Goal: Task Accomplishment & Management: Manage account settings

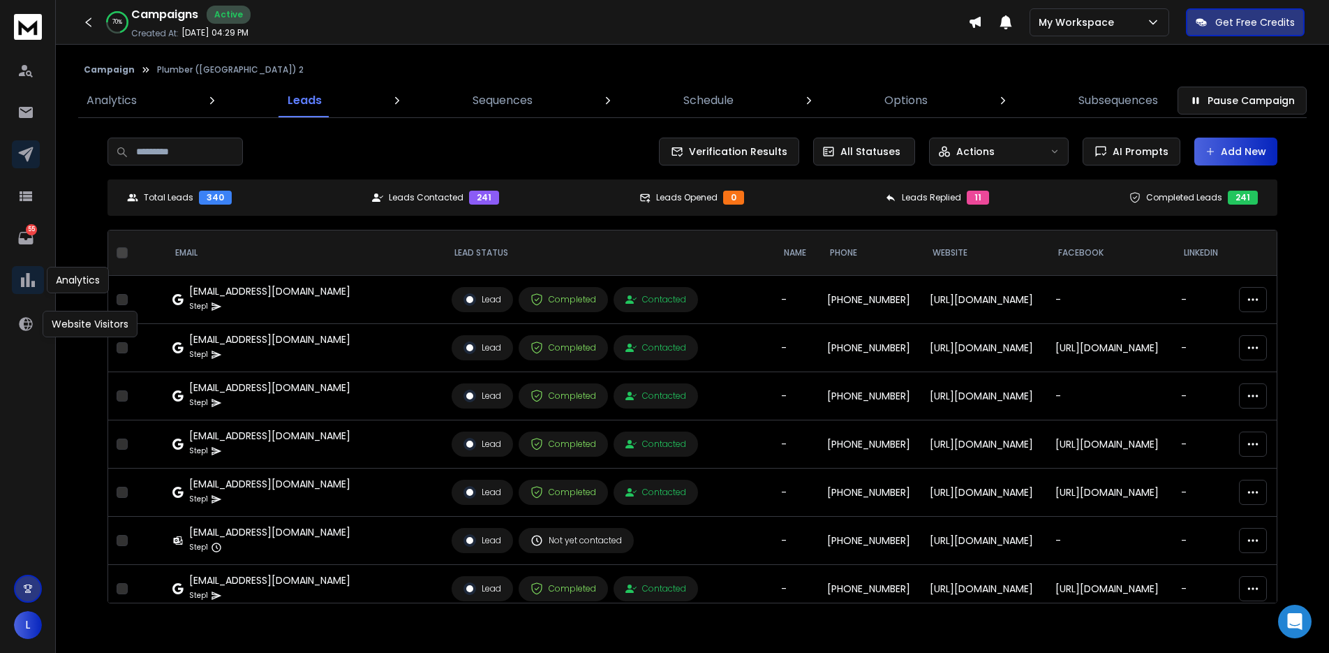
click at [34, 287] on icon at bounding box center [27, 279] width 21 height 21
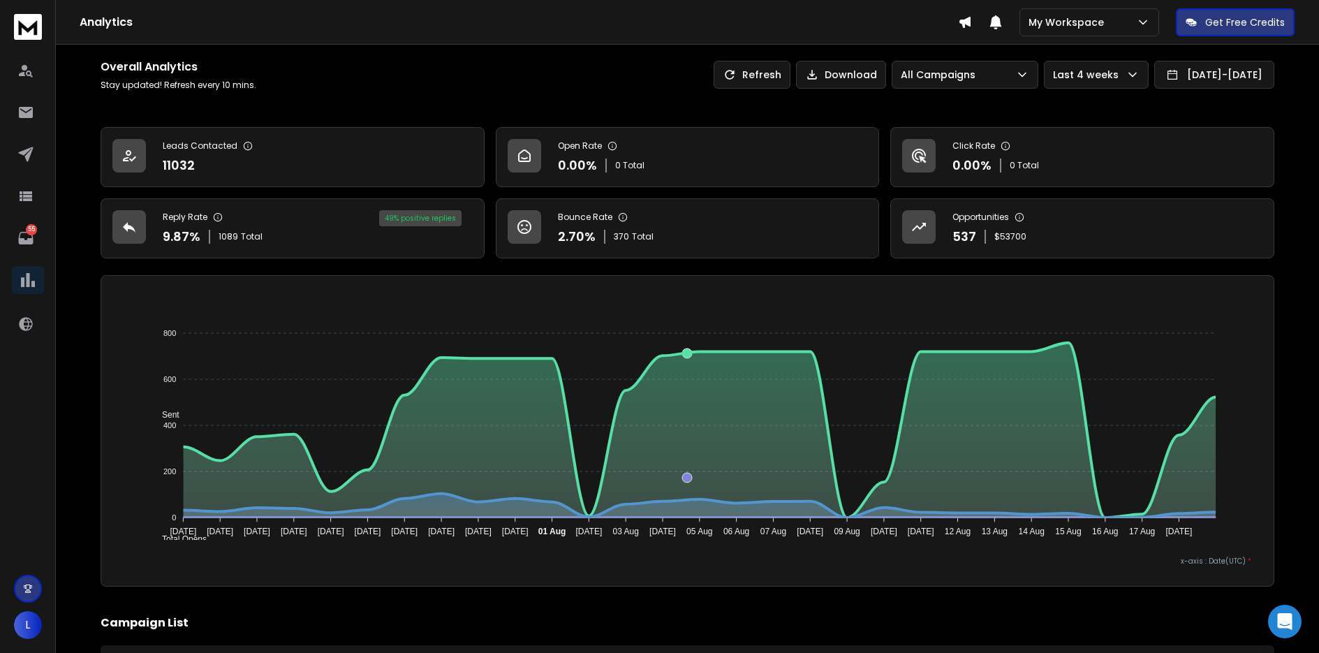
click at [40, 144] on div at bounding box center [28, 157] width 32 height 34
click at [38, 146] on link at bounding box center [26, 154] width 28 height 28
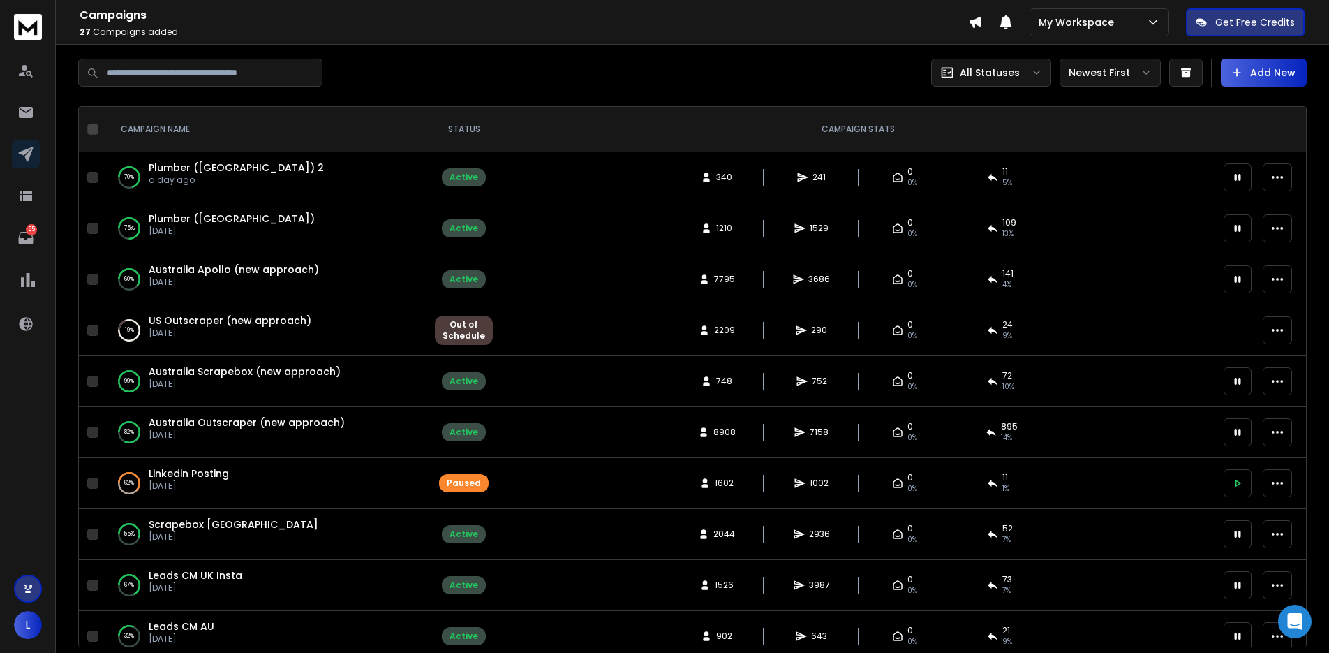
click at [219, 176] on p "a day ago" at bounding box center [236, 180] width 175 height 11
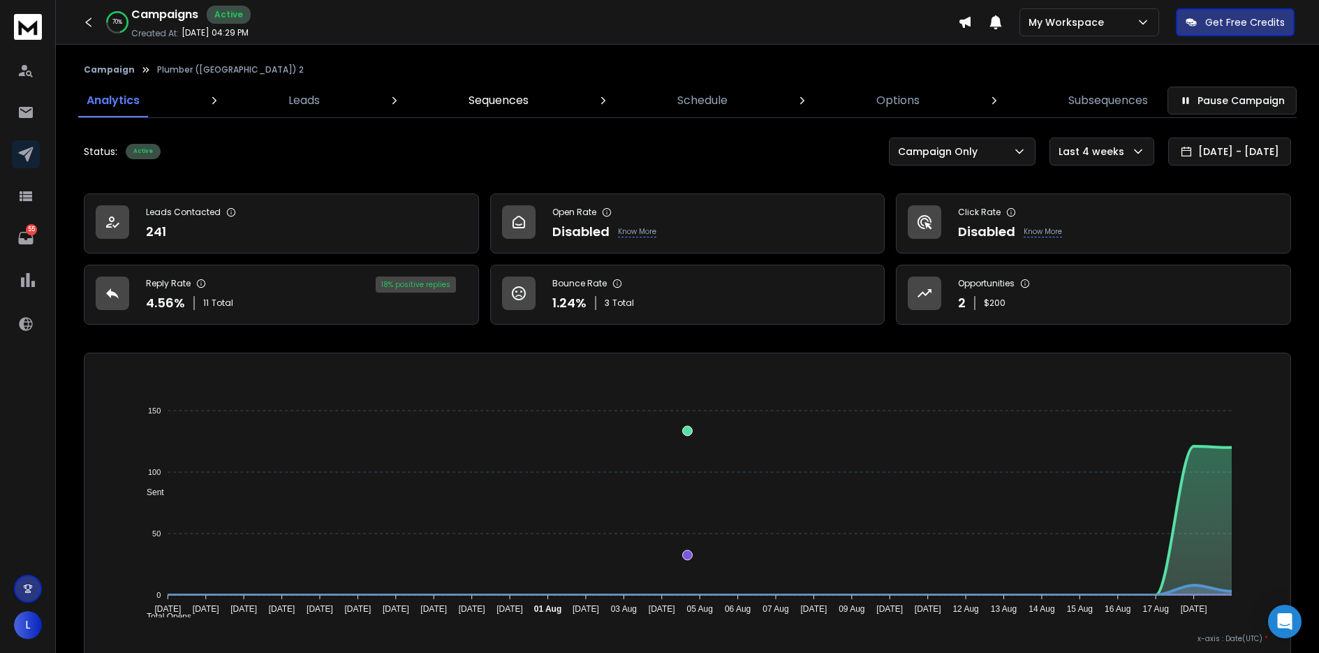
click at [505, 94] on p "Sequences" at bounding box center [498, 100] width 60 height 17
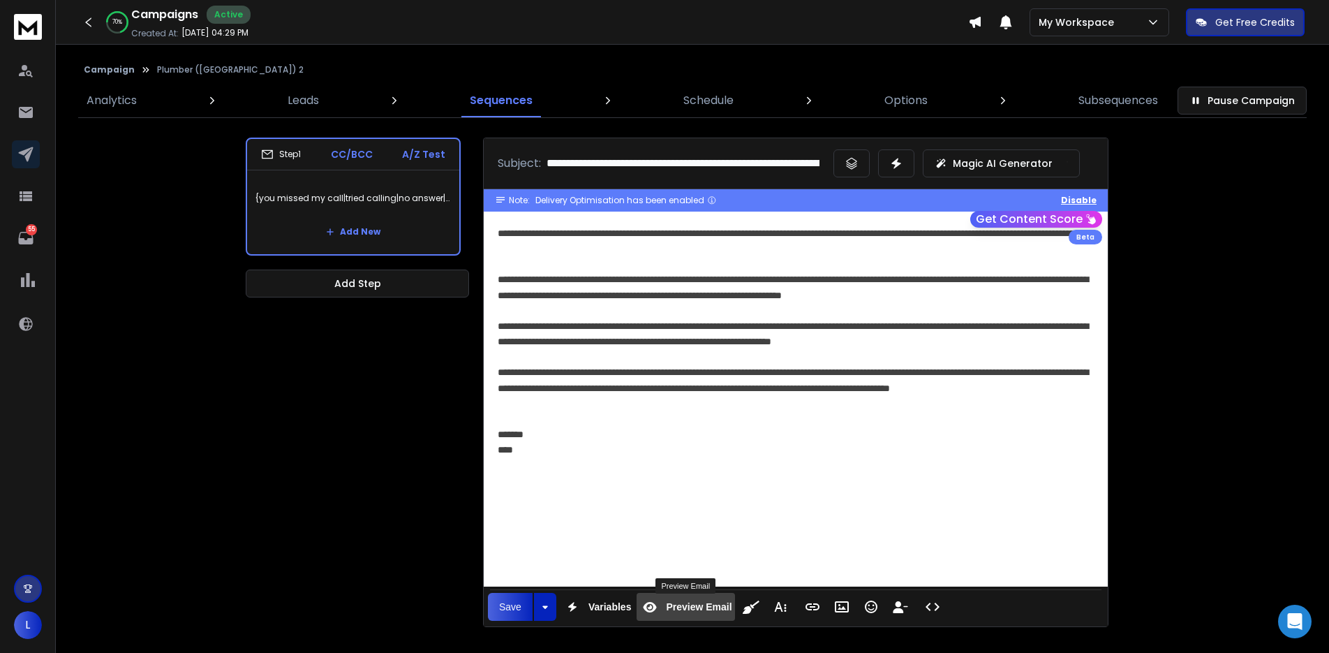
click at [684, 608] on span "Preview Email" at bounding box center [698, 607] width 71 height 12
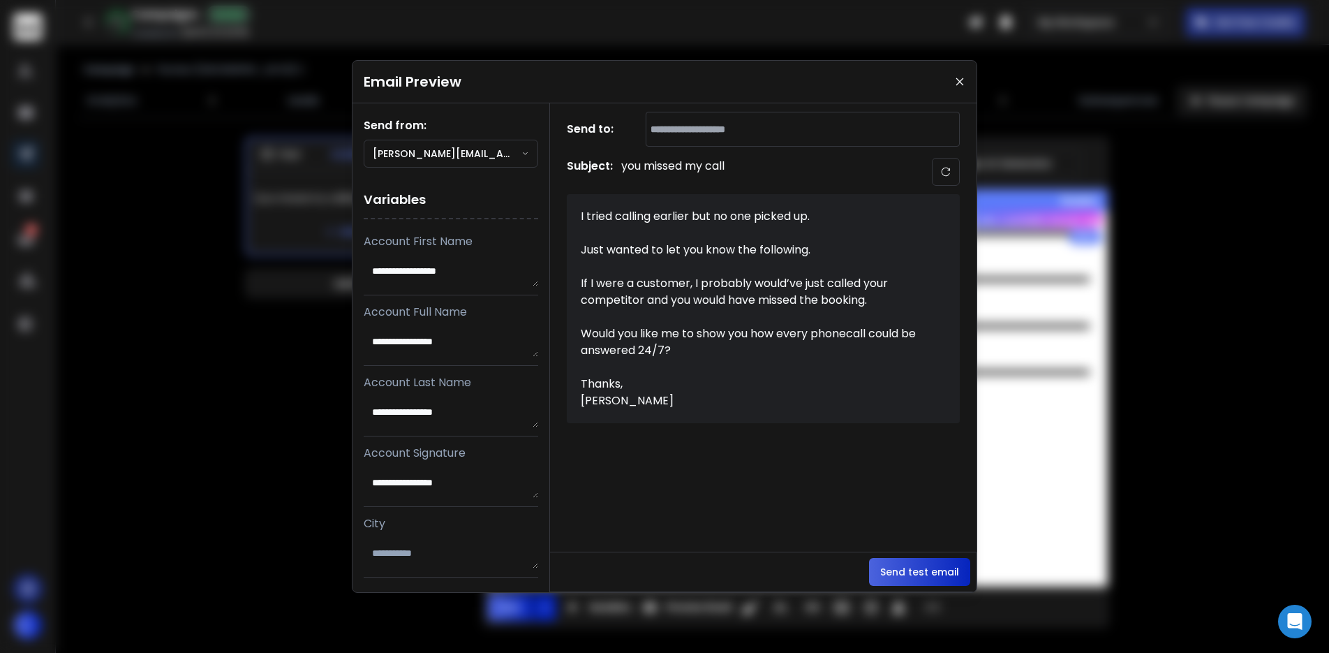
click at [660, 612] on div "**********" at bounding box center [664, 326] width 1329 height 653
click at [961, 82] on icon at bounding box center [959, 81] width 11 height 11
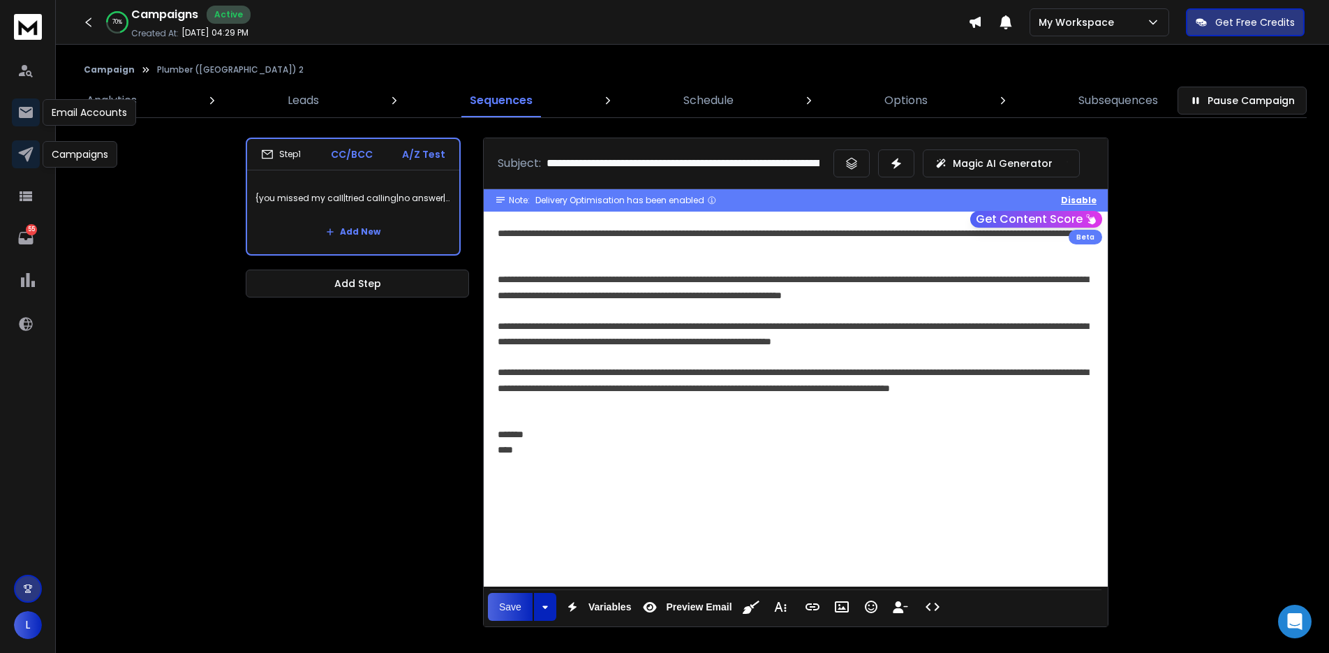
click at [30, 118] on icon at bounding box center [25, 112] width 17 height 17
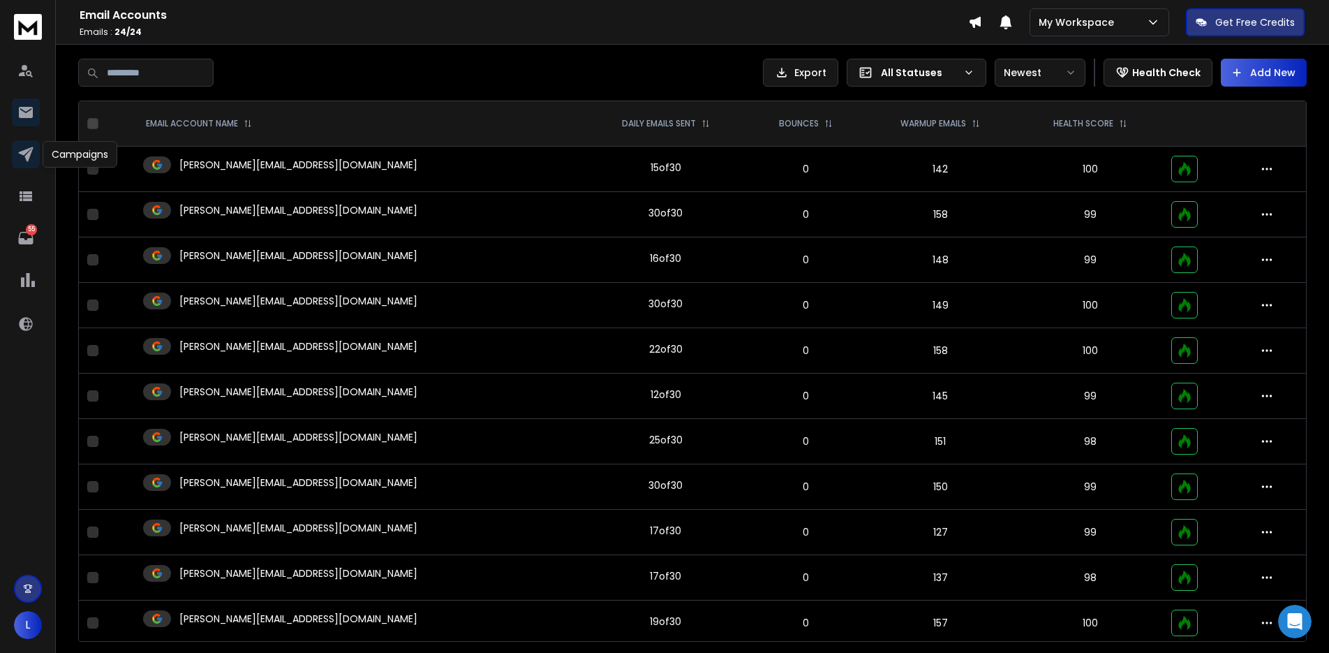
click at [12, 161] on link at bounding box center [26, 154] width 28 height 28
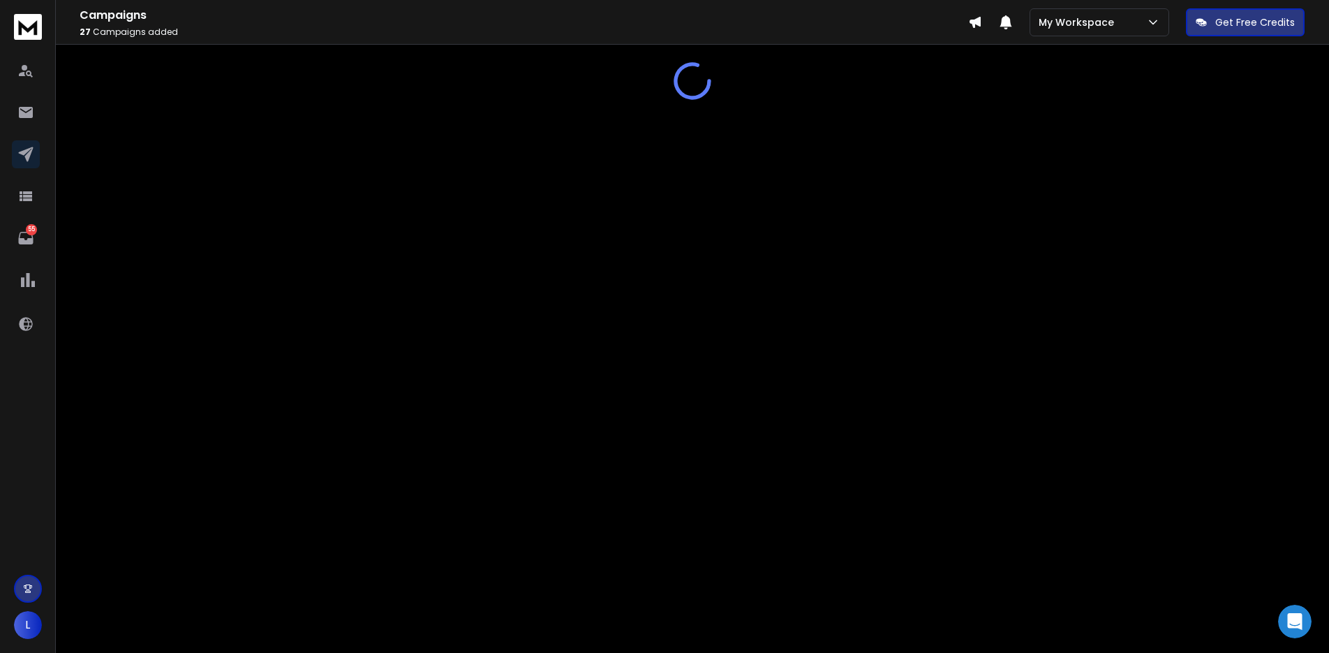
click at [25, 156] on icon at bounding box center [25, 154] width 15 height 15
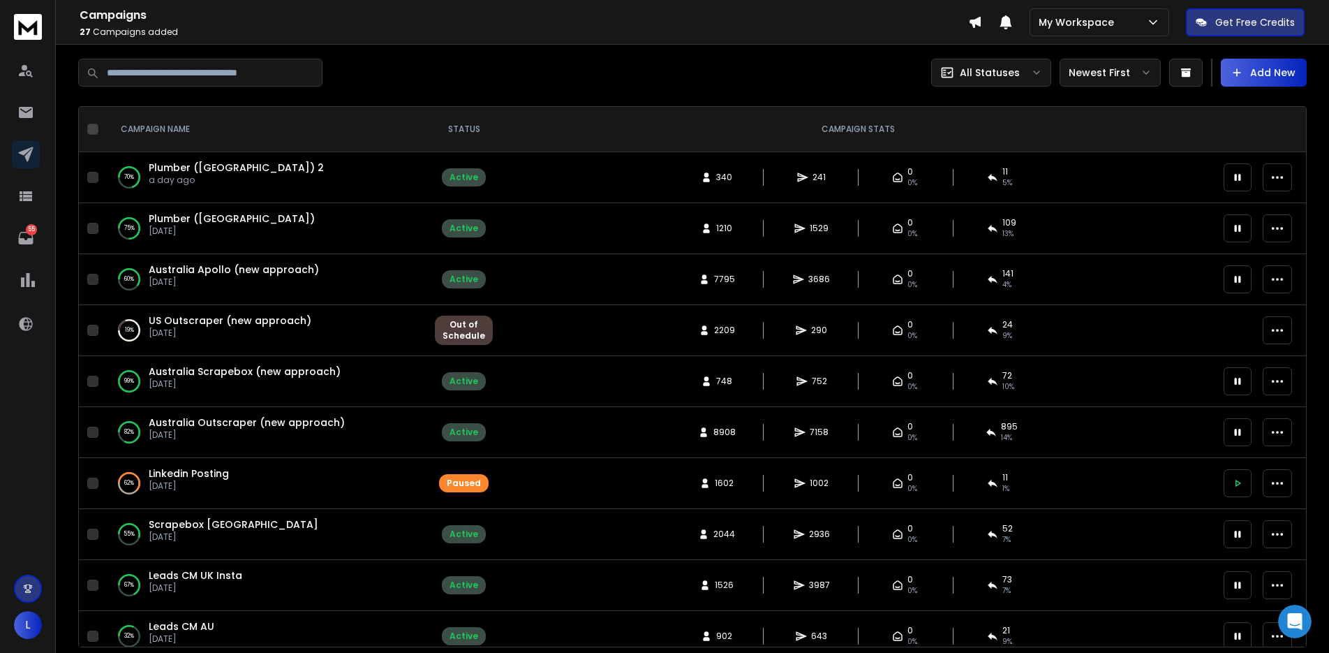
click at [192, 221] on span "Plumber ([GEOGRAPHIC_DATA])" at bounding box center [232, 219] width 166 height 14
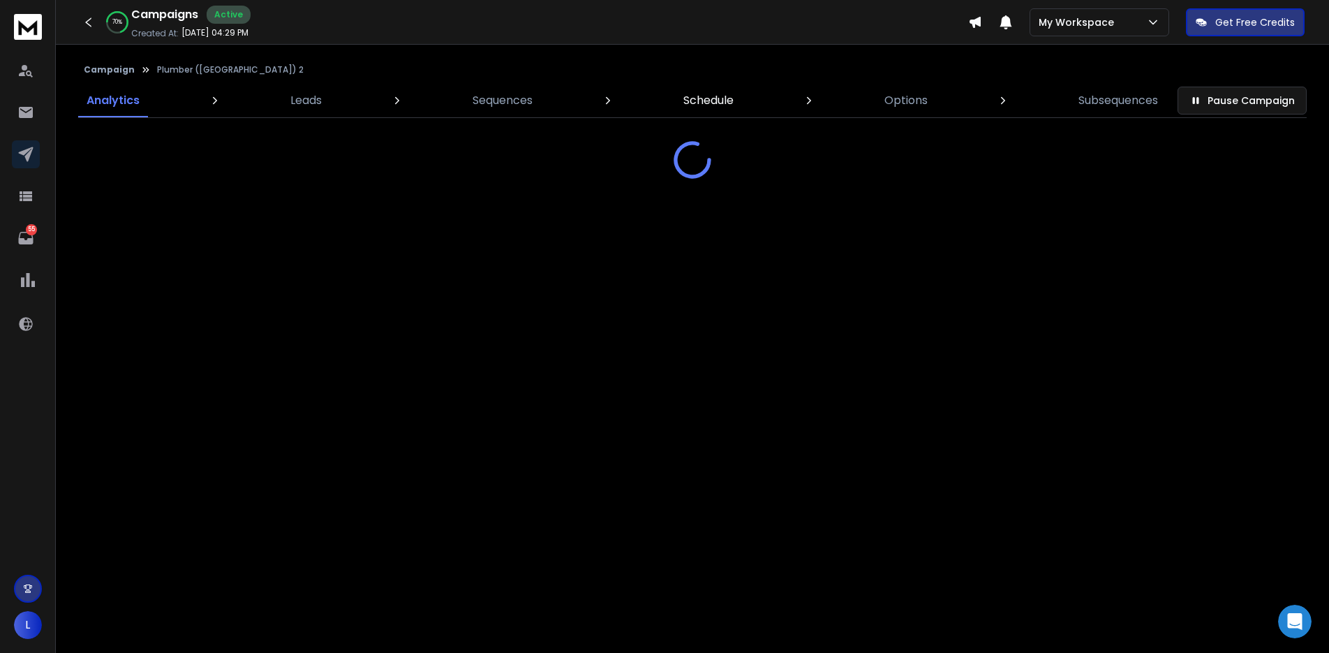
click at [714, 96] on p "Schedule" at bounding box center [708, 100] width 50 height 17
click at [1114, 112] on link "Subsequences" at bounding box center [1118, 101] width 96 height 34
click at [1116, 110] on link "Subsequences" at bounding box center [1116, 101] width 101 height 34
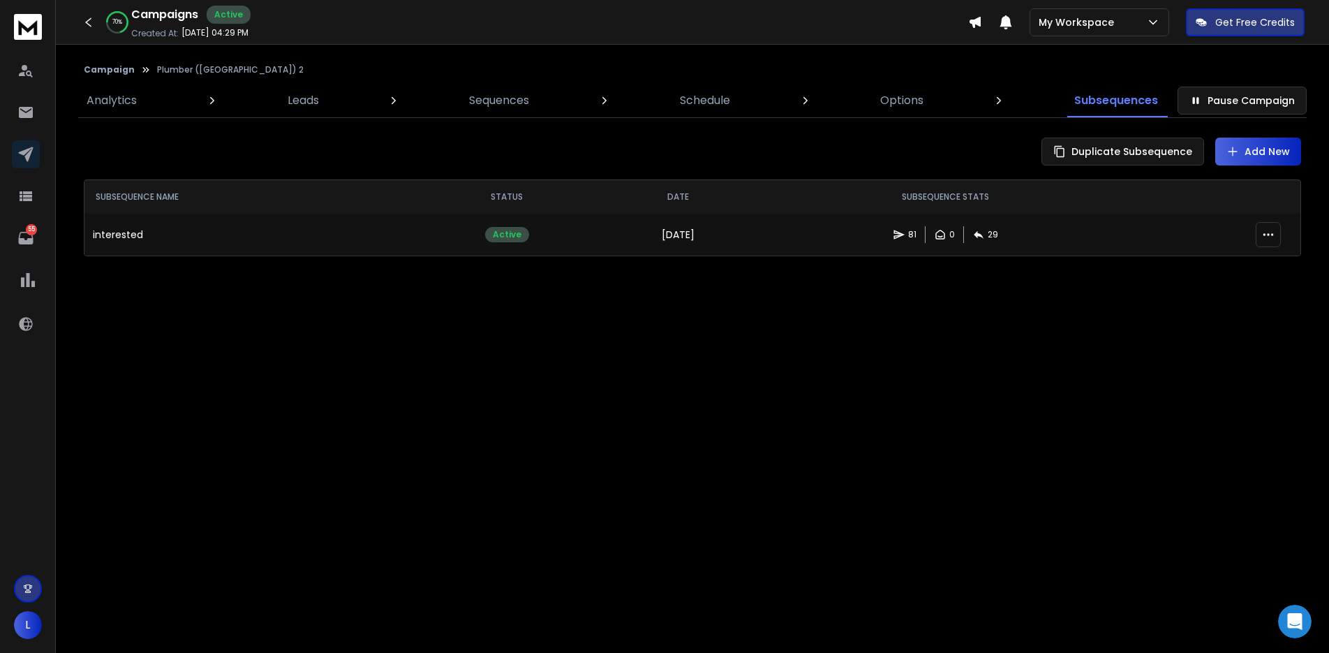
click at [183, 248] on td "interested" at bounding box center [248, 235] width 328 height 42
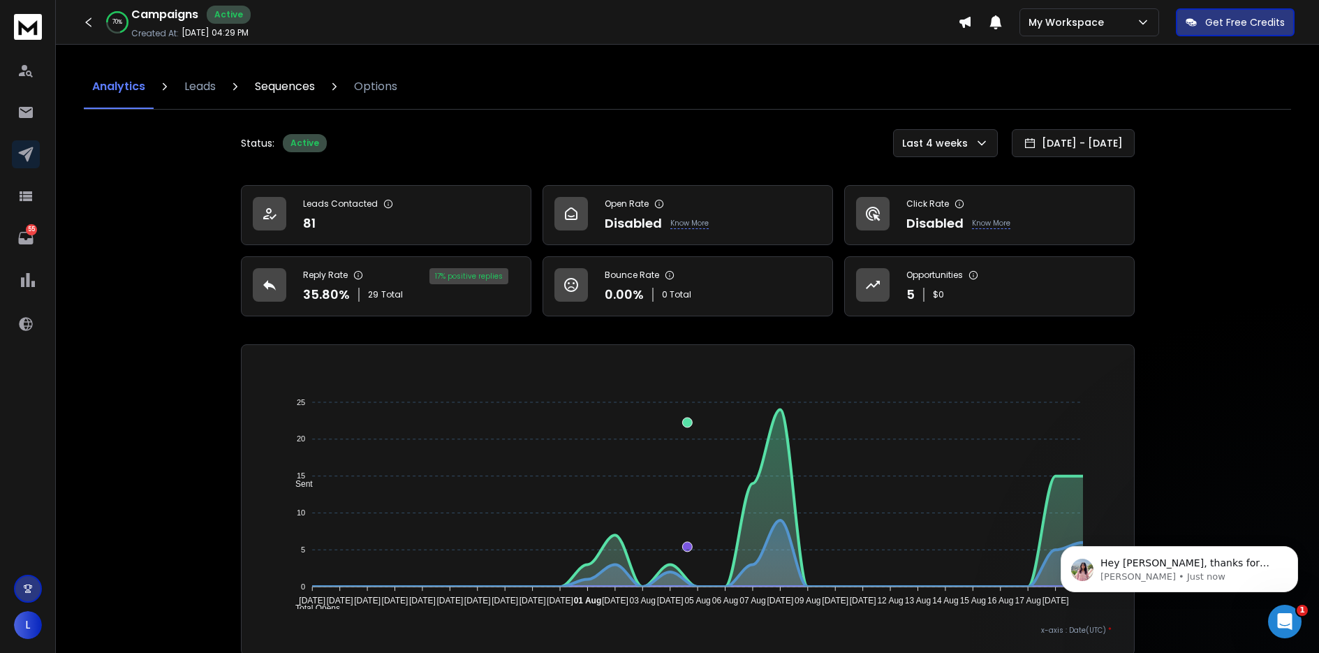
click at [282, 87] on p "Sequences" at bounding box center [285, 86] width 60 height 17
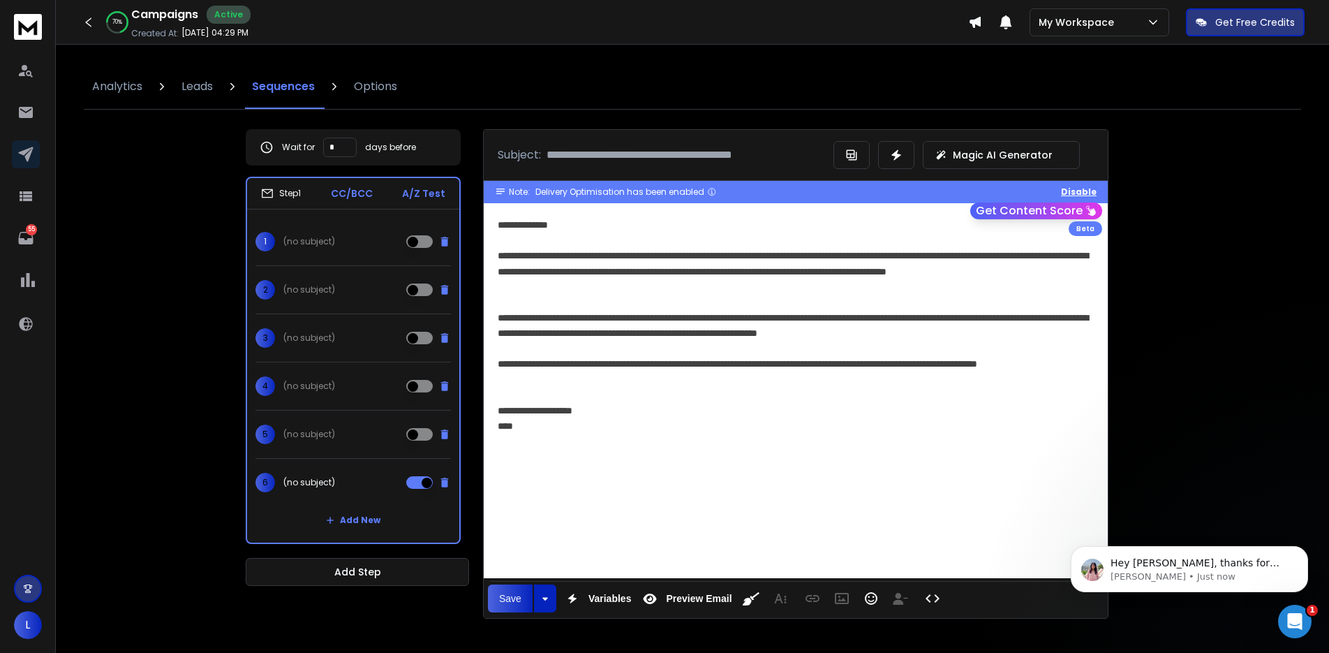
click at [316, 478] on p "(no subject)" at bounding box center [309, 482] width 52 height 11
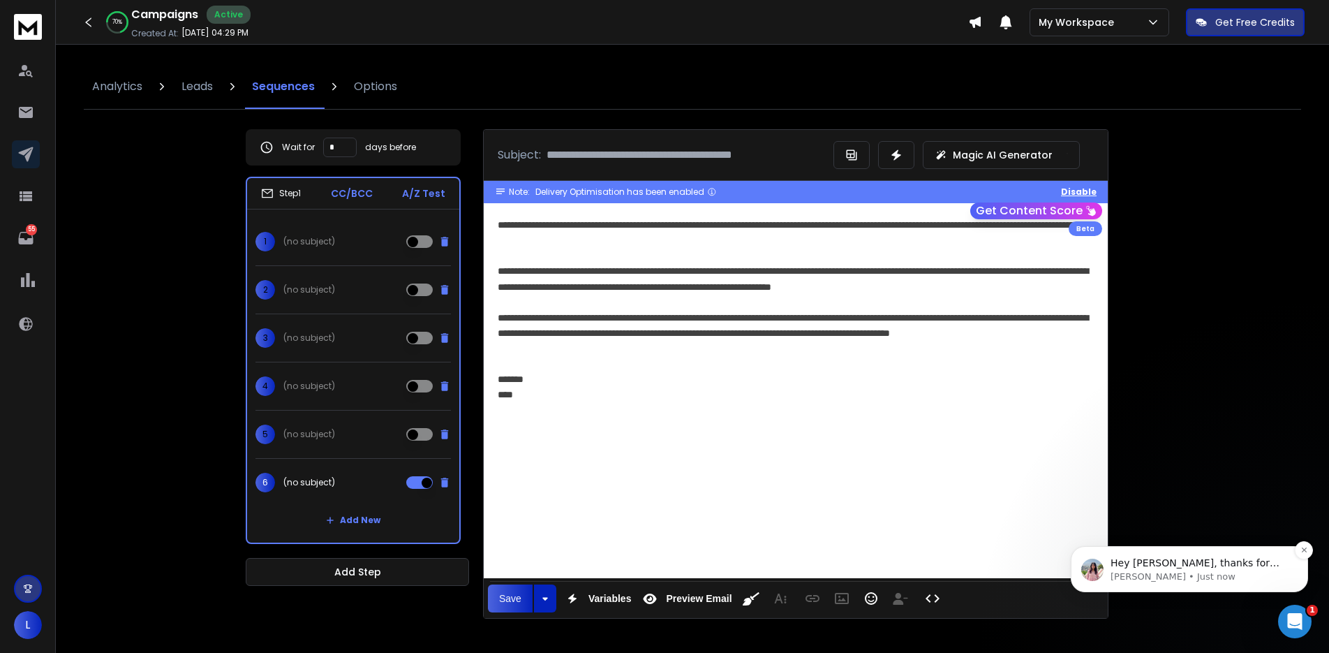
click at [1163, 573] on p "Lakshita • Just now" at bounding box center [1201, 576] width 180 height 13
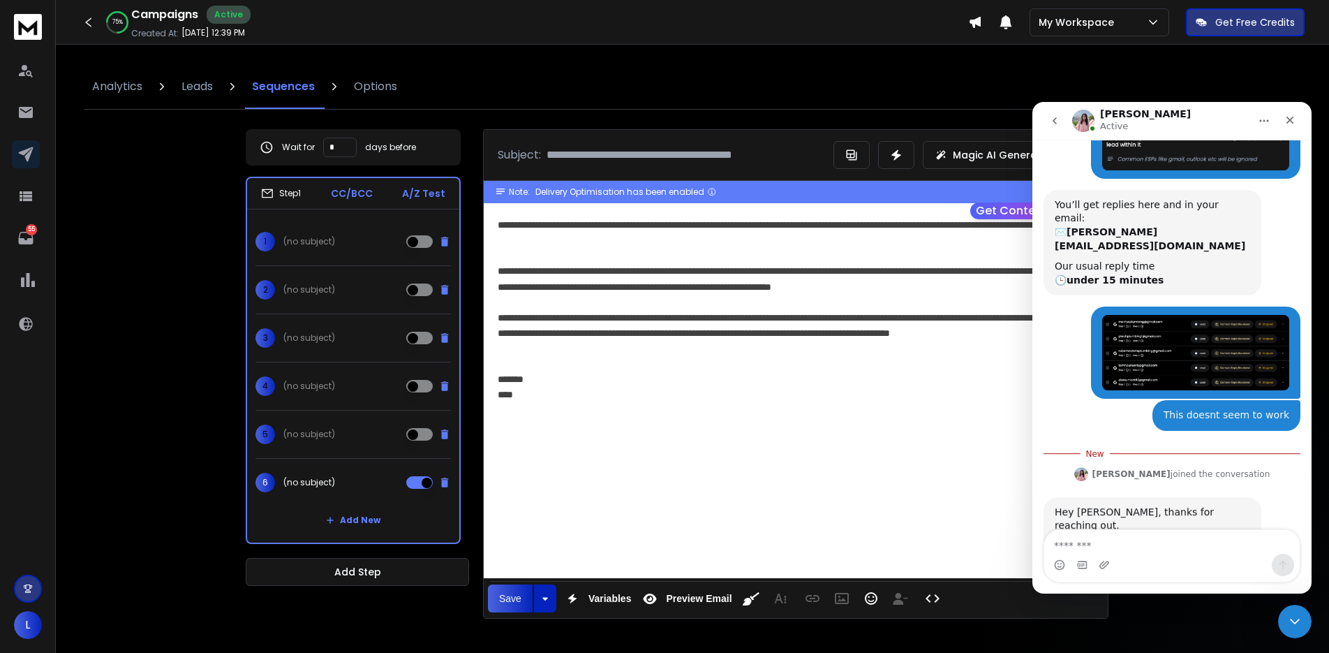
scroll to position [112, 0]
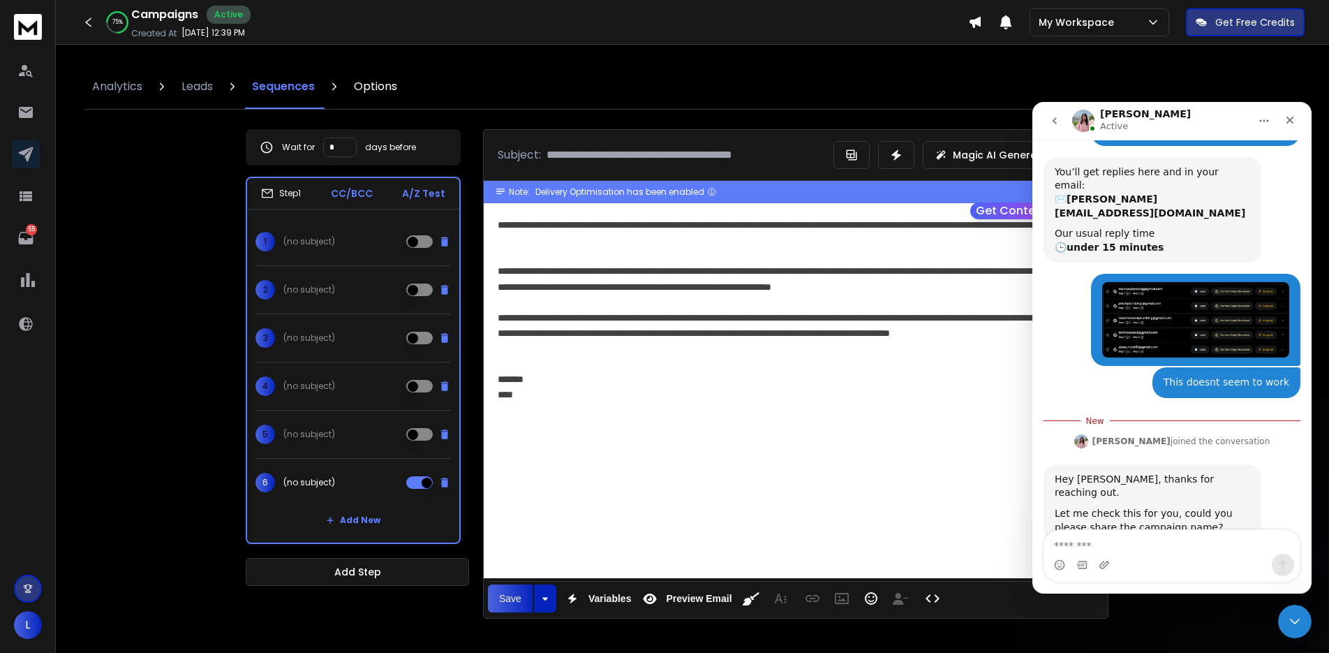
click at [397, 107] on link "Options" at bounding box center [376, 86] width 60 height 45
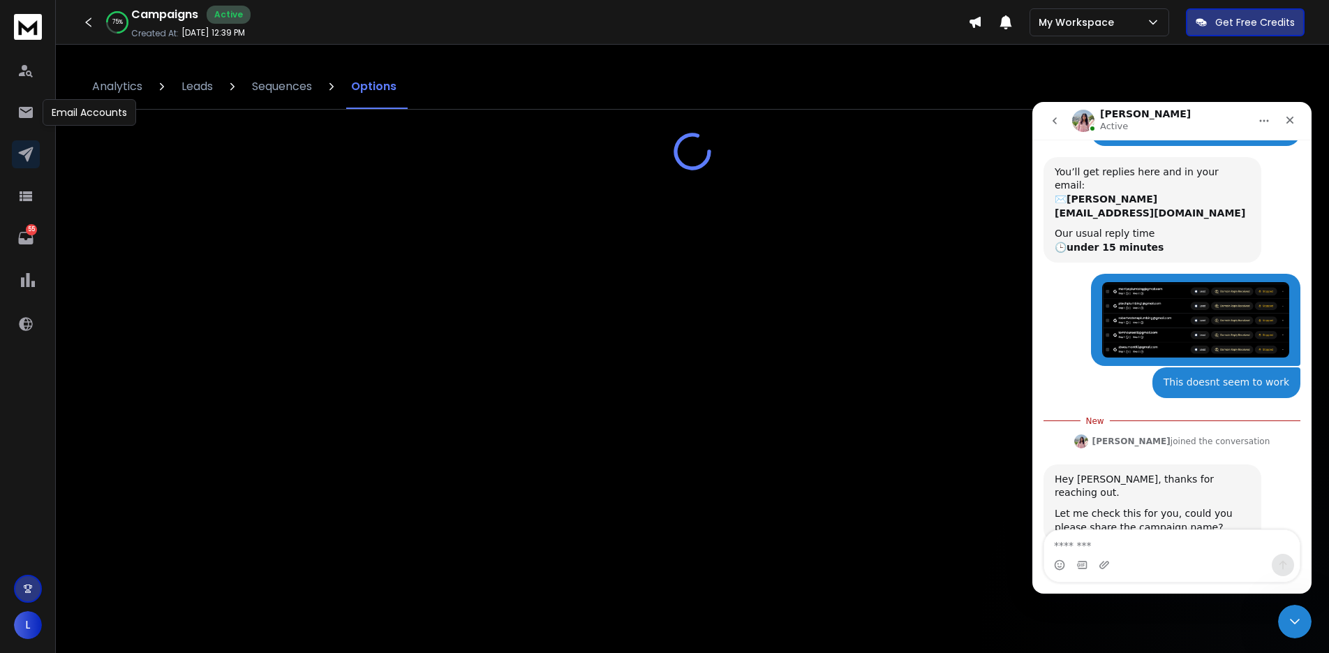
click at [24, 138] on div "55" at bounding box center [28, 200] width 32 height 287
click at [25, 146] on icon at bounding box center [25, 154] width 17 height 17
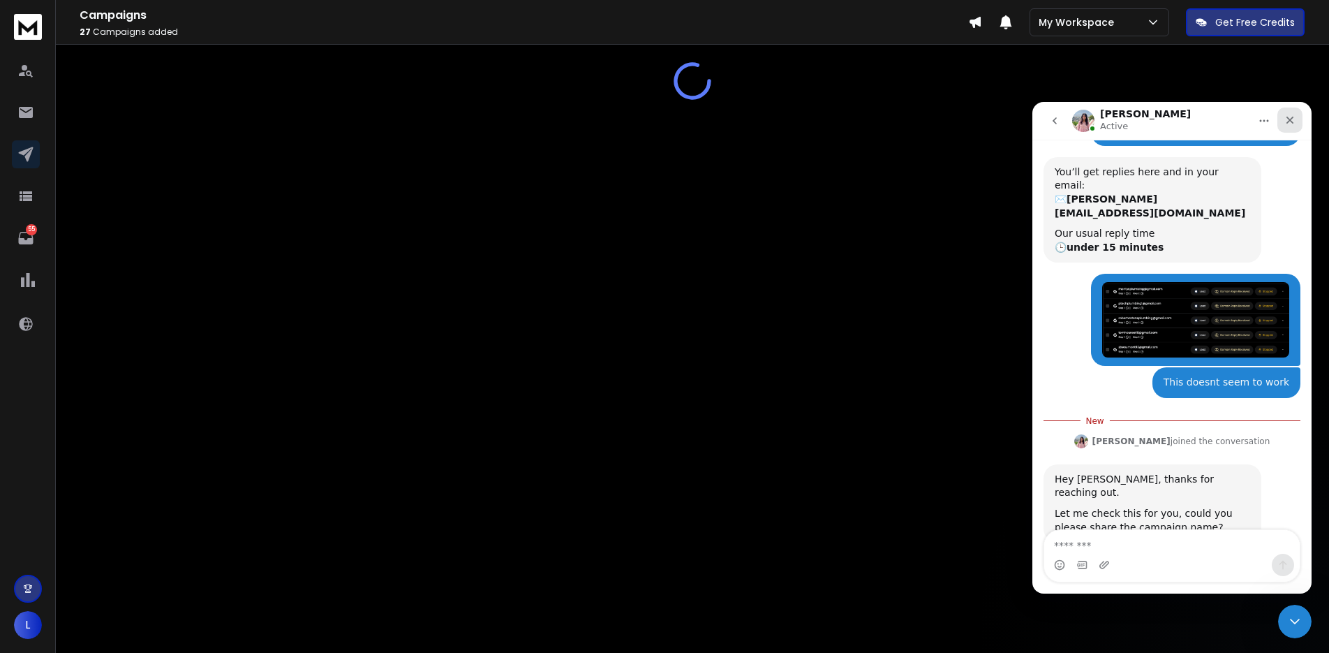
click at [1295, 119] on icon "Close" at bounding box center [1290, 119] width 11 height 11
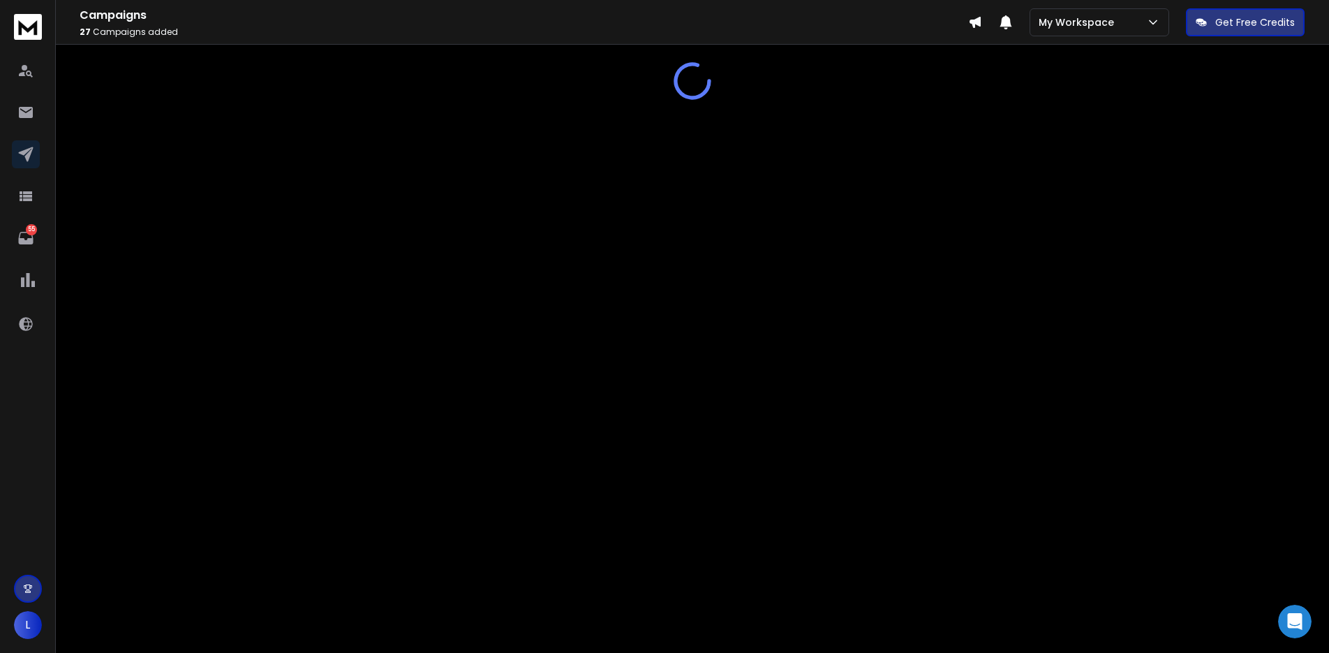
click at [40, 157] on div at bounding box center [28, 157] width 32 height 34
click at [23, 155] on icon at bounding box center [25, 154] width 15 height 15
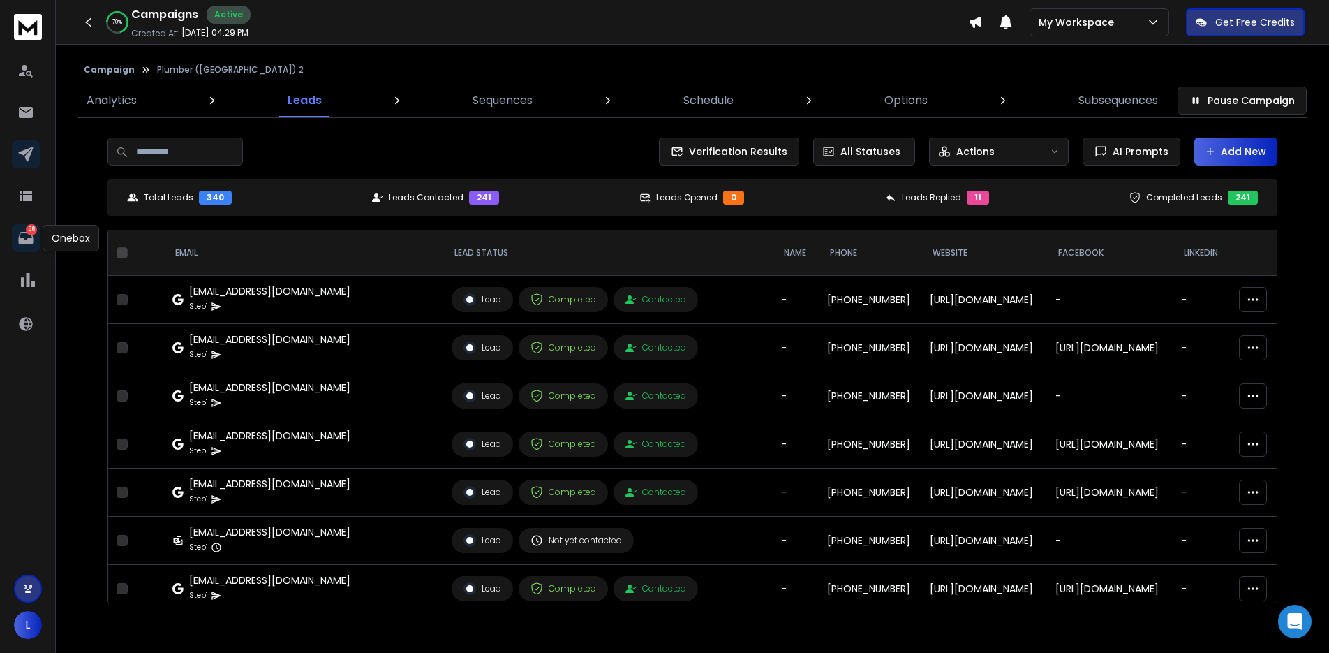
click at [30, 237] on icon at bounding box center [25, 238] width 17 height 17
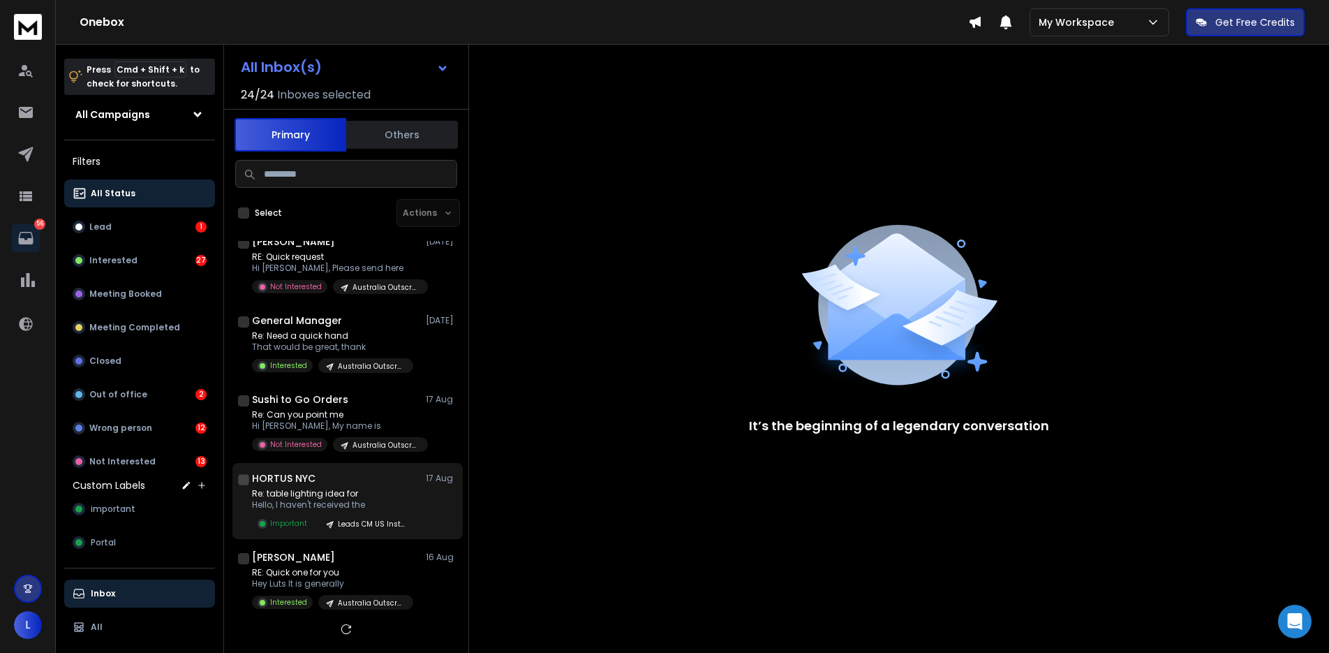
scroll to position [3194, 0]
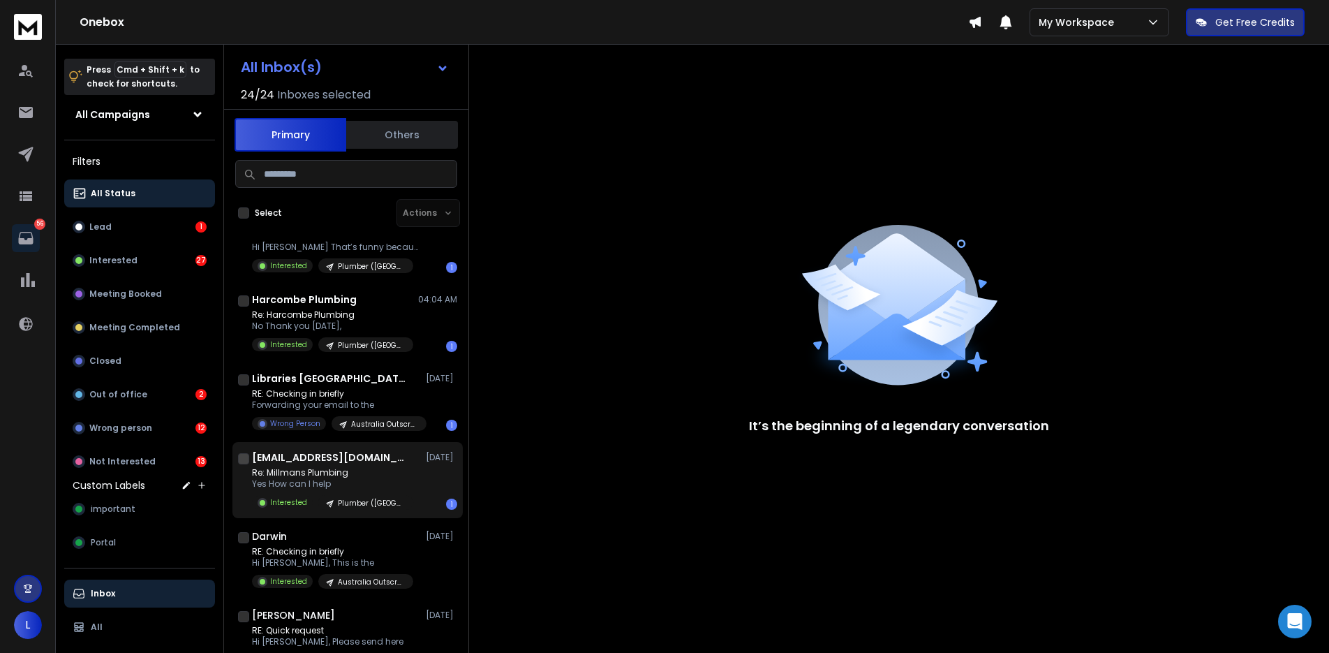
click at [347, 462] on h1 "hello@millmansplumbing.au" at bounding box center [329, 457] width 154 height 14
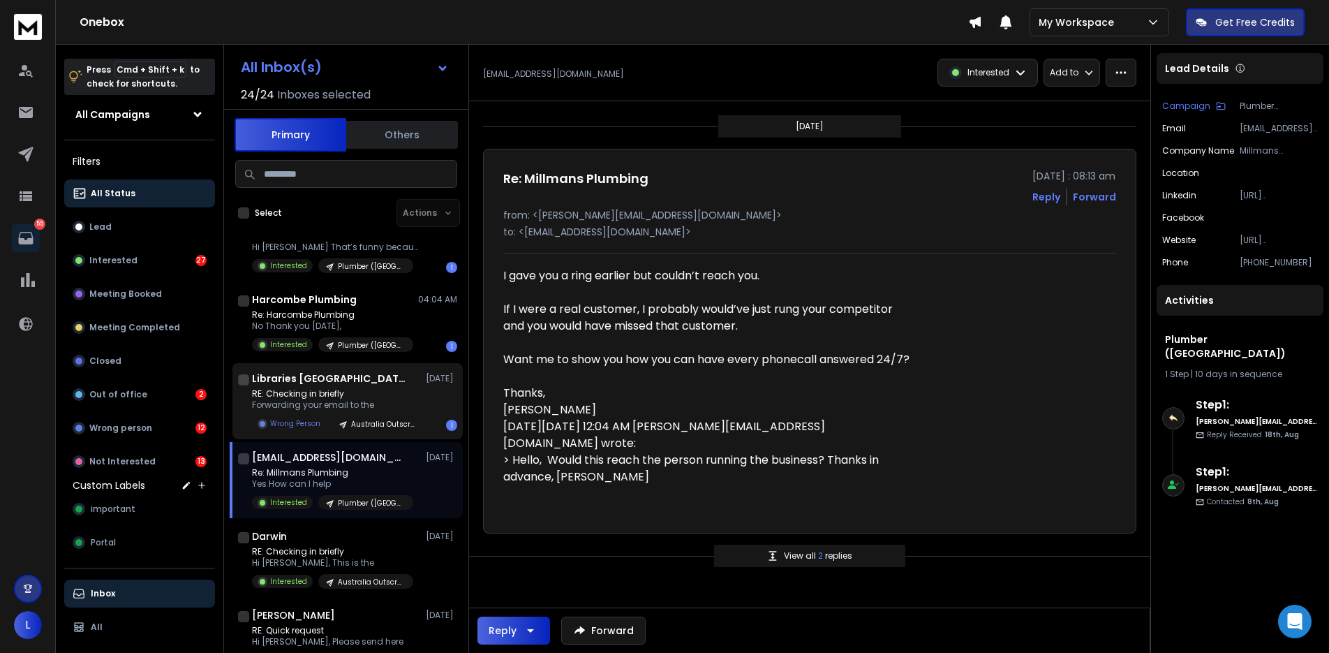
click at [380, 400] on p "Forwarding your email to the" at bounding box center [336, 404] width 168 height 11
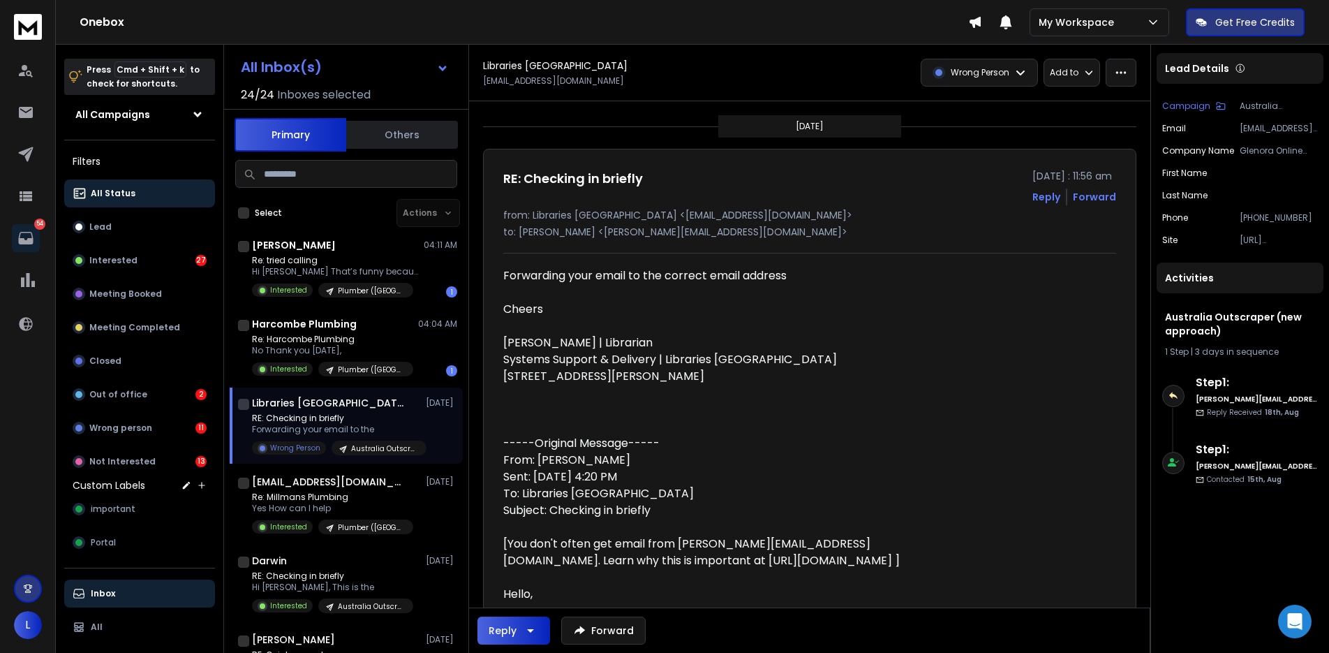
scroll to position [3167, 0]
click at [961, 71] on p "Wrong Person" at bounding box center [980, 72] width 59 height 11
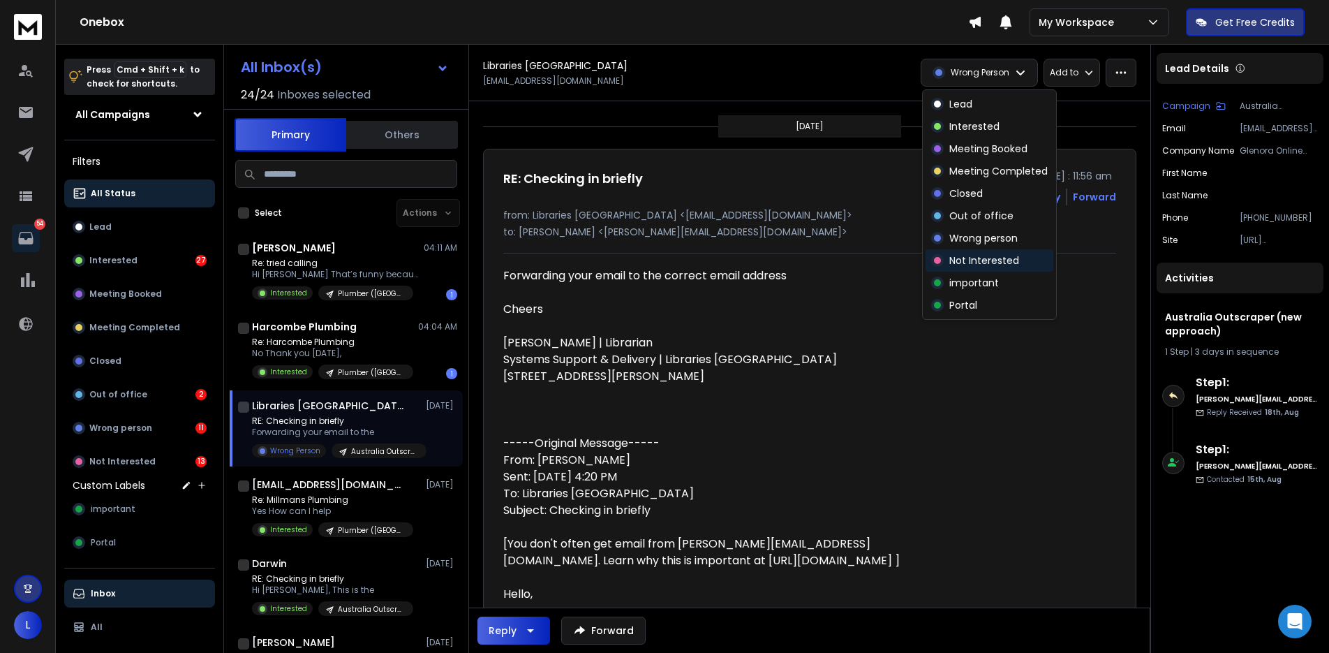
click at [956, 255] on p "Not Interested" at bounding box center [984, 260] width 70 height 14
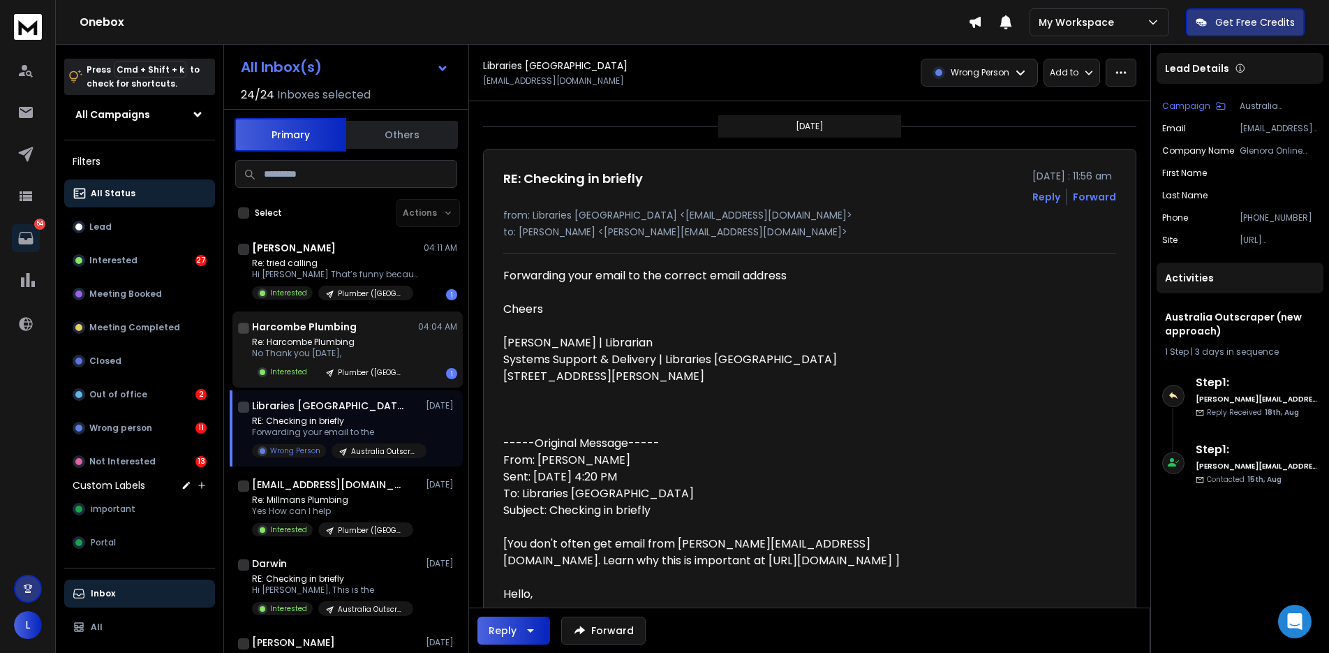
click at [367, 346] on p "Re: Harcombe Plumbing" at bounding box center [332, 341] width 161 height 11
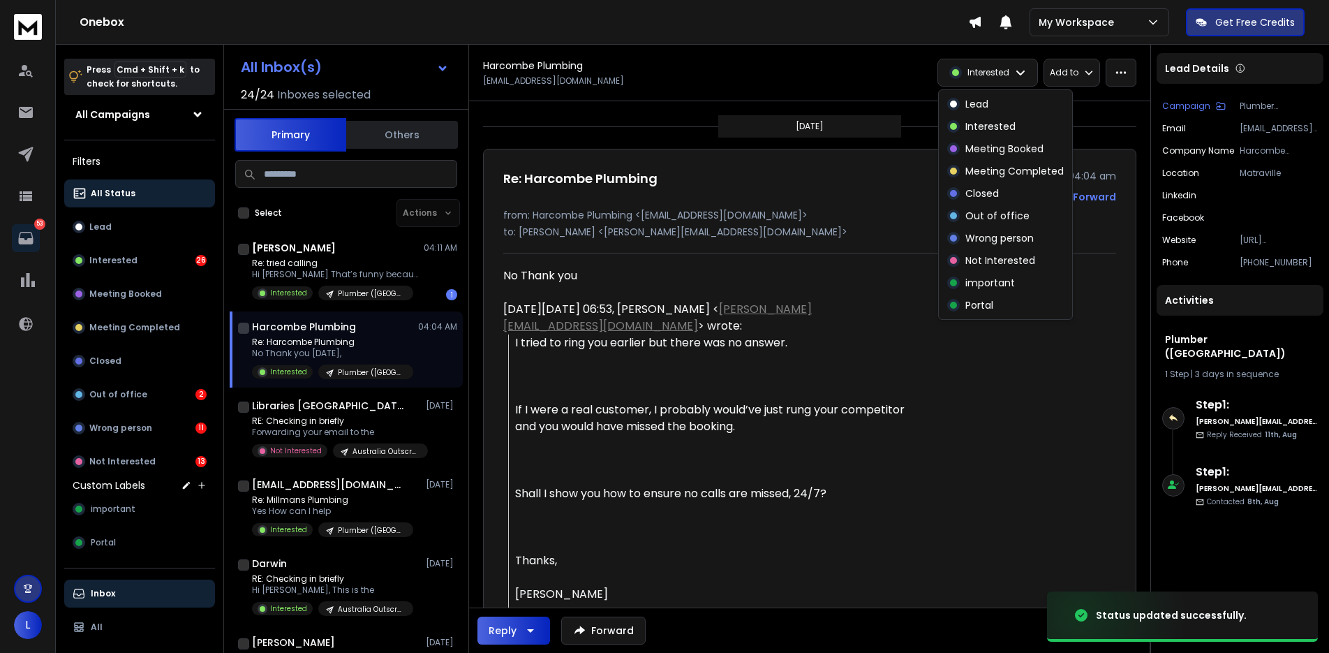
click at [969, 63] on div "Interested" at bounding box center [987, 72] width 99 height 27
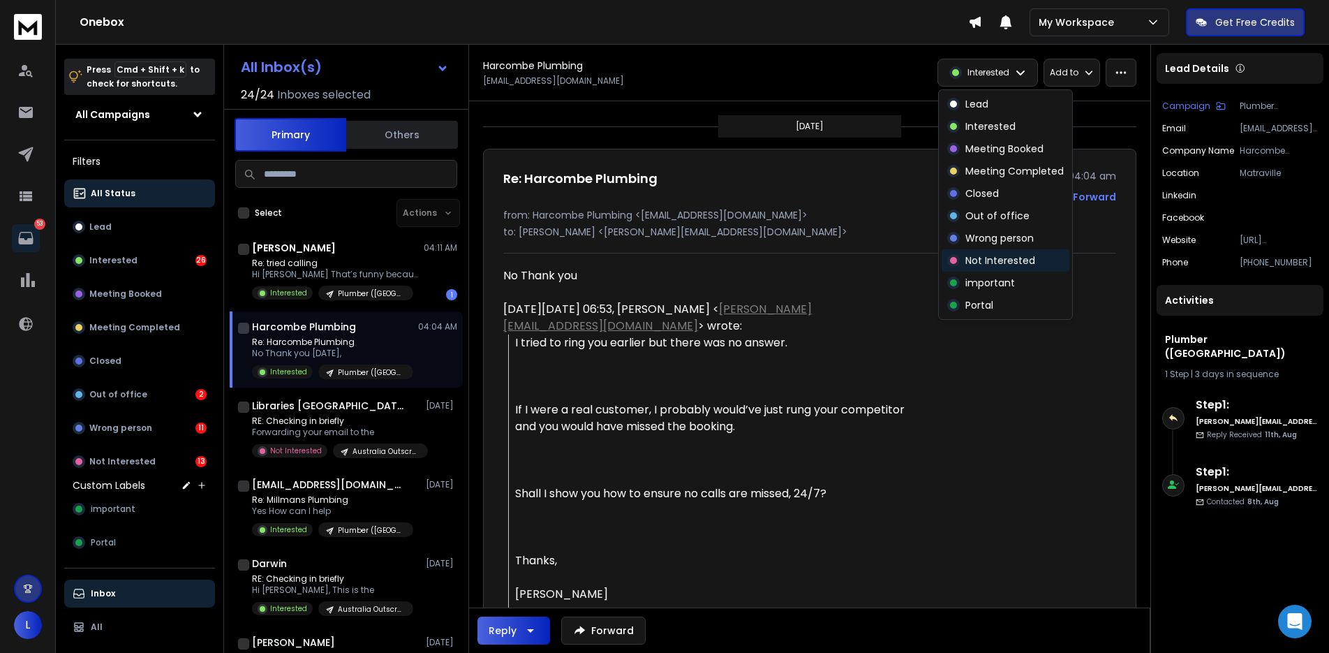
click at [986, 258] on p "Not Interested" at bounding box center [1000, 260] width 70 height 14
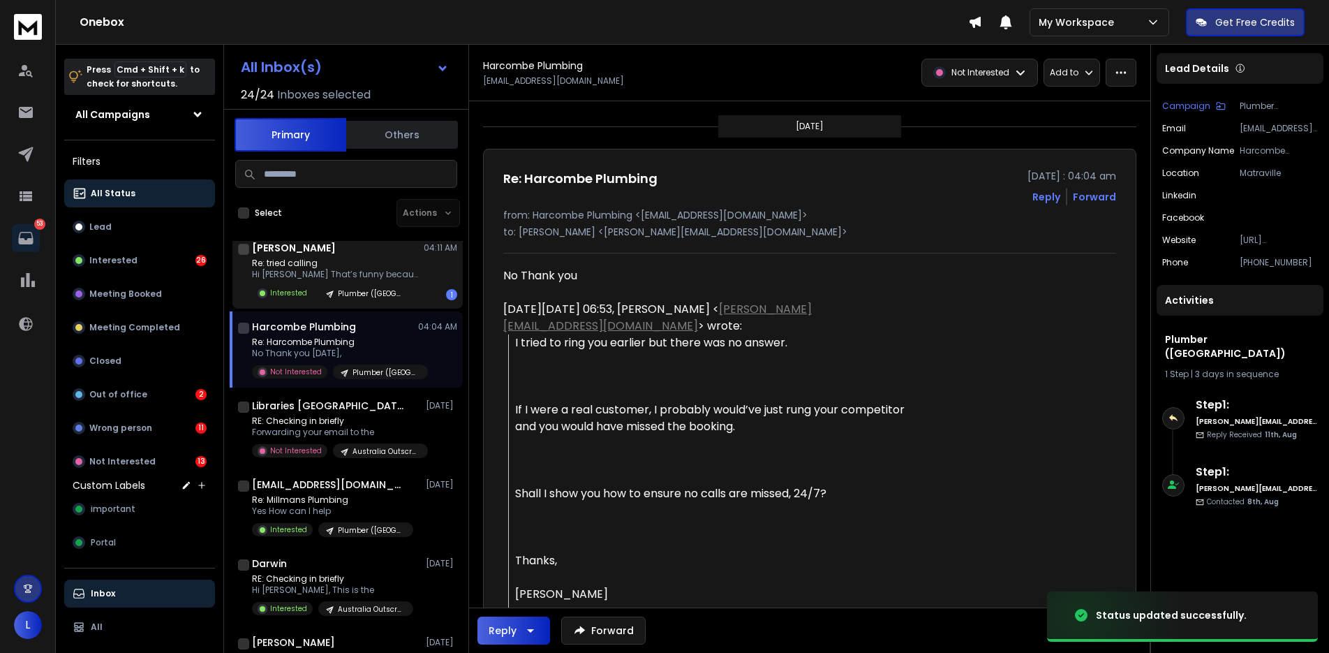
click at [417, 265] on div "Re: tried calling Hi lutz That’s funny because Interested Plumber (NSW) 2 1" at bounding box center [354, 279] width 205 height 43
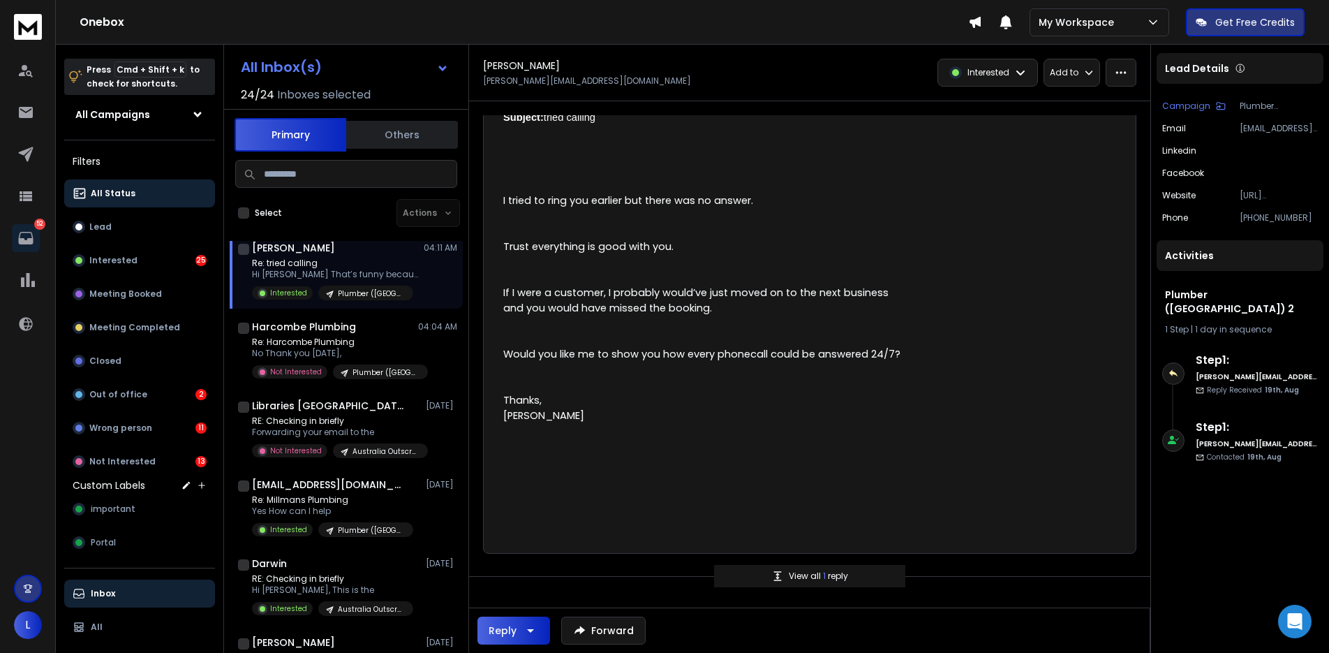
scroll to position [0, 0]
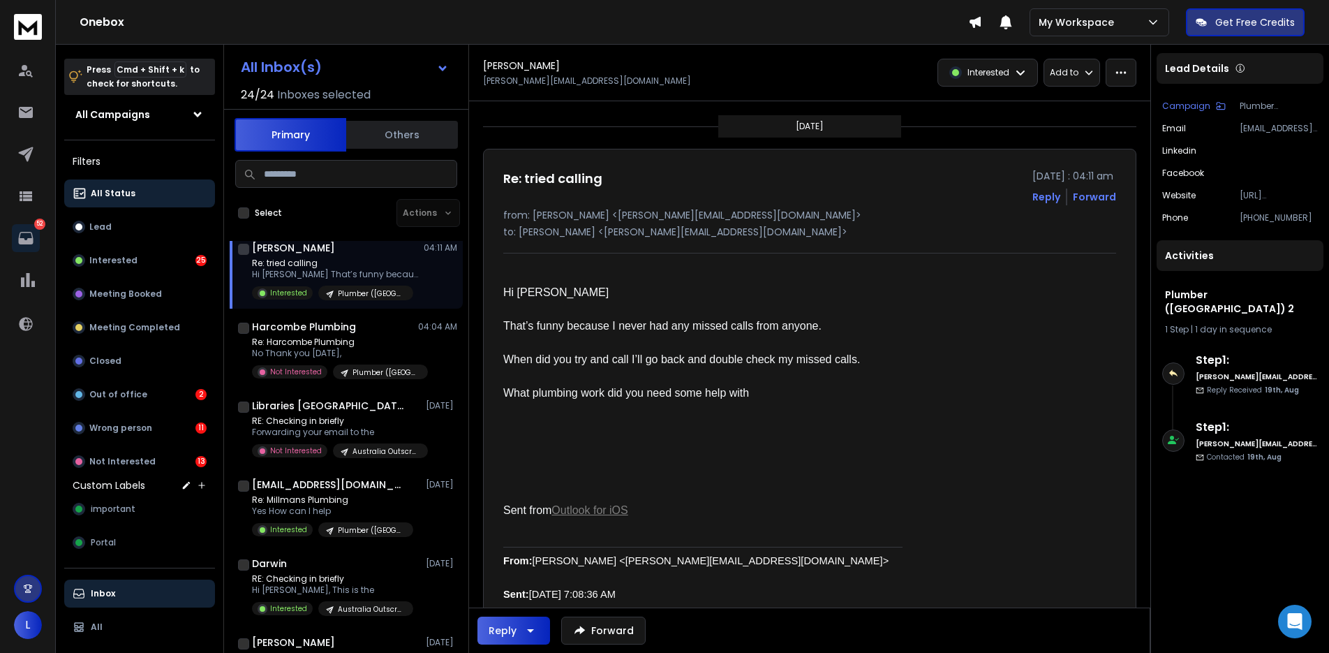
click at [981, 65] on div "Interested" at bounding box center [987, 72] width 99 height 27
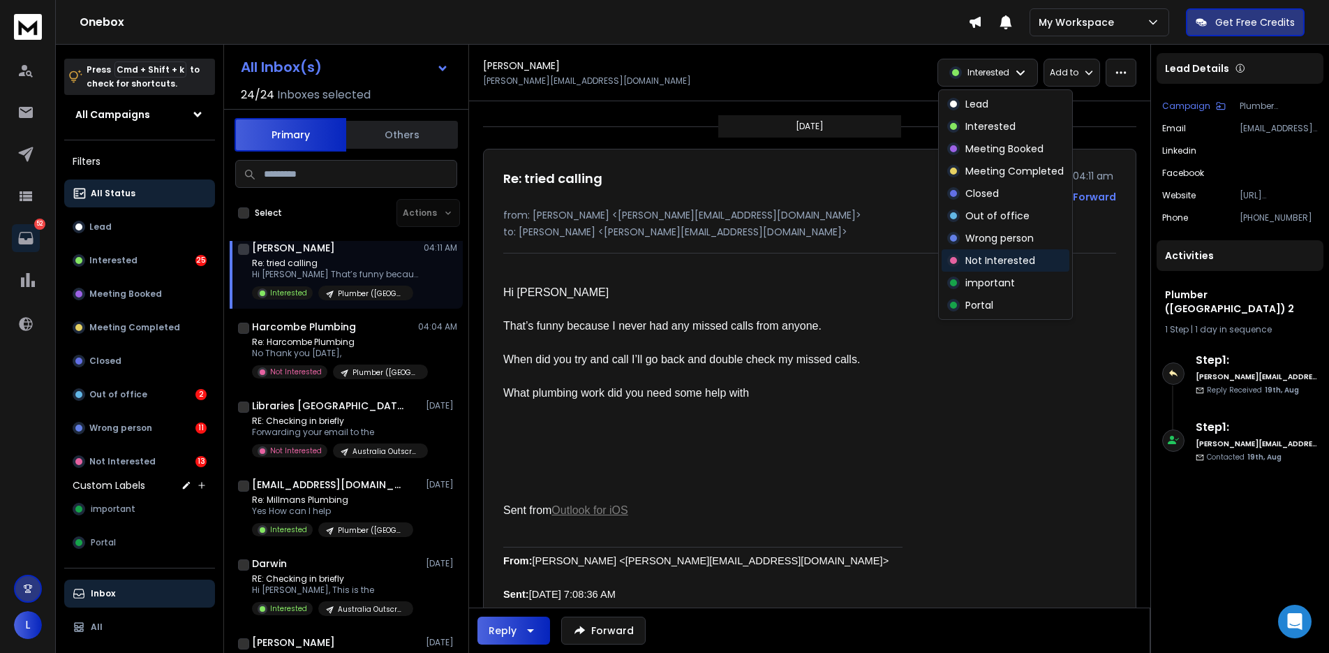
click at [958, 256] on span at bounding box center [953, 260] width 13 height 13
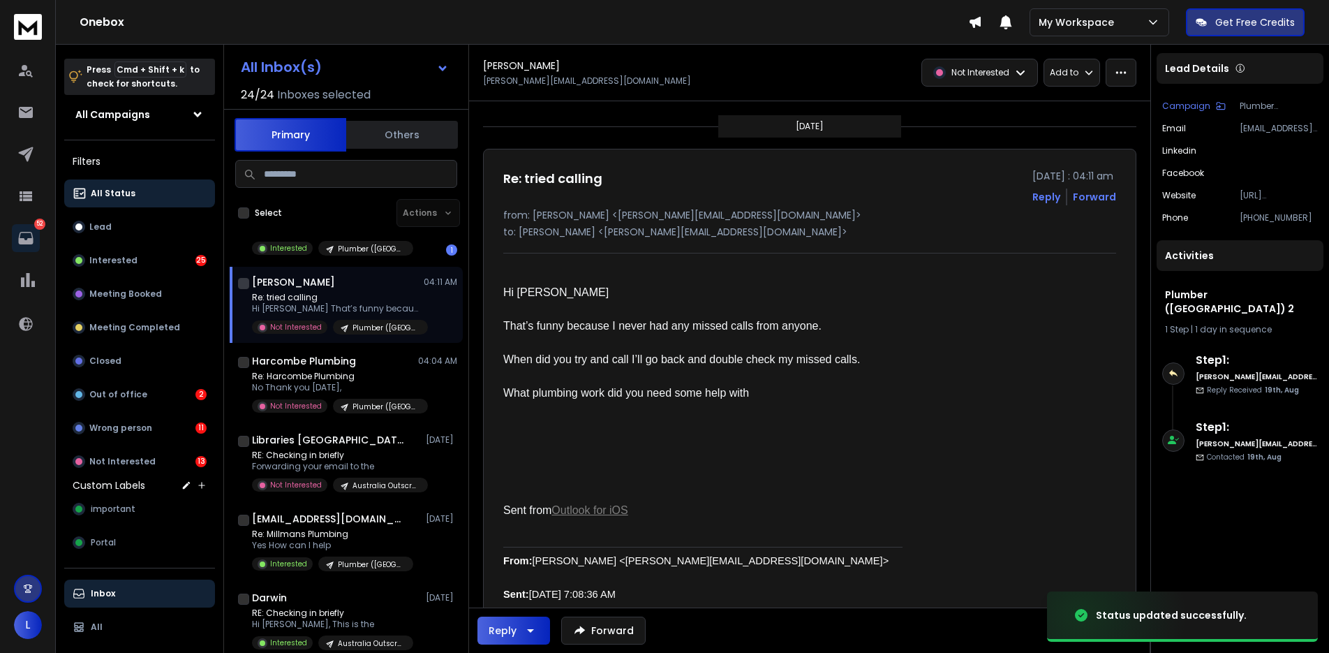
scroll to position [3107, 0]
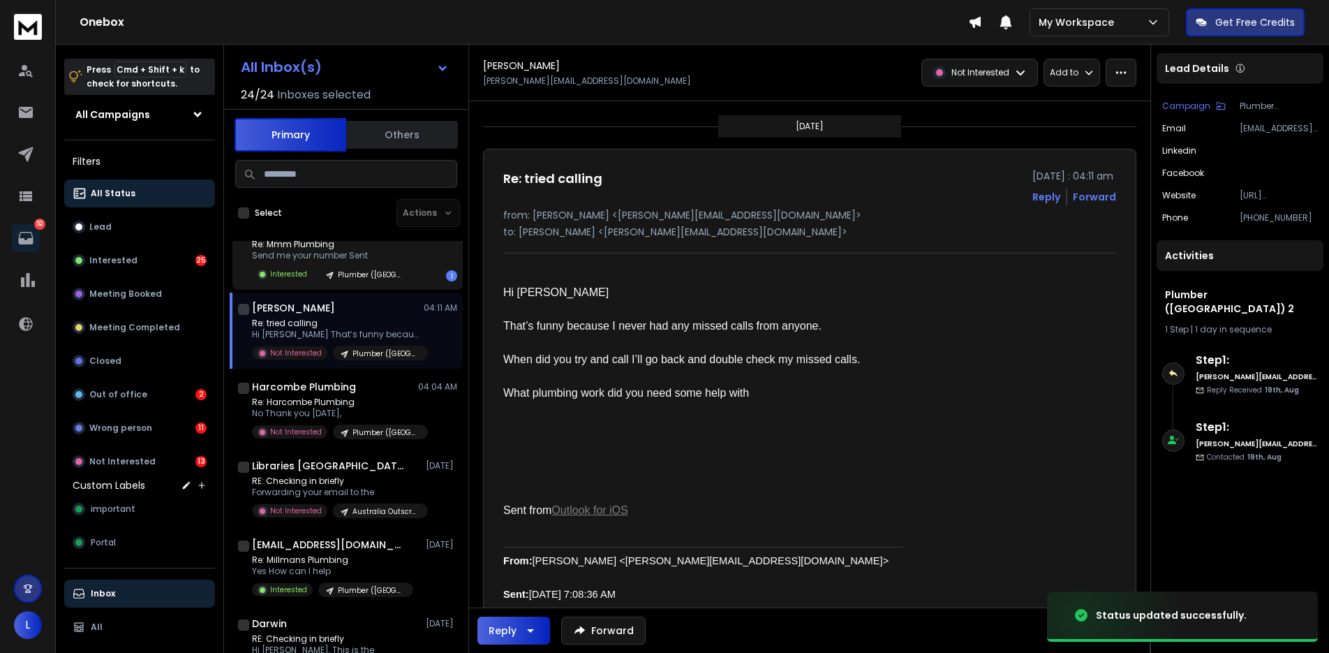
click at [368, 249] on p "Re: Mmm Plumbing" at bounding box center [332, 244] width 161 height 11
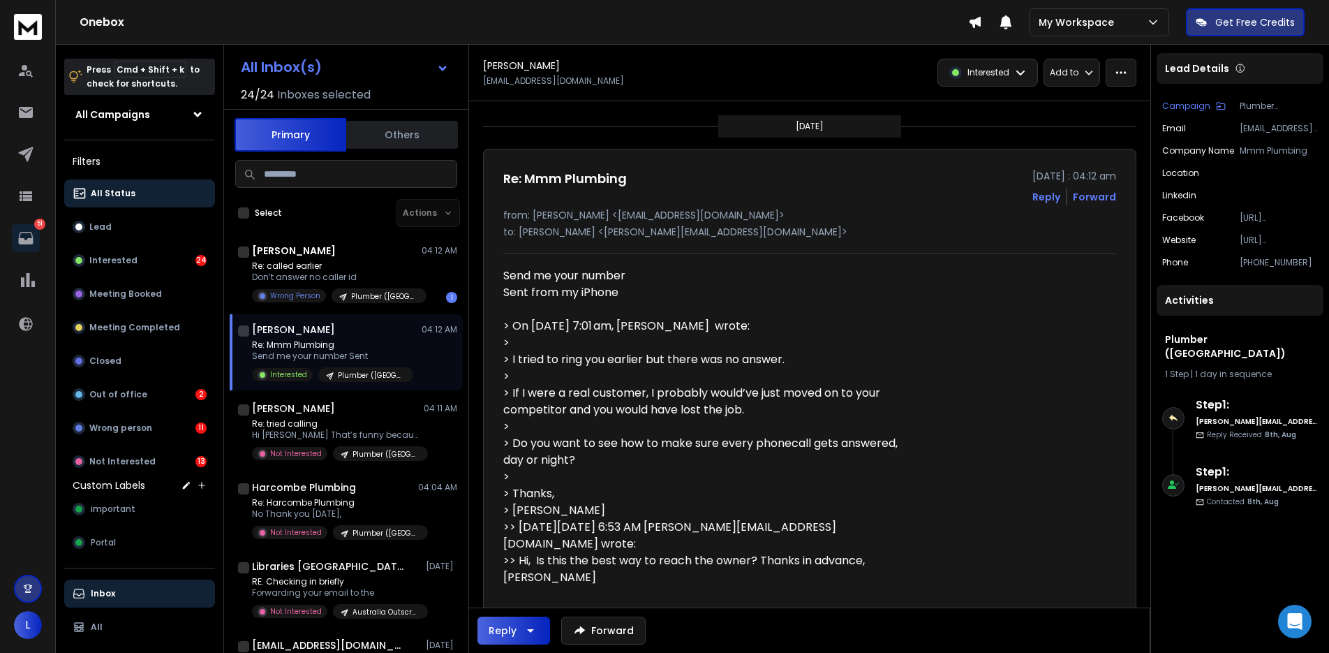
scroll to position [2987, 0]
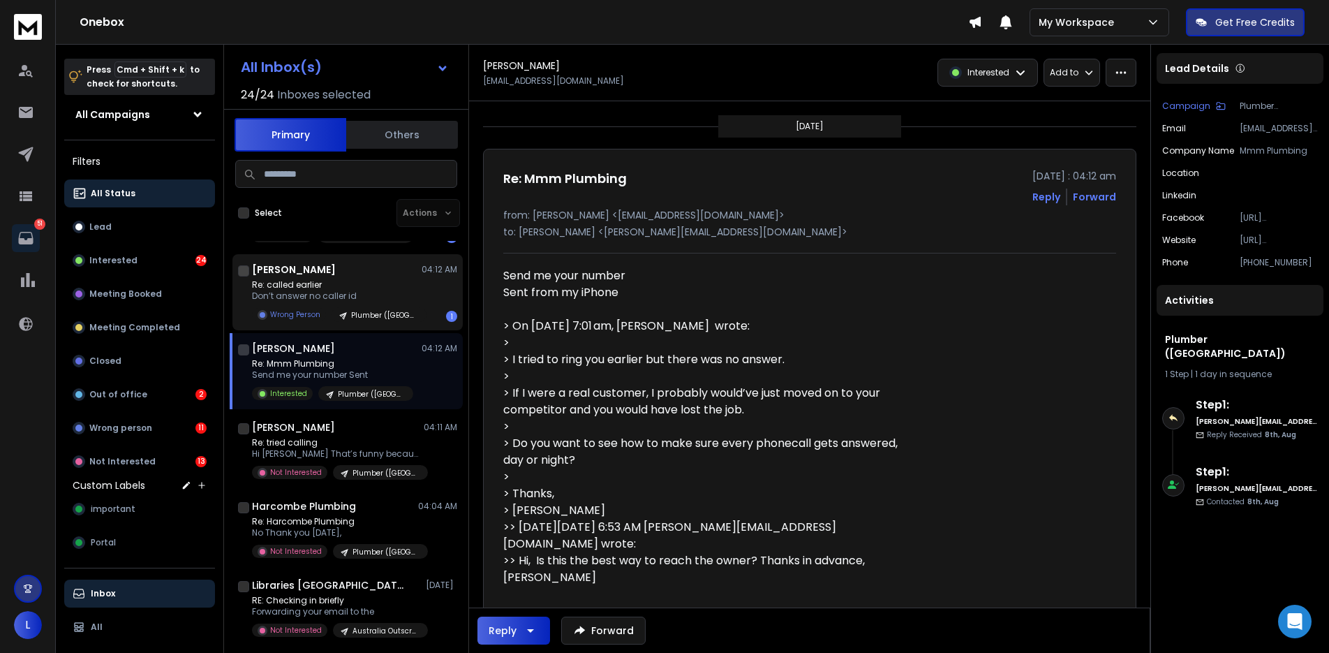
click at [300, 302] on div "Re: called earlier Don’t answer no caller id Wrong Person Plumber (NSW) 2" at bounding box center [339, 300] width 175 height 43
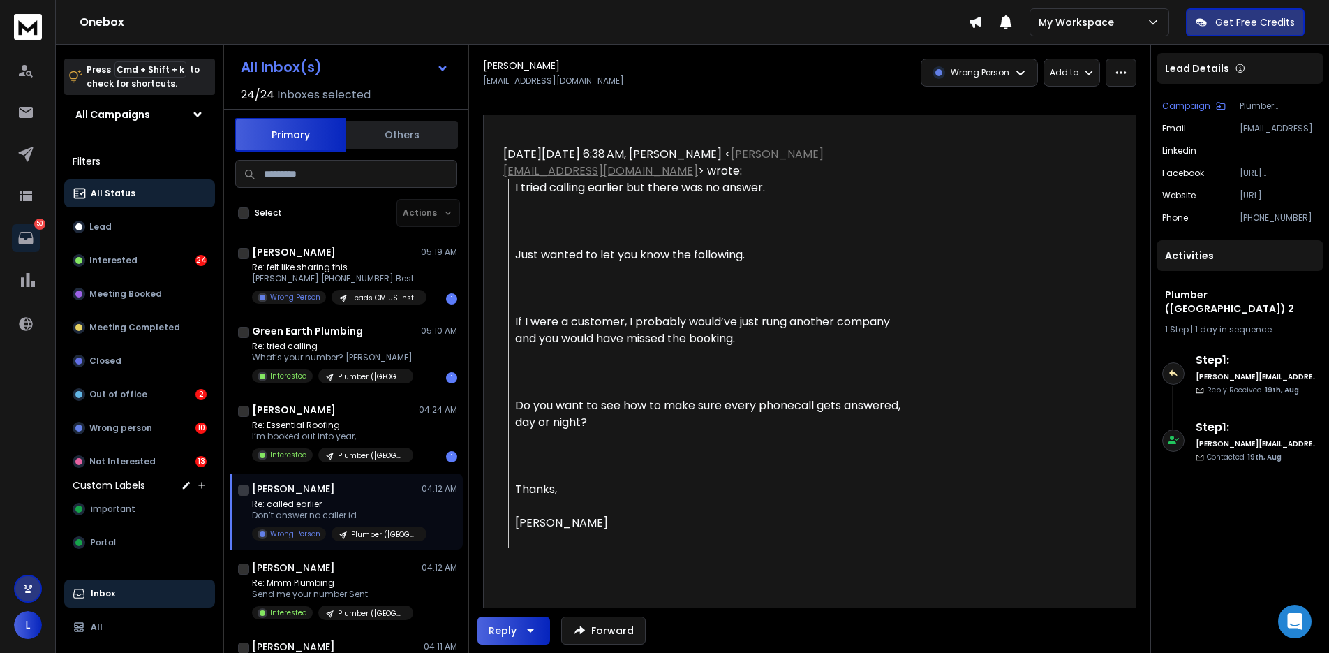
scroll to position [0, 0]
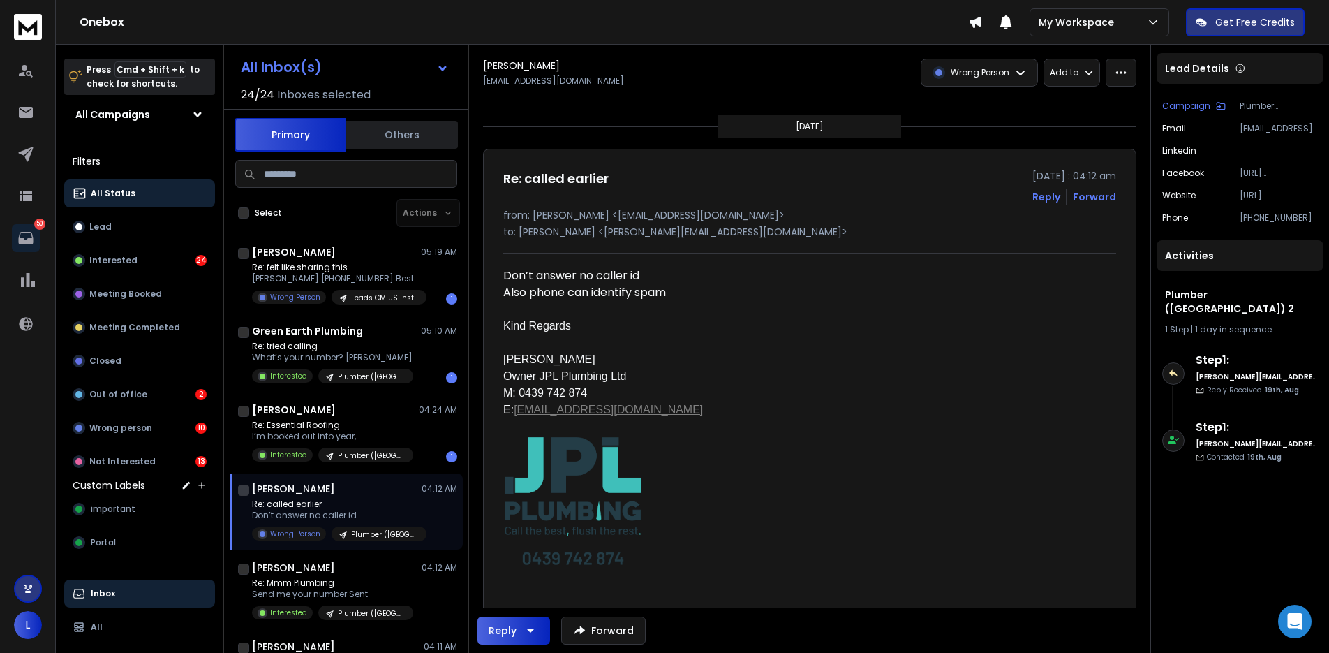
click at [952, 77] on div "Wrong Person" at bounding box center [979, 72] width 116 height 27
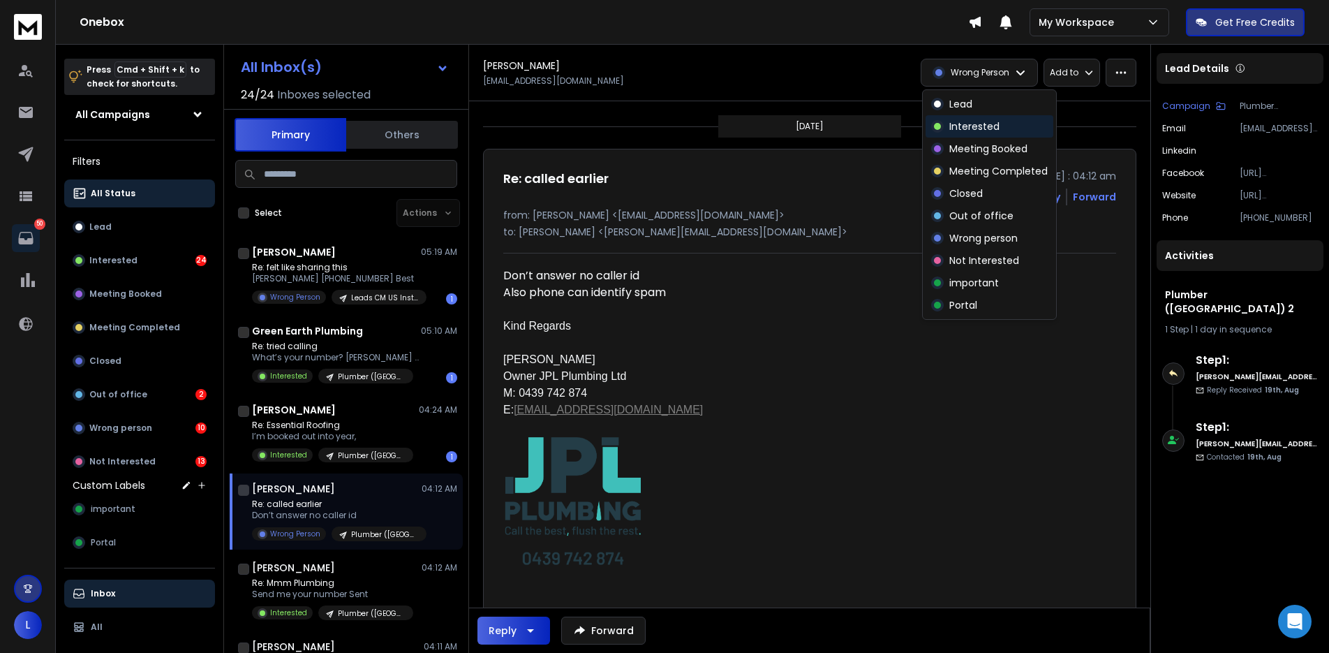
click at [976, 122] on p "Interested" at bounding box center [974, 126] width 50 height 14
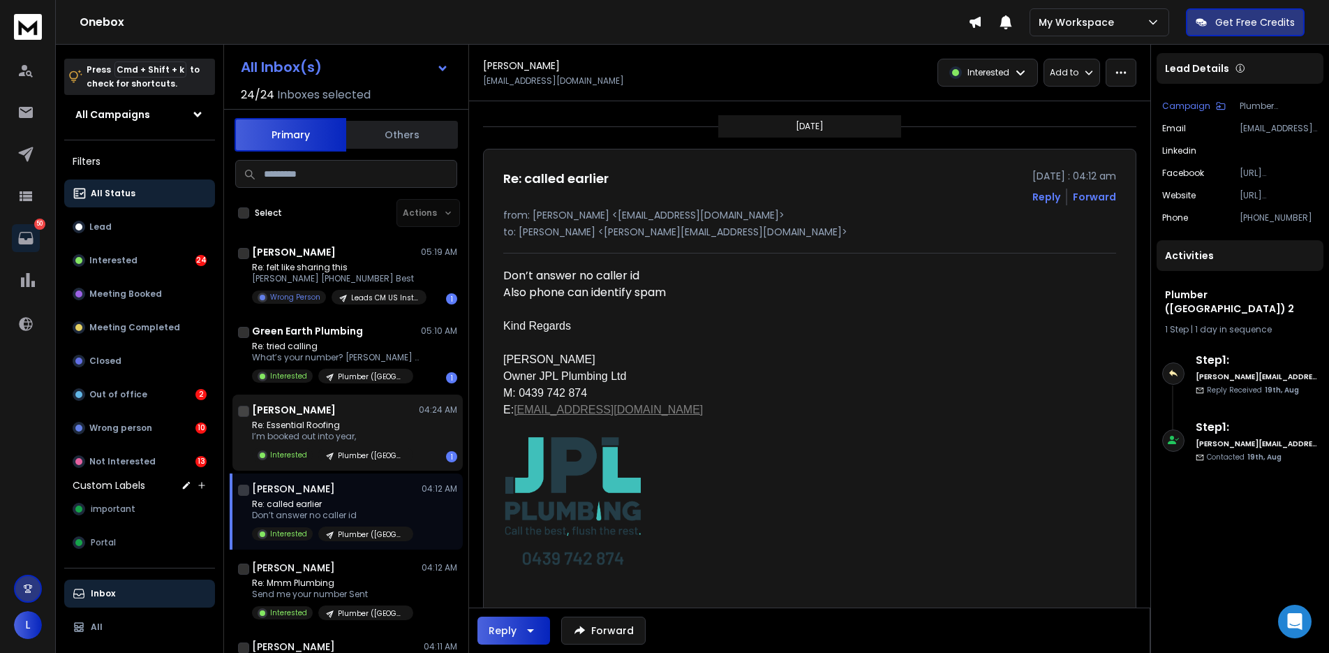
scroll to position [2765, 0]
click at [383, 445] on div "Re: Essential Roofing I’m booked out into year, Interested Plumber (NSW)" at bounding box center [332, 443] width 161 height 43
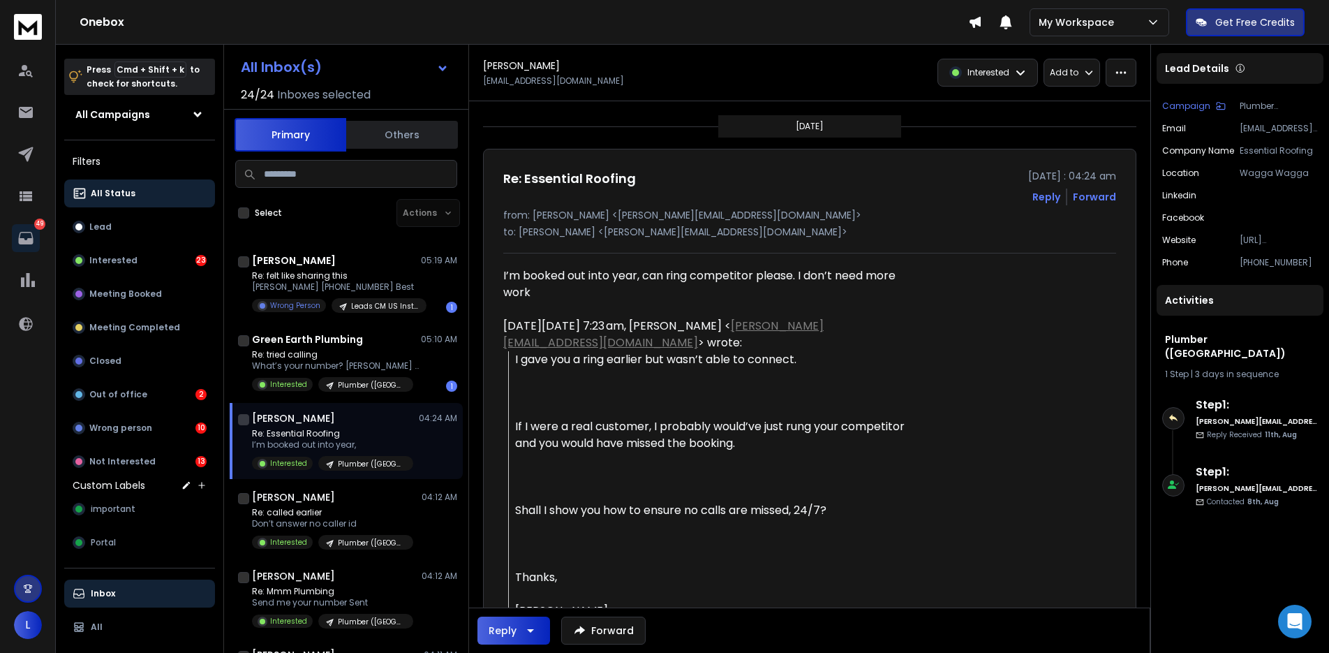
scroll to position [2757, 0]
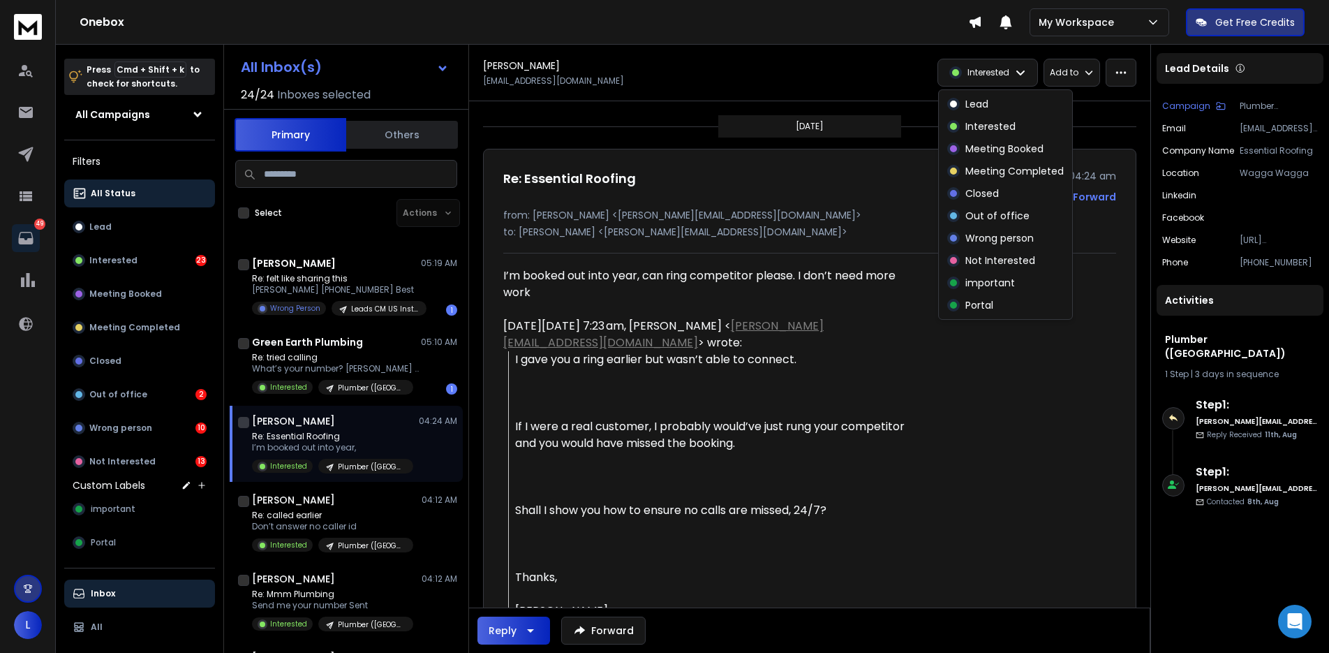
click at [966, 78] on div "Interested" at bounding box center [987, 72] width 99 height 27
click at [969, 264] on p "Not Interested" at bounding box center [1000, 260] width 70 height 14
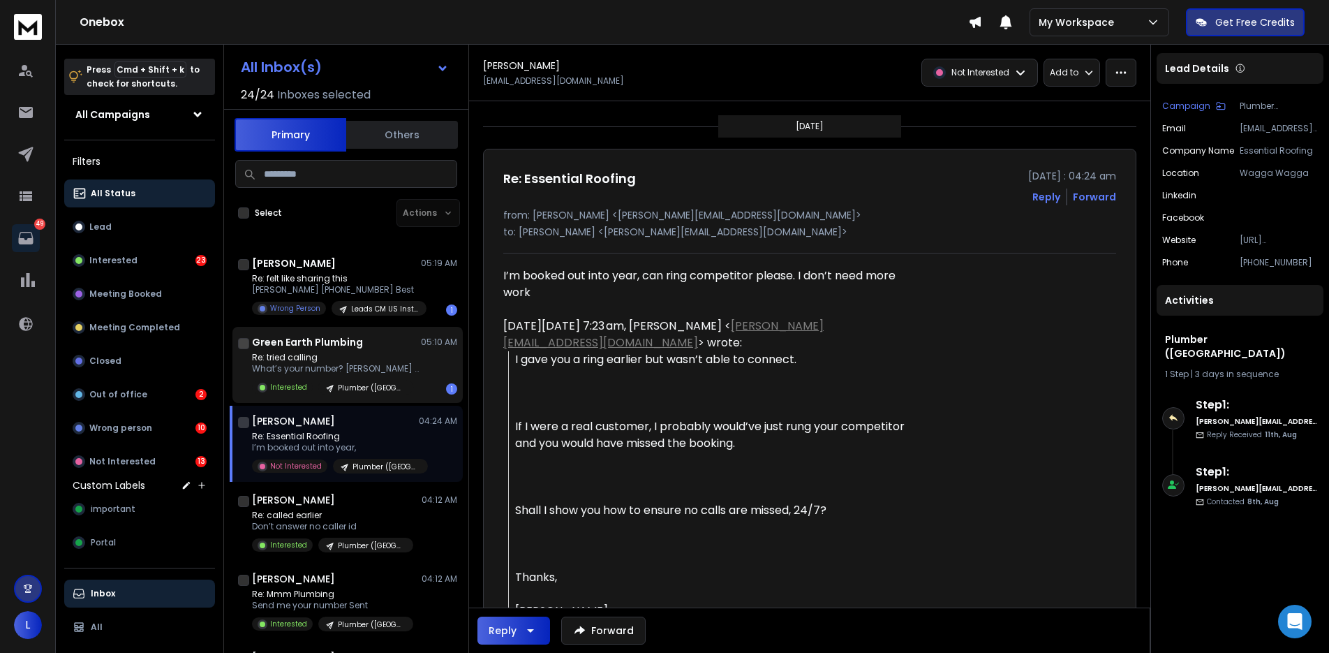
click at [392, 356] on p "Re: tried calling" at bounding box center [336, 357] width 168 height 11
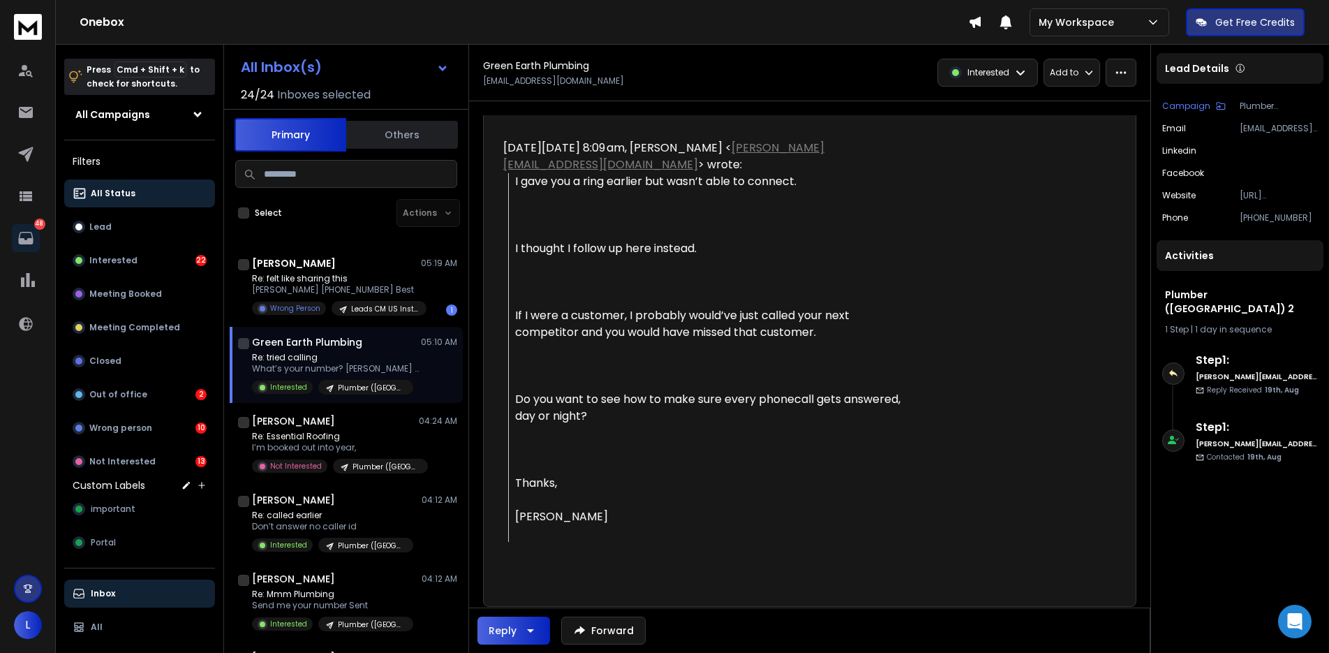
scroll to position [37, 0]
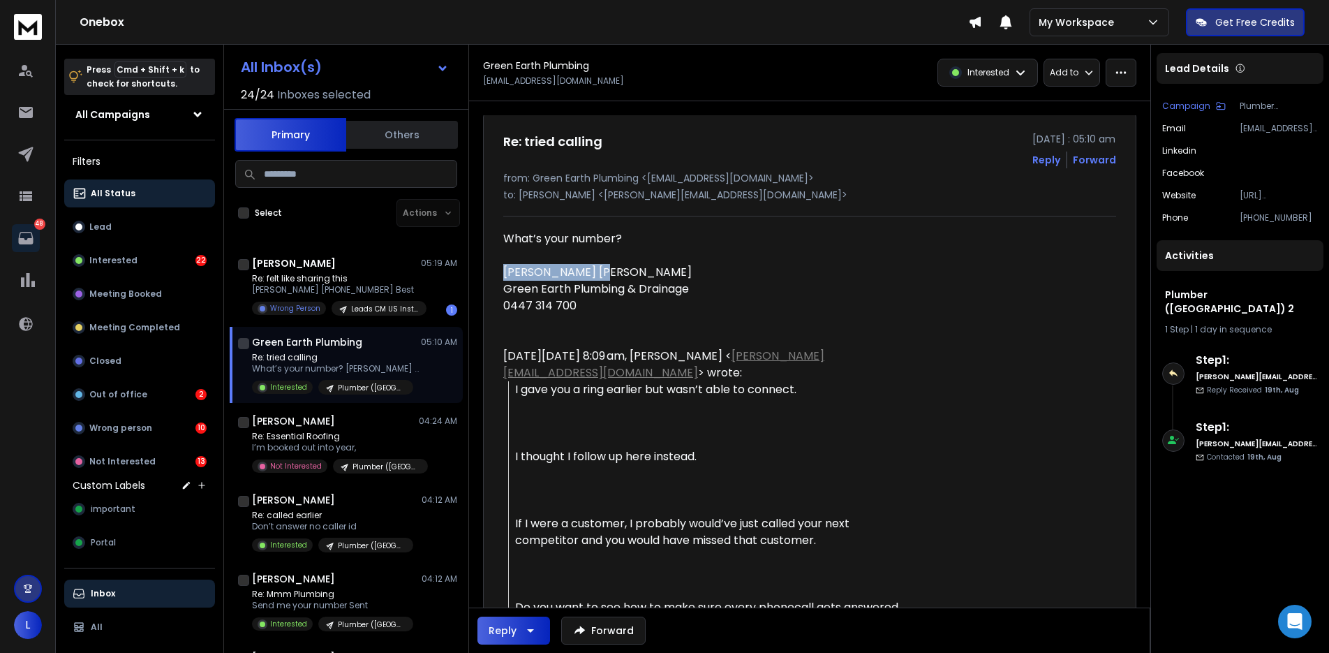
drag, startPoint x: 596, startPoint y: 276, endPoint x: 505, endPoint y: 272, distance: 90.9
click at [505, 272] on div "Fraser Bradbury Green Earth Plumbing & Drainage 0447 314 700" at bounding box center [707, 289] width 408 height 50
click at [809, 272] on div "Fraser Bradbury Green Earth Plumbing & Drainage 0447 314 700" at bounding box center [707, 289] width 408 height 50
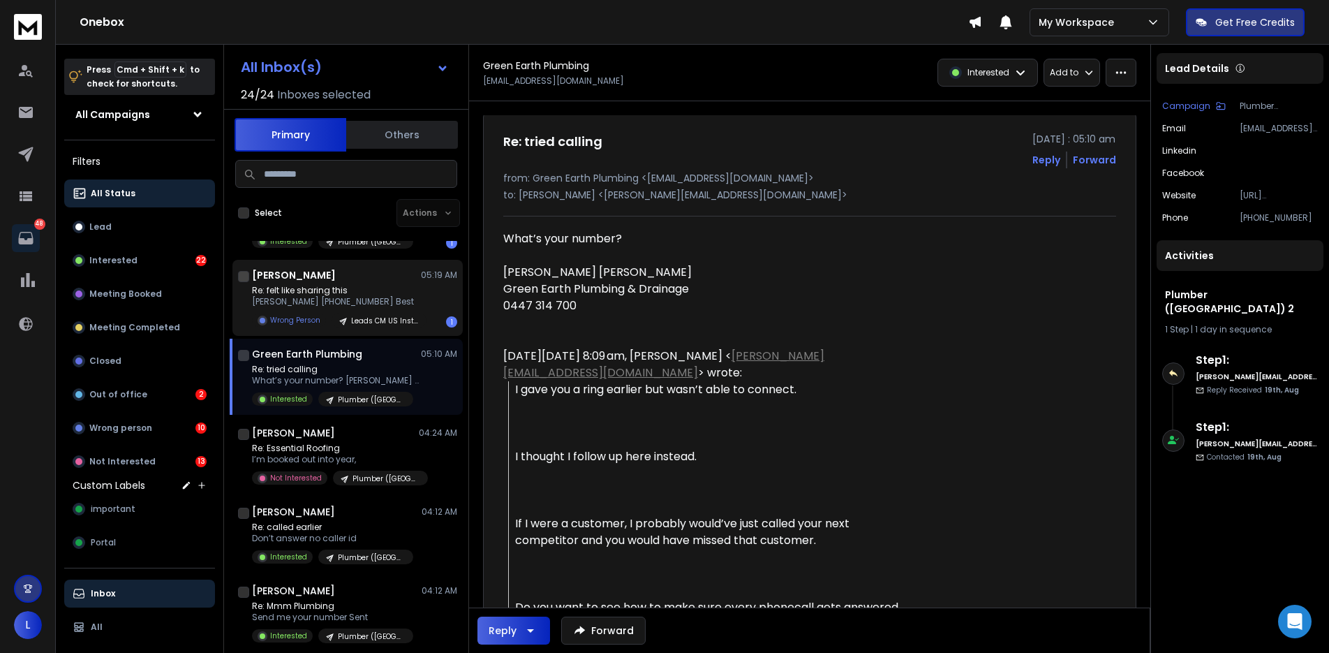
click at [389, 284] on div "Ricardo Steakhouse 05:19 AM Re: felt like sharing this Eddie Mateus 347 8765606…" at bounding box center [354, 297] width 205 height 59
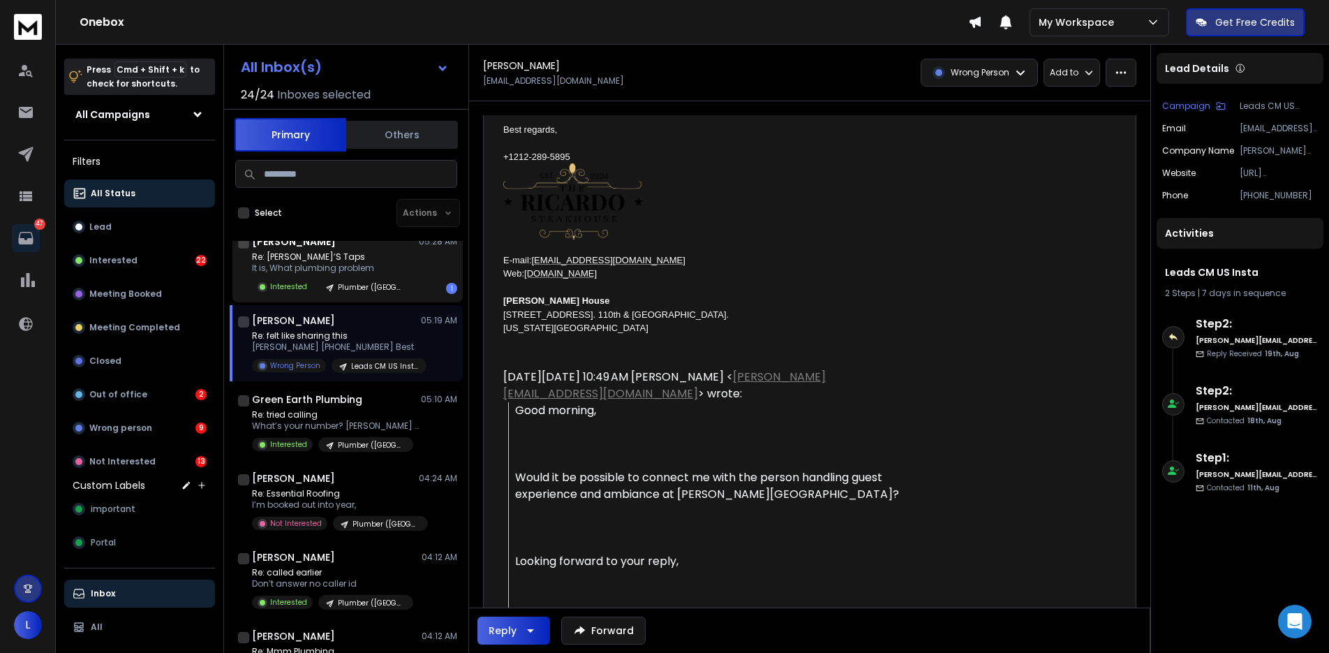
scroll to position [2695, 0]
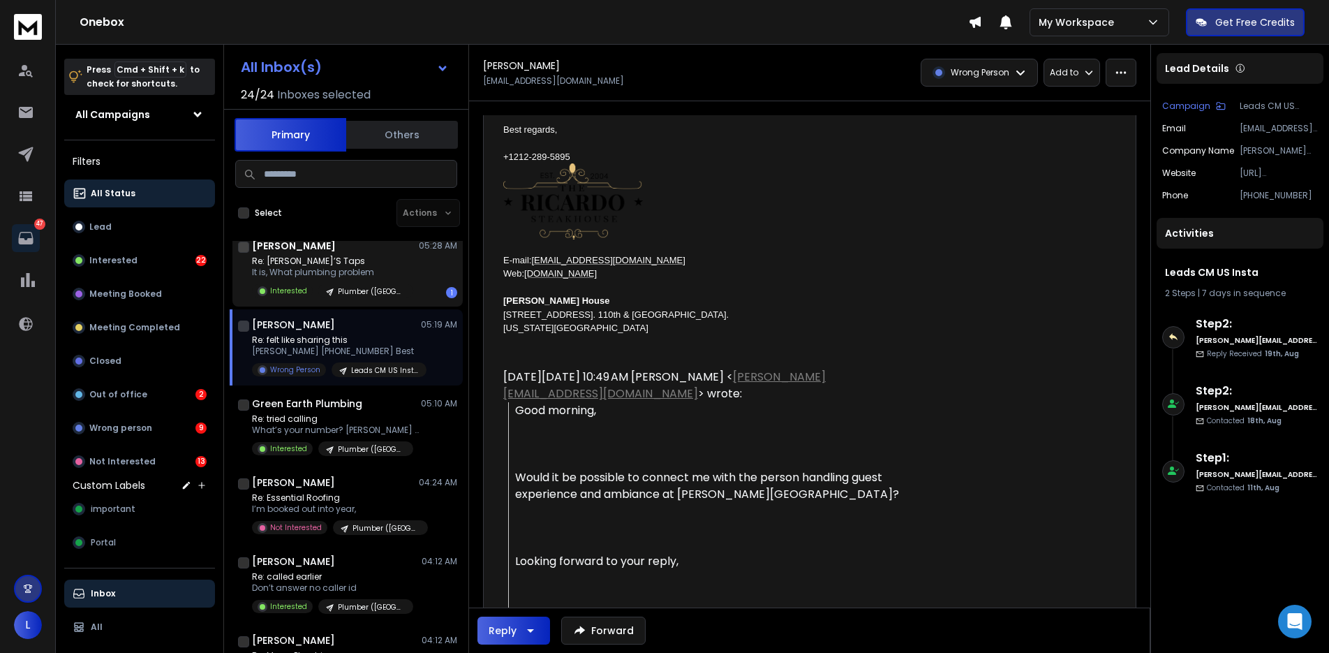
click at [406, 286] on div "Re: Matt’S Taps It is, What plumbing problem Interested Plumber (NSW) 1" at bounding box center [354, 277] width 205 height 43
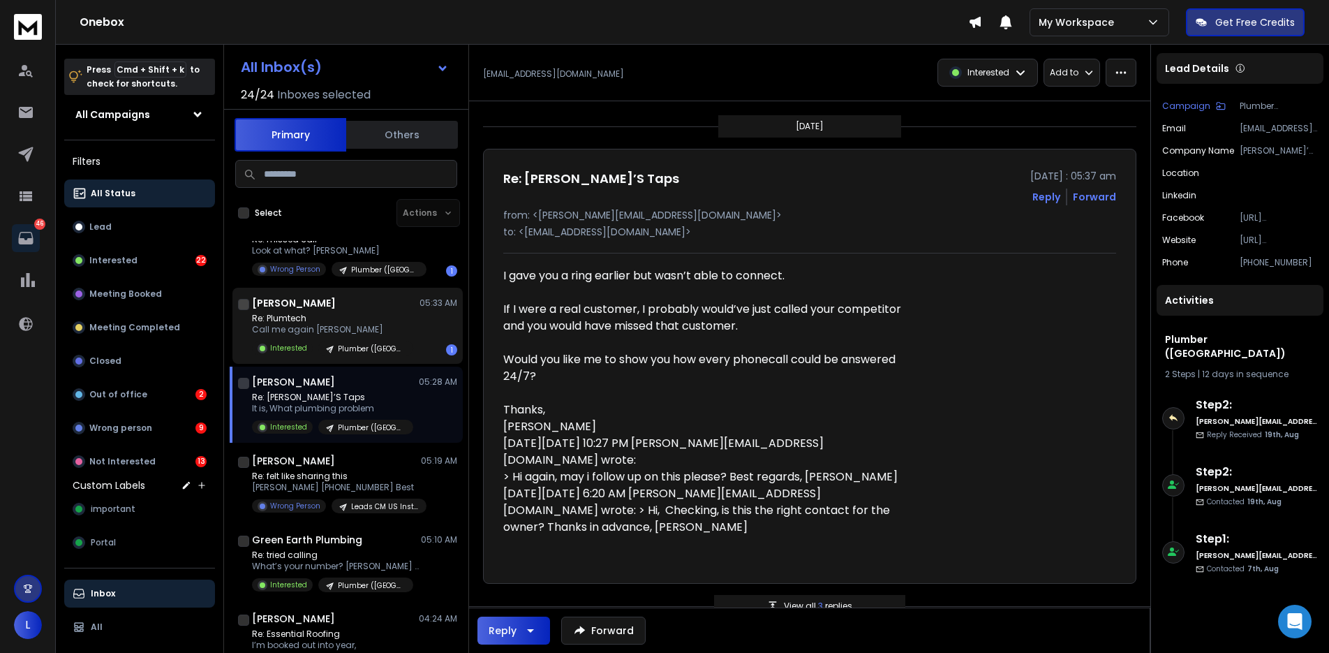
scroll to position [2556, 0]
click at [401, 327] on div "Re: Plumtech Call me again Patrick Plumtech Interested Plumber (NSW) 1" at bounding box center [354, 337] width 205 height 43
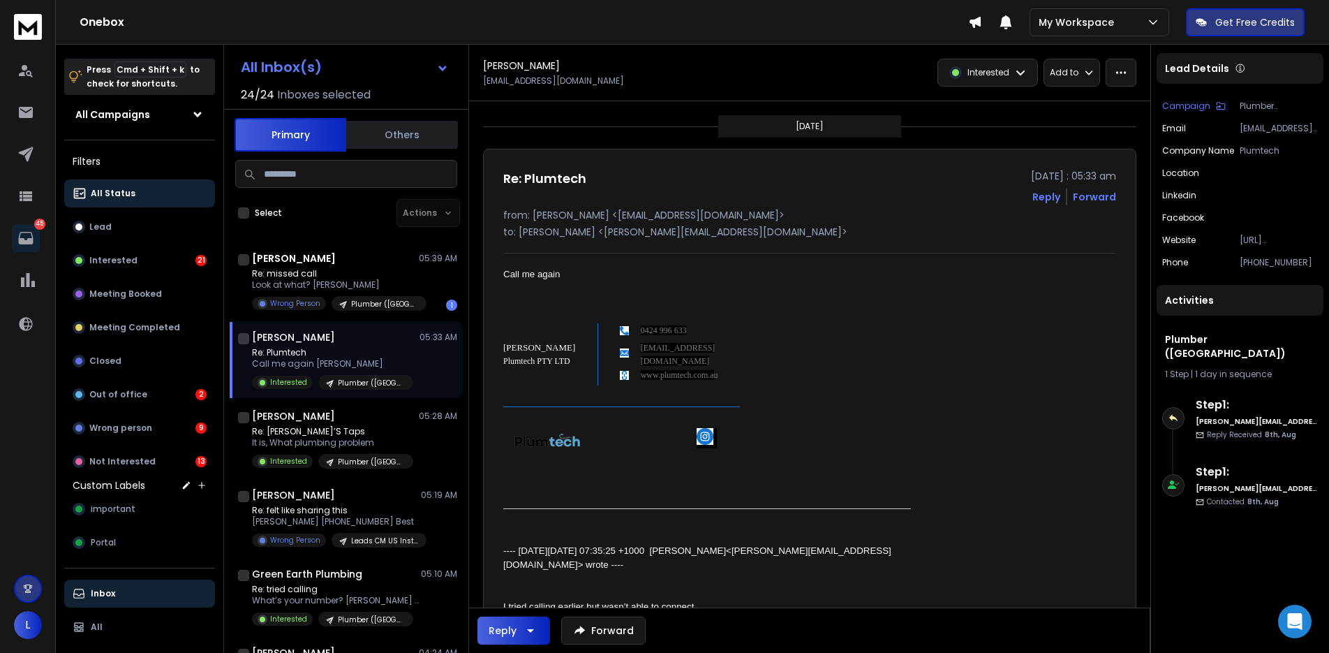
scroll to position [2470, 0]
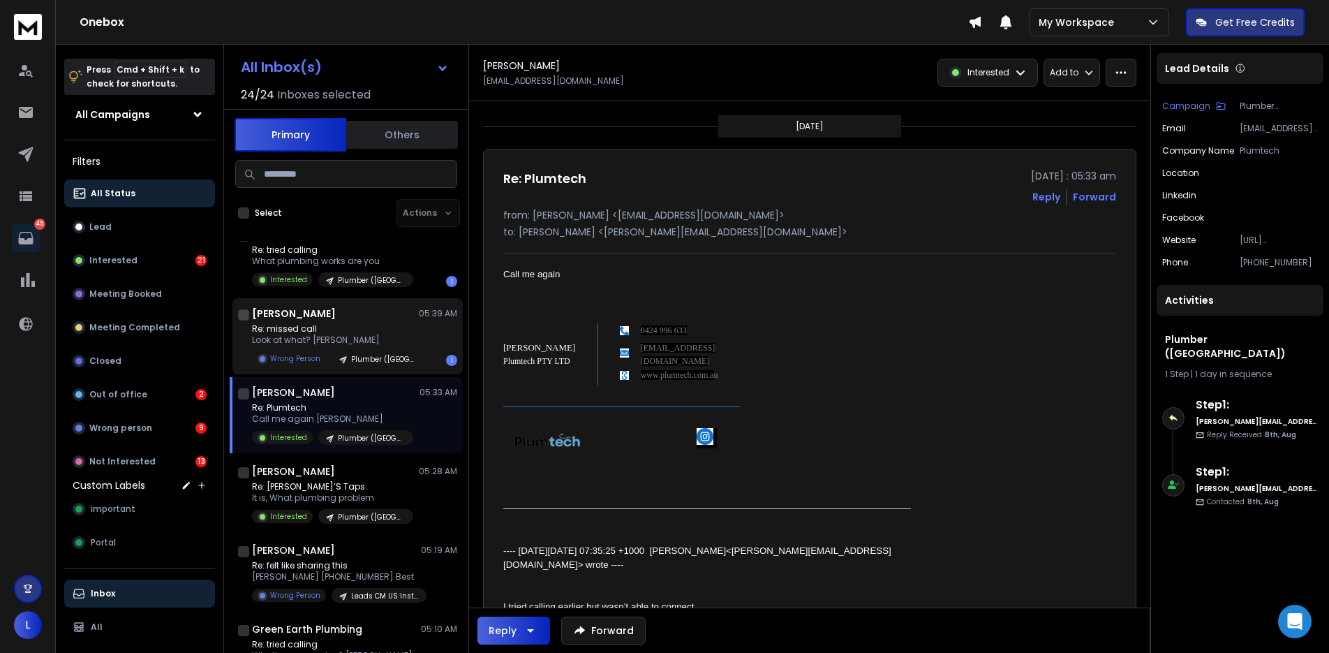
click at [422, 333] on div "Re: missed call Look at what? C. Paige Wrong Person Plumber (NSW) 2 1" at bounding box center [354, 344] width 205 height 43
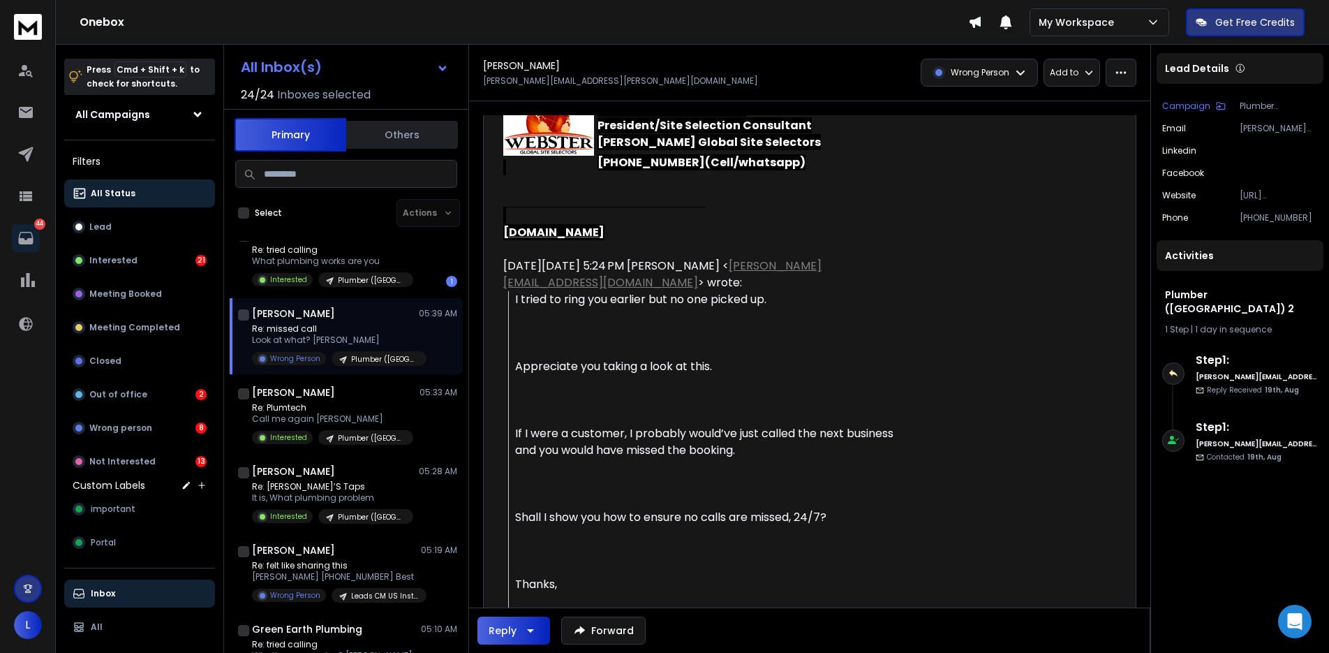
scroll to position [0, 0]
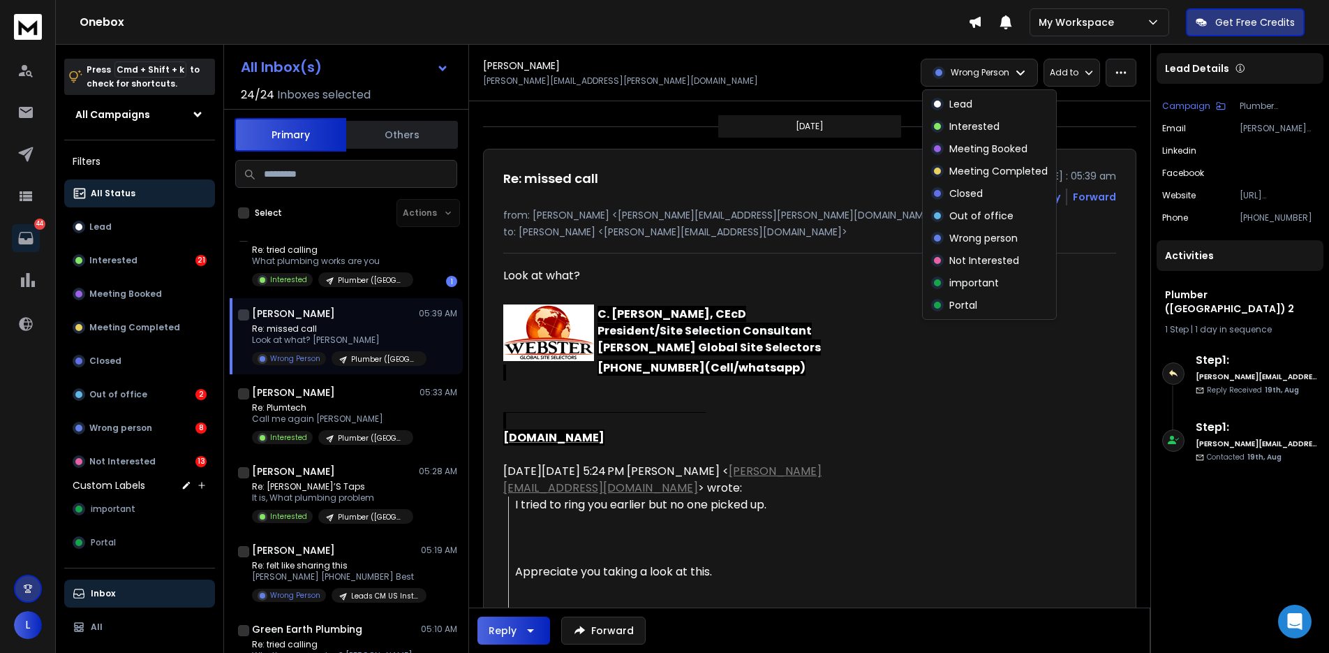
click at [1023, 75] on icon at bounding box center [1020, 72] width 11 height 11
click at [999, 130] on div "Interested" at bounding box center [990, 126] width 128 height 22
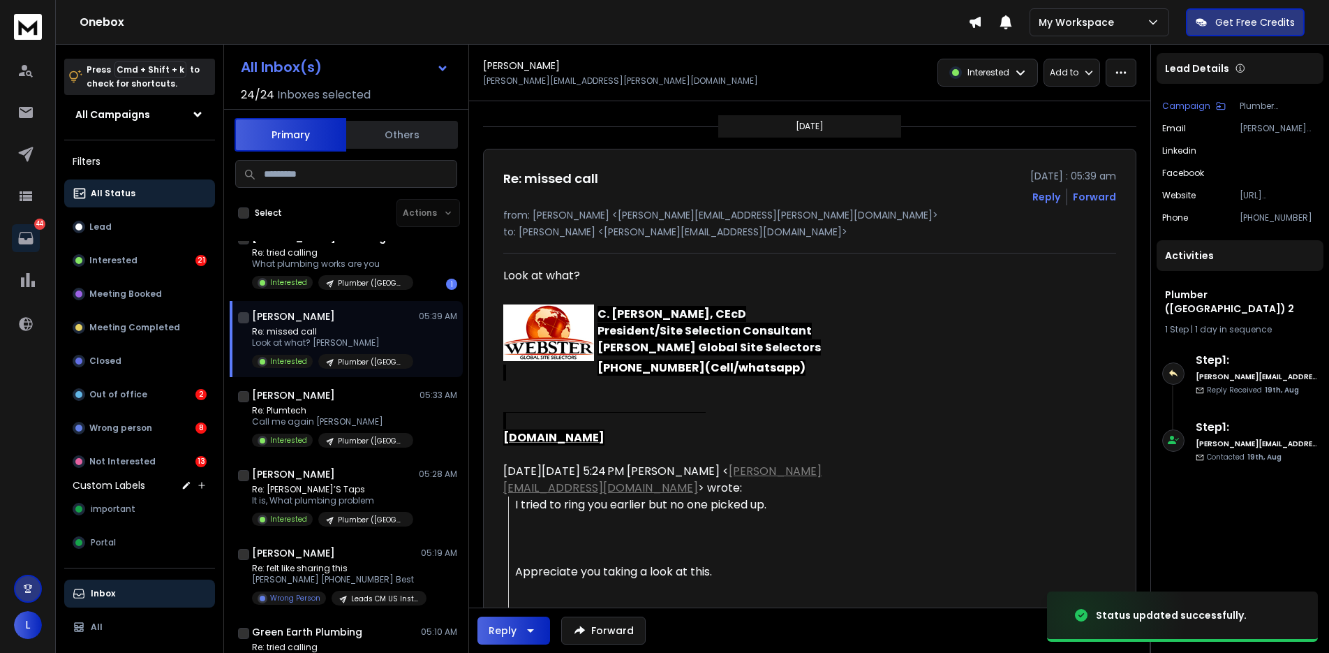
scroll to position [2434, 0]
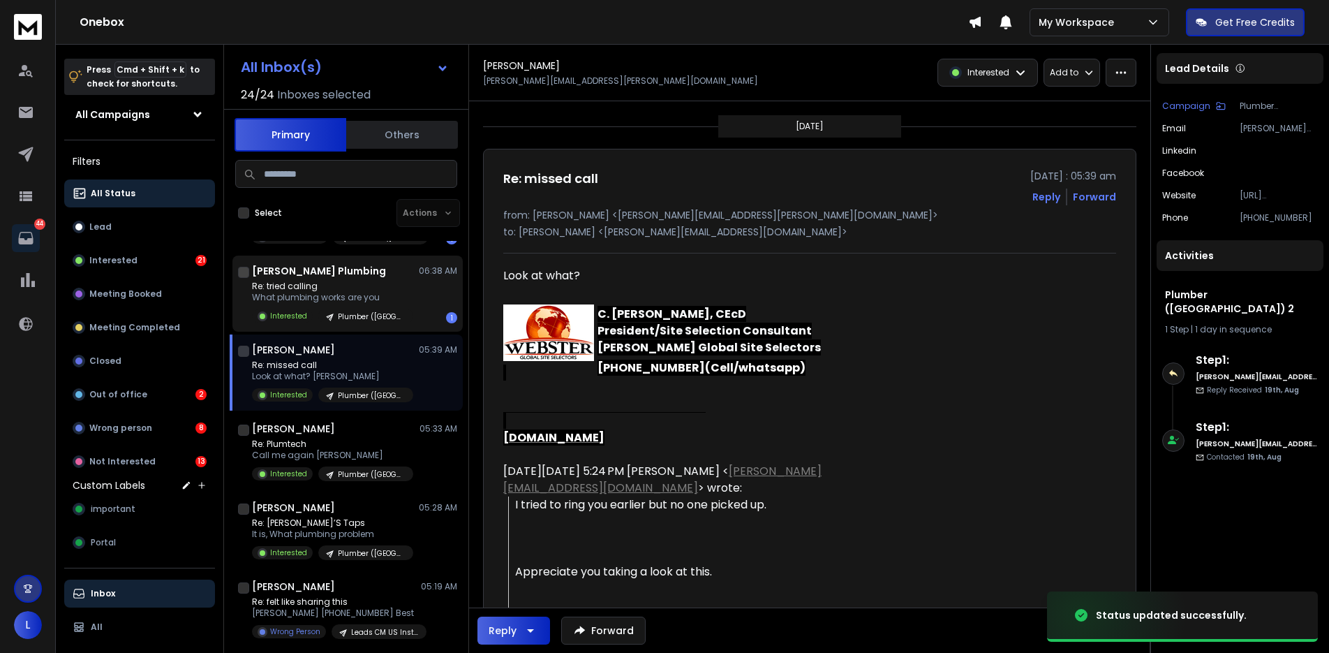
click at [406, 316] on div "Re: tried calling What plumbing works are you Interested Plumber (NSW) 2 1" at bounding box center [354, 302] width 205 height 43
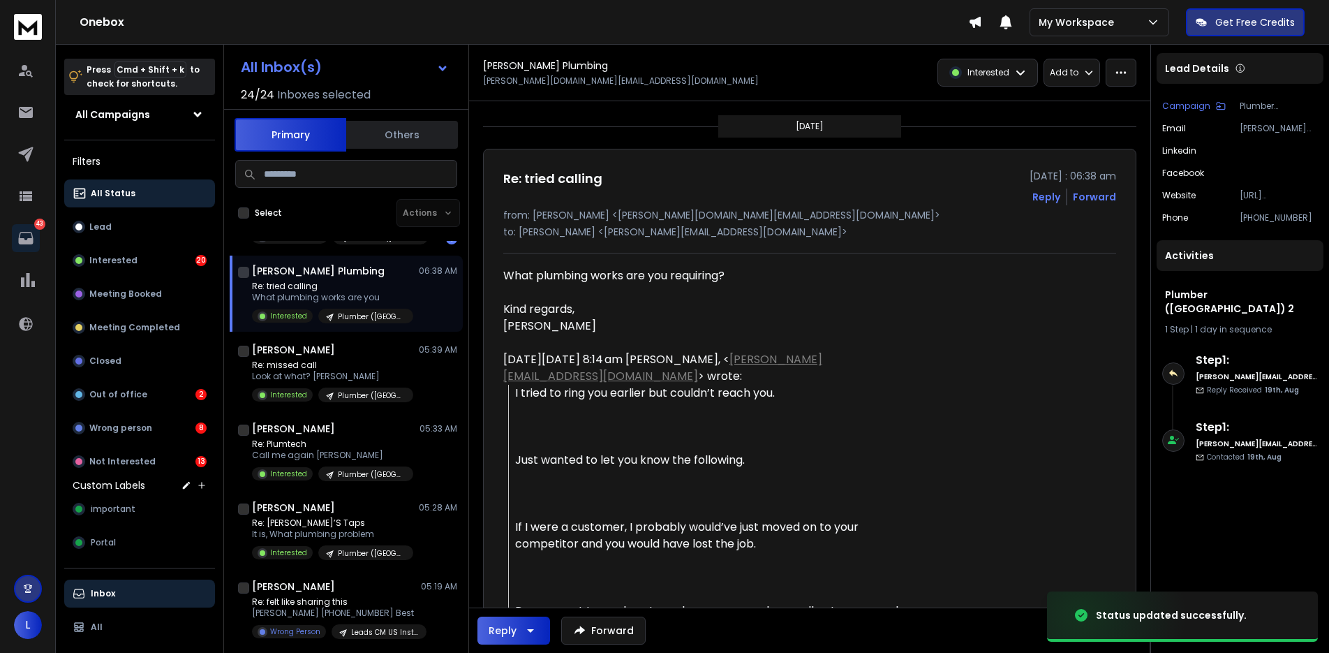
scroll to position [2418, 0]
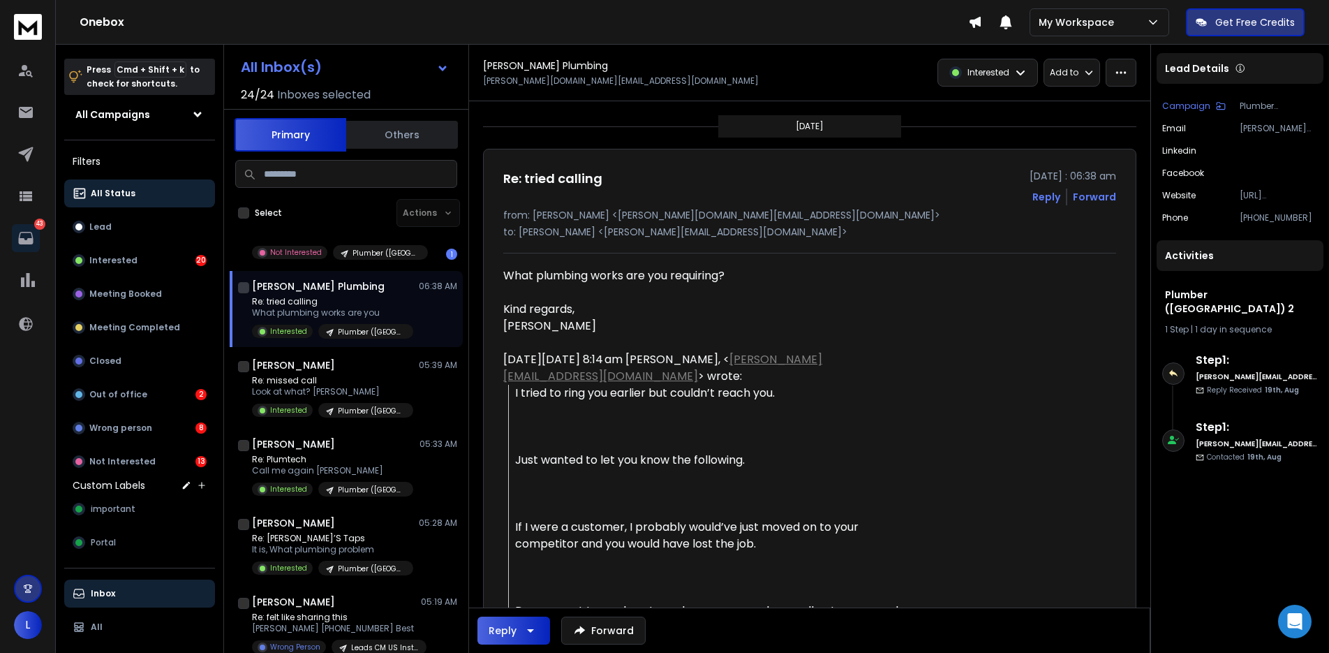
click at [958, 77] on div at bounding box center [955, 72] width 13 height 13
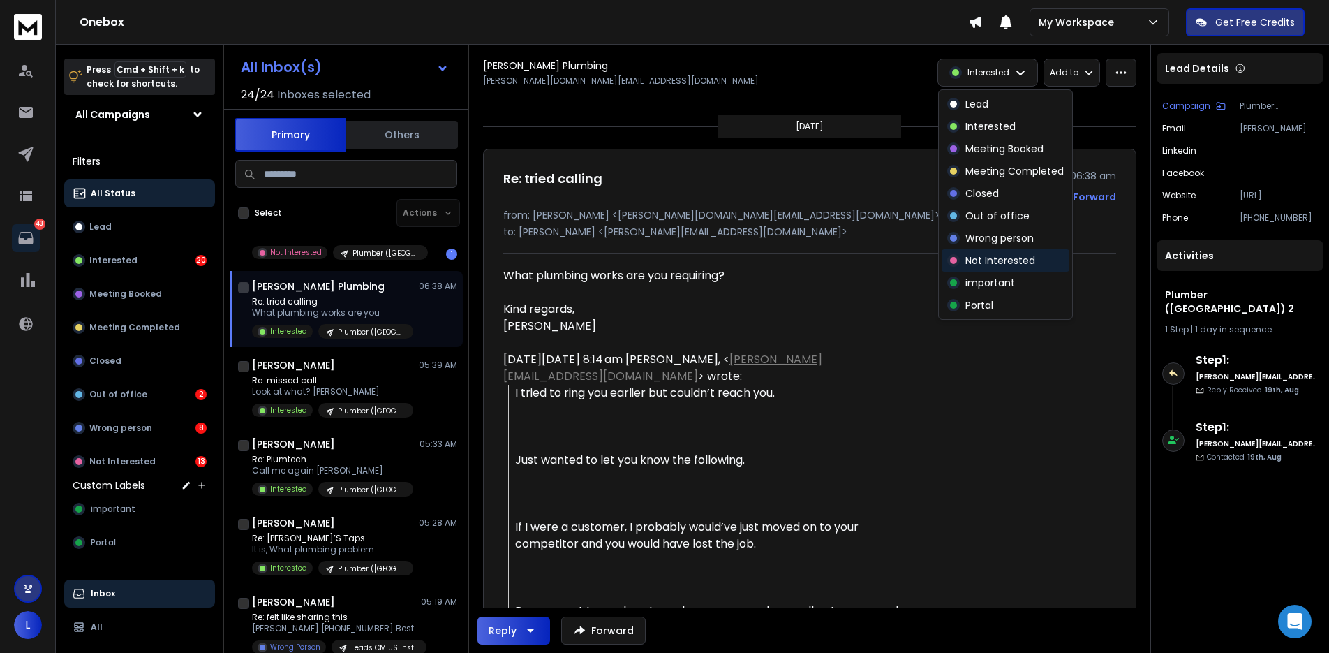
click at [963, 262] on div "Not Interested" at bounding box center [991, 260] width 88 height 14
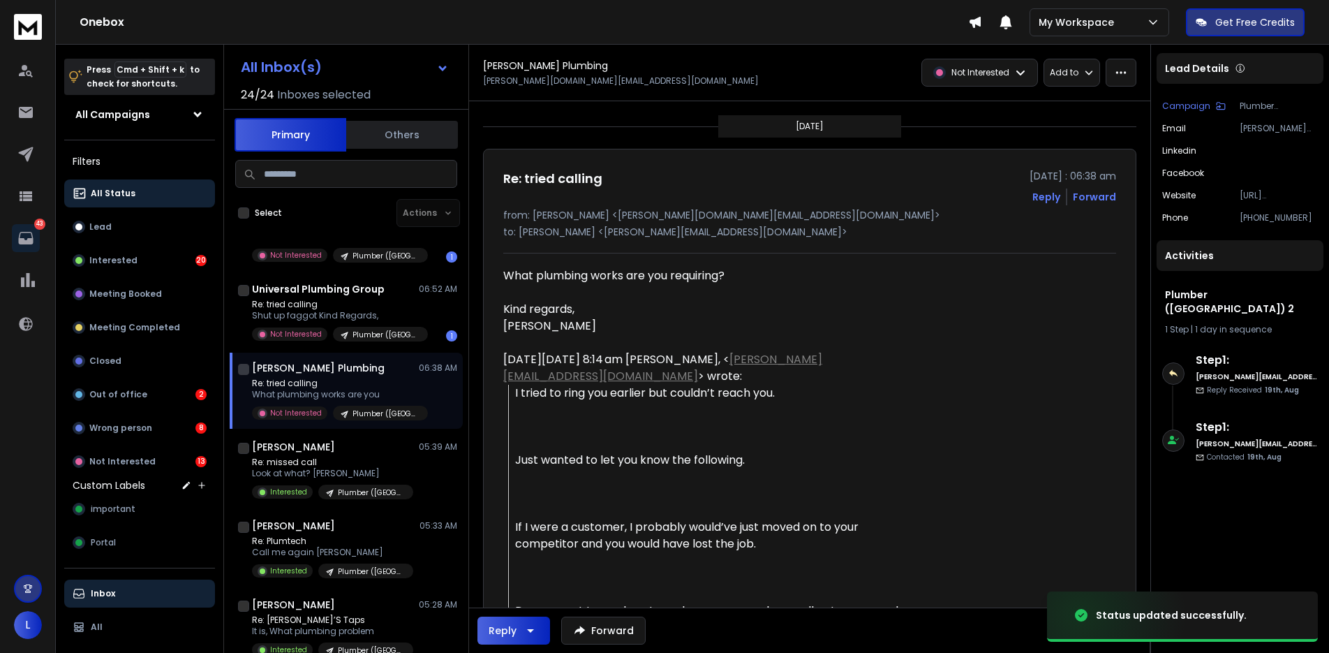
scroll to position [2327, 0]
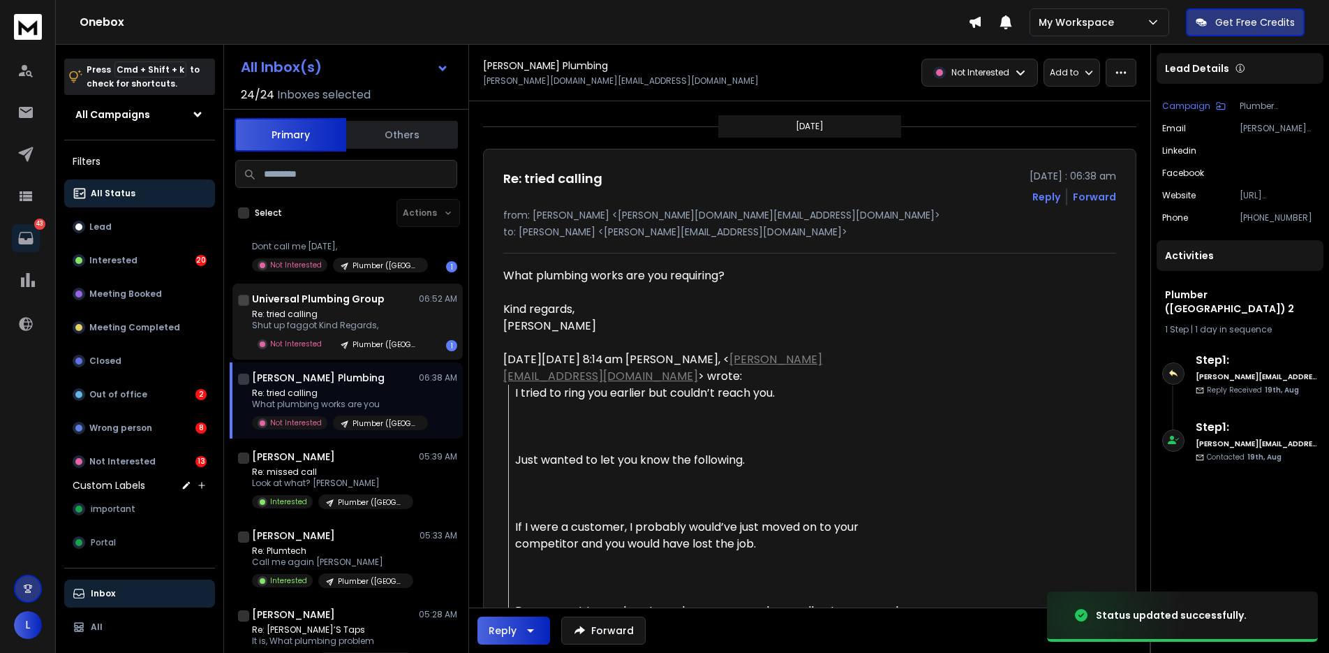
click at [360, 310] on p "Re: tried calling" at bounding box center [336, 314] width 168 height 11
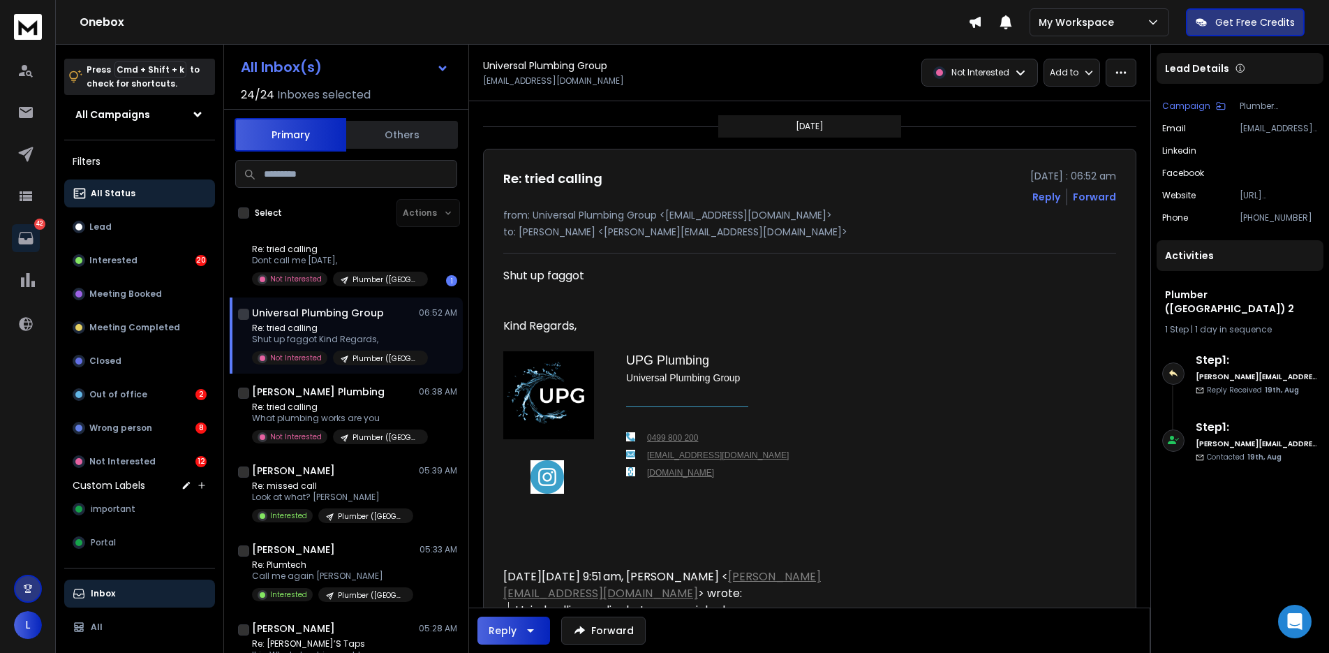
scroll to position [2287, 0]
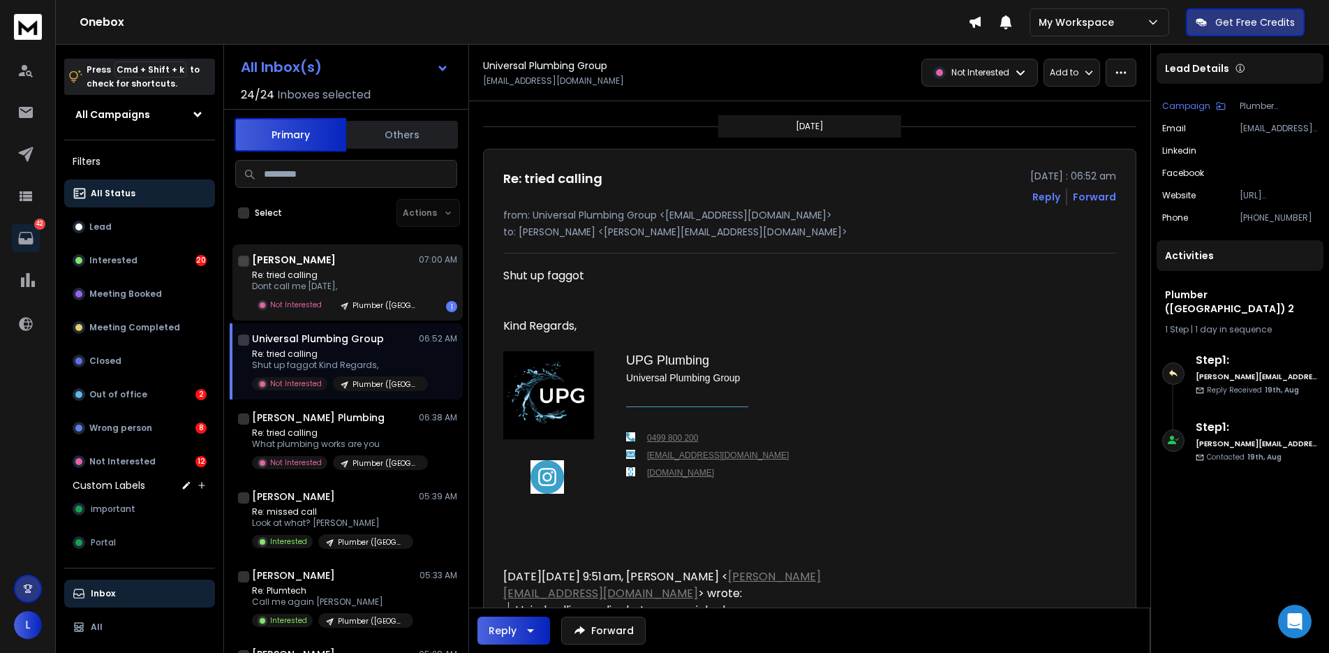
click at [421, 295] on div "Re: tried calling Dont call me On Tue, Not Interested Plumber (NSW) 2 1" at bounding box center [354, 290] width 205 height 43
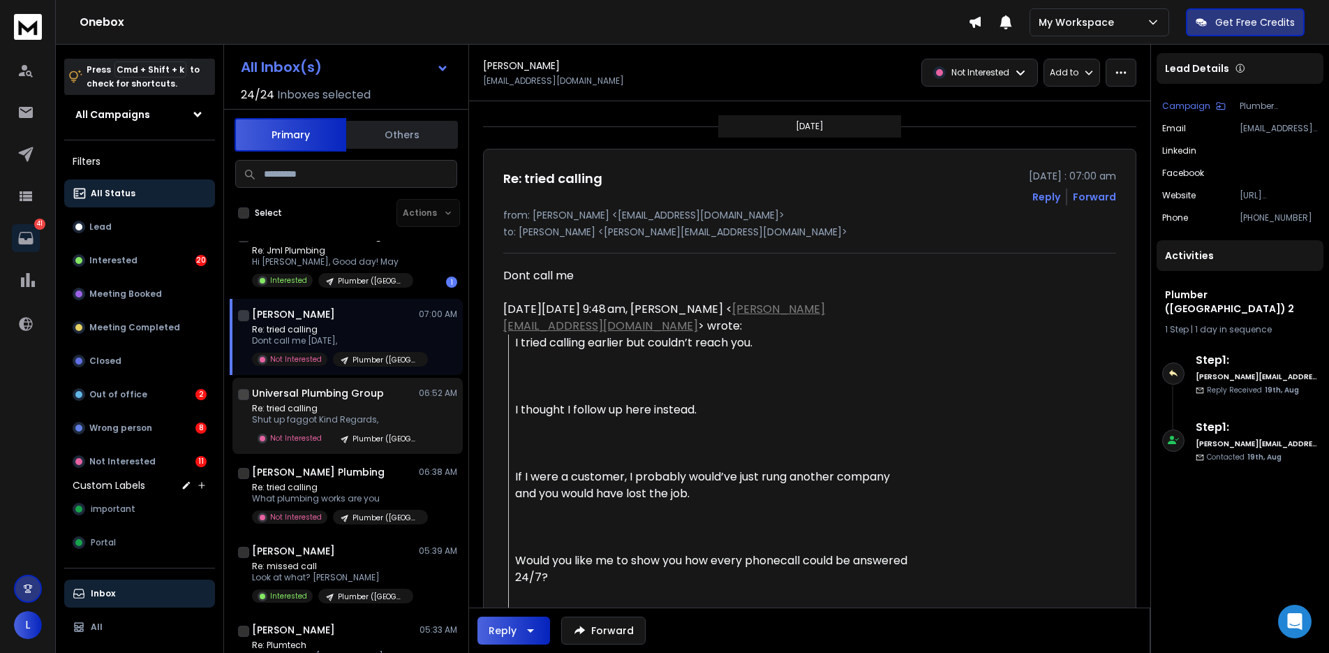
scroll to position [2200, 0]
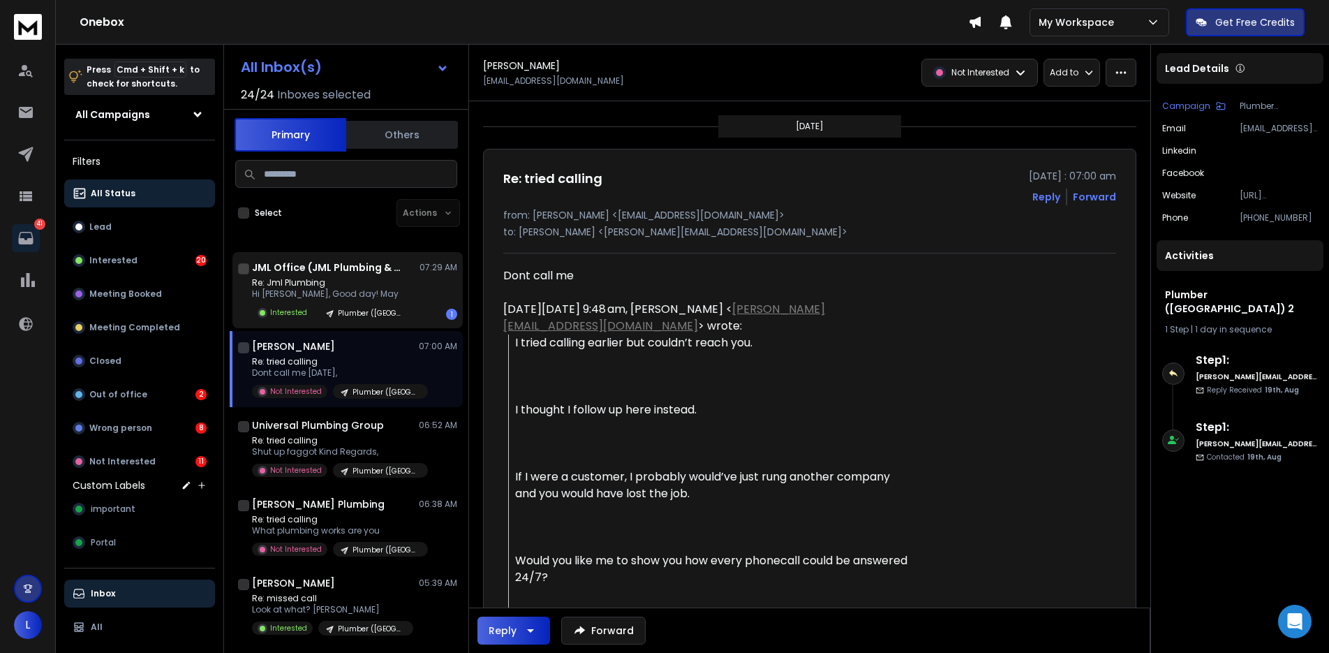
click at [394, 308] on div "Plumber ([GEOGRAPHIC_DATA])" at bounding box center [365, 312] width 95 height 15
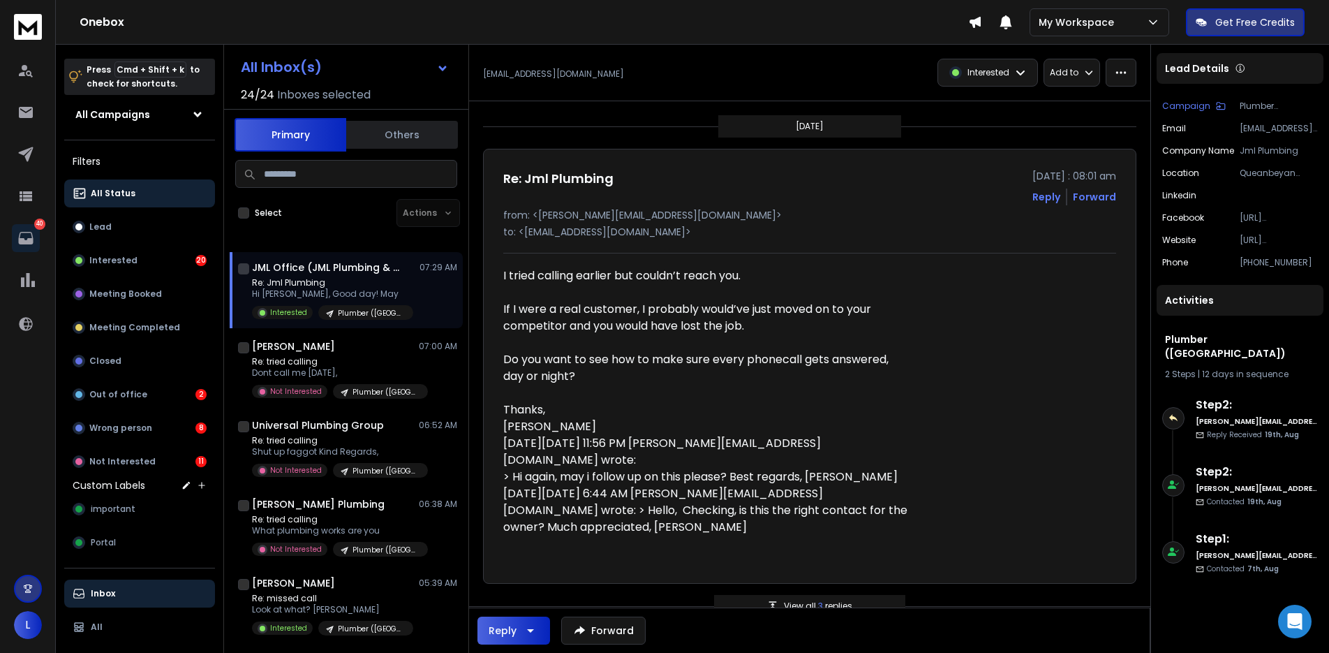
scroll to position [9, 0]
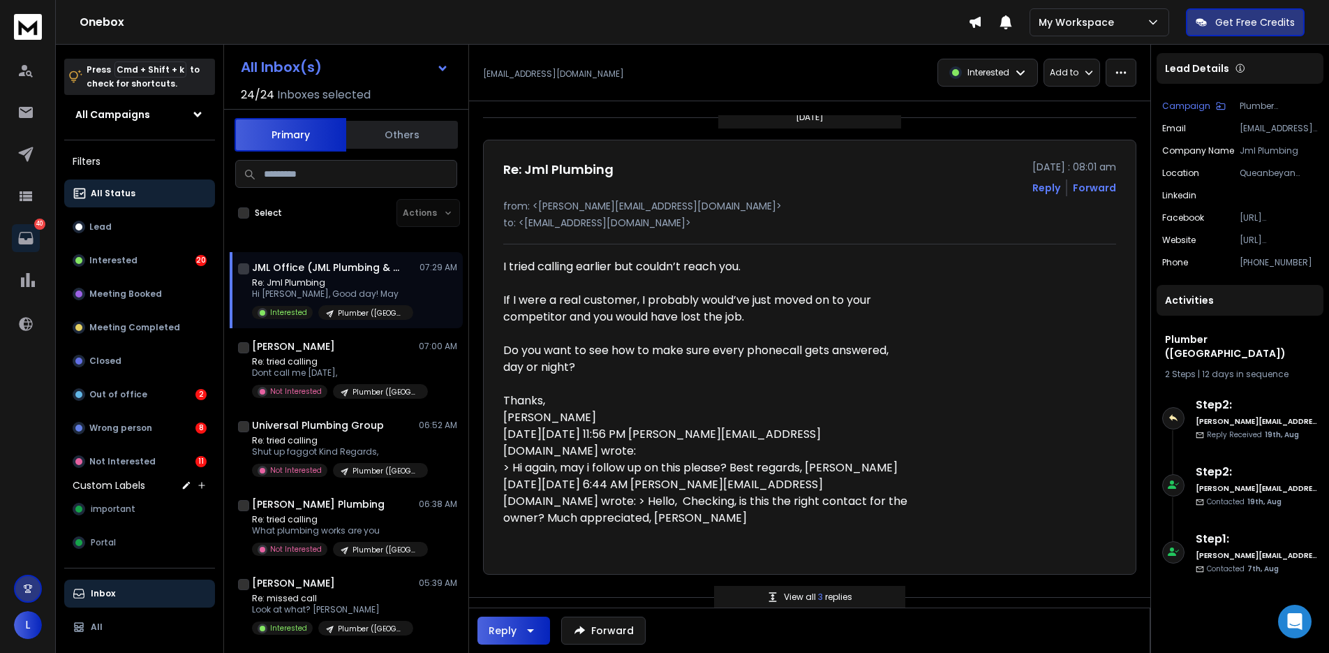
click at [808, 591] on p "View all 3 replies" at bounding box center [818, 596] width 68 height 11
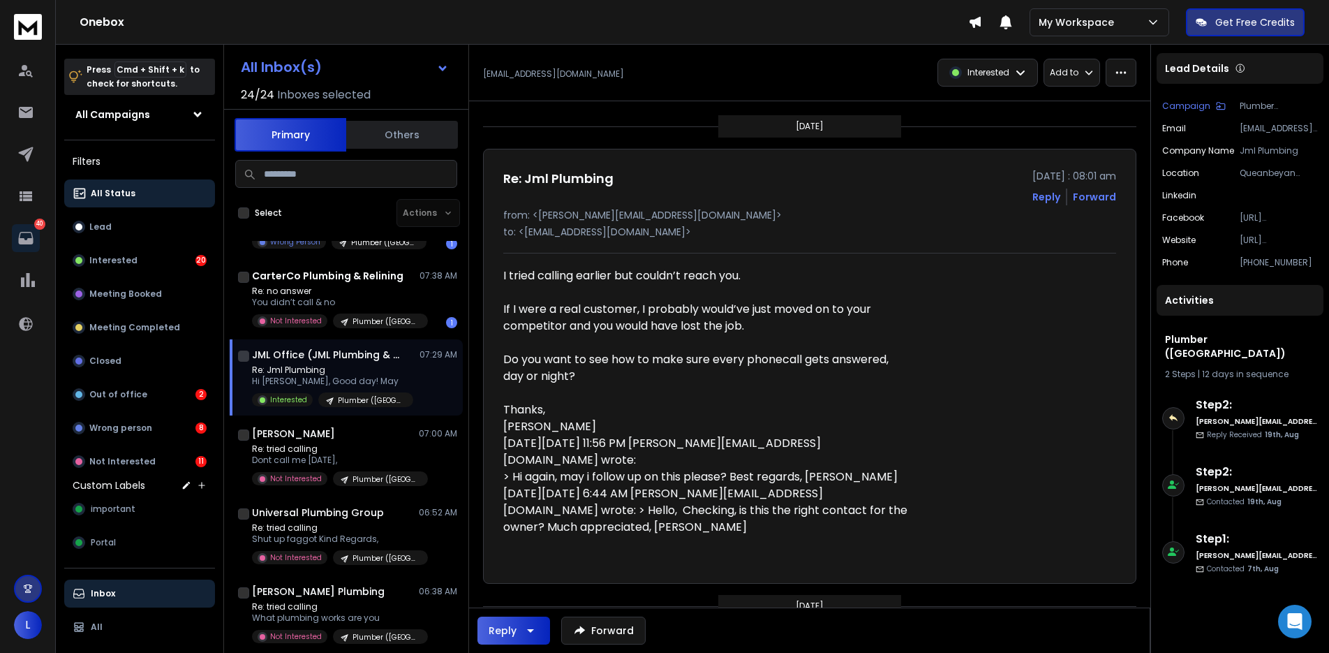
scroll to position [2097, 0]
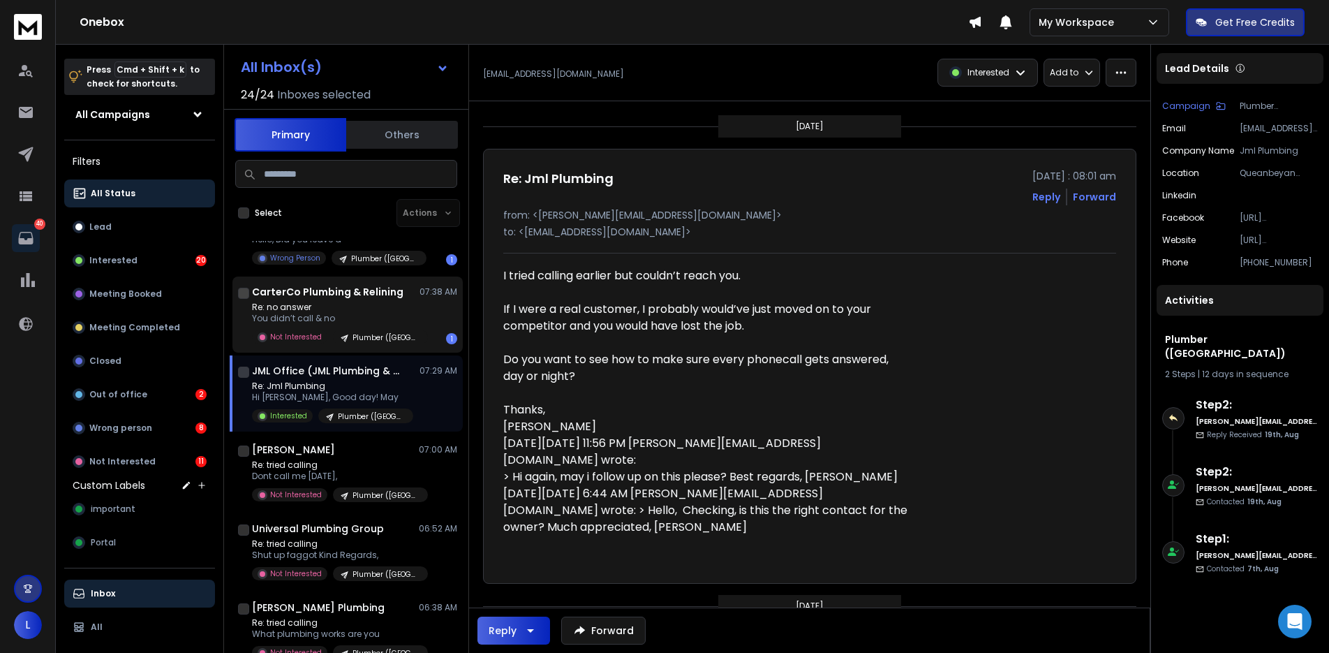
click at [381, 320] on p "You didn’t call & no" at bounding box center [336, 318] width 168 height 11
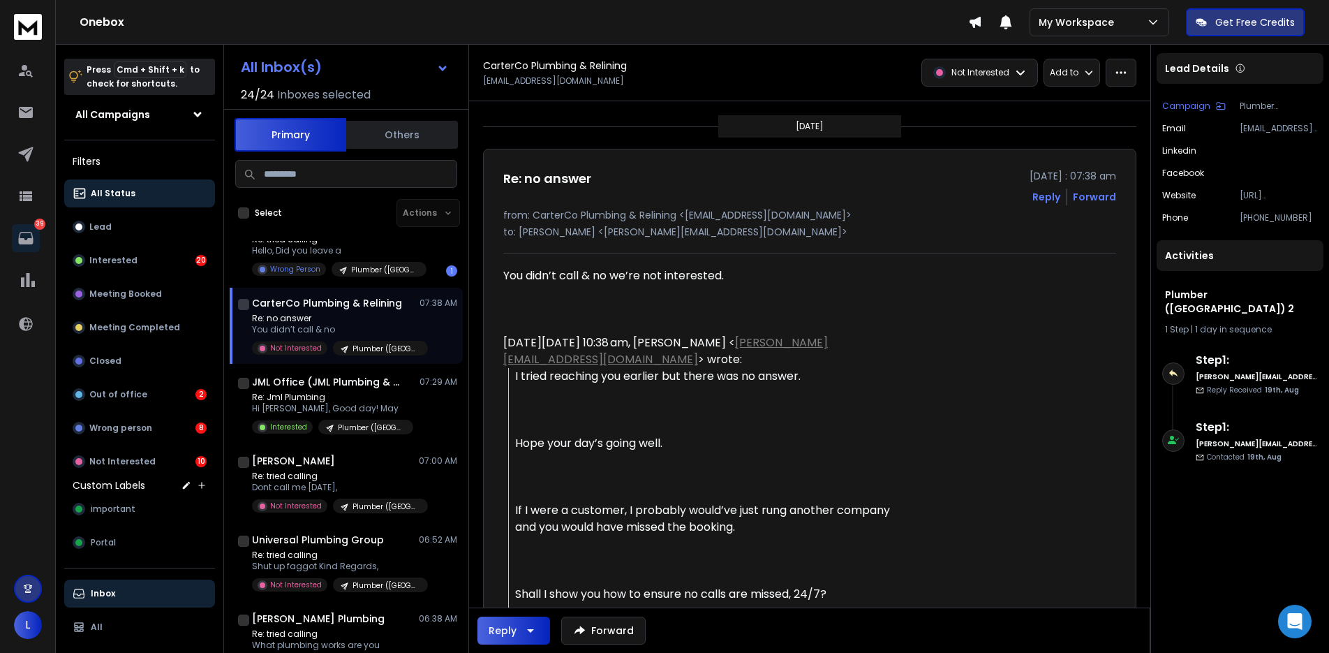
scroll to position [2030, 0]
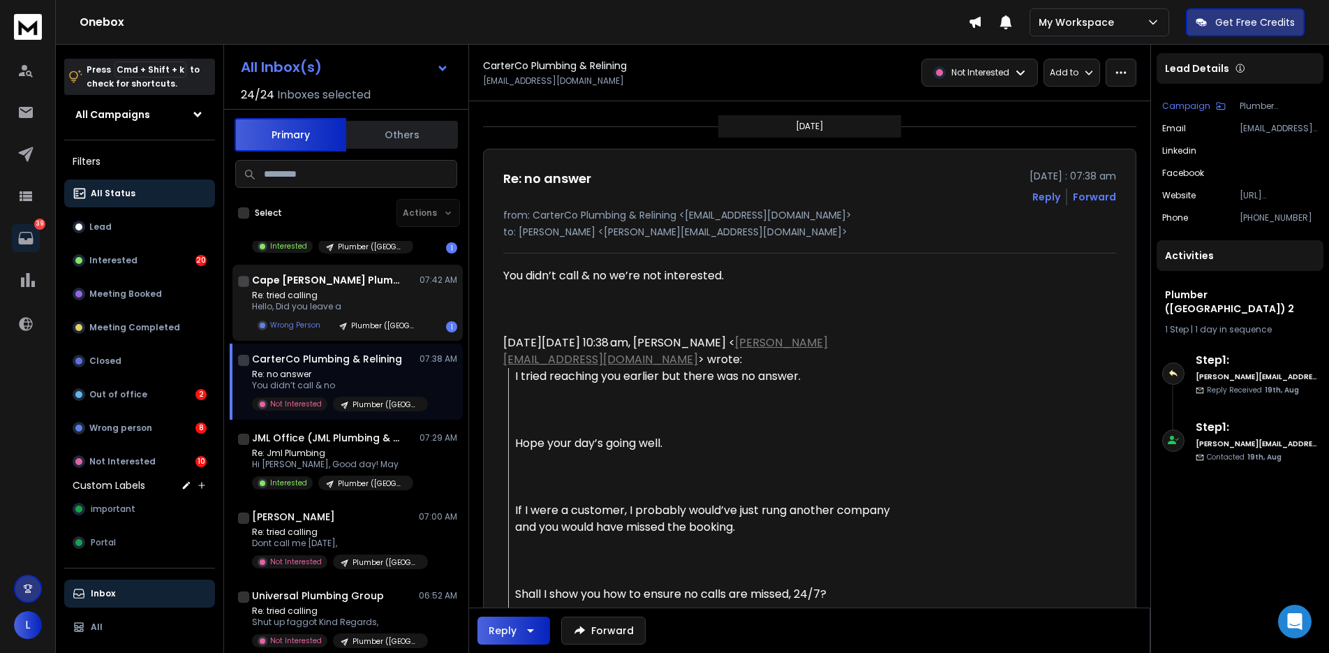
click at [375, 306] on p "Hello, Did you leave a" at bounding box center [336, 306] width 168 height 11
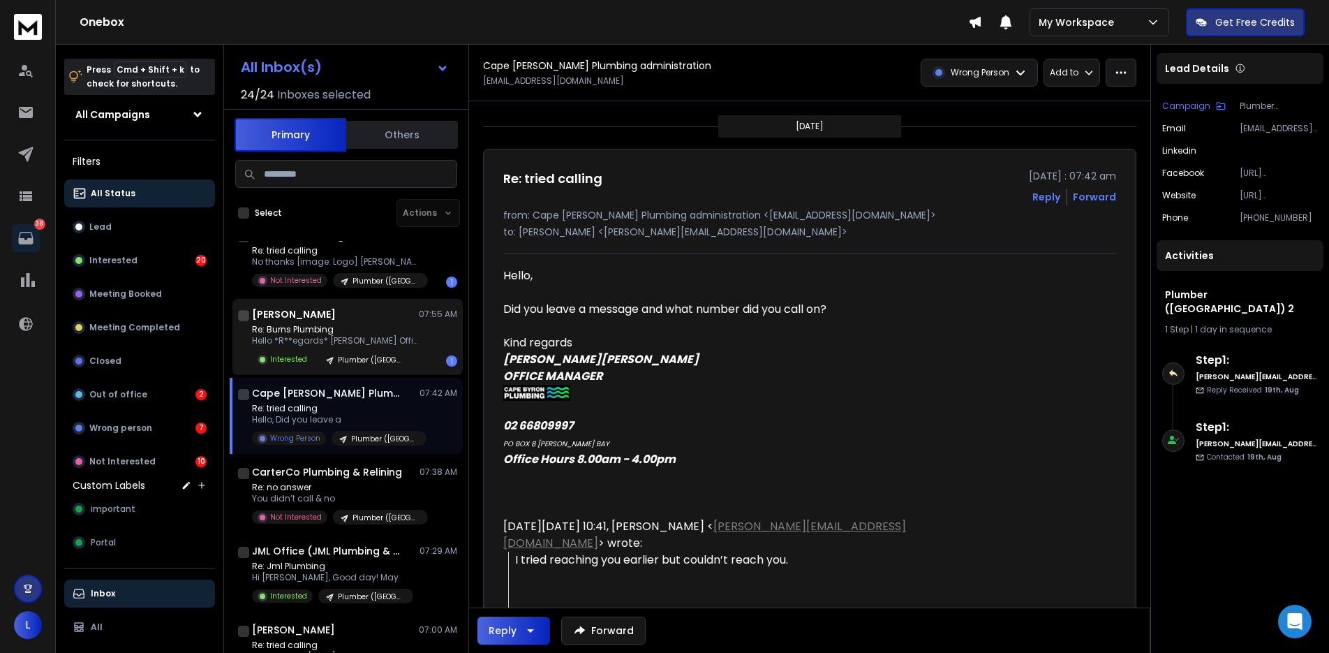
scroll to position [1914, 0]
click at [420, 350] on div "Re: Burns Plumbing Hello *R**egards* Jamie Burns Office: Interested Plumber (NS…" at bounding box center [354, 348] width 205 height 43
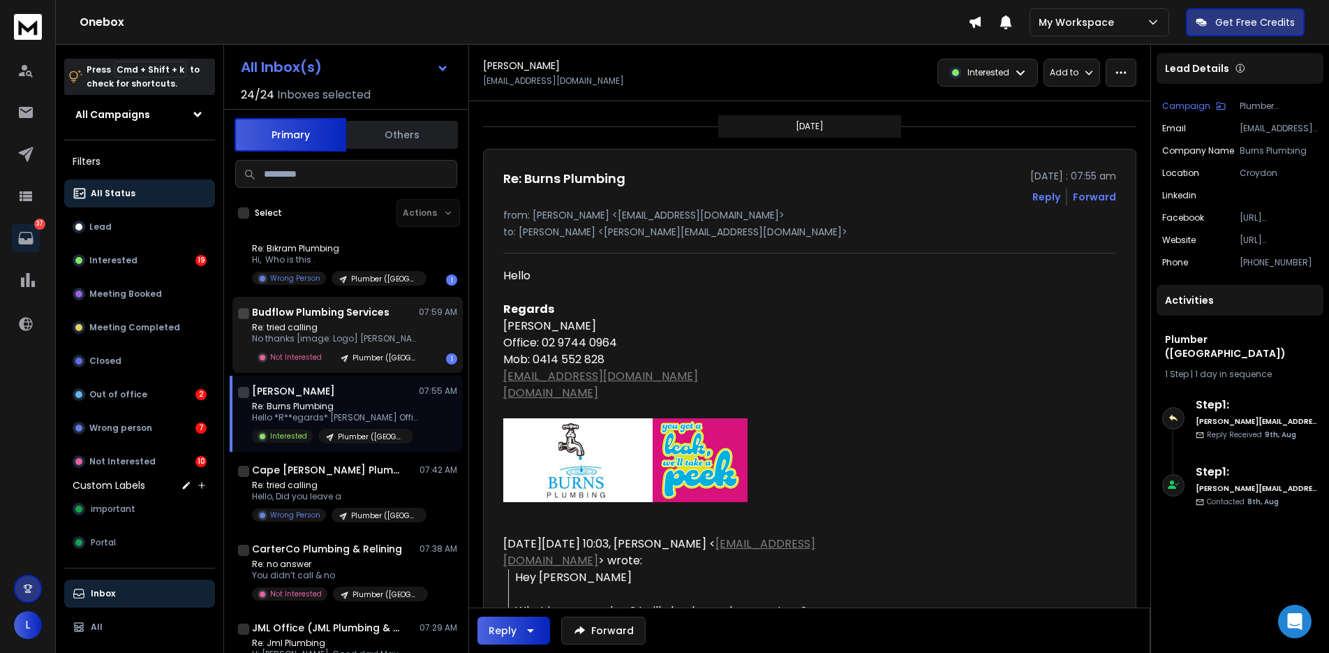
scroll to position [1840, 0]
click at [370, 306] on h1 "Budflow Plumbing Services" at bounding box center [321, 312] width 138 height 14
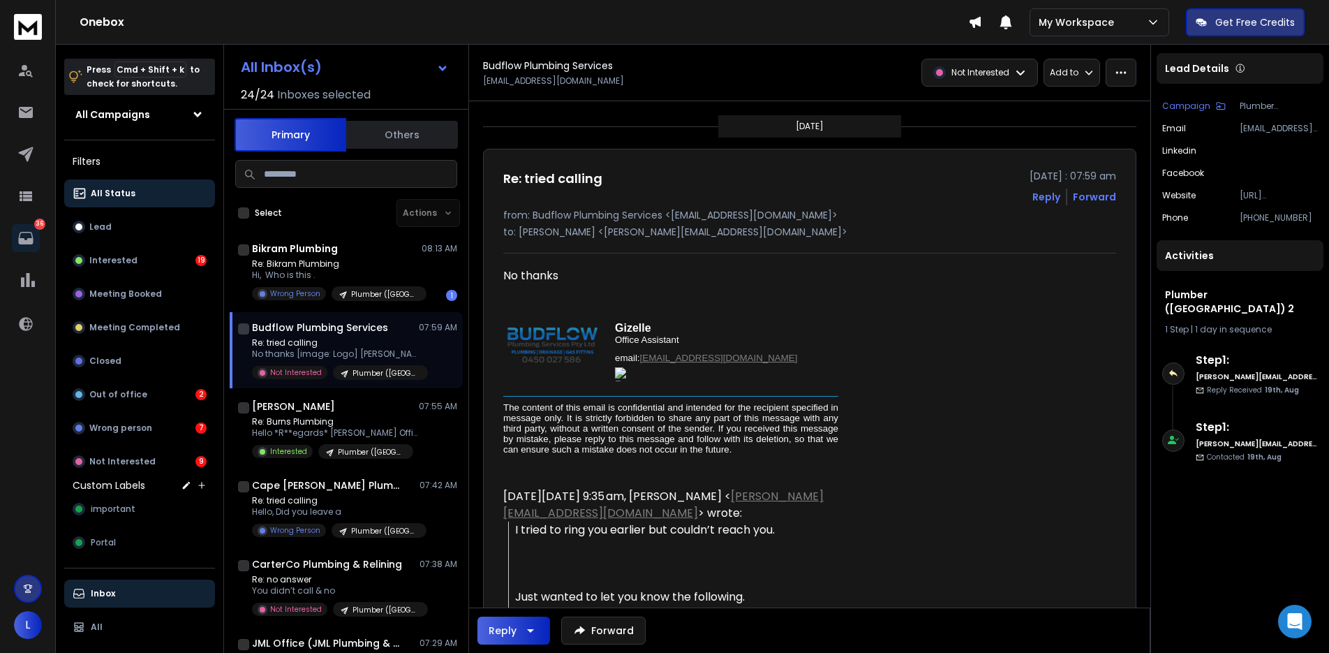
scroll to position [1805, 0]
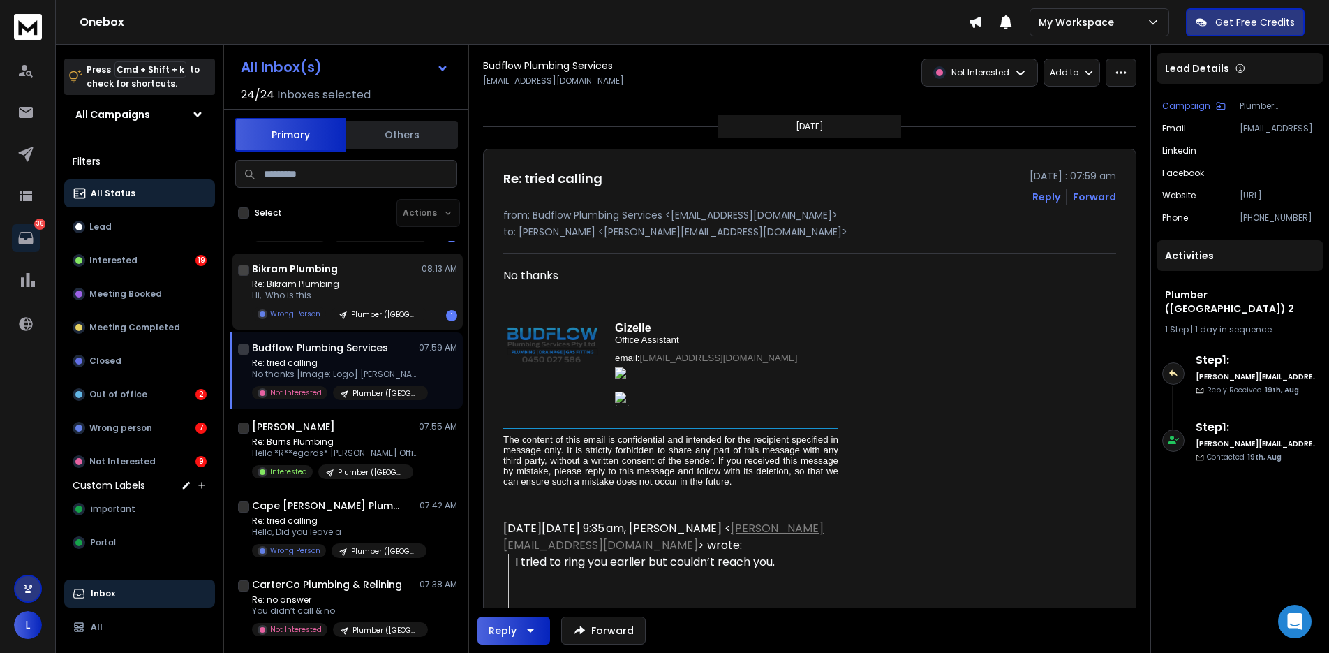
click at [370, 306] on div "Plumber ([GEOGRAPHIC_DATA])" at bounding box center [379, 313] width 95 height 15
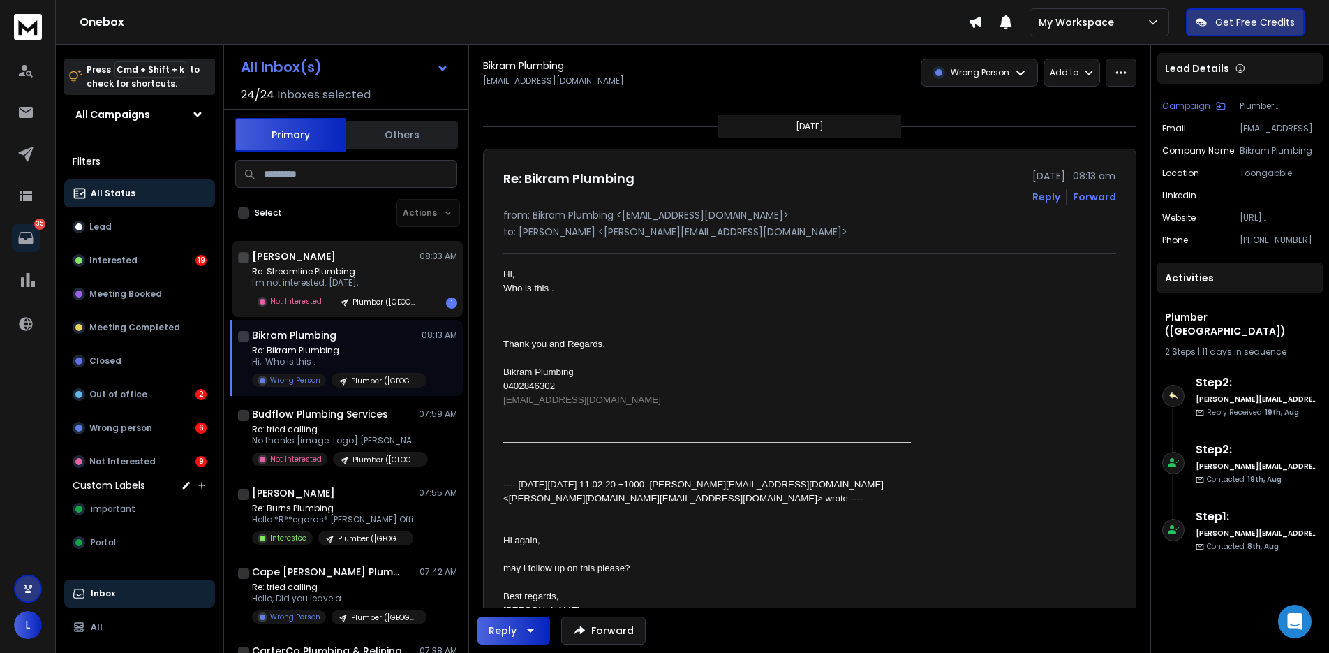
scroll to position [1730, 0]
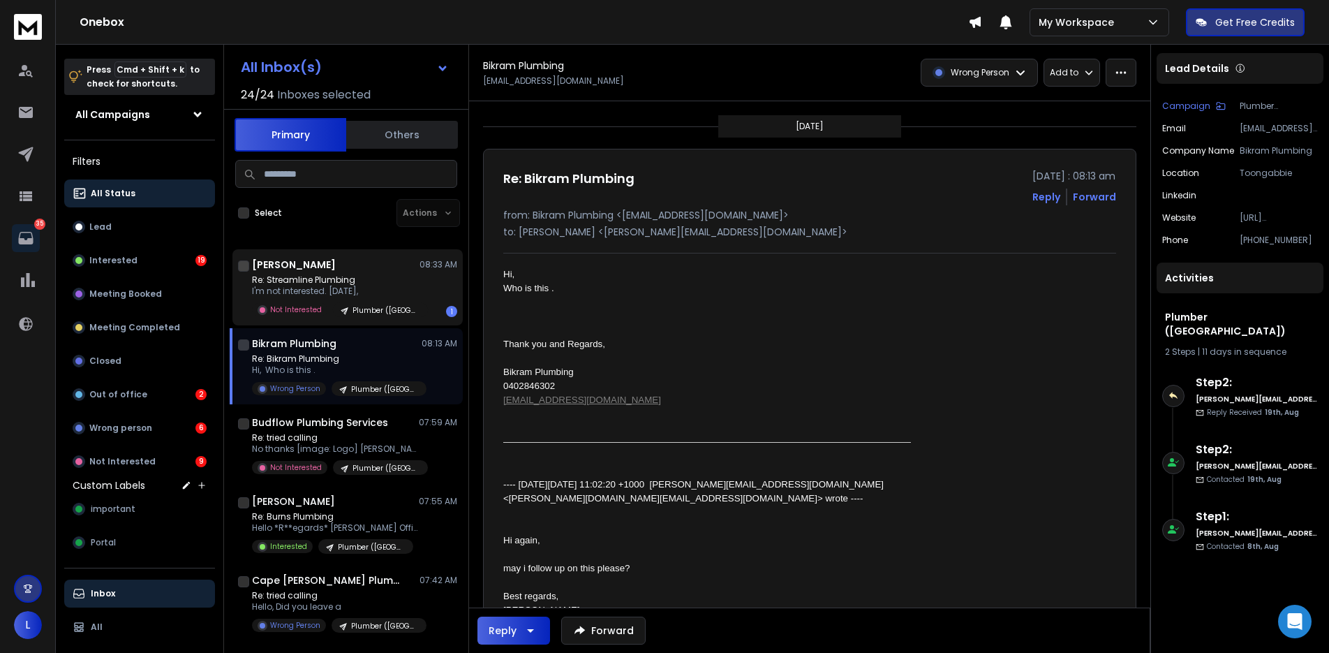
click at [373, 301] on div "Re: Streamline Plumbing I'm not interested. On Tue, Not Interested Plumber (NSW)" at bounding box center [340, 295] width 176 height 43
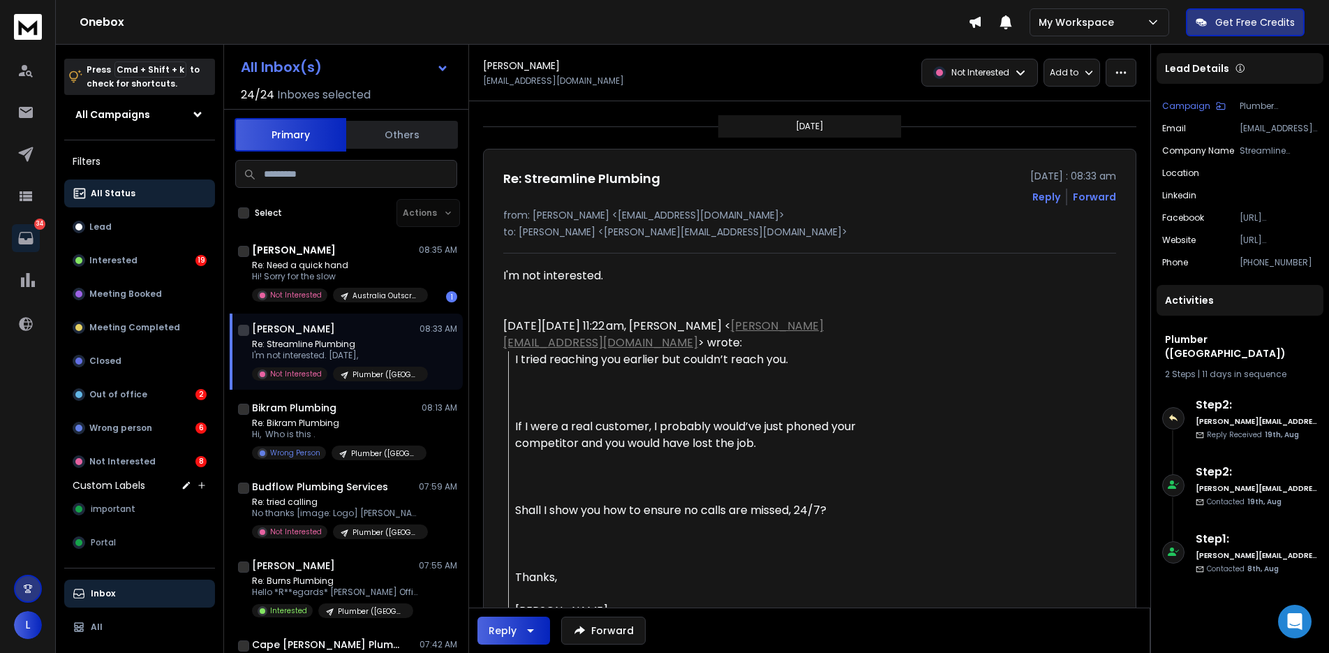
scroll to position [1611, 0]
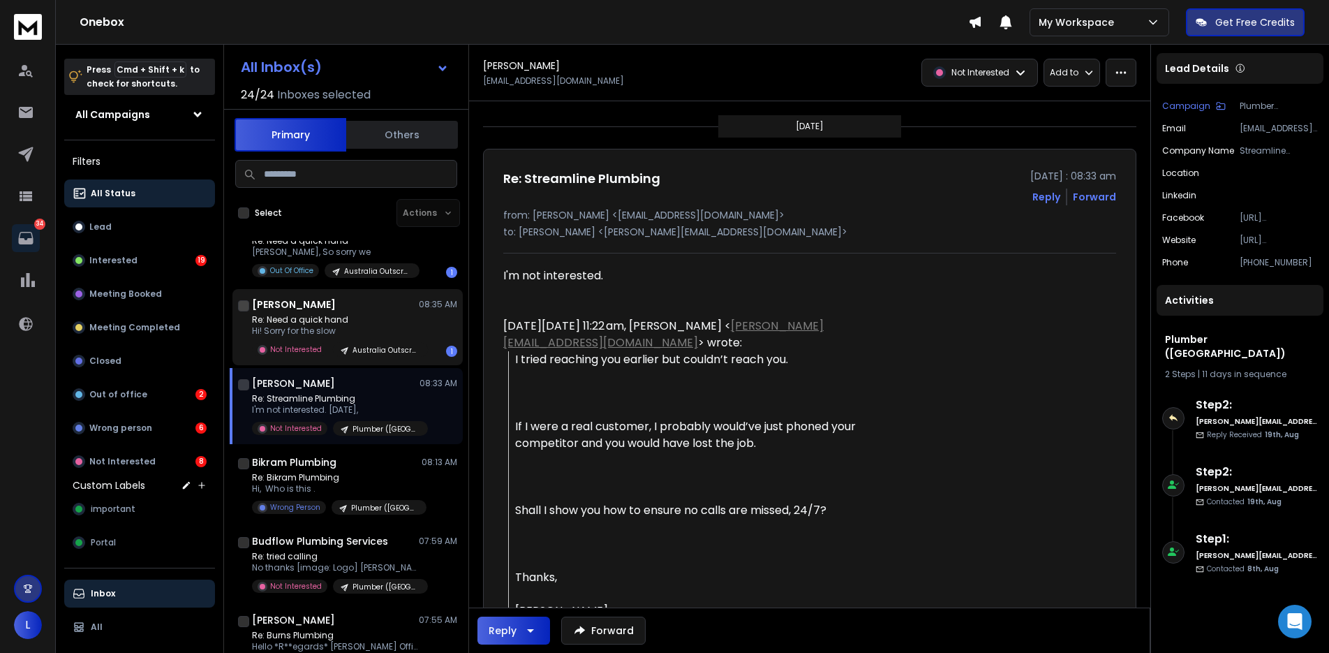
click at [394, 321] on p "Re: Need a quick hand" at bounding box center [336, 319] width 168 height 11
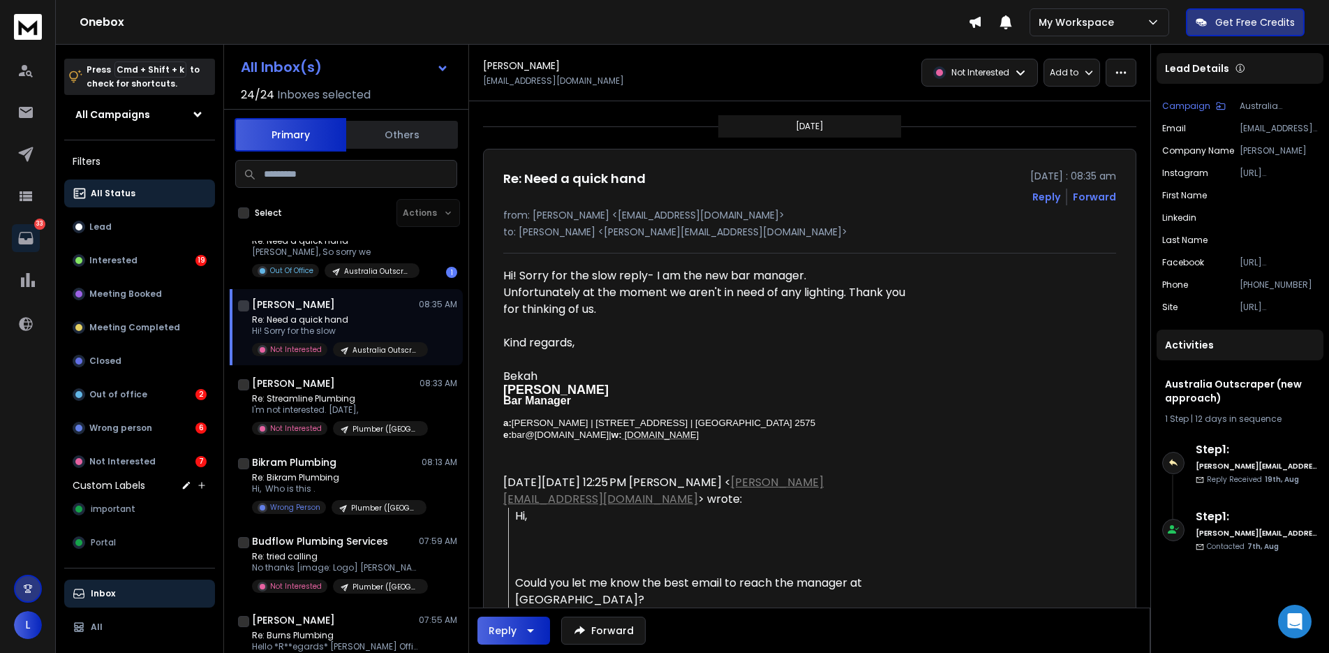
click at [1089, 73] on icon at bounding box center [1089, 73] width 10 height 10
click at [1063, 111] on div "Subsequence" at bounding box center [1107, 104] width 119 height 22
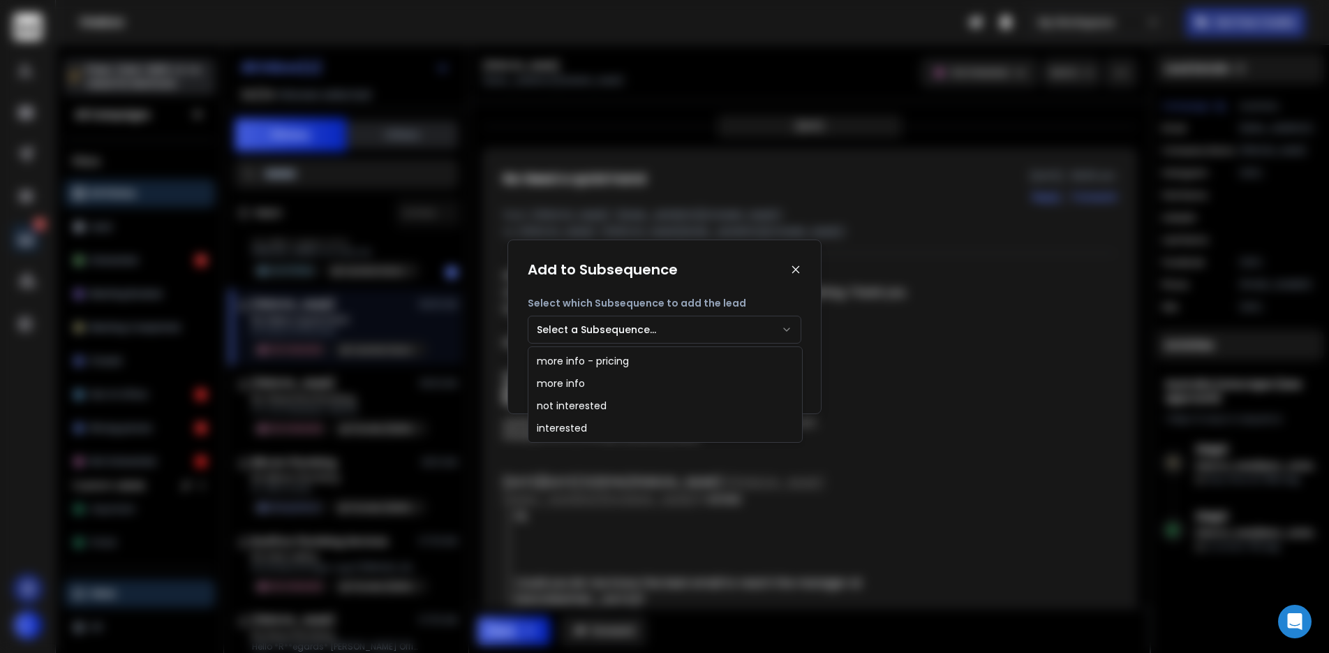
click at [635, 335] on button "Select a Subsequence..." at bounding box center [665, 330] width 274 height 28
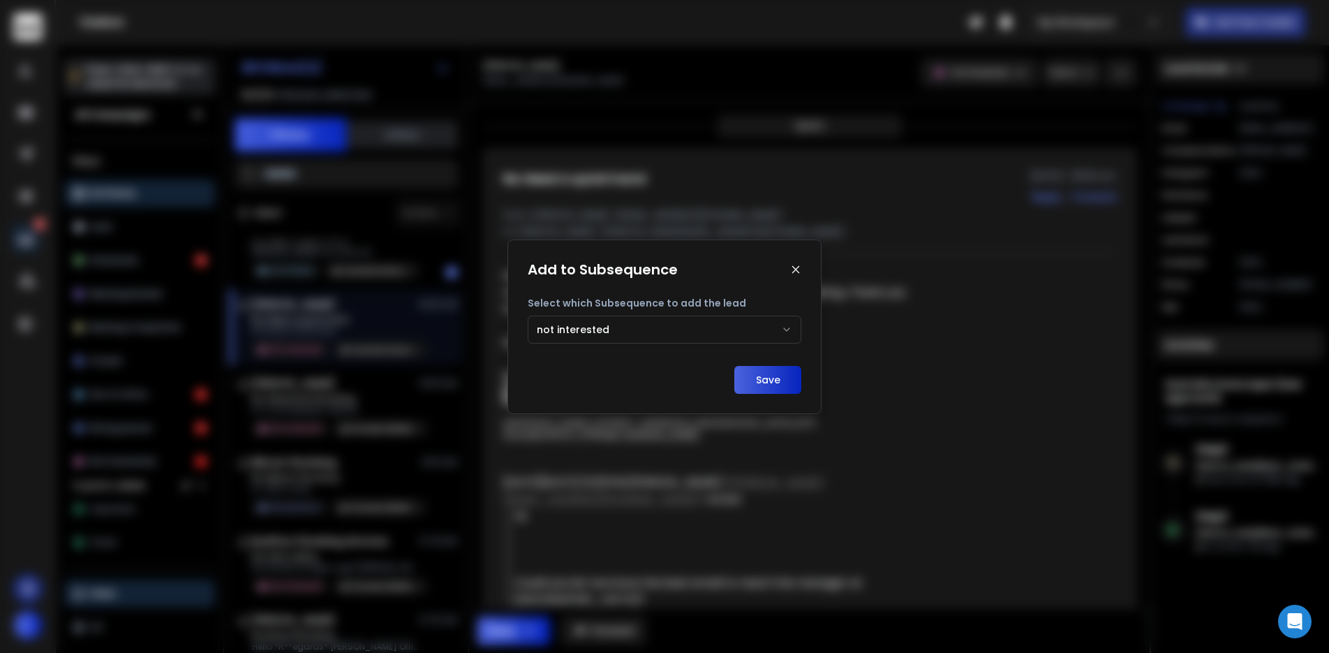
click at [772, 378] on button "Save" at bounding box center [767, 380] width 67 height 28
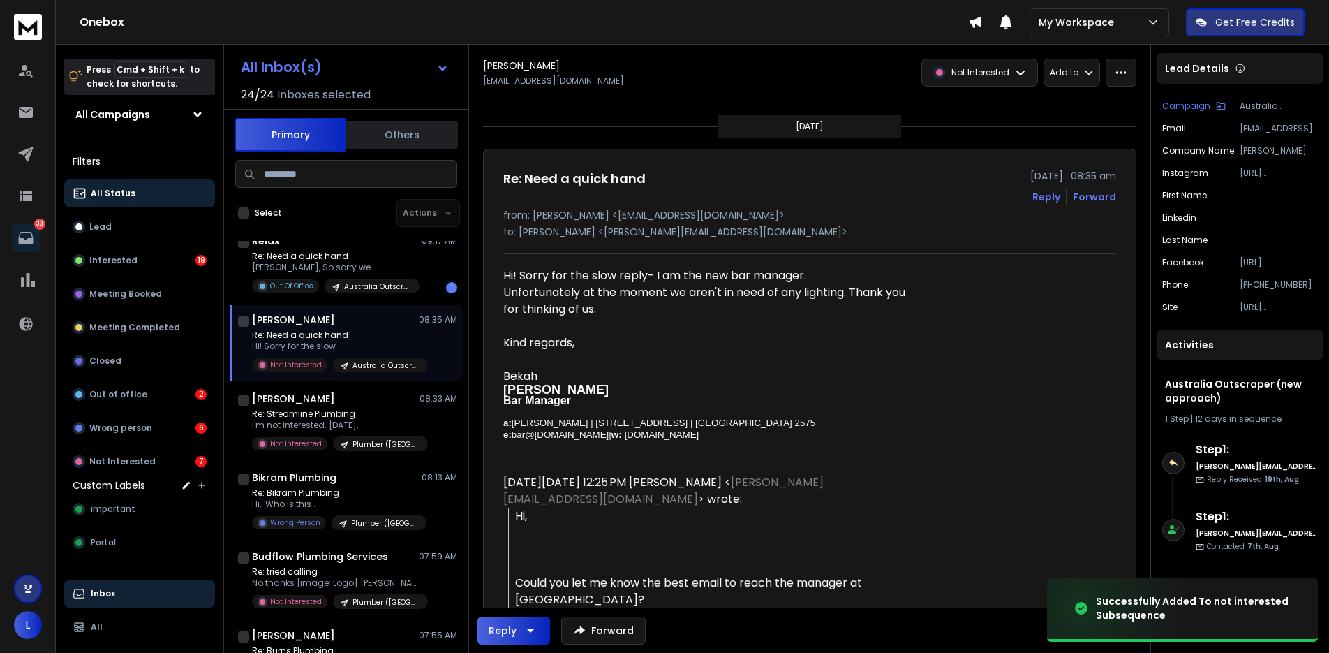
scroll to position [1567, 0]
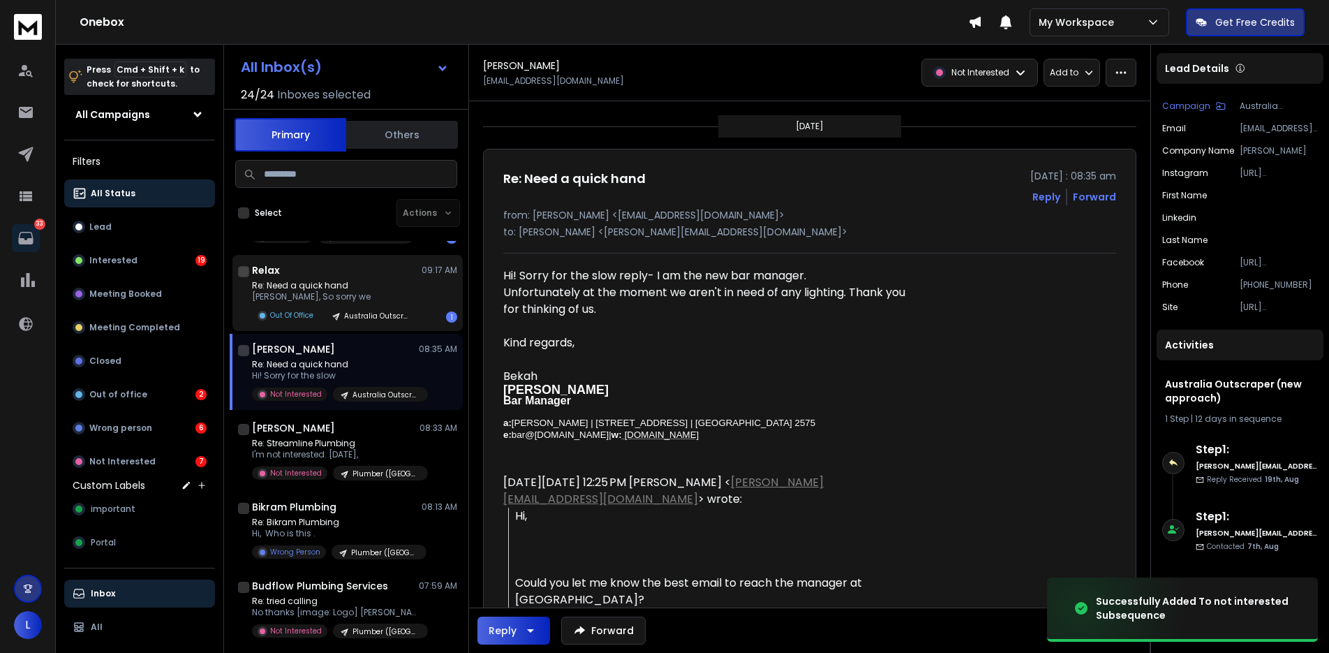
click at [365, 306] on div "Re: Need a quick hand Ciao Lutz, So sorry we Out Of Office Australia Outscraper…" at bounding box center [336, 301] width 168 height 43
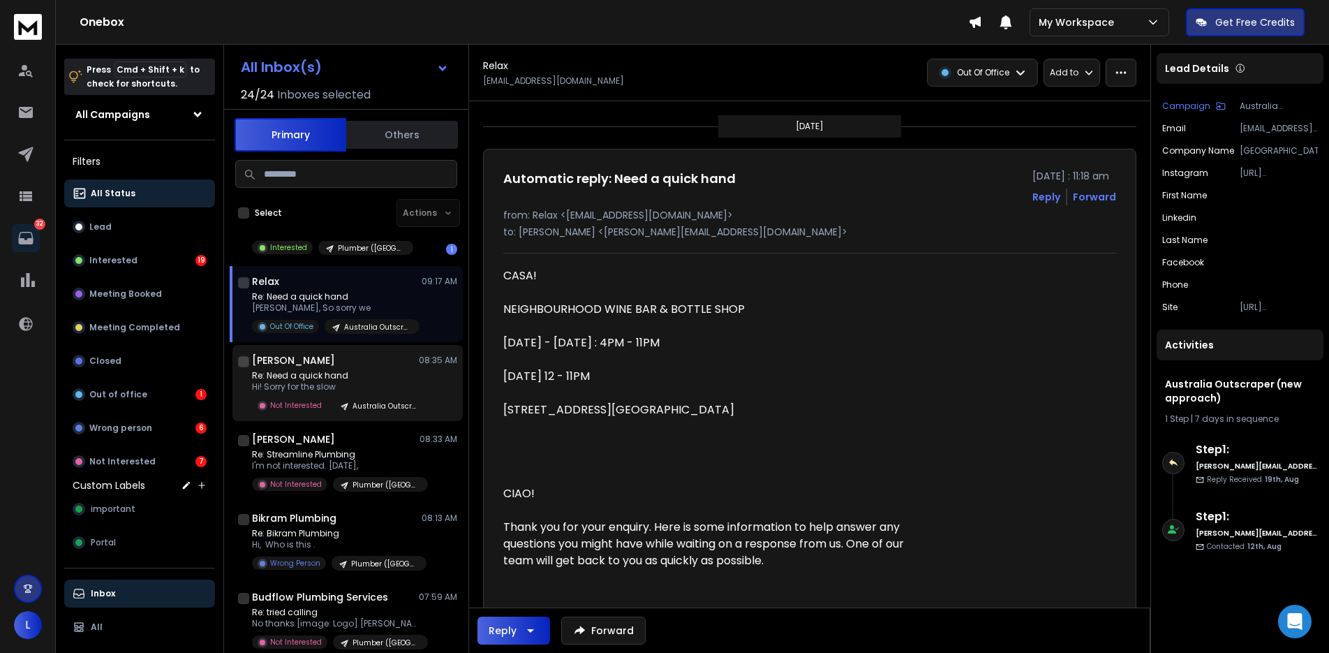
scroll to position [1508, 0]
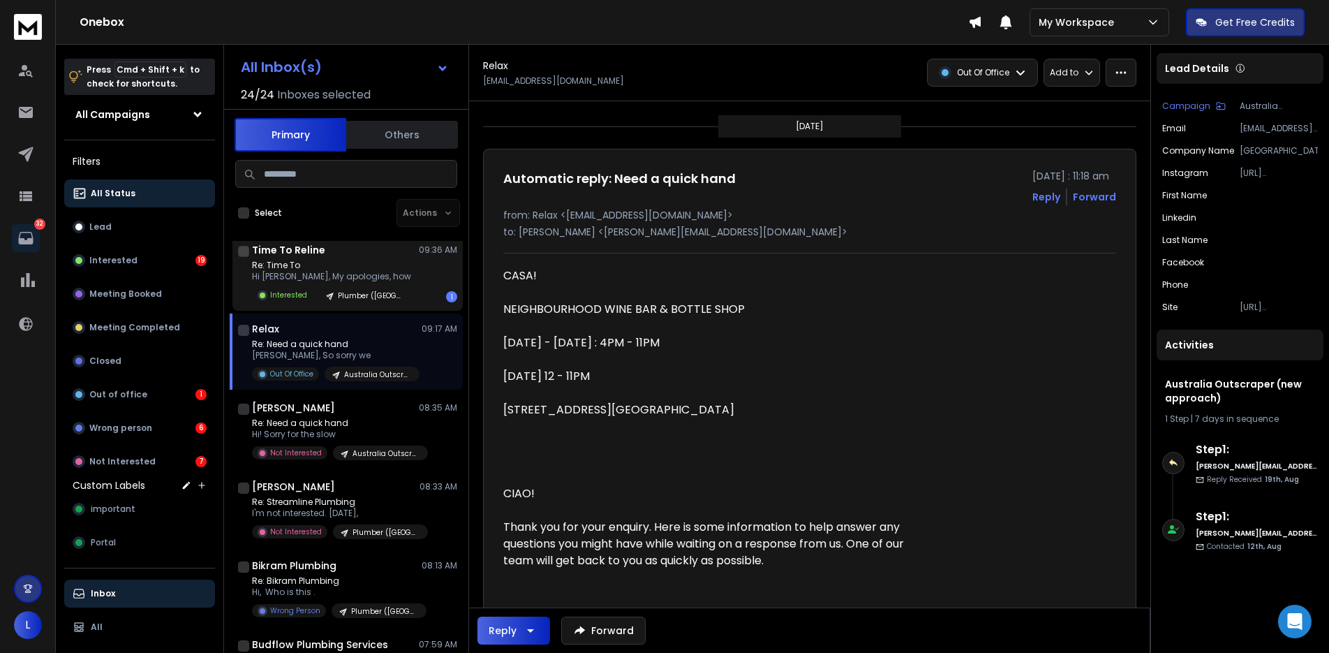
click at [366, 284] on div "Re: Time To Hi lutz, My apologies, how Interested Plumber (NSW)" at bounding box center [332, 281] width 161 height 43
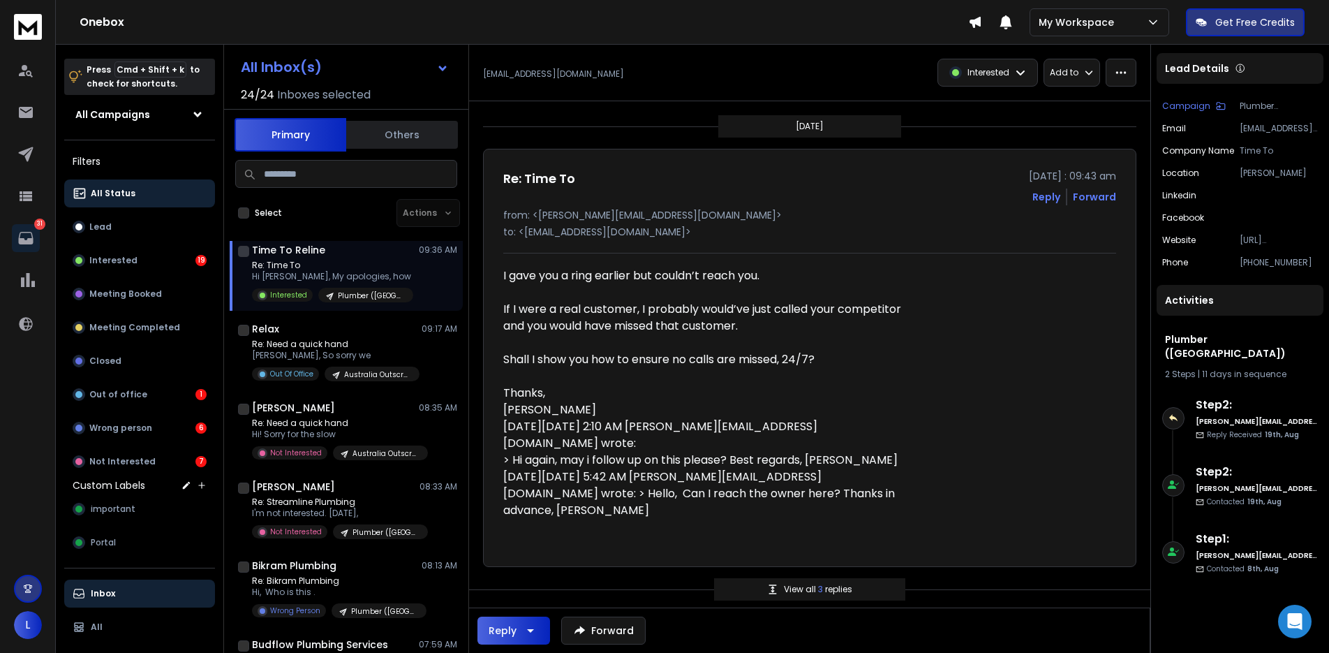
click at [841, 578] on div "View all 3 replies" at bounding box center [809, 589] width 191 height 22
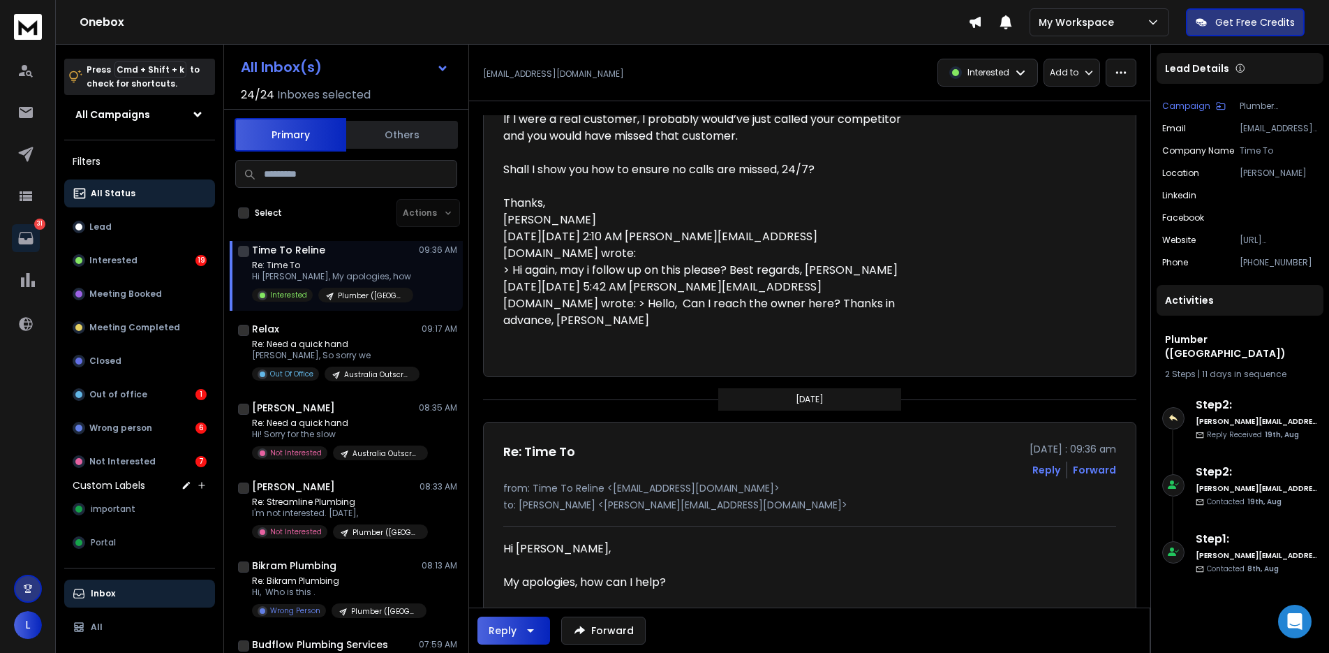
scroll to position [0, 0]
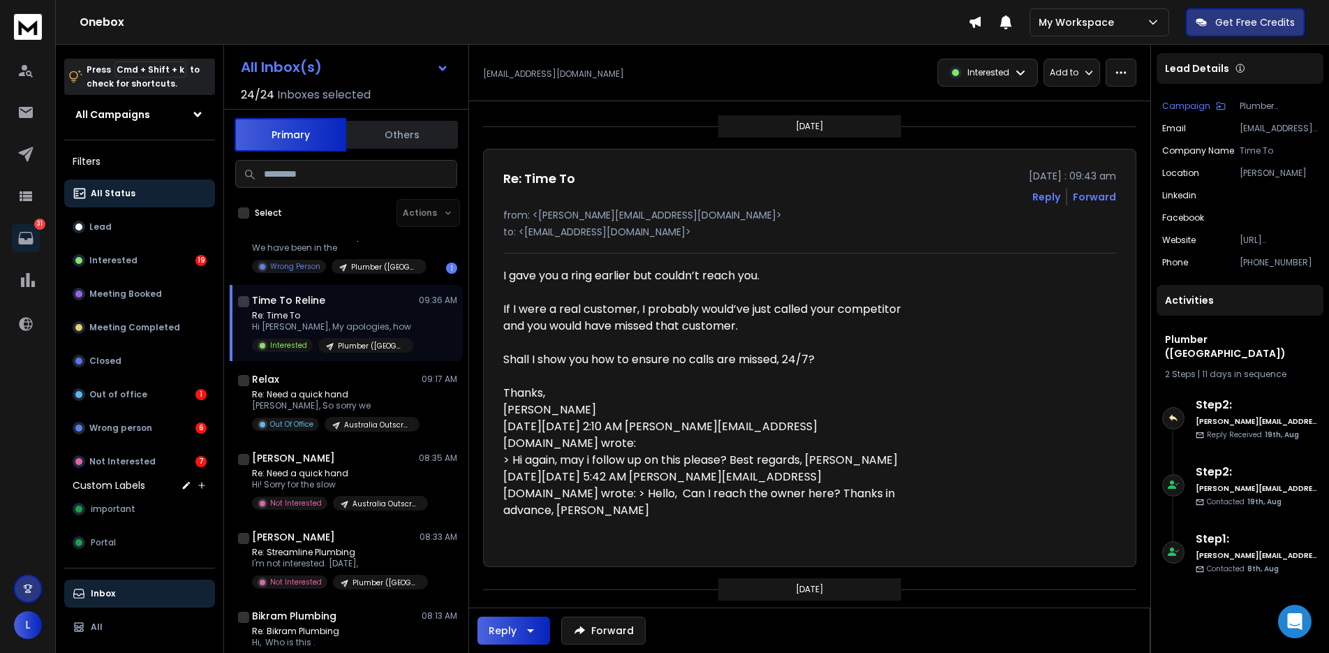
click at [389, 283] on div "Mark Longhurst 03:10 PM Re: Pipe Smart Yes, it is. *Kind regardsMark Lead Plumb…" at bounding box center [346, 482] width 244 height 483
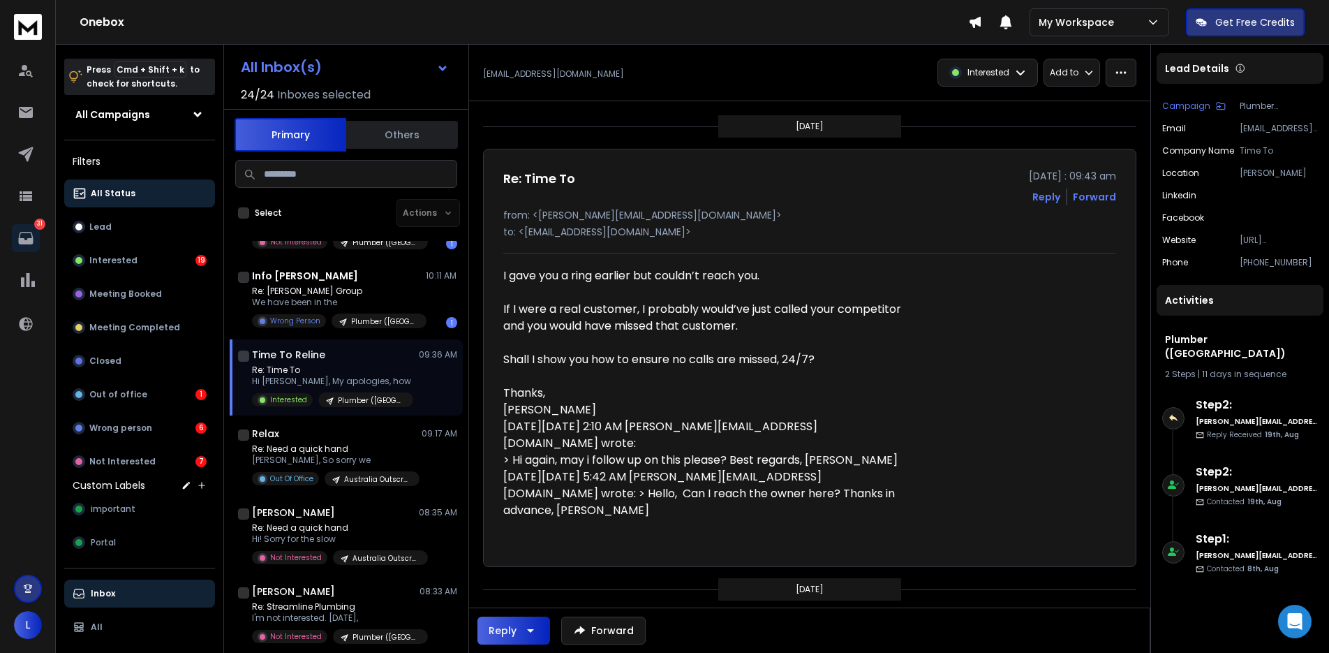
scroll to position [1356, 0]
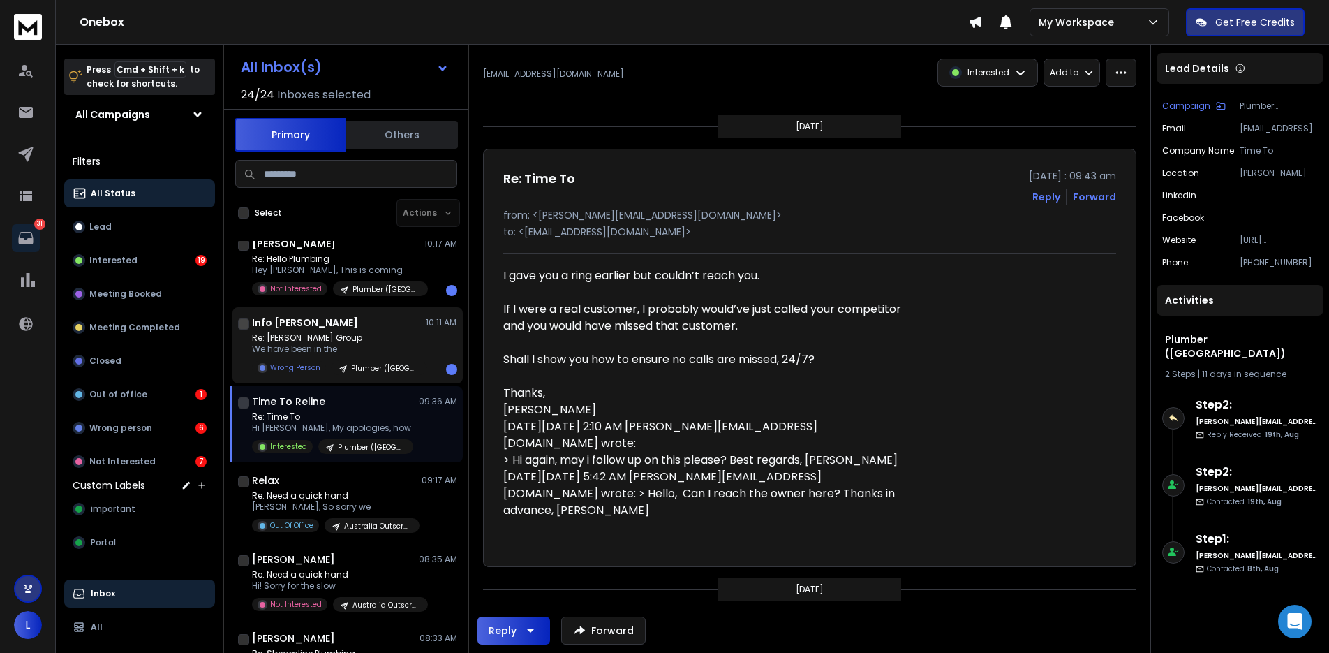
click at [401, 325] on div "Info Hobbs 10:11 AM" at bounding box center [354, 323] width 205 height 14
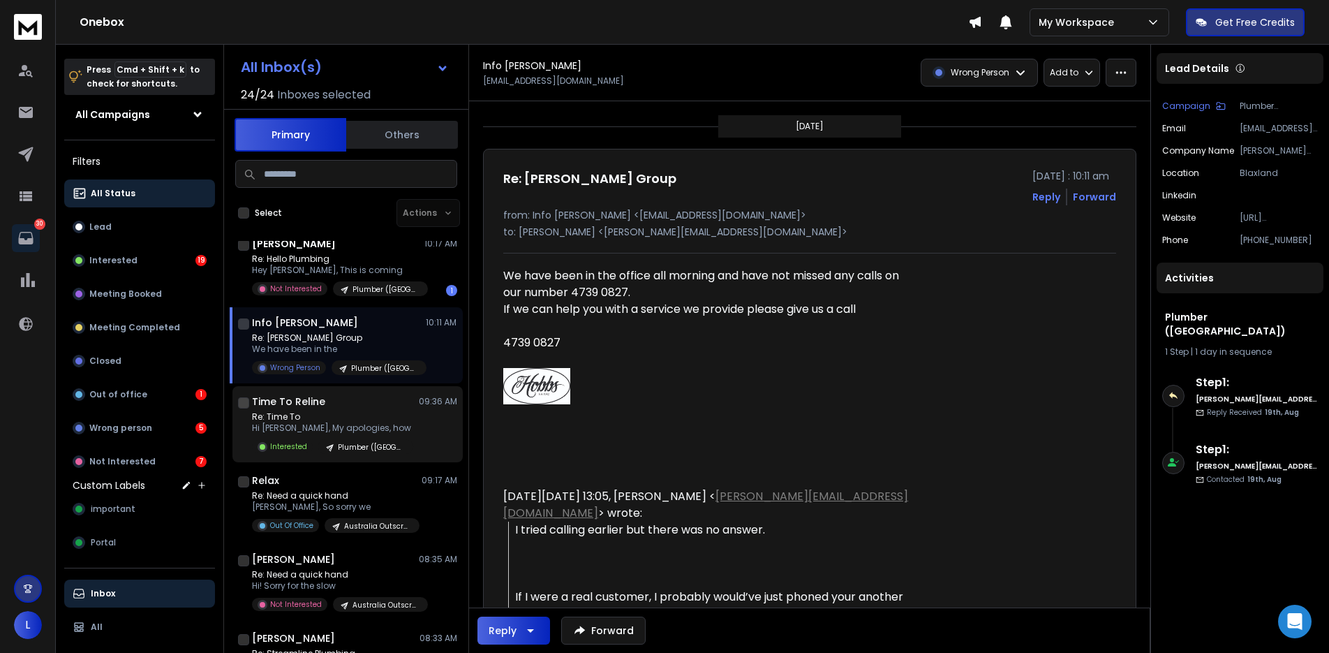
click at [423, 418] on div "Re: Time To Hi lutz, My apologies, how Interested Plumber (NSW)" at bounding box center [354, 432] width 205 height 43
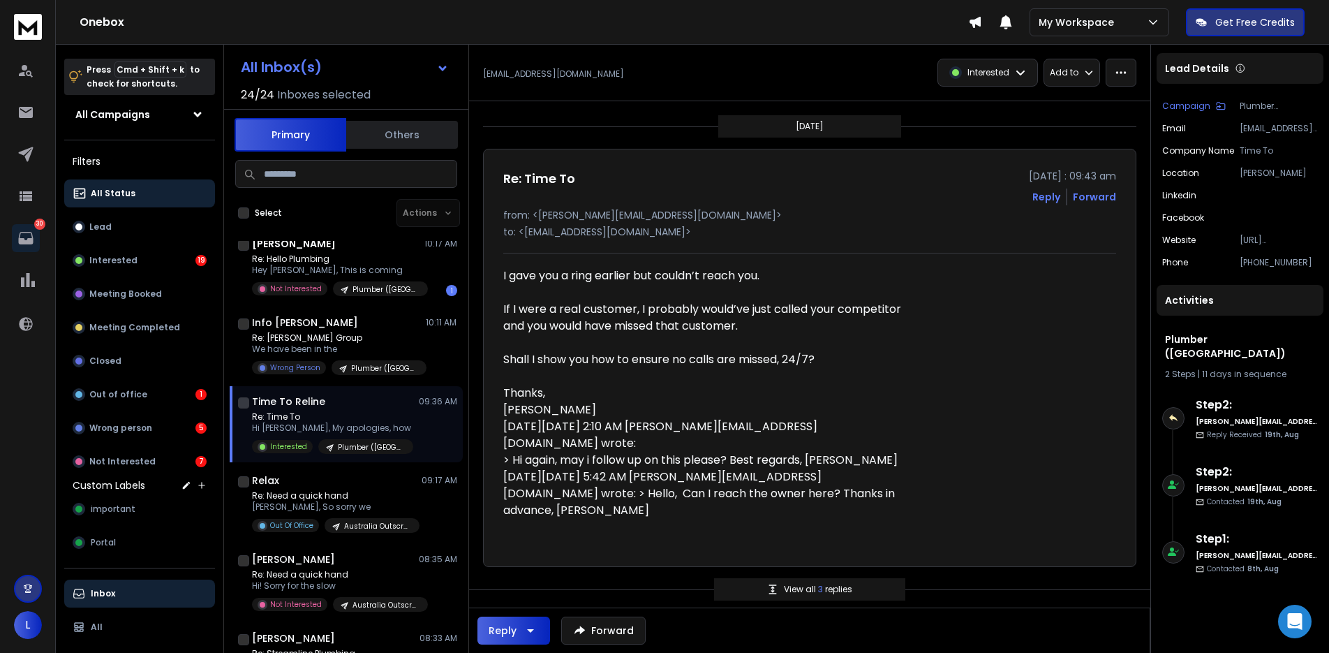
click at [784, 578] on div "View all 3 replies" at bounding box center [809, 589] width 191 height 22
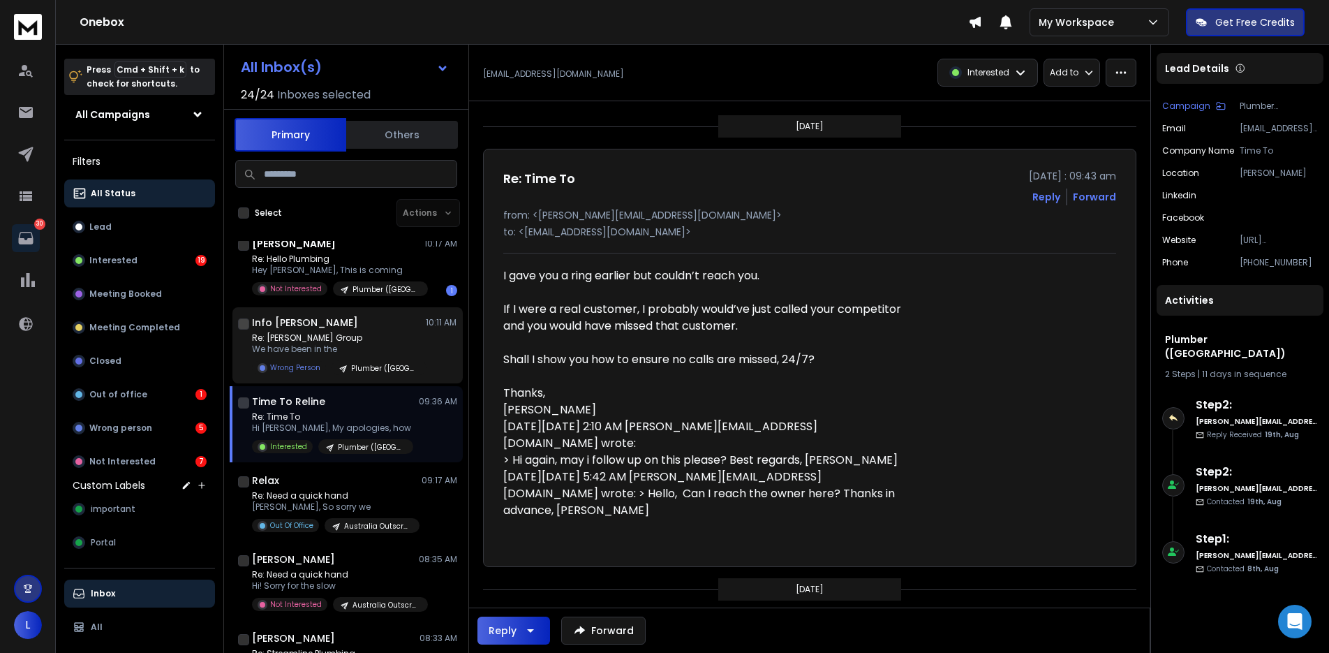
scroll to position [1354, 0]
click at [387, 356] on p "We have been in the" at bounding box center [336, 351] width 168 height 11
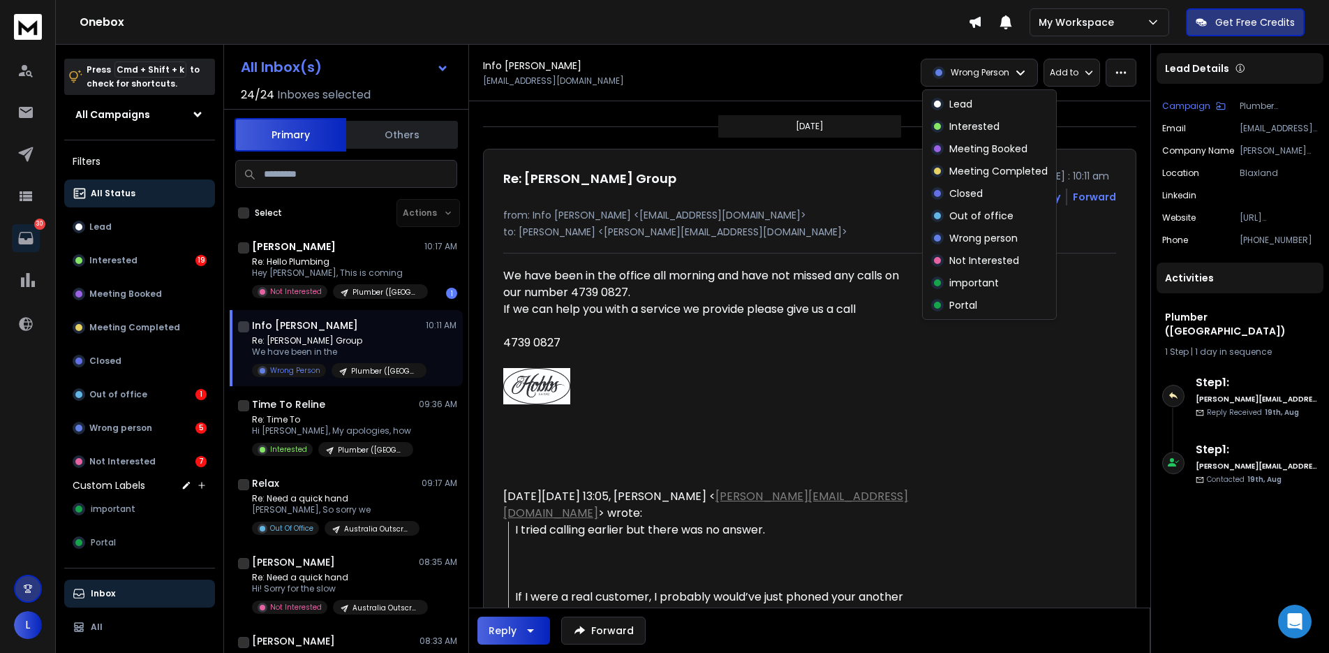
click at [1019, 79] on div "Wrong Person" at bounding box center [979, 72] width 116 height 27
click at [1014, 260] on p "Not Interested" at bounding box center [984, 260] width 70 height 14
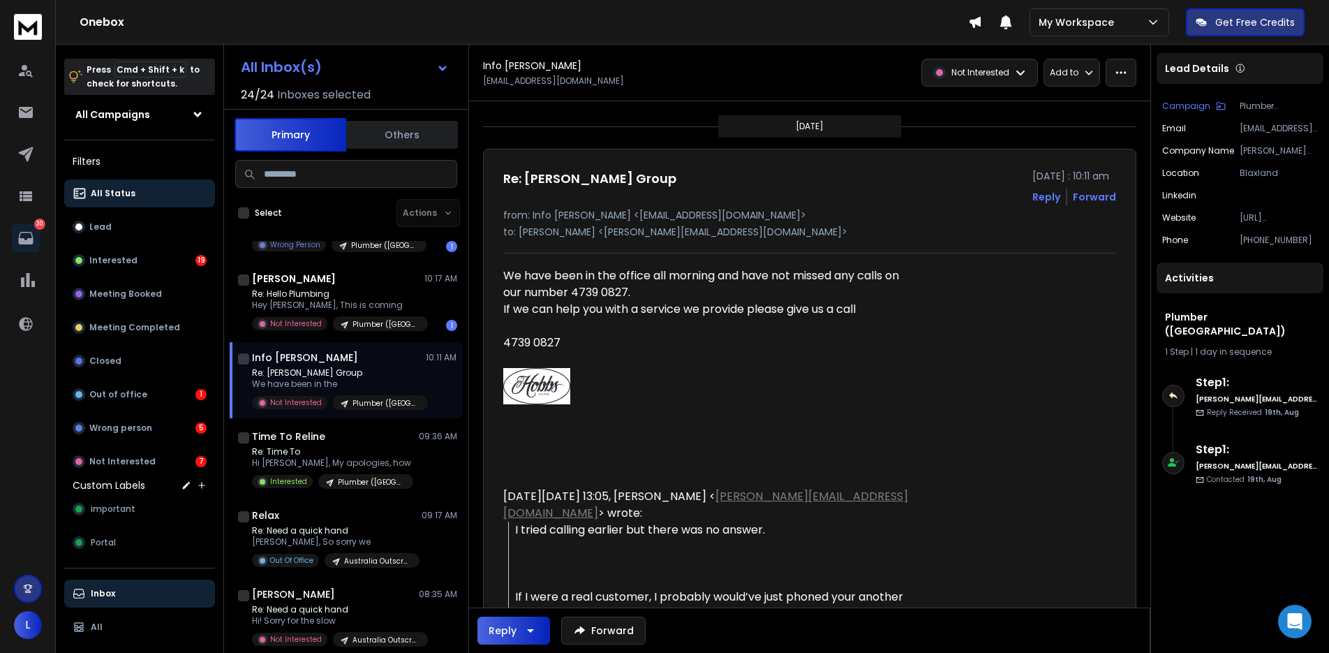
scroll to position [1309, 0]
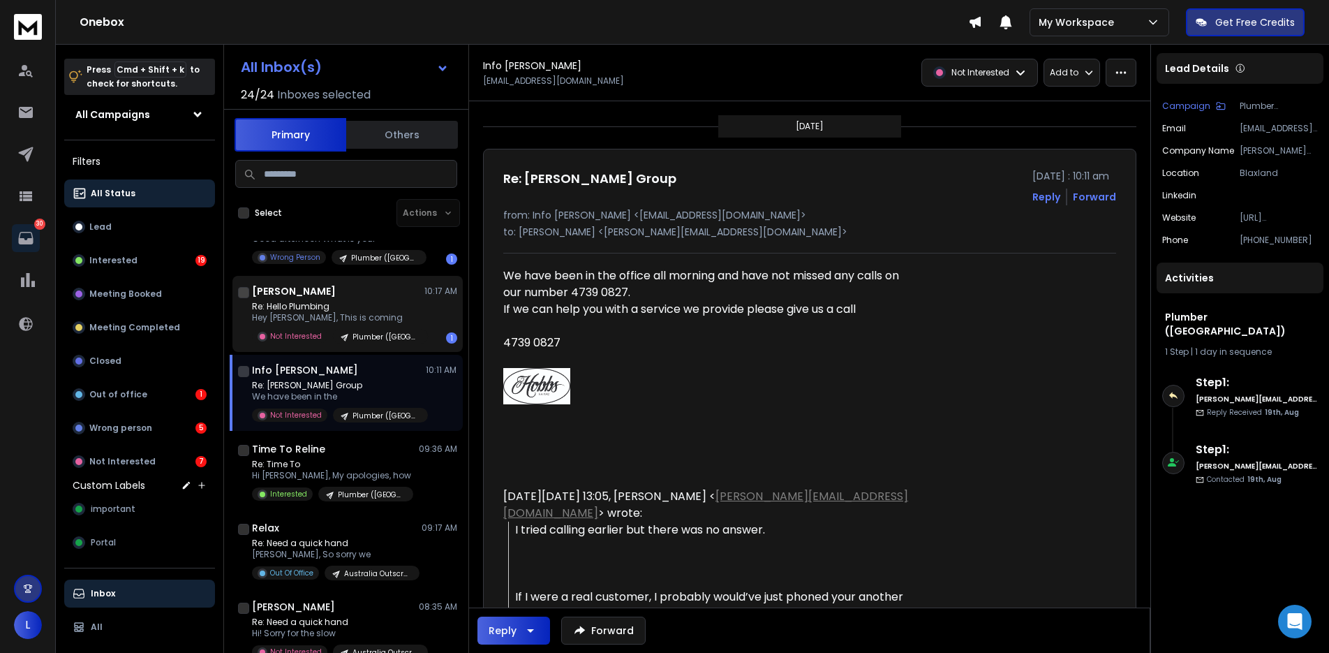
click at [389, 328] on div "Re: Hello Plumbing Hey Lutz, This is coming Not Interested Plumber (NSW)" at bounding box center [340, 322] width 176 height 43
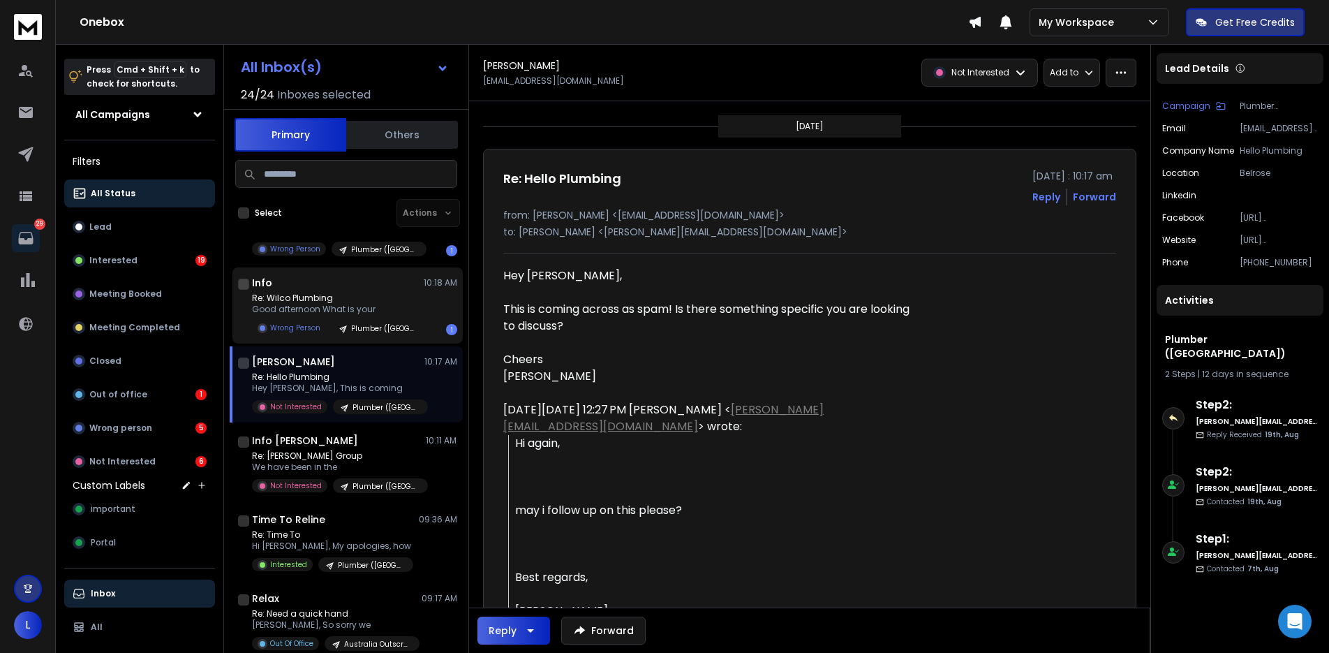
scroll to position [1236, 0]
click at [402, 326] on p "Plumber ([GEOGRAPHIC_DATA])" at bounding box center [384, 331] width 67 height 10
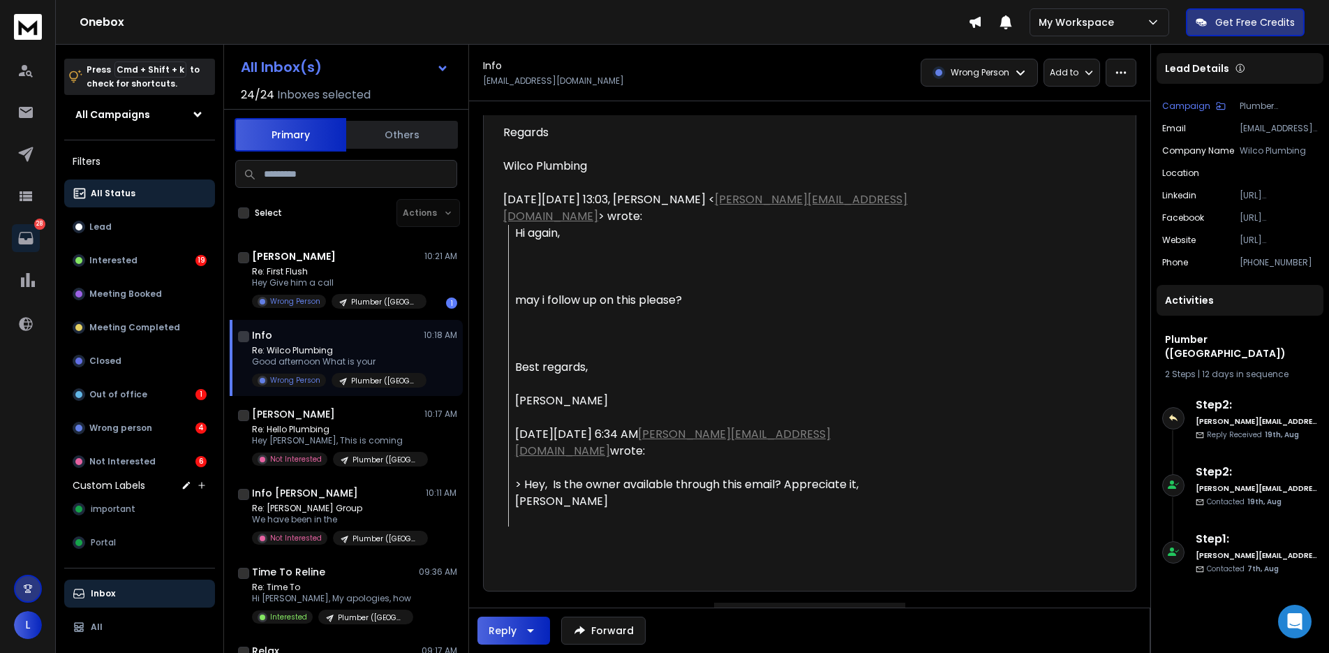
scroll to position [0, 0]
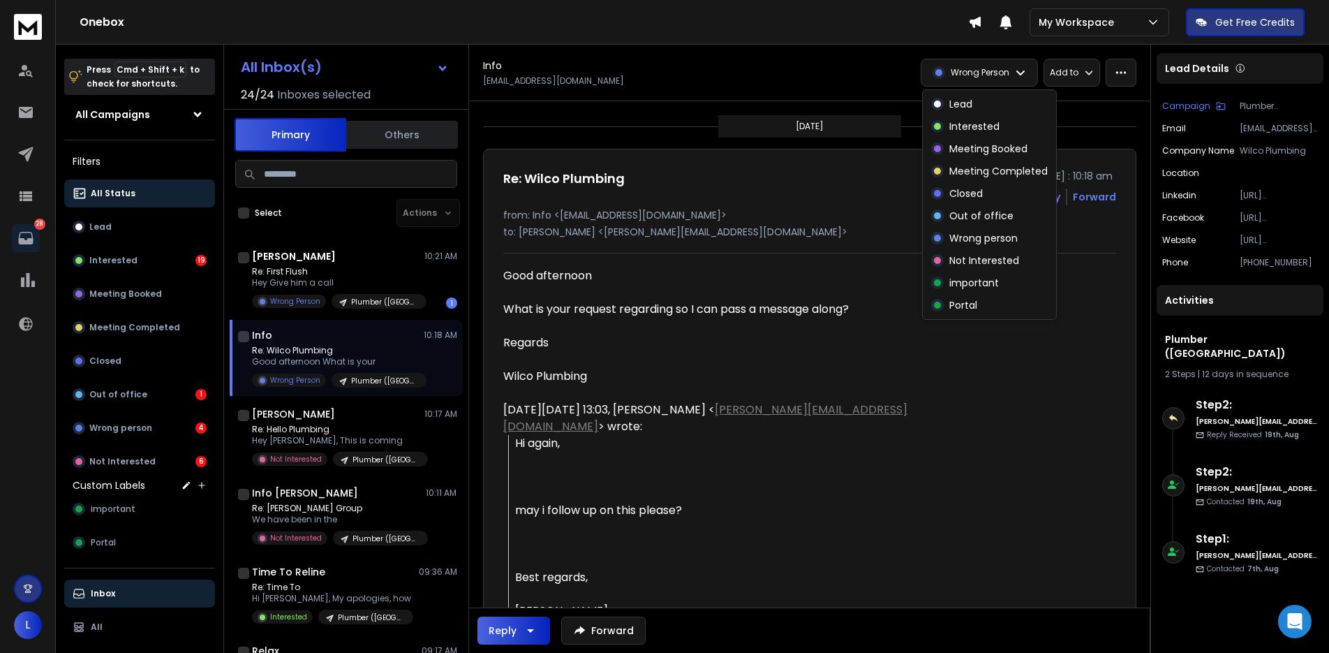
click at [1009, 73] on p "Wrong Person" at bounding box center [980, 72] width 59 height 11
click at [990, 121] on p "Interested" at bounding box center [974, 126] width 50 height 14
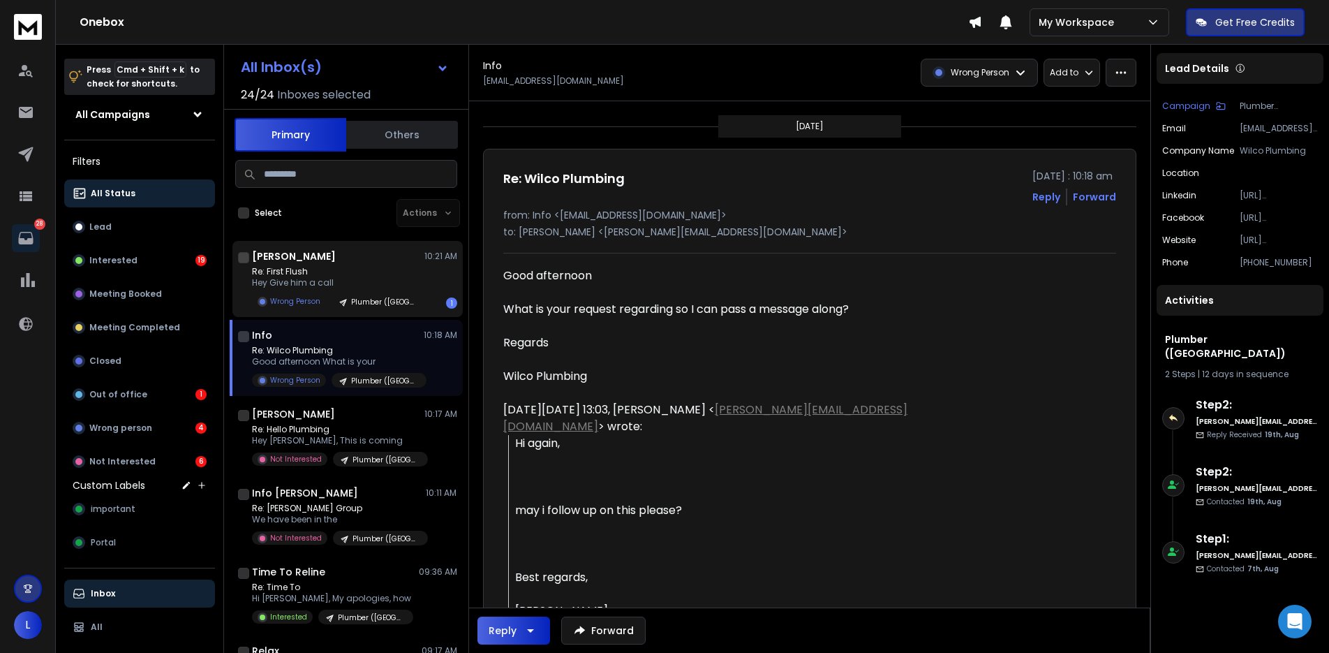
scroll to position [1176, 0]
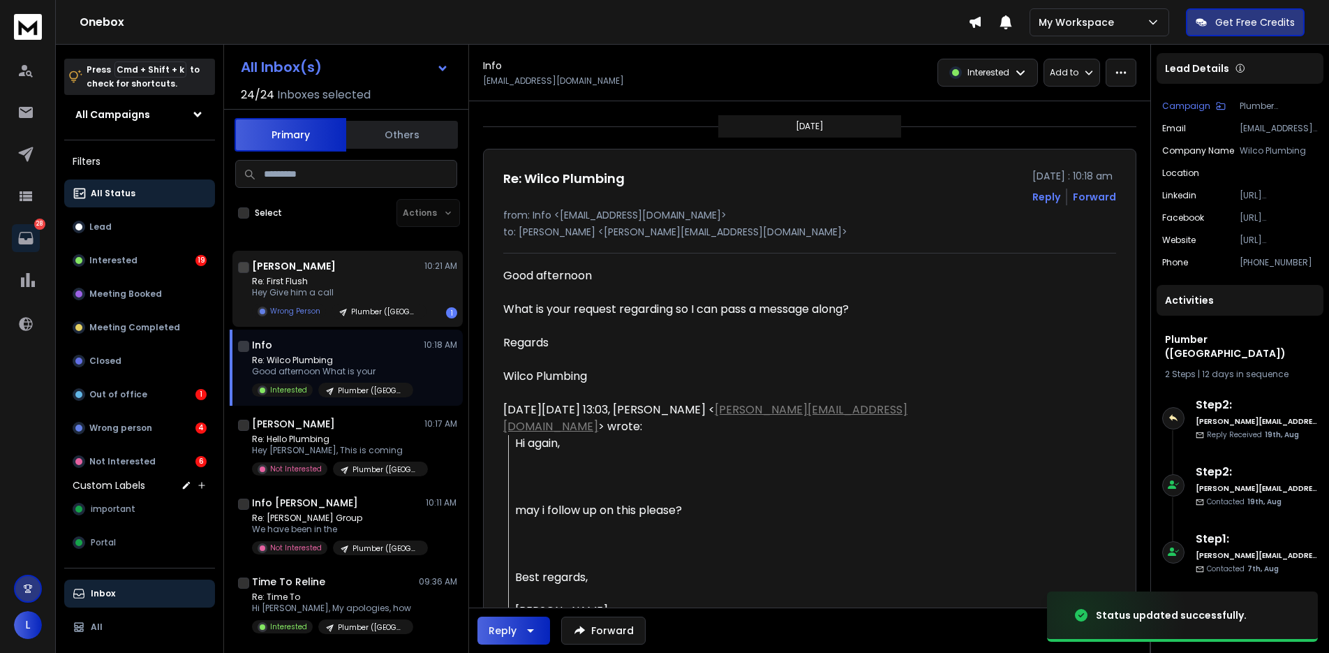
click at [357, 297] on p "Hey Give him a call" at bounding box center [336, 292] width 168 height 11
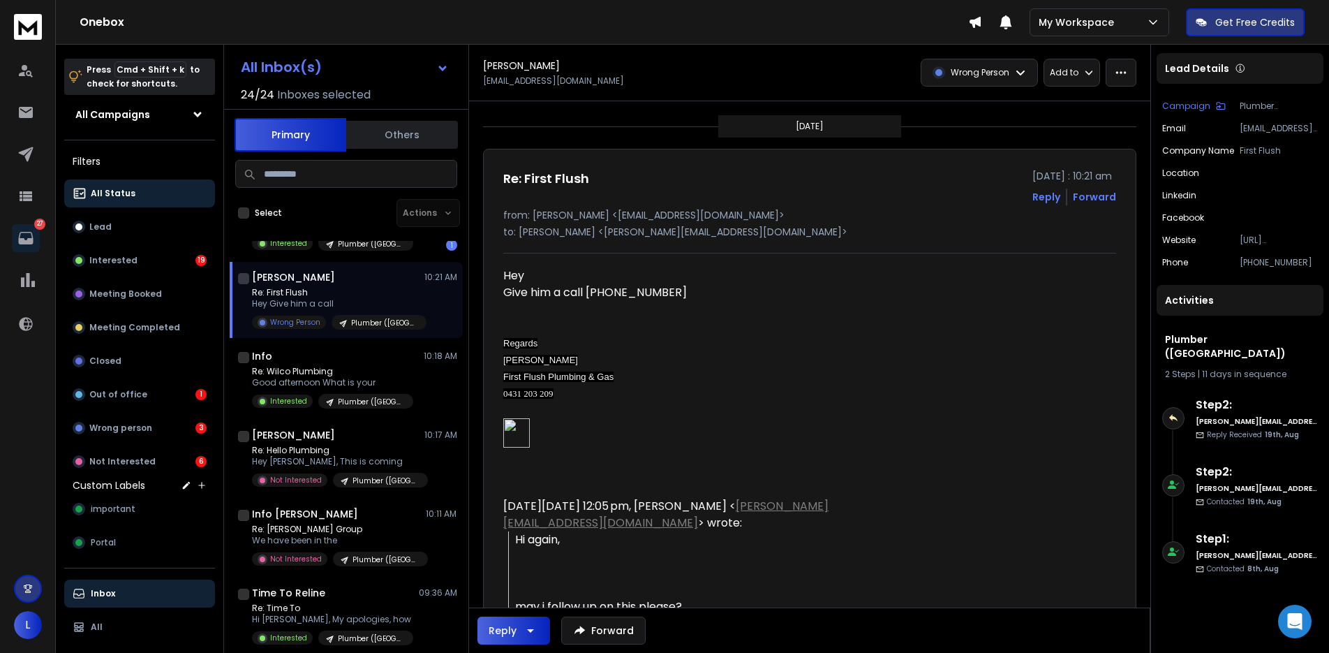
scroll to position [1081, 0]
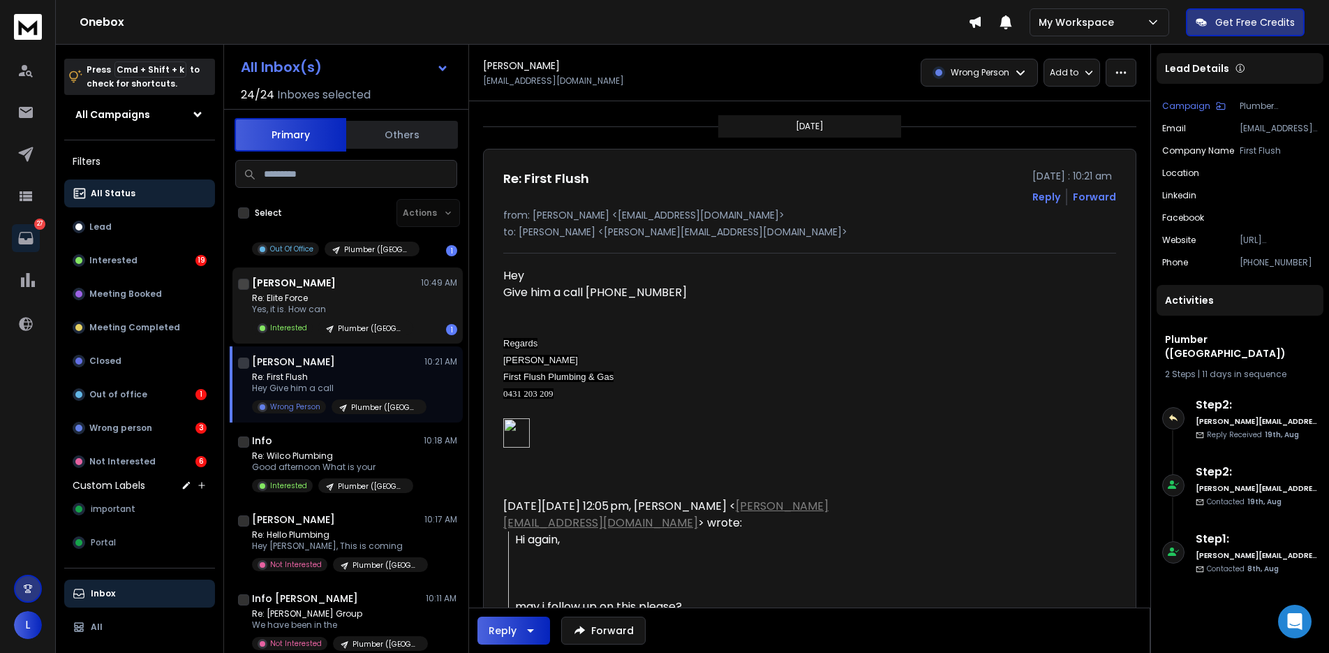
click at [376, 325] on p "Plumber ([GEOGRAPHIC_DATA])" at bounding box center [371, 328] width 67 height 10
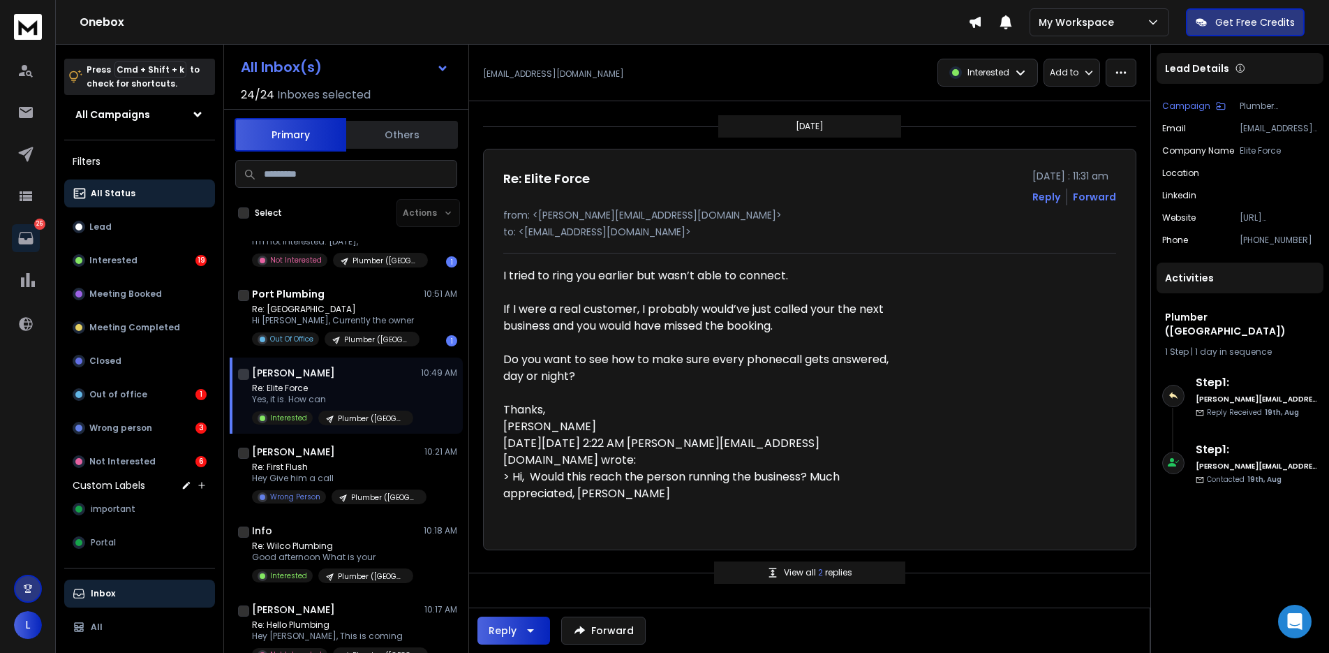
scroll to position [937, 0]
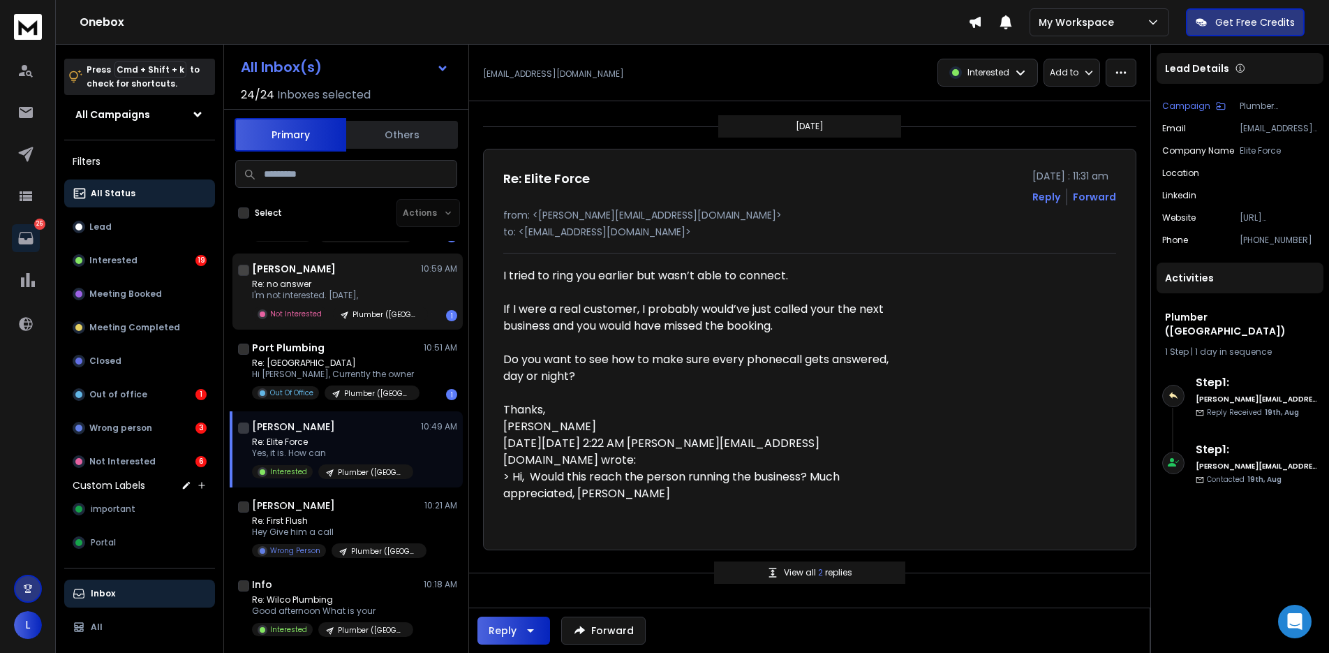
click at [380, 325] on div "Haris Semic 10:59 AM Re: no answer I'm not interested. On Tue, Not Interested P…" at bounding box center [347, 291] width 230 height 76
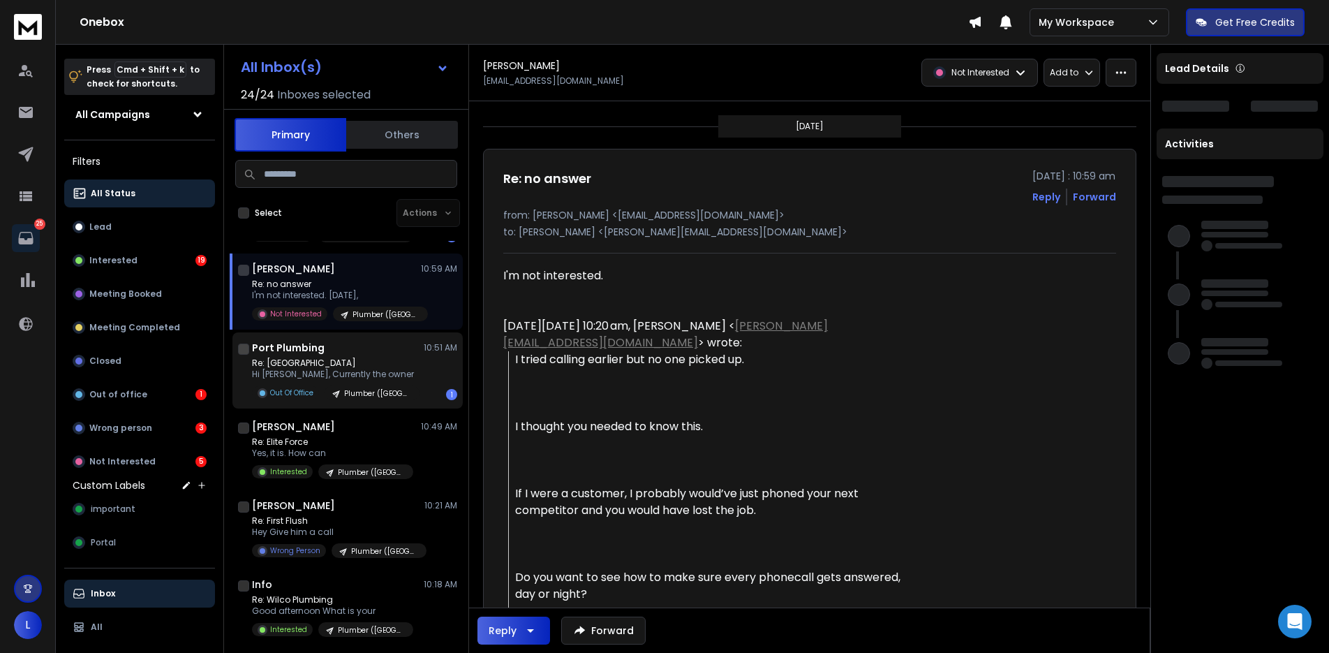
click at [394, 364] on p "Re: Port Macquarie" at bounding box center [336, 362] width 168 height 11
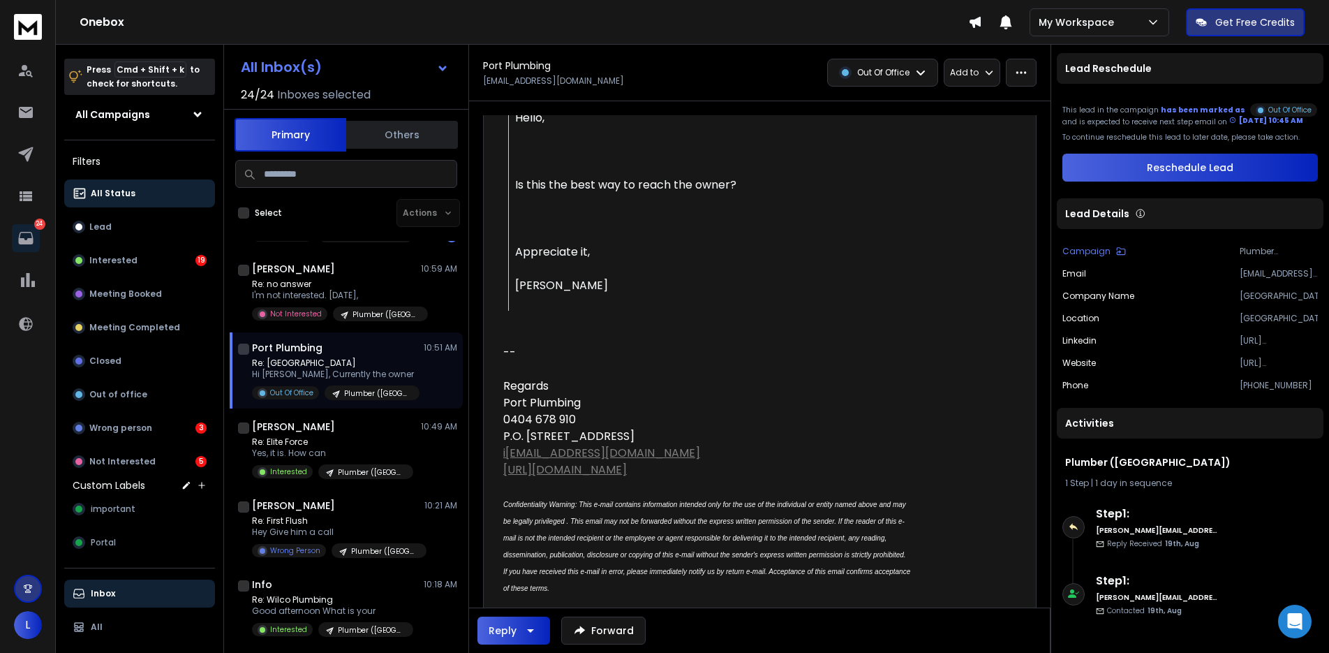
scroll to position [0, 0]
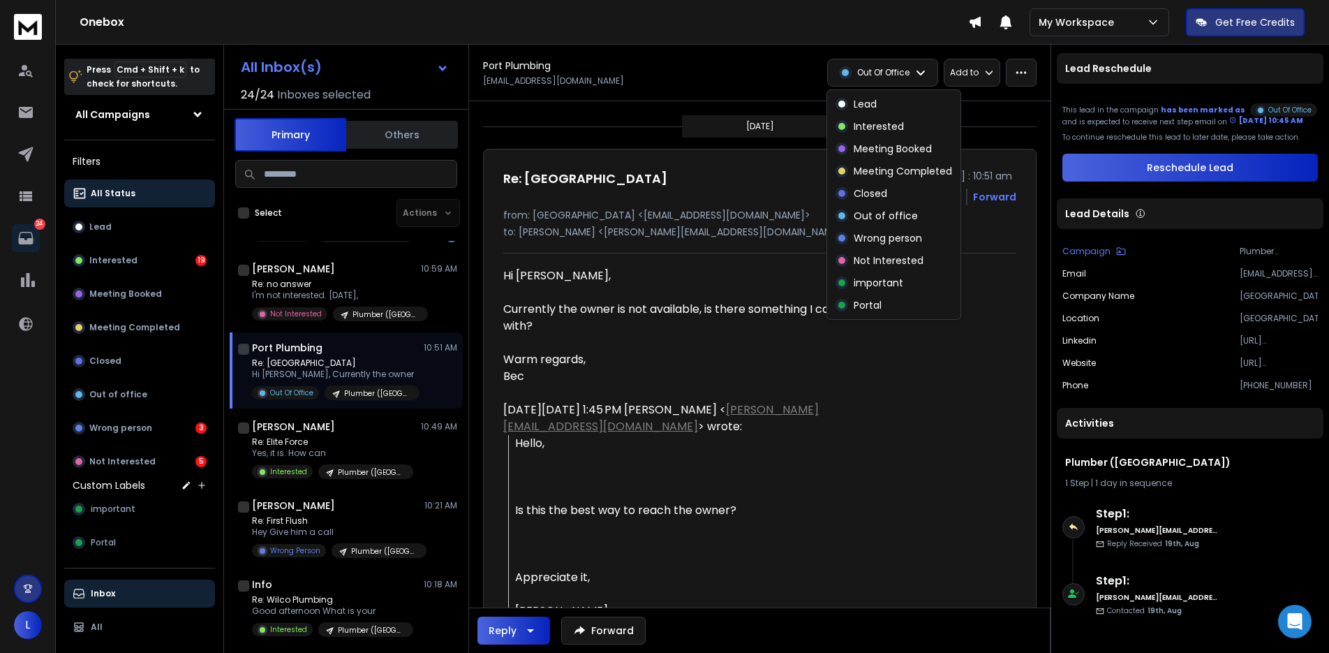
click at [898, 75] on p "Out Of Office" at bounding box center [883, 72] width 52 height 11
click at [755, 235] on p "to: Lutz Kind <lutz@myluxeillum.com>" at bounding box center [759, 232] width 513 height 14
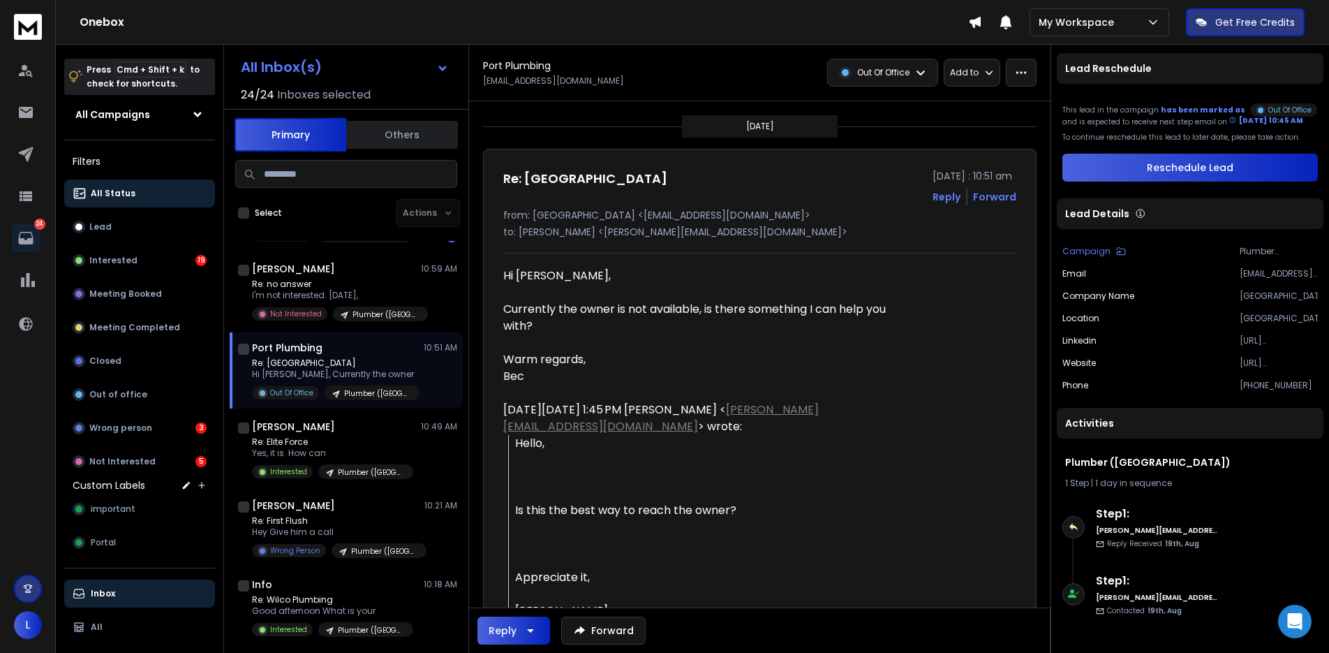
click at [896, 75] on p "Out Of Office" at bounding box center [883, 72] width 52 height 11
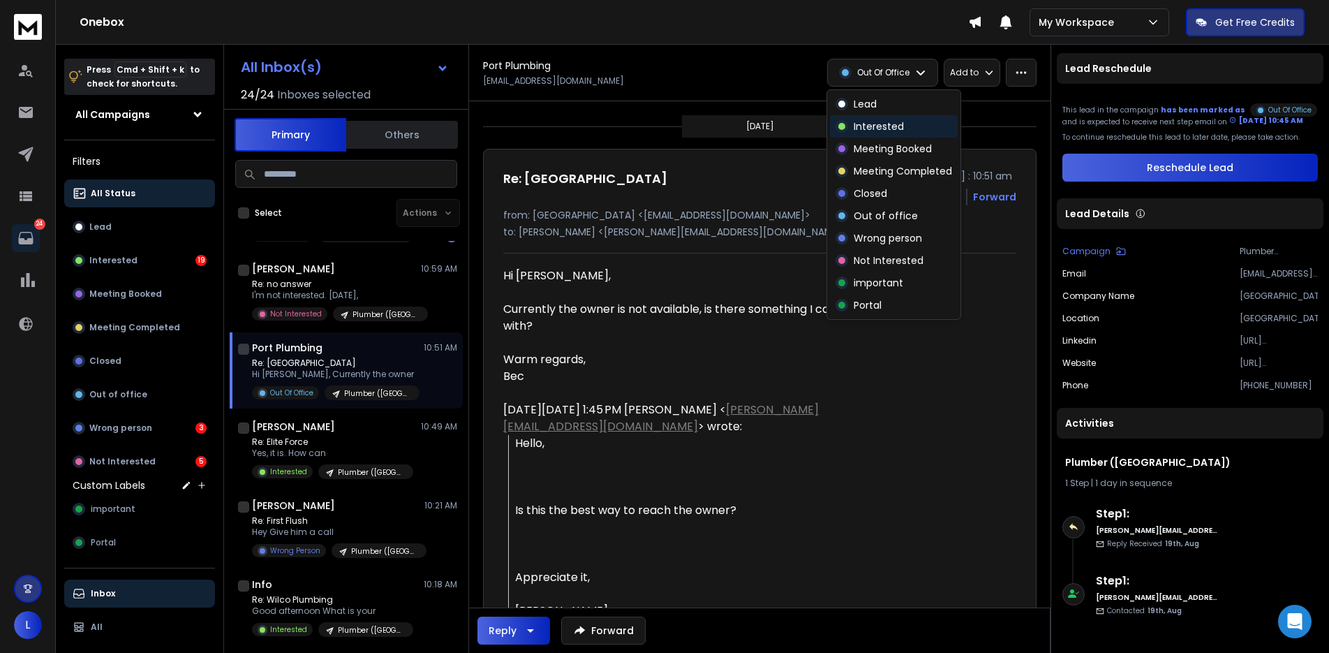
click at [880, 117] on div "Interested" at bounding box center [894, 126] width 128 height 22
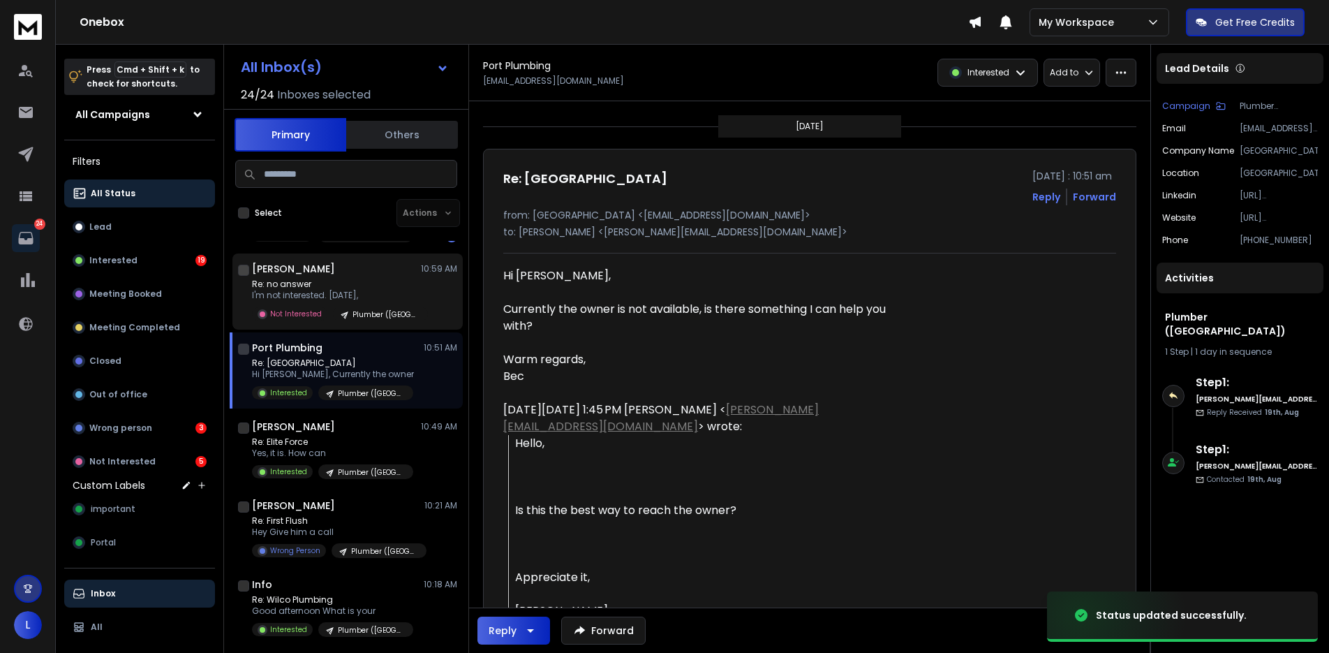
click at [410, 265] on div "Haris Semic 10:59 AM" at bounding box center [354, 269] width 205 height 14
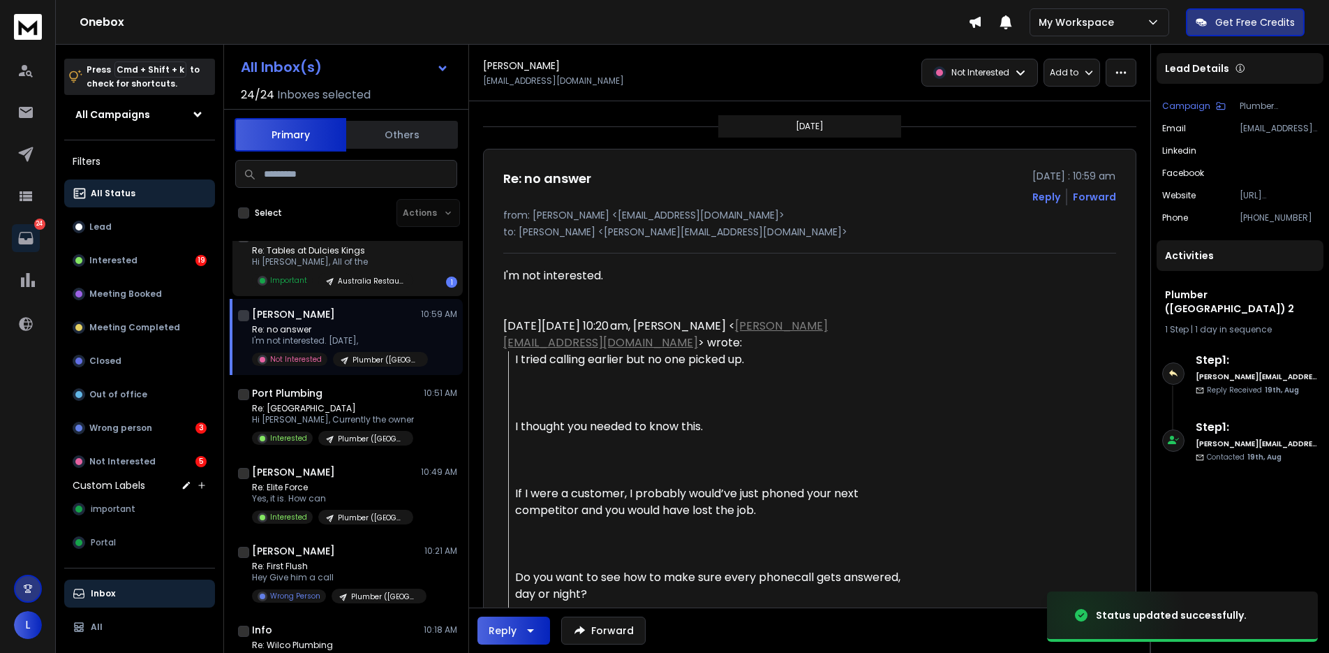
scroll to position [884, 0]
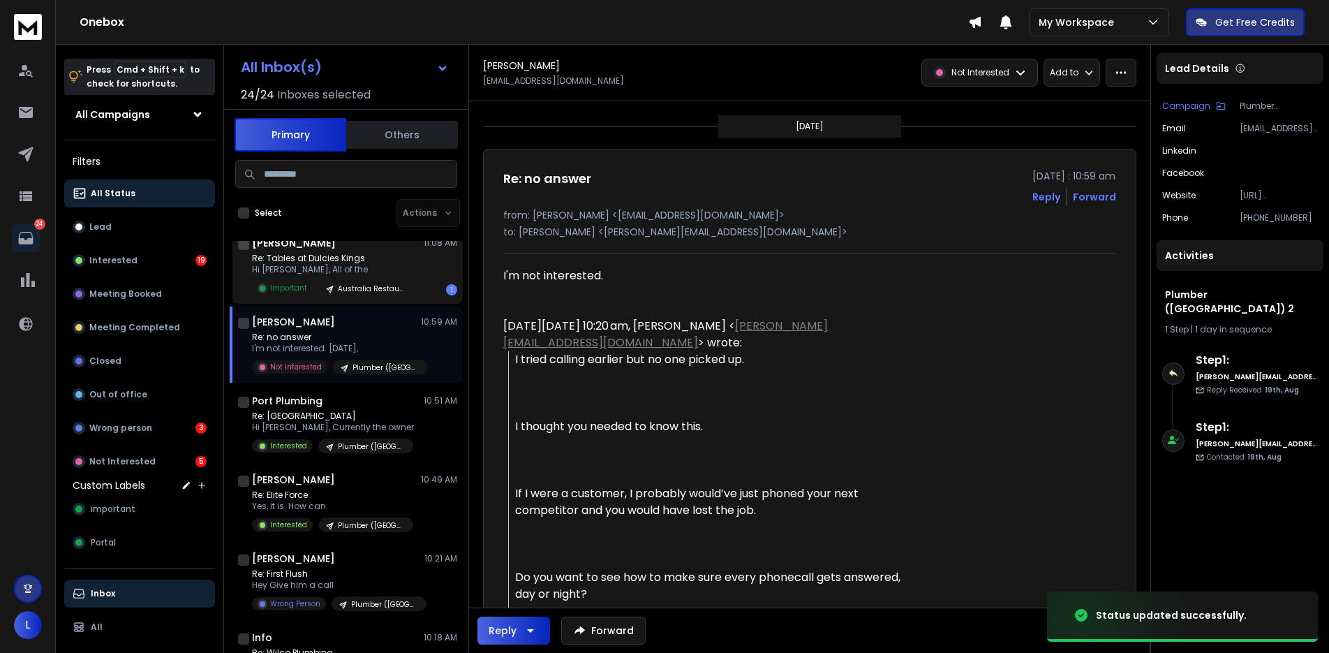
click at [412, 269] on div "Re: Tables at Dulcies Kings Hi Lutz, All of the Important Australia Restaurants…" at bounding box center [354, 274] width 205 height 43
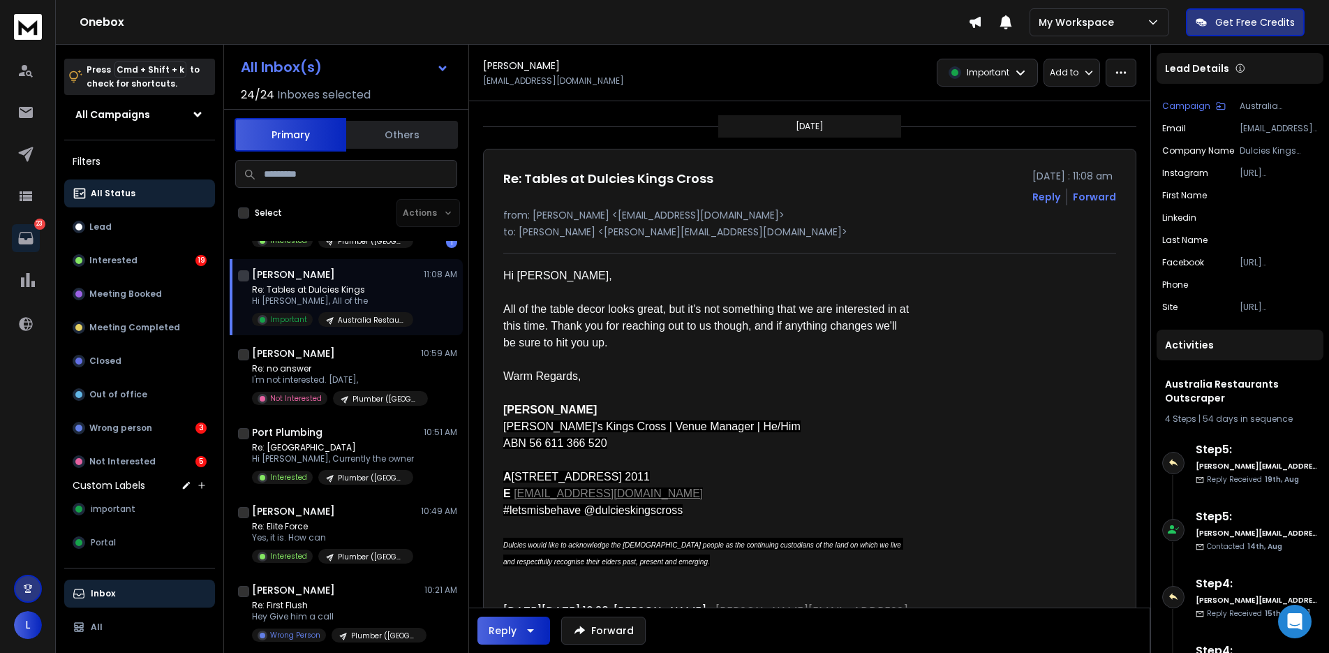
scroll to position [847, 0]
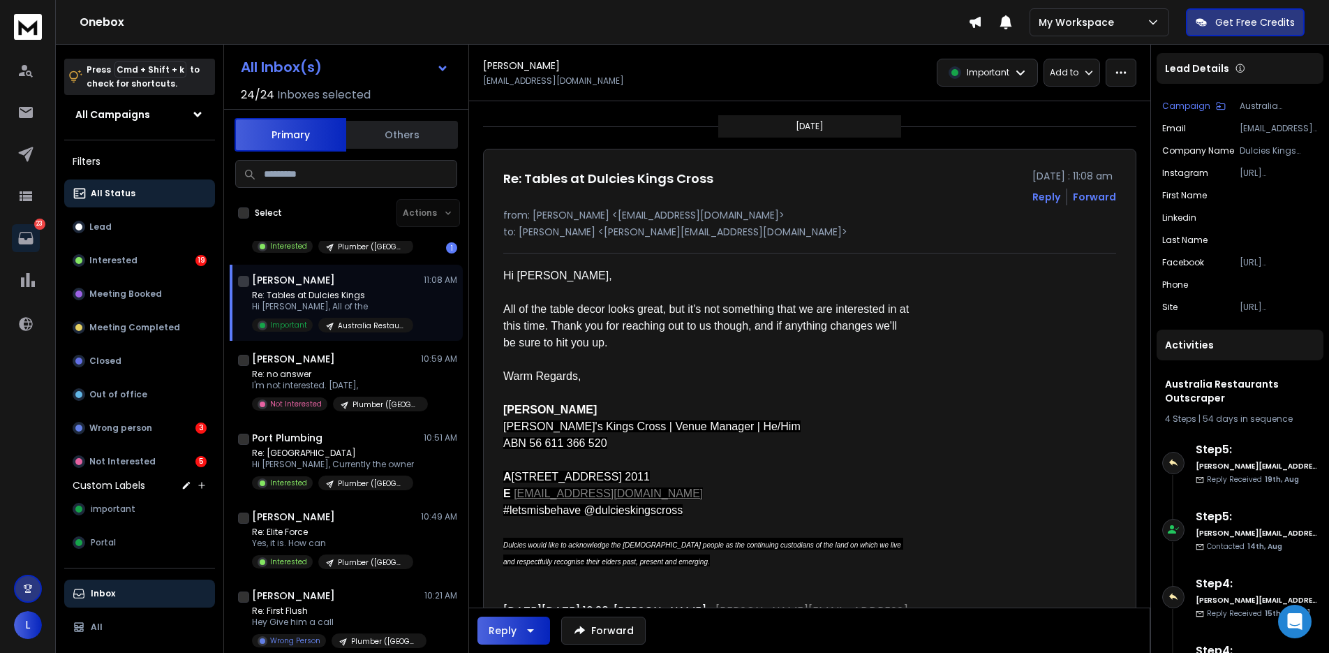
click at [1055, 75] on p "Add to" at bounding box center [1064, 72] width 29 height 11
click at [1056, 107] on icon at bounding box center [1058, 103] width 11 height 11
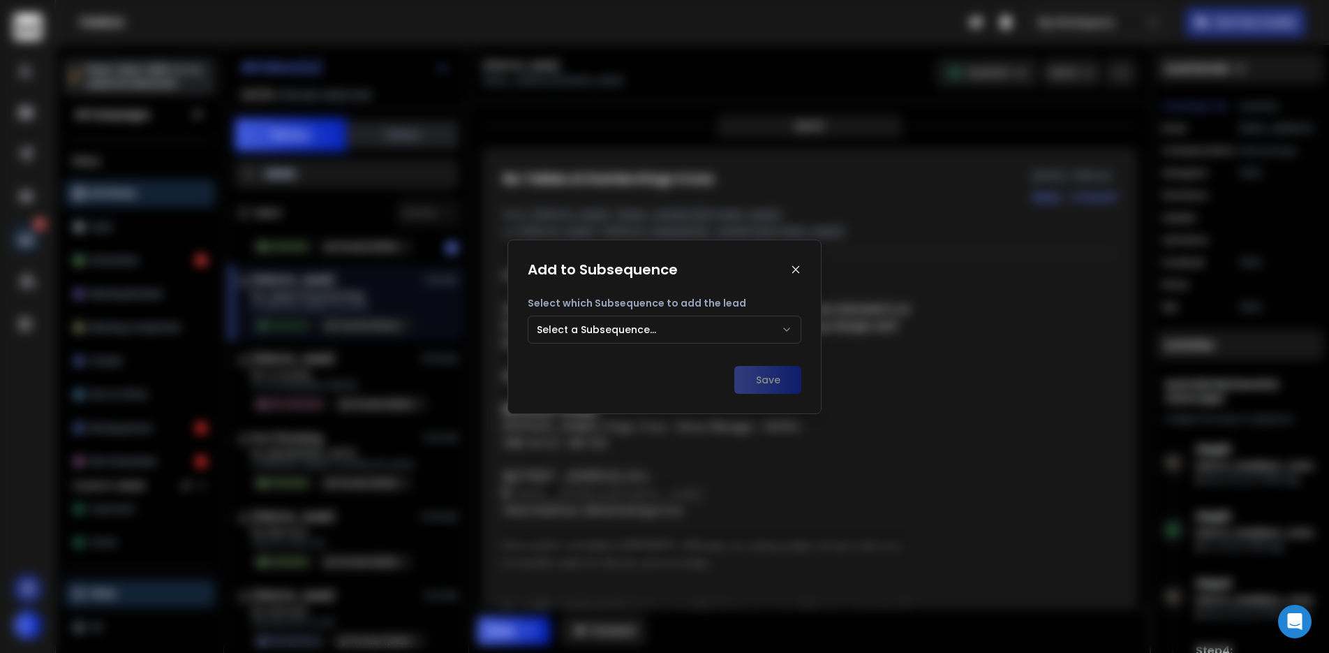
click at [618, 335] on button "Select a Subsequence..." at bounding box center [665, 330] width 274 height 28
click at [778, 380] on button "Save" at bounding box center [767, 380] width 67 height 28
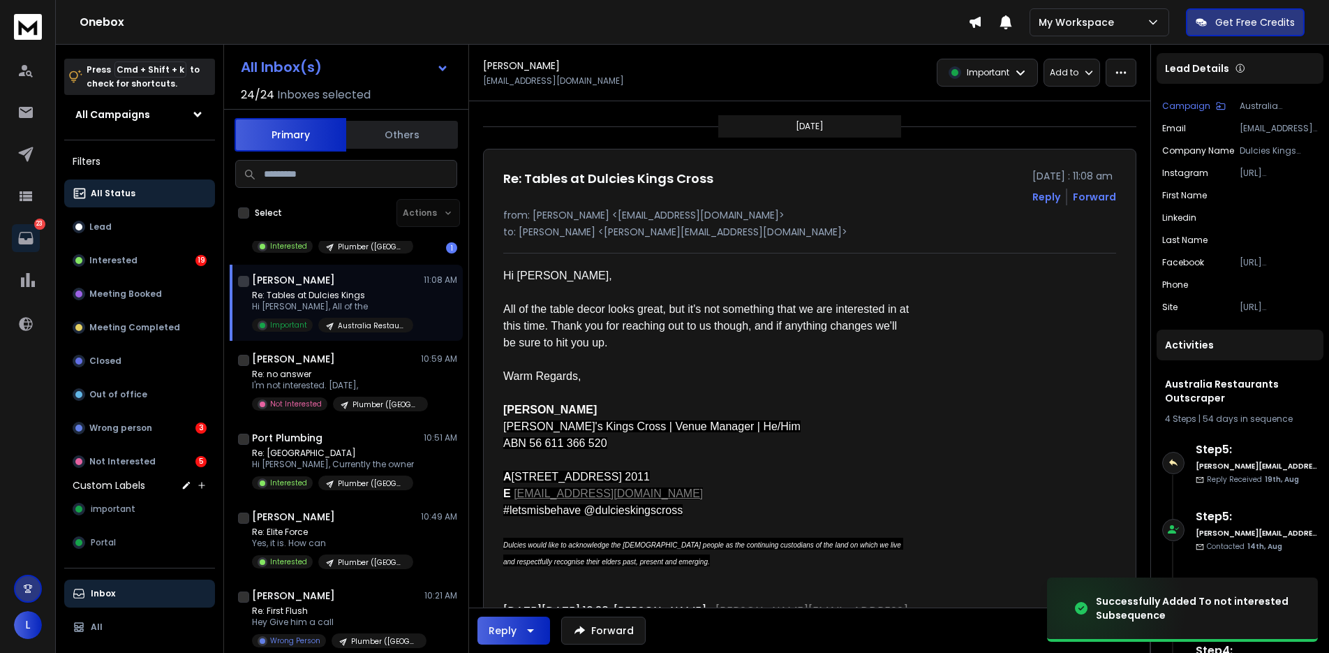
click at [1005, 73] on p "Important" at bounding box center [988, 72] width 43 height 11
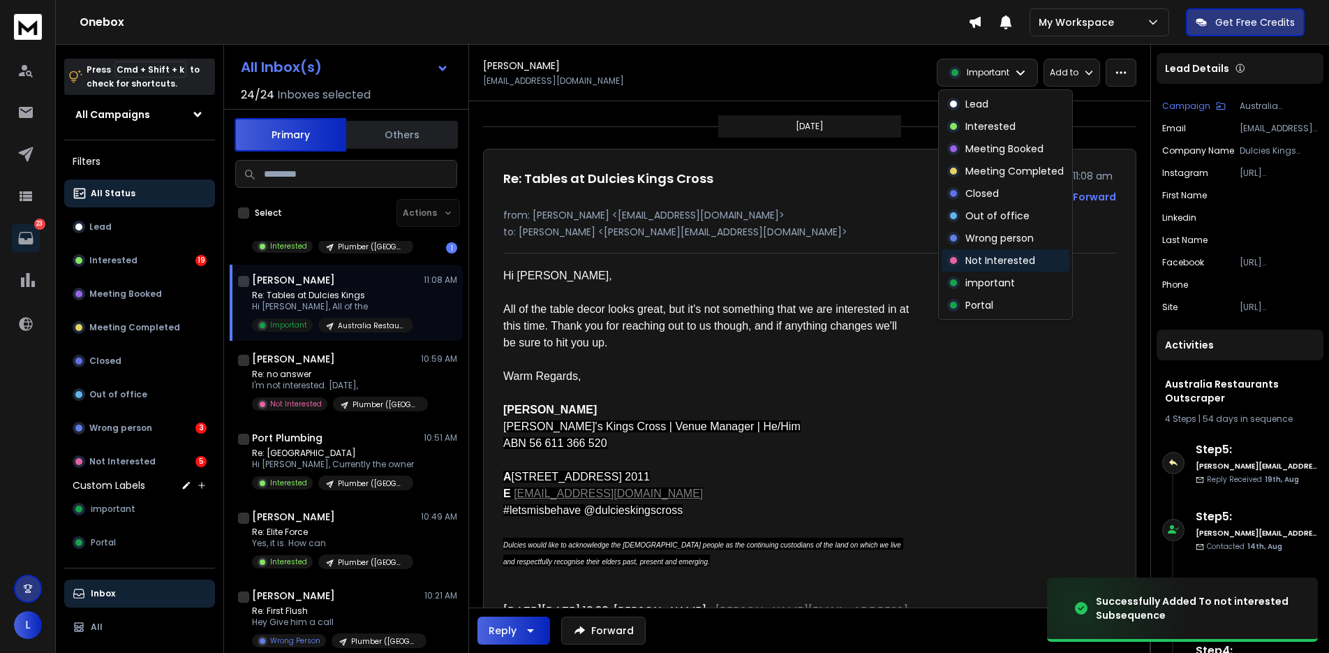
click at [973, 255] on p "Not Interested" at bounding box center [1000, 260] width 70 height 14
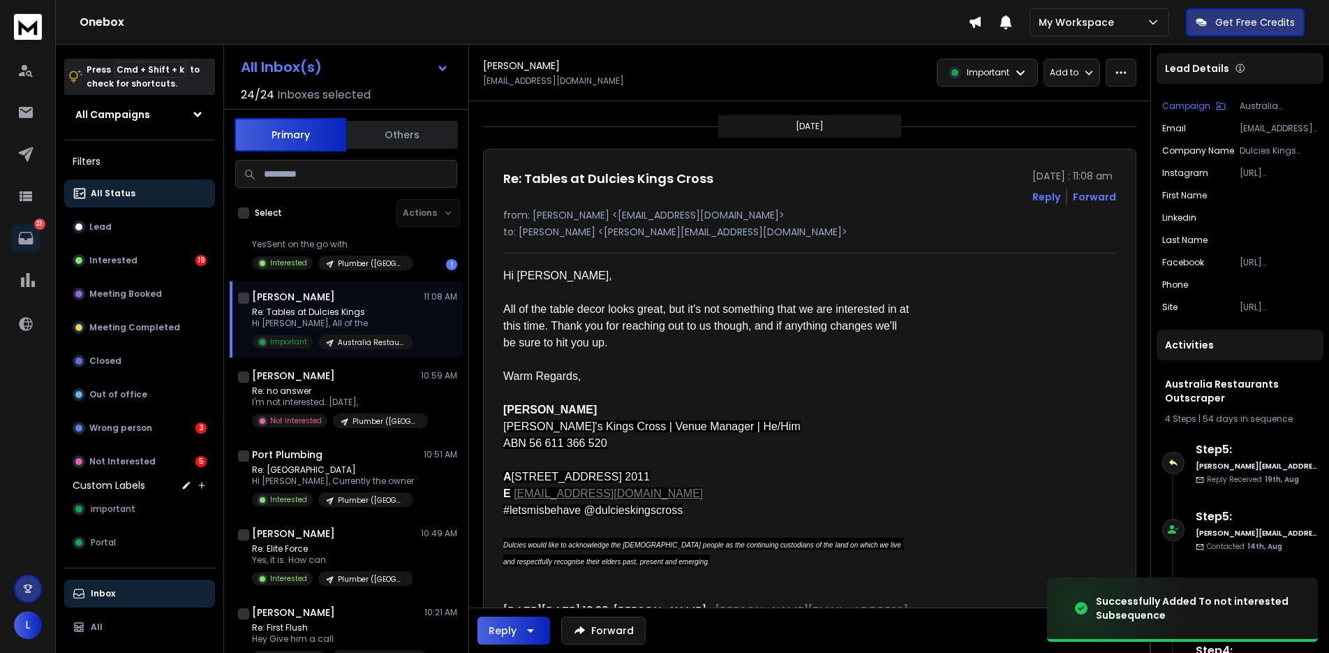
scroll to position [746, 0]
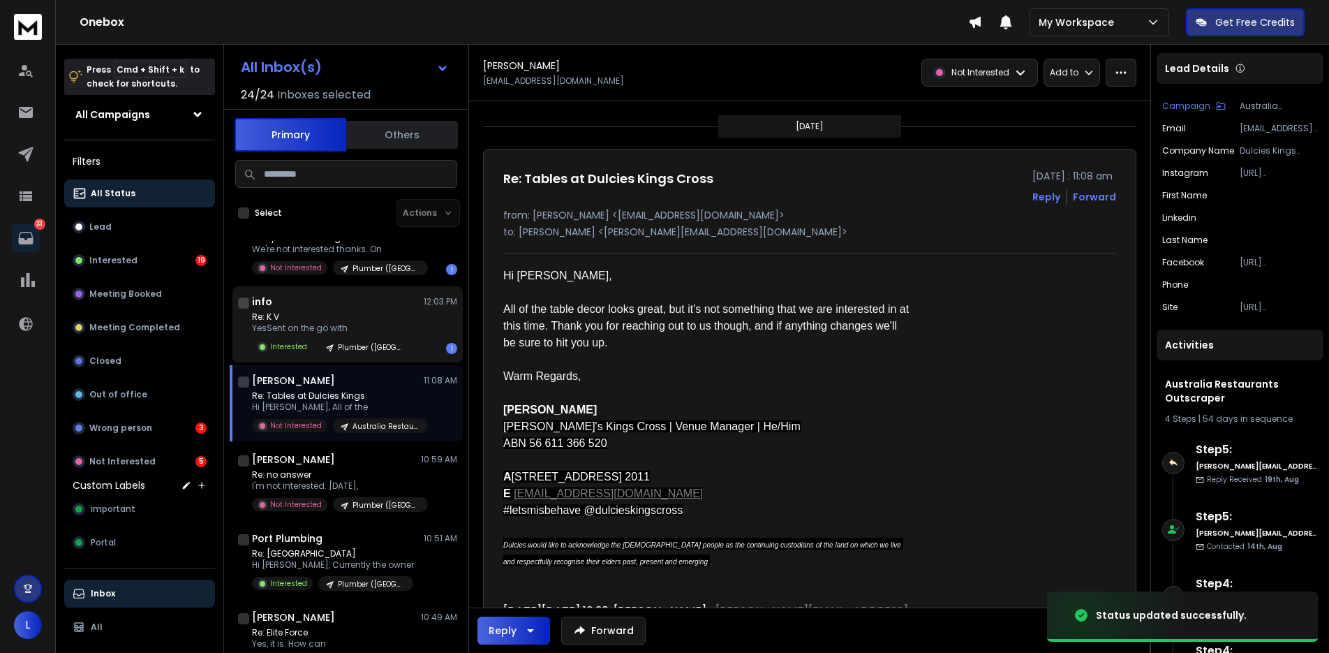
click at [423, 326] on div "Re: K V YesSent on the go with Interested Plumber (NSW) 1" at bounding box center [354, 332] width 205 height 43
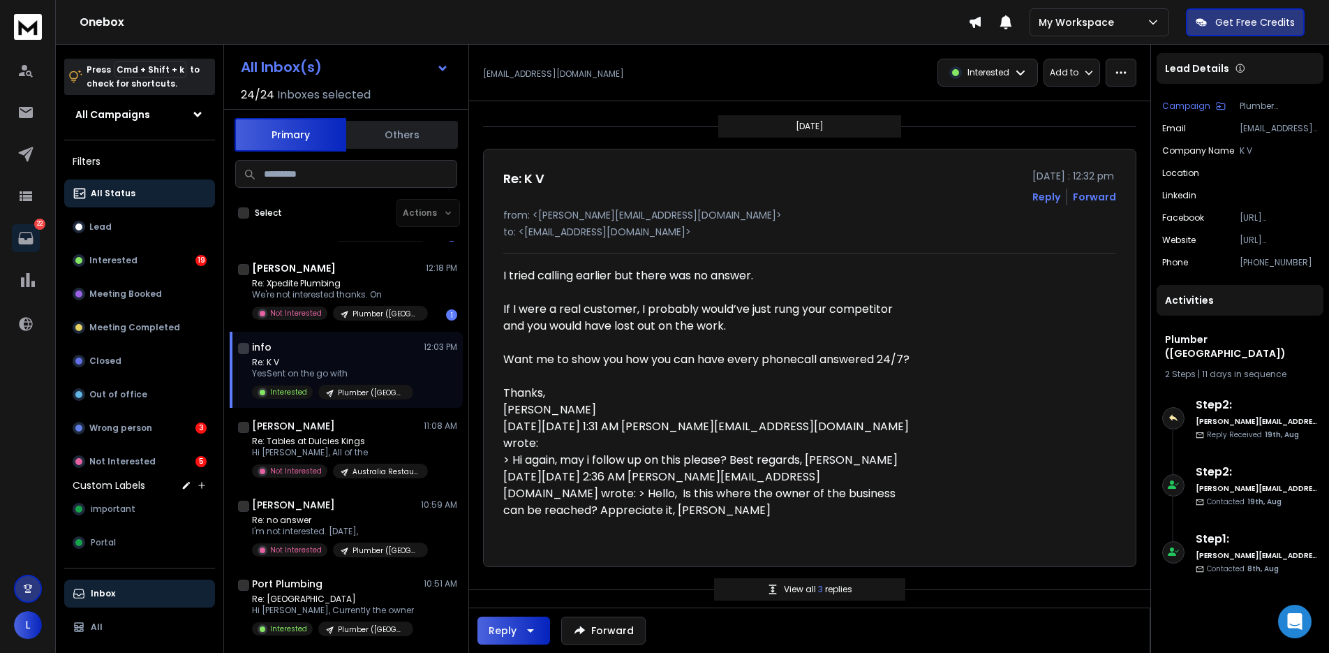
scroll to position [698, 0]
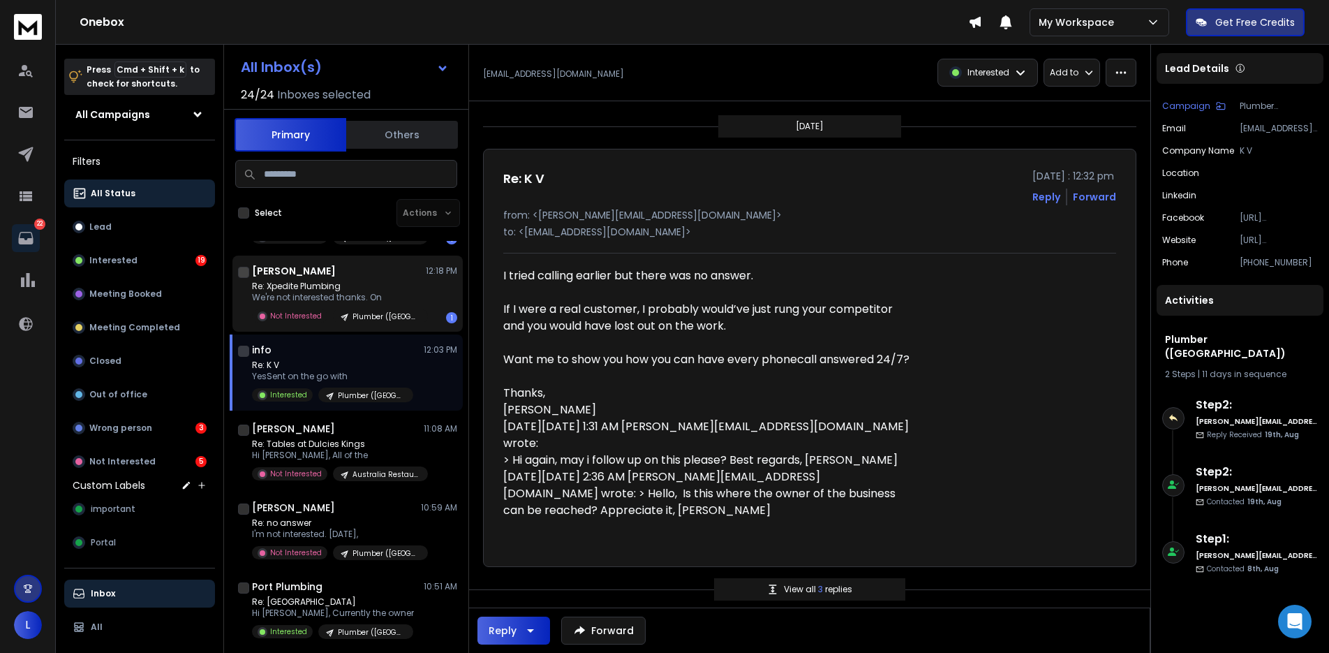
click at [399, 311] on p "Plumber ([GEOGRAPHIC_DATA])" at bounding box center [386, 316] width 67 height 10
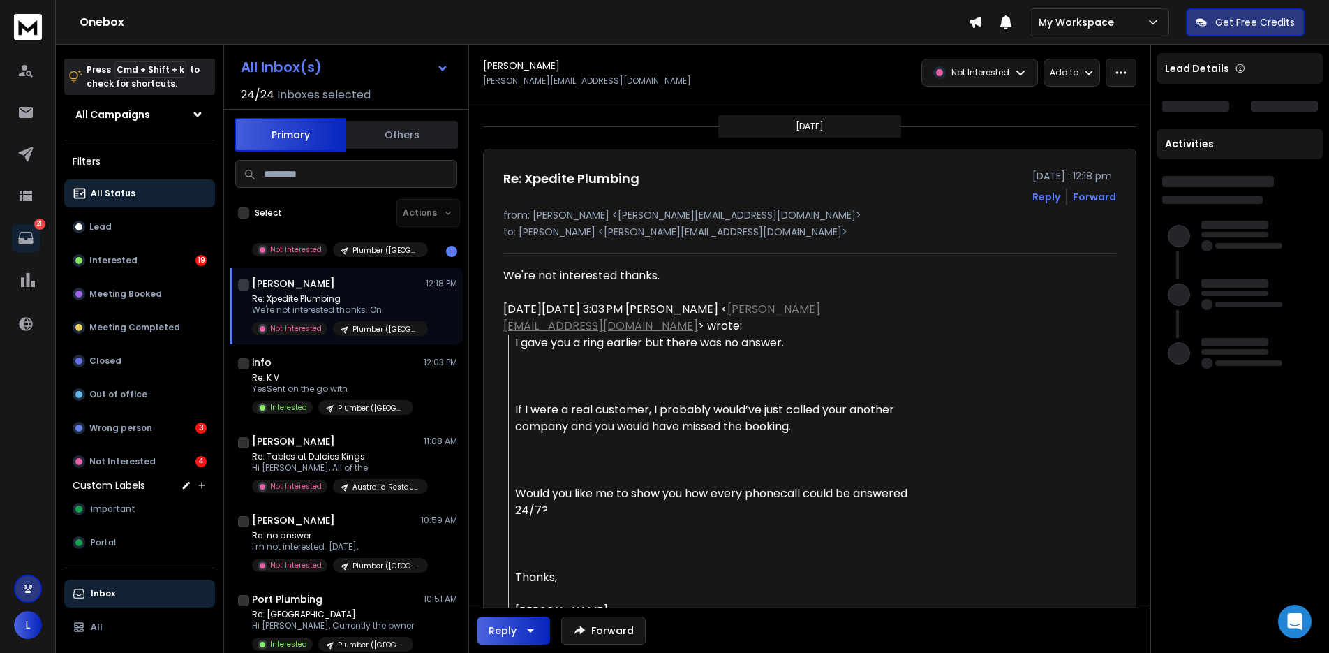
scroll to position [637, 0]
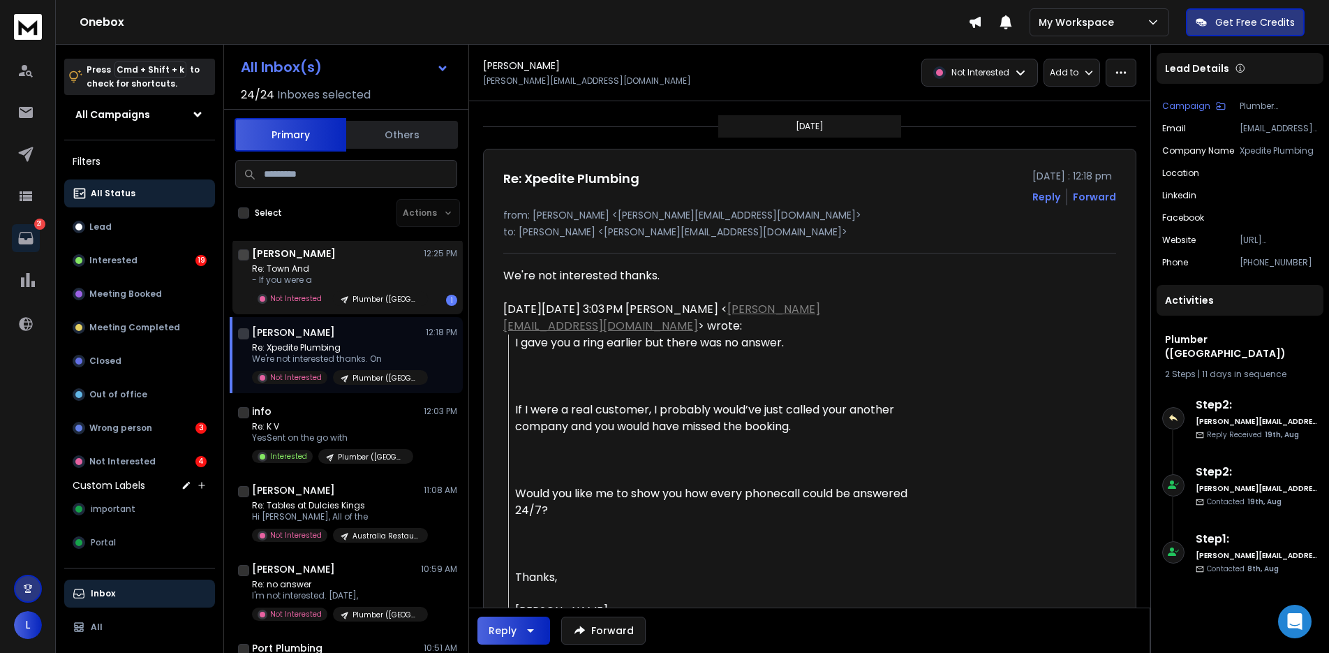
click at [399, 281] on p "- If you were a" at bounding box center [336, 279] width 168 height 11
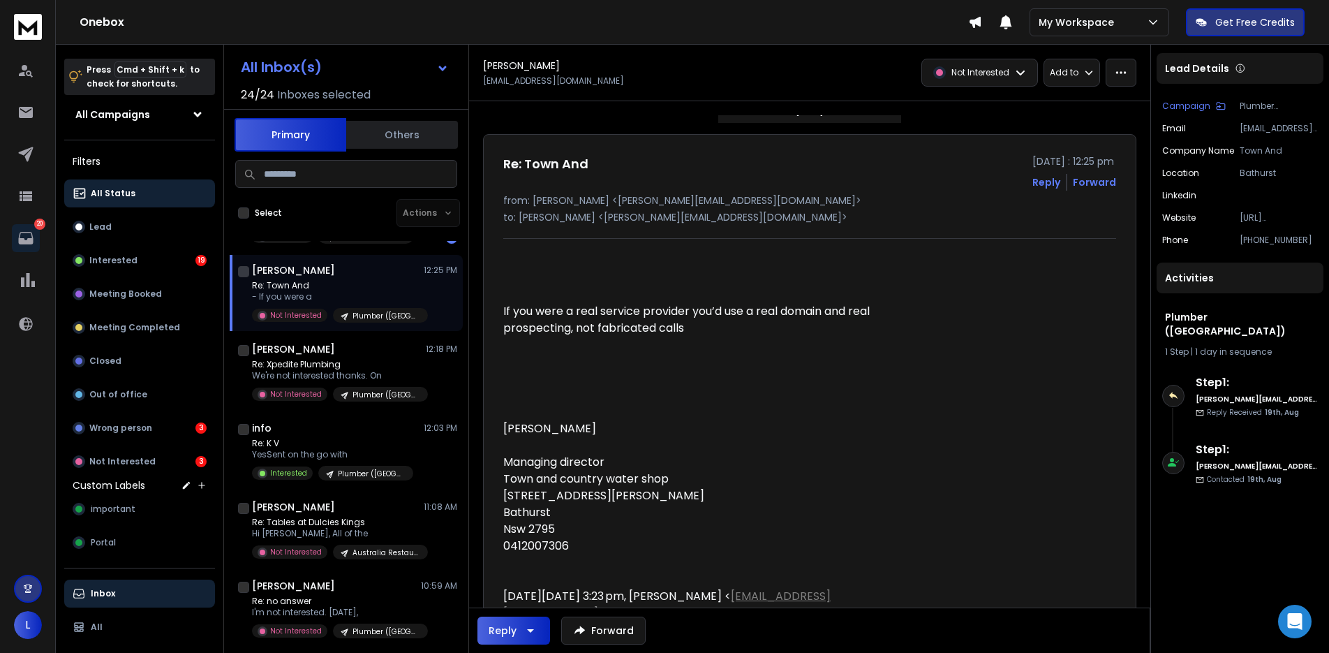
scroll to position [12, 0]
drag, startPoint x: 676, startPoint y: 221, endPoint x: 597, endPoint y: 219, distance: 78.9
click at [597, 219] on p "to: Lutz Kind <lutz@myluxeillum.com>" at bounding box center [809, 220] width 613 height 14
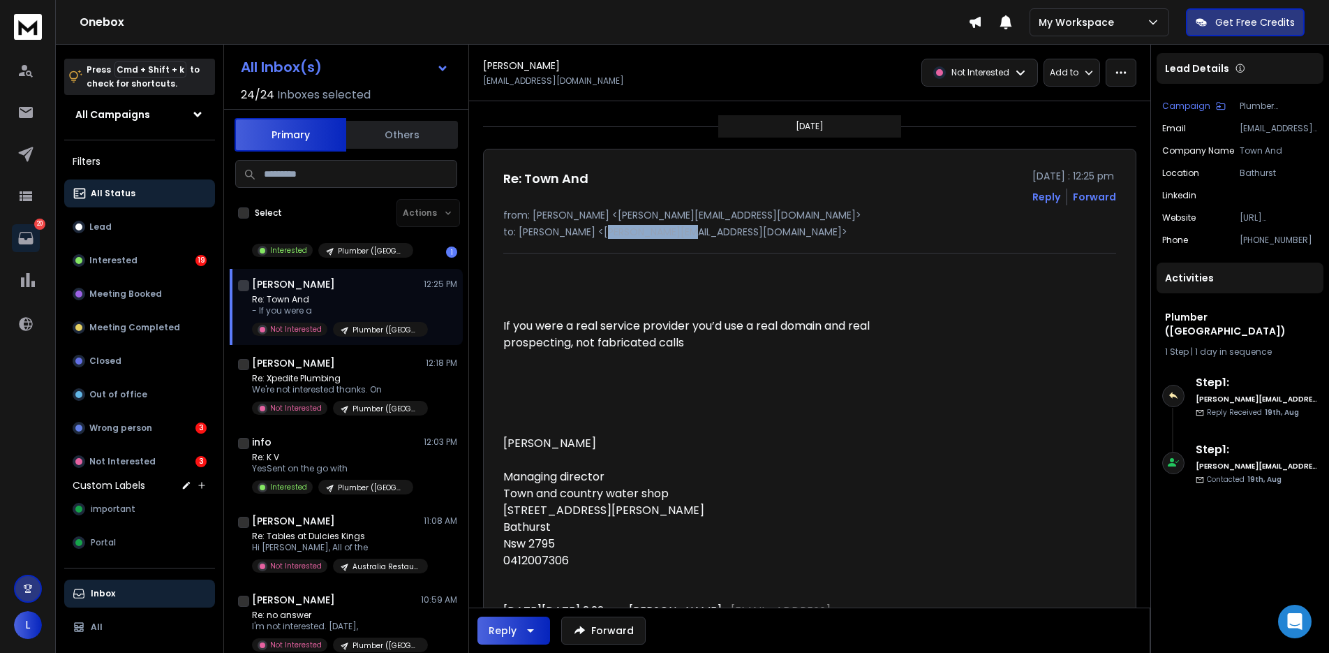
scroll to position [3, 0]
click at [561, 347] on p "If you were a real service provider you’d use a real domain and real prospectin…" at bounding box center [707, 332] width 408 height 34
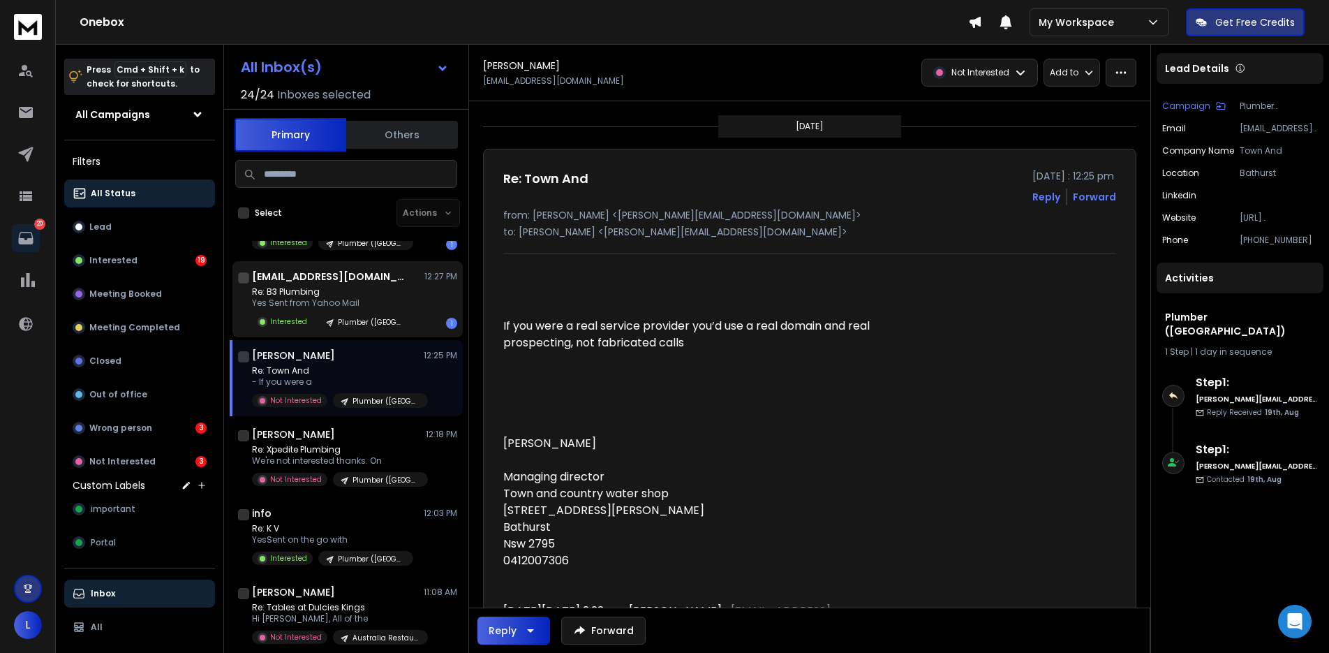
scroll to position [532, 0]
click at [383, 306] on p "Yes Sent from Yahoo Mail" at bounding box center [332, 305] width 161 height 11
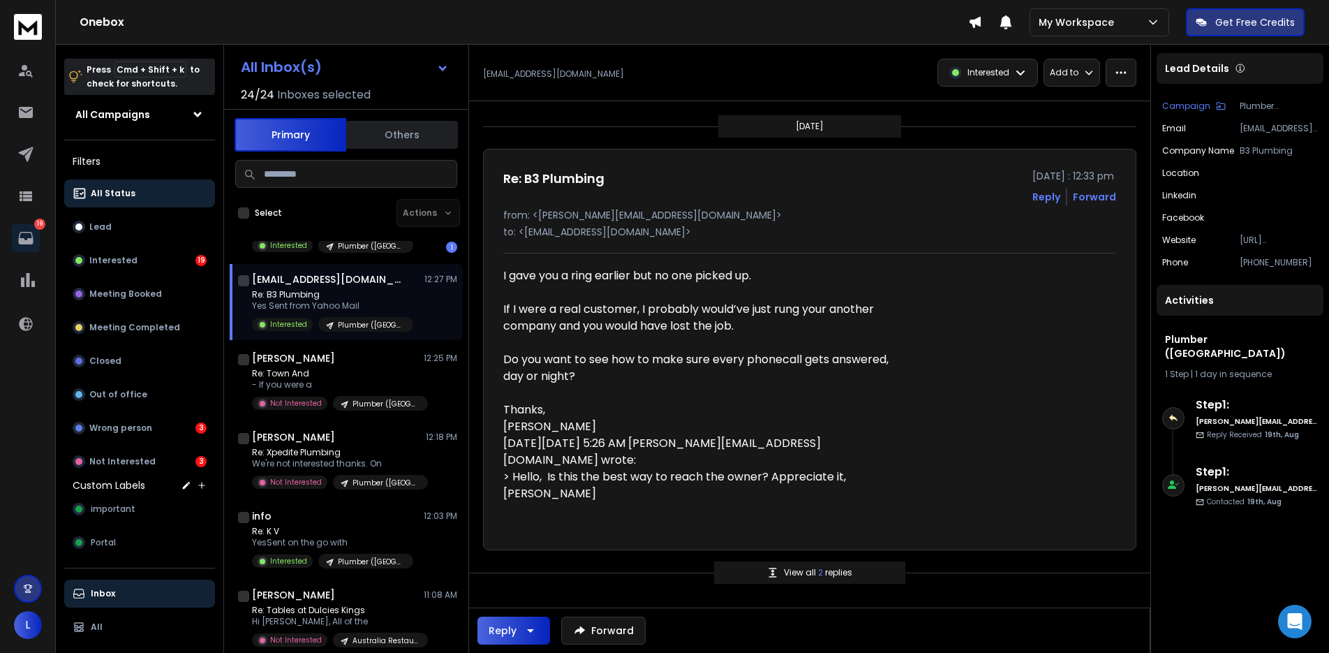
scroll to position [457, 0]
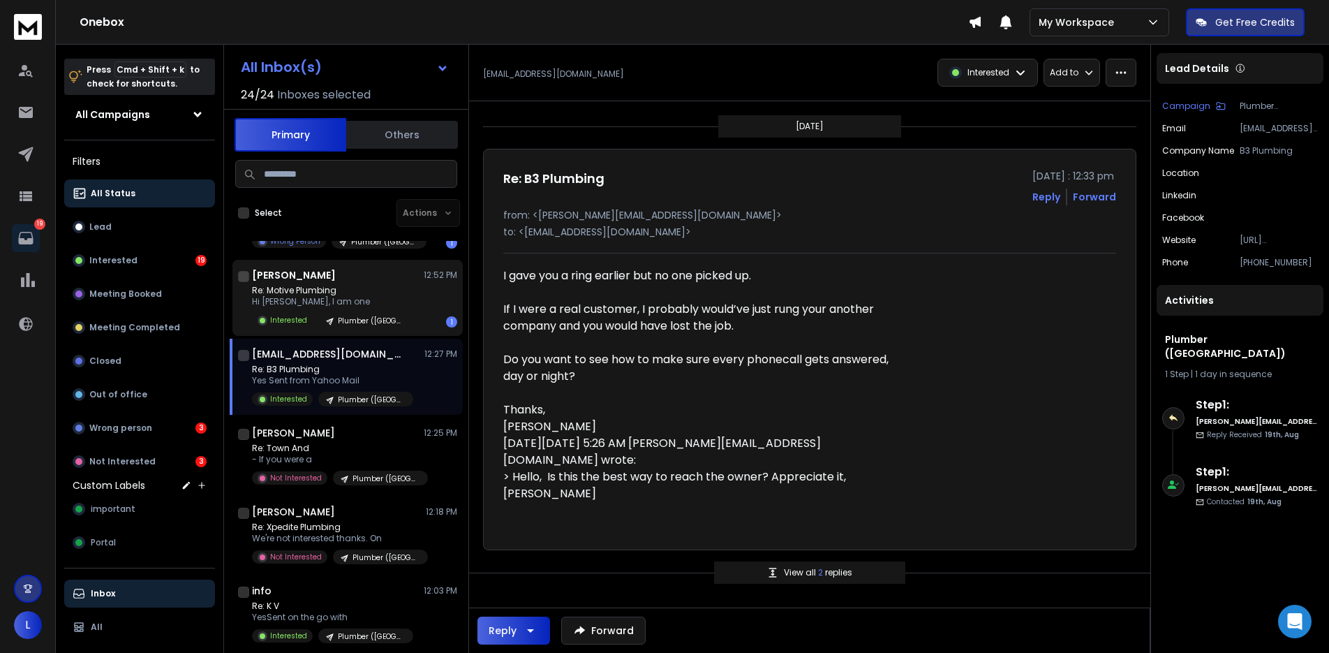
click at [387, 298] on p "Hi Lutz, I am one" at bounding box center [332, 301] width 161 height 11
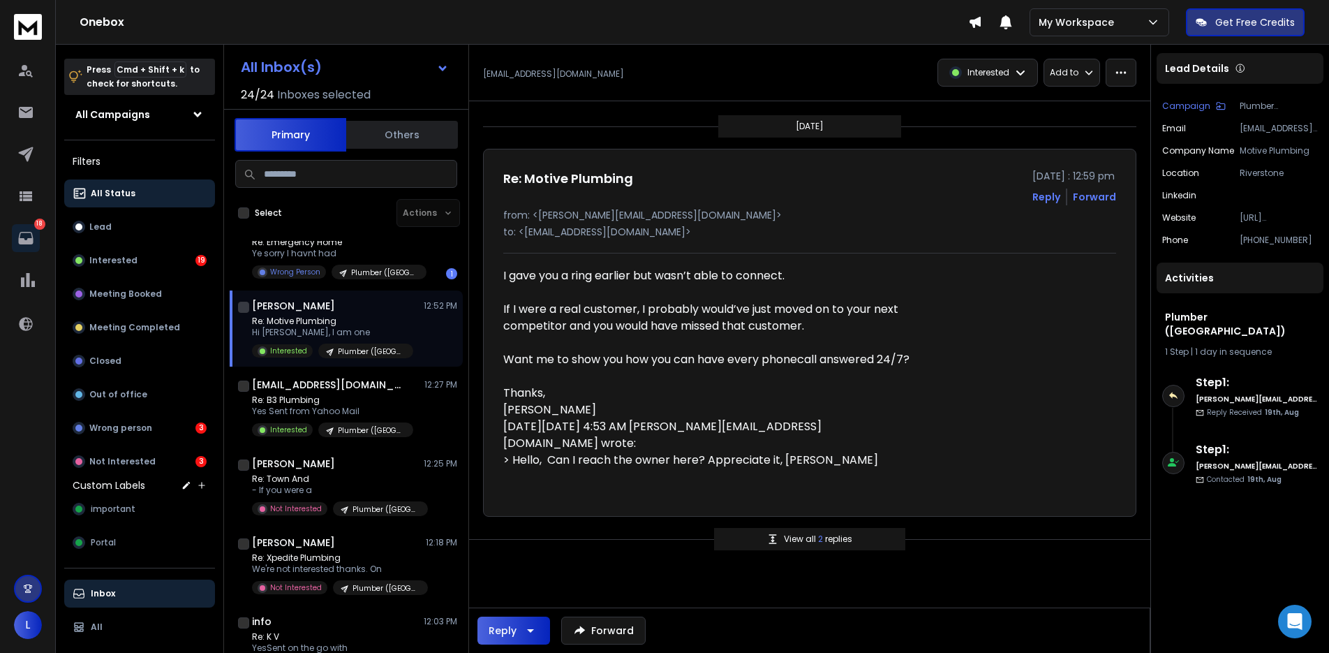
scroll to position [415, 0]
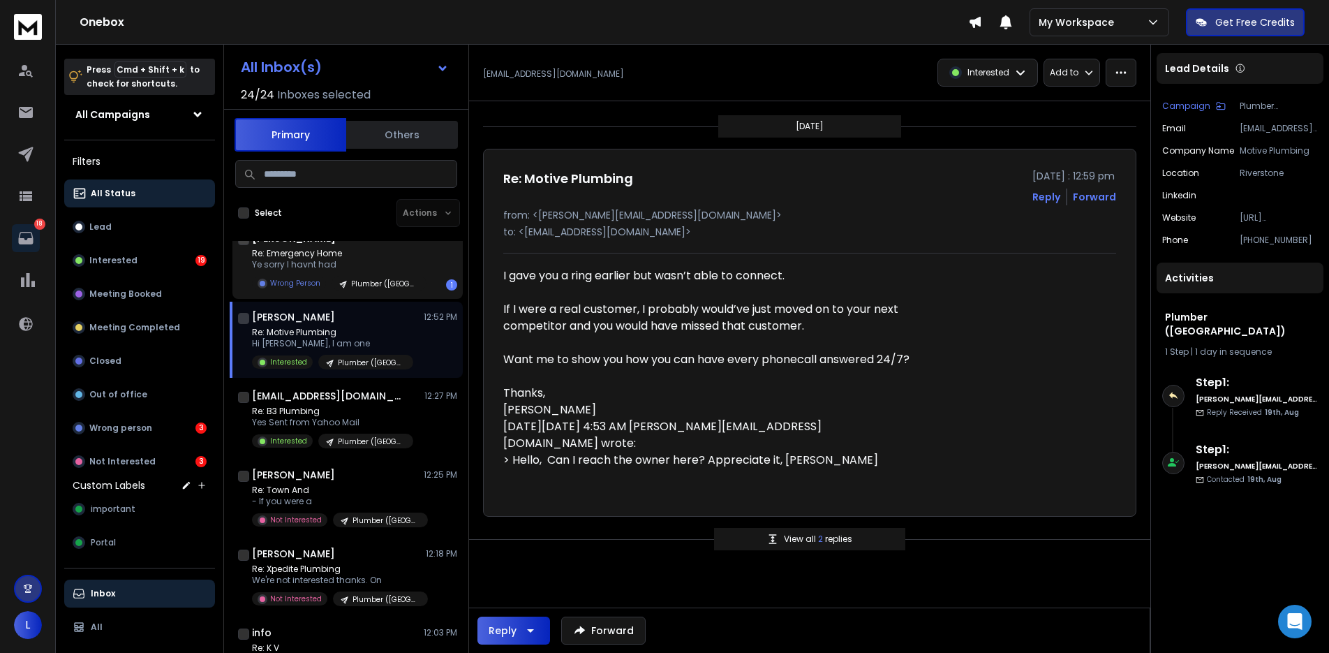
click at [412, 267] on div "Re: Emergency Home Ye sorry I havnt had Wrong Person Plumber (NSW) 1" at bounding box center [354, 269] width 205 height 43
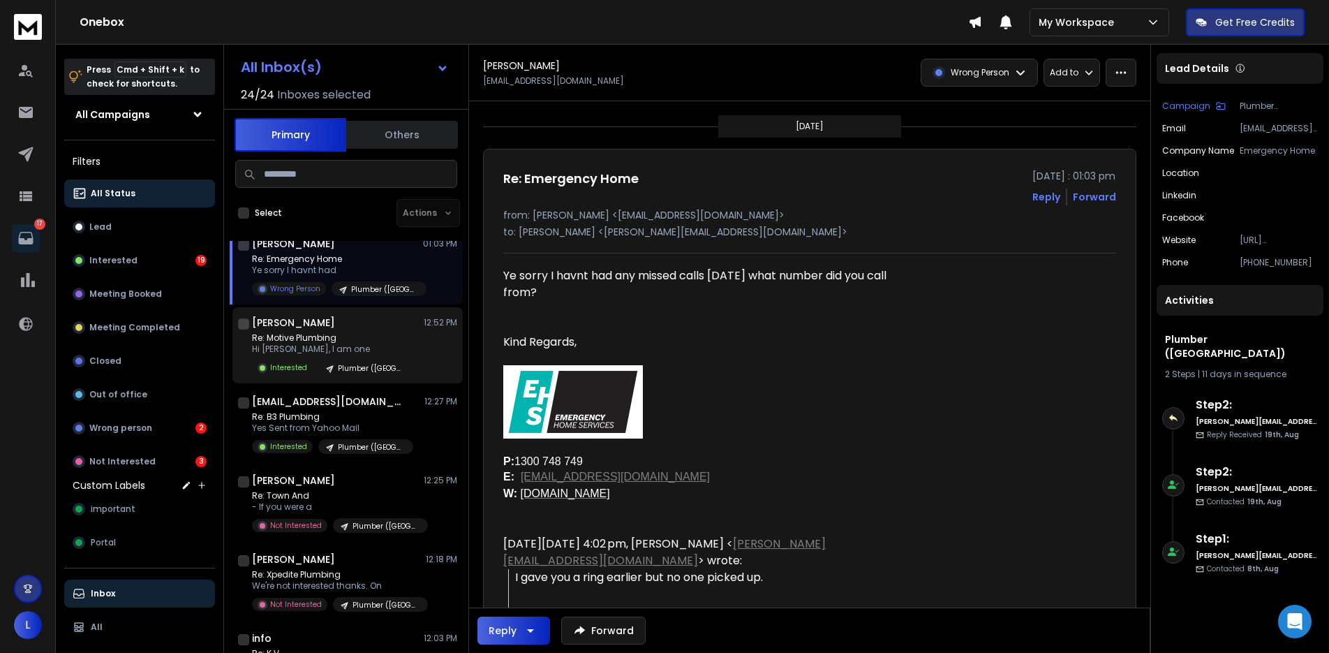
scroll to position [390, 0]
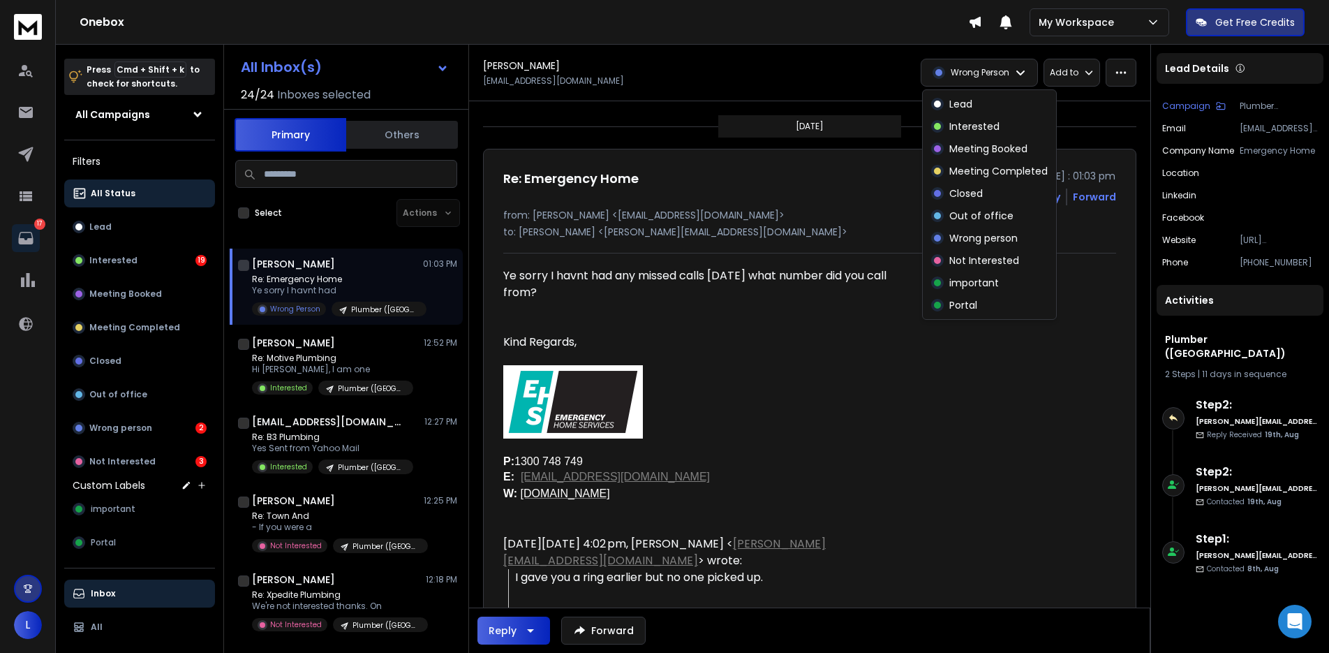
click at [975, 79] on div "Wrong Person" at bounding box center [979, 72] width 116 height 27
click at [955, 260] on p "Not Interested" at bounding box center [984, 260] width 70 height 14
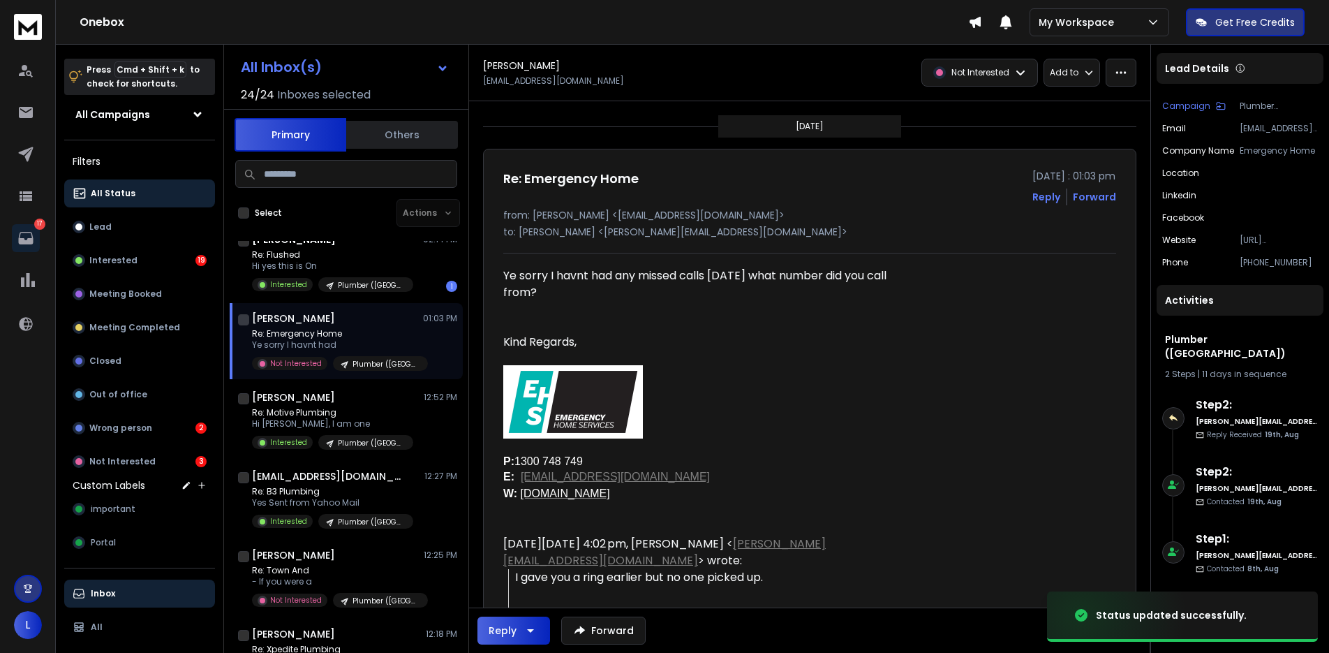
scroll to position [302, 0]
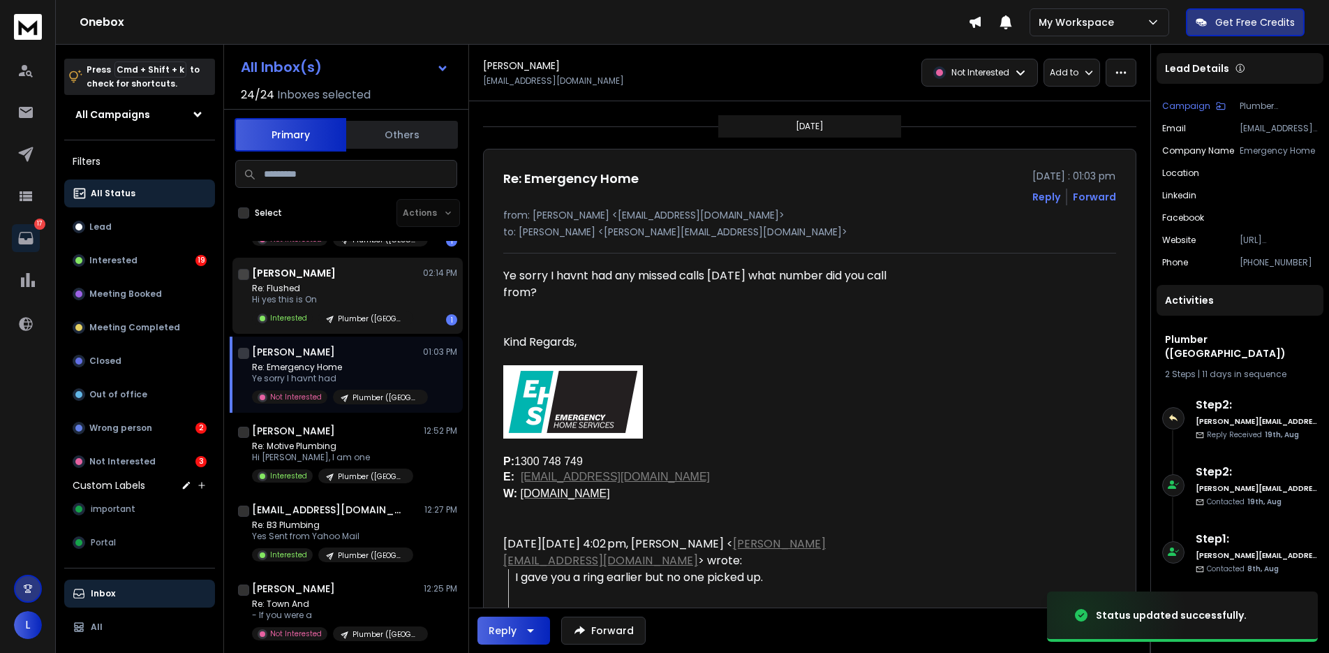
click at [395, 297] on p "Hi yes this is On" at bounding box center [332, 299] width 161 height 11
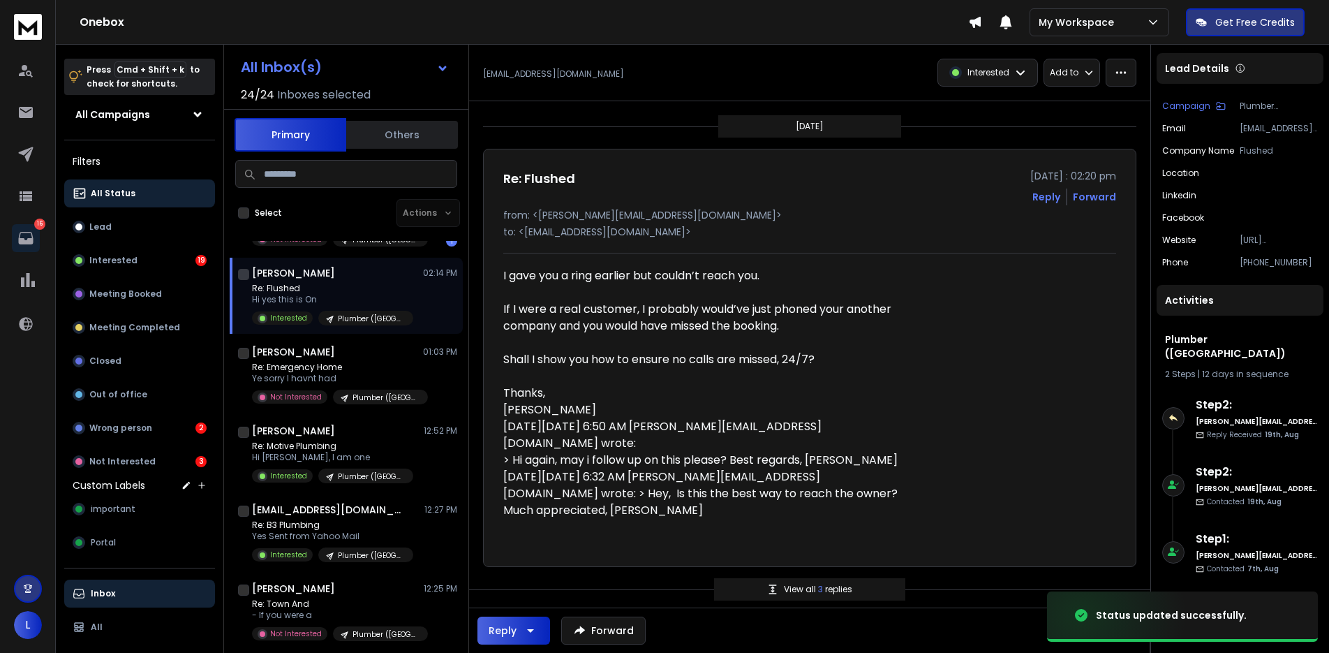
scroll to position [273, 0]
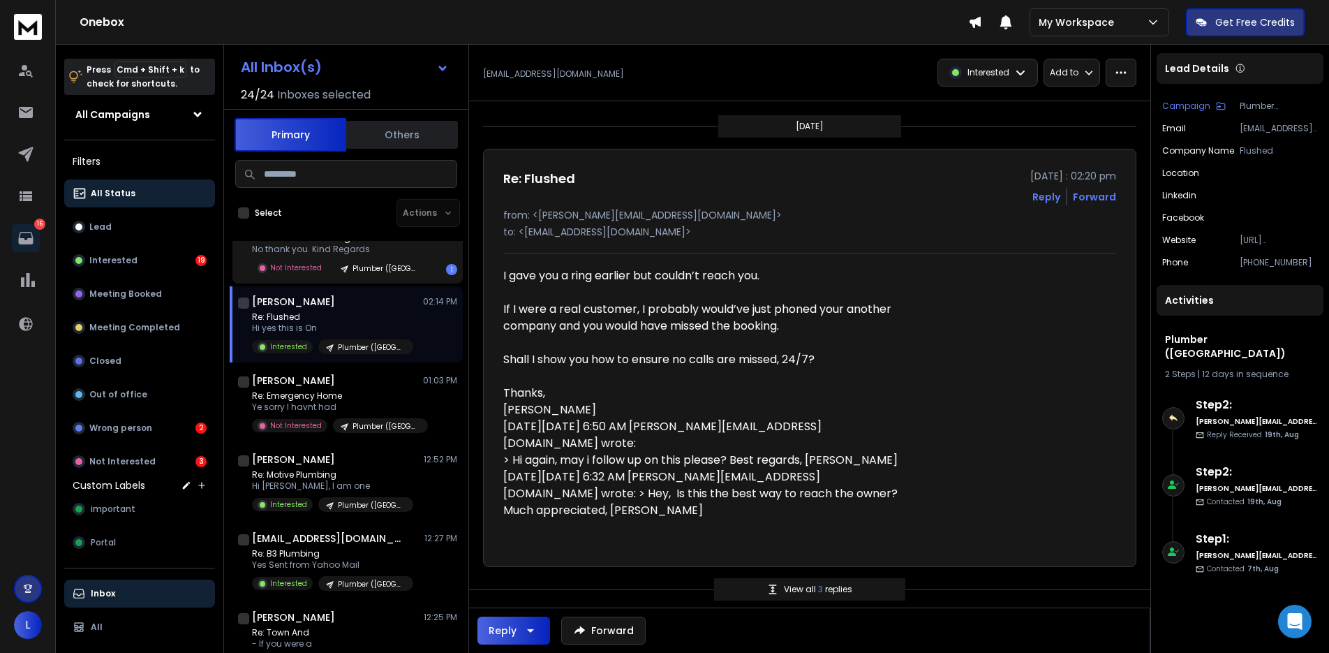
click at [412, 277] on div "Narooma Plumbing 02:35 PM Re: Narooma Plumbing No thank you. Kind Regards Not I…" at bounding box center [347, 245] width 230 height 76
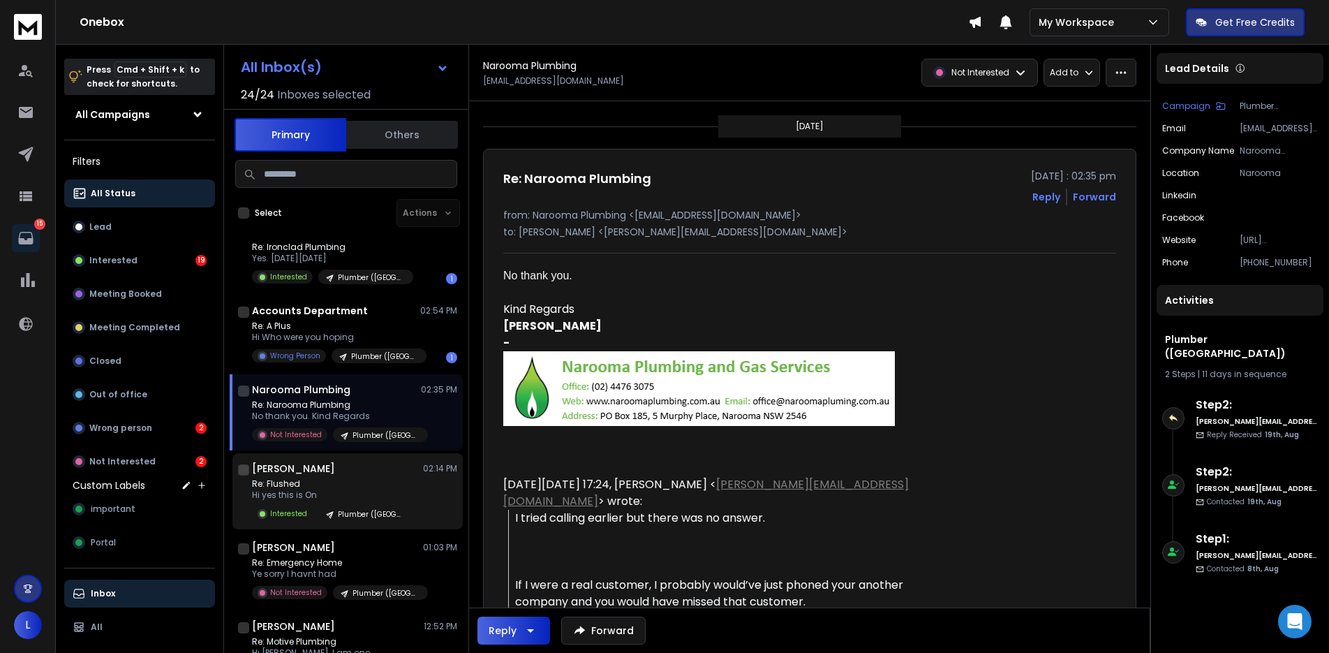
scroll to position [35, 0]
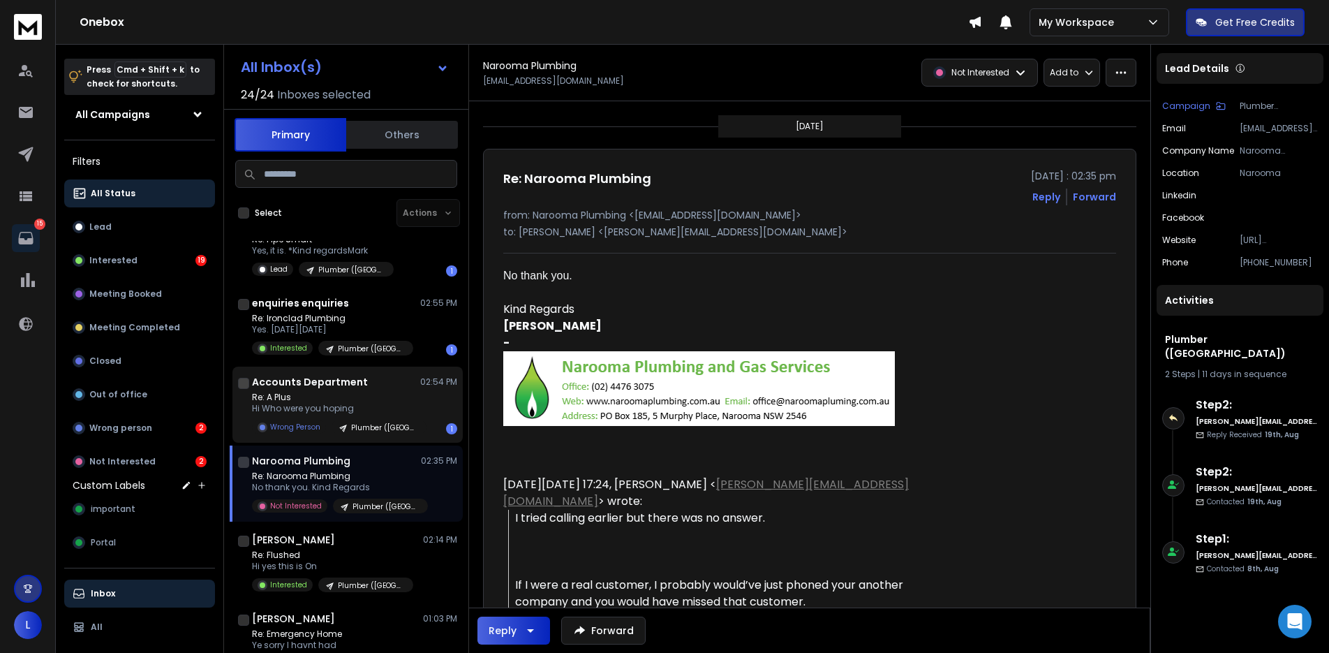
click at [380, 394] on p "Re: A Plus" at bounding box center [336, 397] width 168 height 11
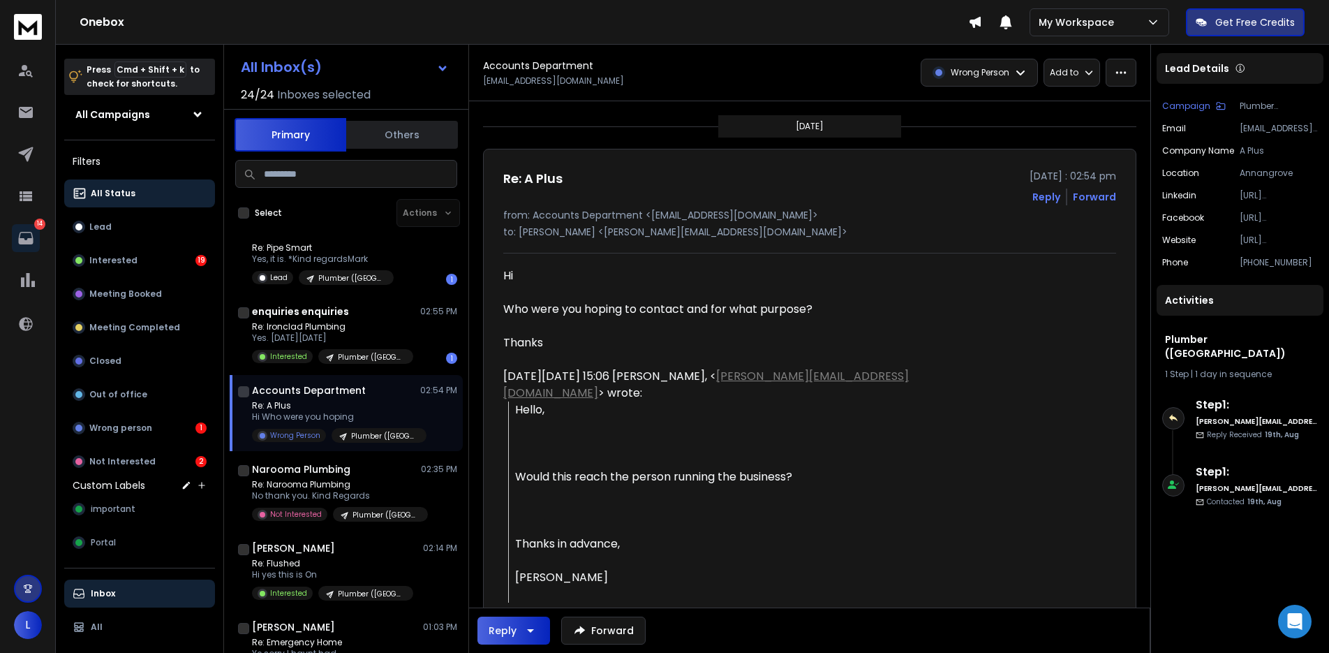
scroll to position [8, 0]
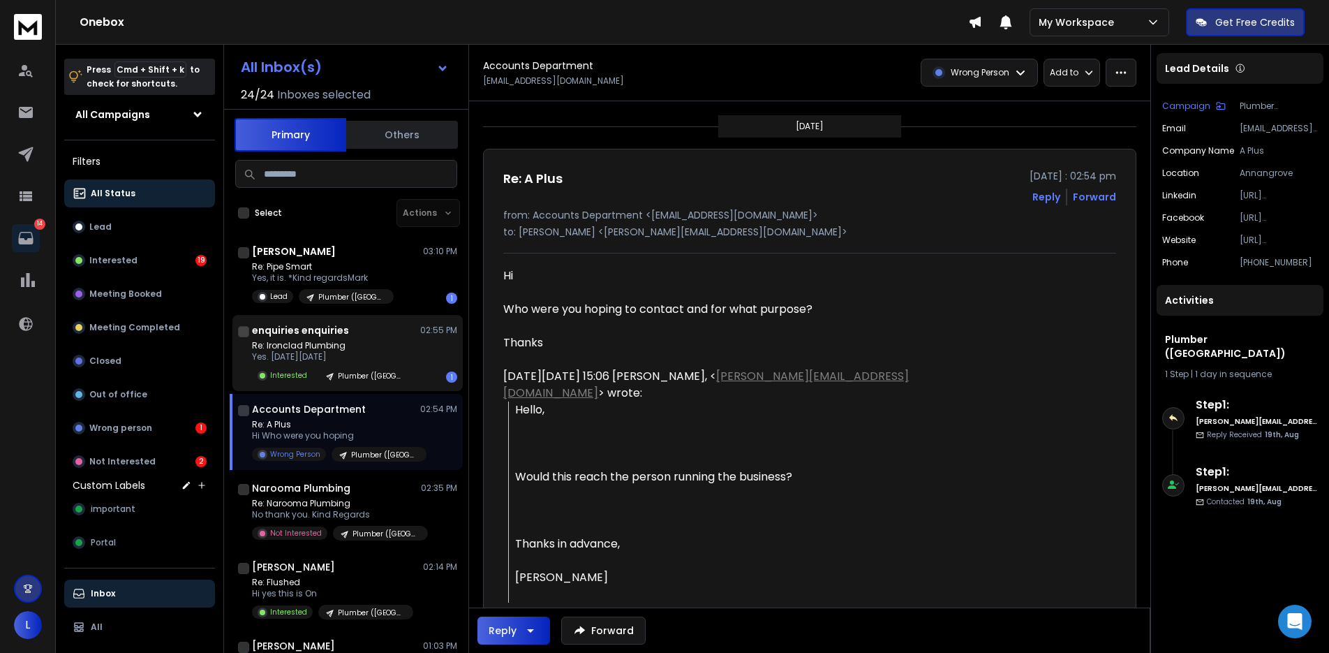
click at [394, 353] on p "Yes. On Tue, 19 Aug" at bounding box center [332, 356] width 161 height 11
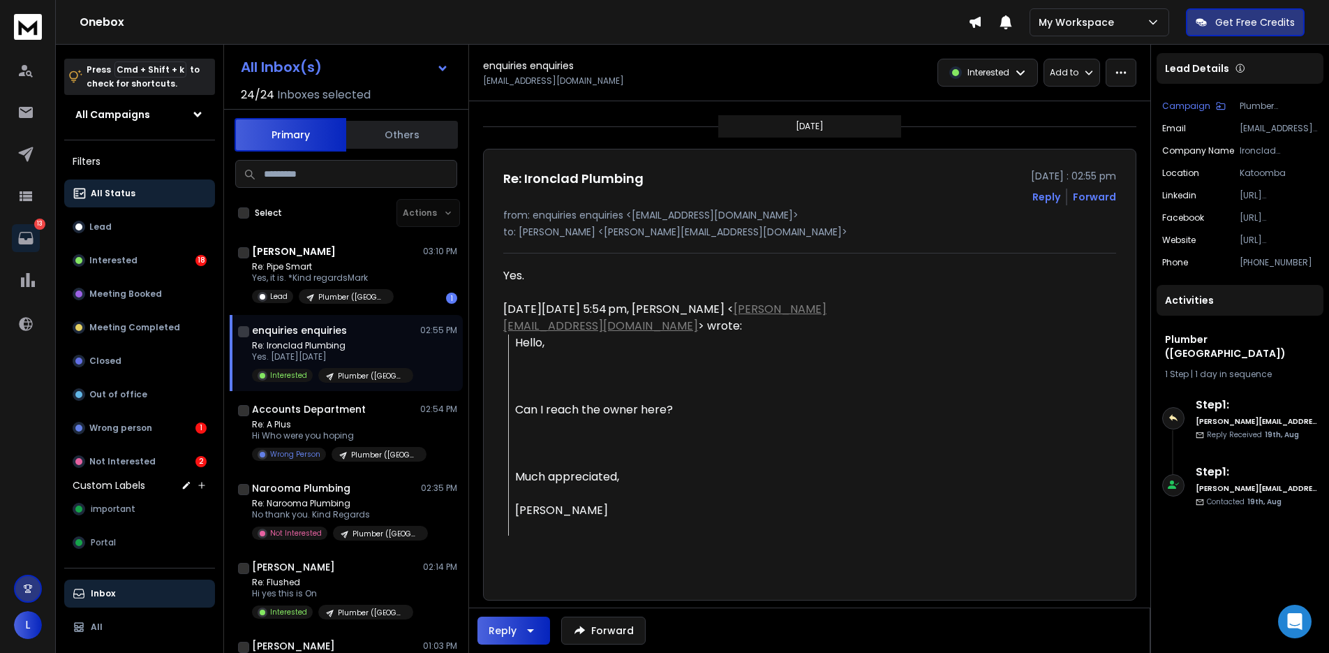
scroll to position [0, 0]
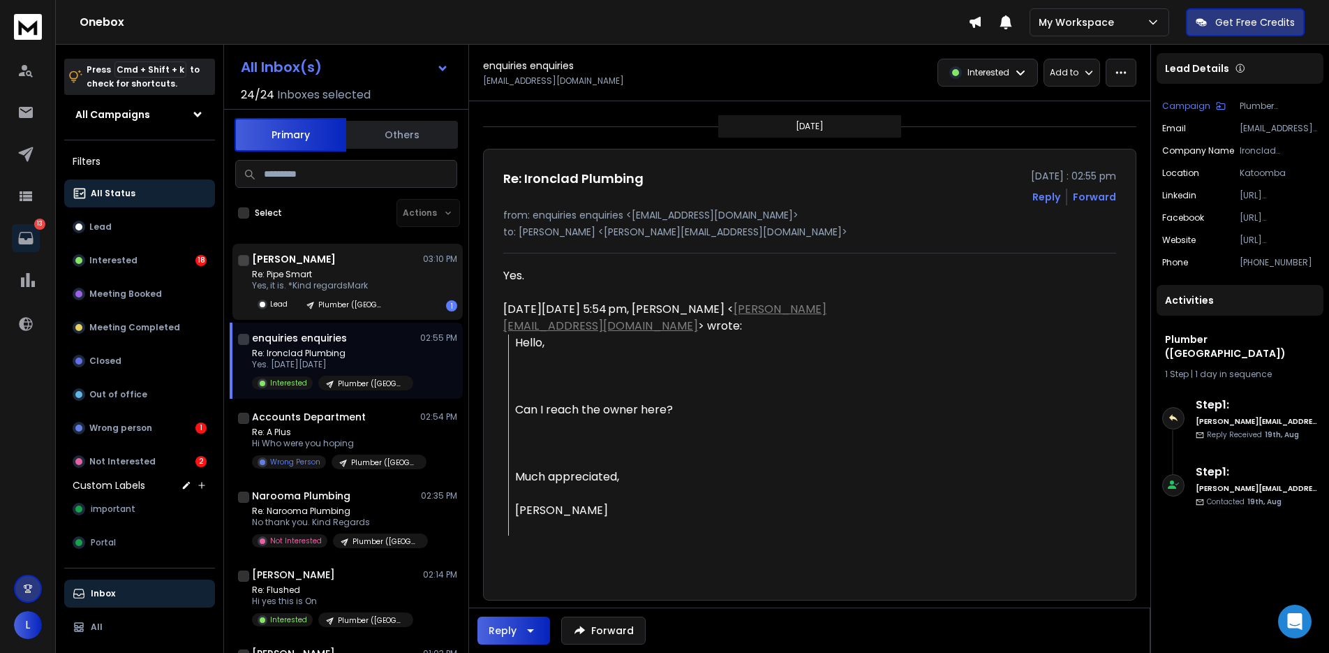
click at [397, 306] on div "Re: Pipe Smart Yes, it is. *Kind regardsMark Lead Plumber (NSW) 1" at bounding box center [354, 290] width 205 height 43
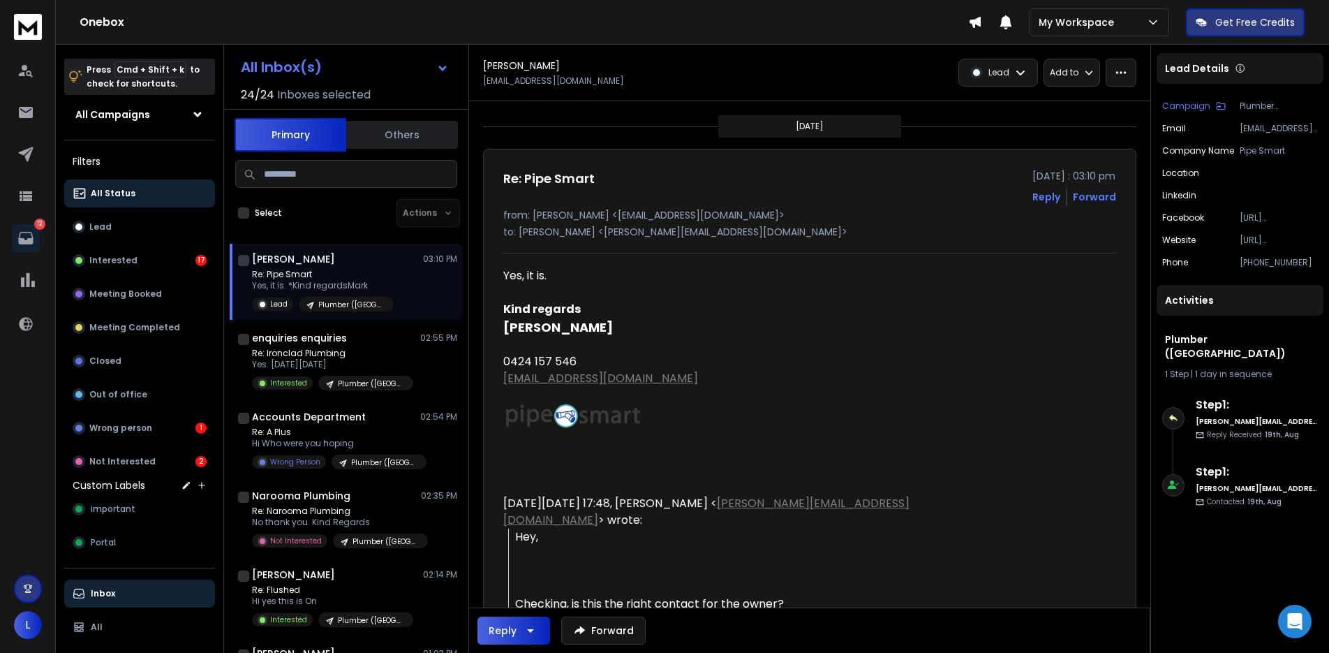
click at [1019, 76] on icon at bounding box center [1020, 72] width 11 height 11
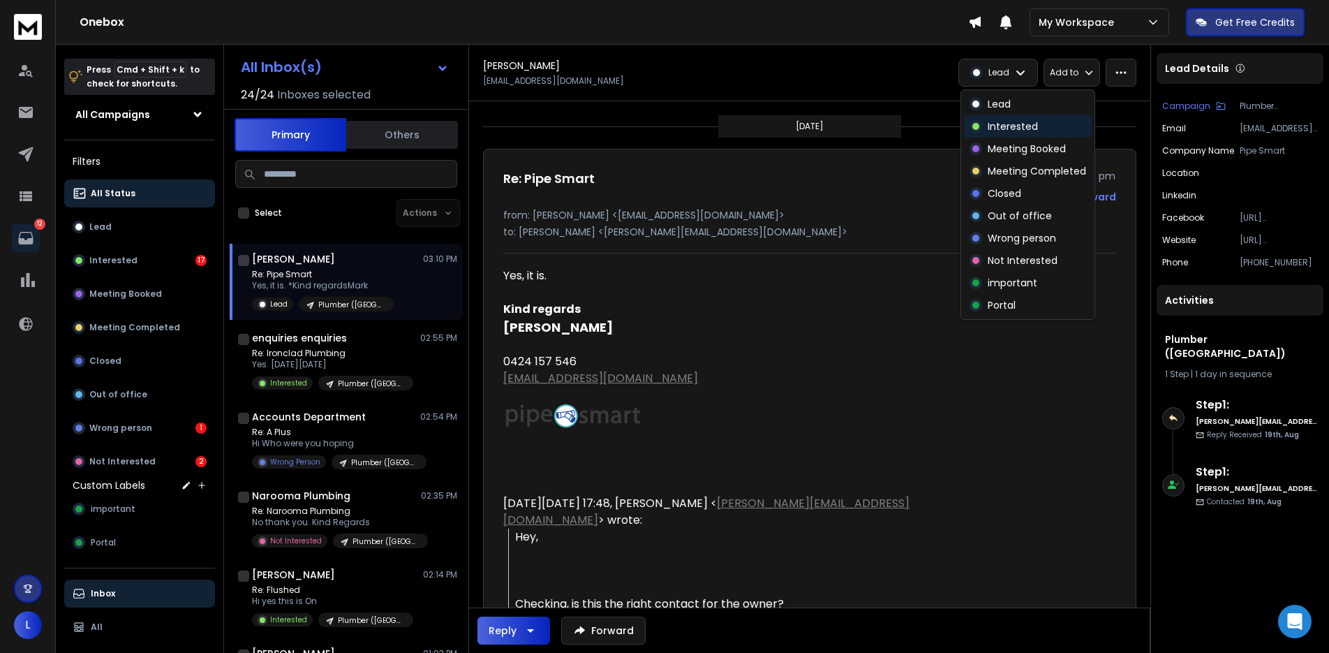
click at [1005, 130] on p "Interested" at bounding box center [1013, 126] width 50 height 14
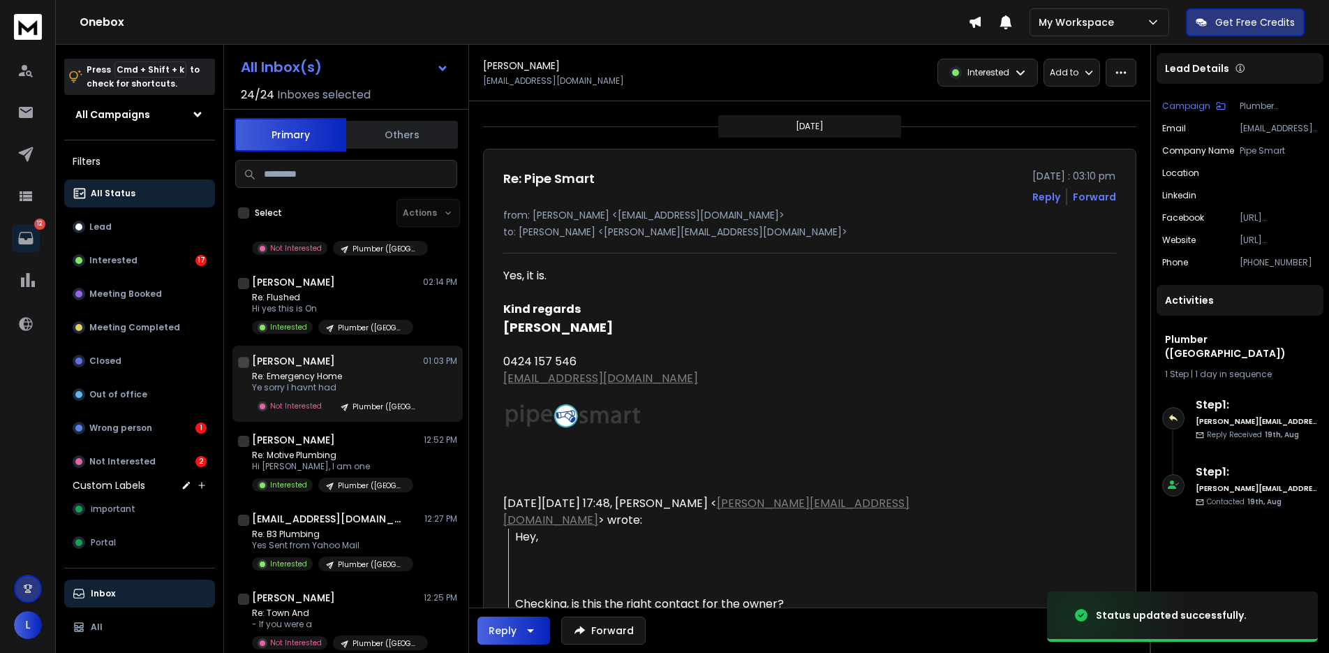
scroll to position [378, 0]
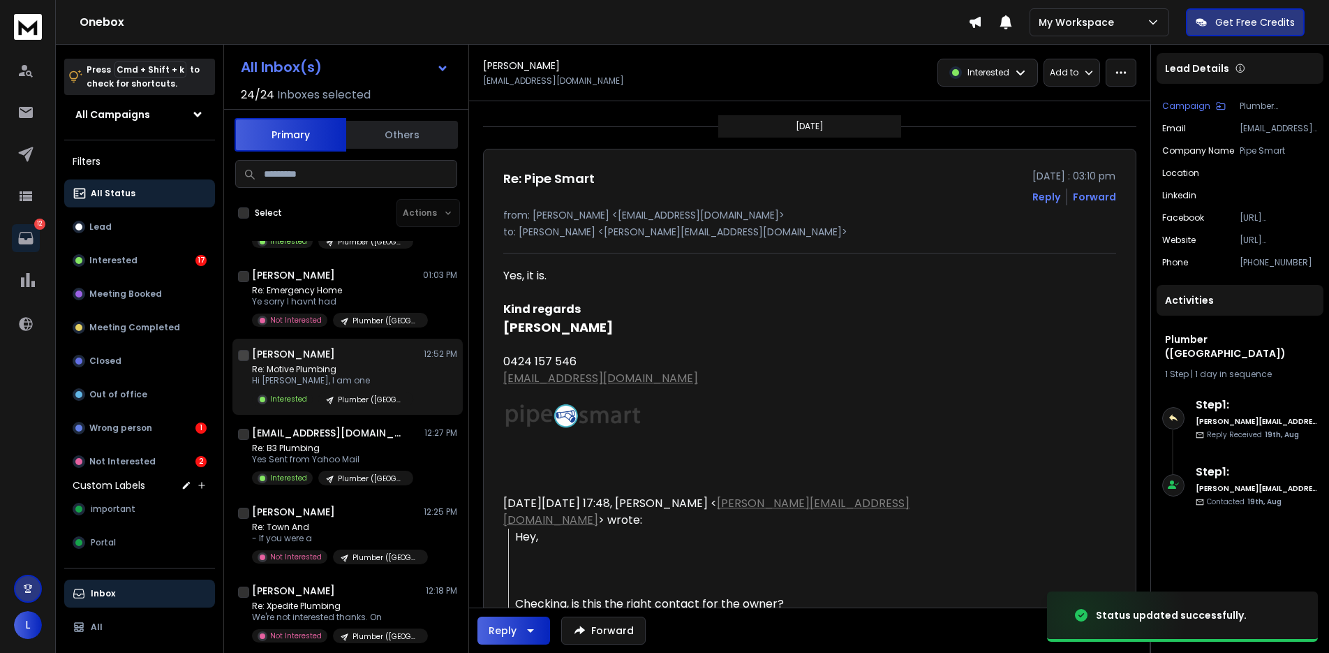
click at [387, 356] on div "Andrew Mythillos 12:52 PM" at bounding box center [354, 354] width 205 height 14
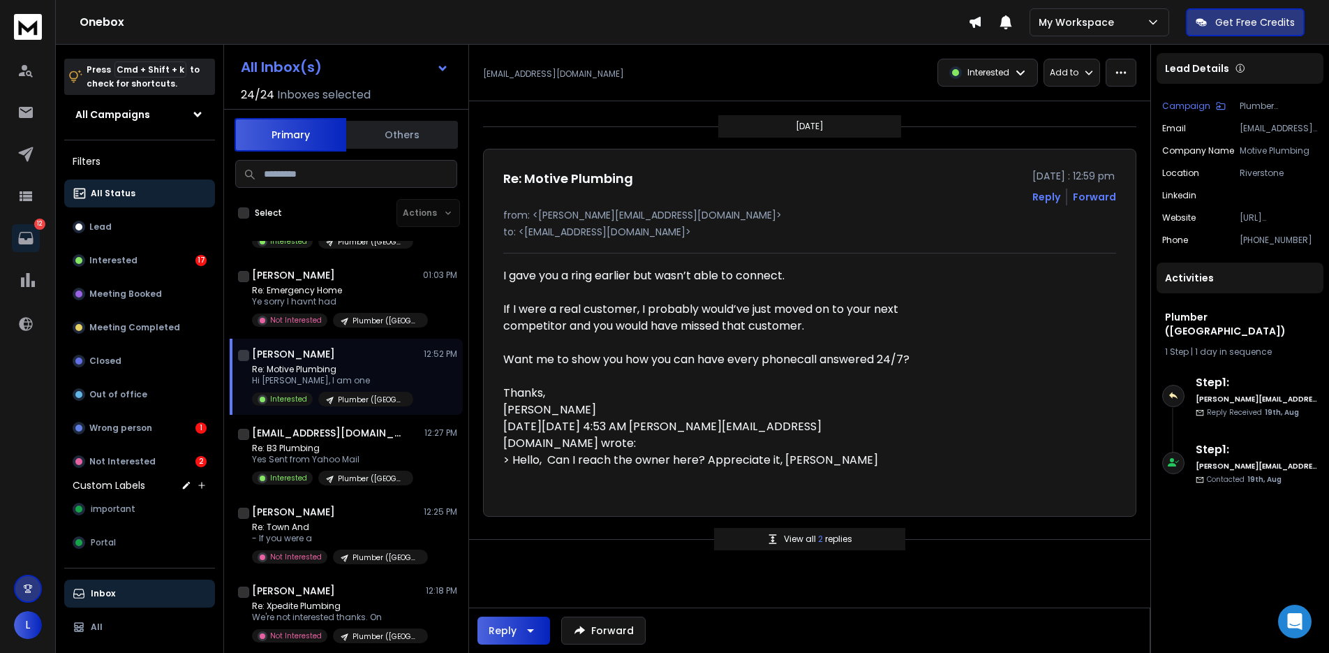
click at [781, 531] on div "View all 2 replies" at bounding box center [809, 539] width 191 height 22
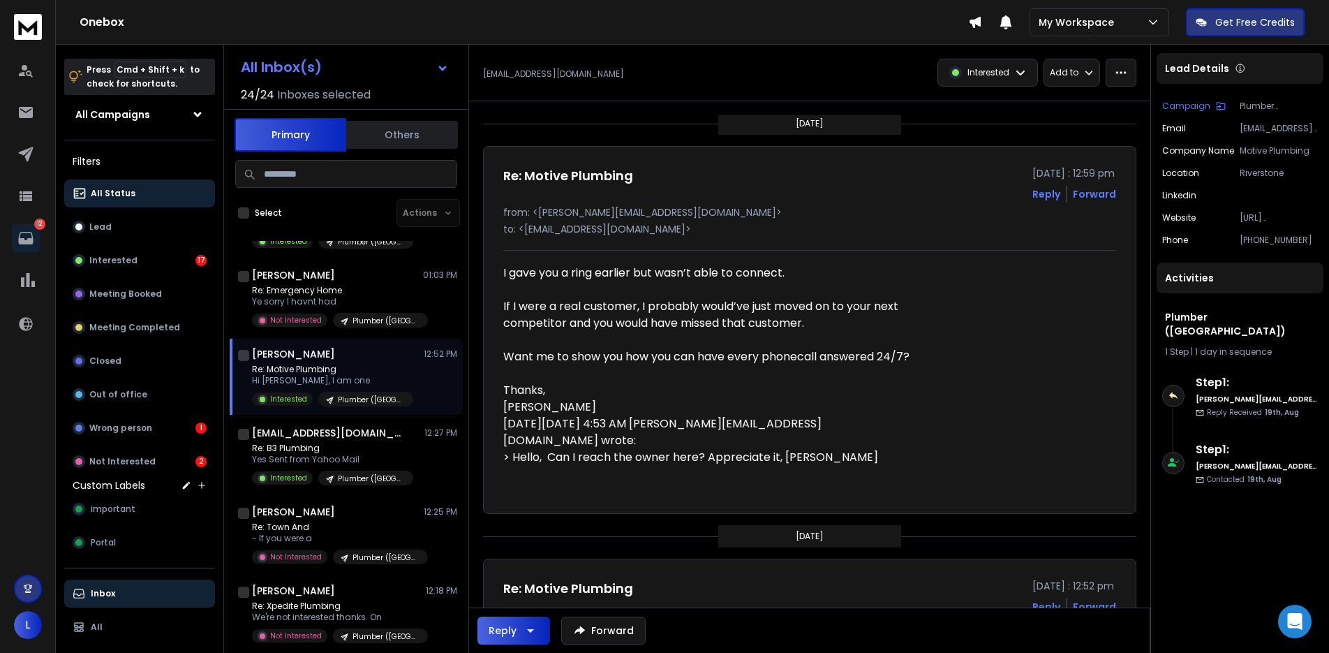
scroll to position [367, 0]
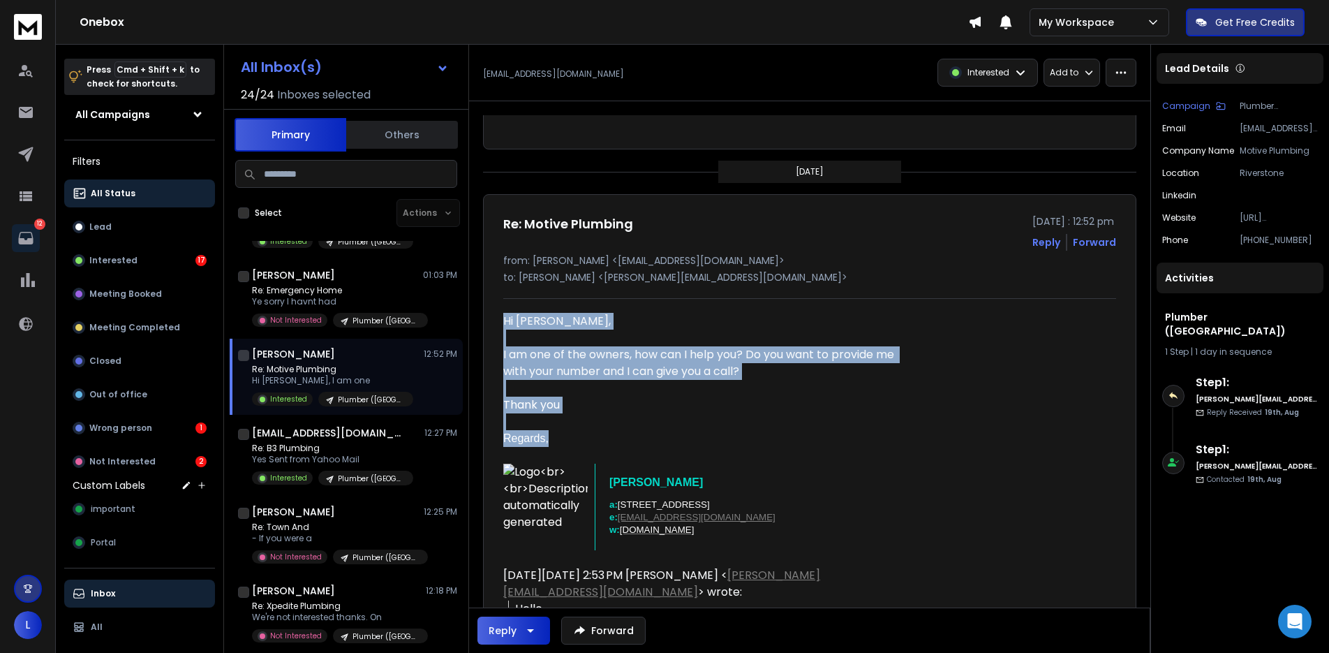
drag, startPoint x: 542, startPoint y: 332, endPoint x: 703, endPoint y: 440, distance: 193.2
click at [703, 440] on div "Re: Motive Plumbing 19 August 2025 : 12:52 pm Reply Forward from: Andrew Mythil…" at bounding box center [809, 578] width 653 height 768
copy div "Hi Lutz, I am one of the owners, how can I help you? Do you want to provide me …"
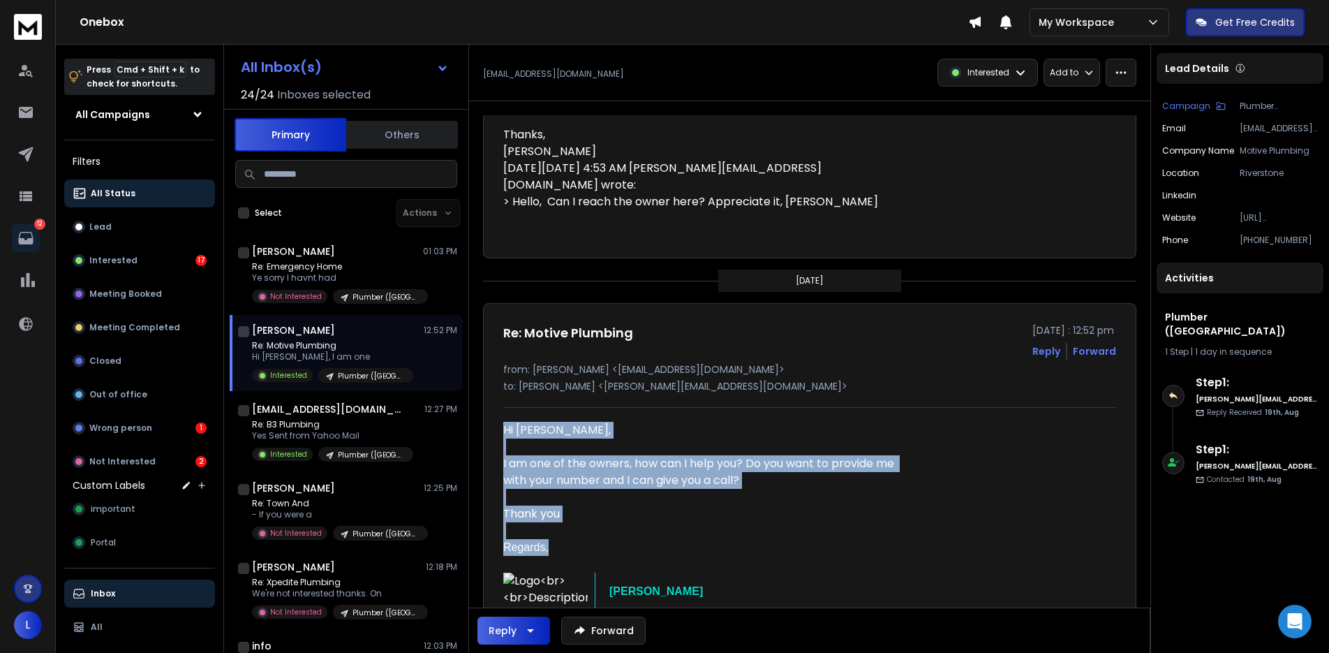
scroll to position [0, 0]
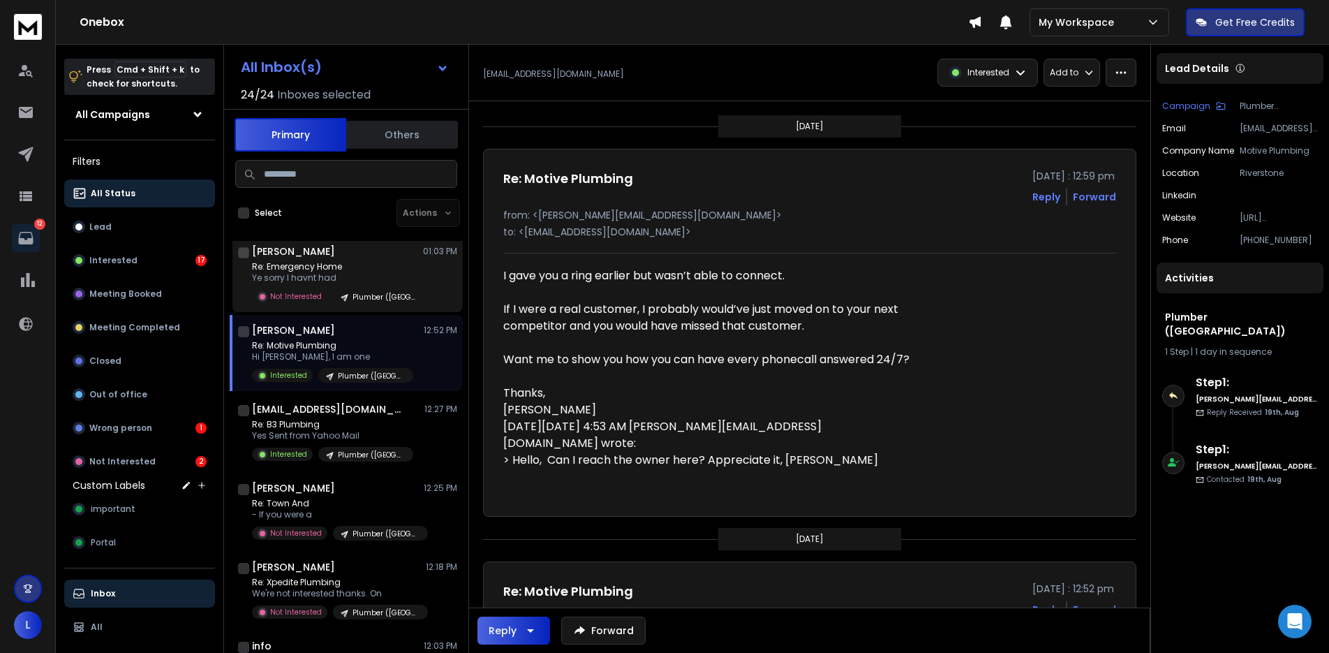
click at [371, 267] on p "Re: Emergency Home" at bounding box center [336, 266] width 168 height 11
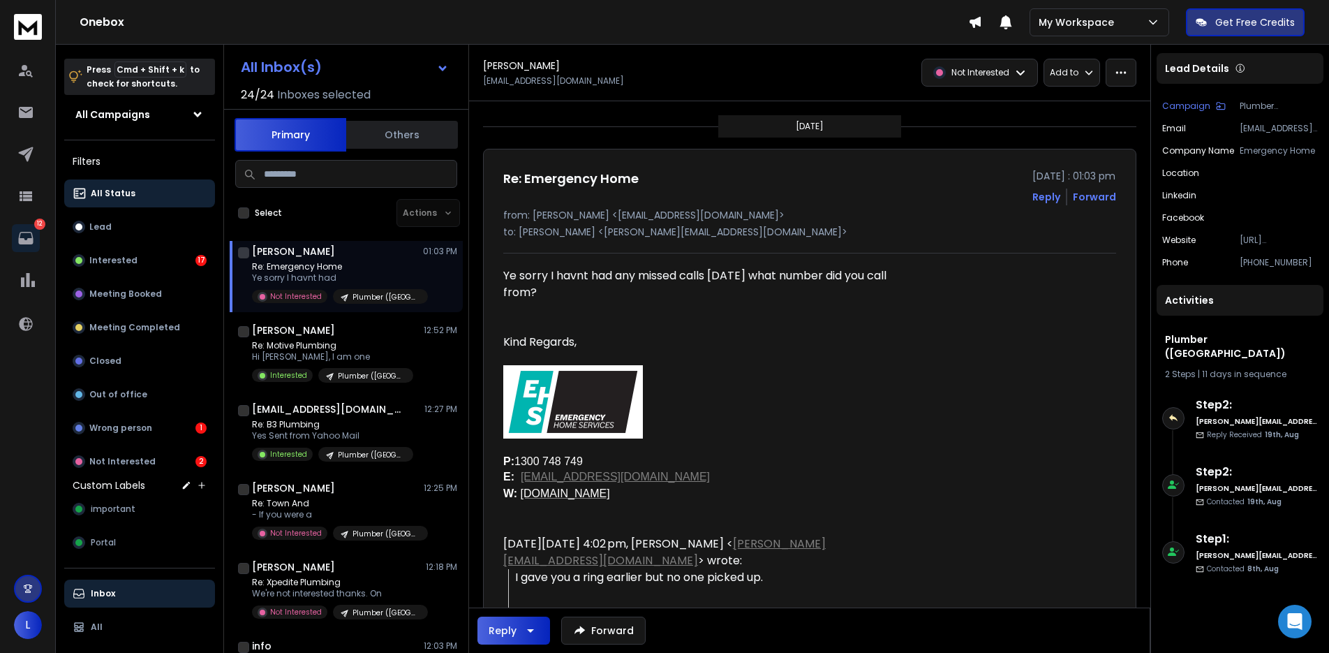
drag, startPoint x: 746, startPoint y: 372, endPoint x: 598, endPoint y: 348, distance: 150.6
click at [734, 373] on p at bounding box center [707, 409] width 408 height 89
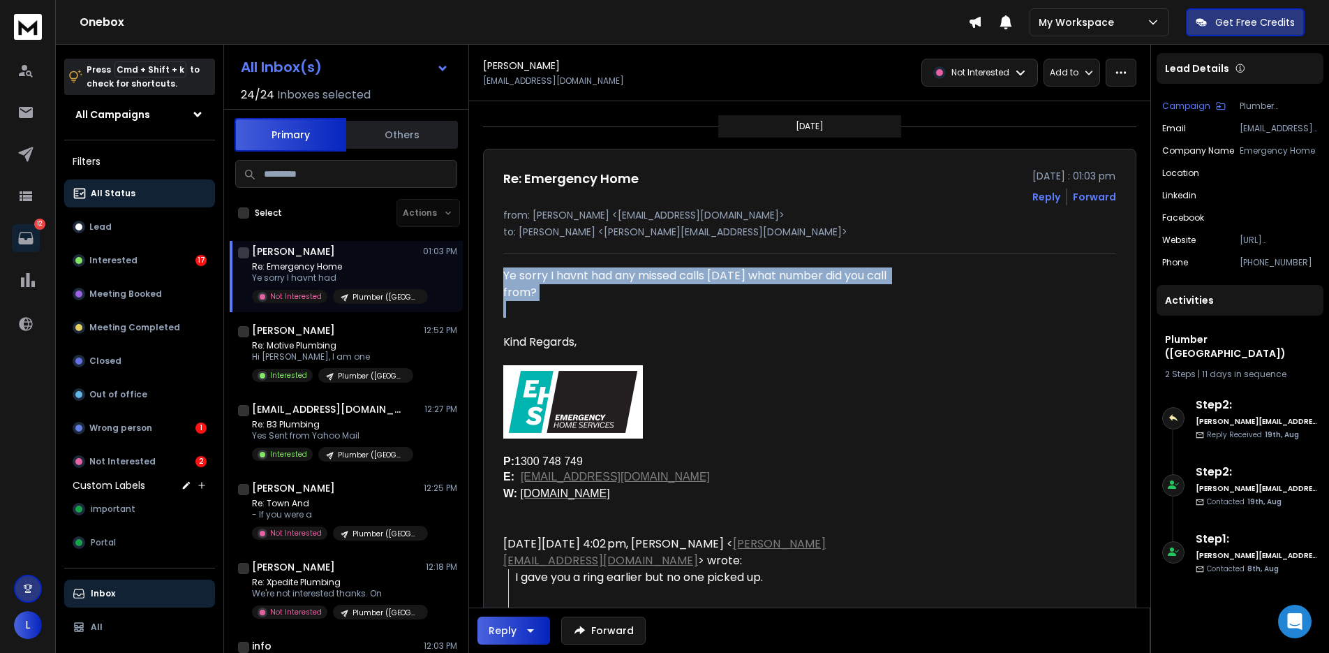
drag, startPoint x: 499, startPoint y: 274, endPoint x: 484, endPoint y: 256, distance: 23.3
click at [484, 256] on div "Re: Emergency Home 19 August 2025 : 01:03 pm Reply Forward from: Alan Magerovsk…" at bounding box center [809, 609] width 653 height 921
drag, startPoint x: 577, startPoint y: 342, endPoint x: 505, endPoint y: 275, distance: 98.3
click at [505, 275] on div "Ye sorry I havnt had any missed calls today what number did you call from? Kind…" at bounding box center [712, 658] width 419 height 782
click at [806, 335] on p "Kind Regards," at bounding box center [707, 341] width 408 height 15
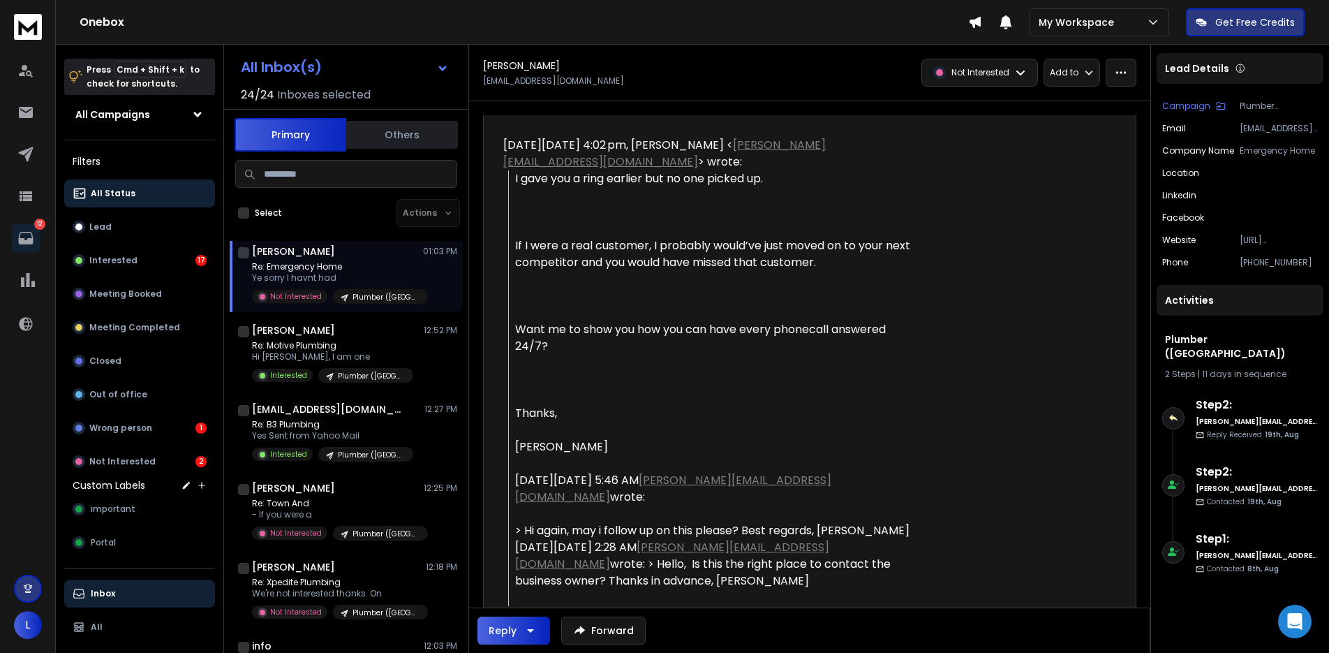
scroll to position [246, 0]
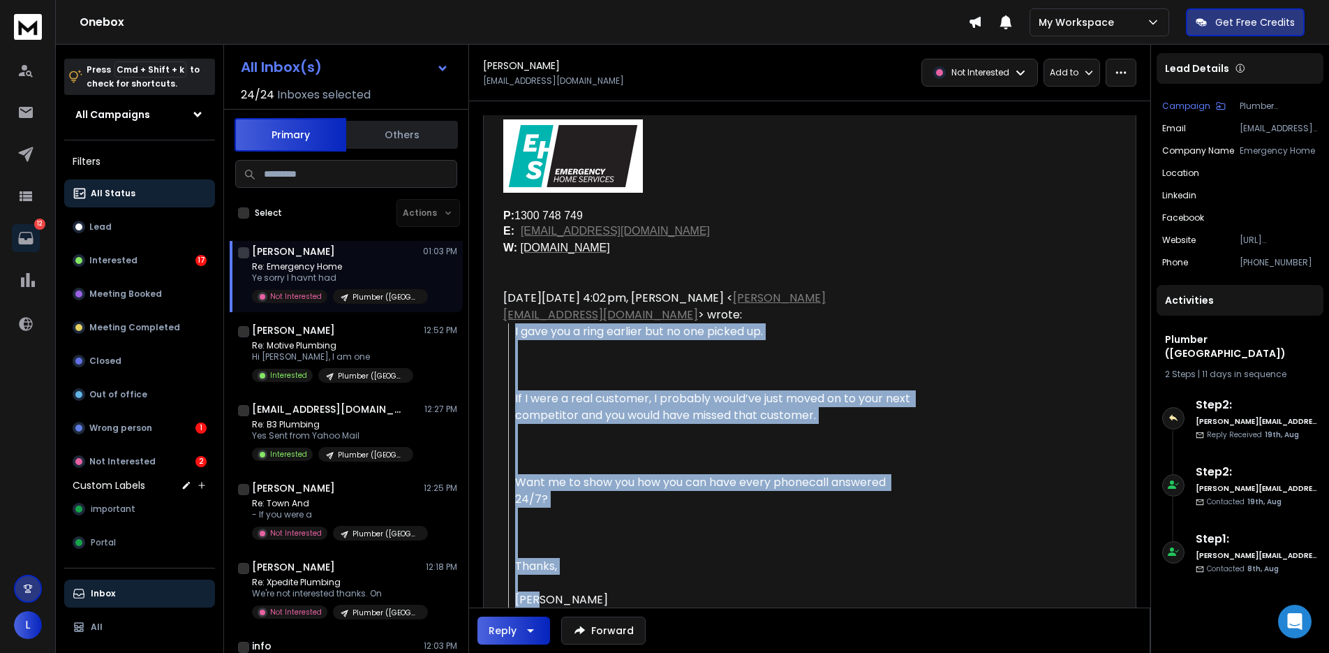
drag, startPoint x: 550, startPoint y: 595, endPoint x: 498, endPoint y: 325, distance: 275.2
click at [498, 325] on div "Re: Emergency Home 19 August 2025 : 01:03 pm Reply Forward from: Alan Magerovsk…" at bounding box center [809, 363] width 653 height 921
copy blockquote "I gave you a ring earlier but no one picked up. If I were a real customer, I pr…"
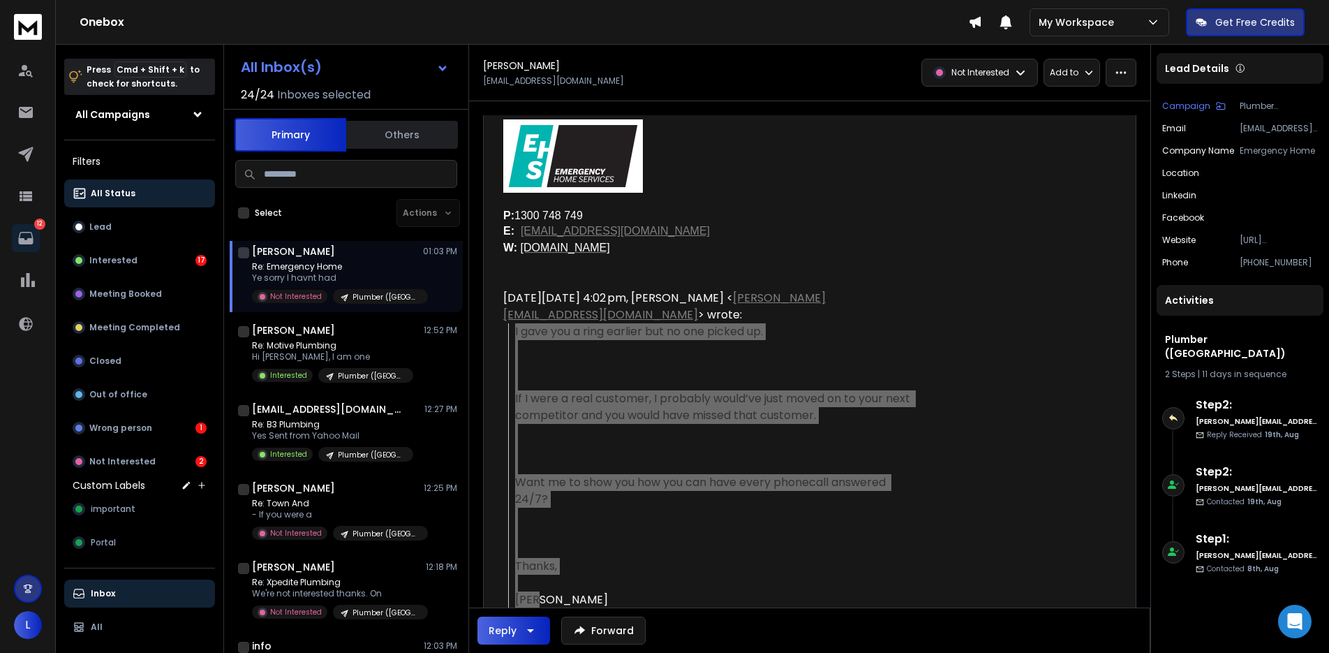
click at [793, 459] on blockquote "I gave you a ring earlier but no one picked up. If I were a real customer, I pr…" at bounding box center [709, 541] width 403 height 436
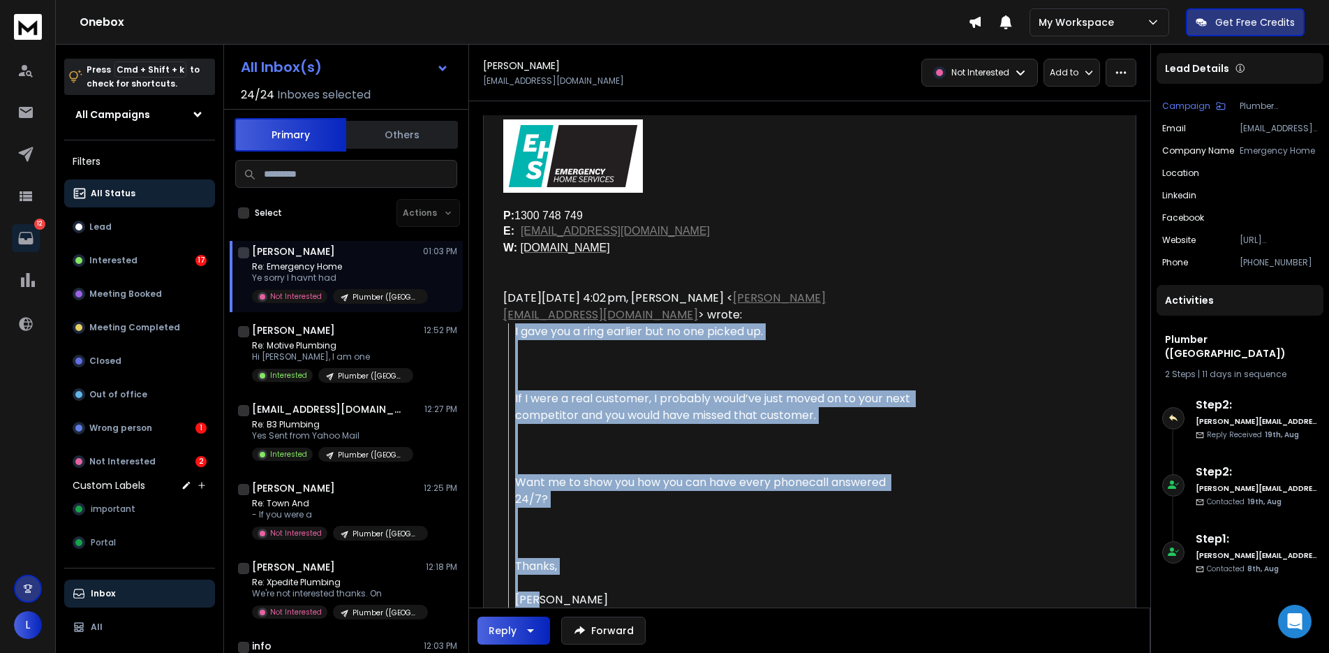
copy blockquote "I gave you a ring earlier but no one picked up. If I were a real customer, I pr…"
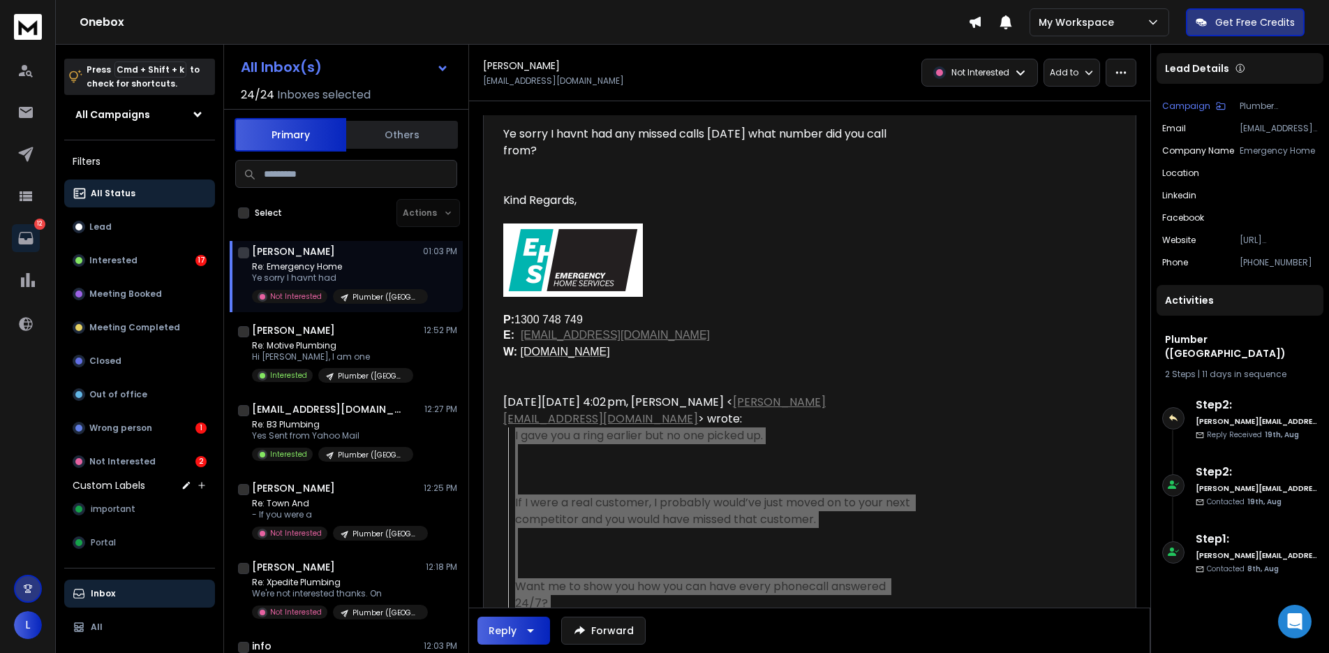
scroll to position [0, 0]
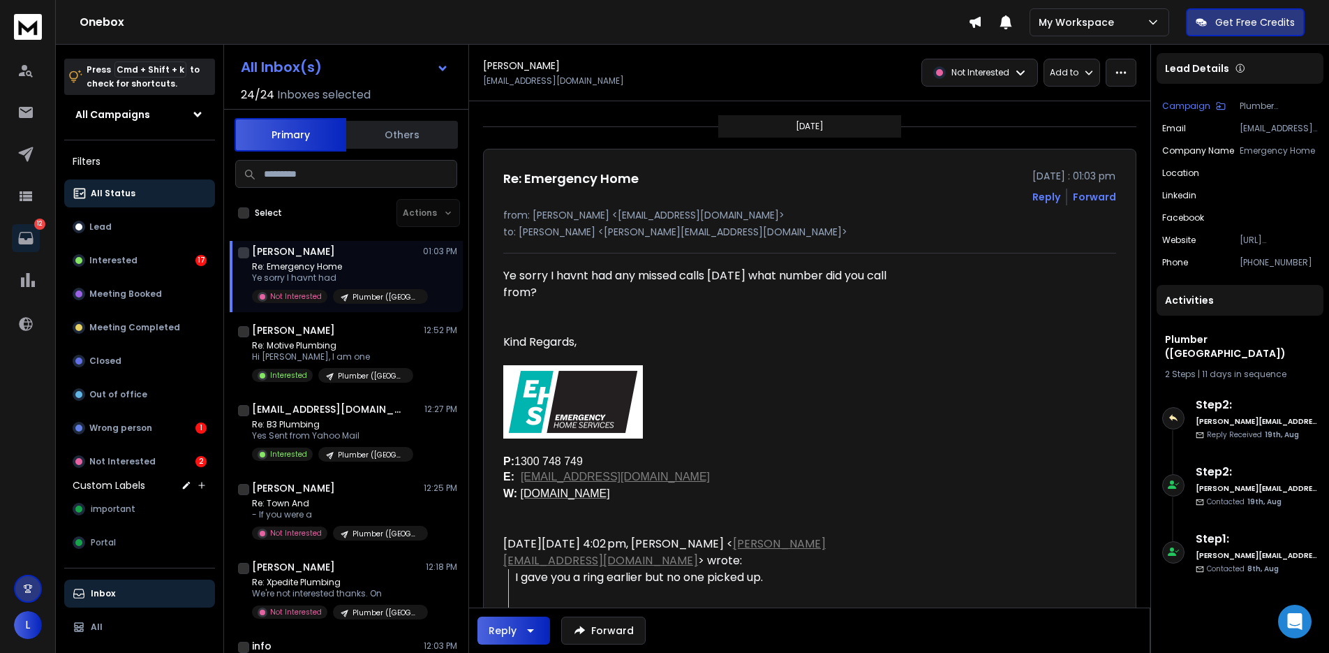
click at [549, 300] on div "Ye sorry I havnt had any missed calls today what number did you call from? Kind…" at bounding box center [712, 658] width 419 height 782
click at [542, 295] on div "Ye sorry I havnt had any missed calls today what number did you call from? Kind…" at bounding box center [712, 658] width 419 height 782
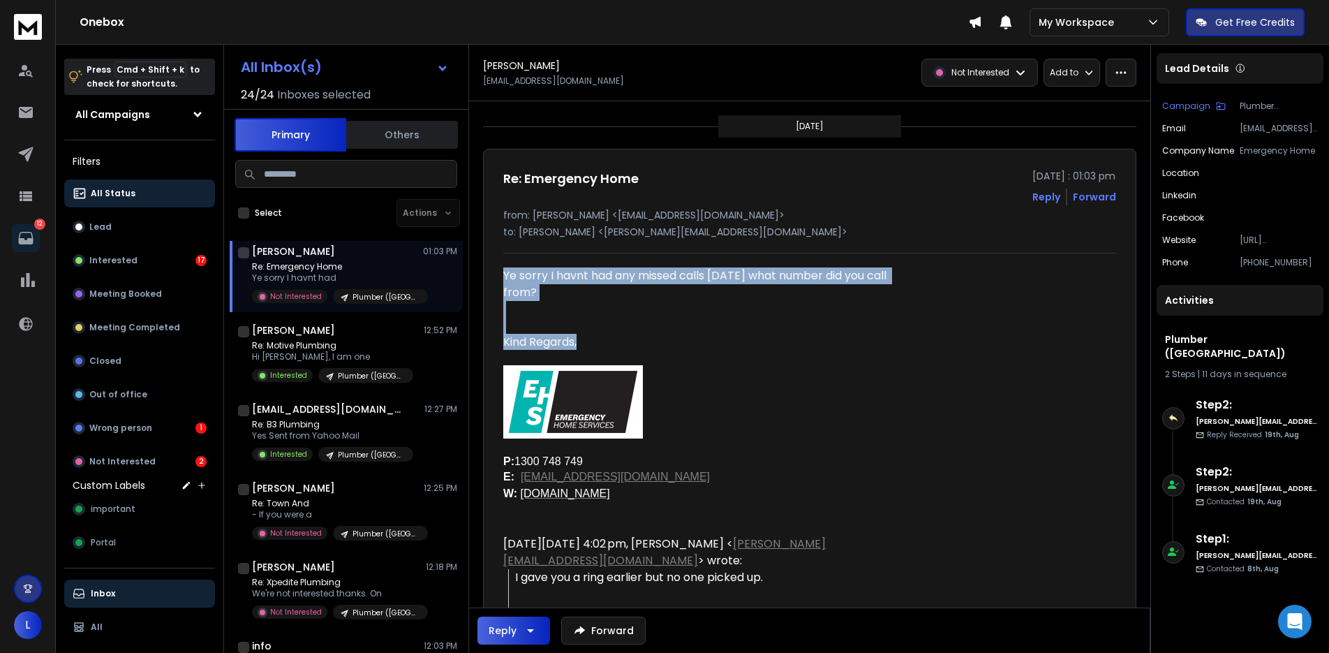
drag, startPoint x: 591, startPoint y: 339, endPoint x: 503, endPoint y: 255, distance: 122.0
click at [503, 255] on div "Re: Emergency Home 19 August 2025 : 01:03 pm Reply Forward from: Alan Magerovsk…" at bounding box center [809, 609] width 653 height 921
copy div "Ye sorry I havnt had any missed calls today what number did you call from? Kind…"
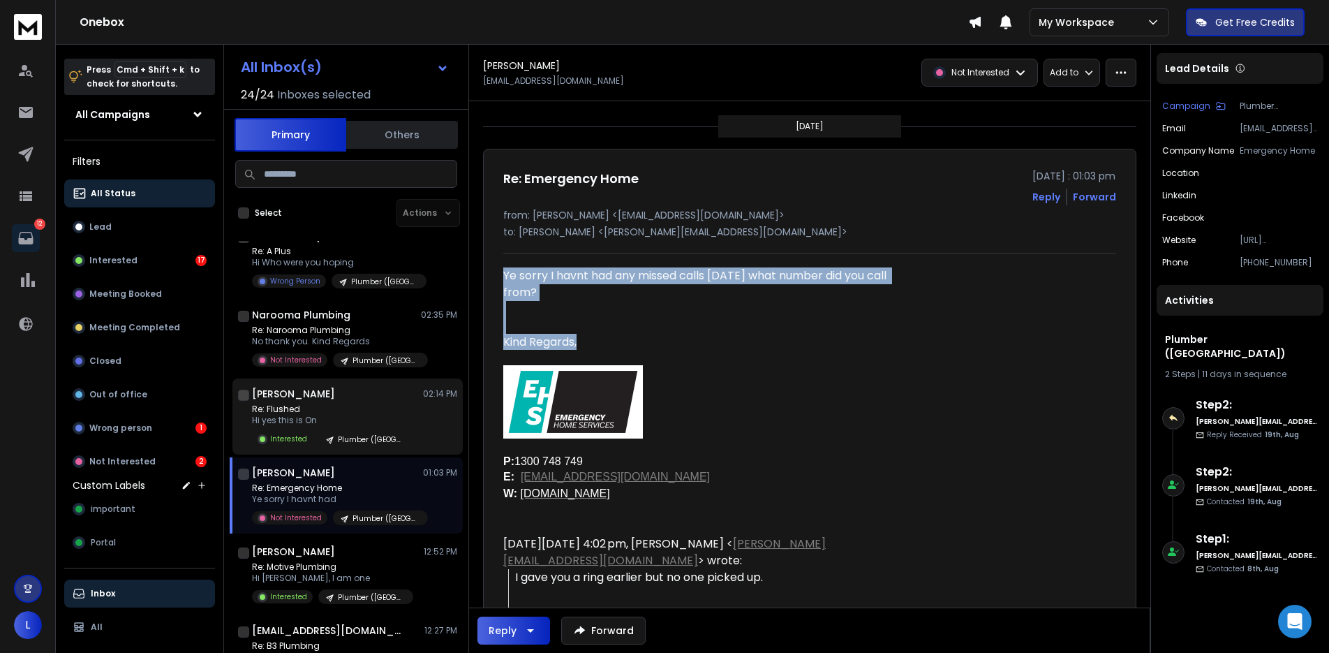
scroll to position [78, 0]
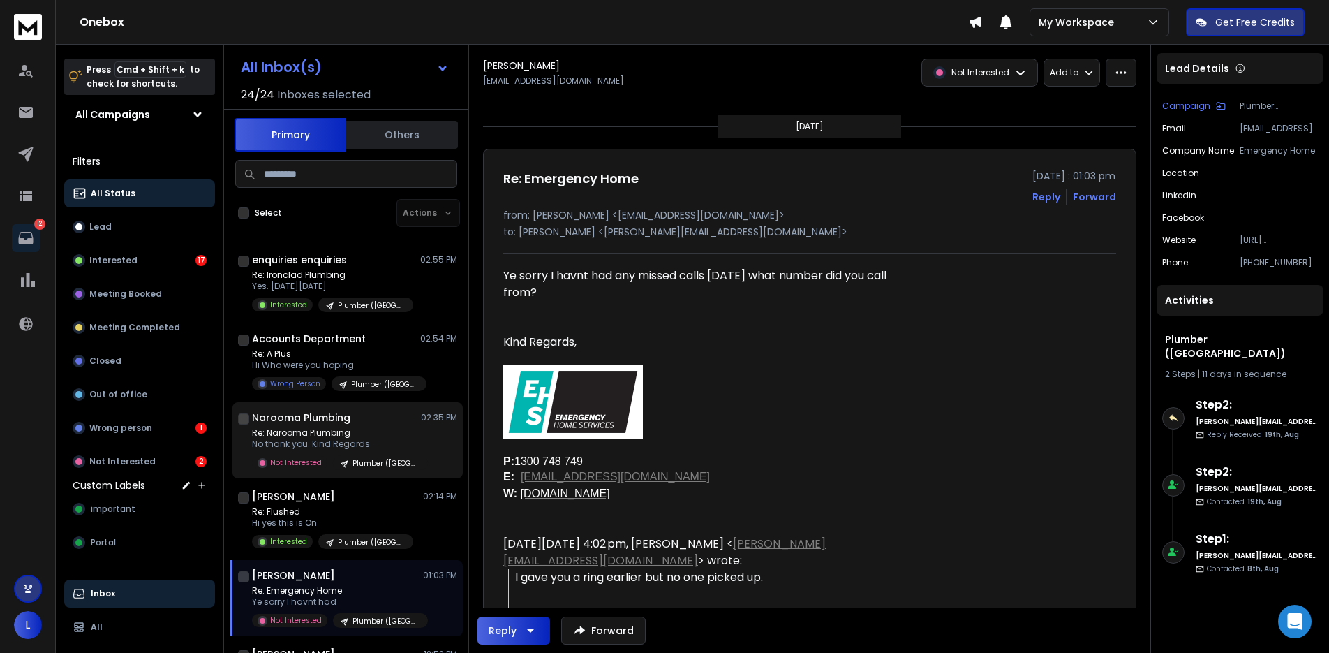
click at [412, 415] on div "Narooma Plumbing 02:35 PM" at bounding box center [354, 417] width 205 height 14
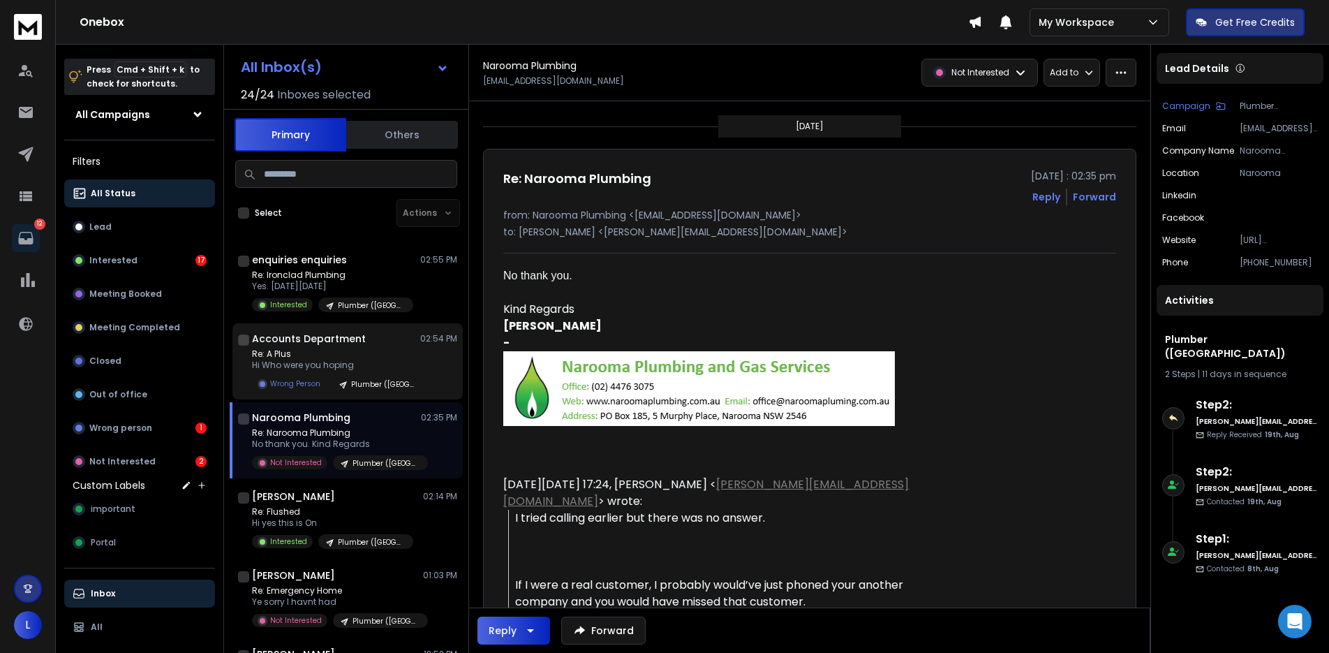
click at [408, 360] on p "Hi Who were you hoping" at bounding box center [336, 365] width 168 height 11
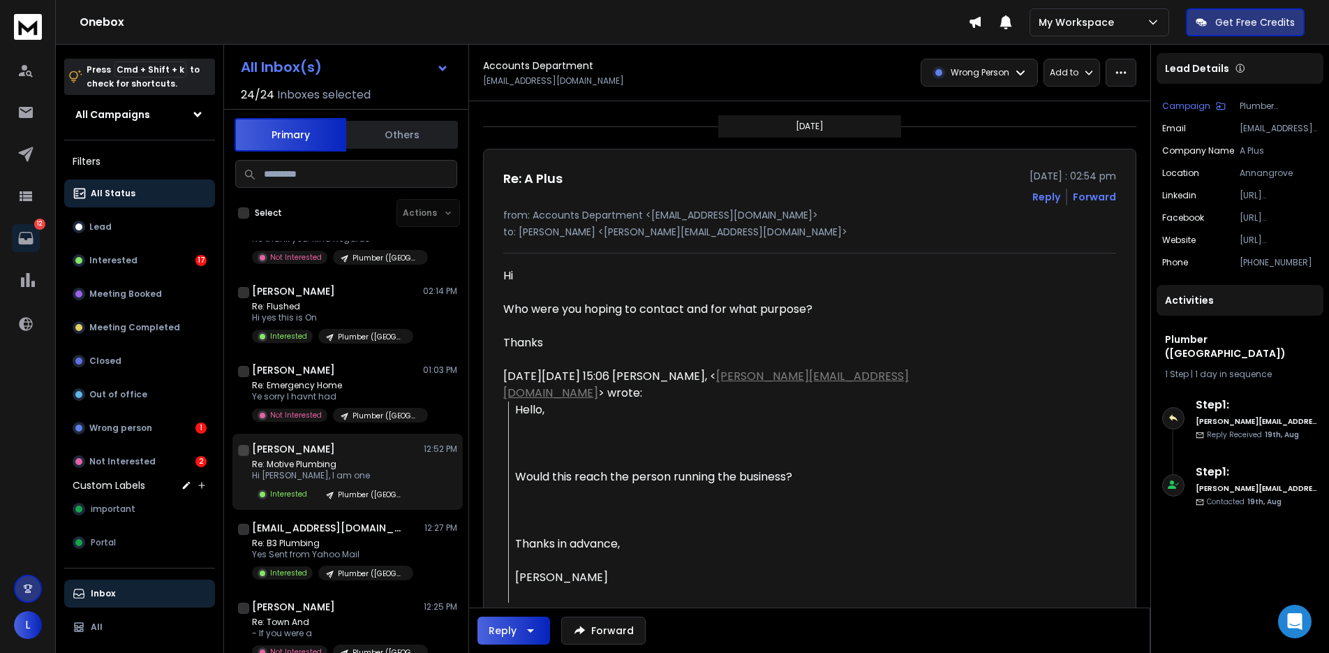
click at [427, 450] on p "12:52 PM" at bounding box center [441, 448] width 34 height 11
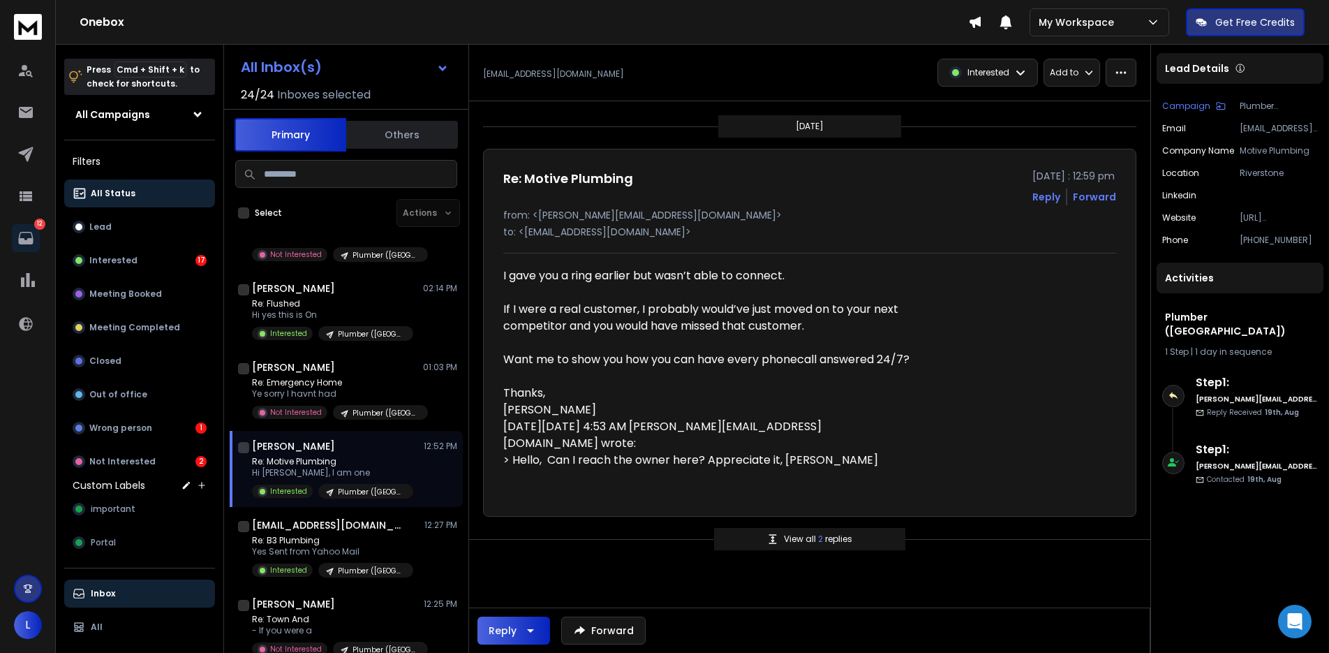
scroll to position [343, 0]
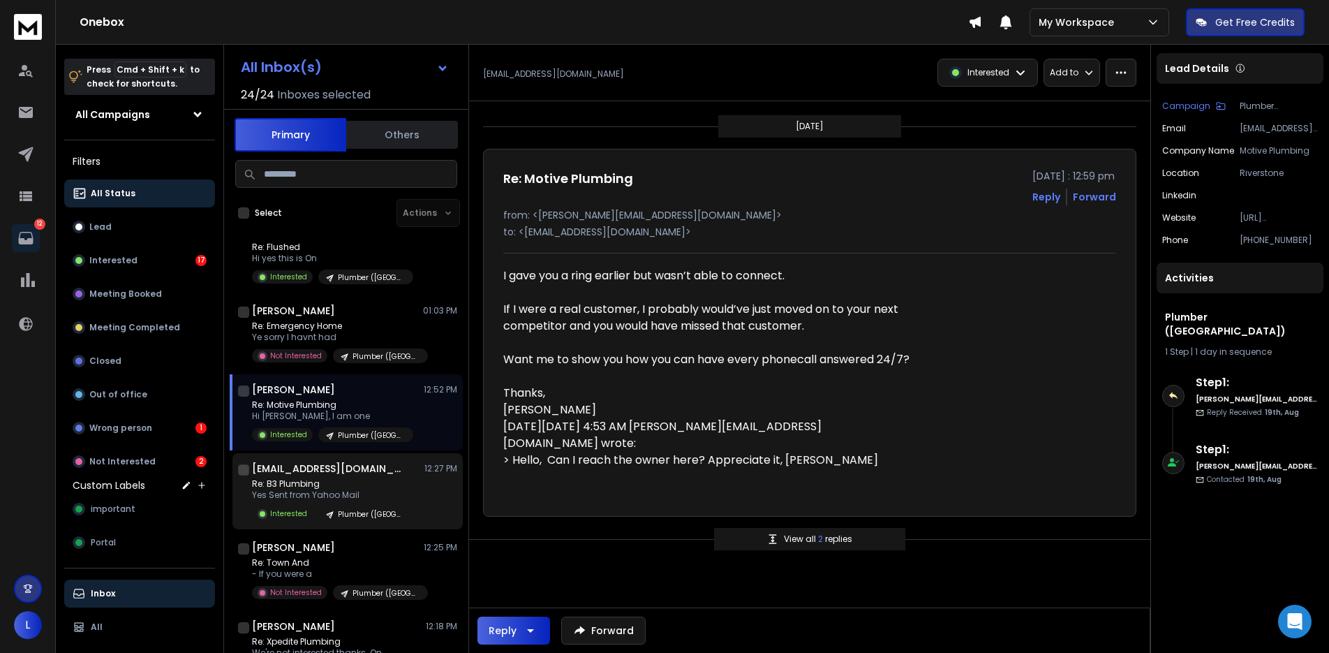
click at [426, 472] on p "12:27 PM" at bounding box center [440, 468] width 33 height 11
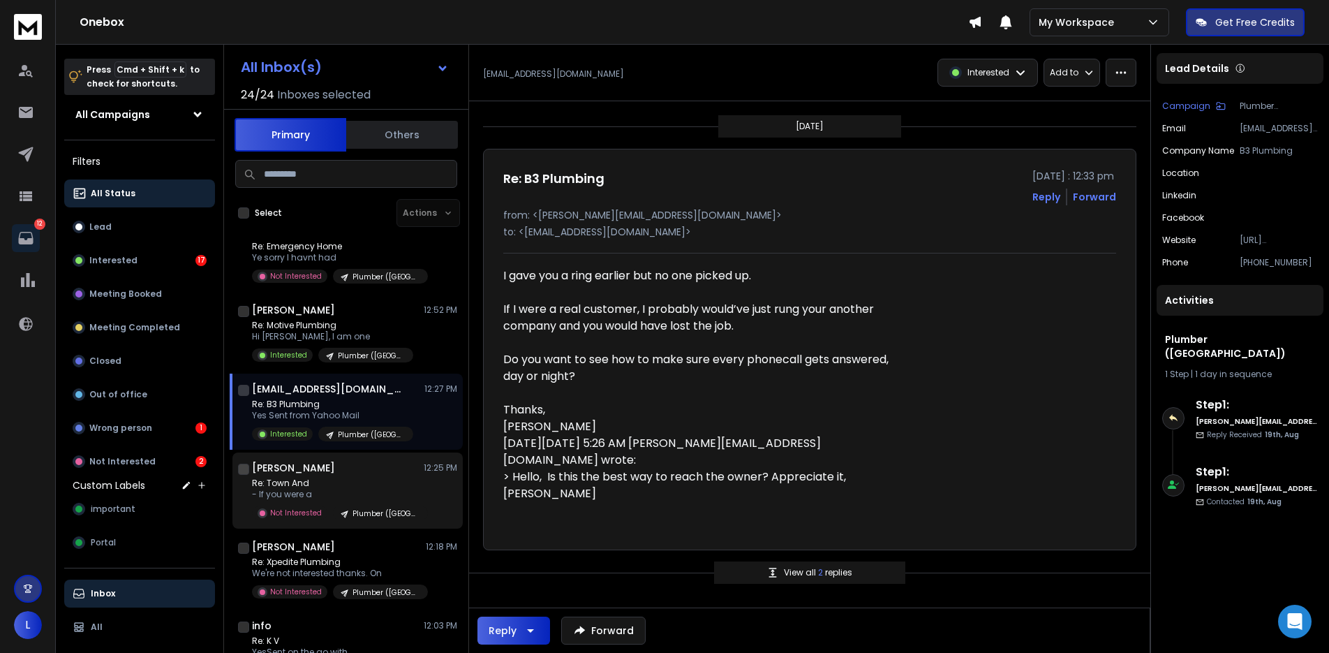
click at [425, 473] on div "luke fitzgerald 12:25 PM" at bounding box center [354, 468] width 205 height 14
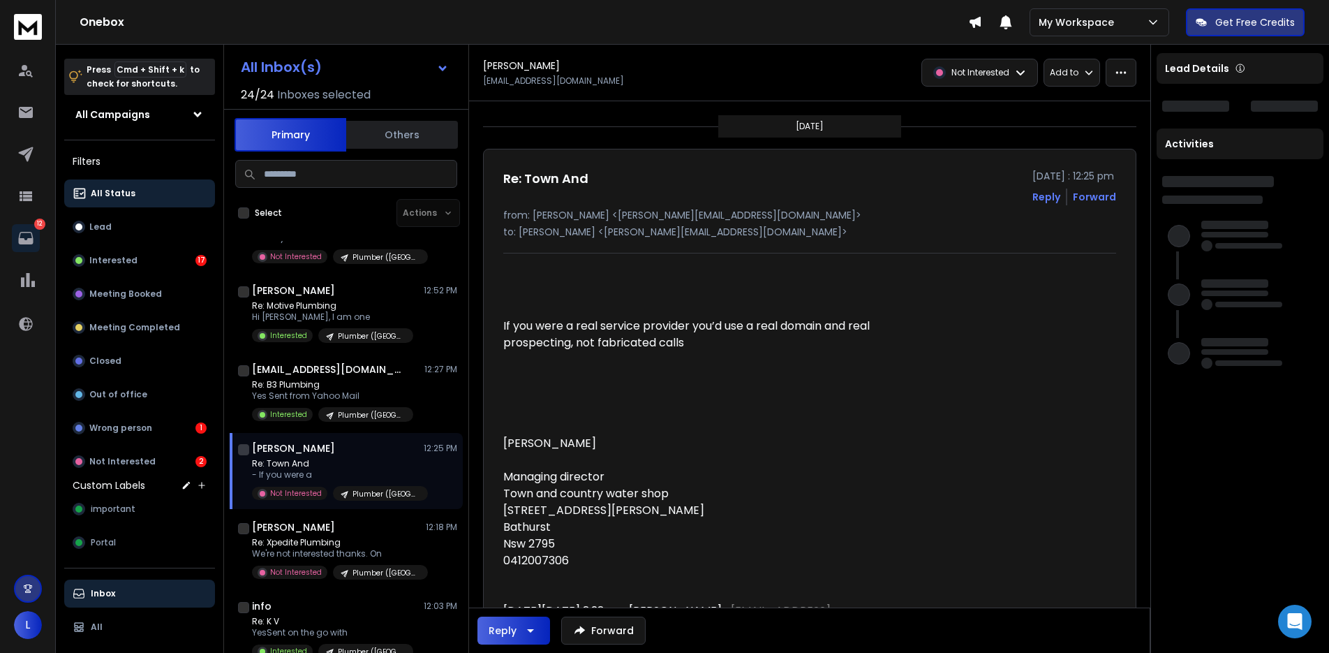
scroll to position [482, 0]
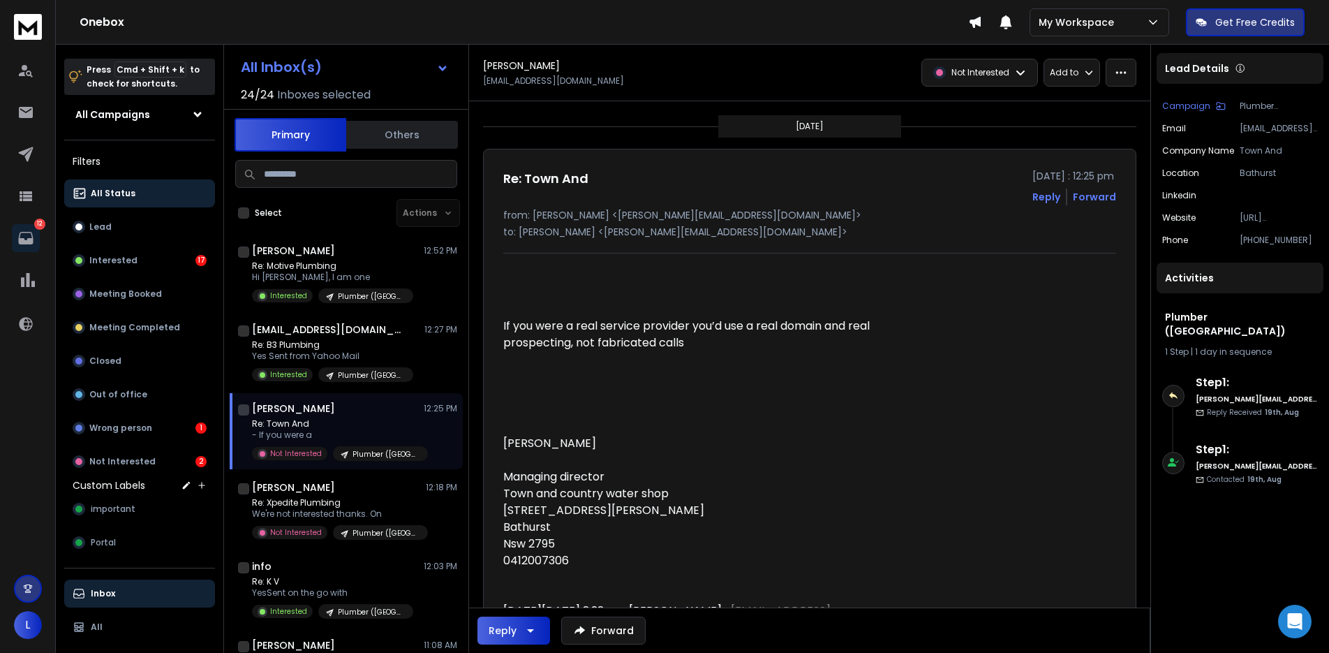
drag, startPoint x: 592, startPoint y: 447, endPoint x: 499, endPoint y: 309, distance: 167.1
copy div "If you were a real service provider you’d use a real domain and real prospectin…"
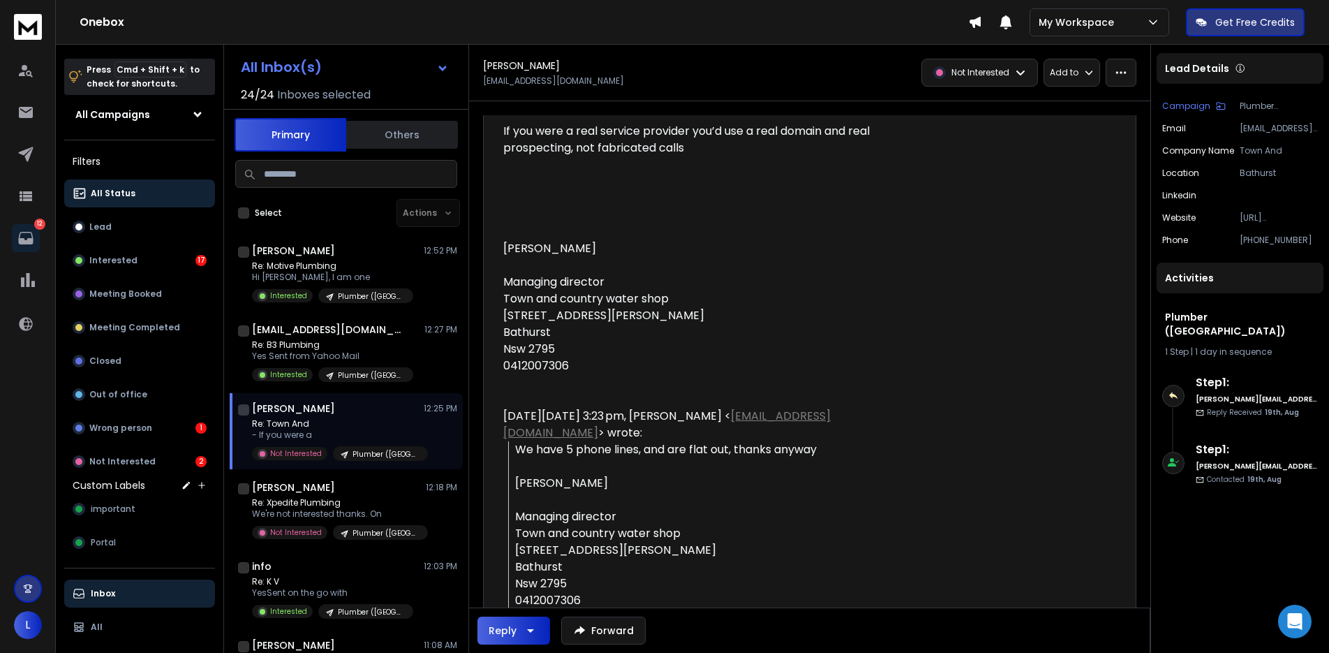
scroll to position [297, 0]
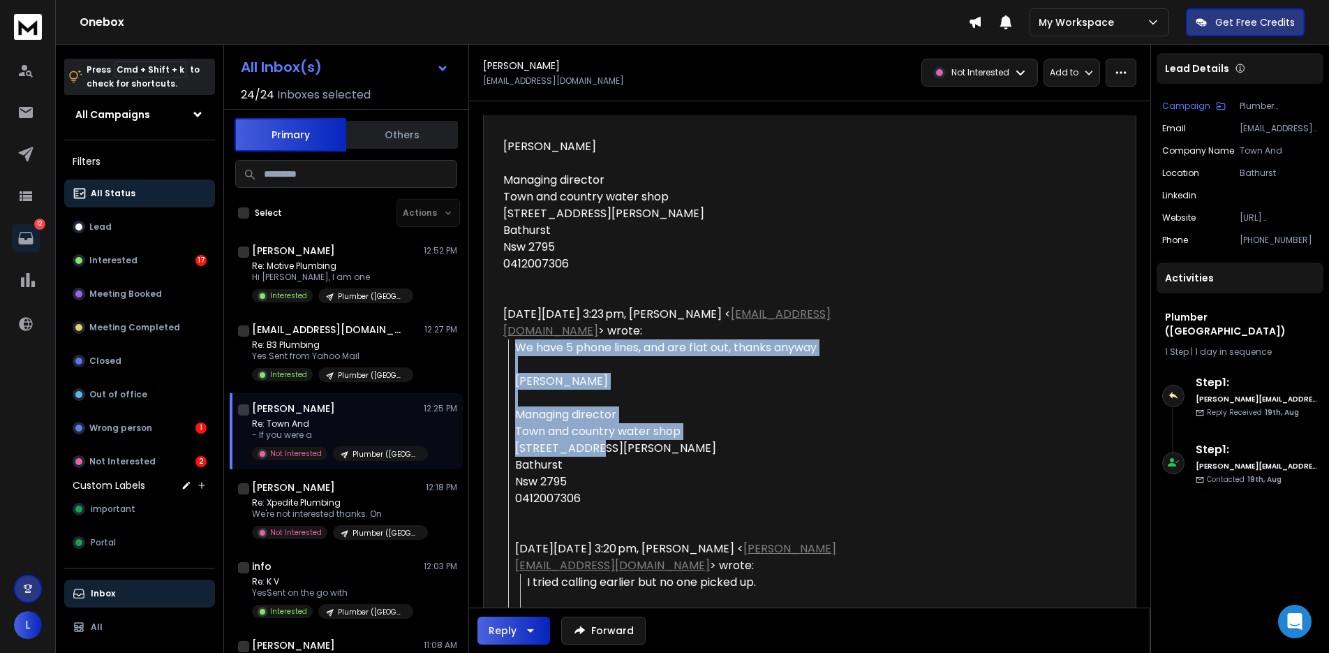
drag, startPoint x: 609, startPoint y: 452, endPoint x: 511, endPoint y: 353, distance: 140.2
click at [511, 353] on blockquote "We have 5 phone lines, and are flat out, thanks anyway Luke fitzgerald Managing…" at bounding box center [709, 665] width 403 height 653
copy div "We have 5 phone lines, and are flat out, thanks anyway Luke fitzgerald Managing…"
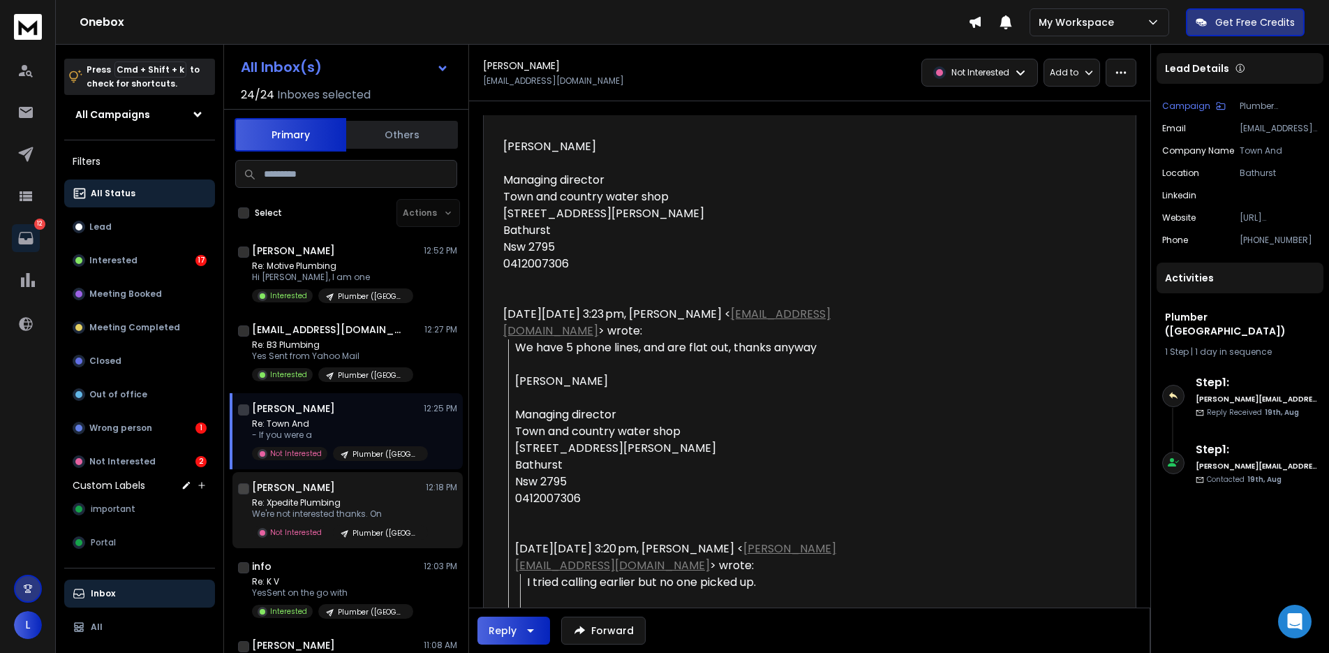
click at [371, 538] on p "Plumber ([GEOGRAPHIC_DATA])" at bounding box center [386, 533] width 67 height 10
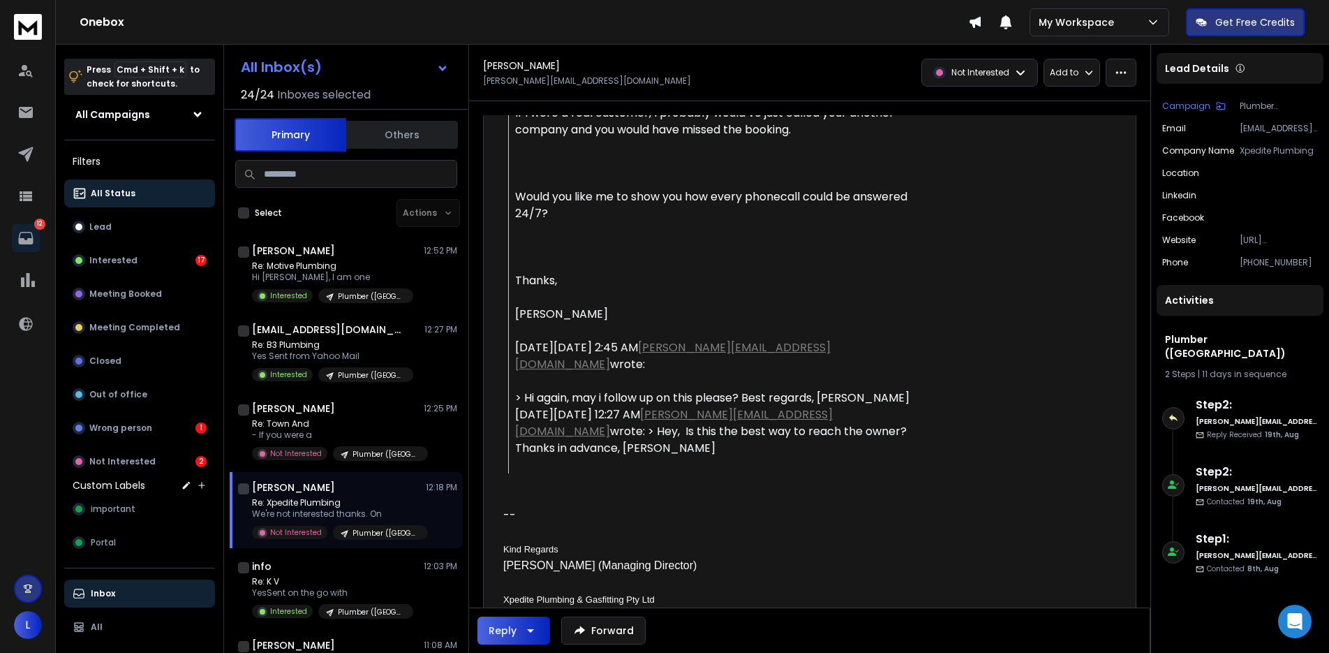
scroll to position [595, 0]
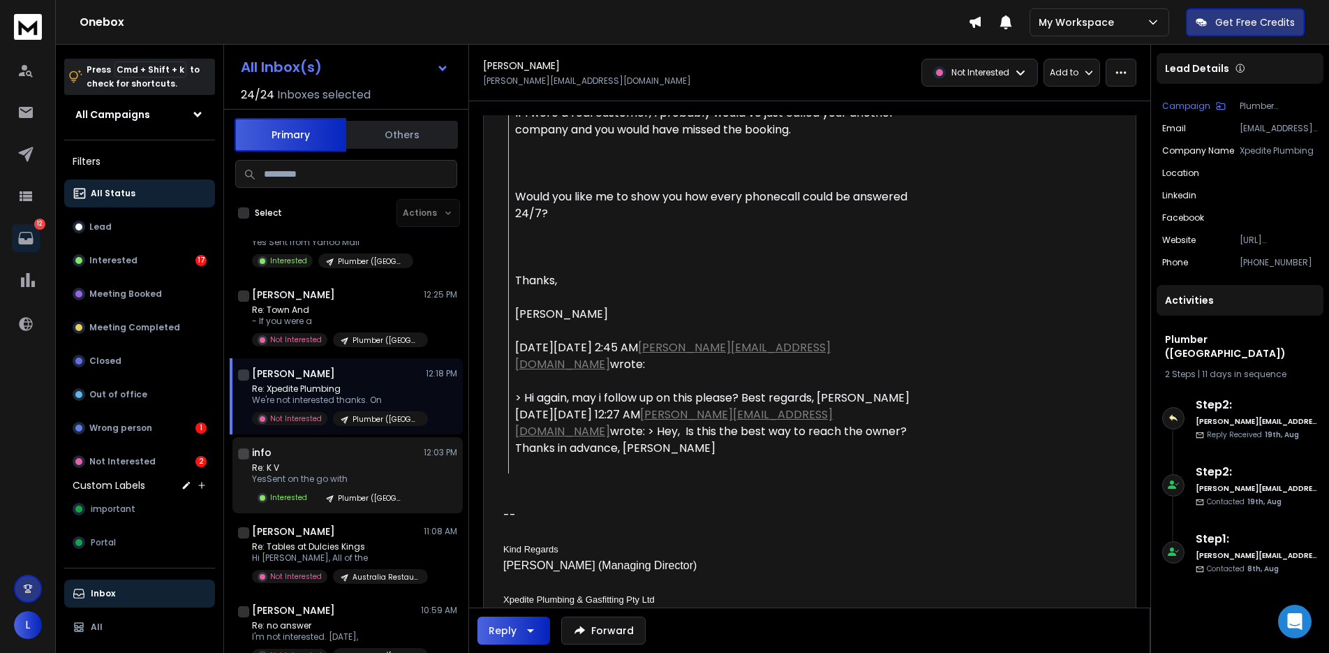
click at [369, 468] on p "Re: K V" at bounding box center [332, 467] width 161 height 11
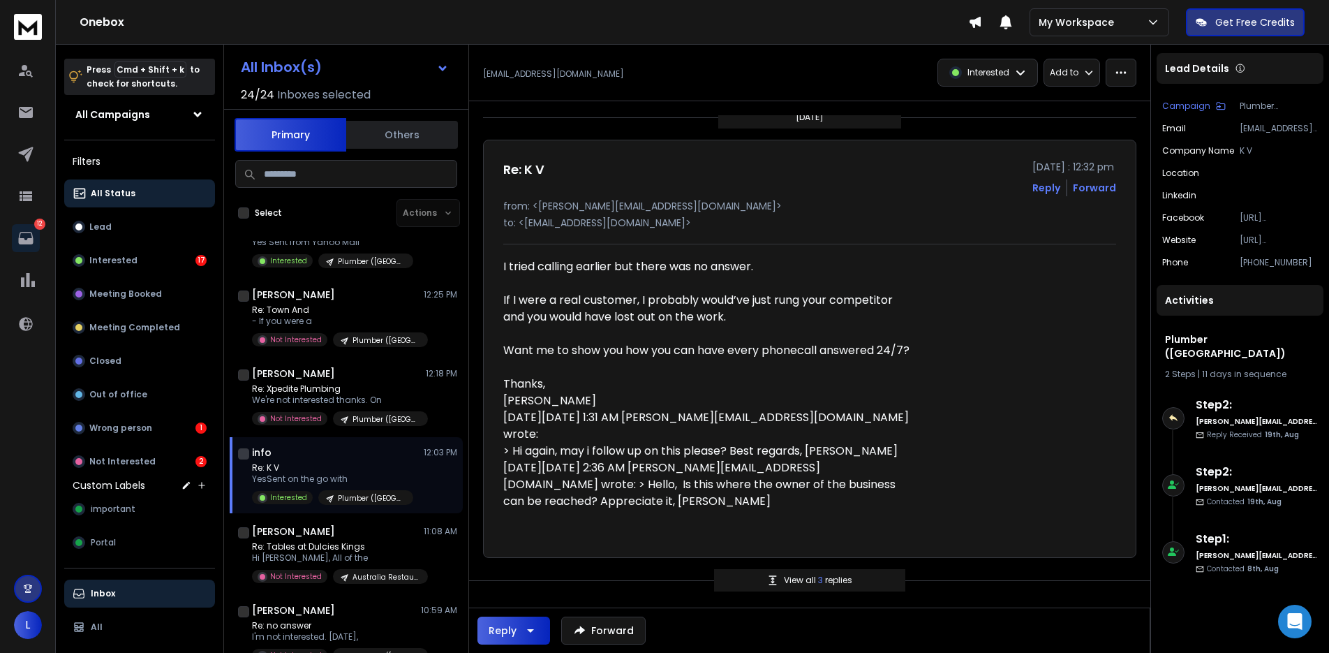
scroll to position [614, 0]
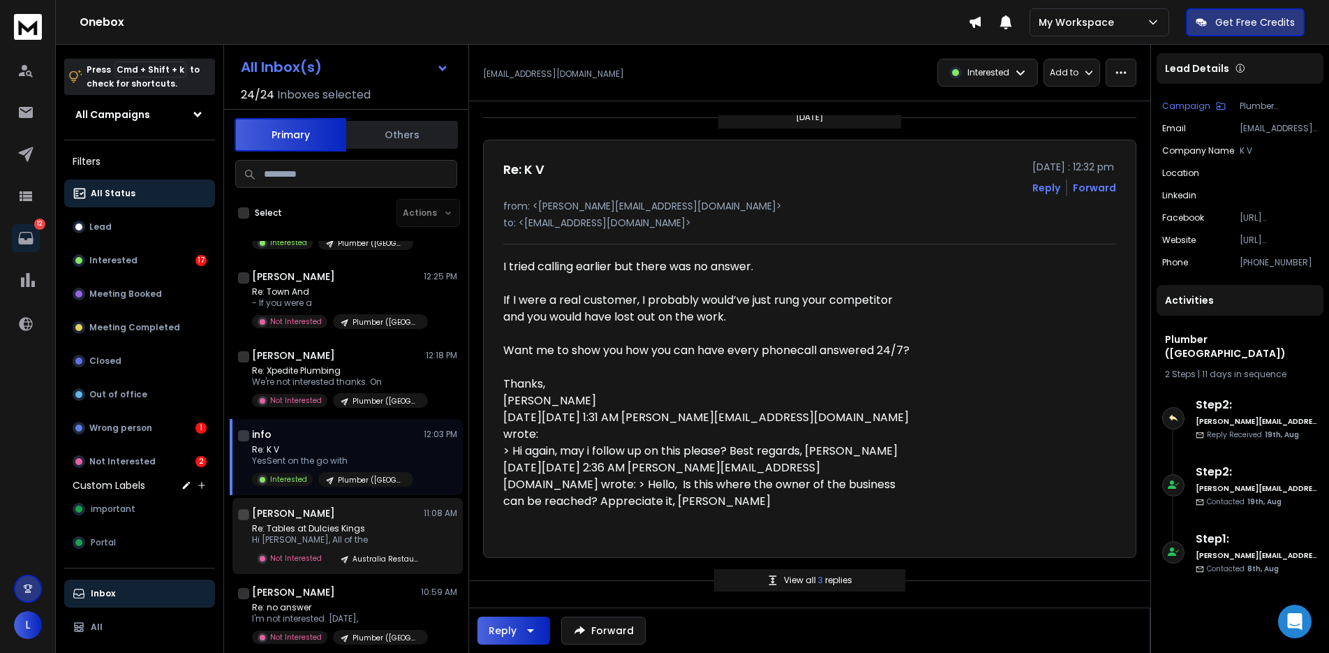
click at [376, 519] on div "Dylan Spowart 11:08 AM" at bounding box center [354, 513] width 205 height 14
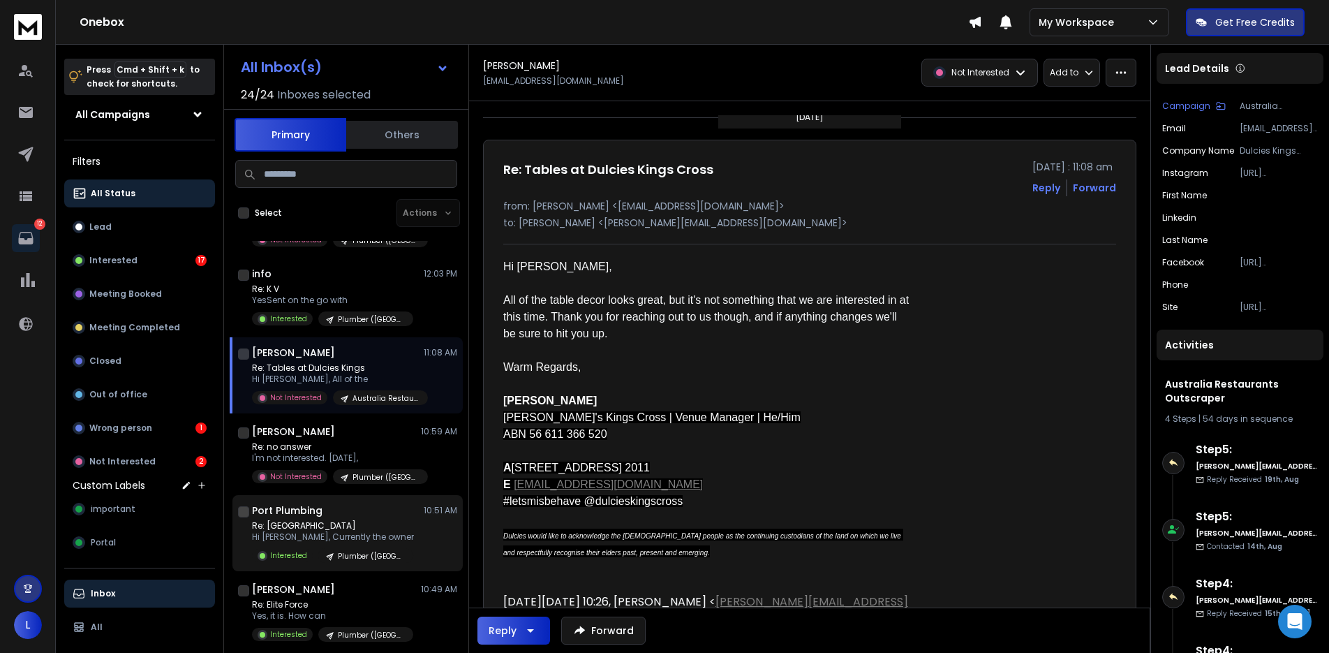
scroll to position [799, 0]
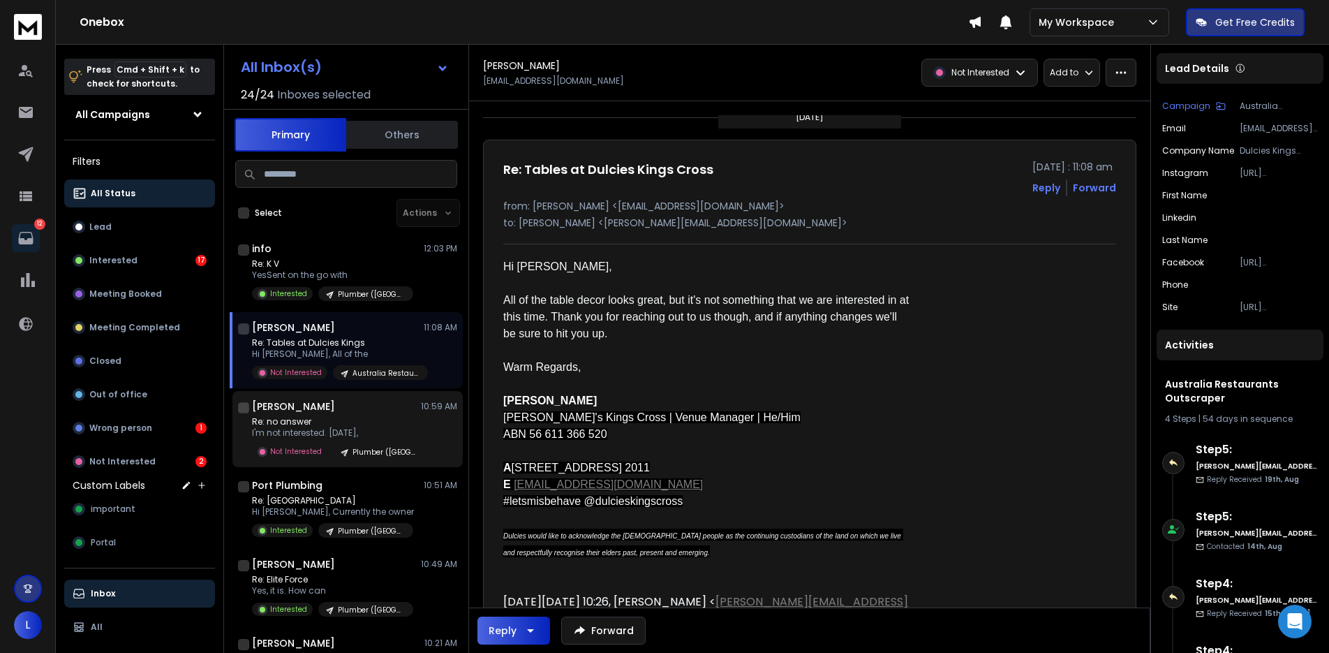
click at [387, 438] on p "I'm not interested. On Tue," at bounding box center [336, 432] width 168 height 11
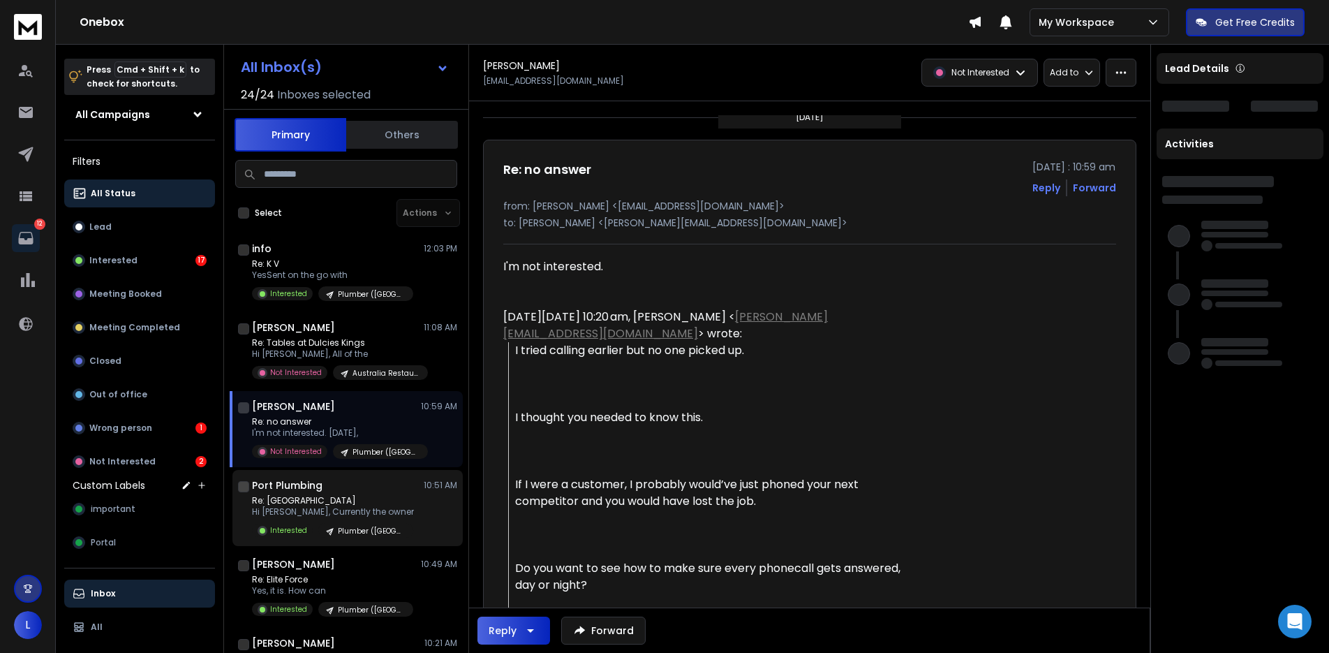
click at [384, 500] on p "Re: Port Macquarie" at bounding box center [333, 500] width 162 height 11
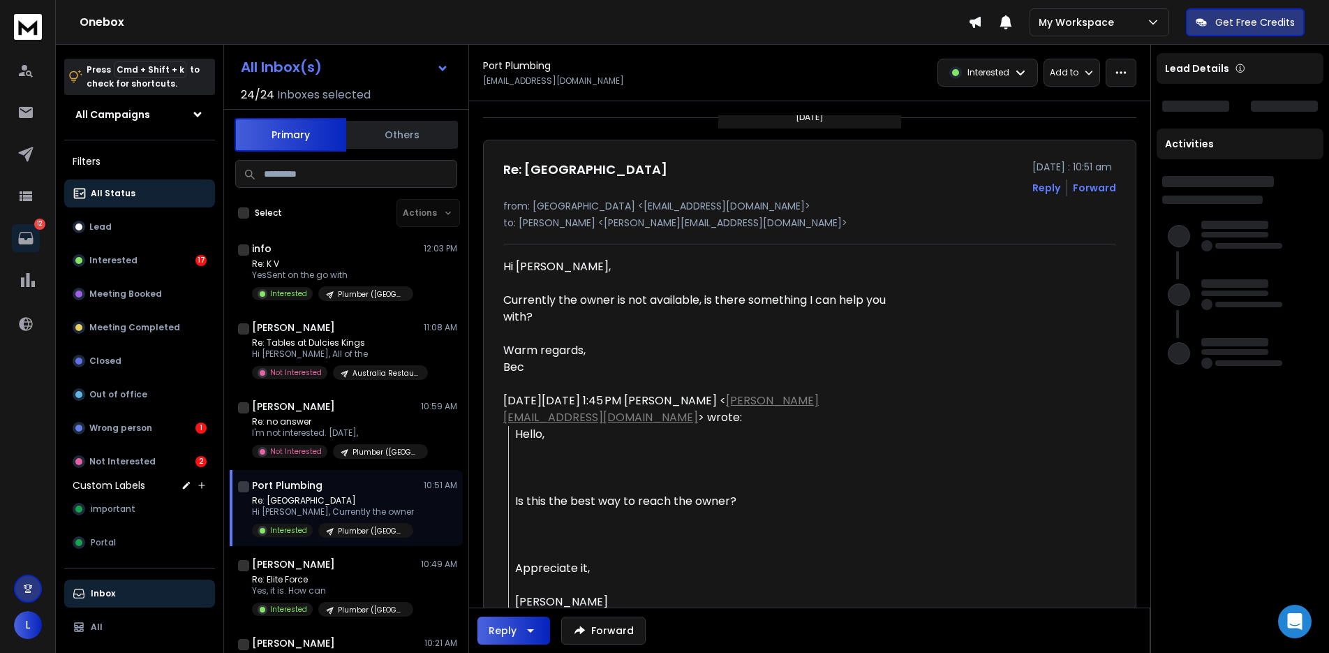
scroll to position [872, 0]
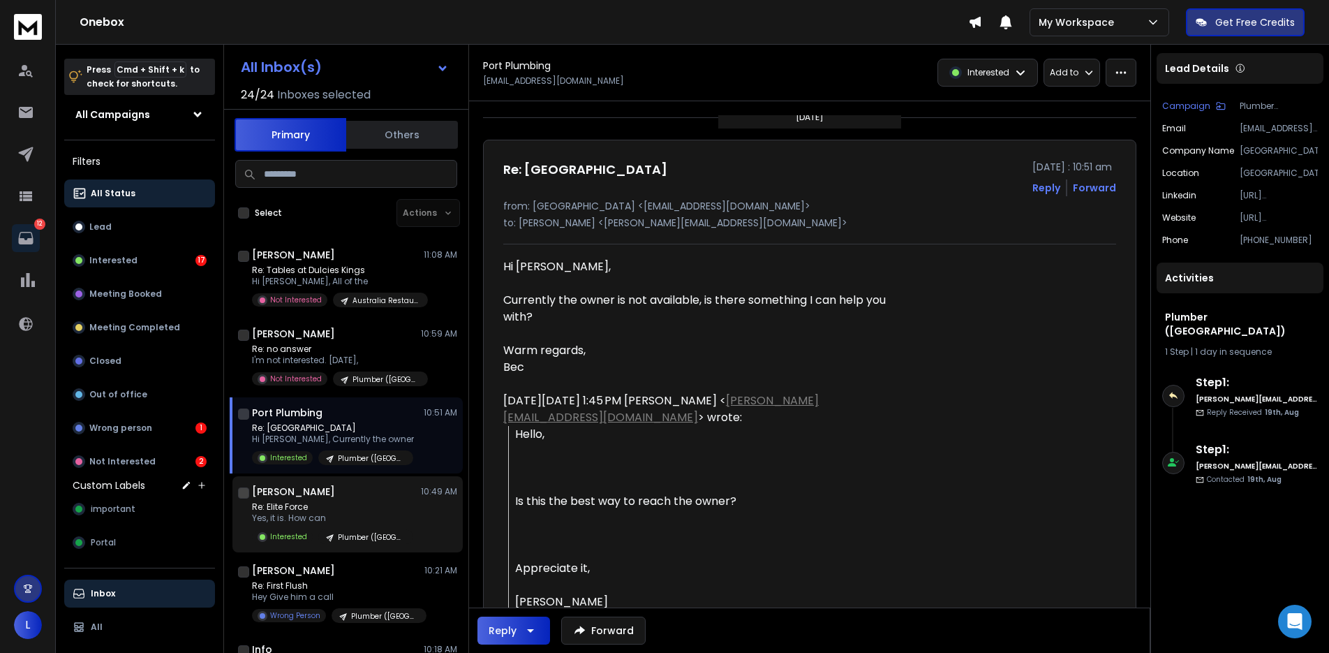
click at [381, 504] on p "Re: Elite Force" at bounding box center [332, 506] width 161 height 11
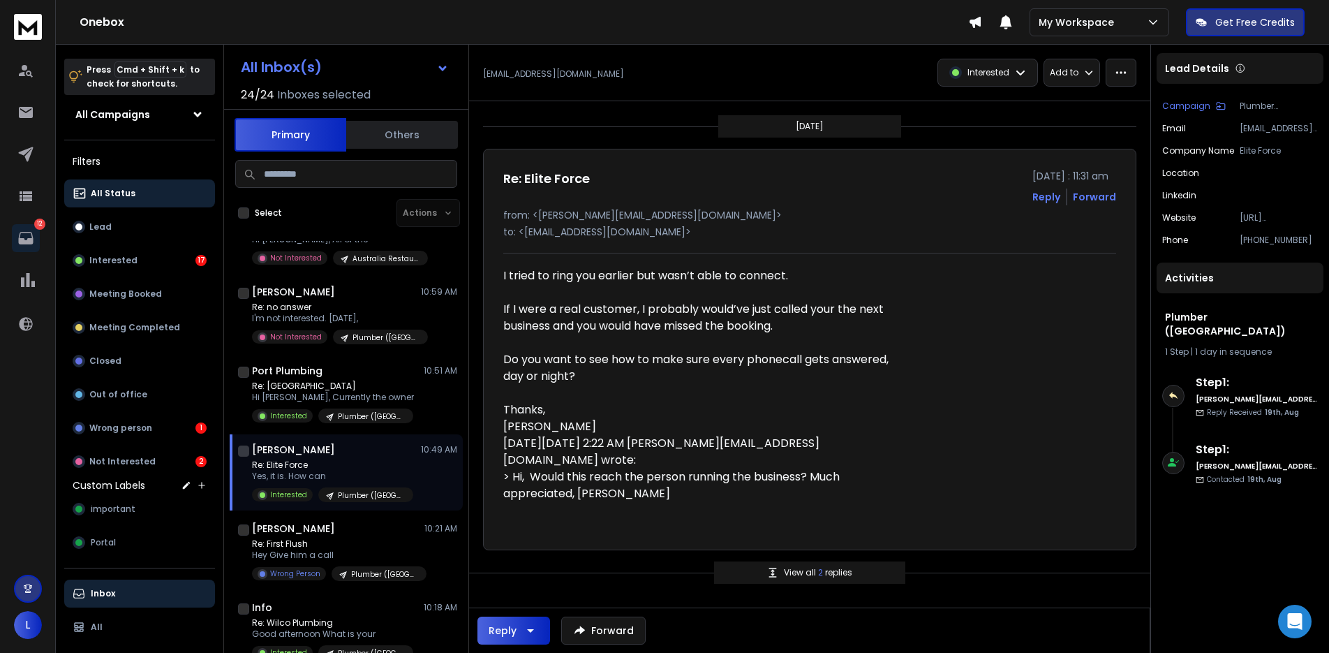
click at [381, 508] on div "Rick Simeonidis 10:49 AM Re: Elite Force Yes, it is. How can Interested Plumber…" at bounding box center [347, 472] width 230 height 76
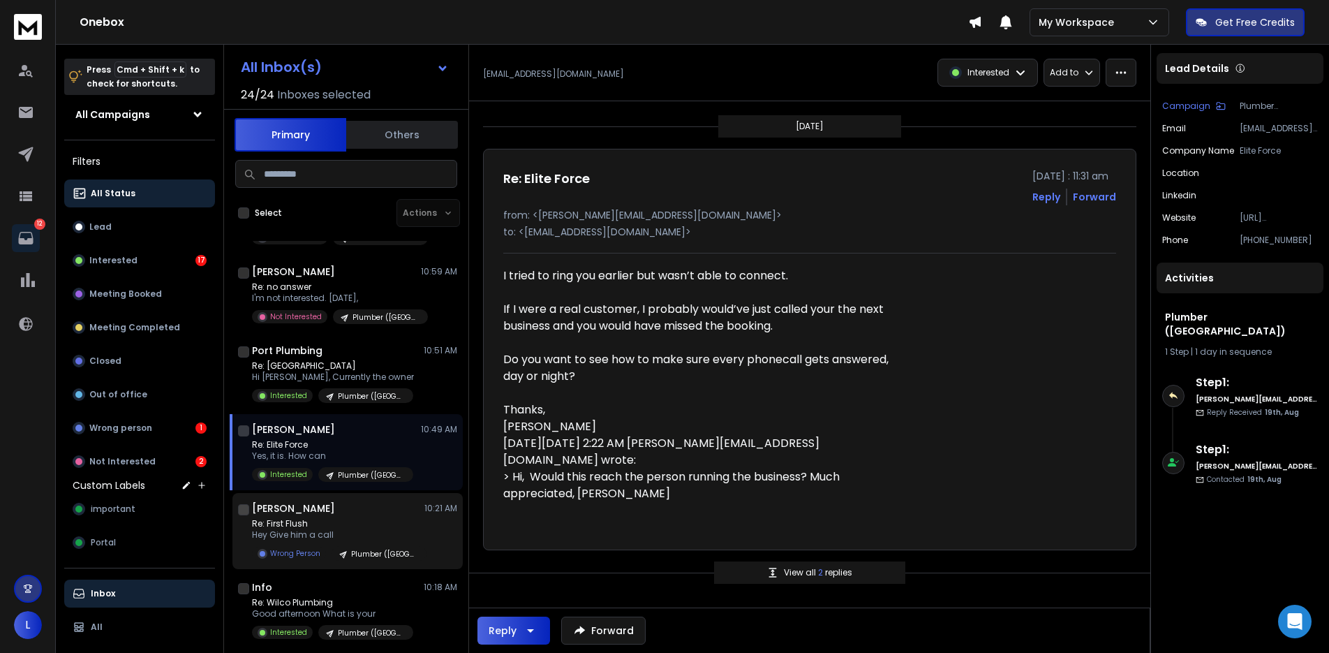
click at [382, 508] on div "michael Straub 10:21 AM" at bounding box center [354, 508] width 205 height 14
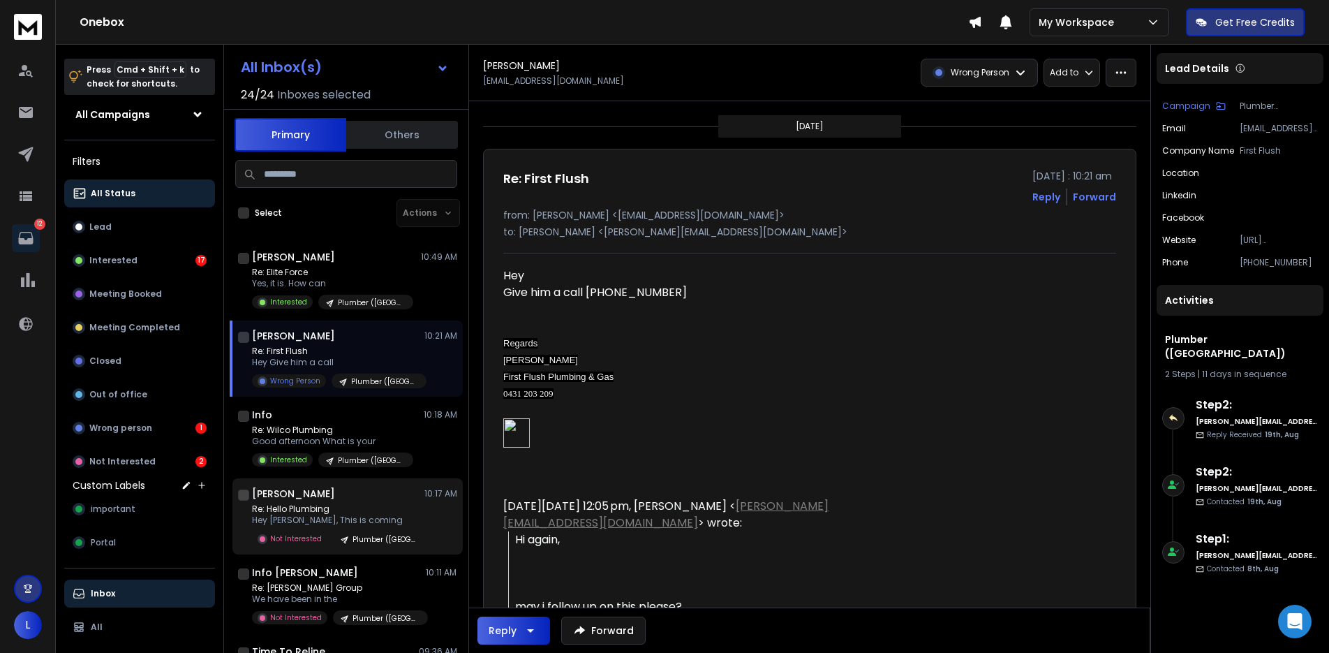
click at [382, 508] on p "Re: Hello Plumbing" at bounding box center [336, 508] width 168 height 11
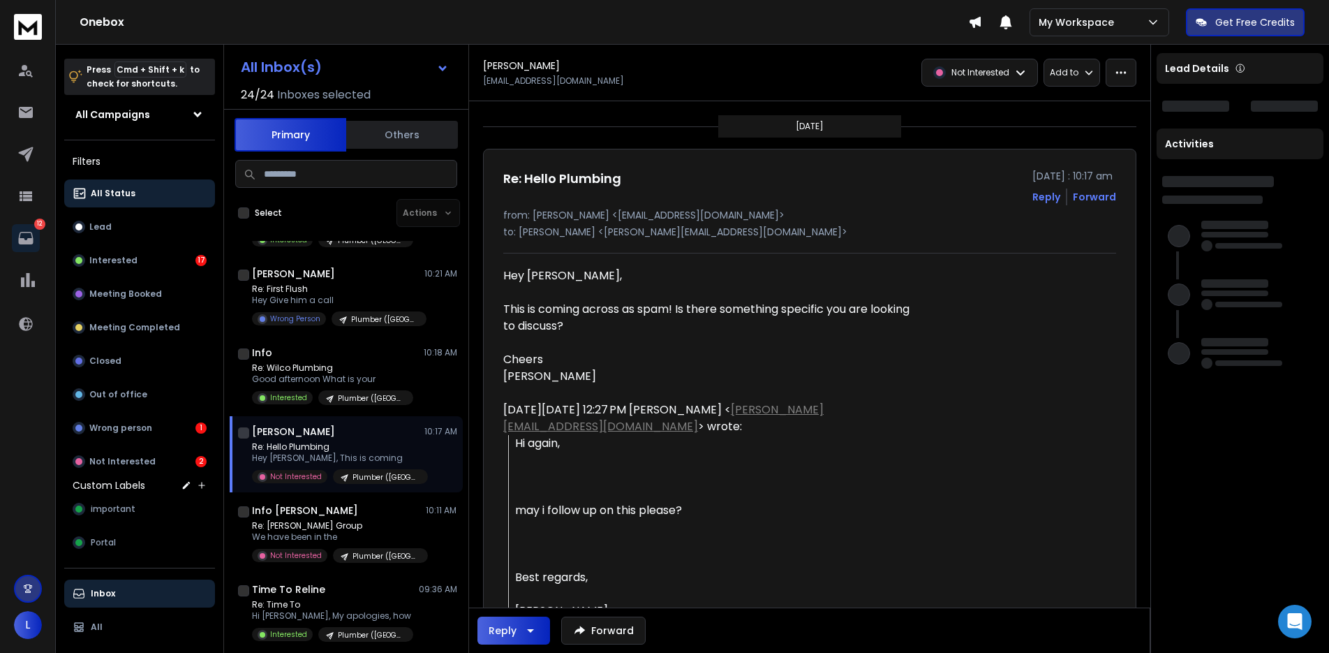
scroll to position [1223, 0]
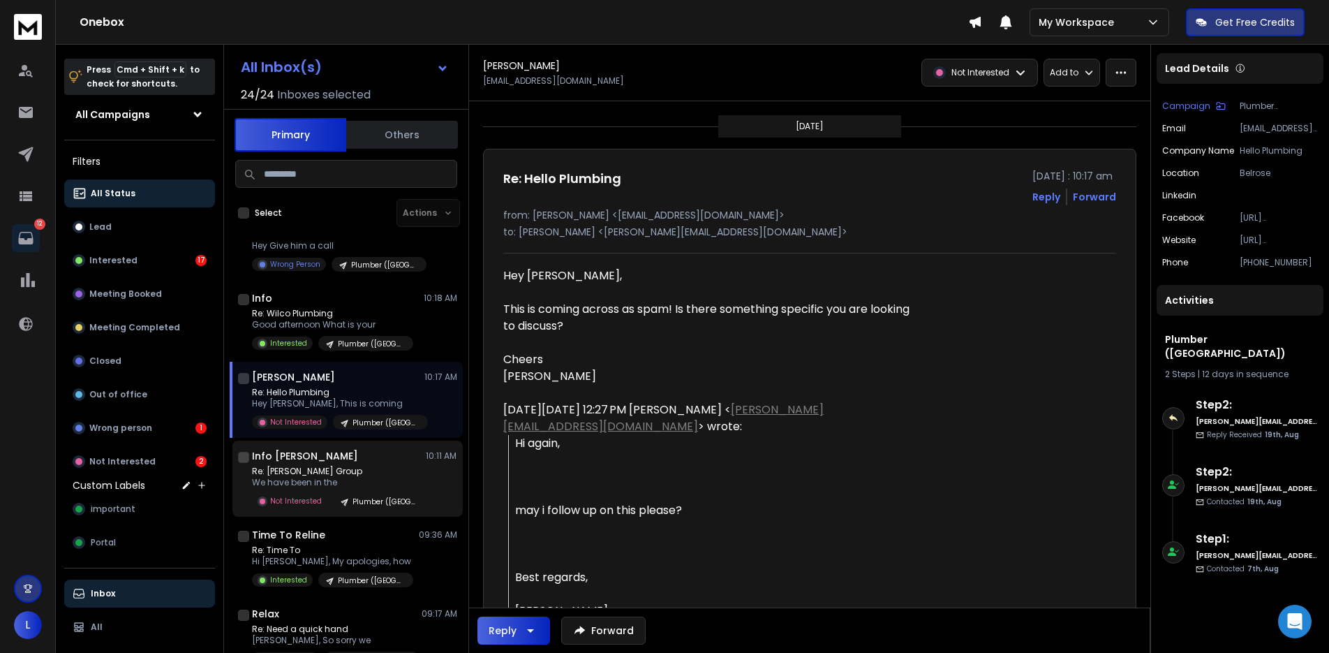
click at [382, 508] on div "Info Hobbs 10:11 AM Re: Hobbs Group We have been in the Not Interested Plumber …" at bounding box center [347, 479] width 230 height 76
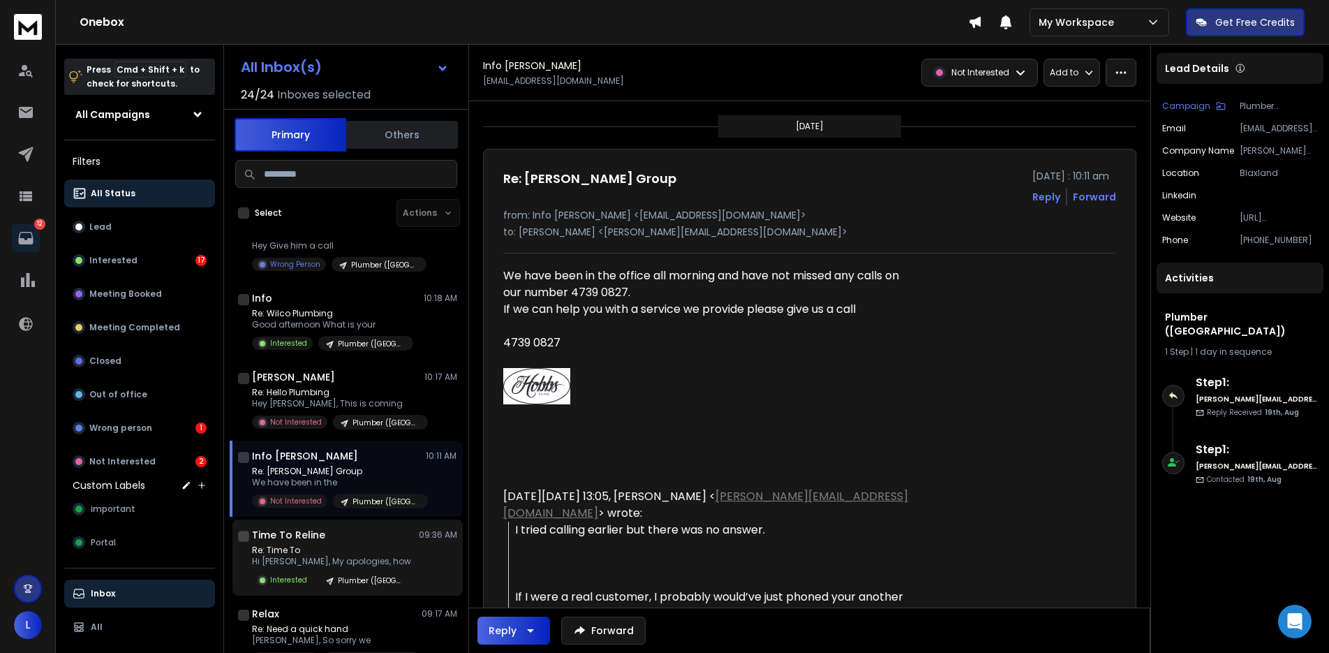
click at [388, 542] on div "Time To Reline 09:36 AM Re: Time To Hi lutz, My apologies, how Interested Plumb…" at bounding box center [354, 557] width 205 height 59
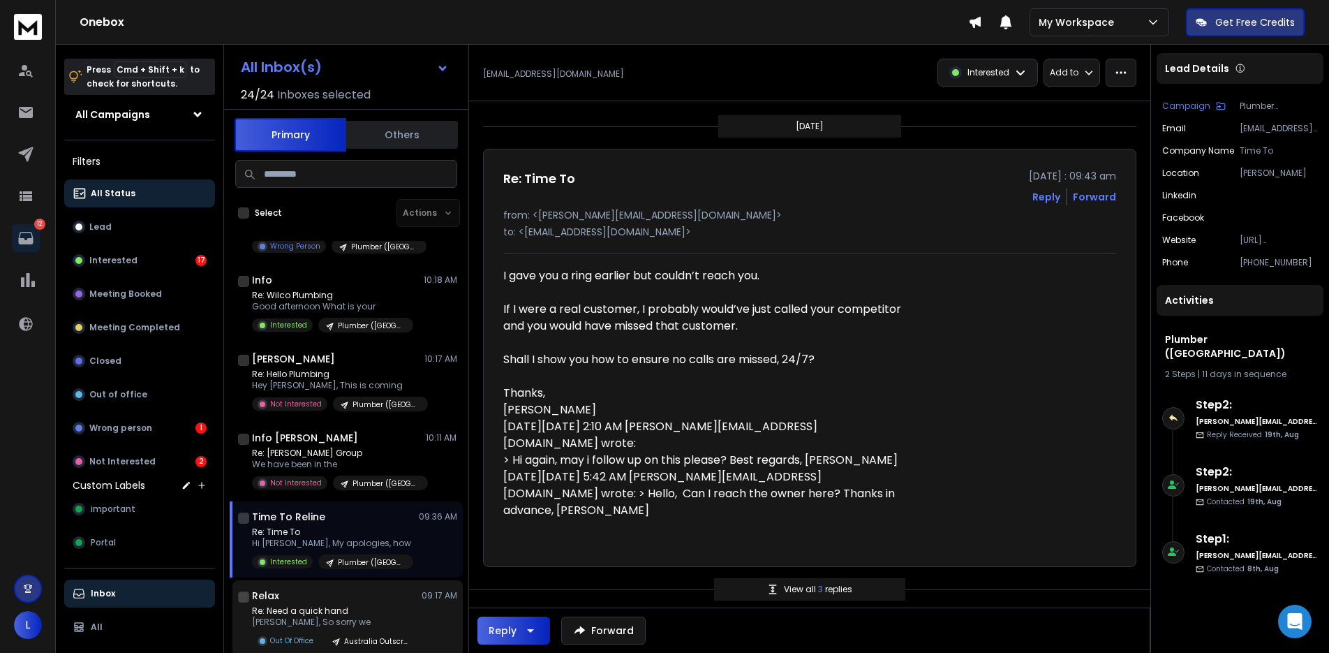
scroll to position [1344, 0]
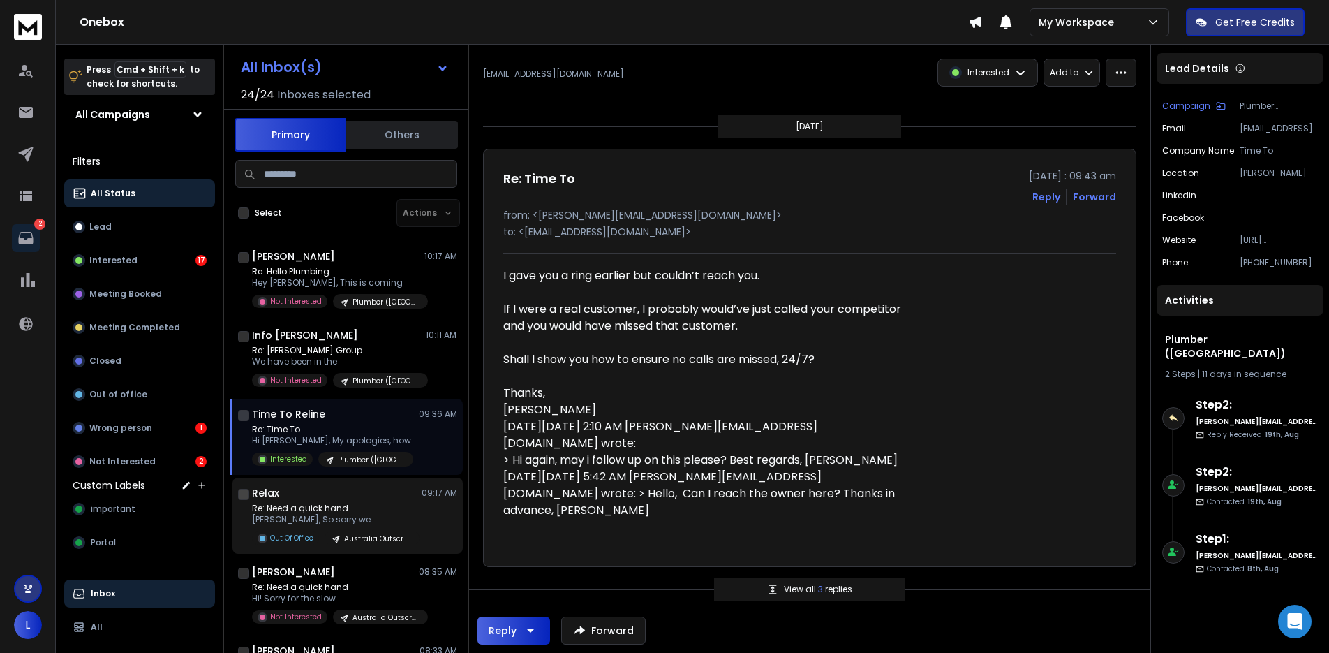
click at [405, 497] on div "Relax 09:17 AM" at bounding box center [354, 493] width 205 height 14
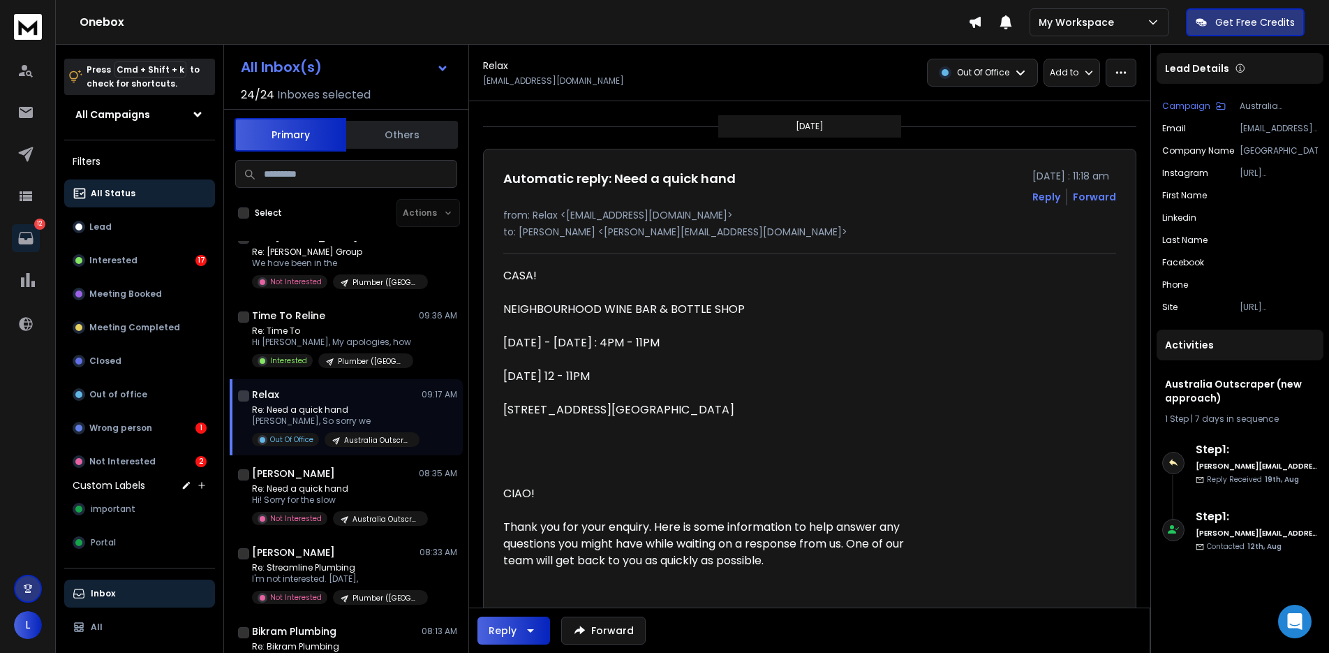
scroll to position [1509, 0]
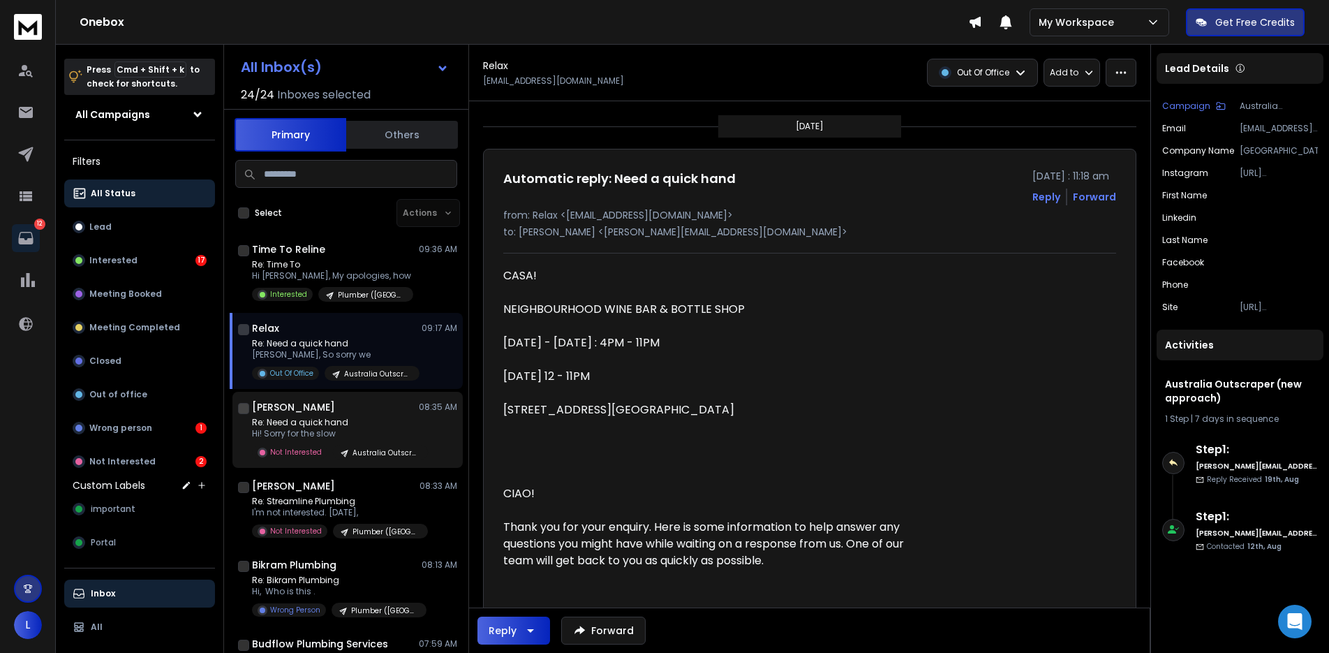
click at [406, 436] on p "Hi! Sorry for the slow" at bounding box center [336, 433] width 168 height 11
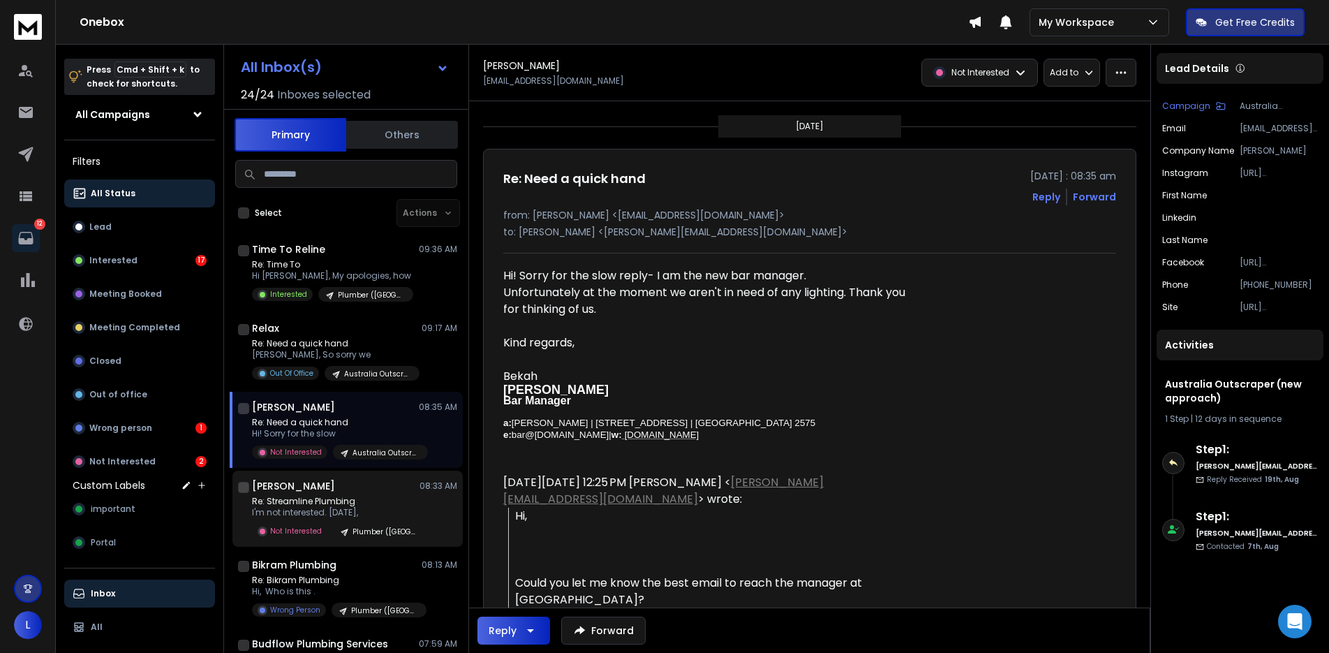
click at [409, 500] on p "Re: Streamline Plumbing" at bounding box center [336, 501] width 168 height 11
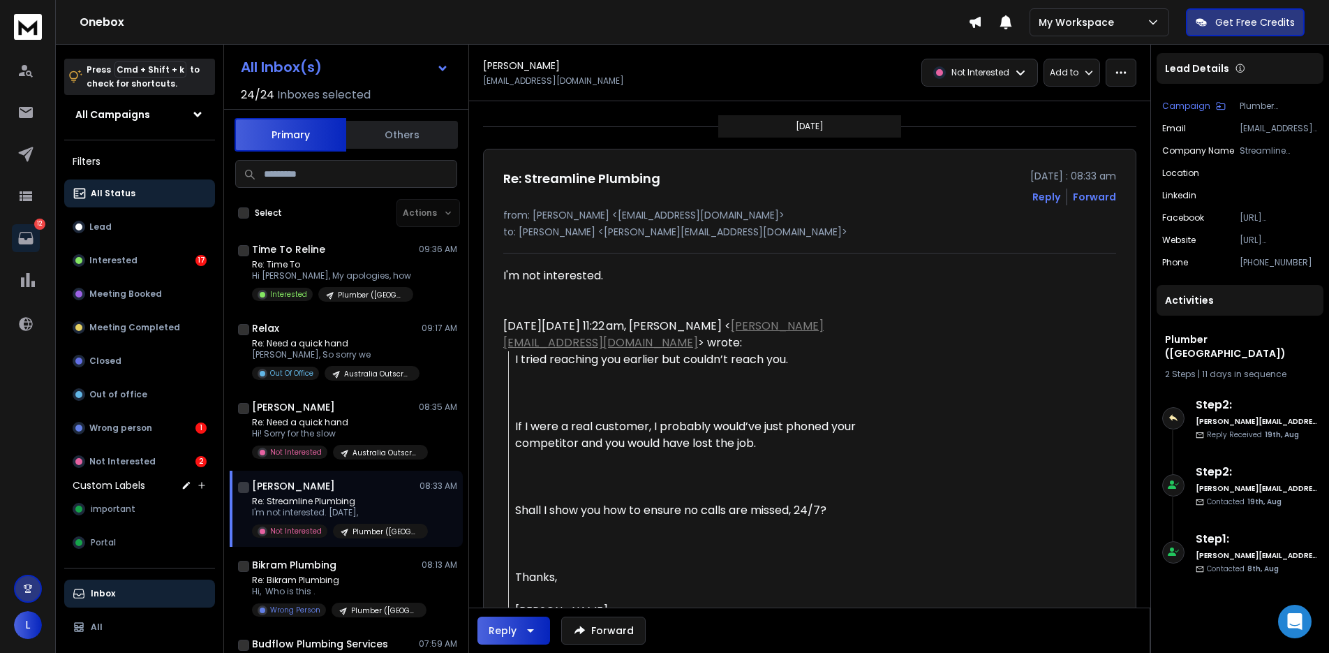
scroll to position [1583, 0]
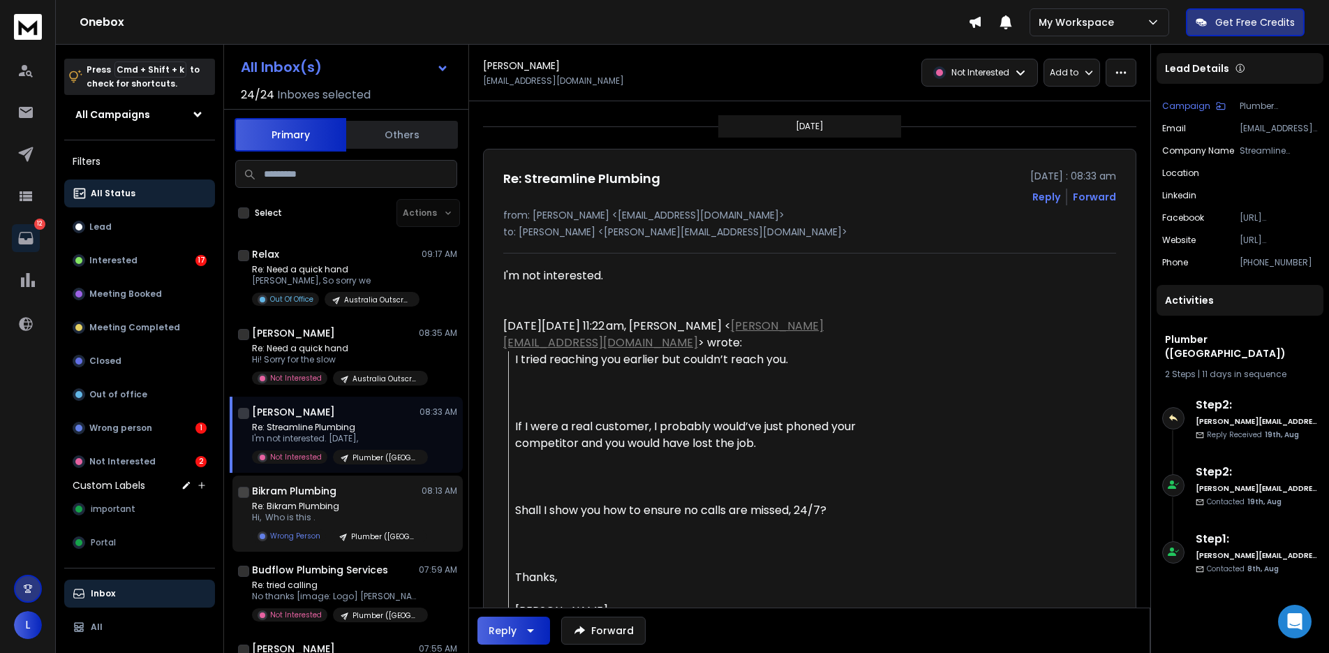
click at [411, 498] on div "Bikram Plumbing 08:13 AM Re: Bikram Plumbing Hi, Who is this . Wrong Person Plu…" at bounding box center [354, 513] width 205 height 59
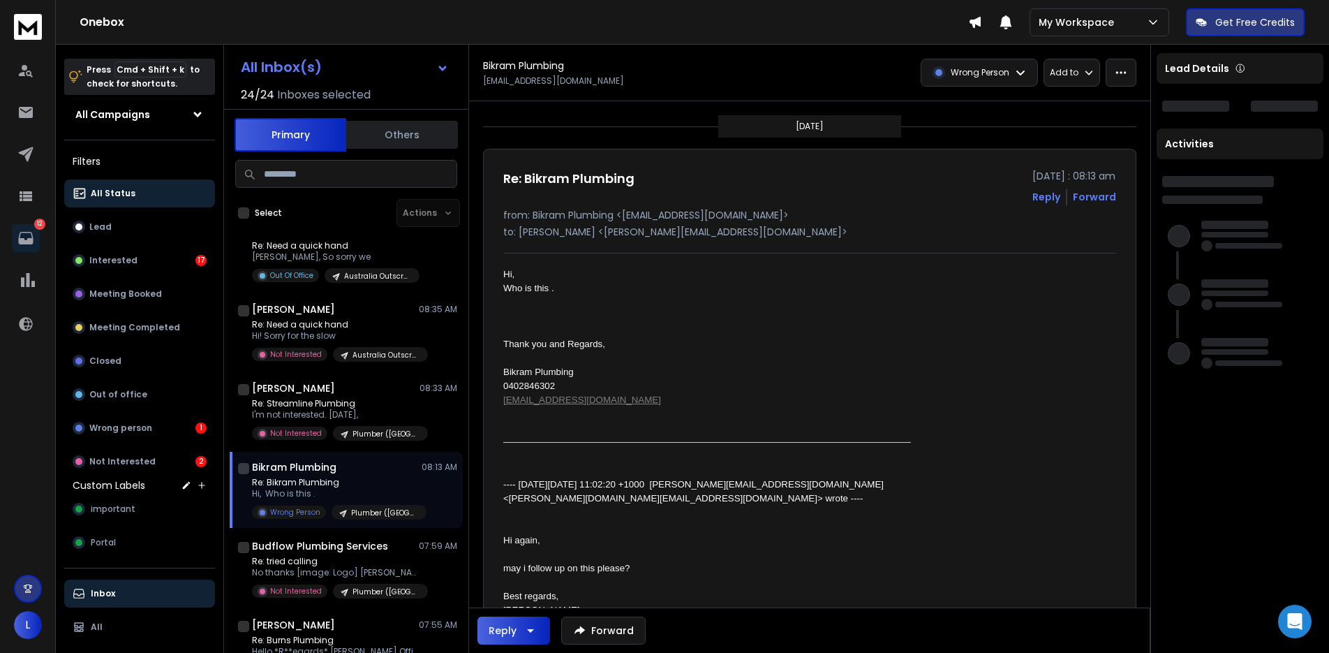
scroll to position [1668, 0]
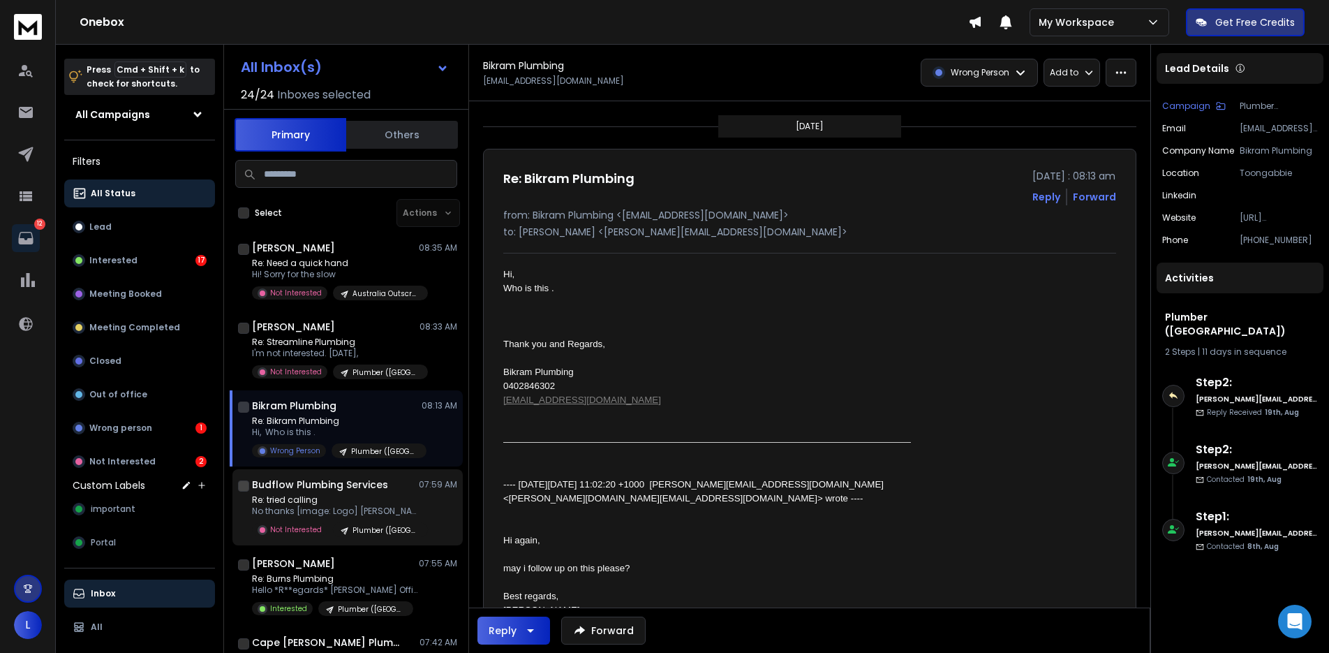
click at [414, 499] on p "Re: tried calling" at bounding box center [336, 499] width 168 height 11
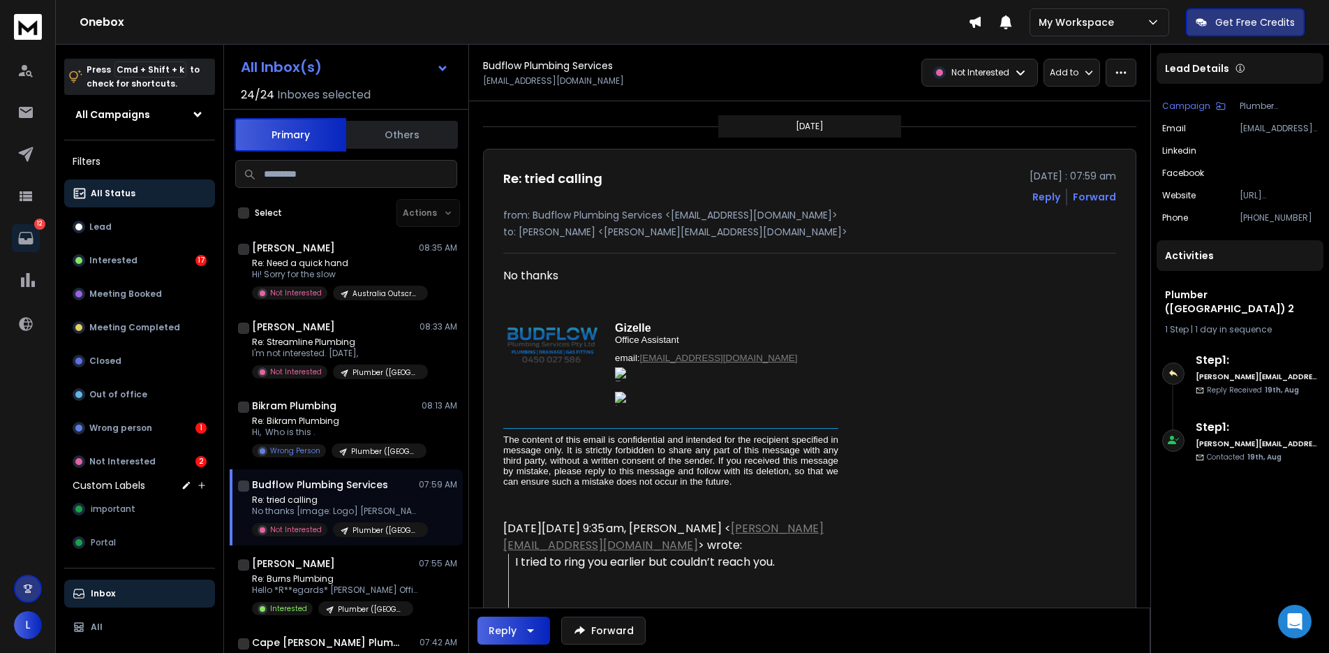
click at [420, 541] on div "Budflow Plumbing Services 07:59 AM Re: tried calling No thanks [image: Logo] Gi…" at bounding box center [347, 507] width 230 height 76
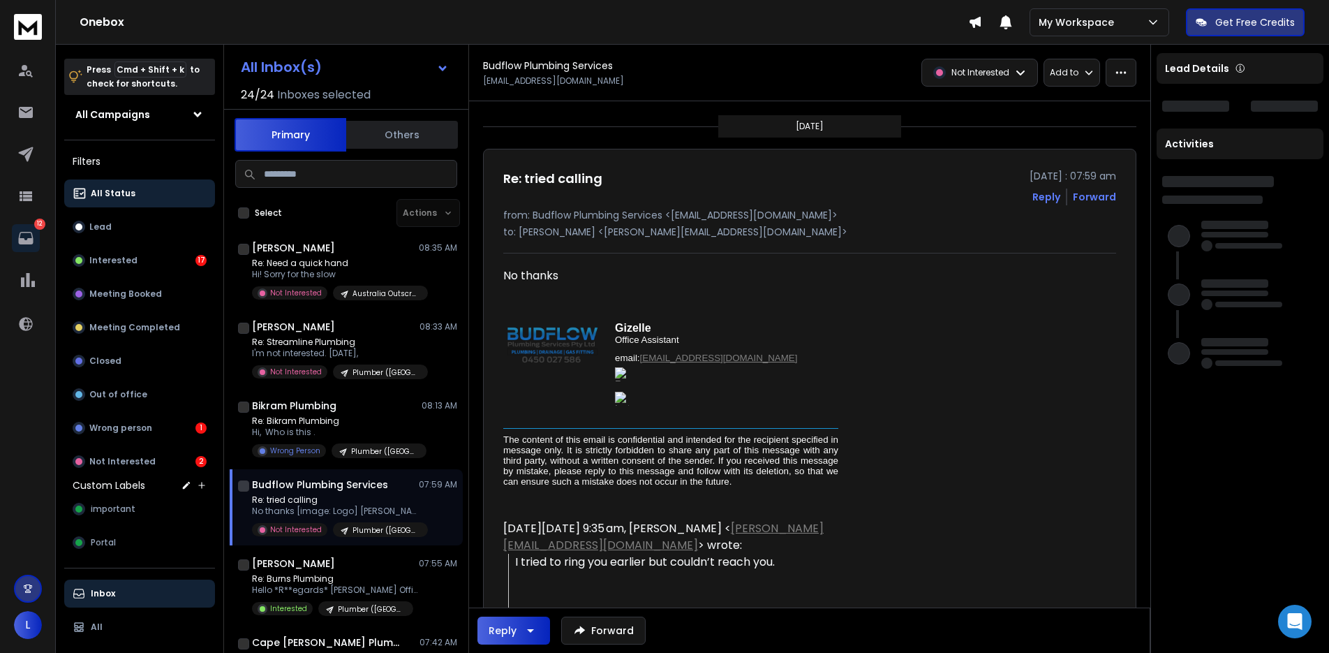
scroll to position [1692, 0]
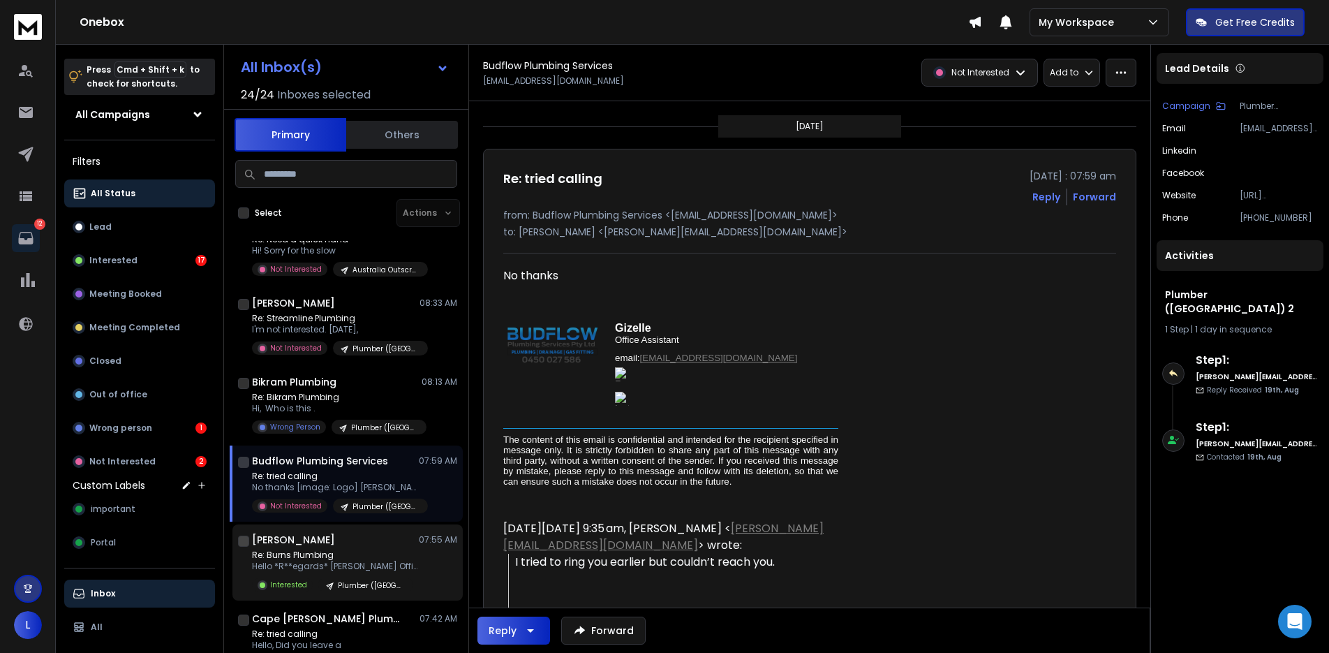
click at [427, 577] on div "Re: Burns Plumbing Hello *R**egards* Jamie Burns Office: Interested Plumber (NS…" at bounding box center [354, 570] width 205 height 43
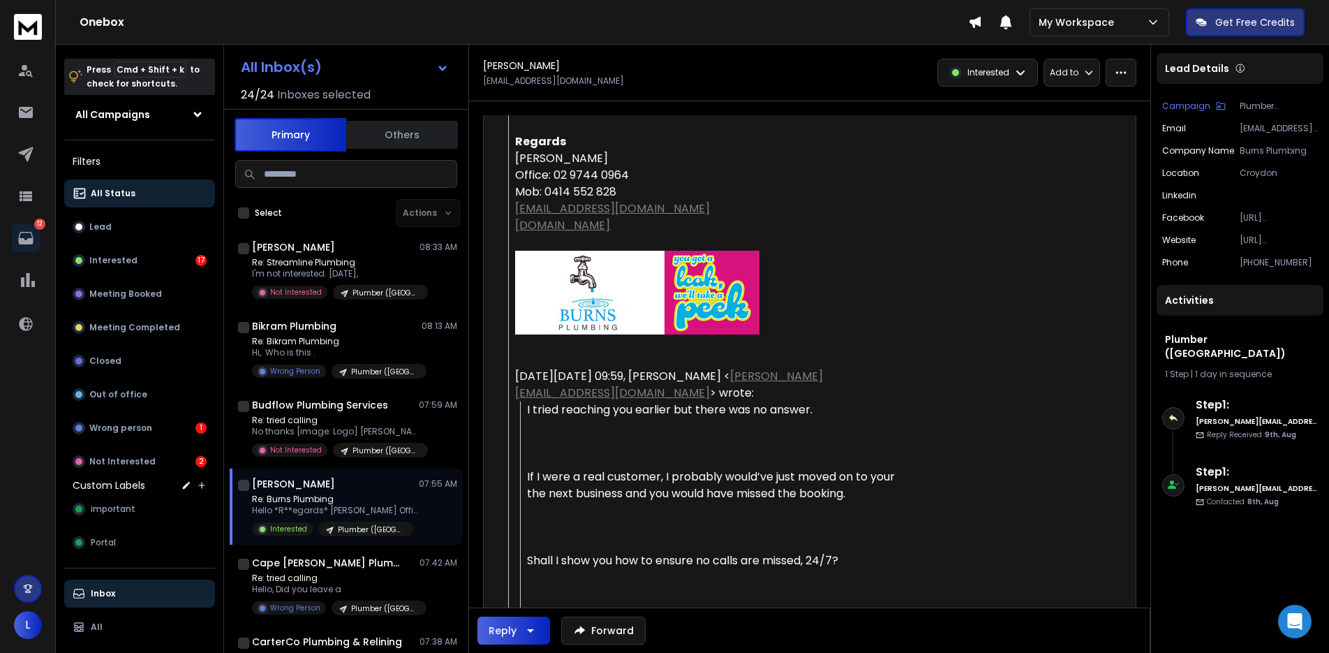
scroll to position [1821, 0]
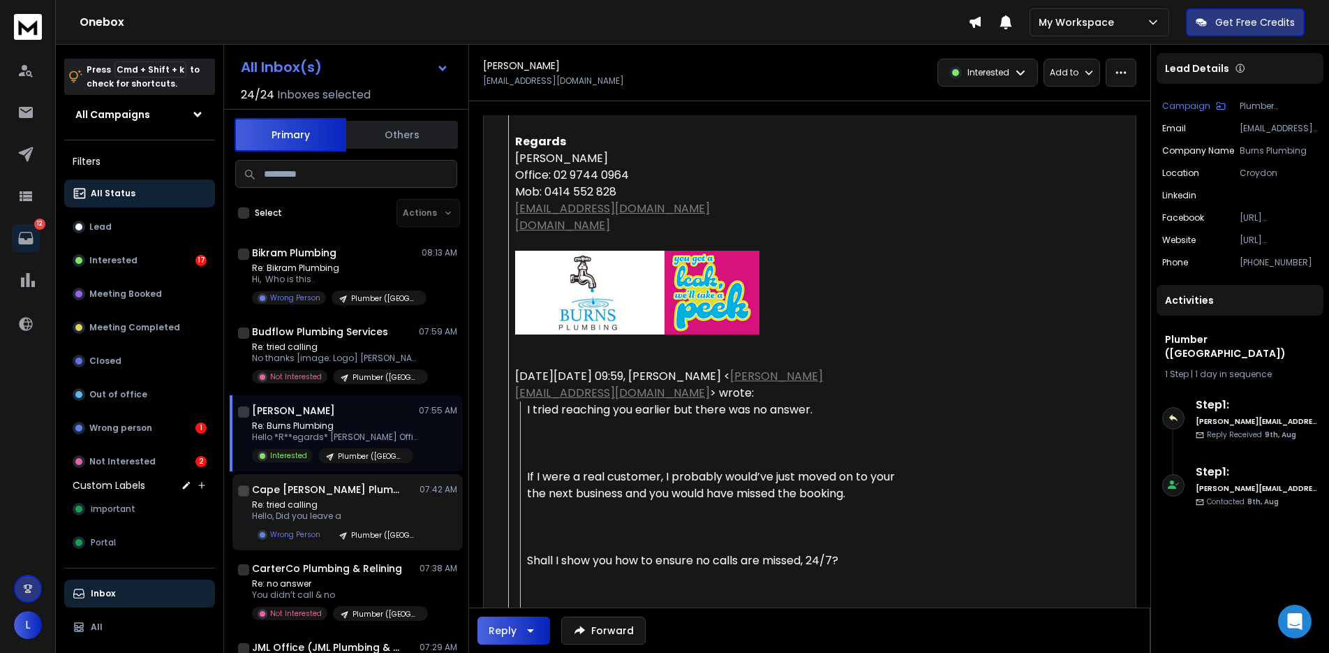
click at [391, 480] on div "Cape Byron Plumbing administration 07:42 AM Re: tried calling Hello, Did you le…" at bounding box center [347, 512] width 230 height 76
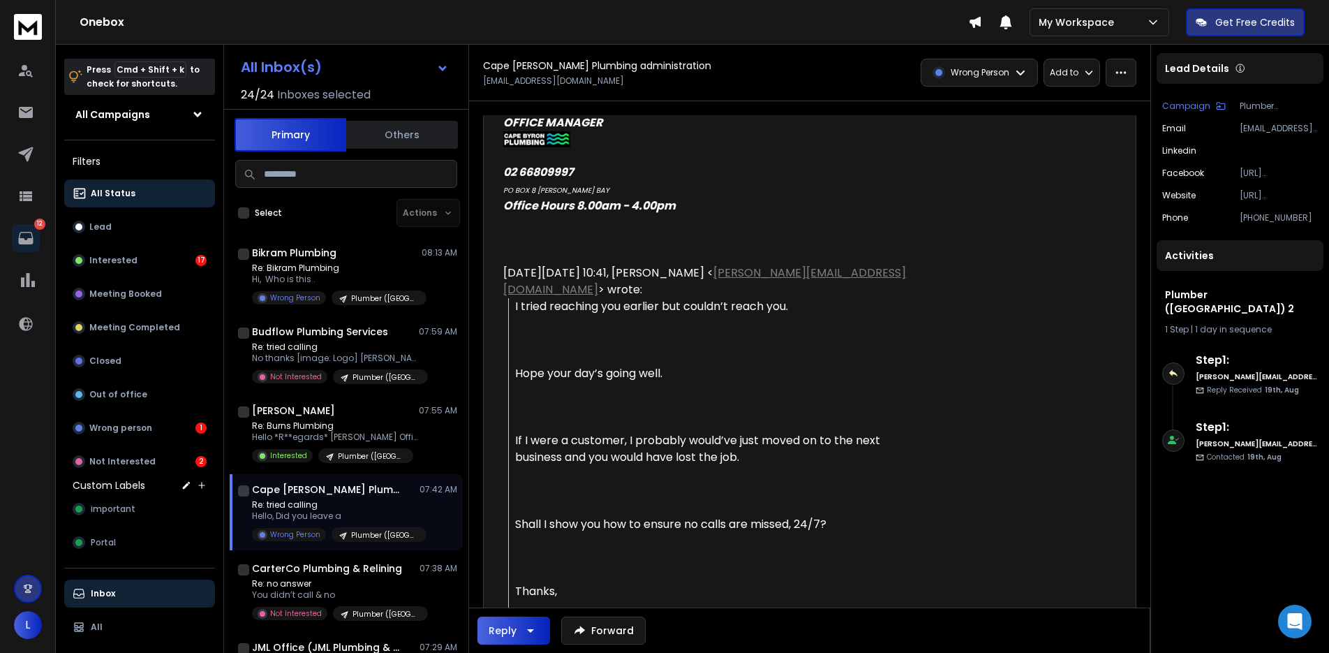
scroll to position [0, 0]
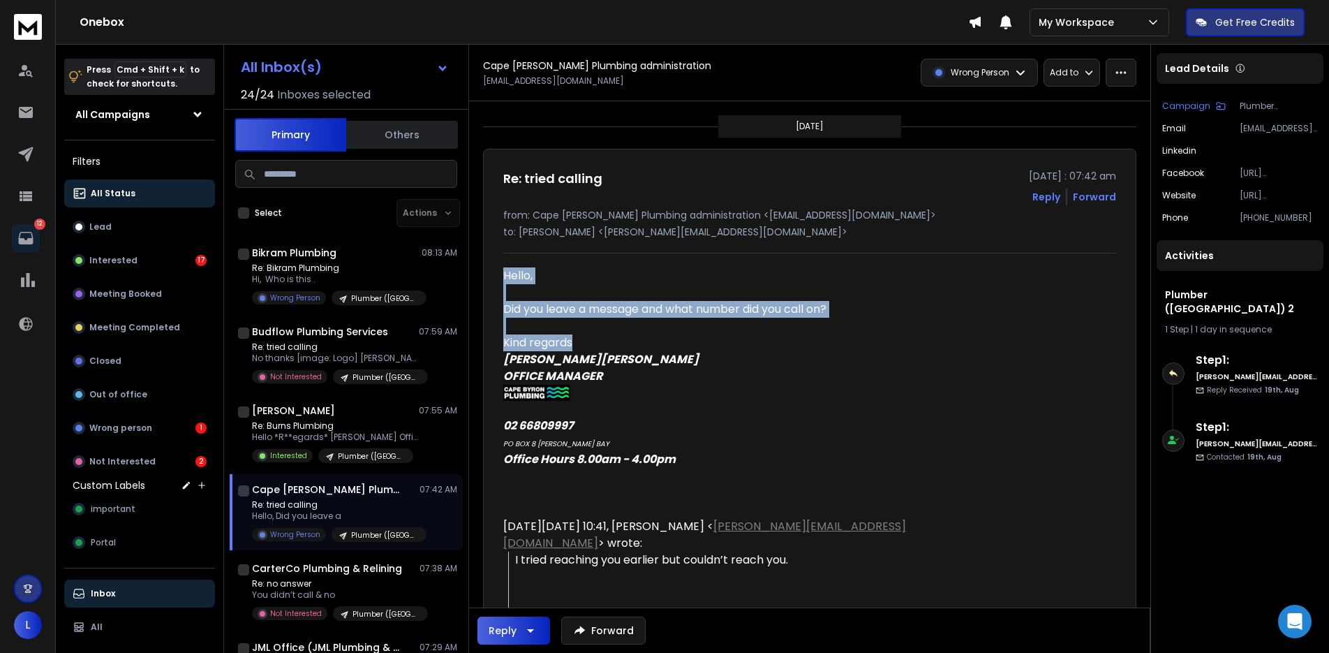
drag, startPoint x: 591, startPoint y: 343, endPoint x: 483, endPoint y: 268, distance: 131.5
click at [483, 268] on div "Re: tried calling 19 August 2025 : 07:42 am Reply Forward from: Cape Byron Plum…" at bounding box center [809, 559] width 653 height 820
copy div "Hello, Did you leave a message and what number did you call on? Kind regards"
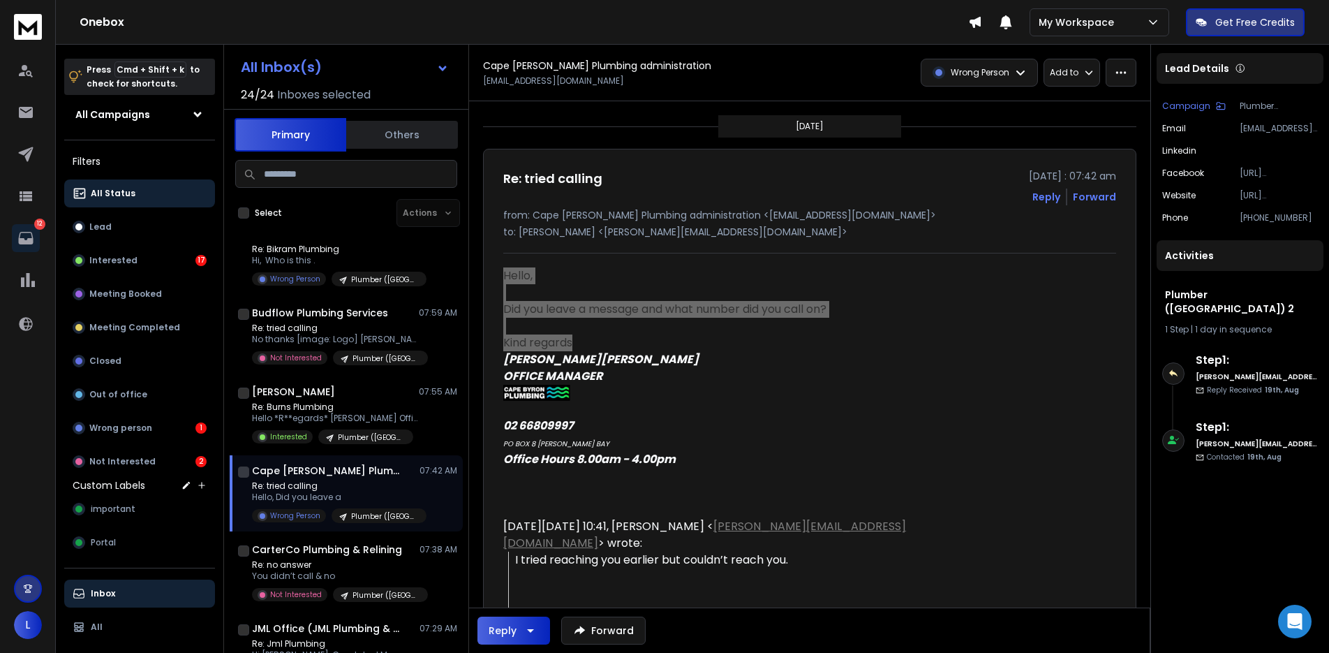
scroll to position [1877, 0]
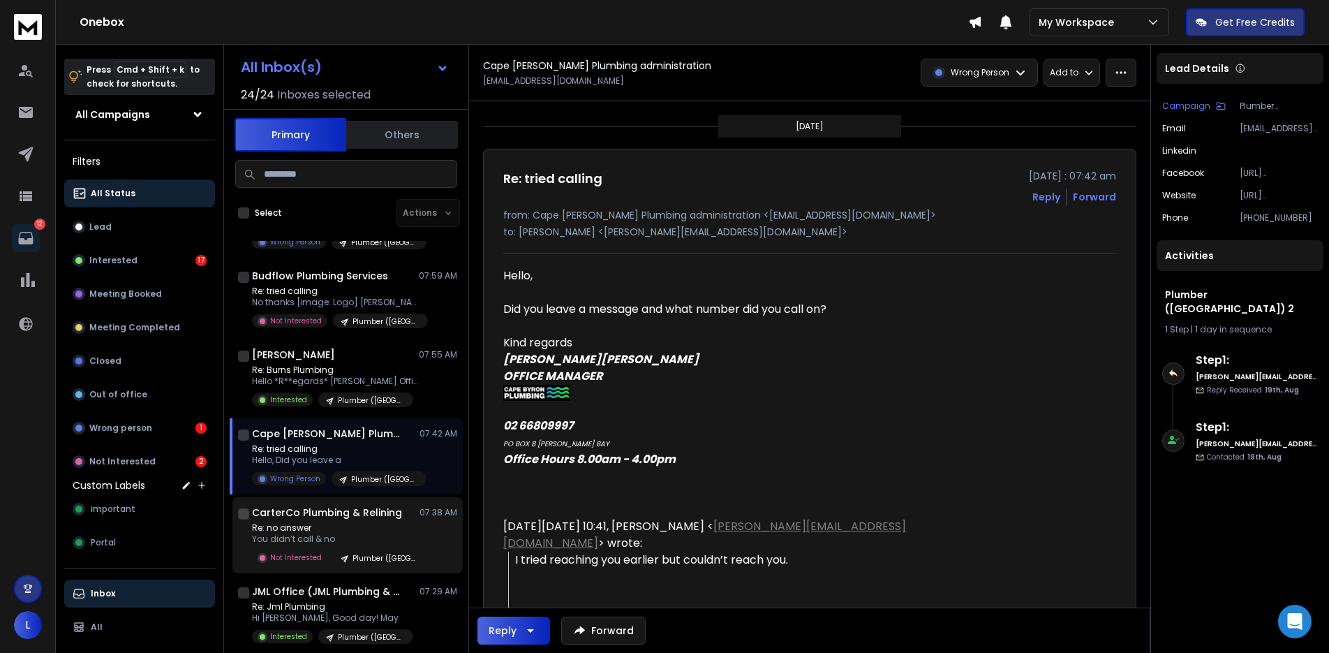
click at [371, 532] on p "Re: no answer" at bounding box center [336, 527] width 168 height 11
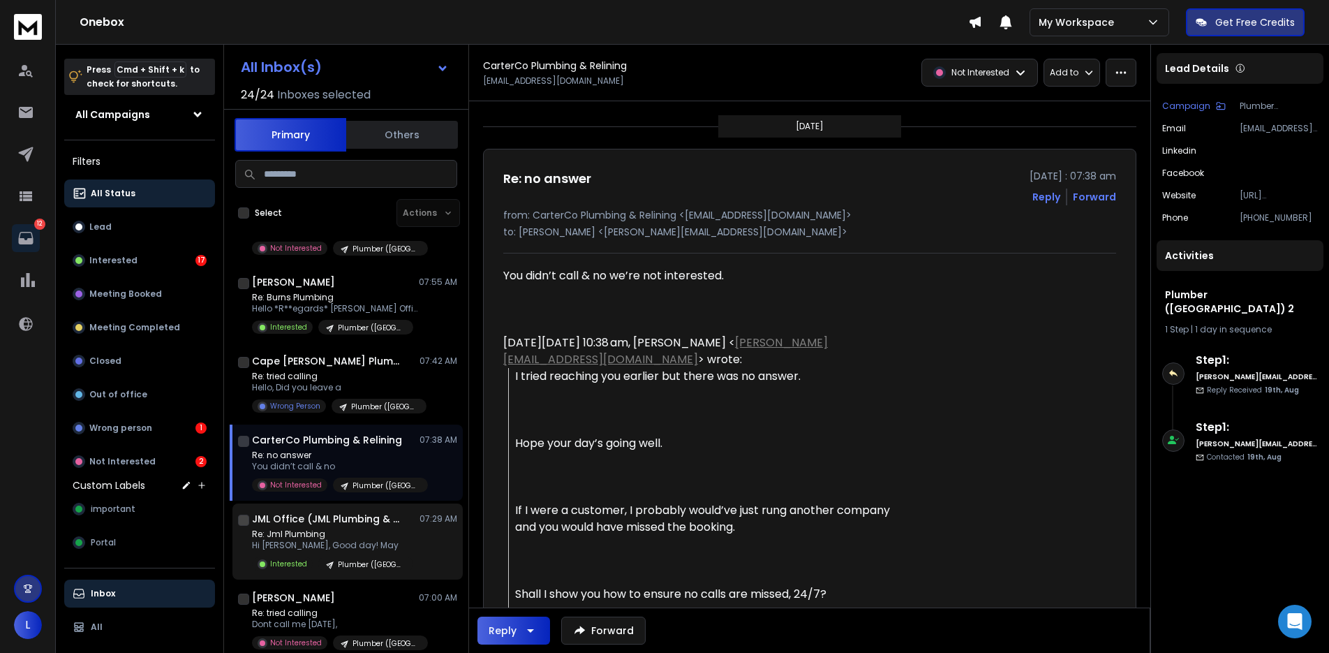
scroll to position [2025, 0]
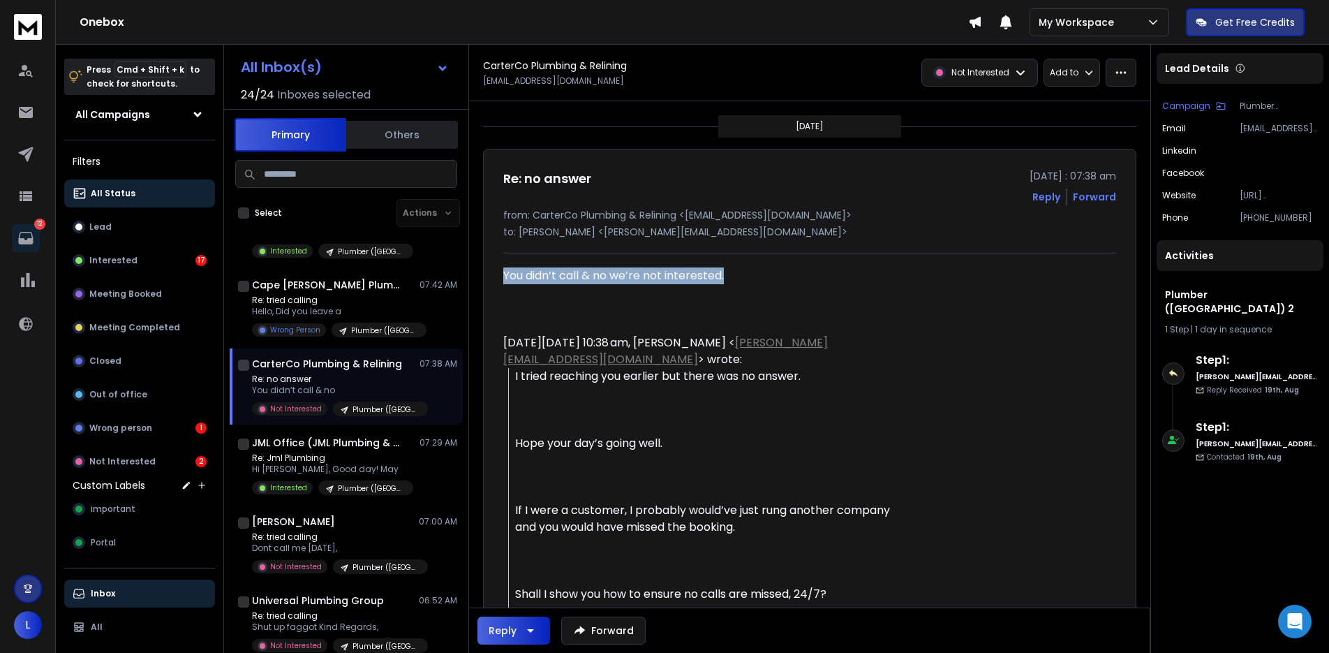
drag, startPoint x: 751, startPoint y: 283, endPoint x: 489, endPoint y: 268, distance: 262.9
click at [489, 268] on div "Re: no answer 19 August 2025 : 07:38 am Reply Forward from: CarterCo Plumbing &…" at bounding box center [809, 467] width 653 height 636
copy div "You didn’t call & no we’re not interested."
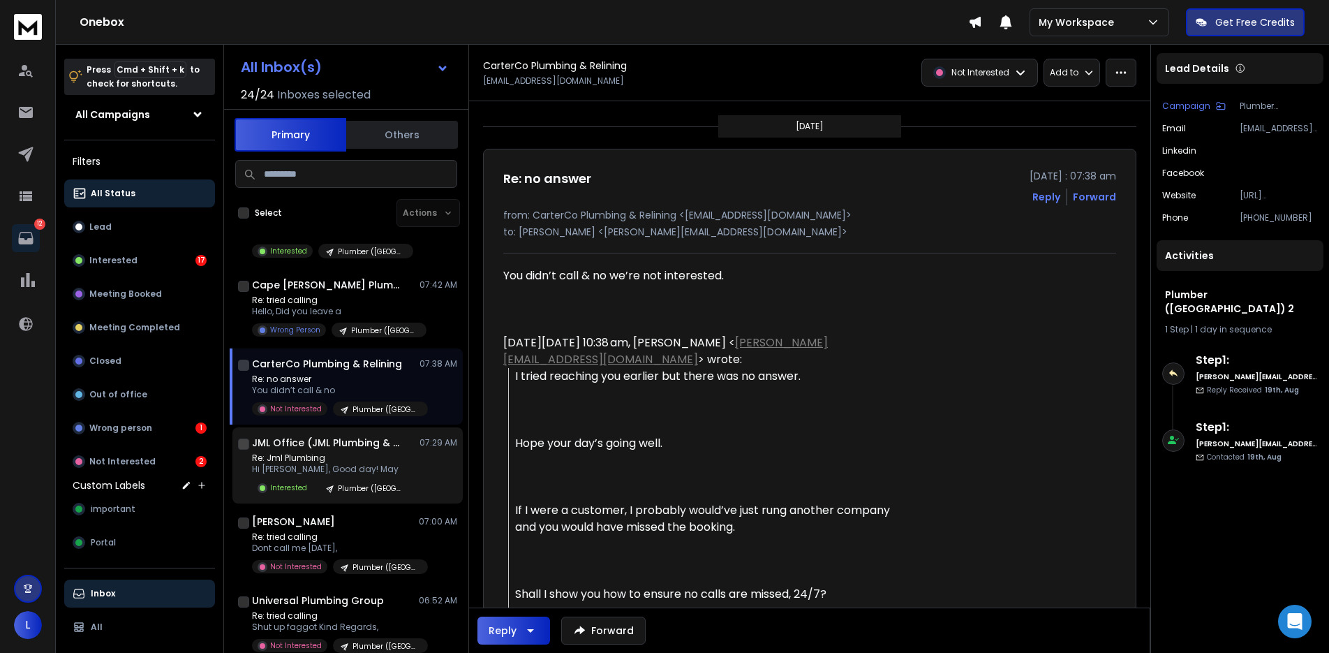
click at [355, 447] on h1 "JML Office (JML Plumbing & Gas Pty Ltd)" at bounding box center [329, 443] width 154 height 14
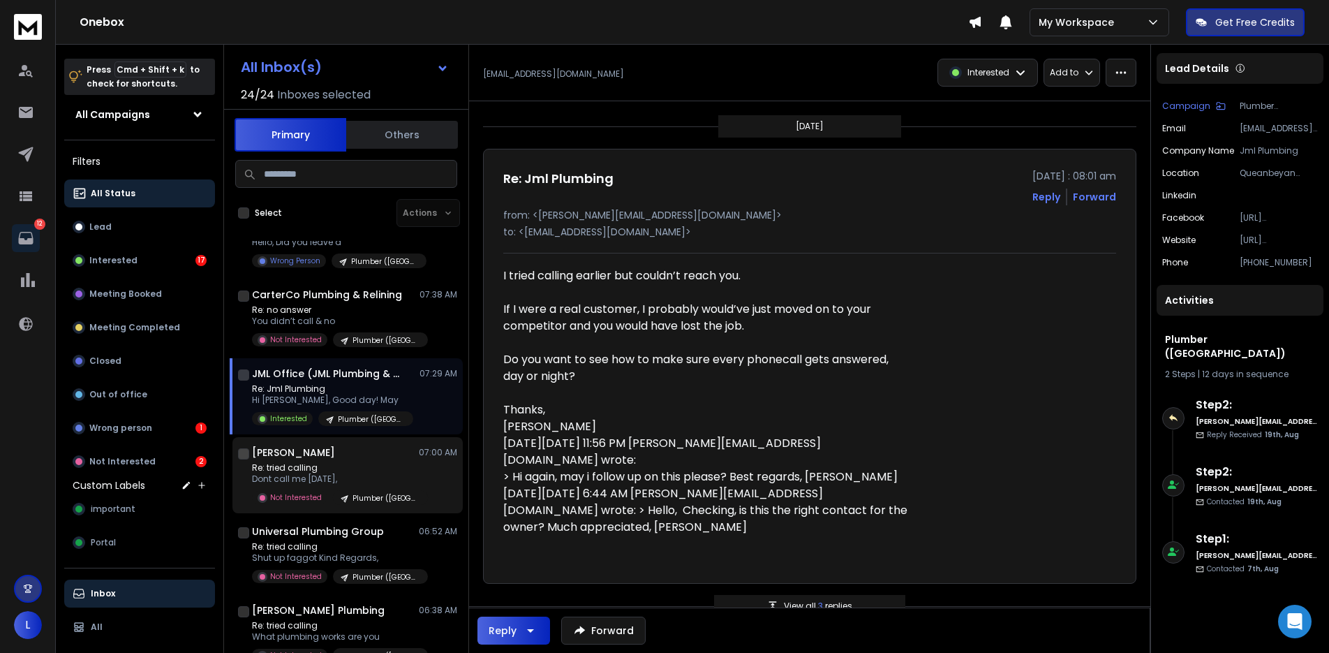
scroll to position [2281, 0]
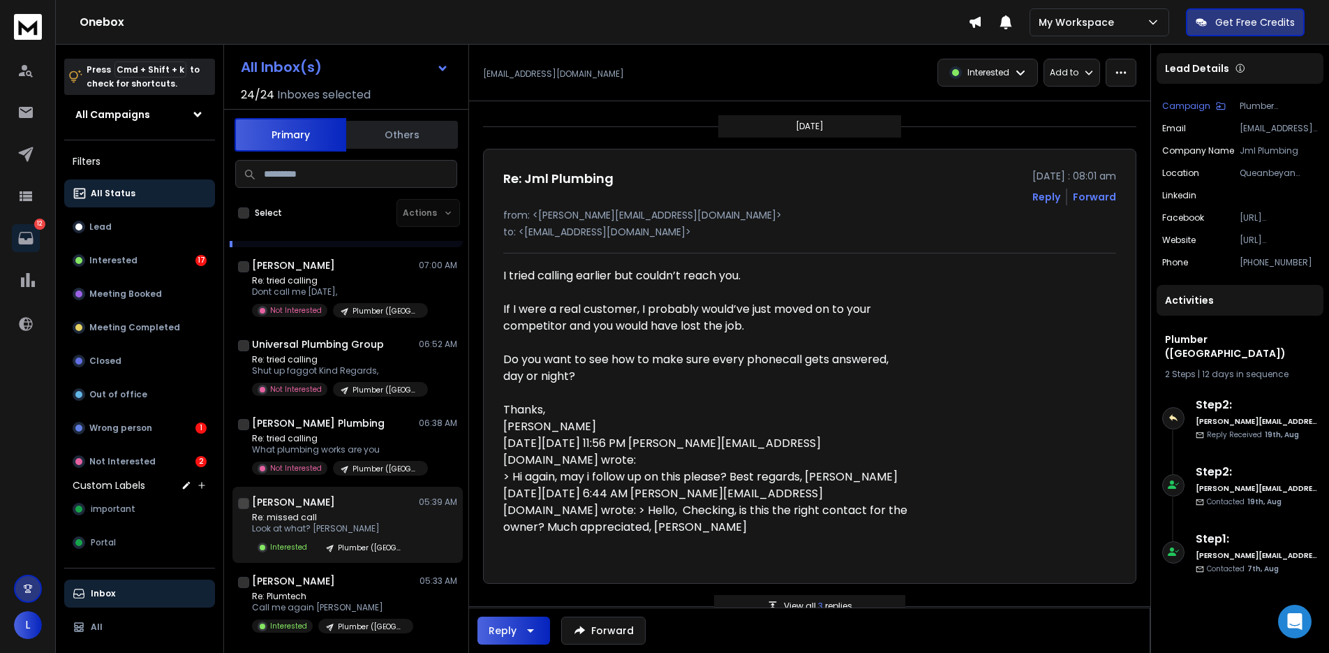
click at [404, 499] on div "Paige Webster 05:39 AM" at bounding box center [354, 502] width 205 height 14
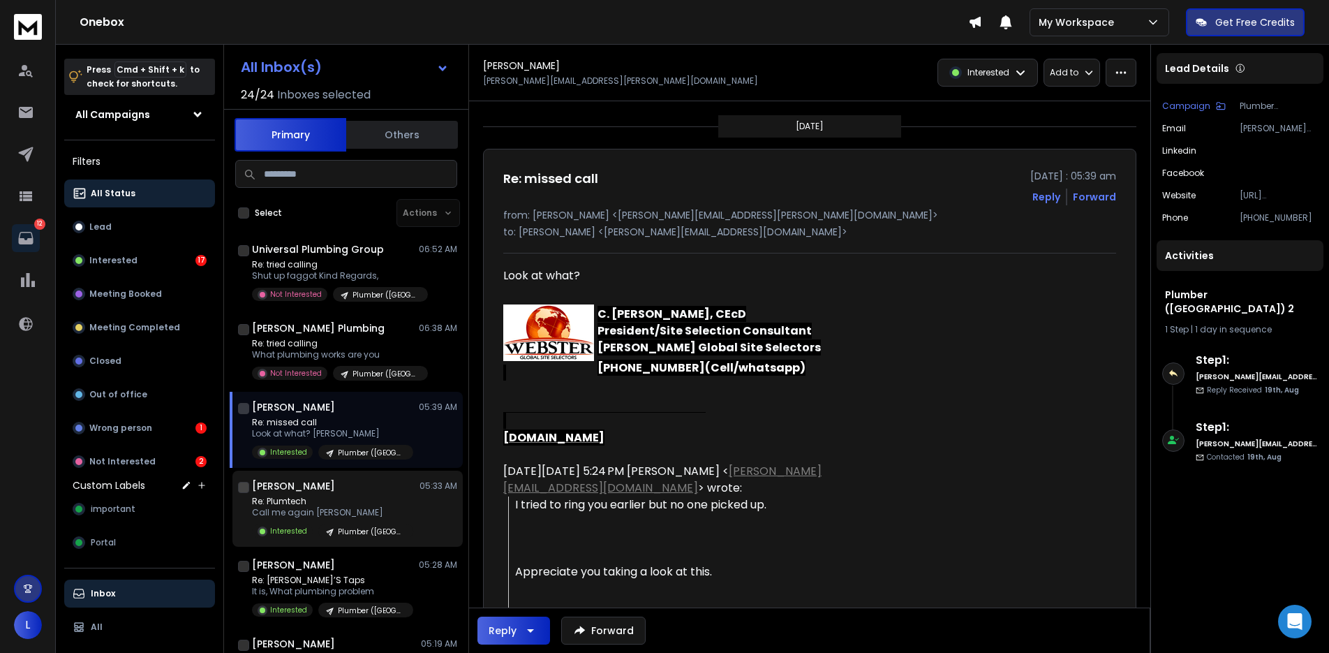
scroll to position [2390, 0]
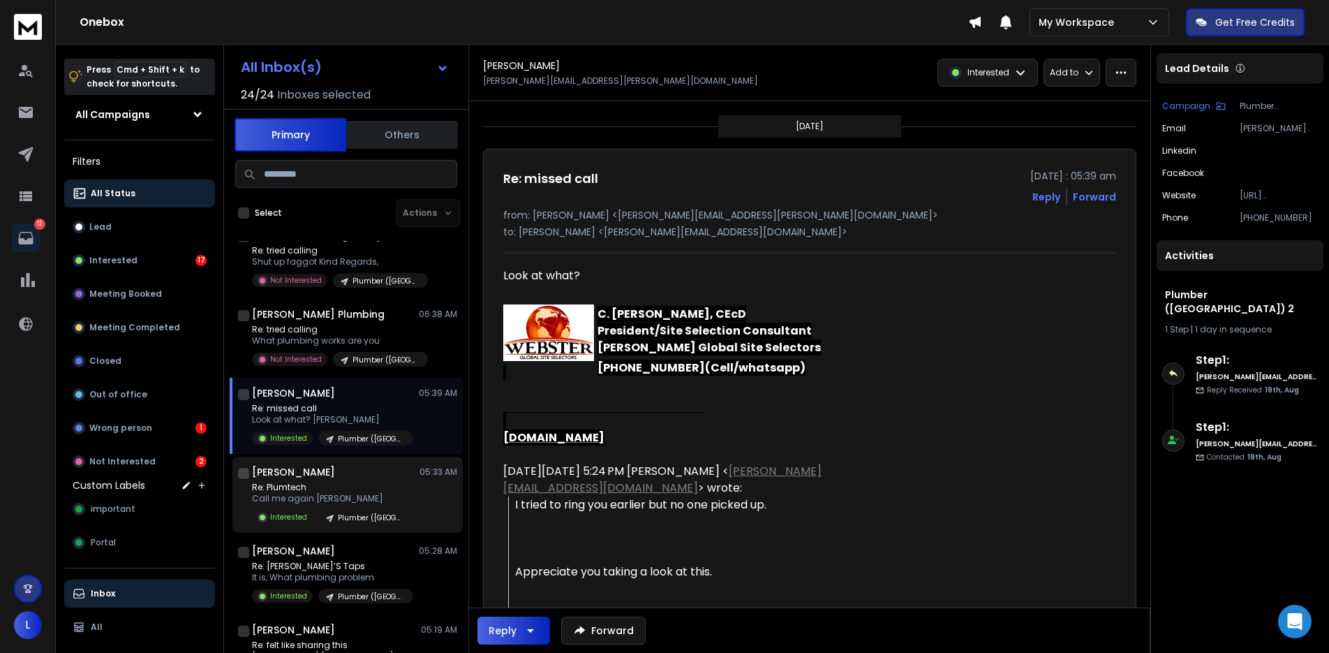
click at [380, 475] on div "Patrick 05:33 AM" at bounding box center [354, 472] width 205 height 14
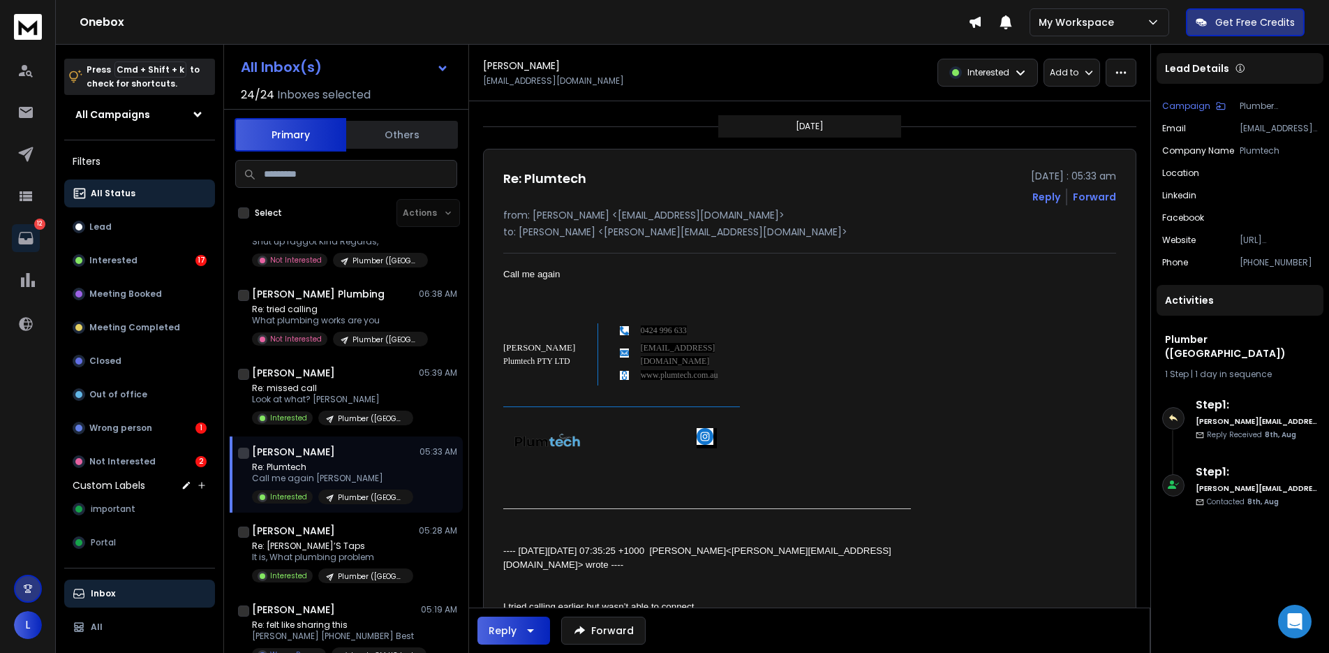
scroll to position [2454, 0]
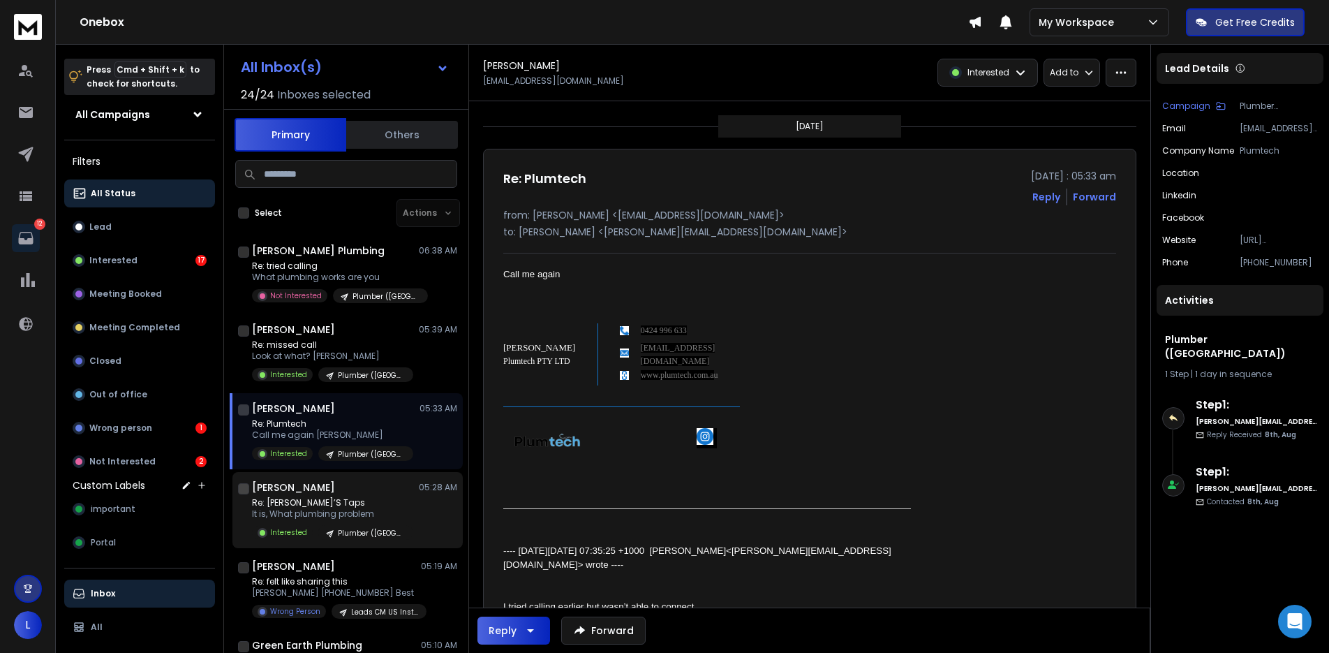
click at [406, 501] on div "Re: Matt’S Taps It is, What plumbing problem Interested Plumber (NSW)" at bounding box center [354, 518] width 205 height 43
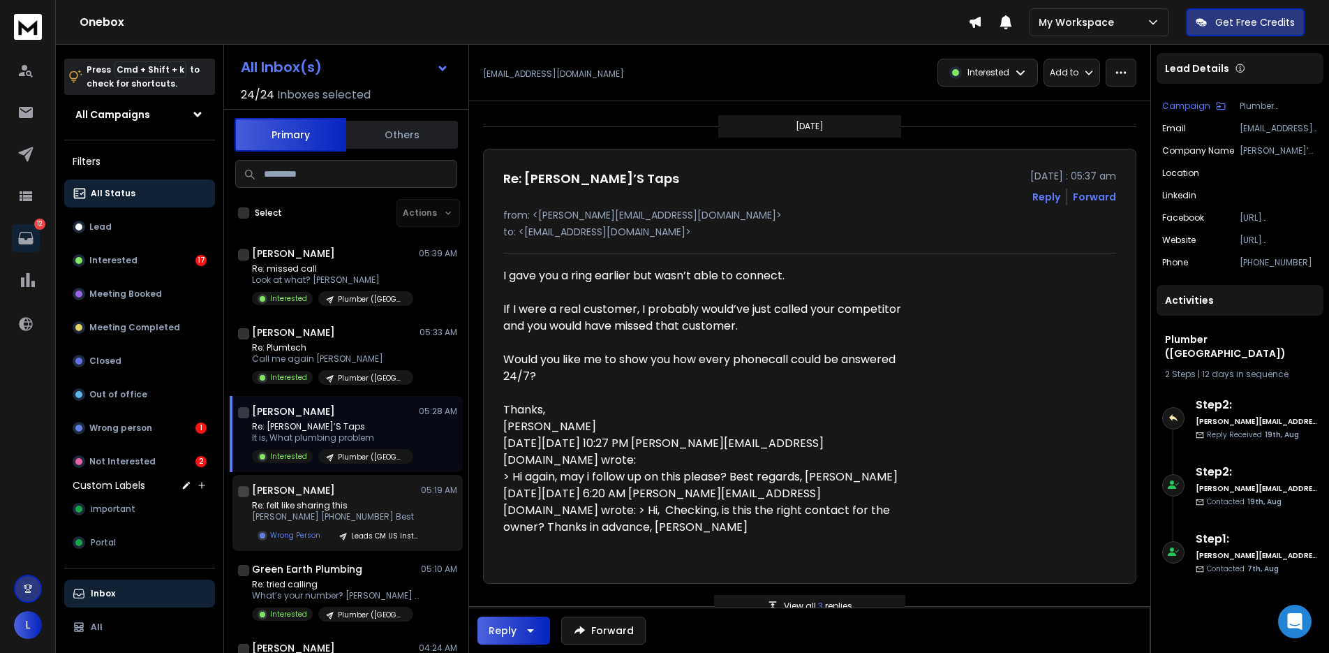
click at [419, 521] on p "Eddie Mateus 347 8765606 Best" at bounding box center [336, 516] width 168 height 11
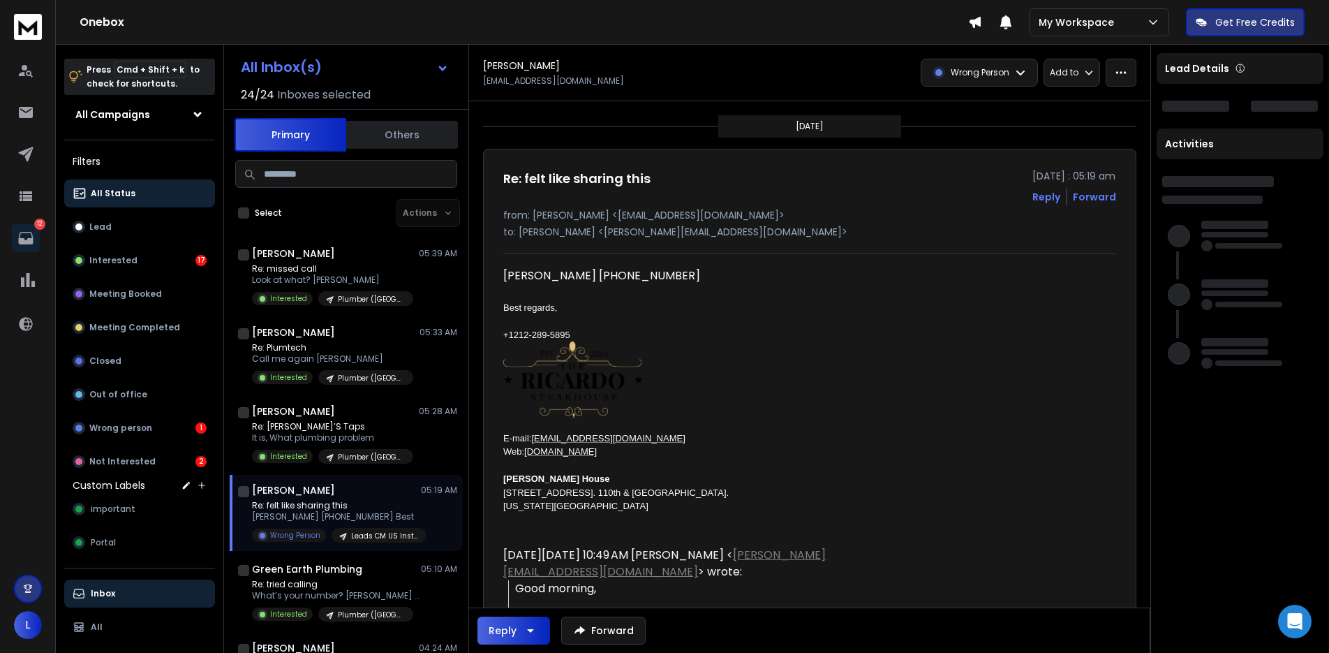
scroll to position [2550, 0]
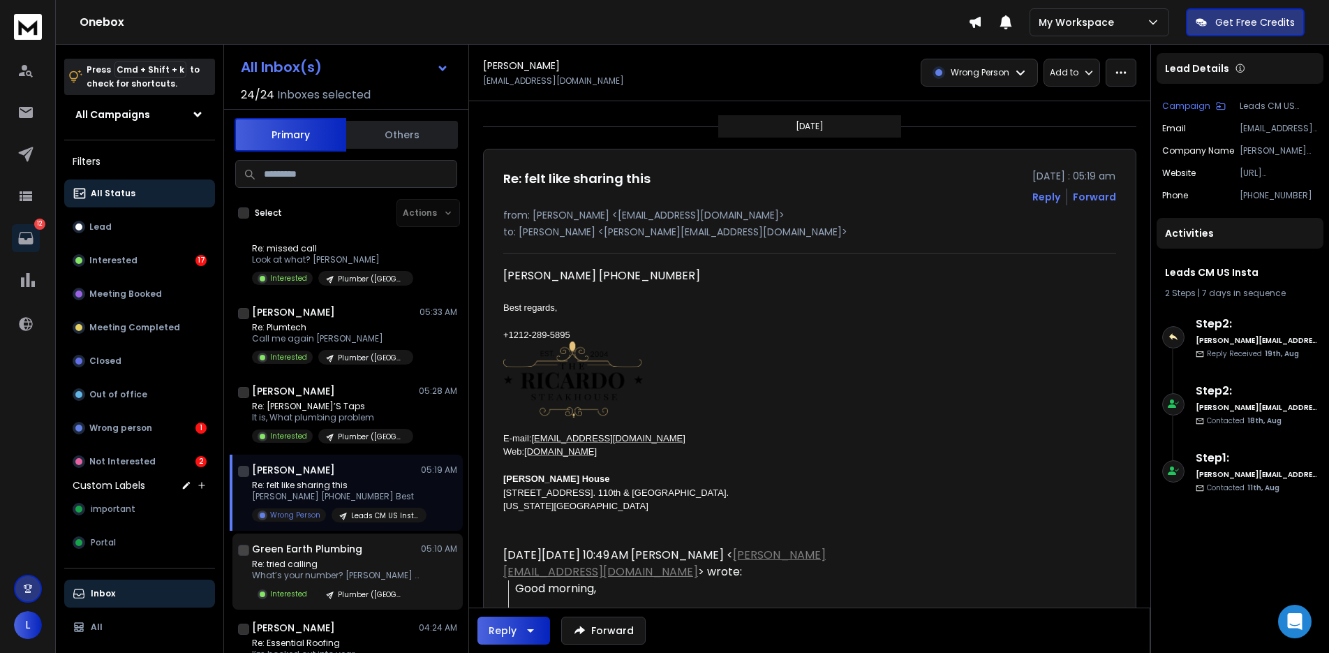
click at [438, 549] on p "05:10 AM" at bounding box center [439, 548] width 36 height 11
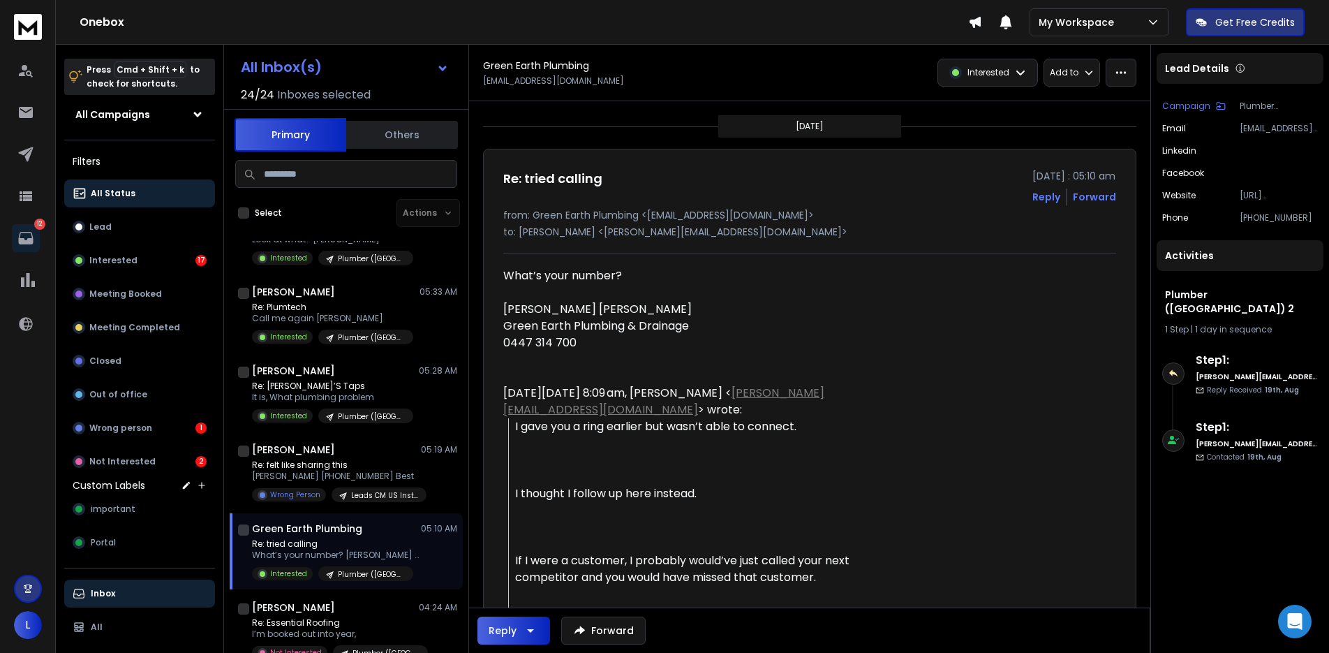
scroll to position [2604, 0]
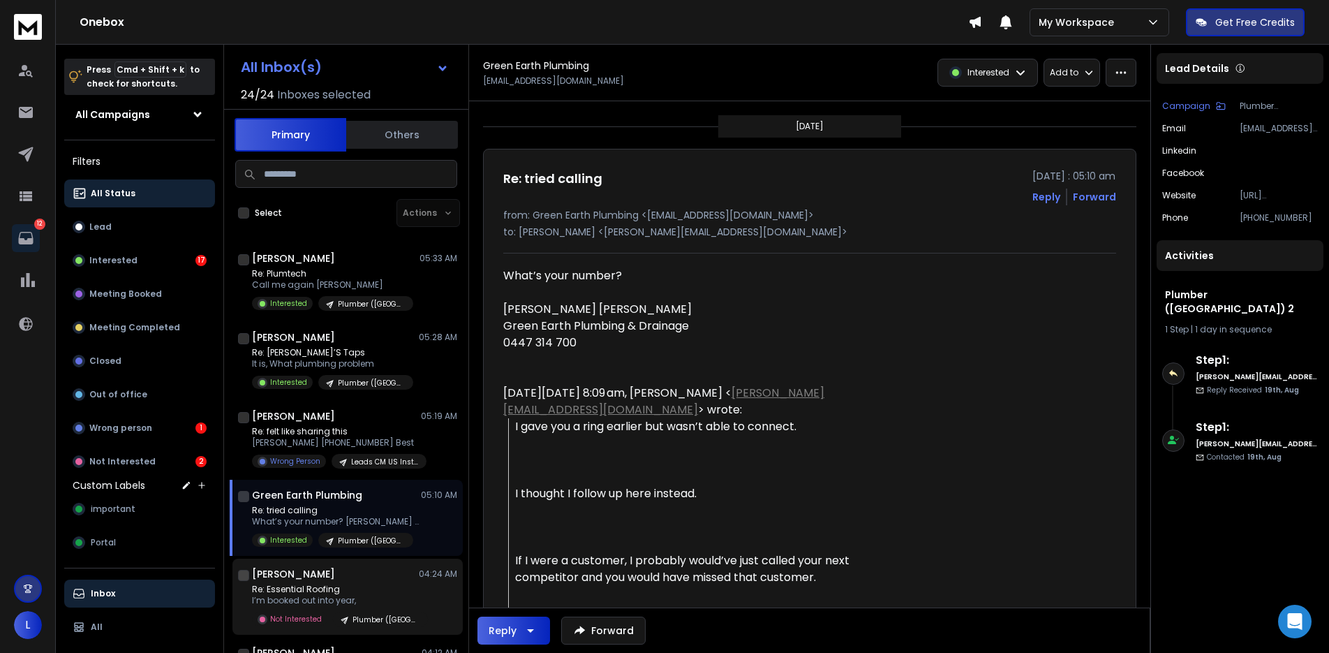
click at [436, 584] on div "Re: Essential Roofing I’m booked out into year, Not Interested Plumber (NSW)" at bounding box center [354, 605] width 205 height 43
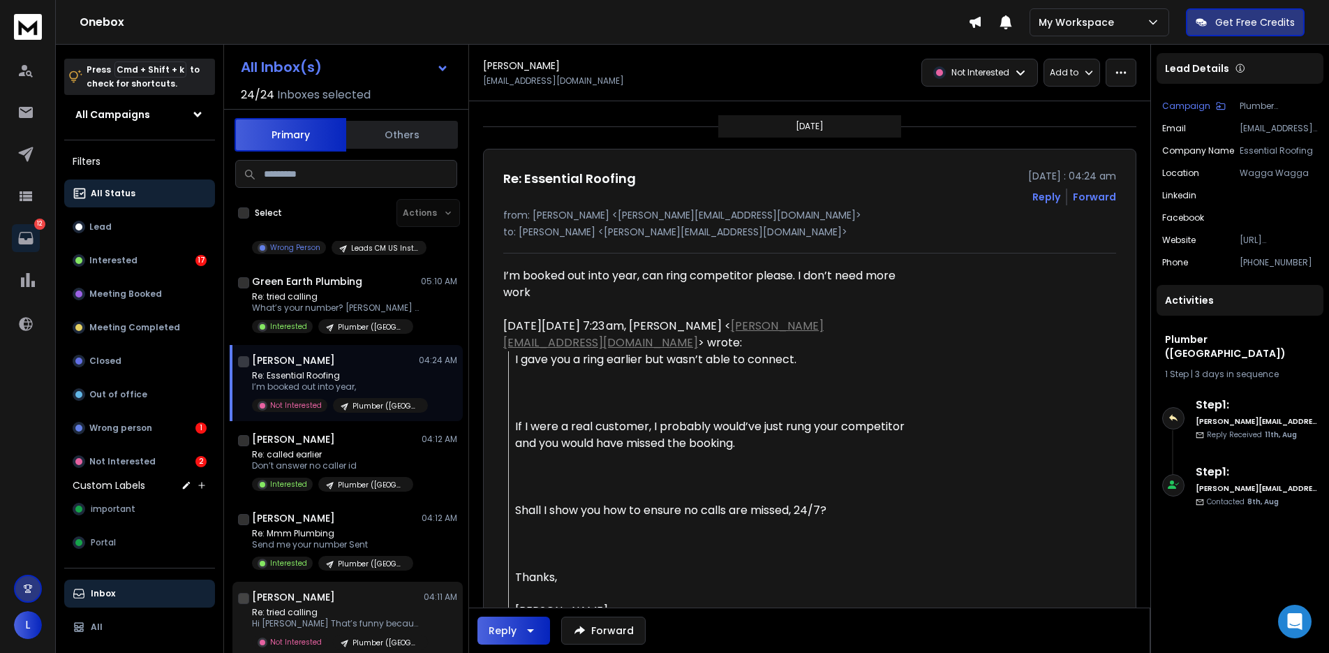
scroll to position [2911, 0]
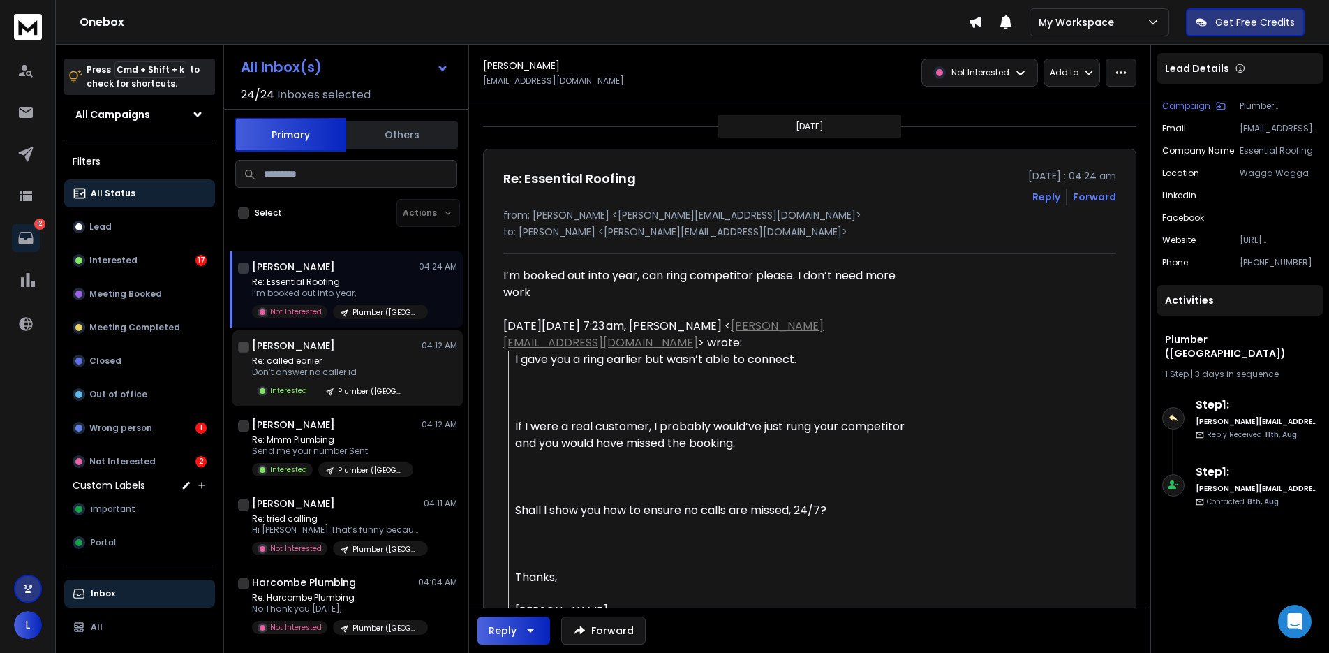
click at [424, 357] on div "Re: called earlier Don’t answer no caller id Interested Plumber (NSW) 2" at bounding box center [354, 376] width 205 height 43
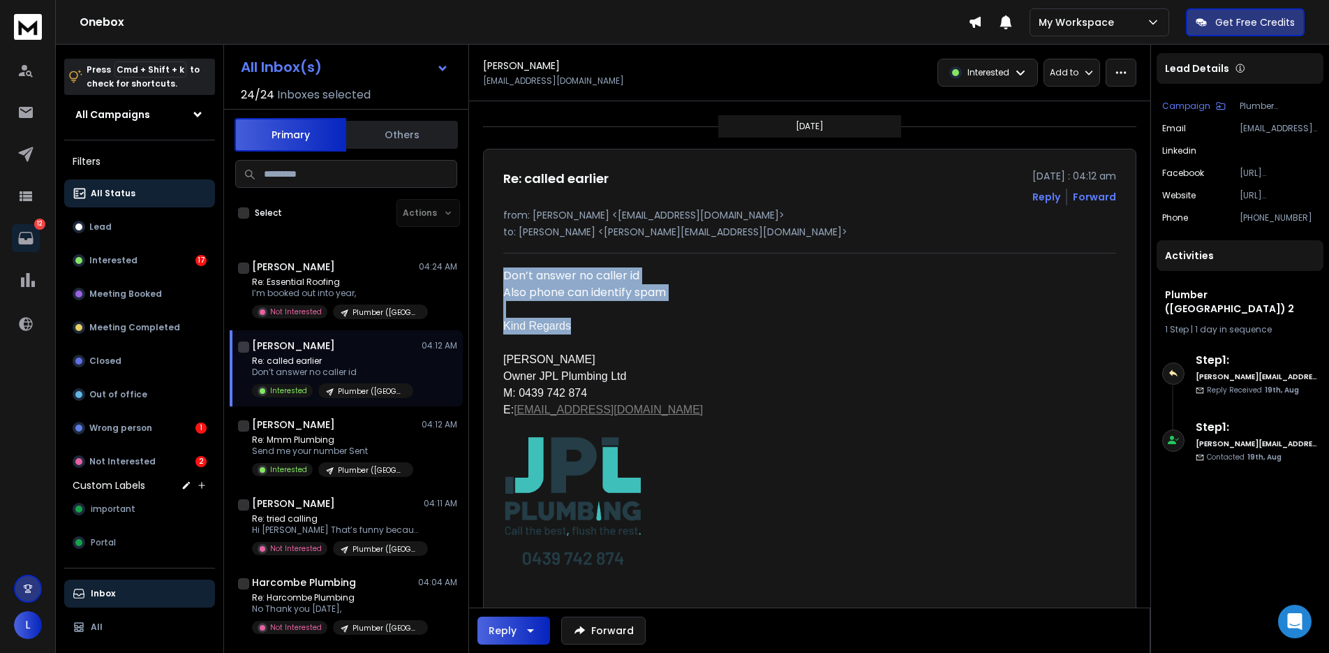
drag, startPoint x: 591, startPoint y: 329, endPoint x: 502, endPoint y: 272, distance: 106.1
click at [502, 272] on div "Re: called earlier 19 August 2025 : 04:12 am Reply Forward from: Jamie Leitch <…" at bounding box center [809, 616] width 653 height 934
drag, startPoint x: 584, startPoint y: 364, endPoint x: 472, endPoint y: 262, distance: 151.7
click at [472, 262] on div "Today Re: called earlier 19 August 2025 : 04:12 am Reply Forward from: Jamie Le…" at bounding box center [809, 599] width 681 height 968
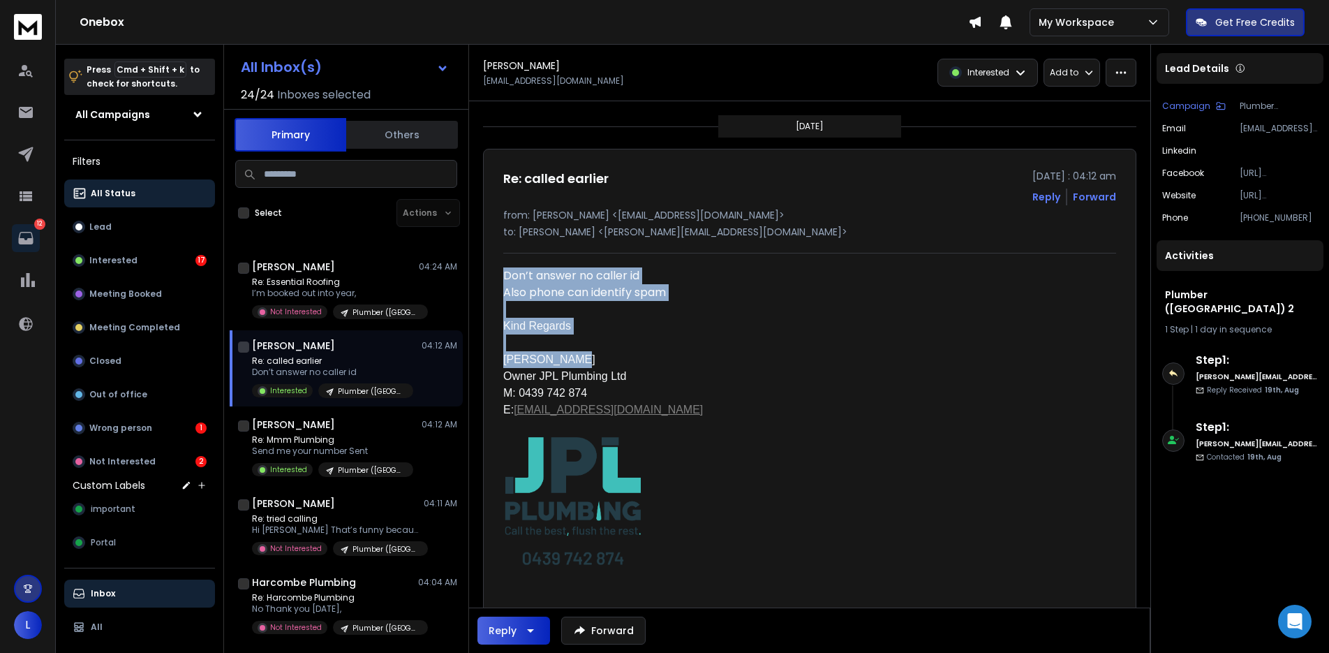
copy div "Don’t answer no caller id Also phone can identify spam Kind Regards Jamie Leitch"
click at [385, 457] on div "Re: Mmm Plumbing Send me your number Sent Interested Plumber (NSW)" at bounding box center [332, 455] width 161 height 43
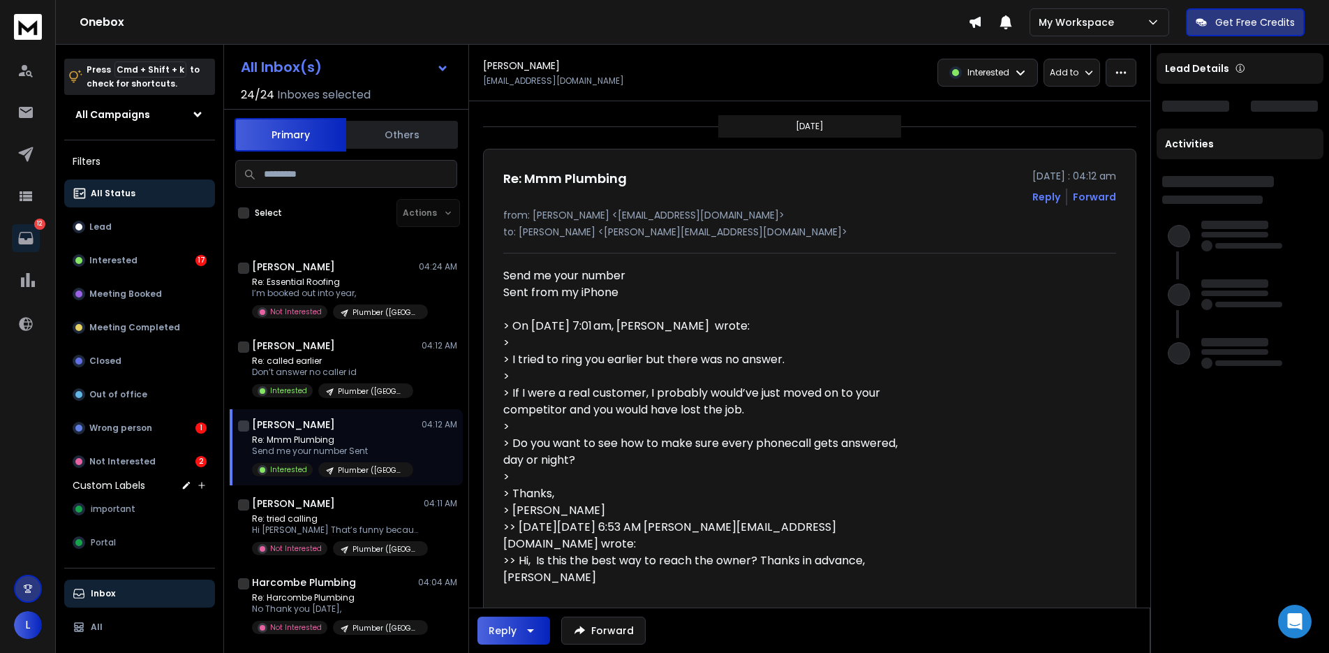
drag, startPoint x: 1317, startPoint y: 309, endPoint x: 385, endPoint y: 457, distance: 943.5
click at [385, 457] on div "Re: Mmm Plumbing Send me your number Sent Interested Plumber (NSW)" at bounding box center [332, 455] width 161 height 43
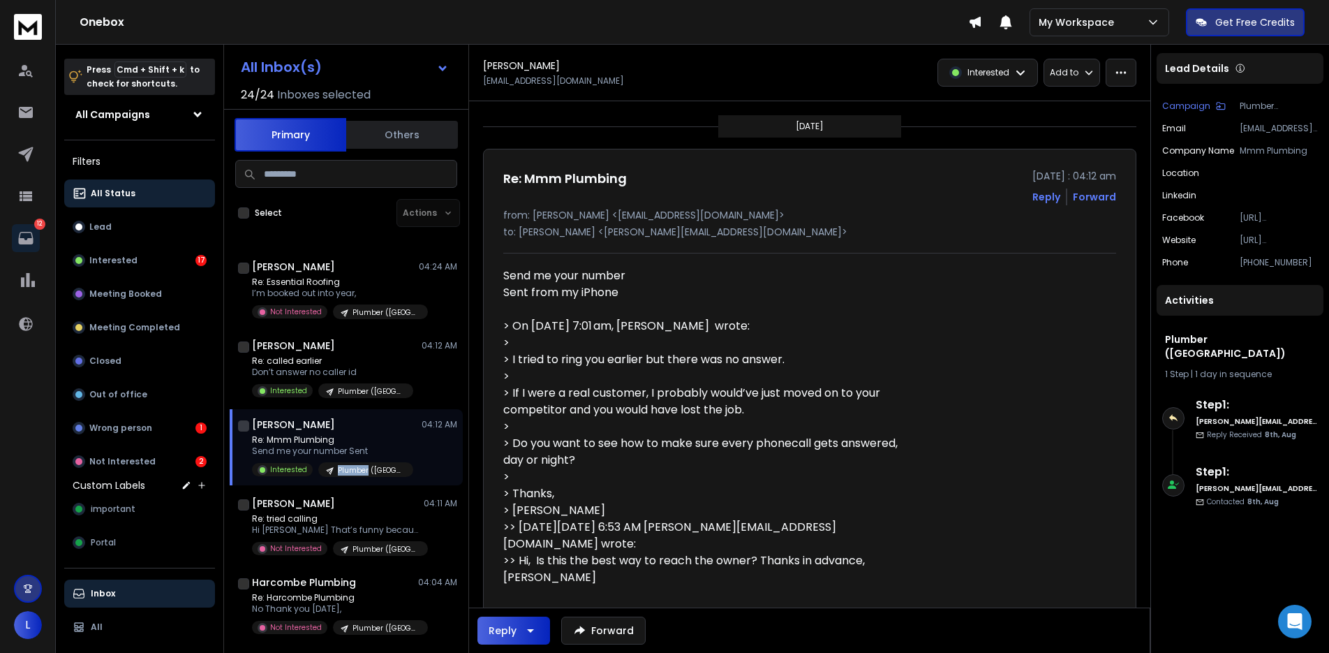
scroll to position [2922, 0]
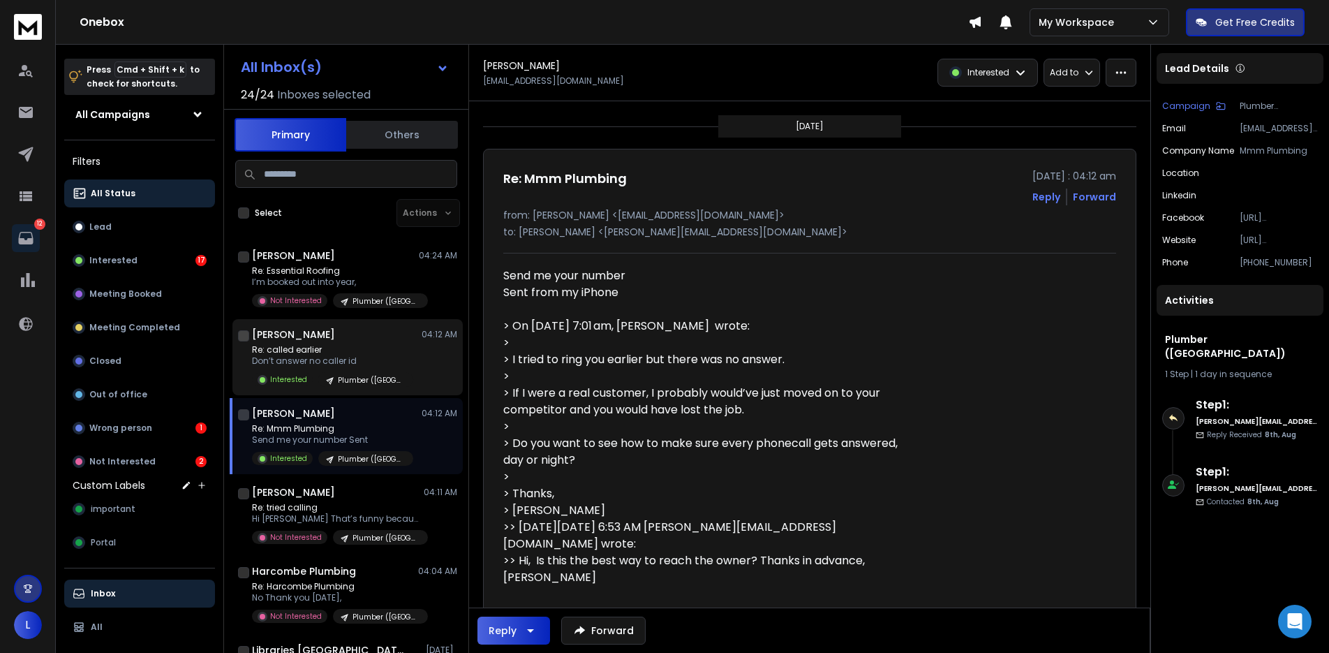
click at [387, 357] on p "Don’t answer no caller id" at bounding box center [332, 360] width 161 height 11
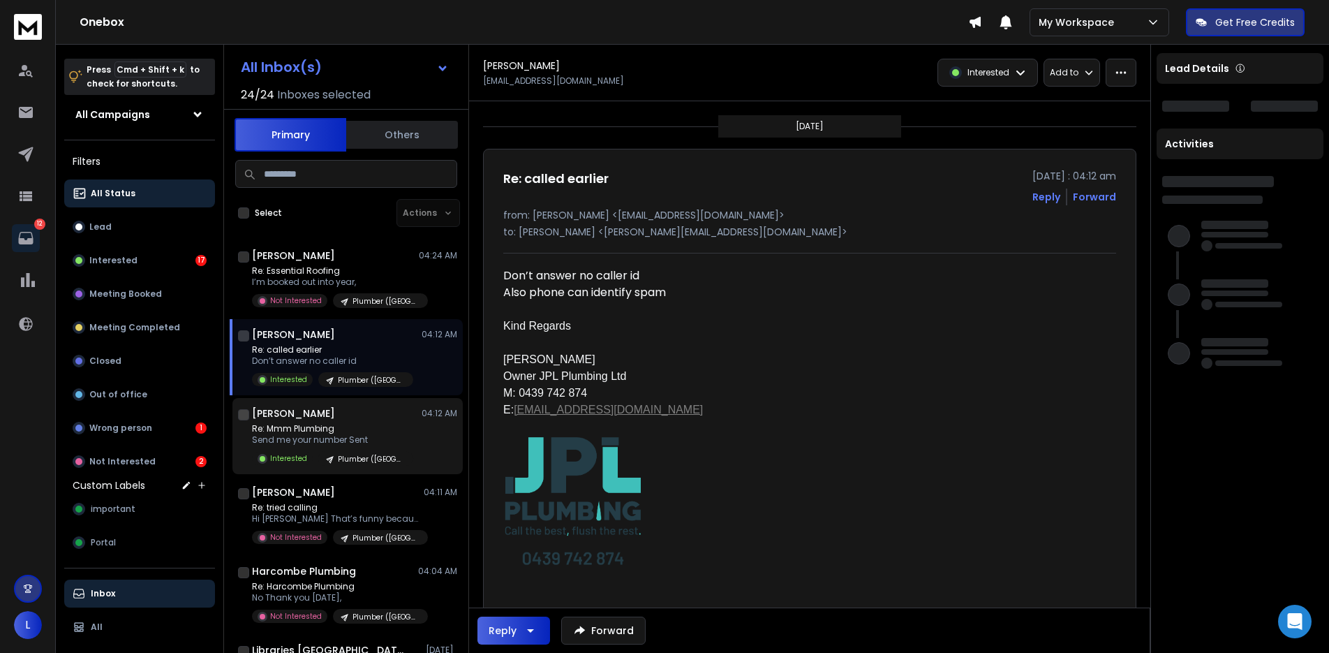
click at [401, 441] on div "Re: Mmm Plumbing Send me your number Sent Interested Plumber (NSW)" at bounding box center [354, 444] width 205 height 43
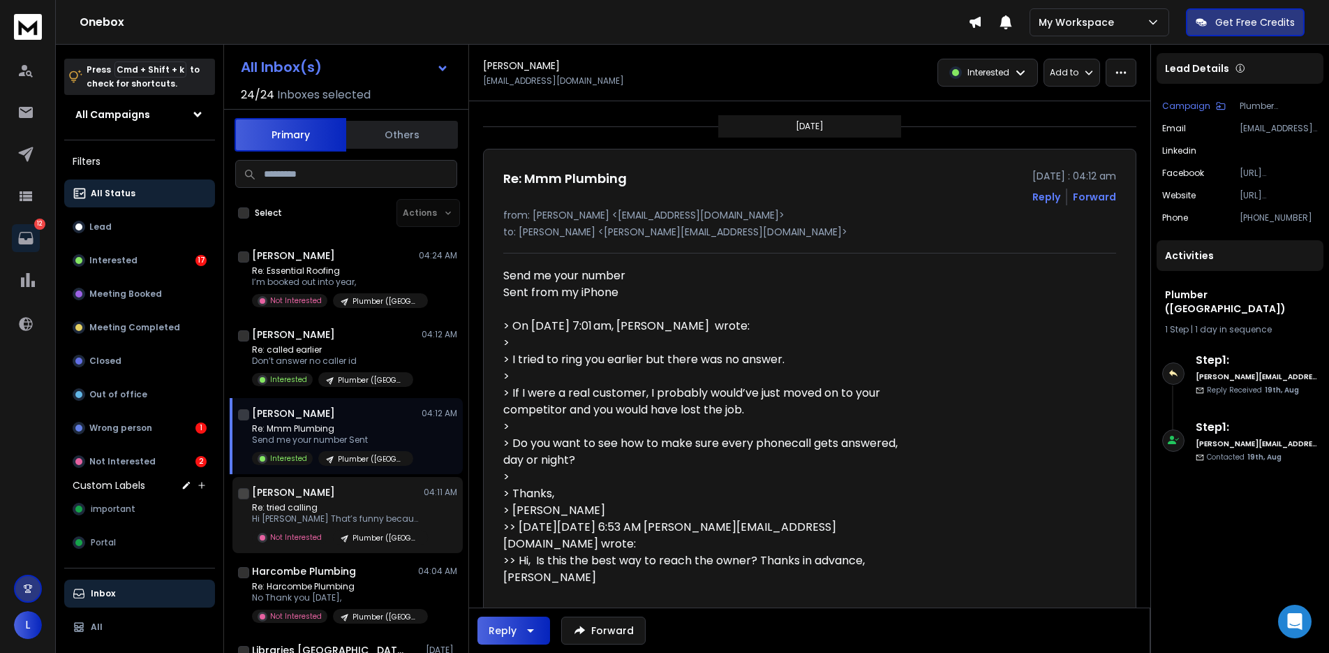
click at [414, 496] on div "Michael Stephenson 04:11 AM" at bounding box center [354, 492] width 205 height 14
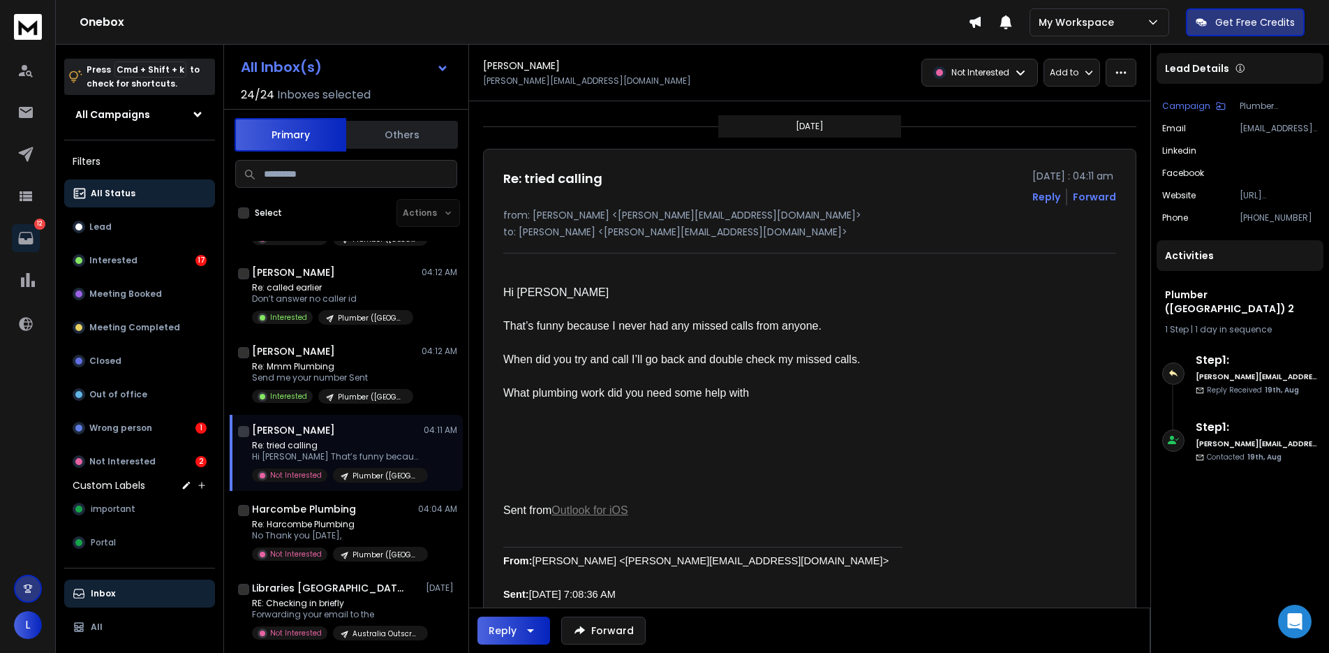
scroll to position [20, 0]
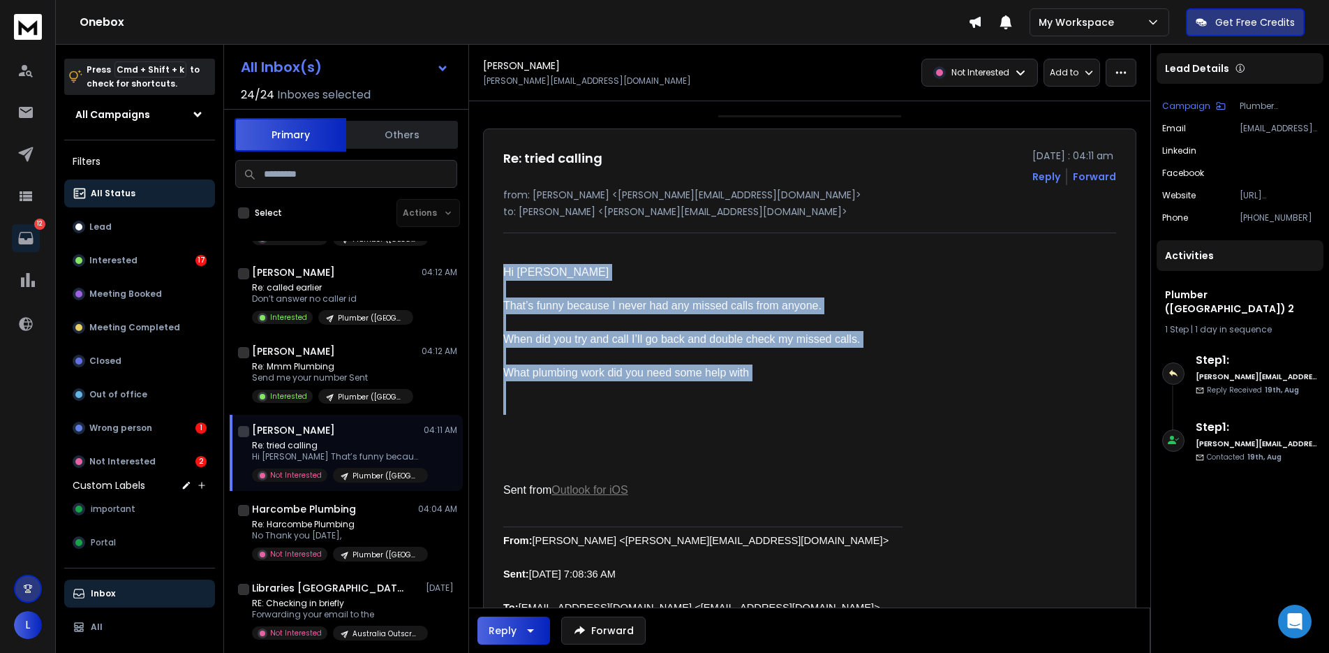
drag, startPoint x: 581, startPoint y: 496, endPoint x: 484, endPoint y: 272, distance: 244.8
click at [484, 272] on div "Re: tried calling 19 August 2025 : 04:11 am Reply Forward from: Michael Stephen…" at bounding box center [809, 602] width 653 height 949
copy div "Hi lutz That’s funny because I never had any missed calls from anyone. When did…"
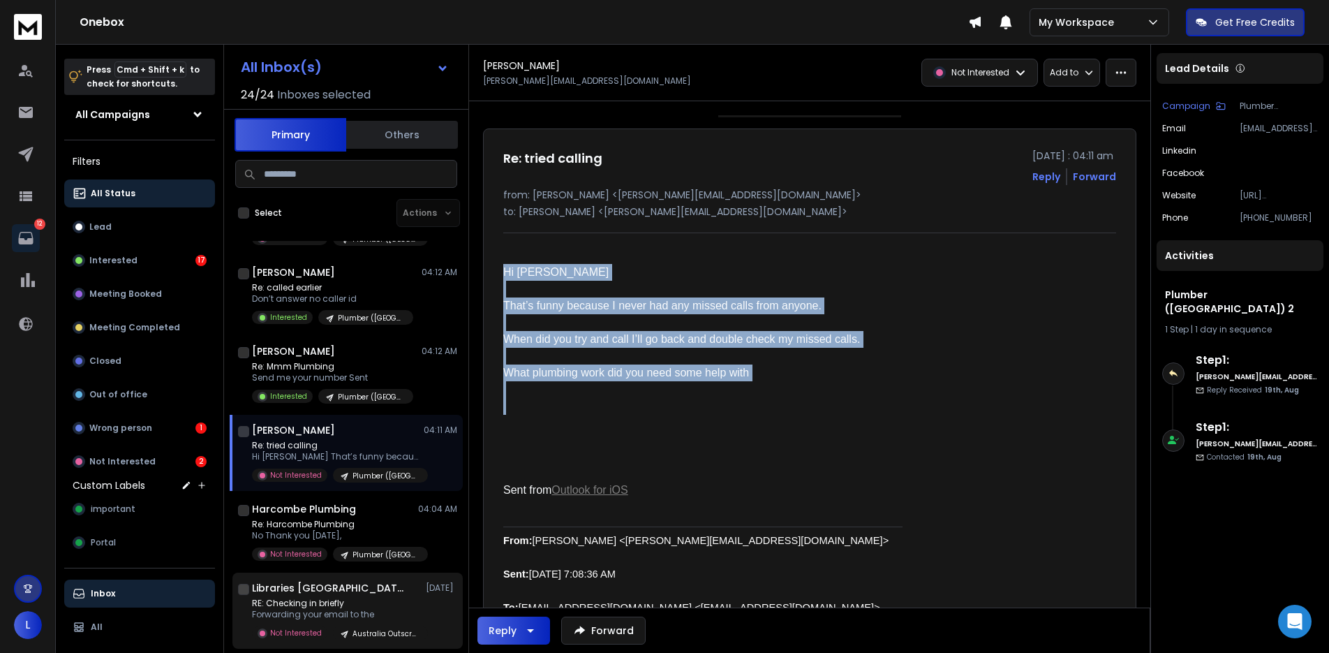
scroll to position [3210, 0]
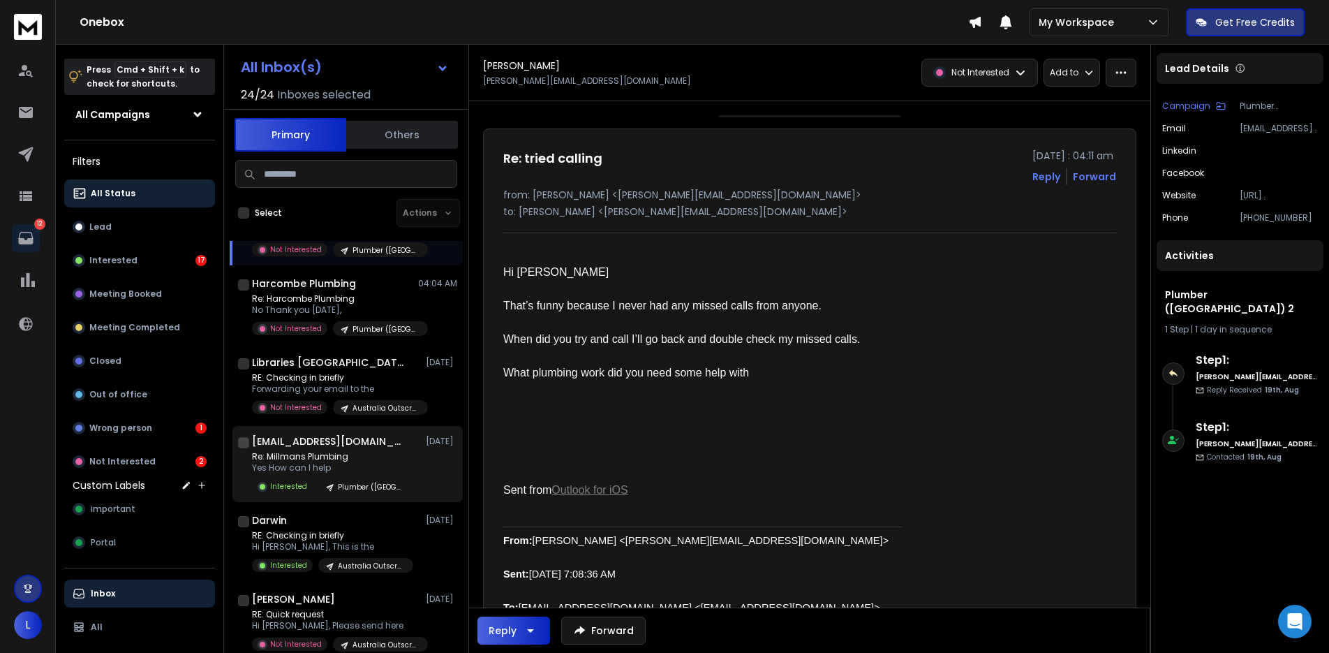
click at [400, 442] on div "hello@millmansplumbing.au 18 Aug" at bounding box center [354, 441] width 205 height 14
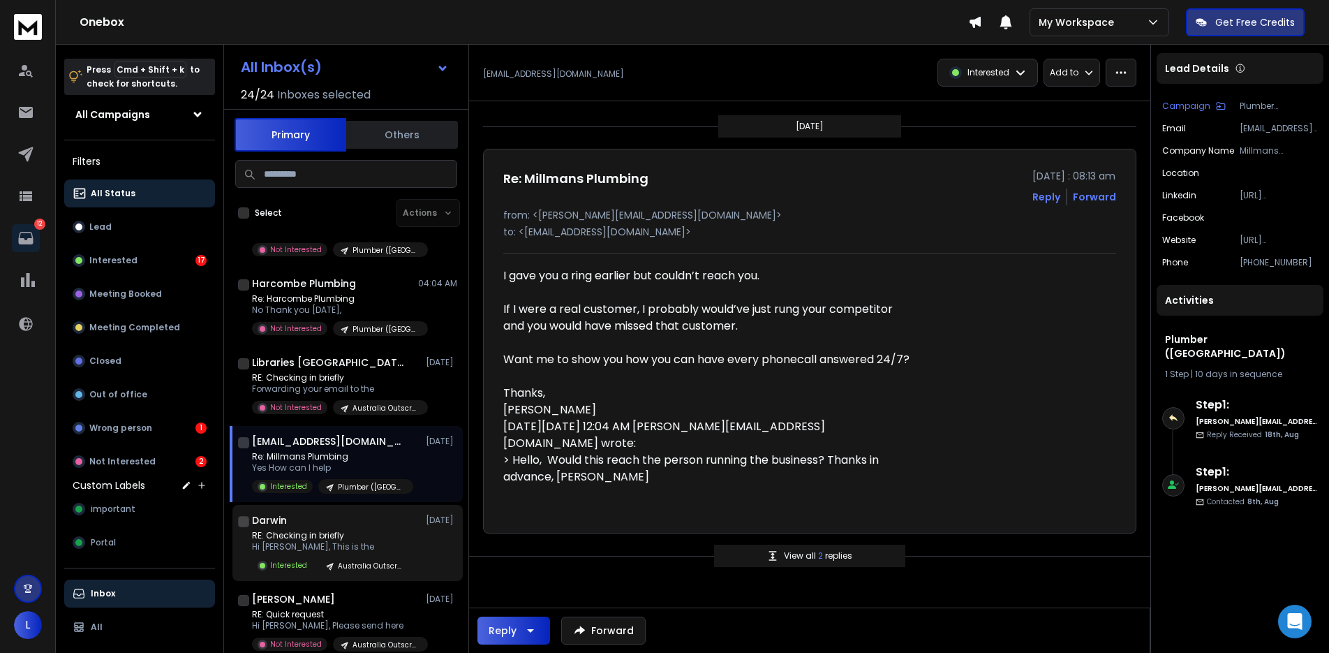
click at [408, 523] on div "Darwin 18 Aug" at bounding box center [354, 520] width 205 height 14
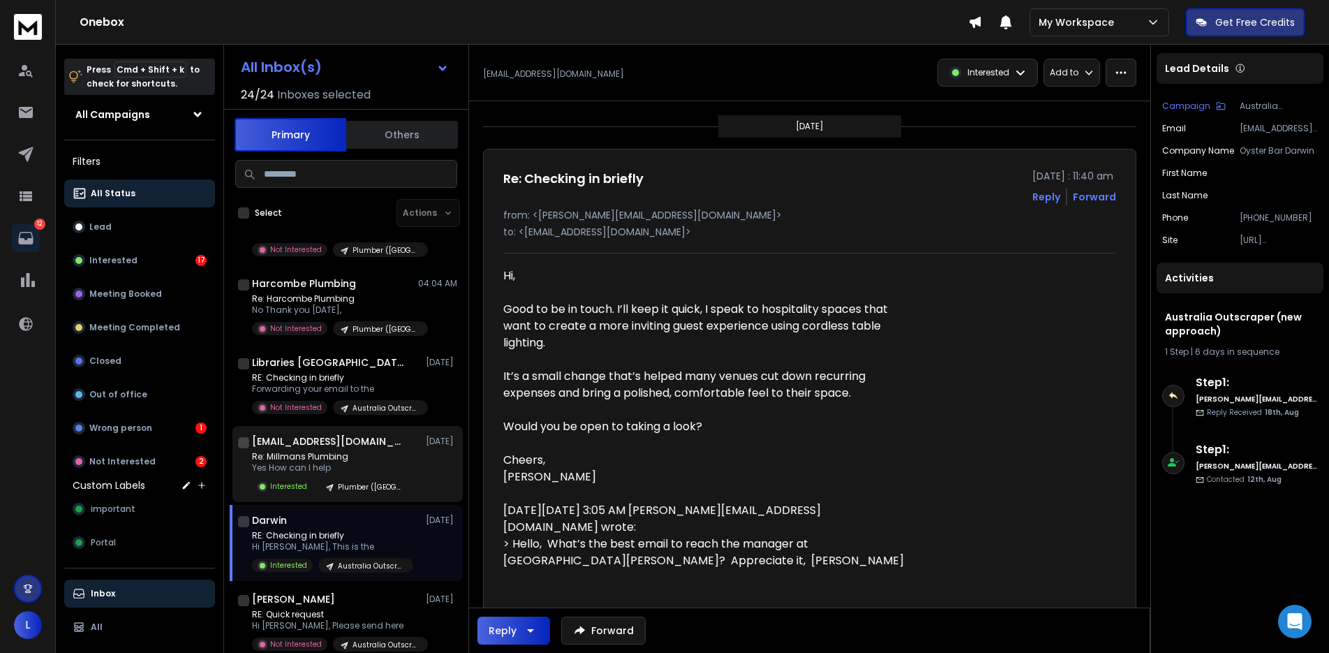
click at [403, 447] on div "hello@millmansplumbing.au 18 Aug" at bounding box center [354, 441] width 205 height 14
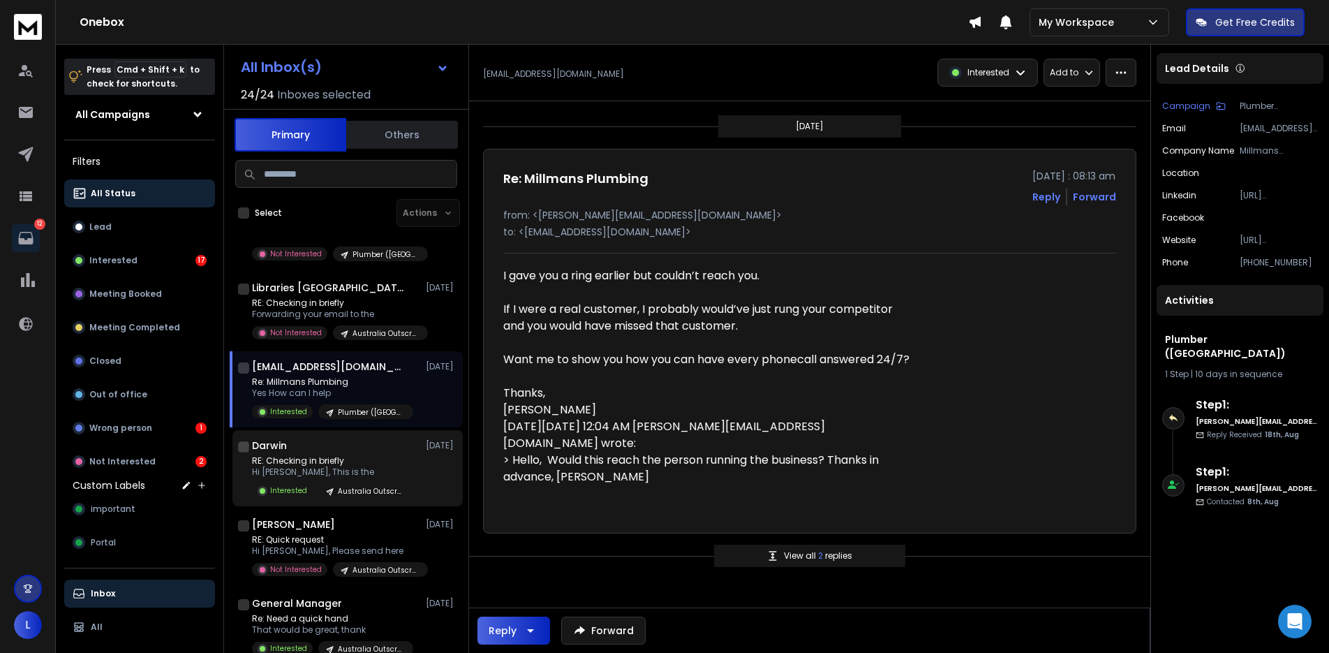
scroll to position [3328, 0]
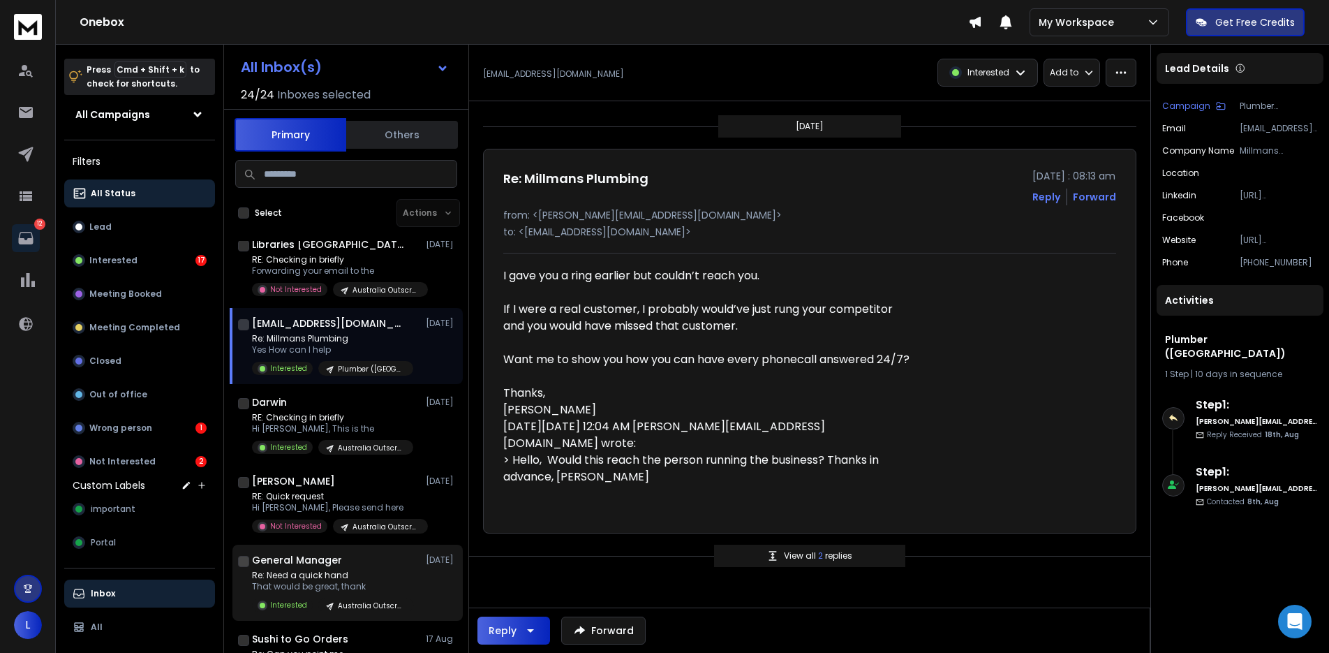
click at [419, 569] on div "General Manager 18 Aug Re: Need a quick hand That would be great, thank Interes…" at bounding box center [354, 582] width 205 height 59
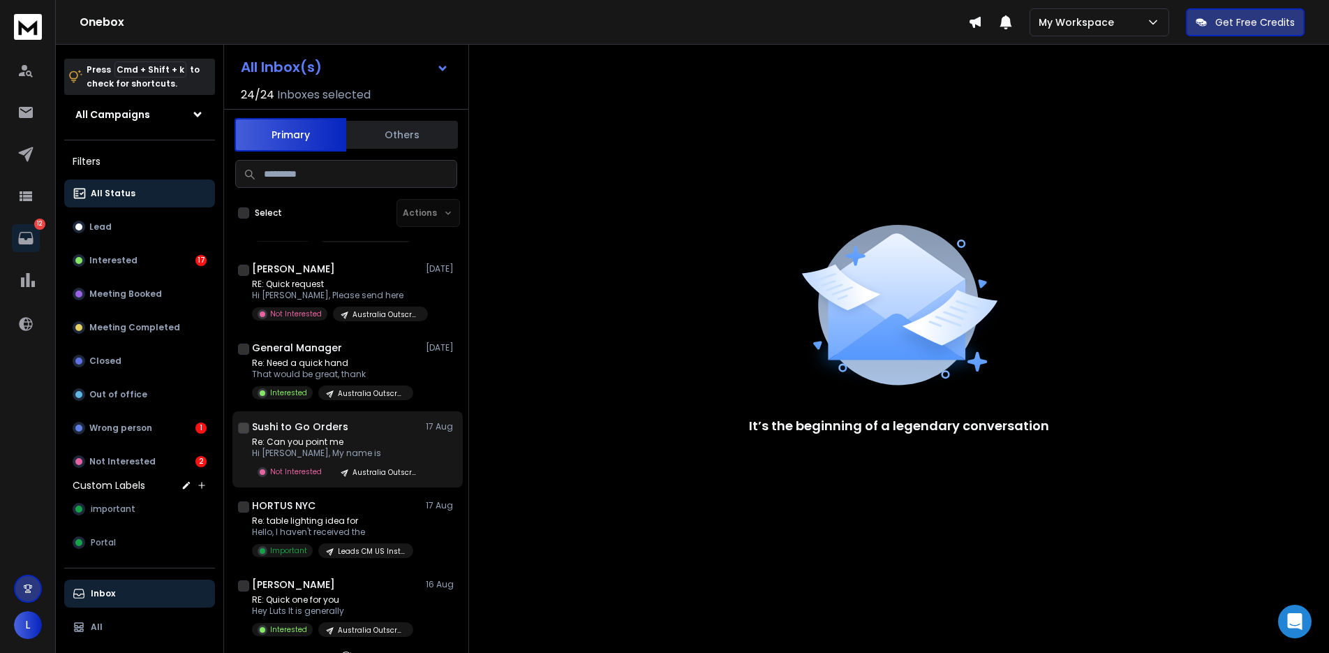
scroll to position [1969, 0]
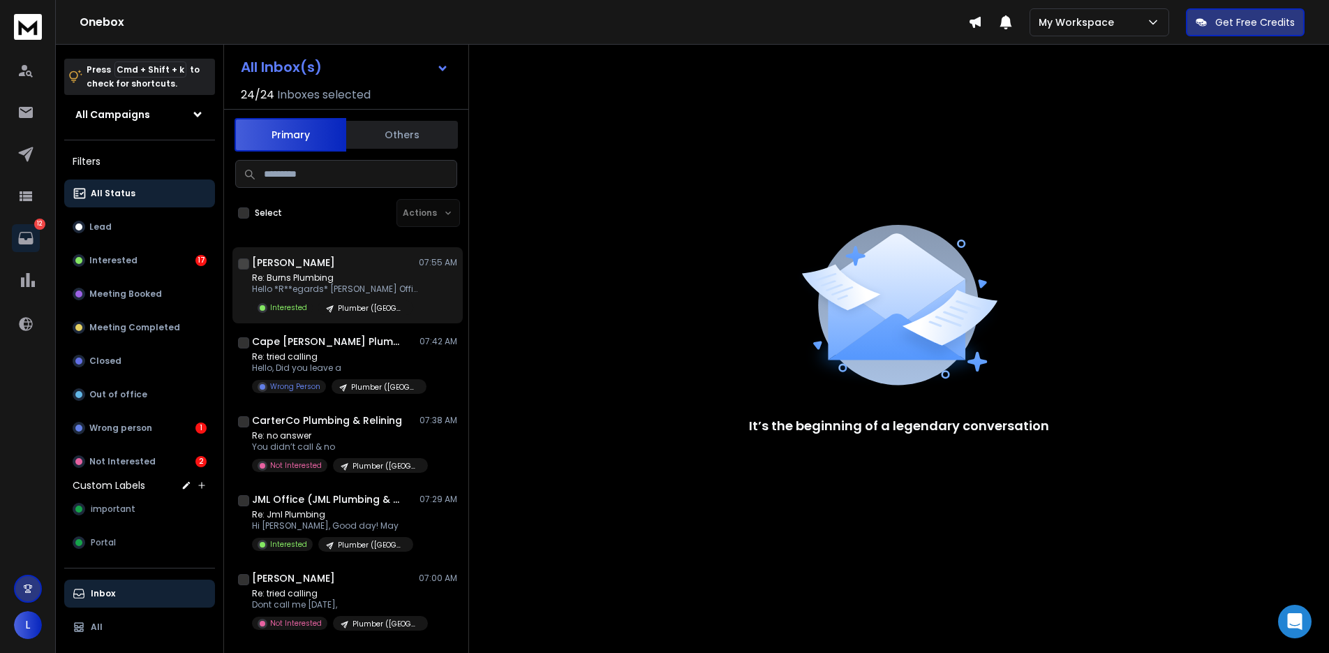
click at [408, 269] on div "Jamieson Burns 07:55 AM" at bounding box center [354, 263] width 205 height 14
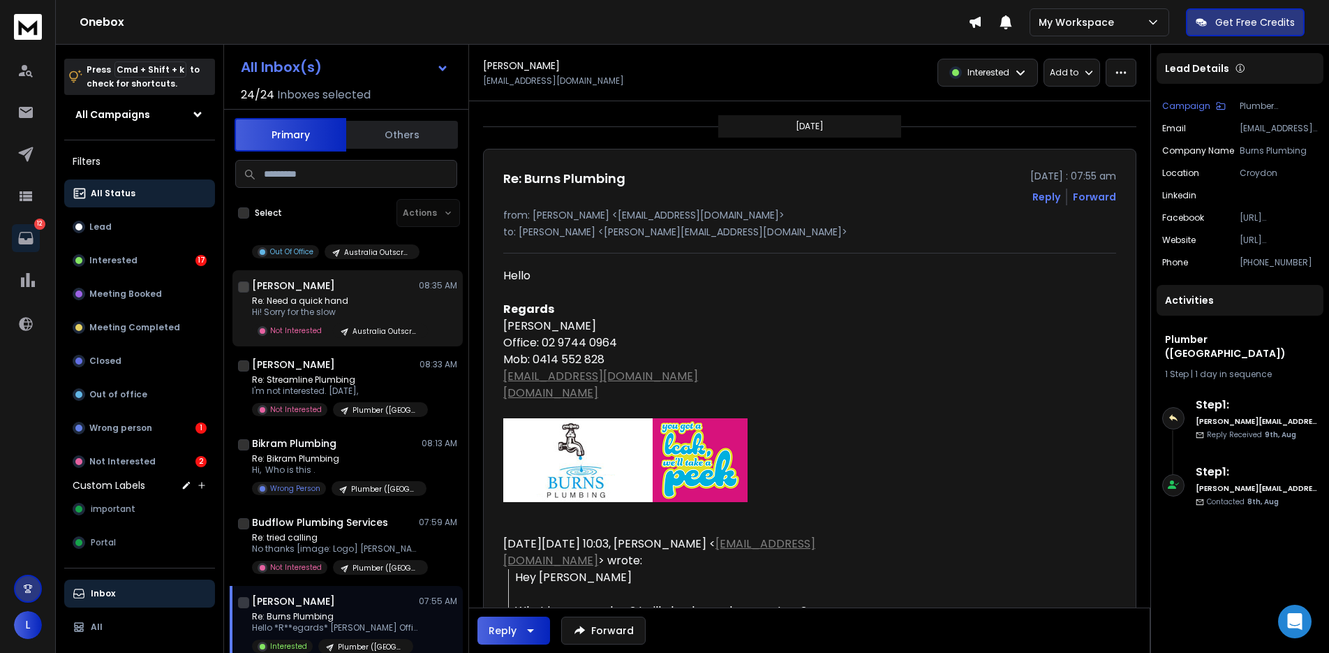
scroll to position [1412, 0]
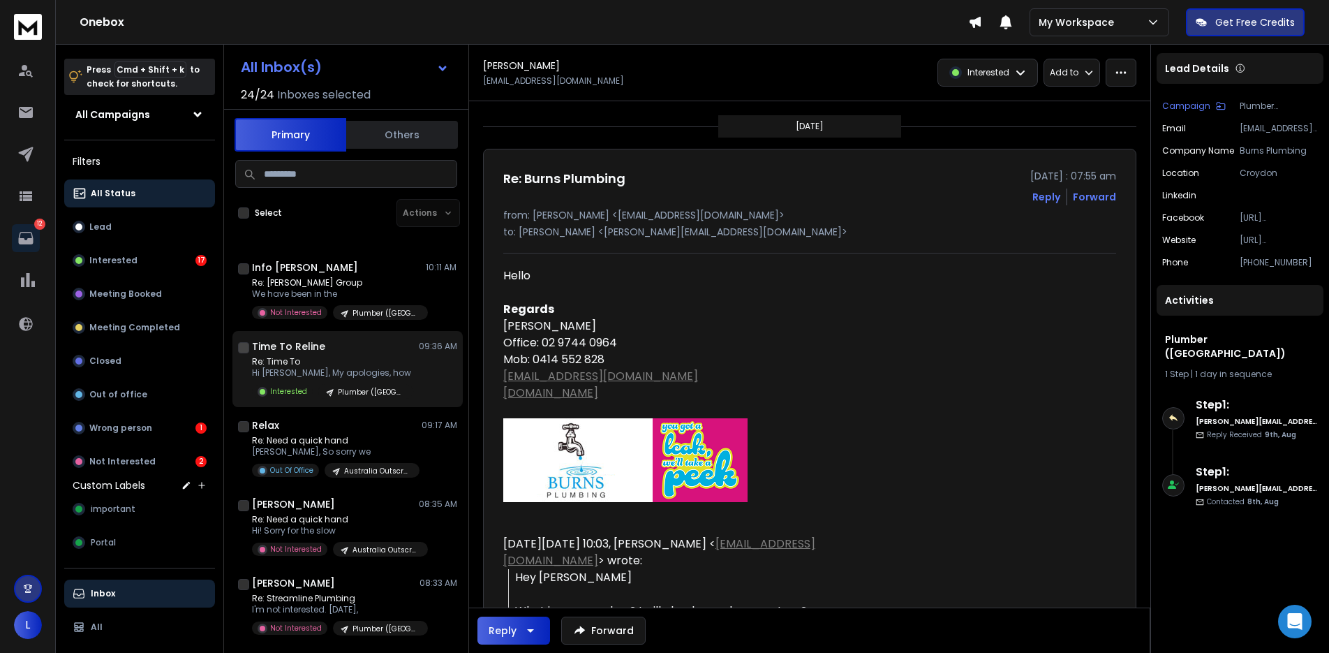
click at [403, 367] on div "Re: Time To Hi lutz, My apologies, how Interested Plumber (NSW)" at bounding box center [354, 377] width 205 height 43
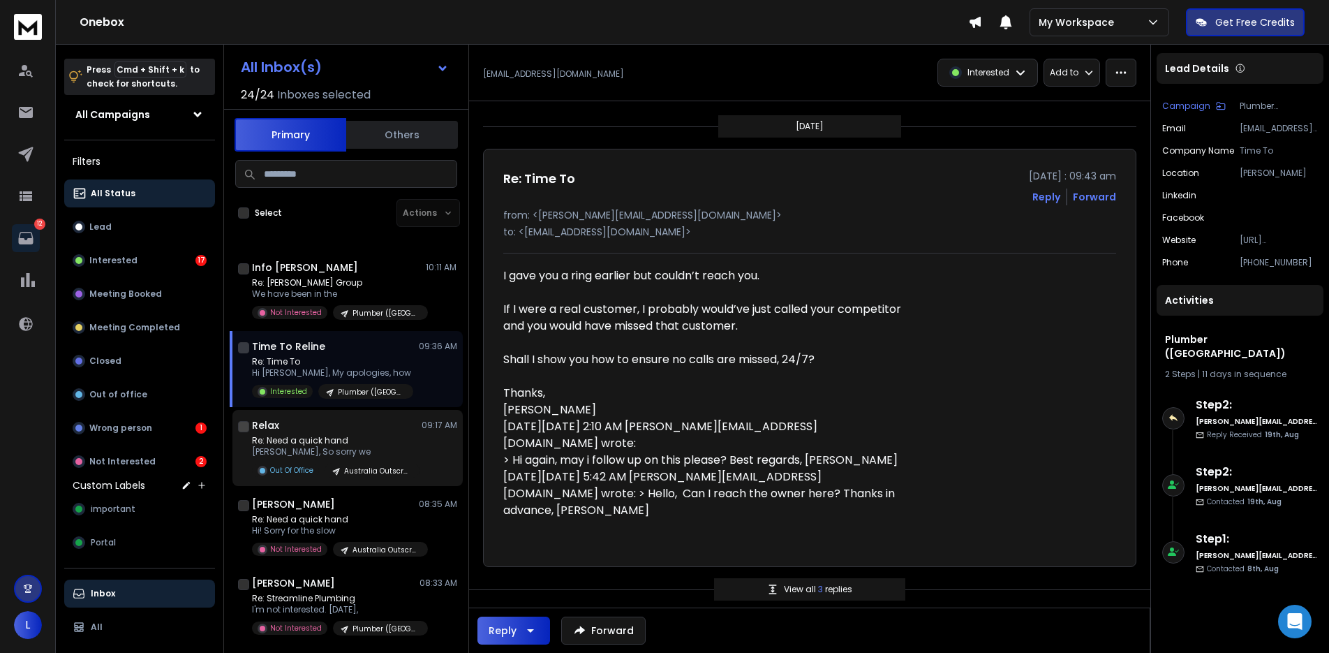
click at [427, 441] on div "Re: Need a quick hand Ciao Lutz, So sorry we Out Of Office Australia Outscraper…" at bounding box center [354, 456] width 205 height 43
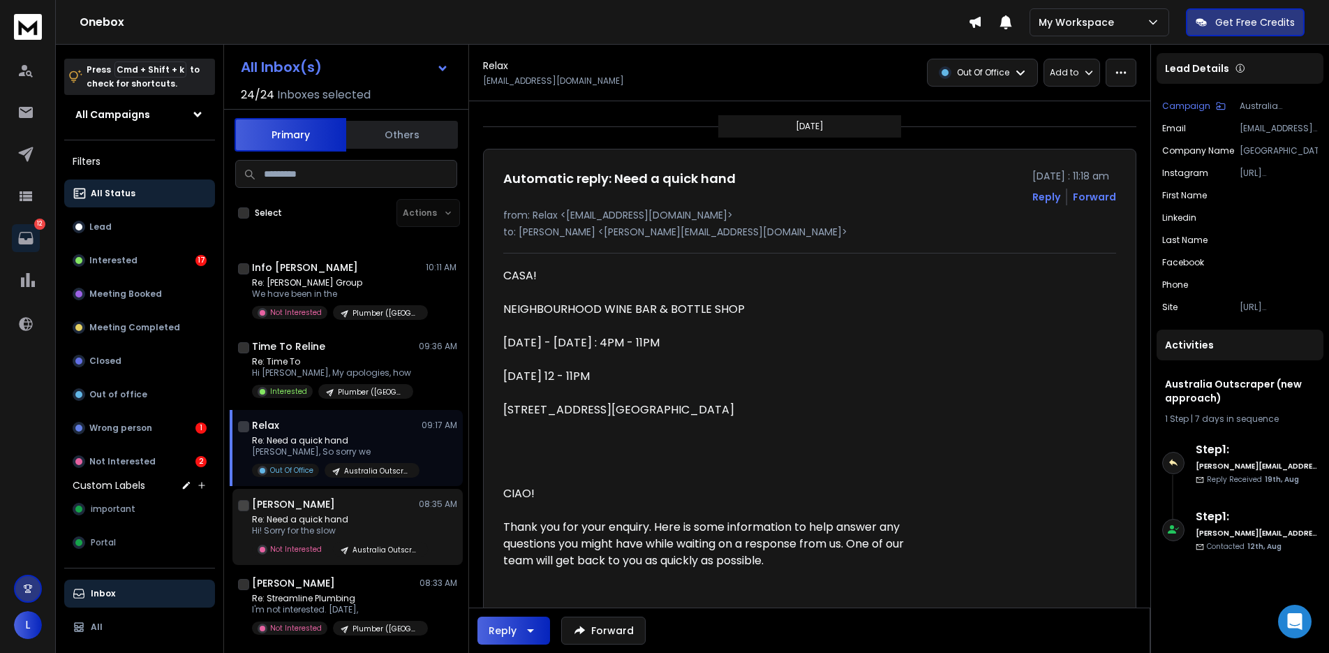
click at [440, 493] on div "Eden Brewery 08:35 AM Re: Need a quick hand Hi! Sorry for the slow Not Interest…" at bounding box center [347, 527] width 230 height 76
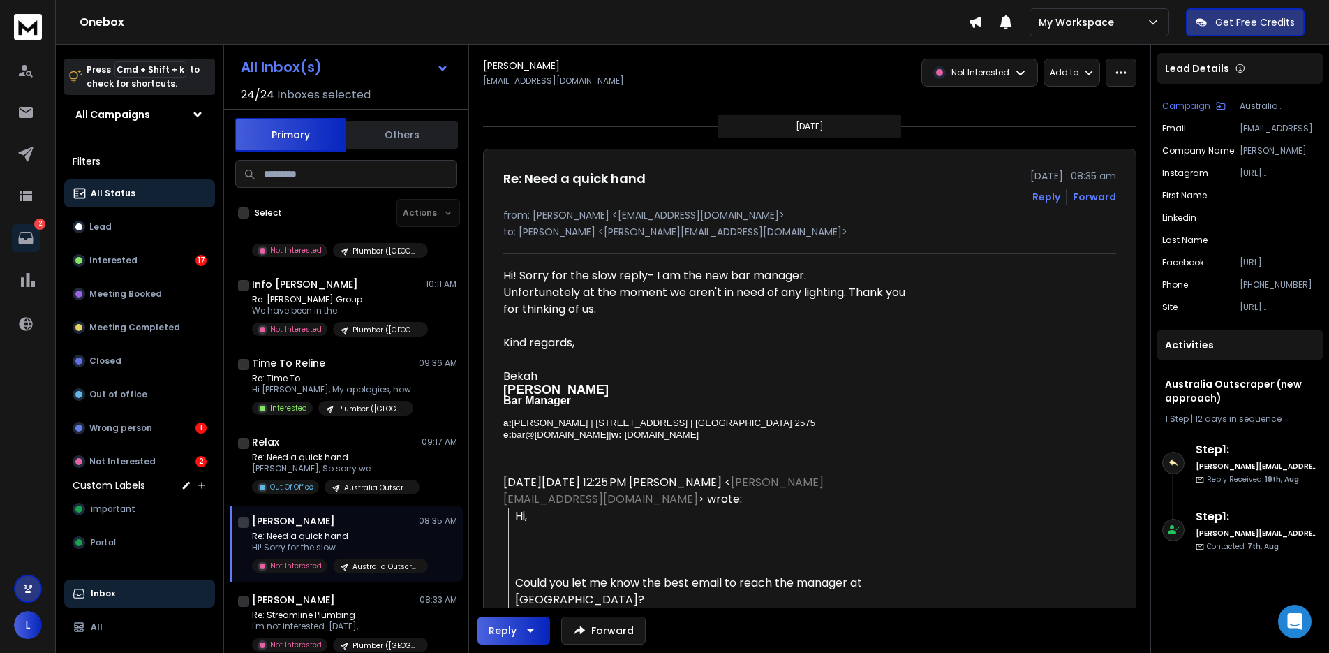
scroll to position [1323, 0]
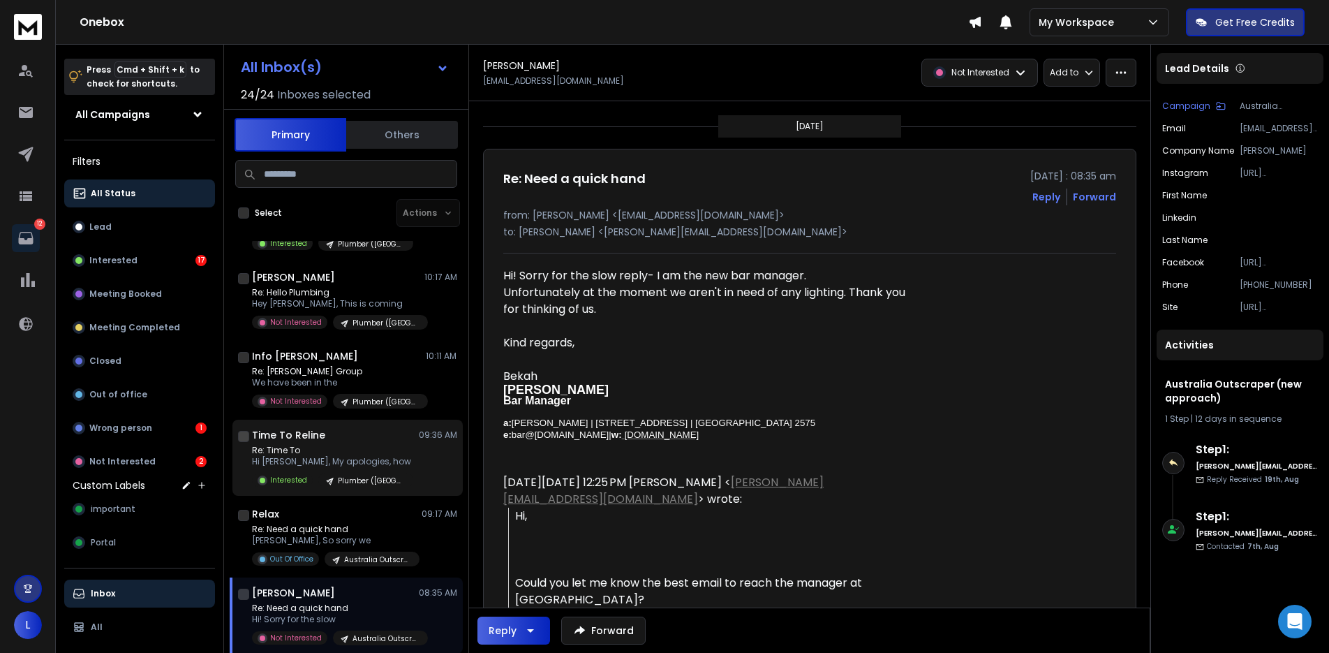
click at [402, 420] on div "Time To Reline 09:36 AM Re: Time To Hi lutz, My apologies, how Interested Plumb…" at bounding box center [347, 458] width 230 height 76
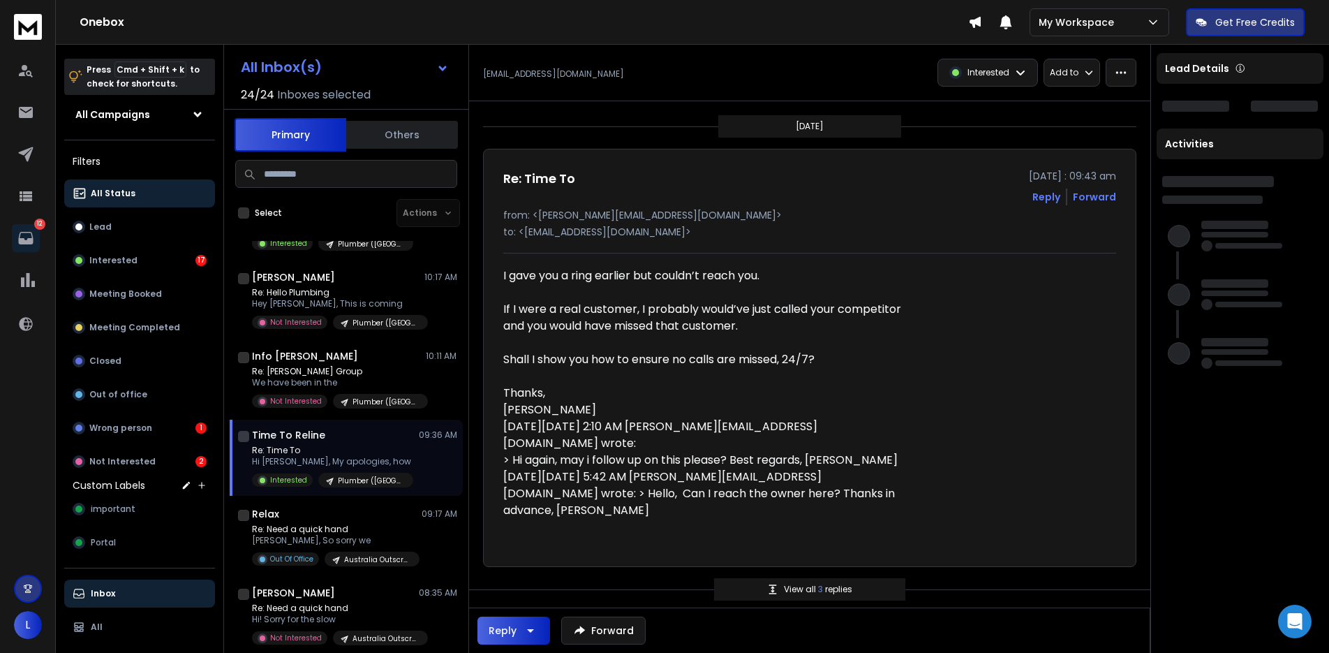
scroll to position [1309, 0]
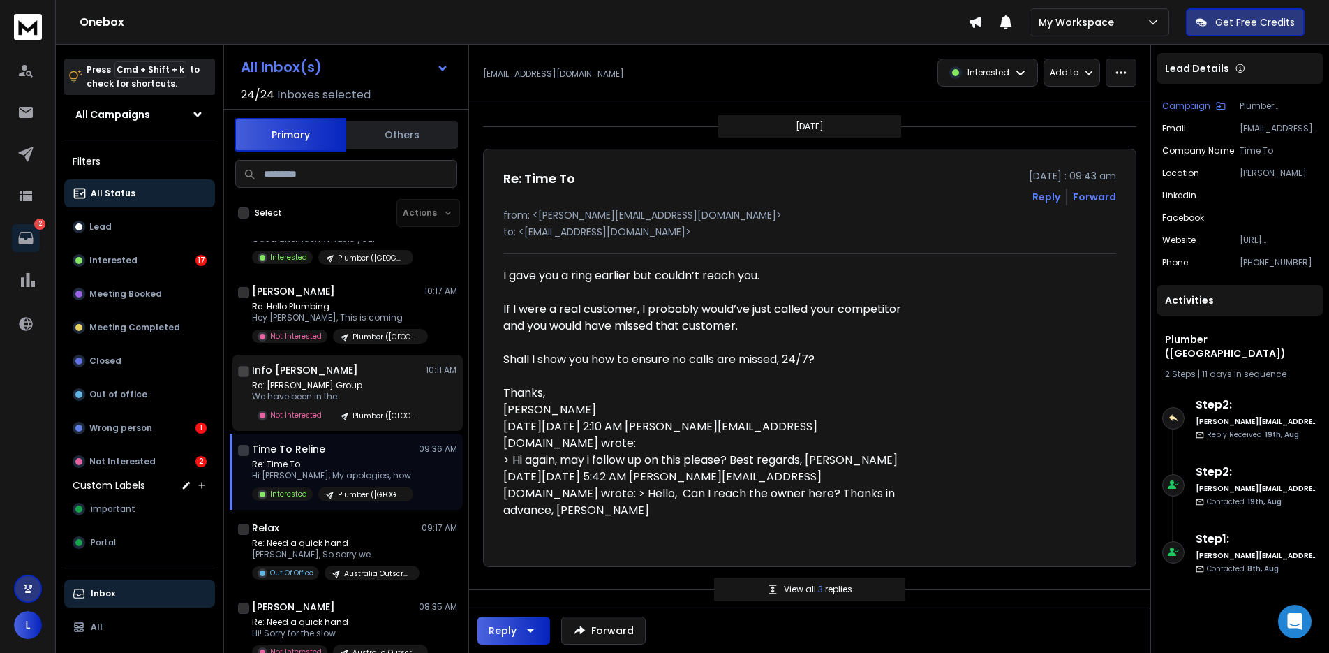
click at [395, 405] on div "Re: Hobbs Group We have been in the Not Interested Plumber (NSW)" at bounding box center [340, 401] width 176 height 43
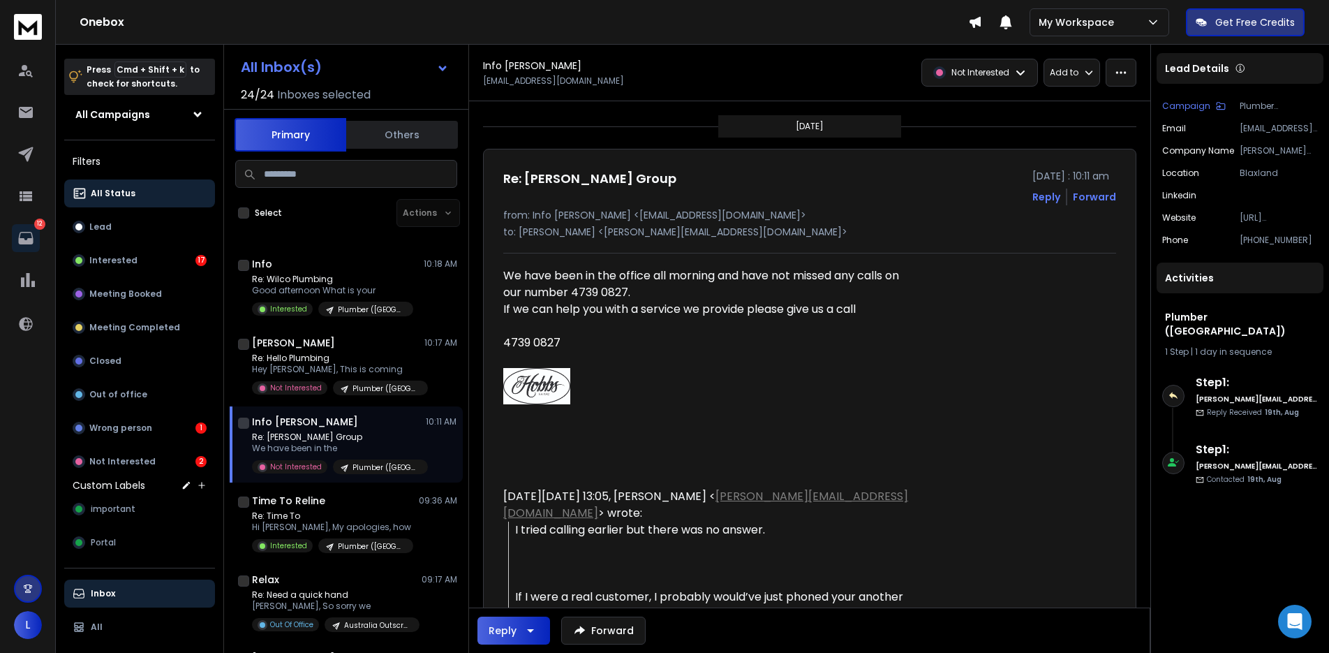
scroll to position [1218, 0]
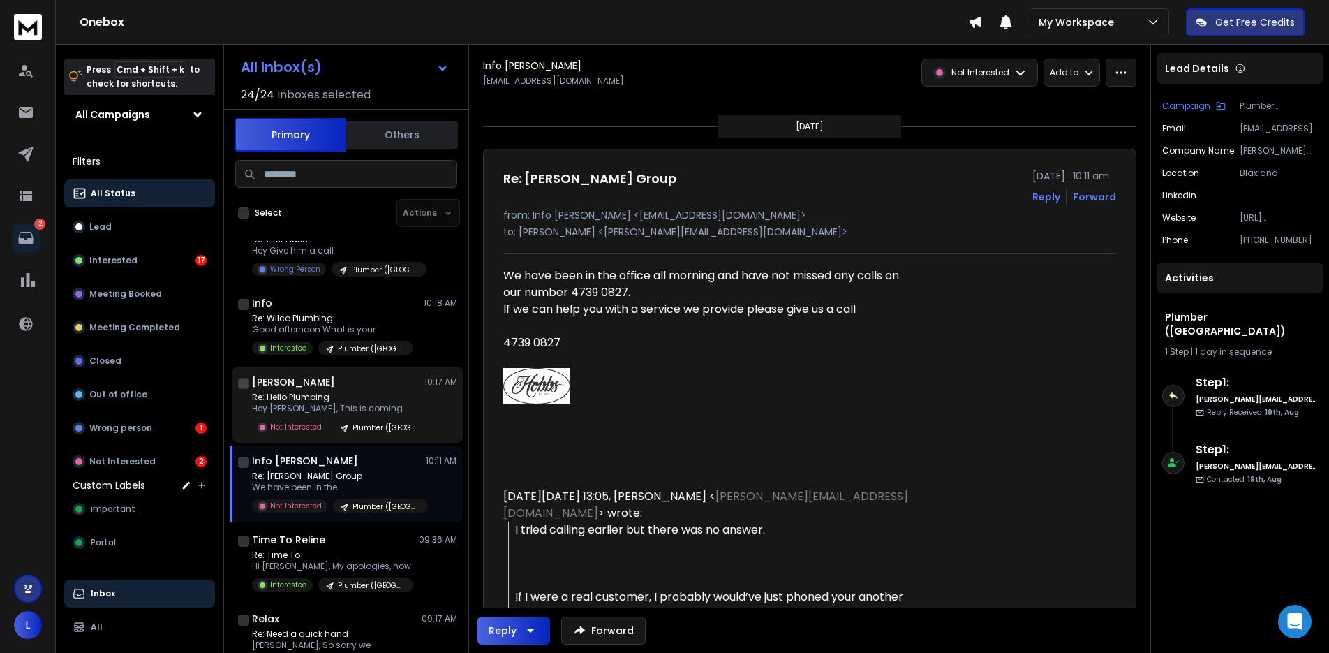
click at [394, 388] on div "Andy Layton 10:17 AM" at bounding box center [354, 382] width 205 height 14
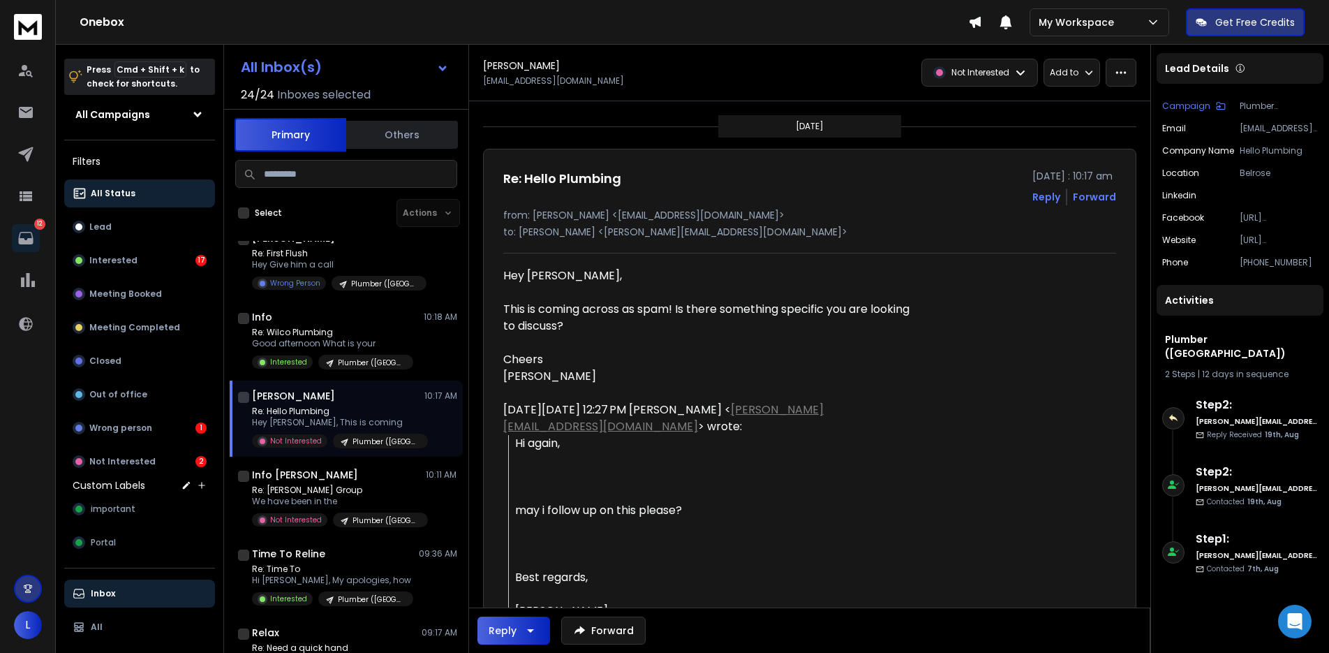
scroll to position [1103, 0]
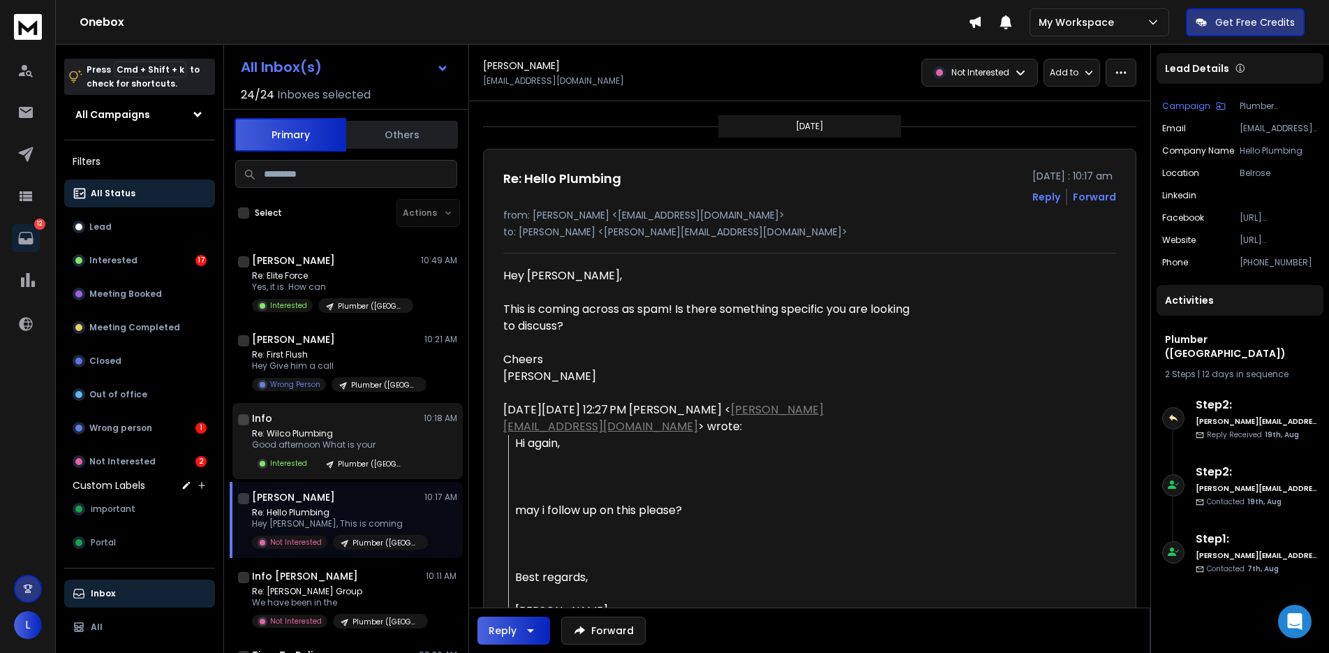
click at [403, 424] on div "Info 10:18 AM" at bounding box center [354, 418] width 205 height 14
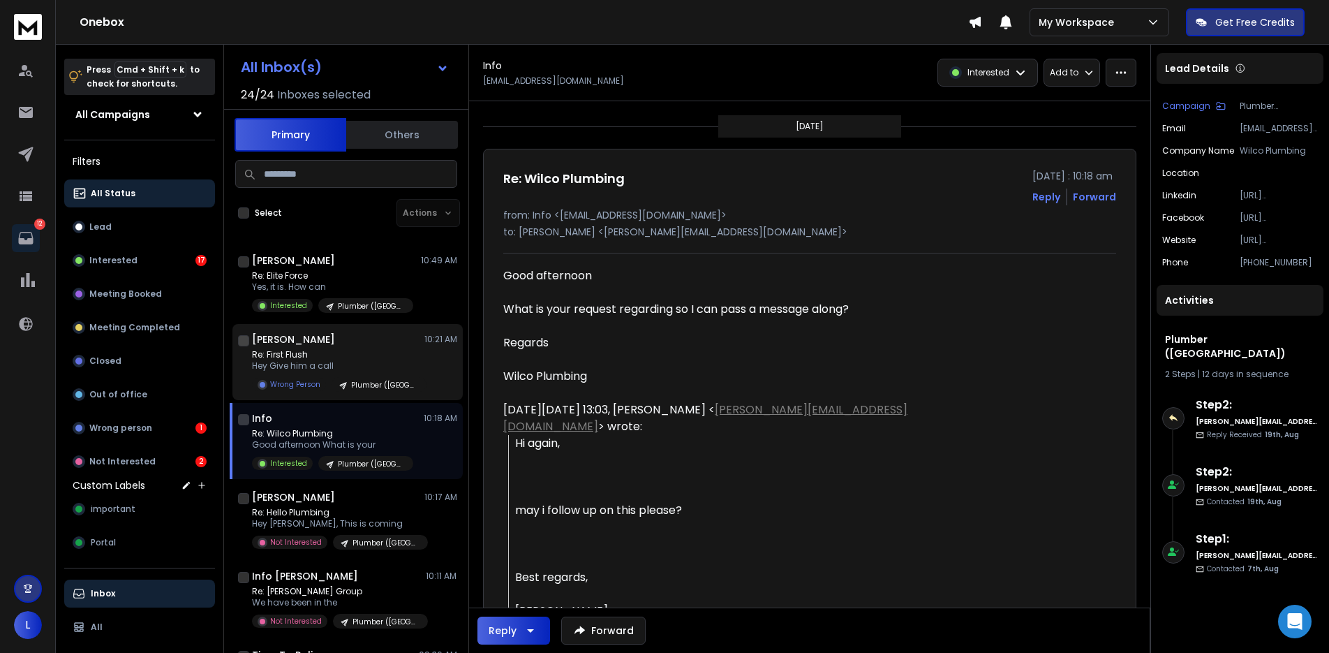
click at [392, 349] on p "Re: First Flush" at bounding box center [336, 354] width 168 height 11
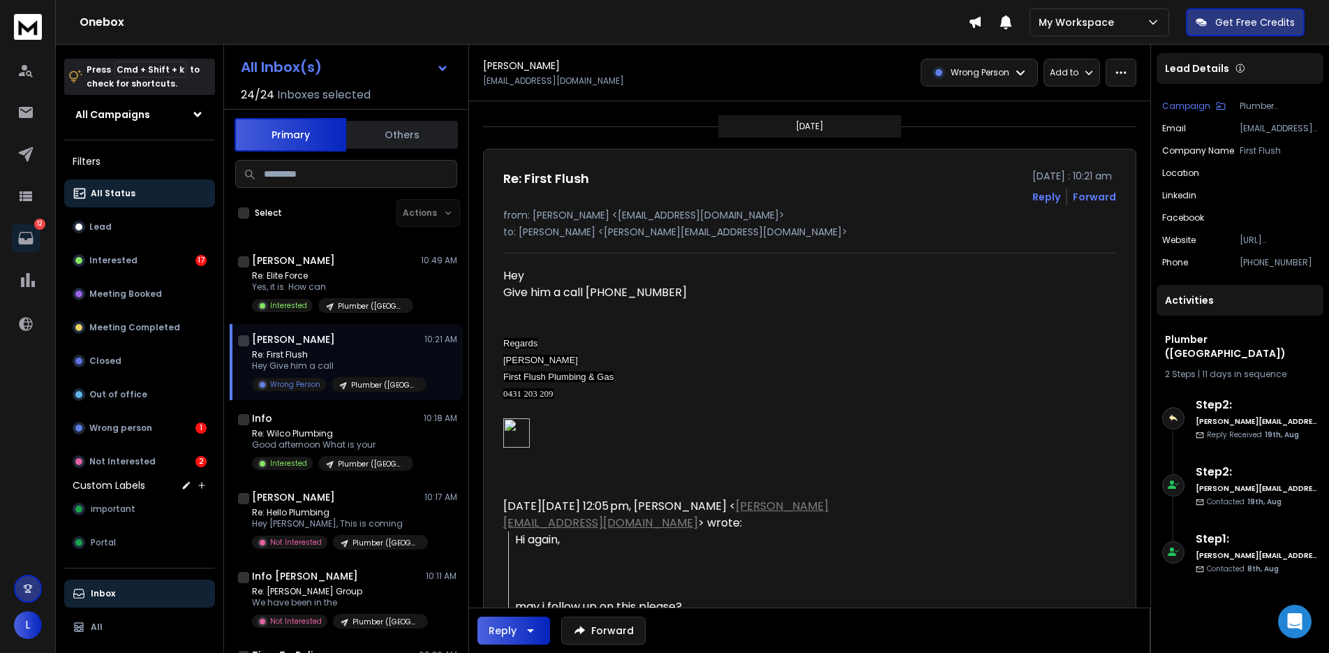
scroll to position [1079, 0]
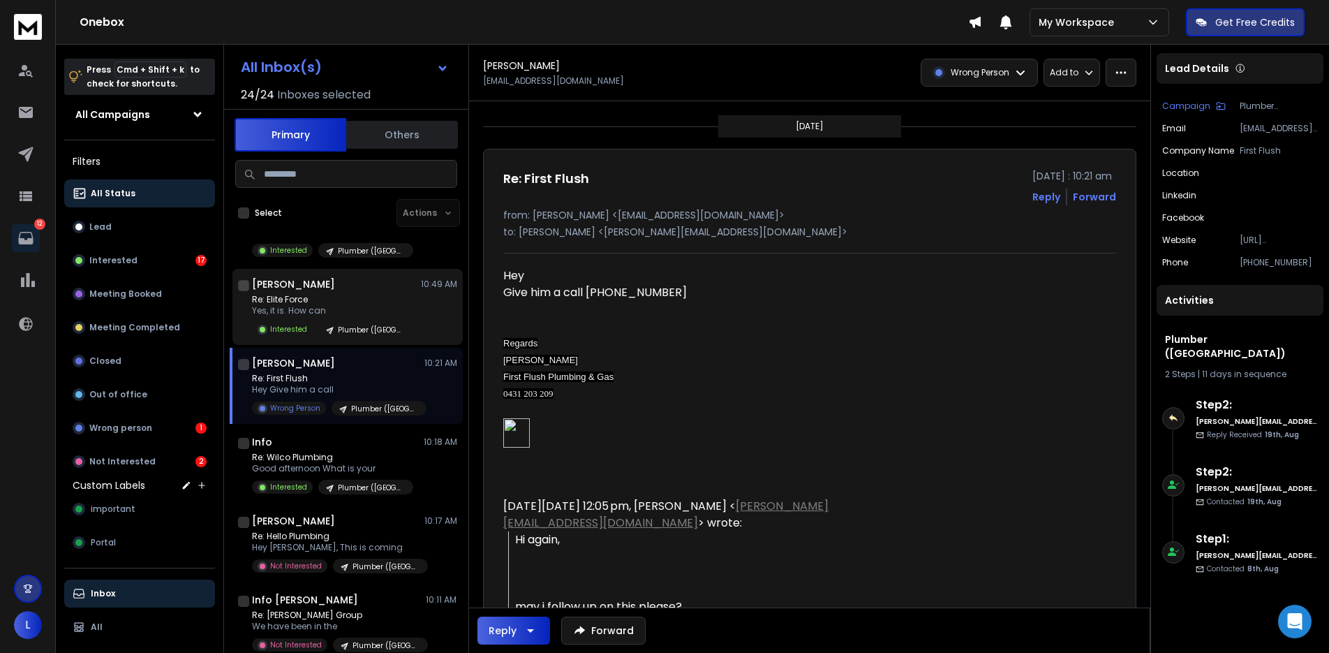
click at [398, 323] on div "Re: Elite Force Yes, it is. How can Interested Plumber (NSW)" at bounding box center [354, 315] width 205 height 43
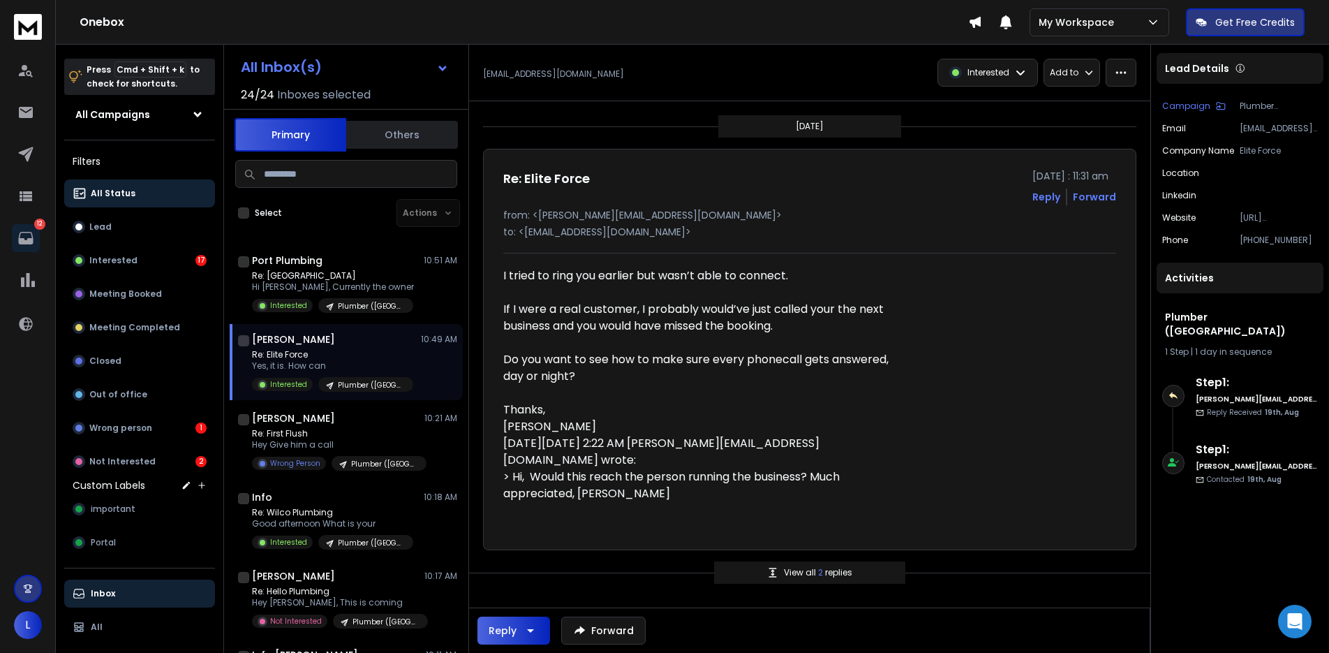
scroll to position [977, 0]
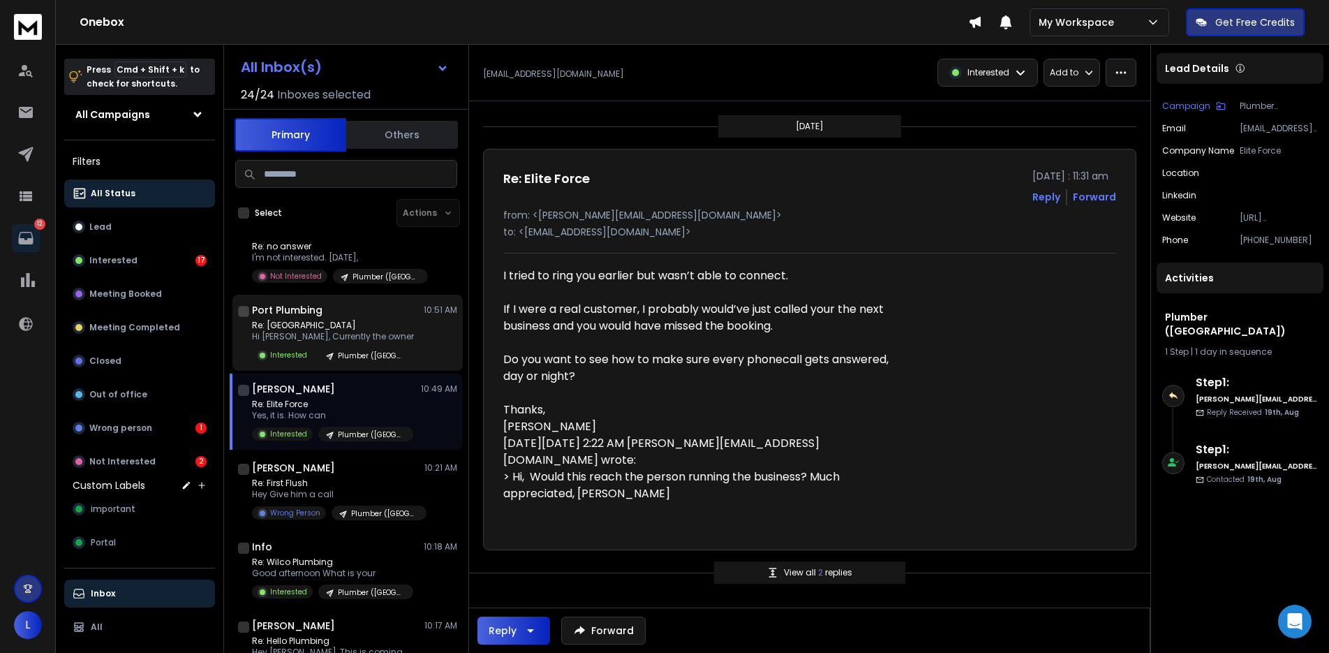
click at [424, 330] on div "Re: Port Macquarie Hi Lutz, Currently the owner Interested Plumber (NSW)" at bounding box center [354, 341] width 205 height 43
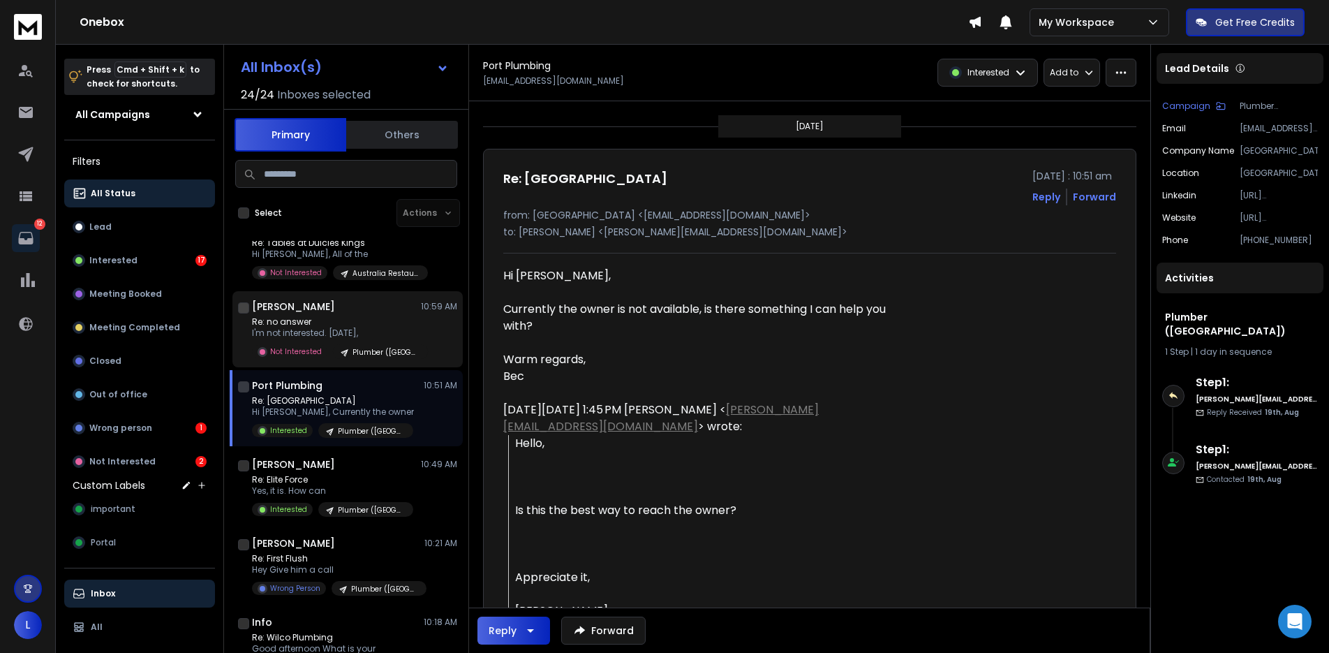
click at [437, 341] on div "Re: no answer I'm not interested. On Tue, Not Interested Plumber (NSW) 2" at bounding box center [354, 337] width 205 height 43
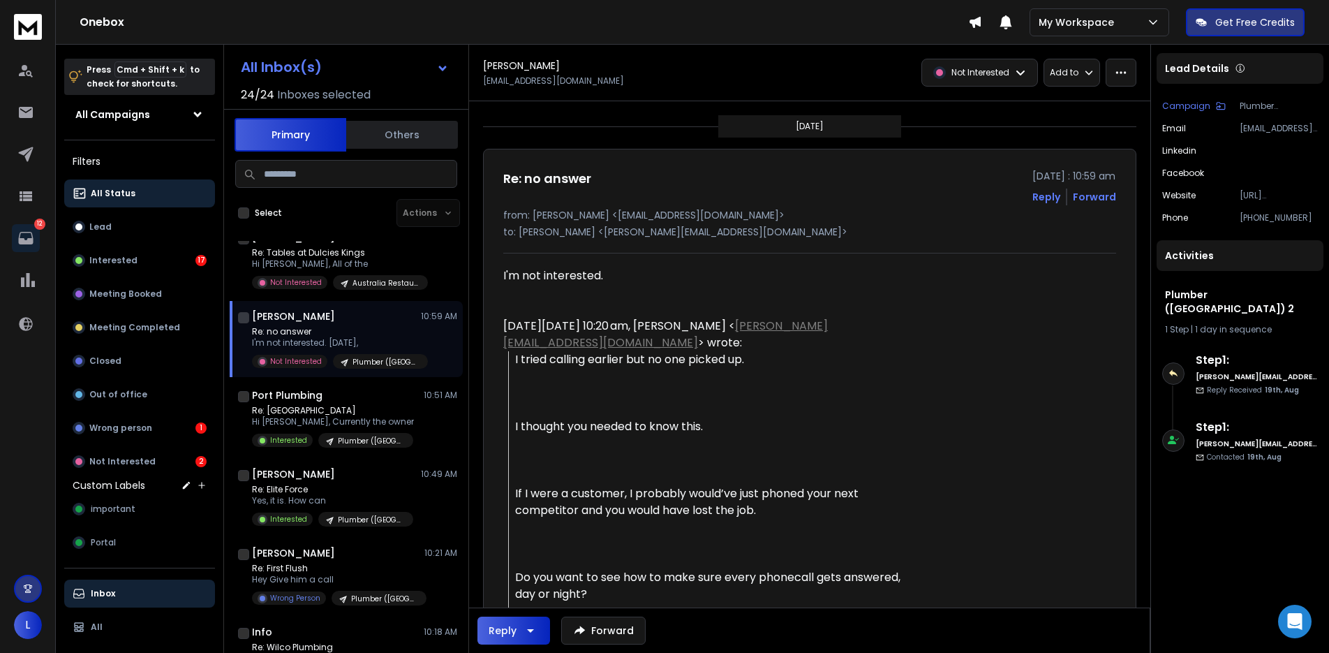
scroll to position [817, 0]
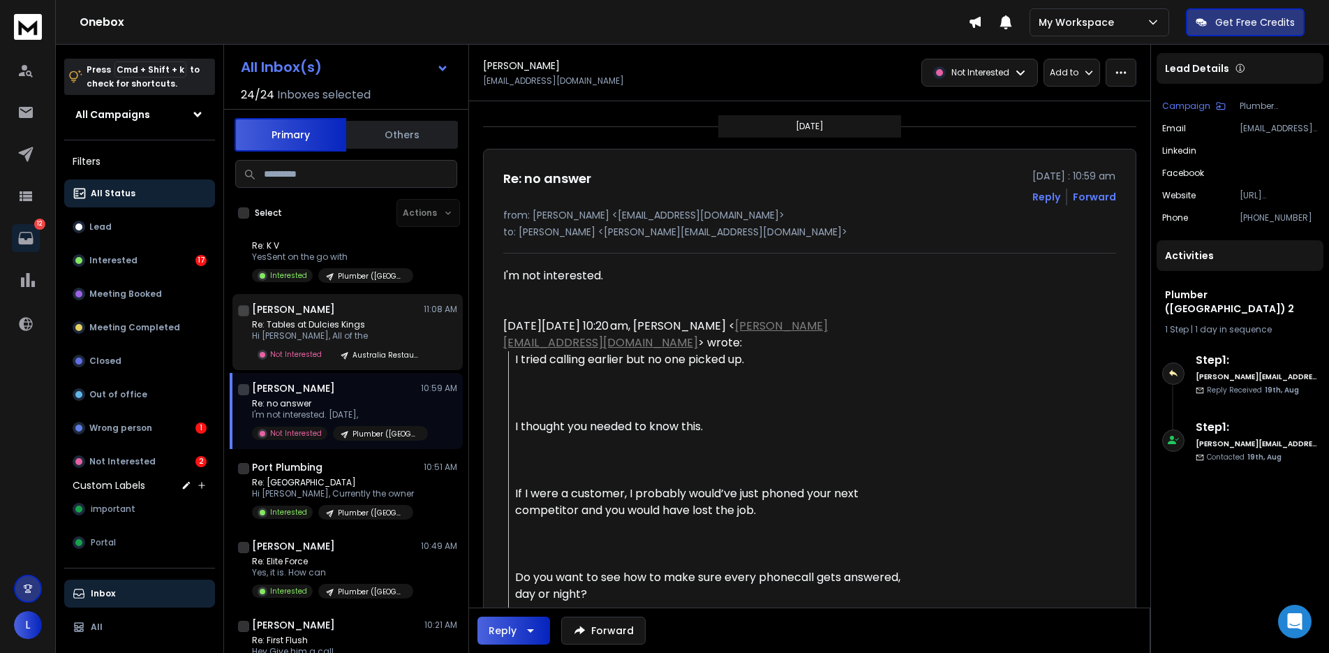
click at [437, 341] on div "Re: Tables at Dulcies Kings Hi Lutz, All of the Not Interested Australia Restau…" at bounding box center [354, 340] width 205 height 43
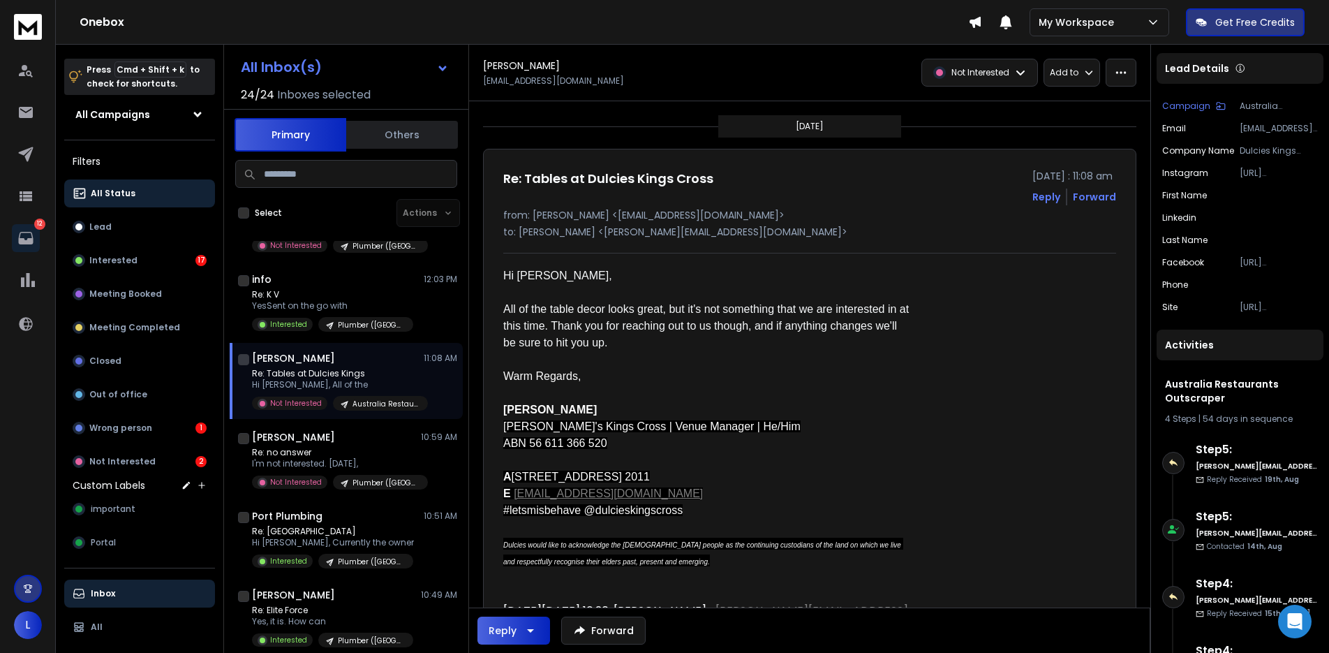
click at [437, 341] on div "Mark Longhurst 03:10 PM Re: Pipe Smart Yes, it is. *Kind regardsMark Interested…" at bounding box center [346, 482] width 244 height 483
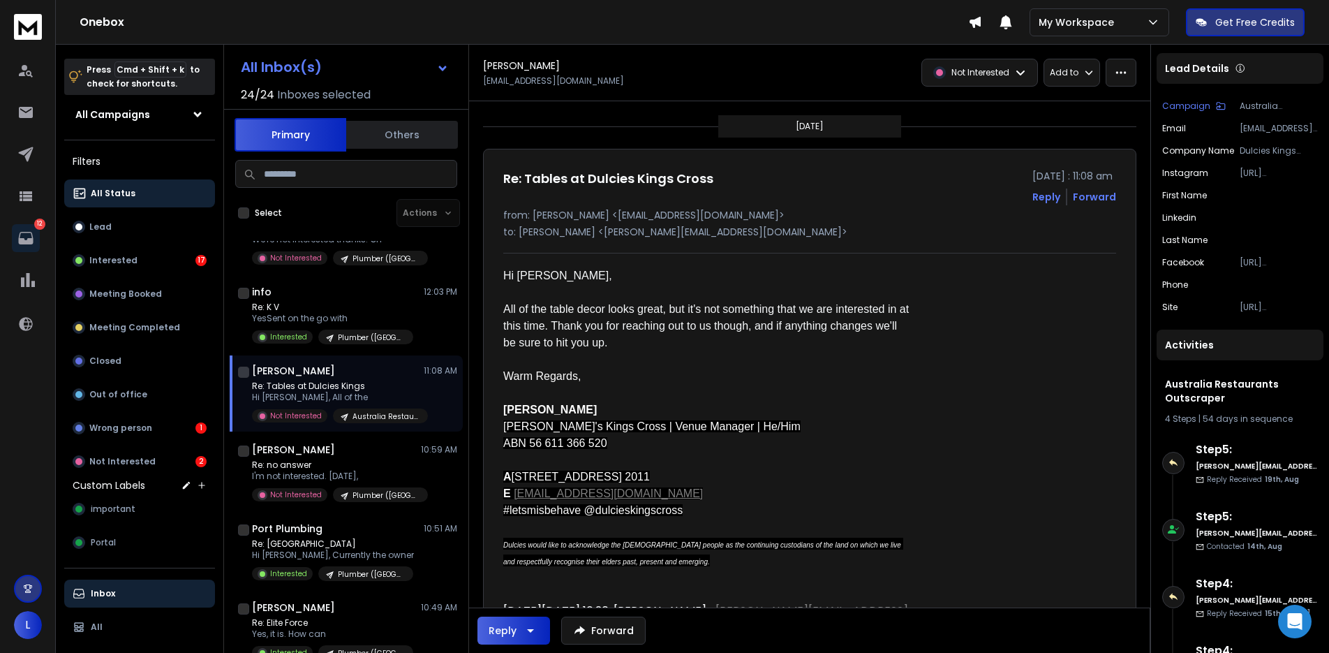
click at [437, 341] on div "Re: K V YesSent on the go with Interested Plumber (NSW)" at bounding box center [354, 323] width 205 height 43
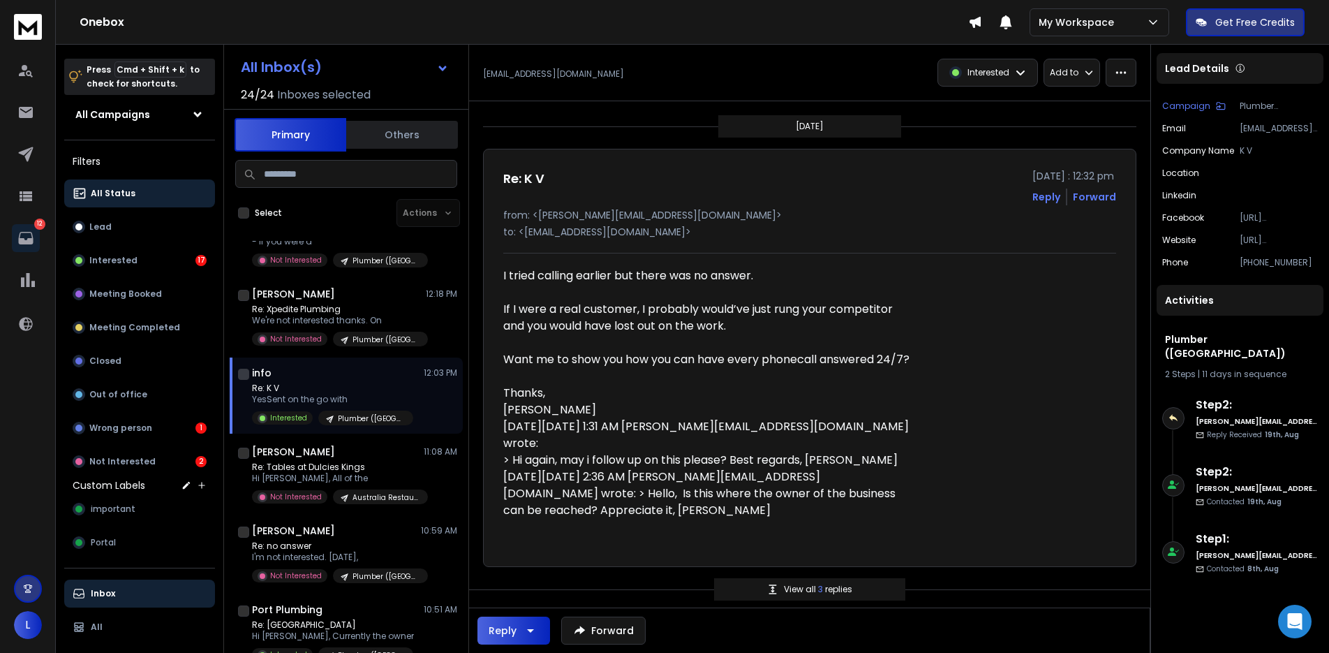
scroll to position [657, 0]
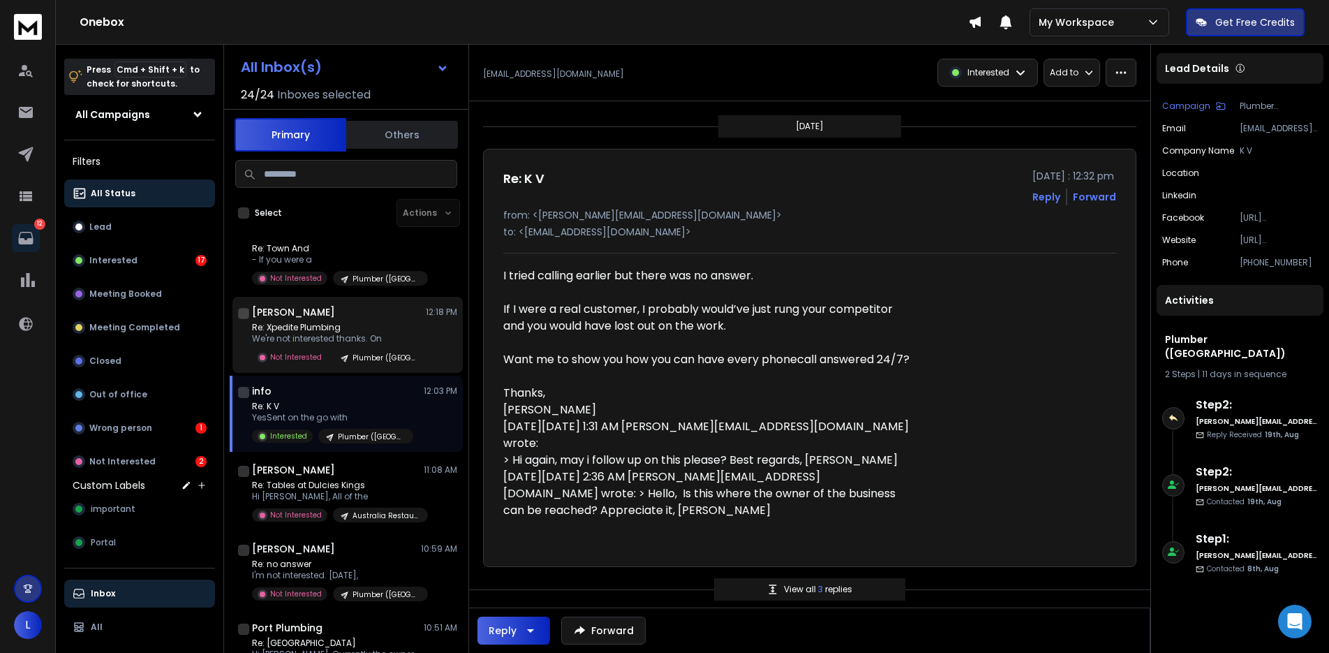
click at [437, 341] on div "Re: Xpedite Plumbing We're not interested thanks. On Not Interested Plumber (NS…" at bounding box center [354, 343] width 205 height 43
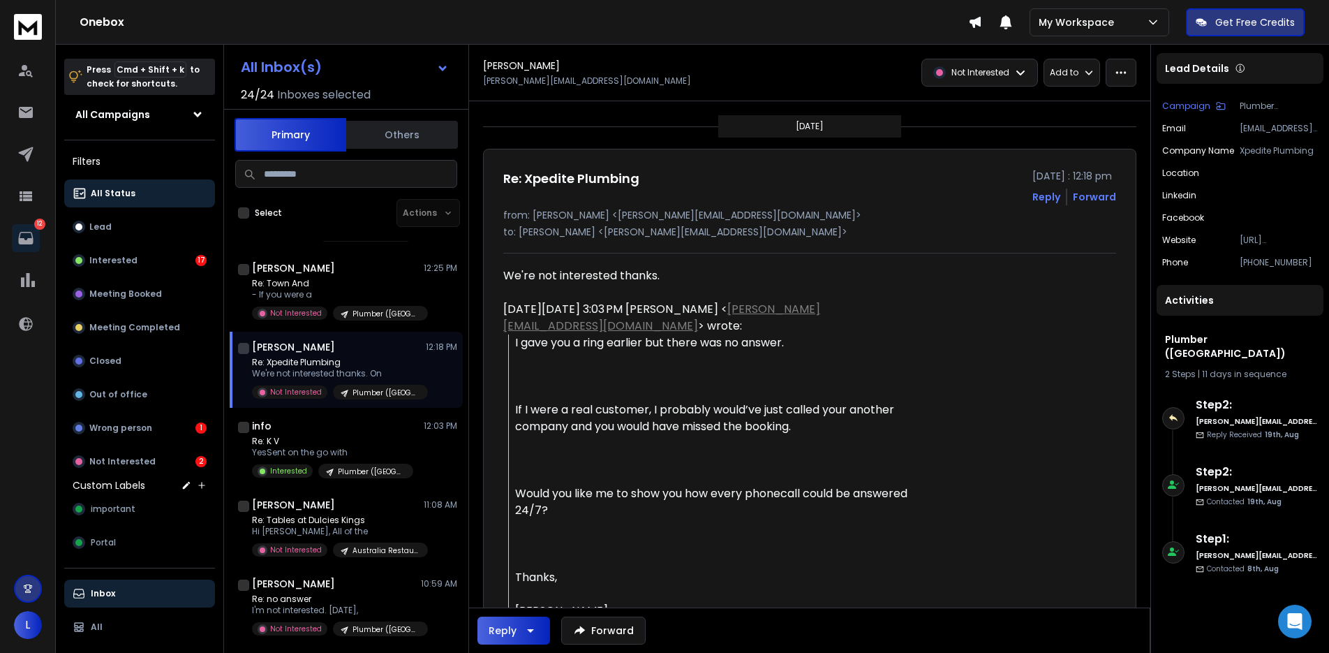
scroll to position [583, 0]
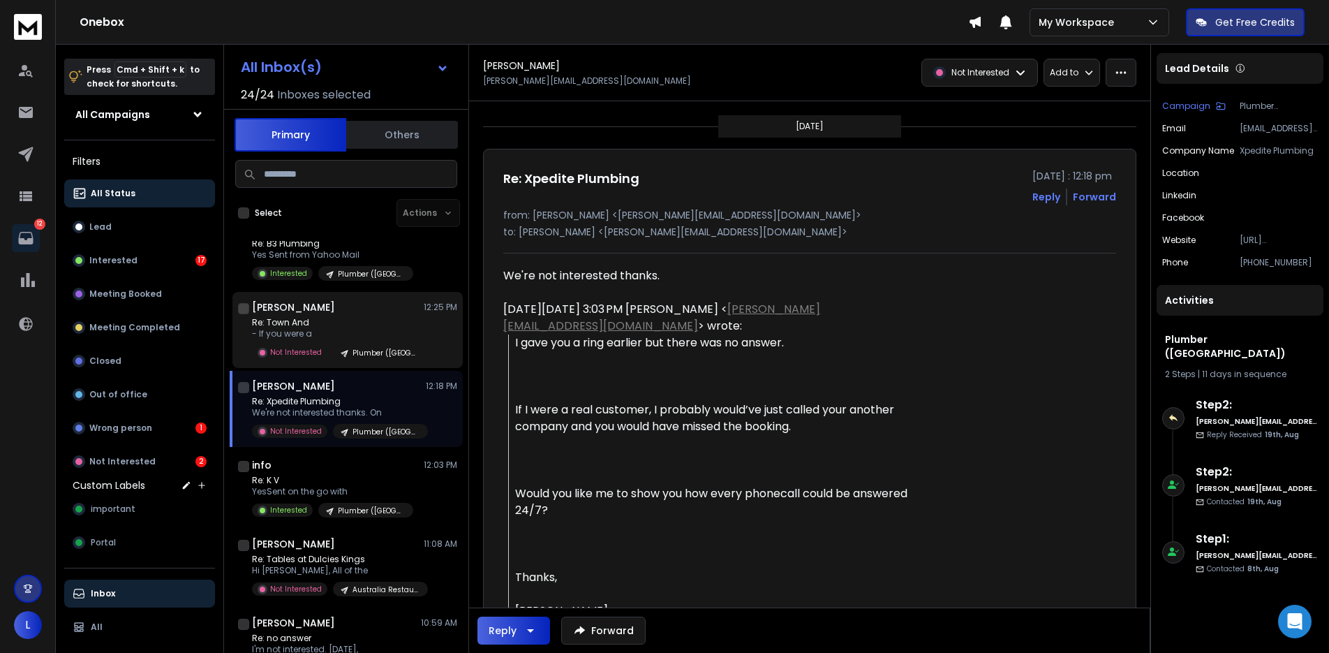
click at [437, 341] on div "Re: Town And - If you were a Not Interested Plumber (NSW)" at bounding box center [354, 338] width 205 height 43
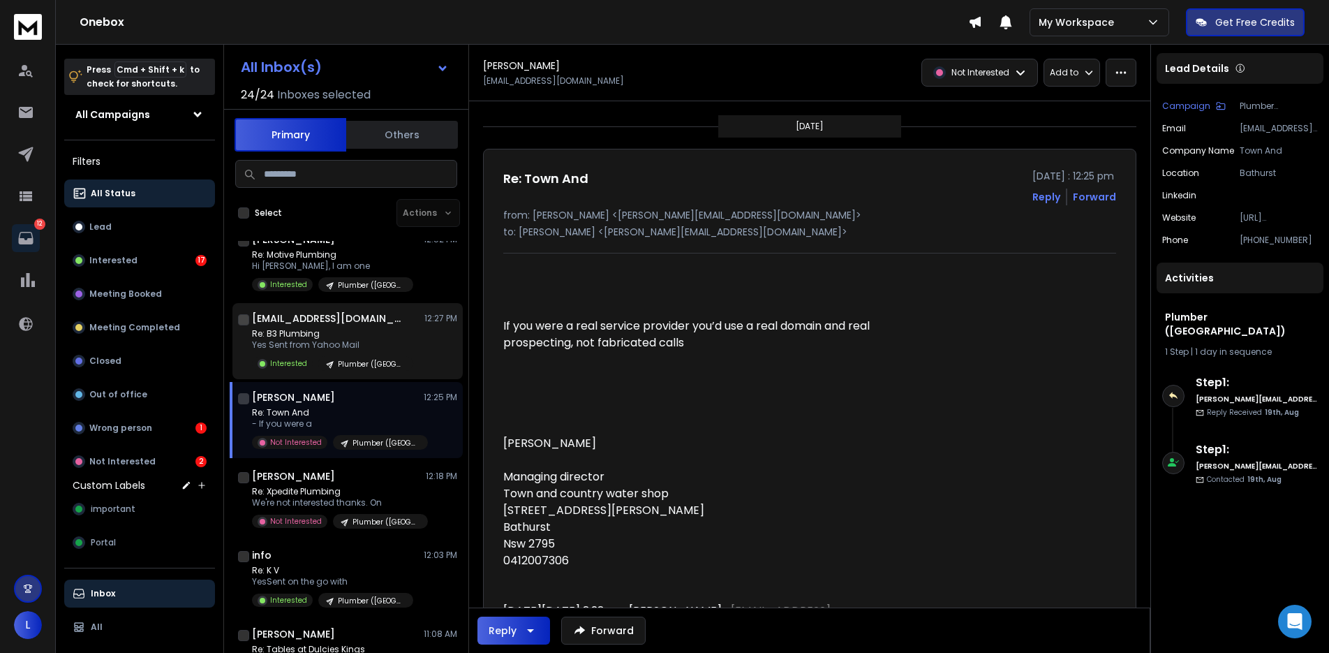
click at [437, 341] on div "Re: B3 Plumbing Yes Sent from Yahoo Mail Interested Plumber (NSW)" at bounding box center [354, 349] width 205 height 43
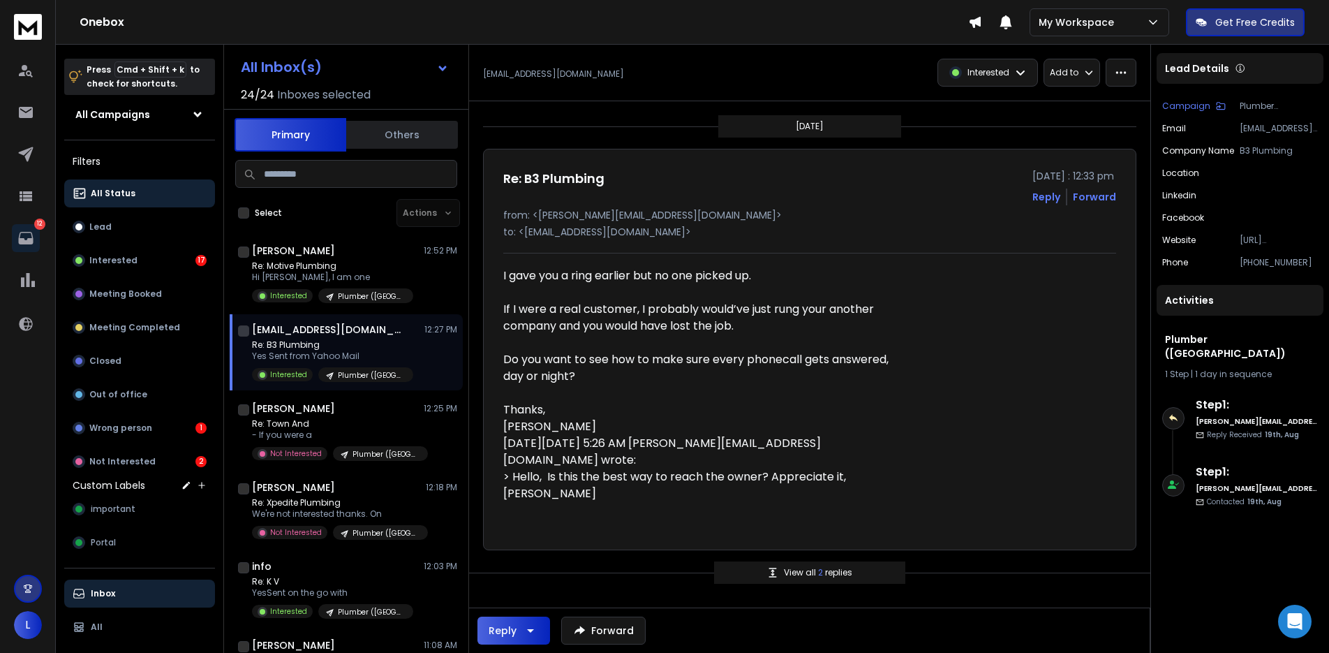
scroll to position [433, 0]
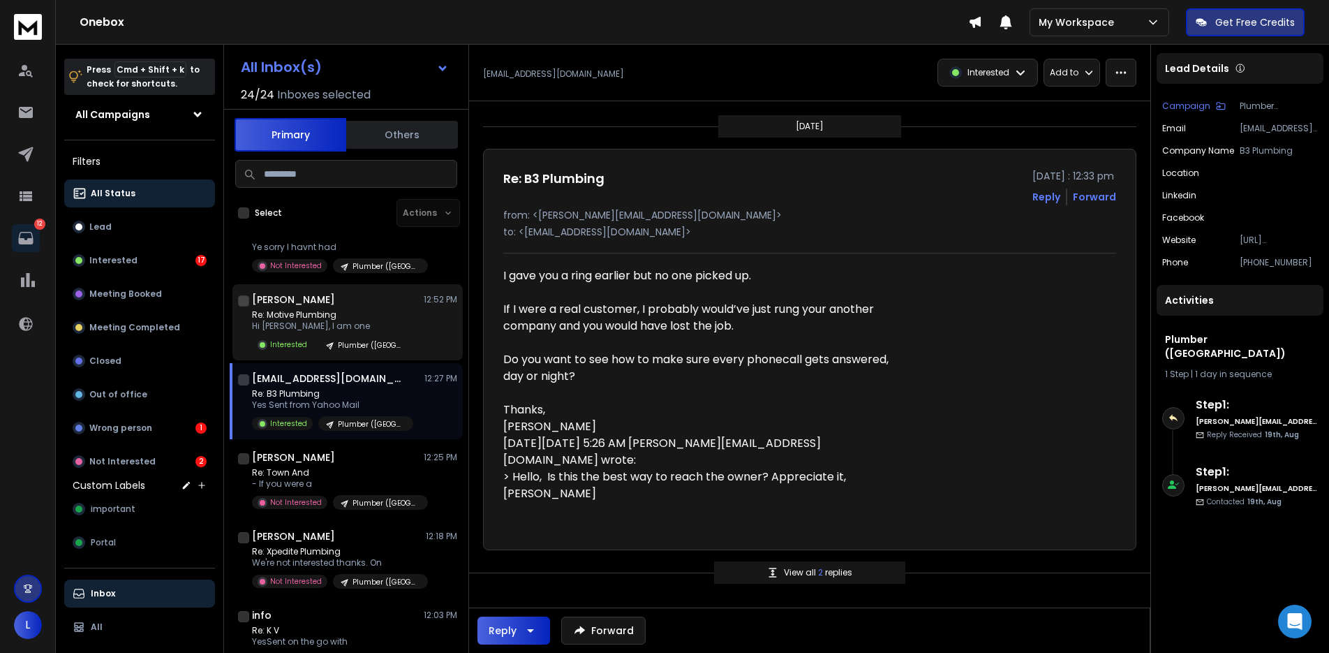
click at [437, 341] on div "Re: Motive Plumbing Hi Lutz, I am one Interested Plumber (NSW)" at bounding box center [354, 330] width 205 height 43
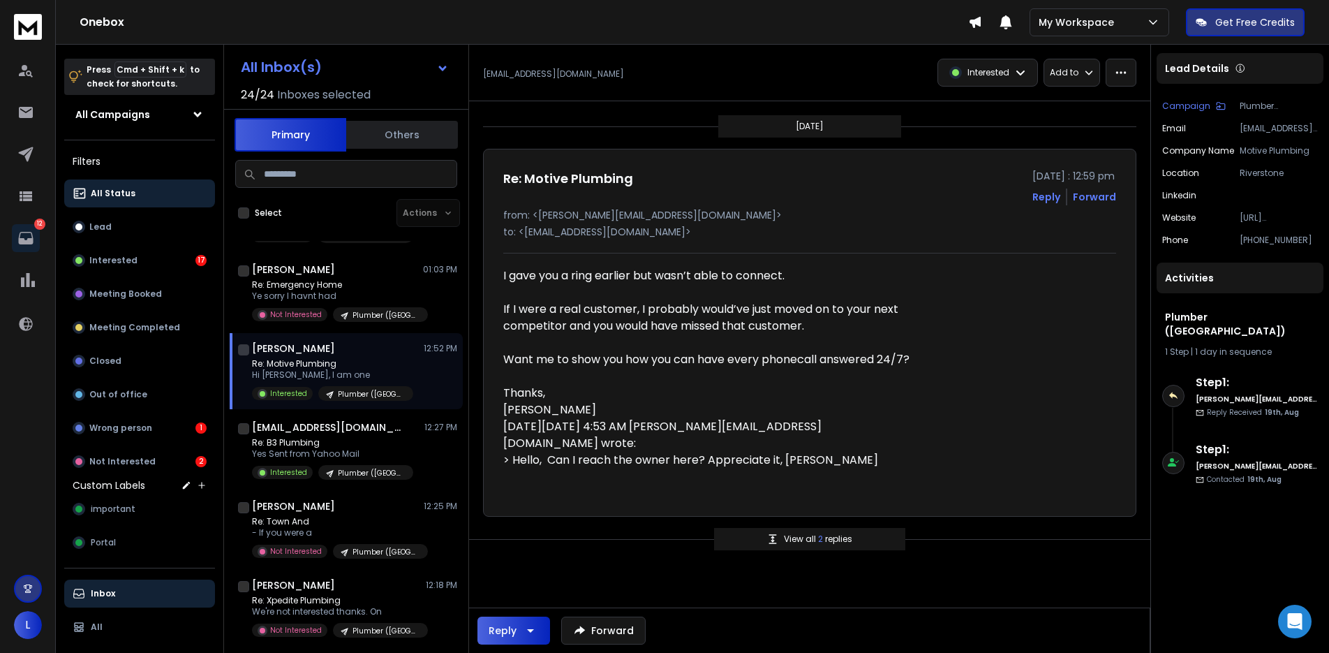
click at [437, 341] on div "Andrew Mythillos 12:52 PM Re: Motive Plumbing Hi Lutz, I am one Interested Plum…" at bounding box center [347, 371] width 230 height 76
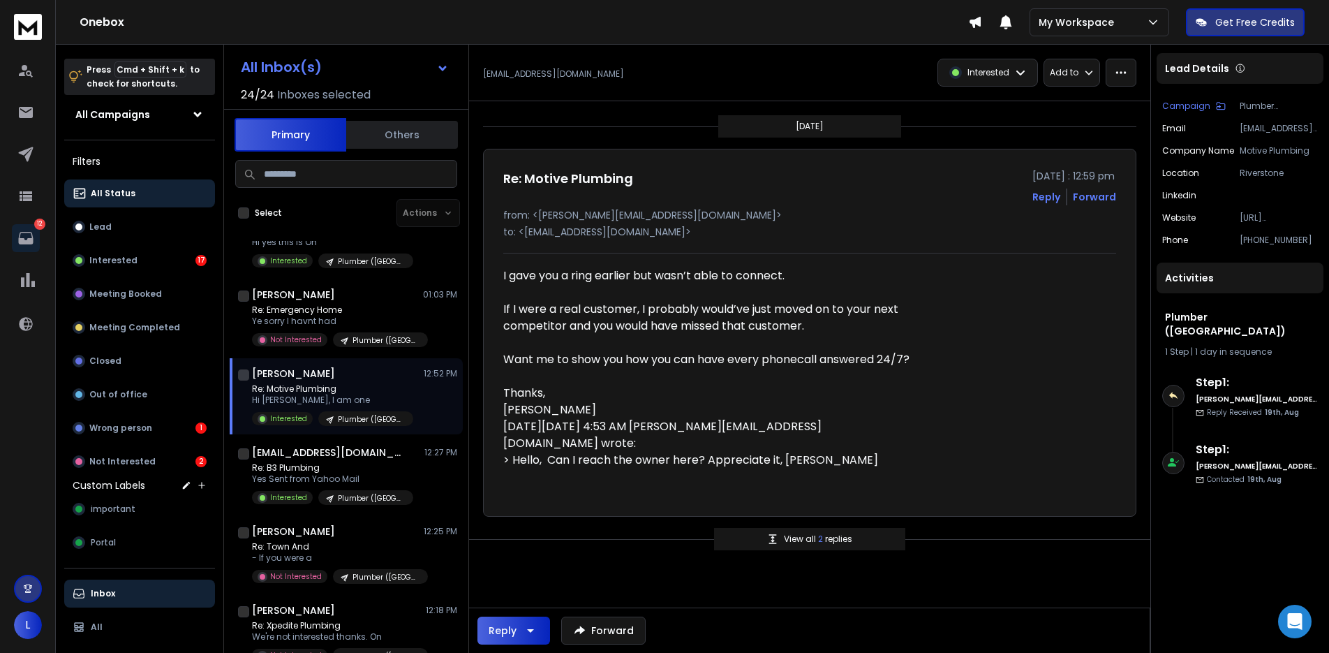
click at [437, 341] on div "Re: Emergency Home Ye sorry I havnt had Not Interested Plumber (NSW)" at bounding box center [354, 325] width 205 height 43
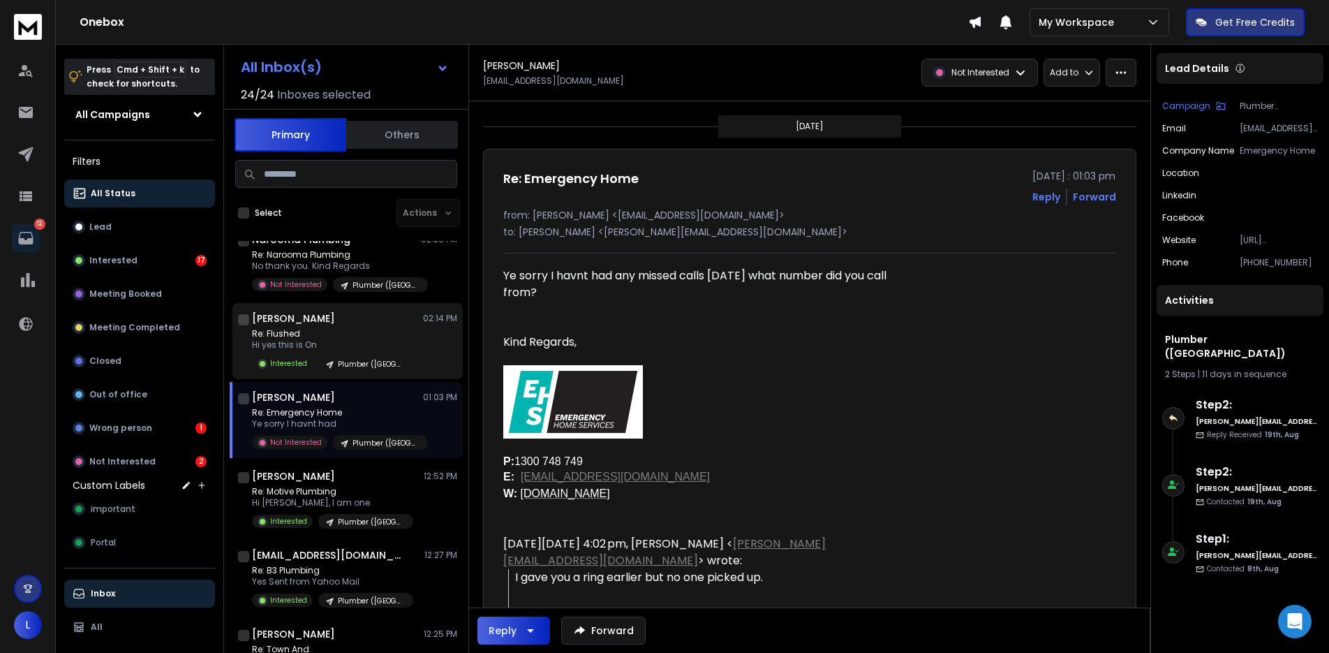
click at [437, 341] on div "Re: Flushed Hi yes this is On Interested Plumber (NSW)" at bounding box center [354, 349] width 205 height 43
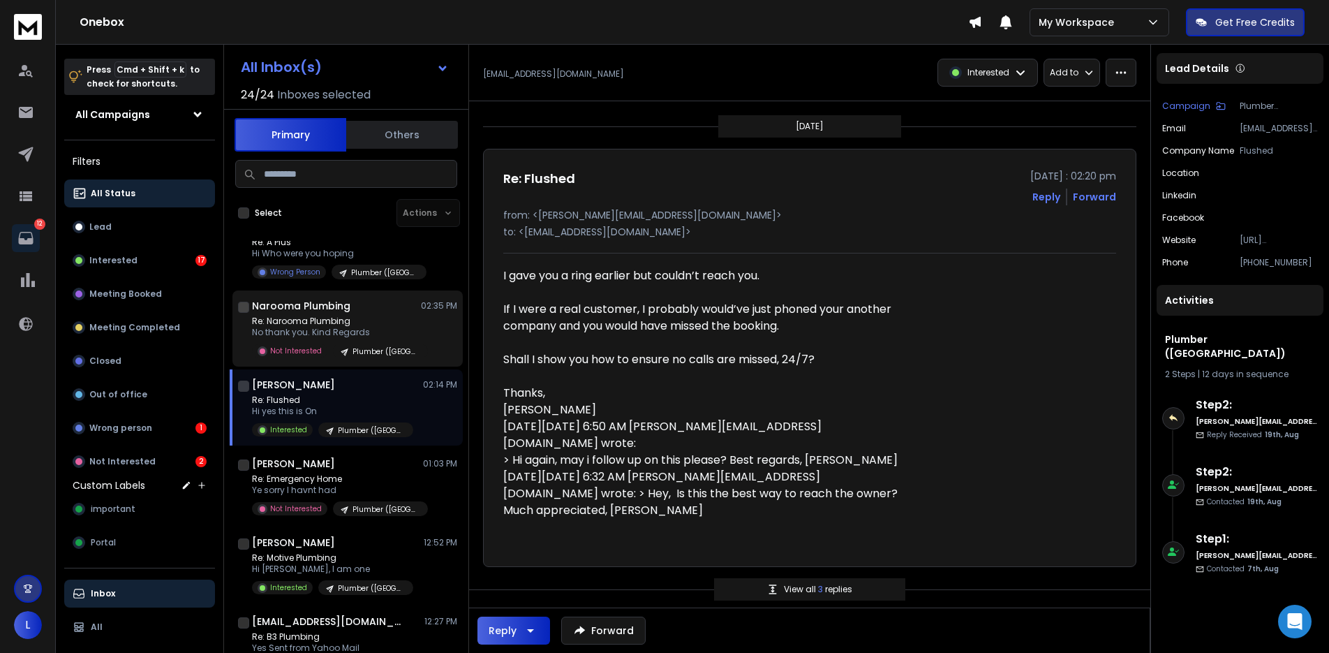
scroll to position [187, 0]
click at [437, 341] on div "Re: Narooma Plumbing No thank you. Kind Regards Not Interested Plumber (NSW)" at bounding box center [354, 339] width 205 height 43
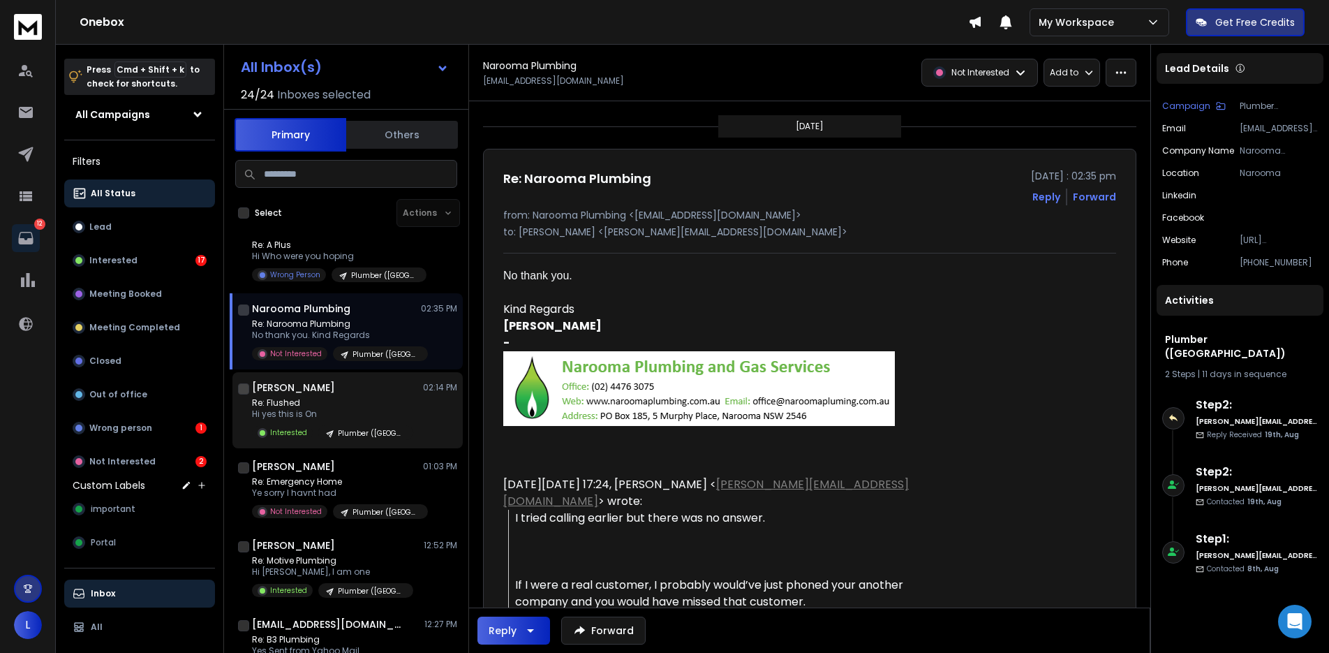
click at [410, 419] on div "Re: Flushed Hi yes this is On Interested Plumber (NSW)" at bounding box center [354, 418] width 205 height 43
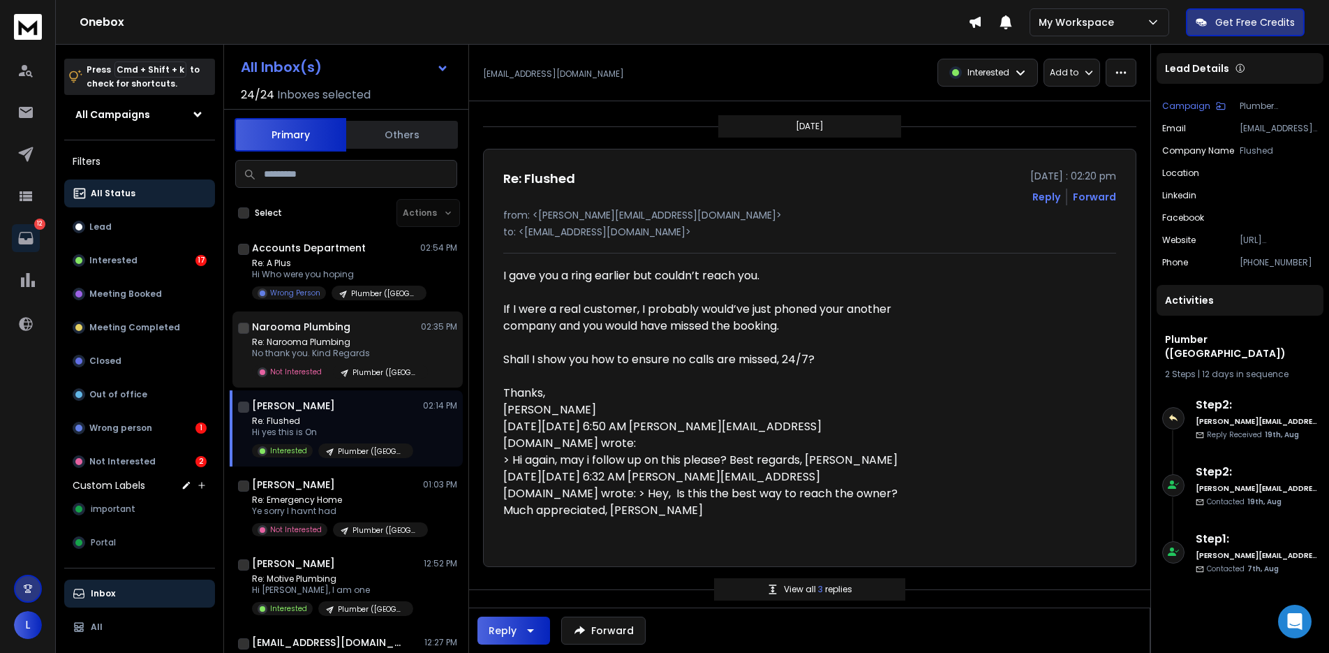
scroll to position [66, 0]
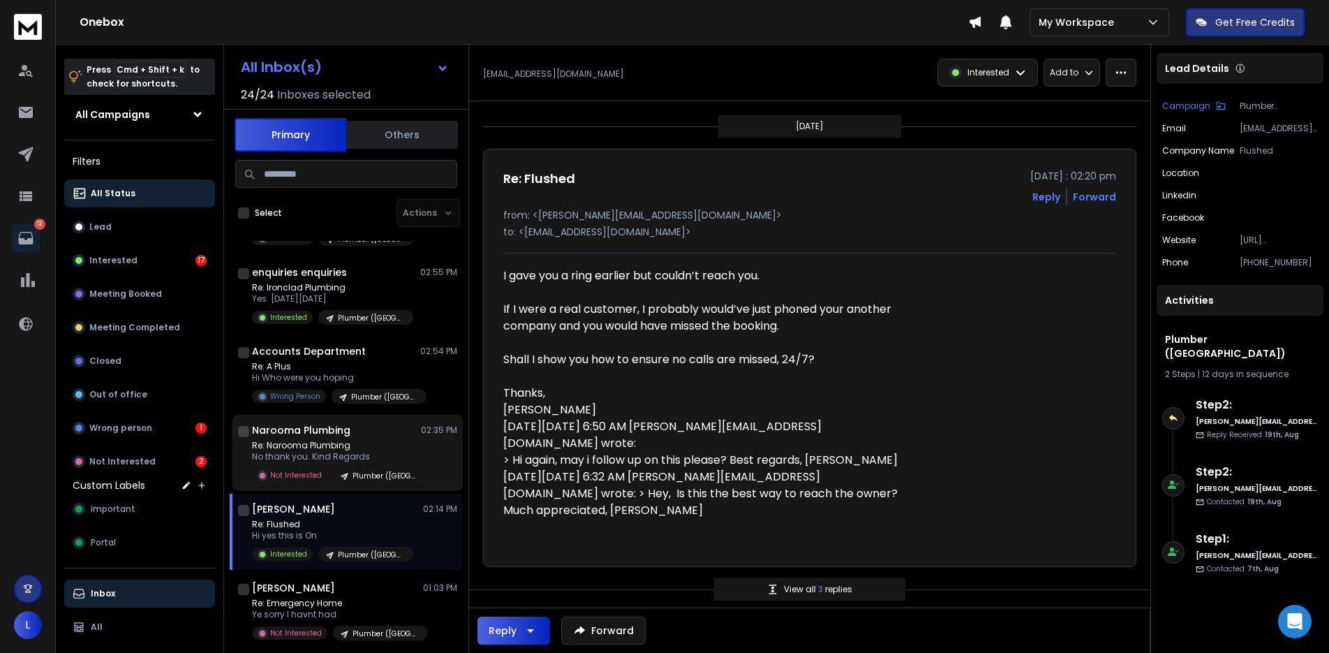
click at [421, 427] on p "02:35 PM" at bounding box center [439, 429] width 36 height 11
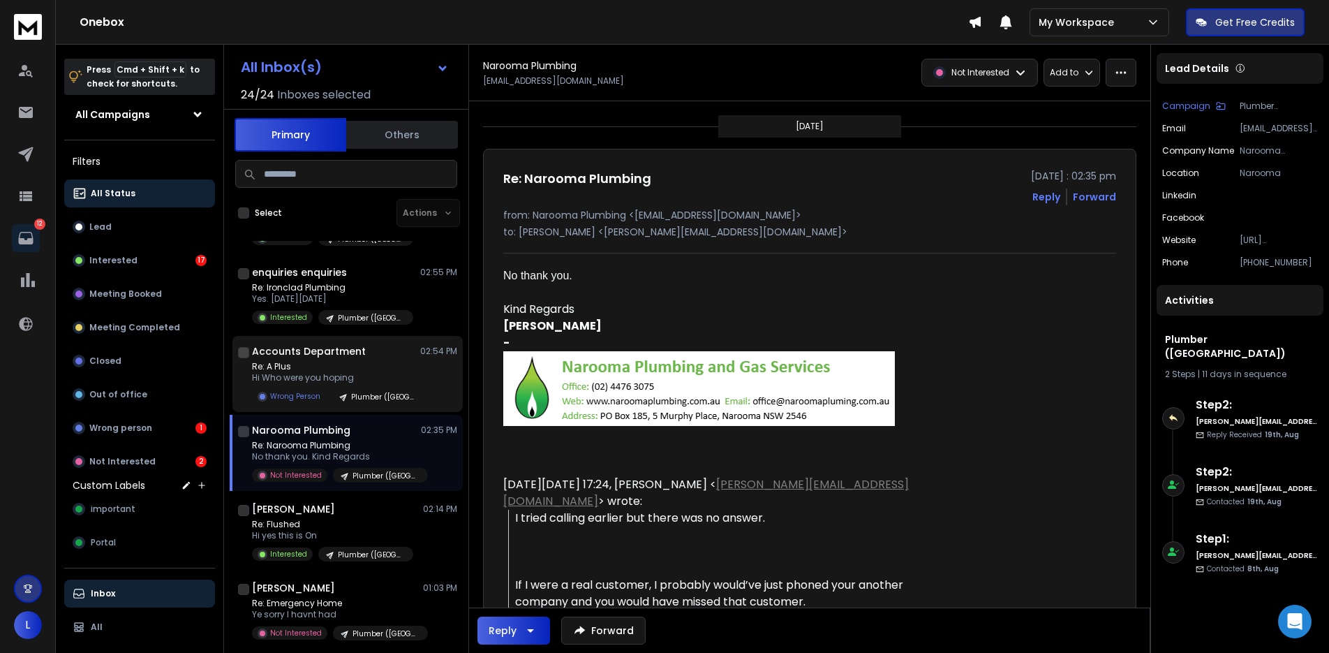
click at [398, 372] on p "Hi Who were you hoping" at bounding box center [336, 377] width 168 height 11
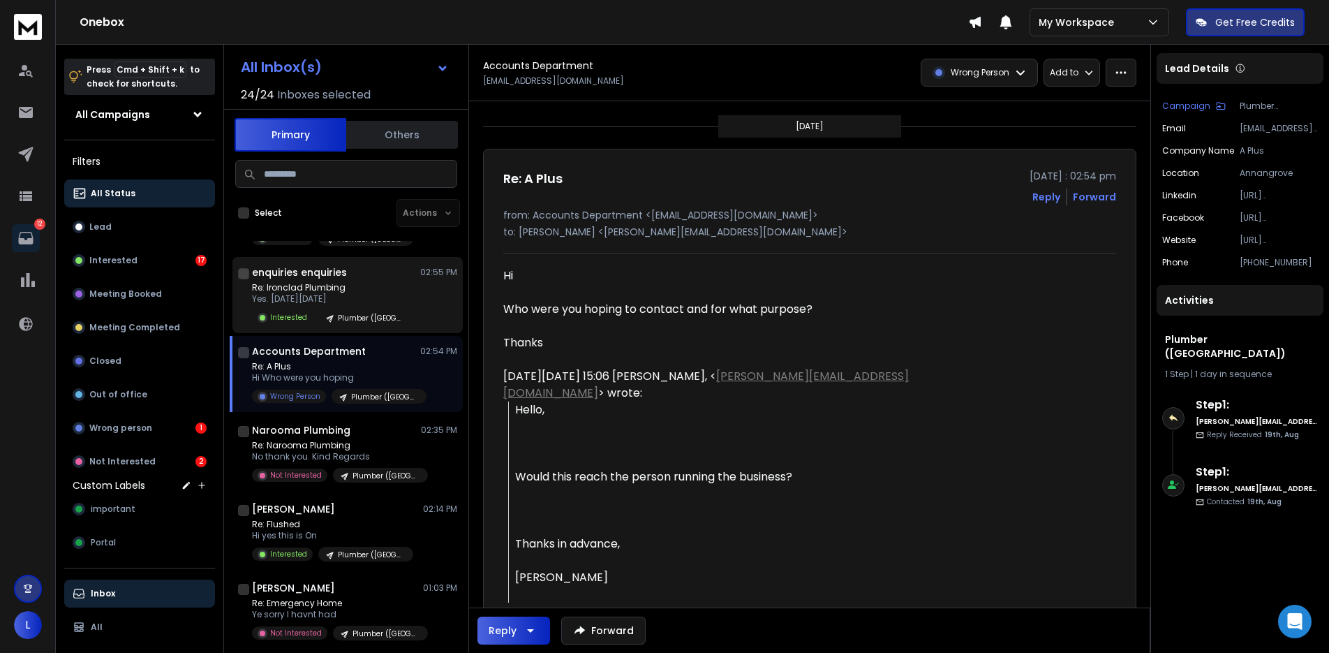
click at [384, 306] on div "Re: Ironclad Plumbing Yes. On Tue, 19 Aug Interested Plumber (NSW)" at bounding box center [332, 303] width 161 height 43
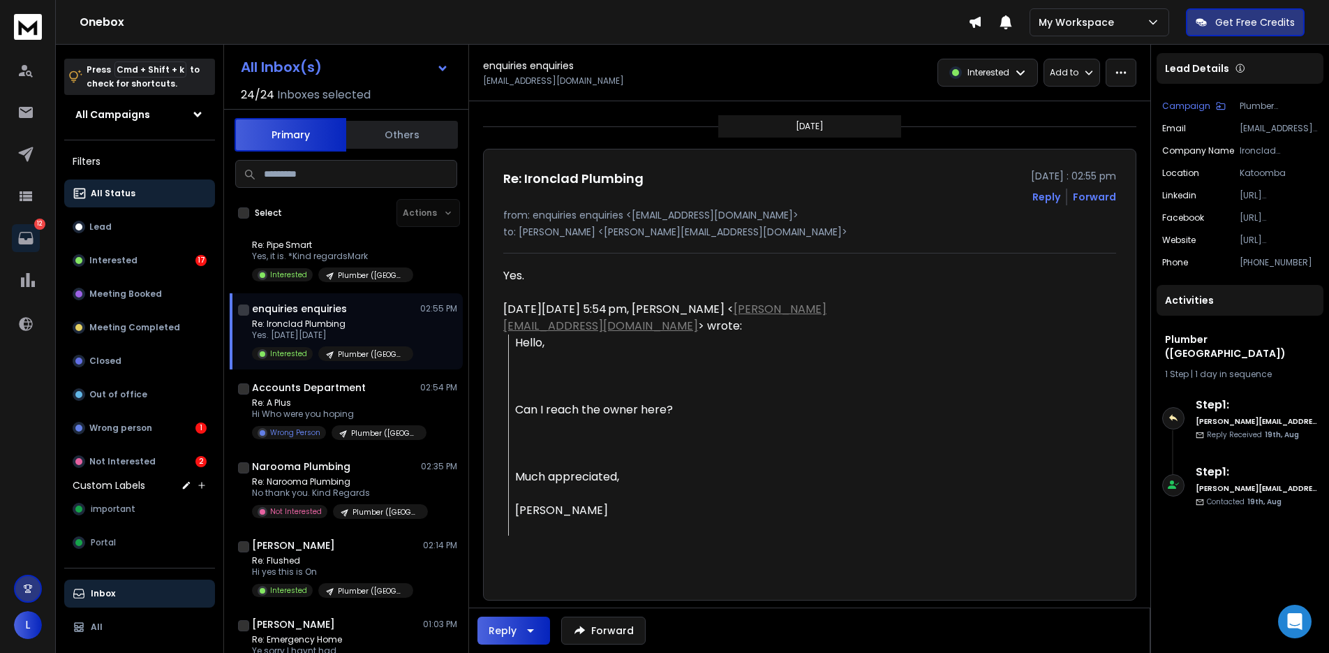
scroll to position [0, 0]
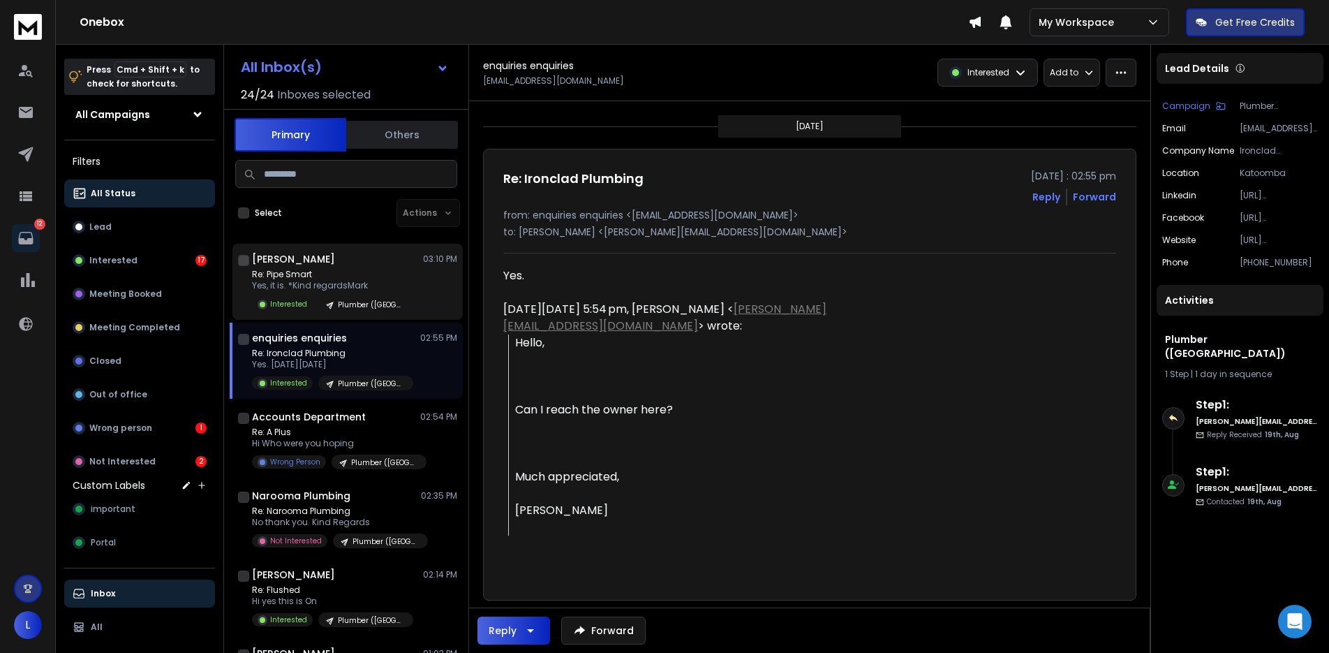
click at [395, 293] on div "Re: Pipe Smart Yes, it is. *Kind regardsMark Interested Plumber (NSW)" at bounding box center [332, 290] width 161 height 43
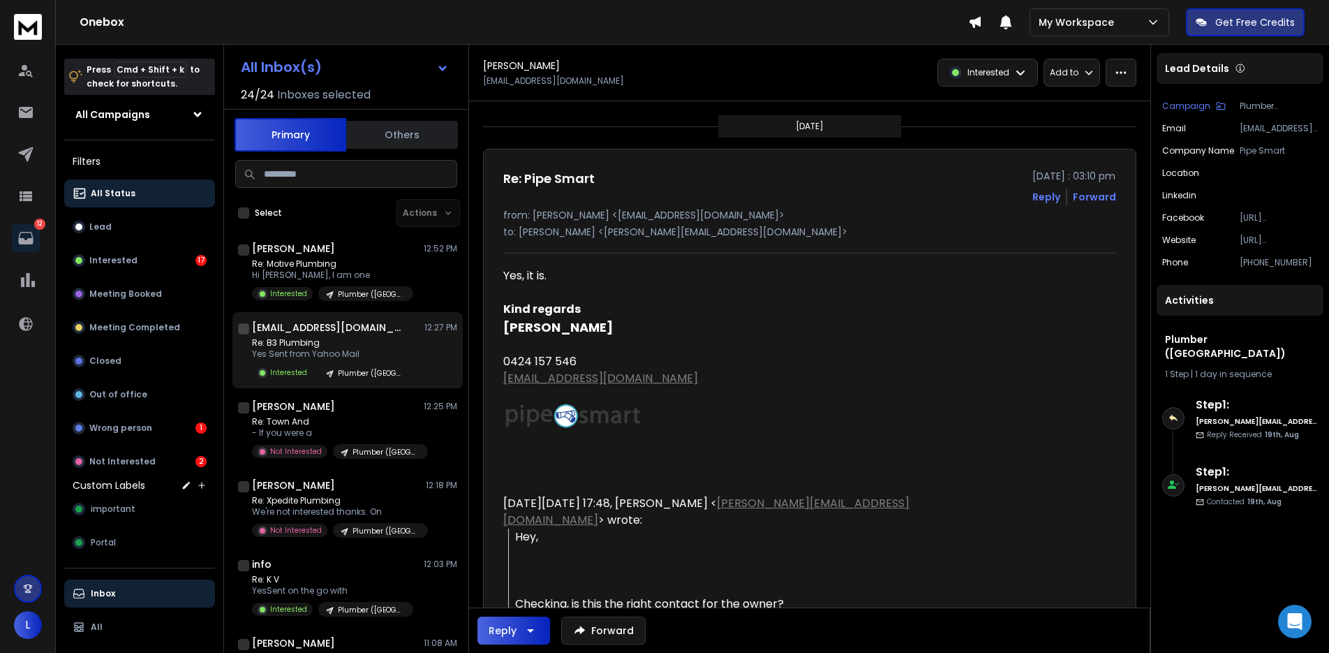
scroll to position [873, 0]
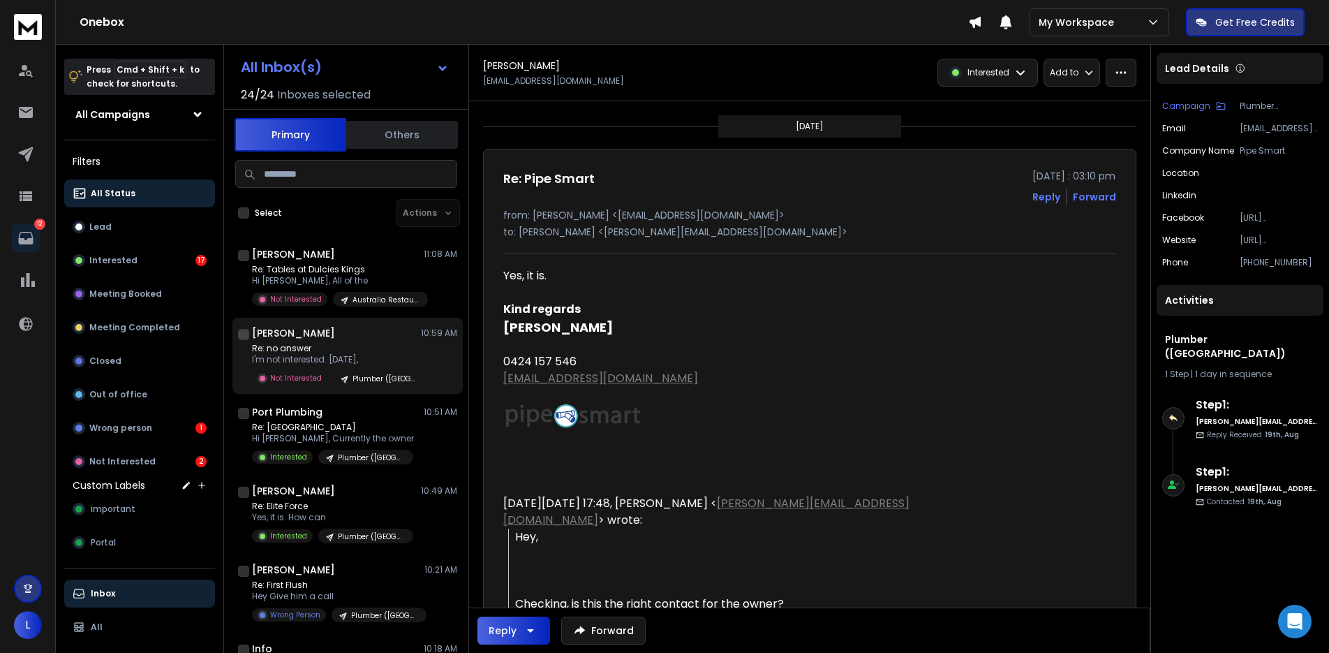
click at [394, 342] on div "Haris Semic 10:59 AM Re: no answer I'm not interested. On Tue, Not Interested P…" at bounding box center [354, 355] width 205 height 59
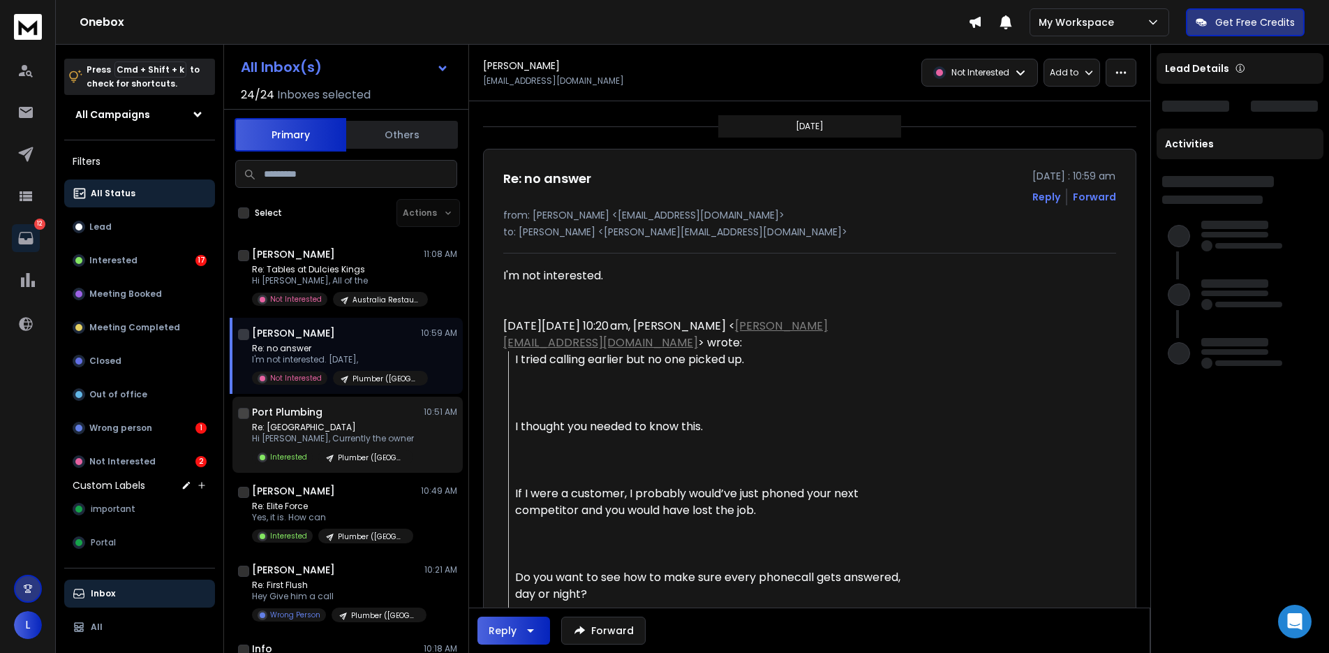
click at [416, 399] on div "Port Plumbing 10:51 AM Re: Port Macquarie Hi Lutz, Currently the owner Interest…" at bounding box center [347, 435] width 230 height 76
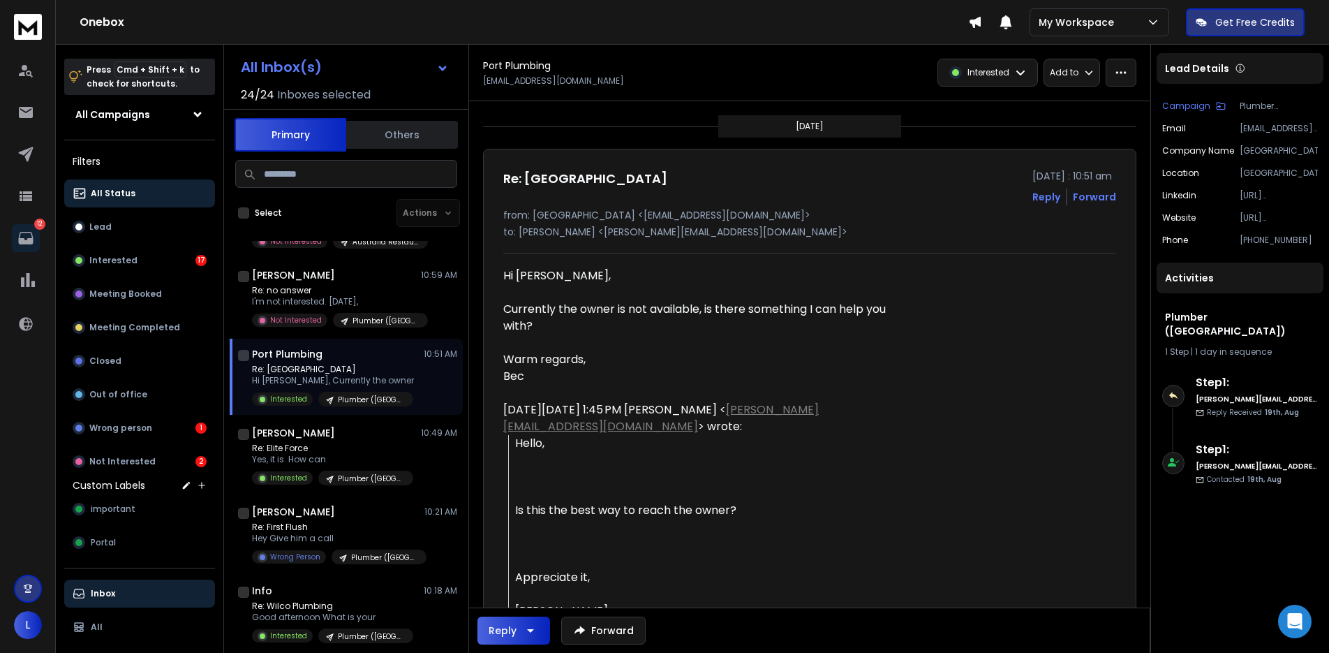
scroll to position [995, 0]
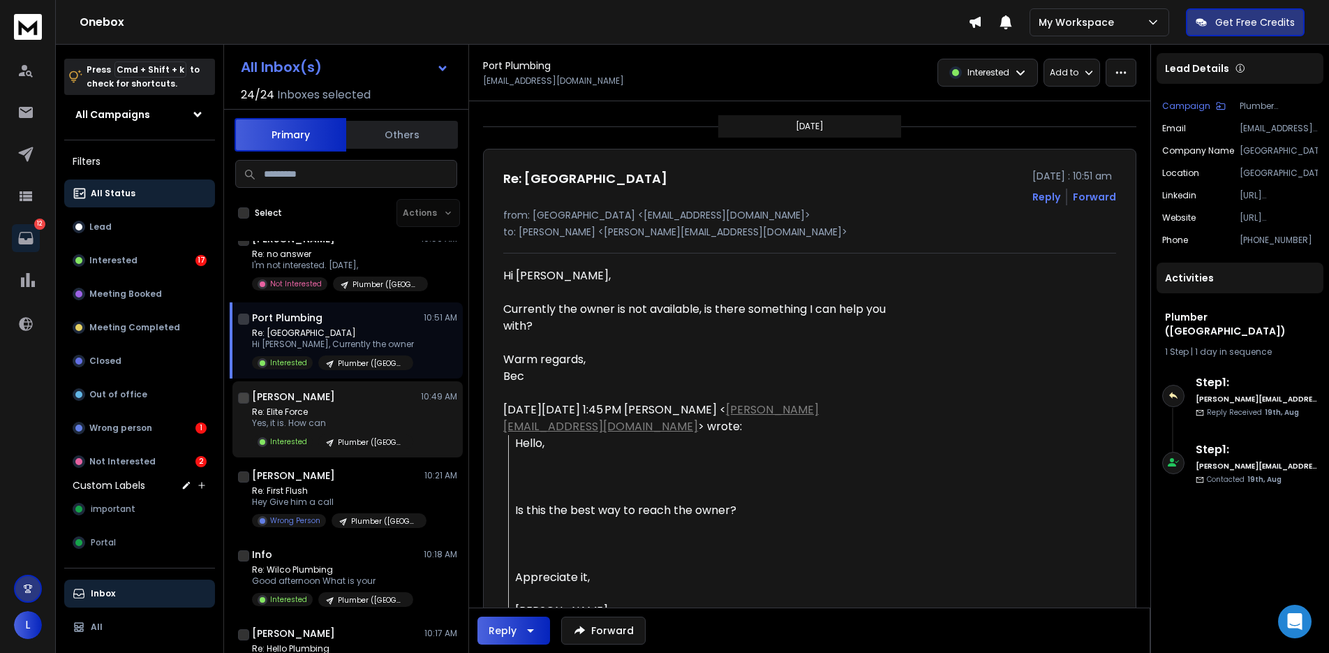
click at [434, 413] on div "Re: Elite Force Yes, it is. How can Interested Plumber (NSW)" at bounding box center [354, 427] width 205 height 43
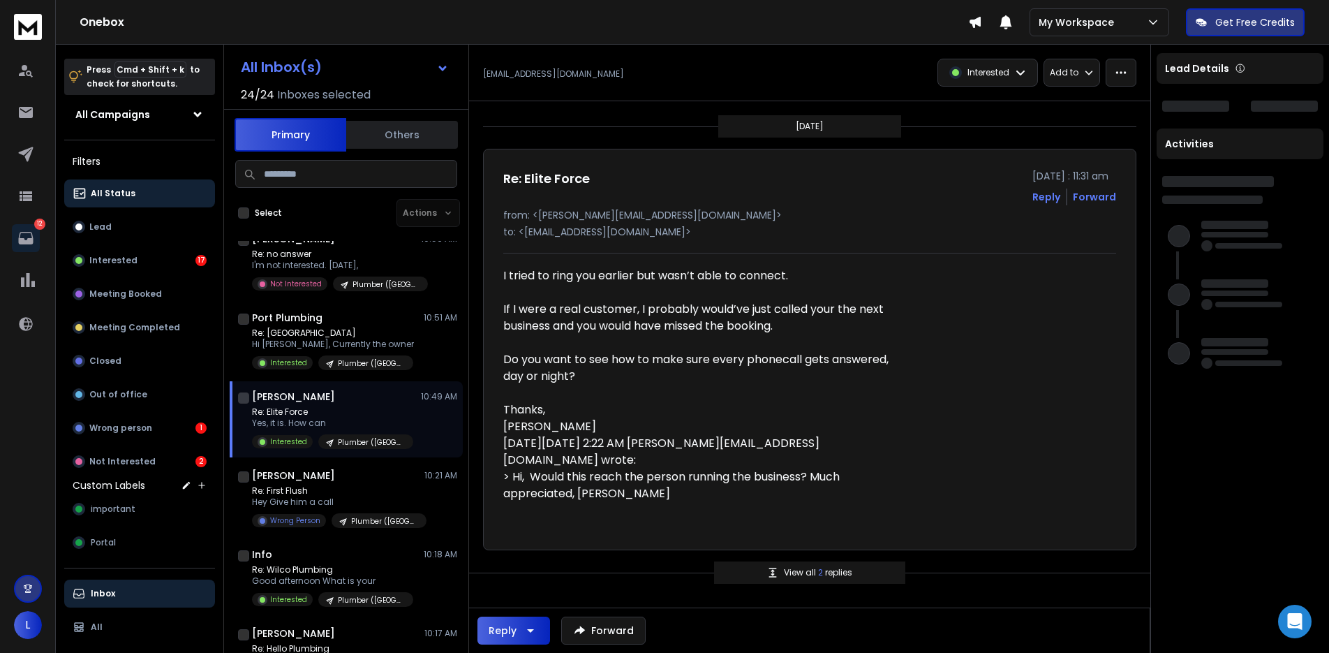
scroll to position [1045, 0]
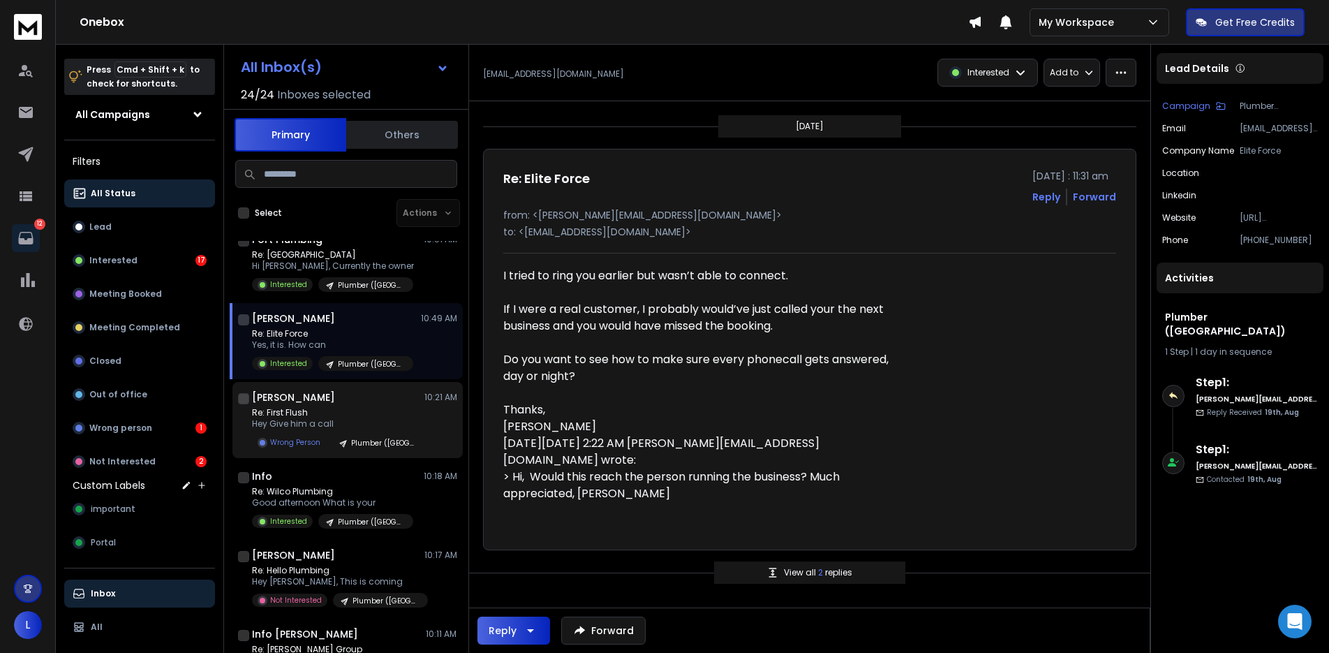
click at [424, 394] on p "10:21 AM" at bounding box center [440, 397] width 33 height 11
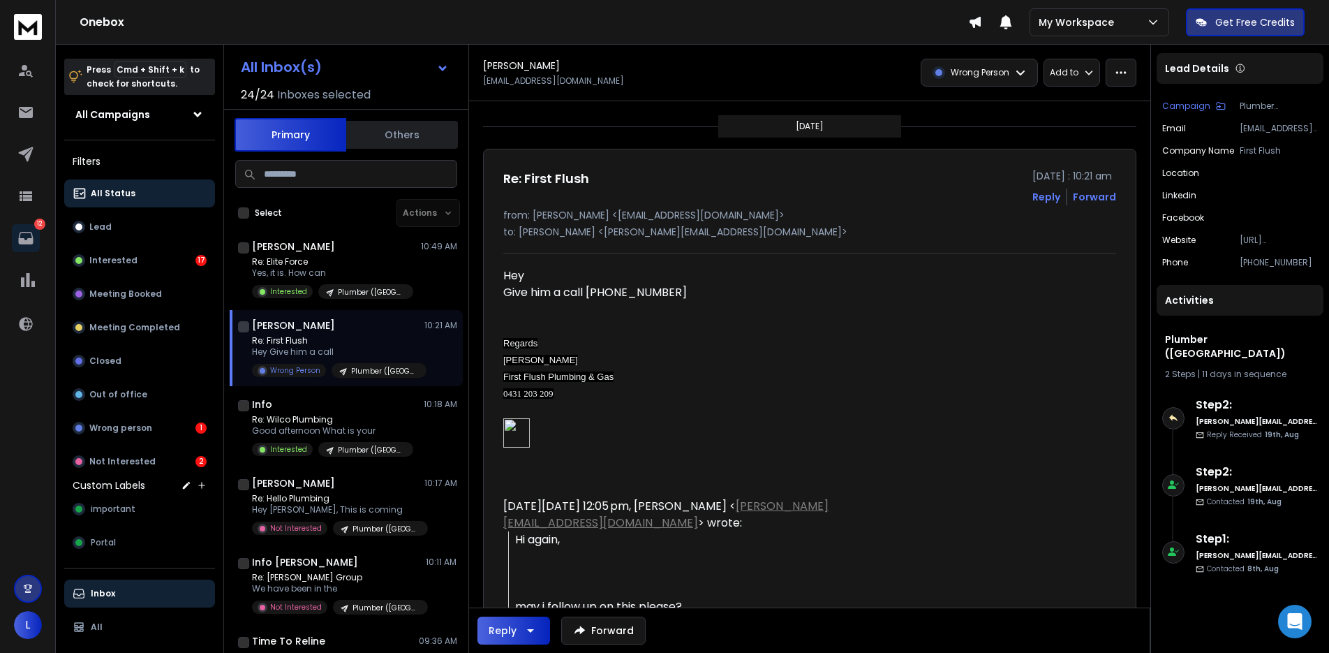
scroll to position [1171, 0]
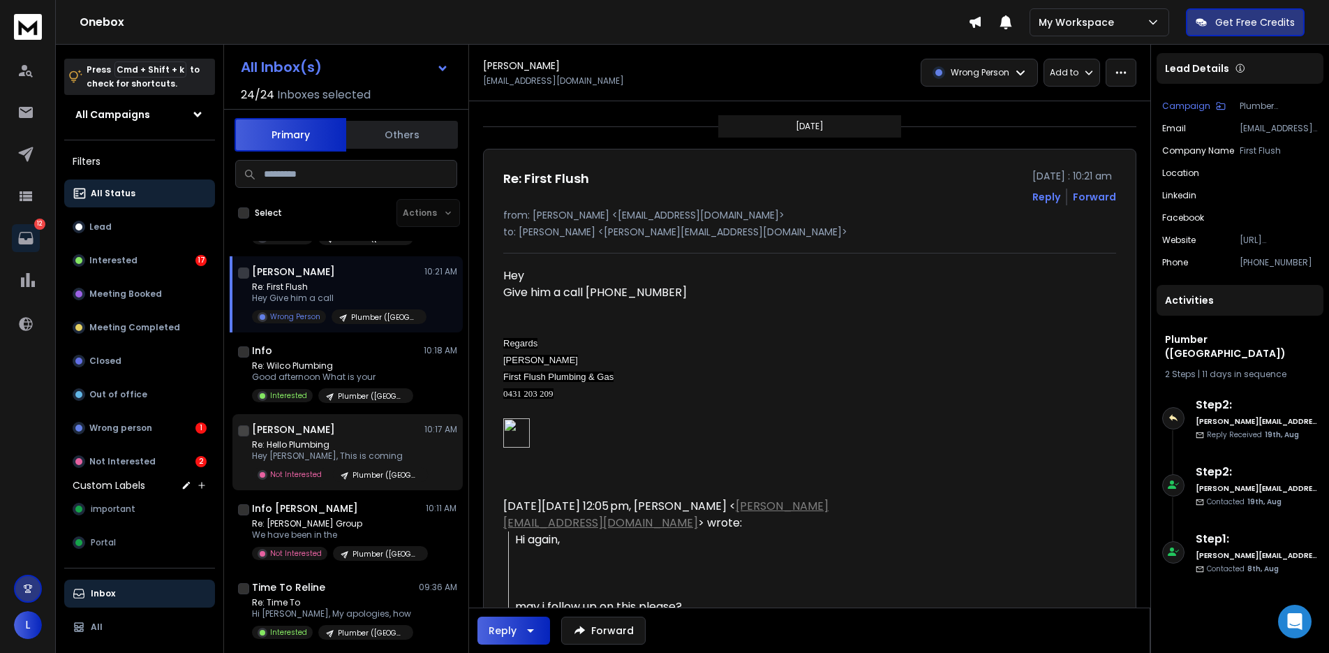
click at [436, 420] on div "Andy Layton 10:17 AM Re: Hello Plumbing Hey Lutz, This is coming Not Interested…" at bounding box center [347, 452] width 230 height 76
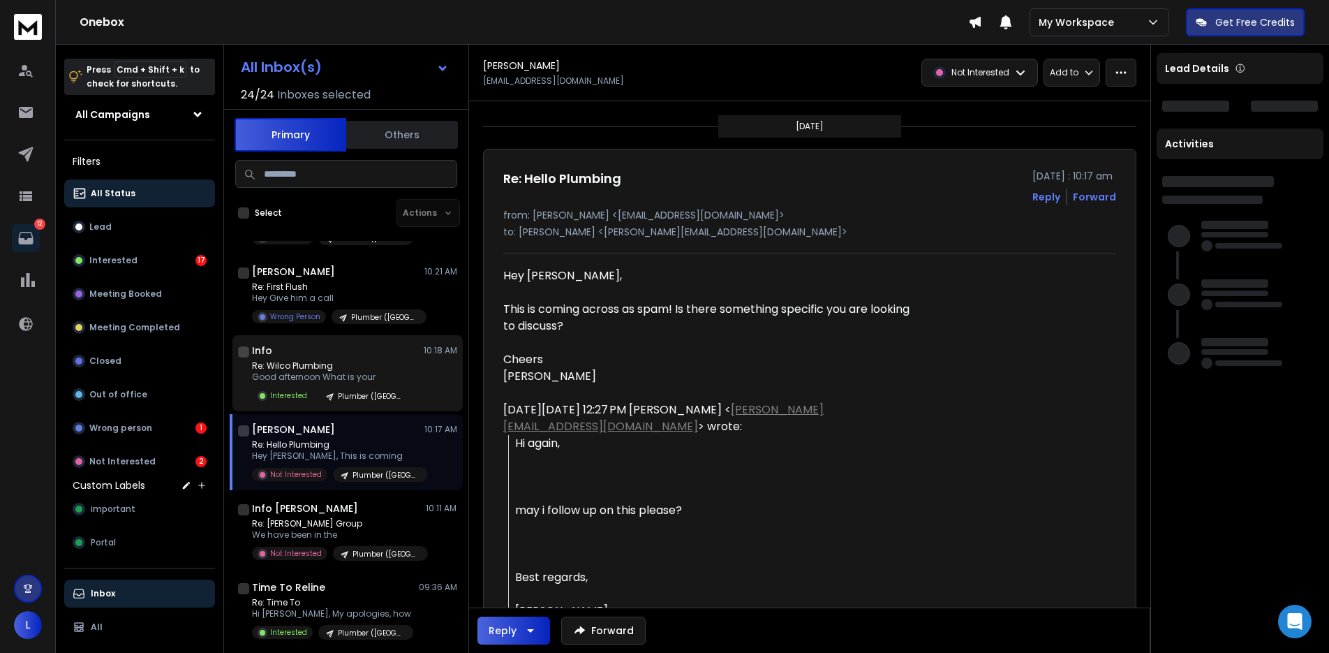
click at [408, 382] on div "Re: Wilco Plumbing Good afternoon What is your Interested Plumber (NSW)" at bounding box center [354, 381] width 205 height 43
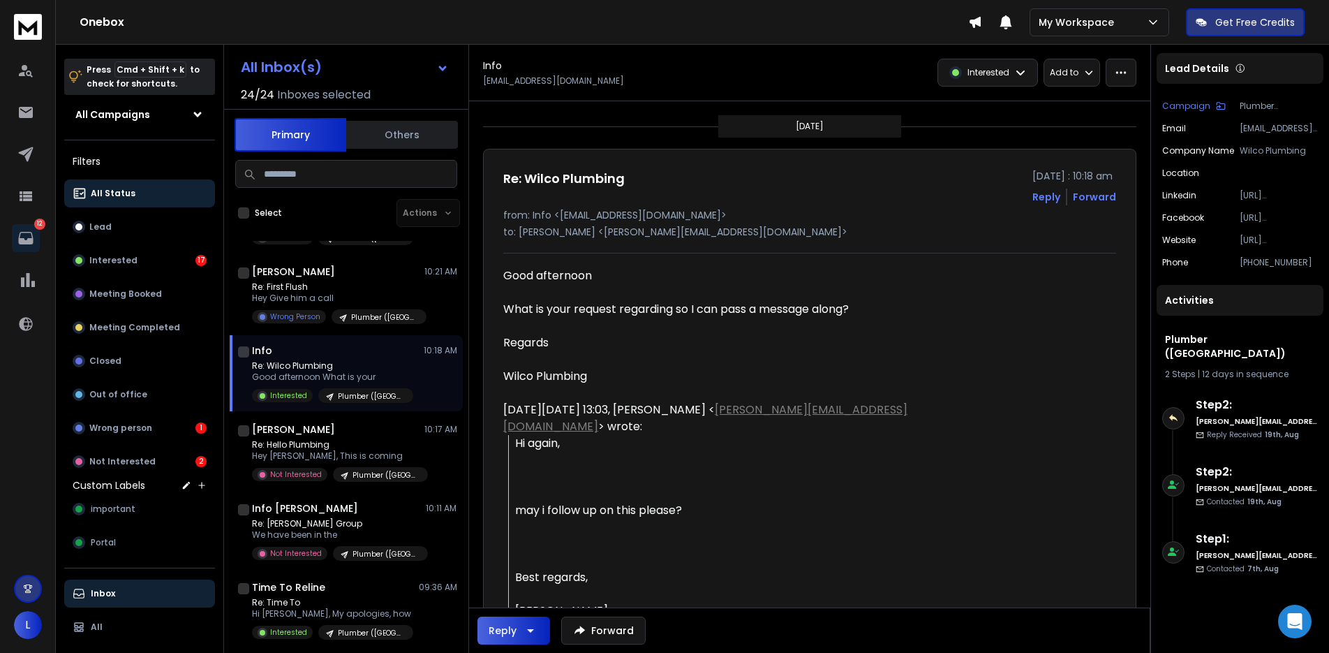
scroll to position [1199, 0]
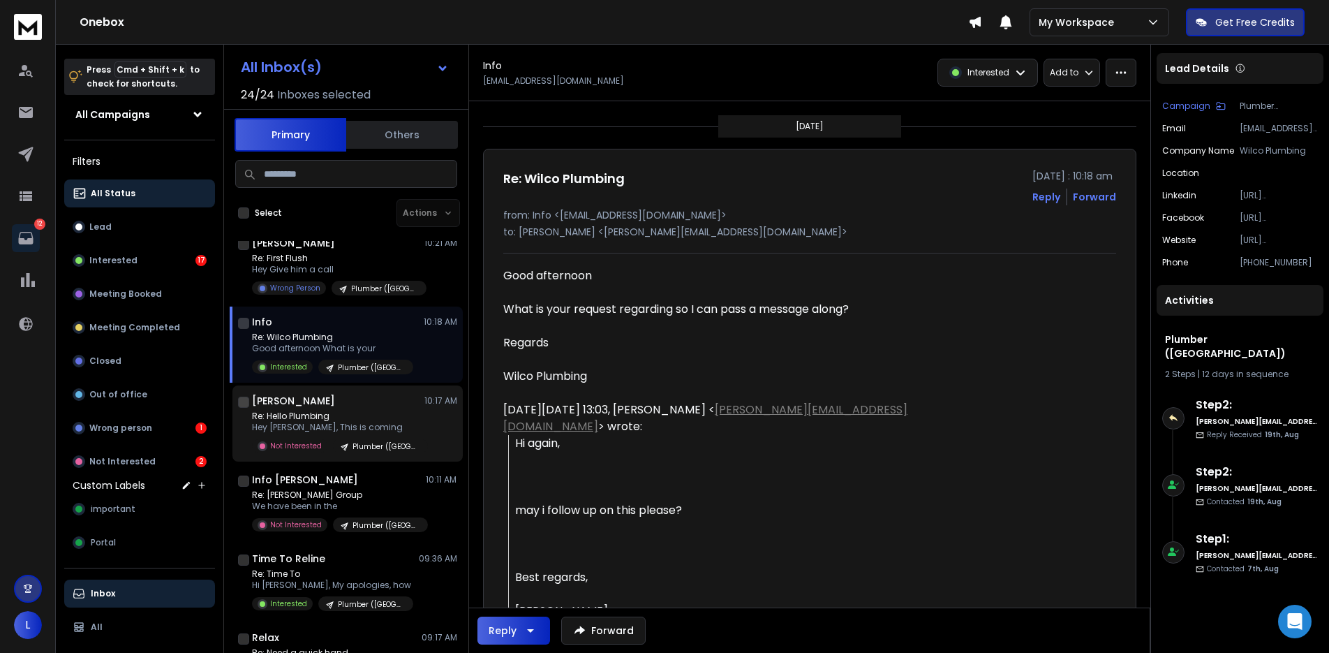
click at [413, 406] on div "Andy Layton 10:17 AM" at bounding box center [354, 401] width 205 height 14
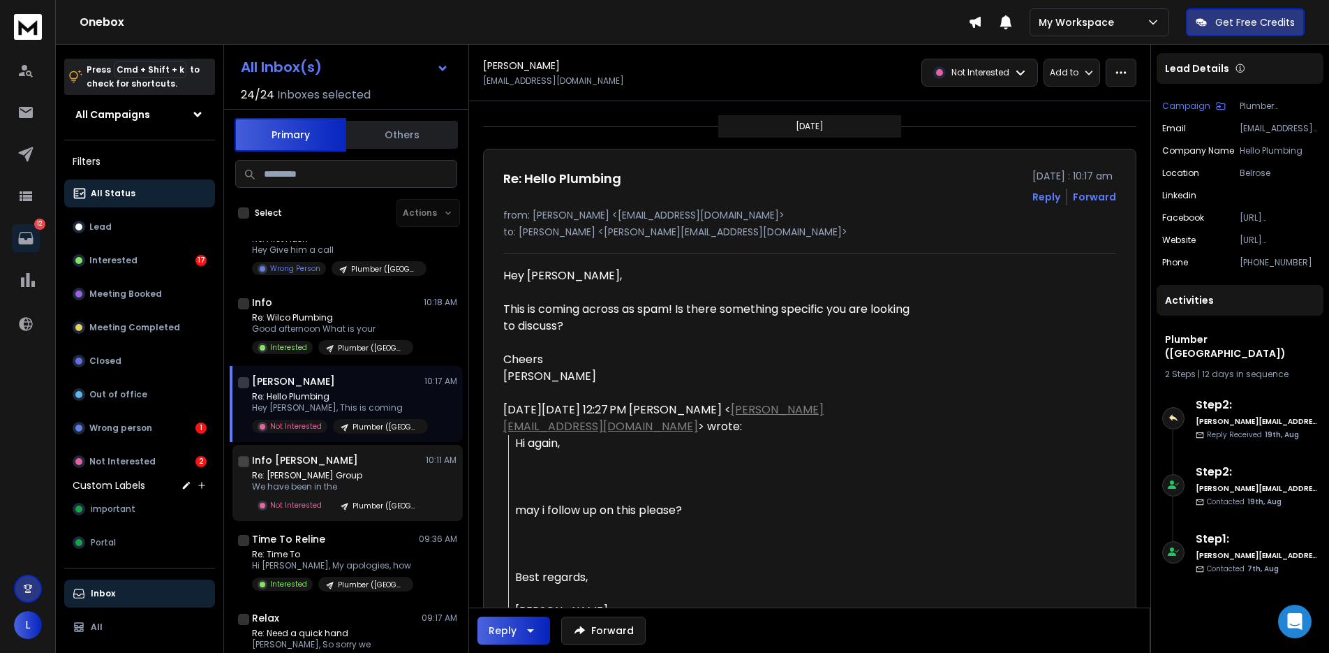
click at [420, 456] on div "Info Hobbs 10:11 AM" at bounding box center [354, 460] width 205 height 14
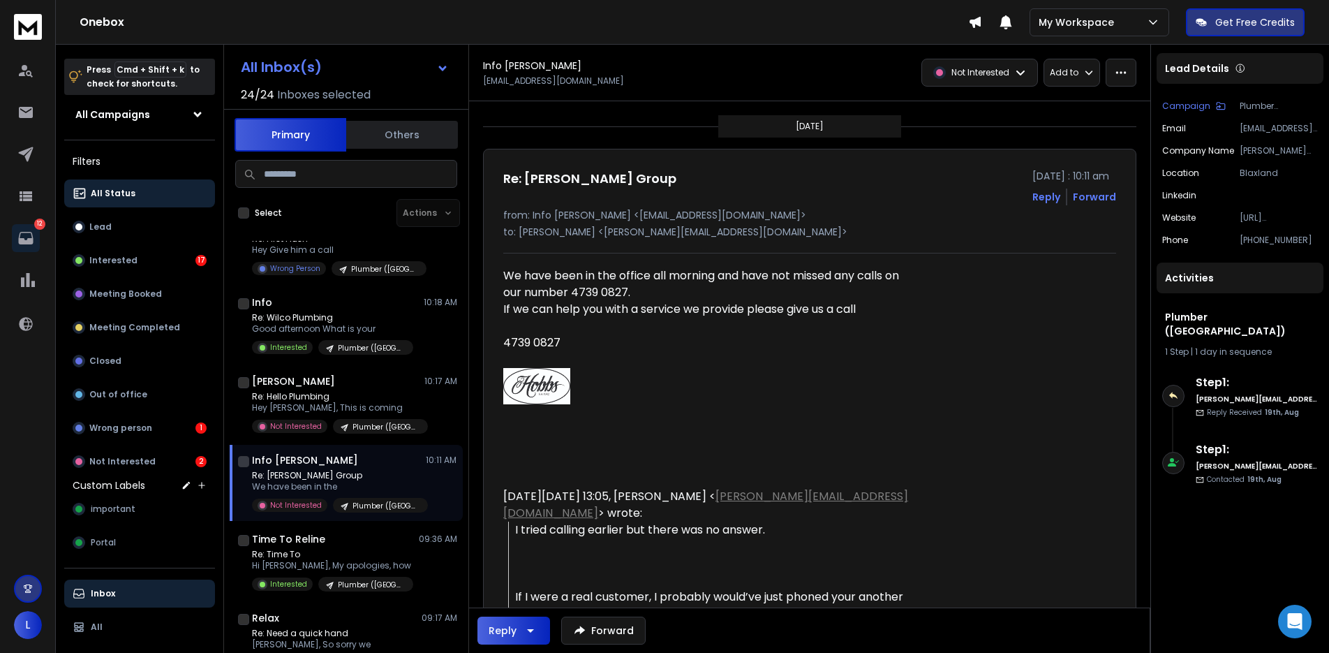
scroll to position [1295, 0]
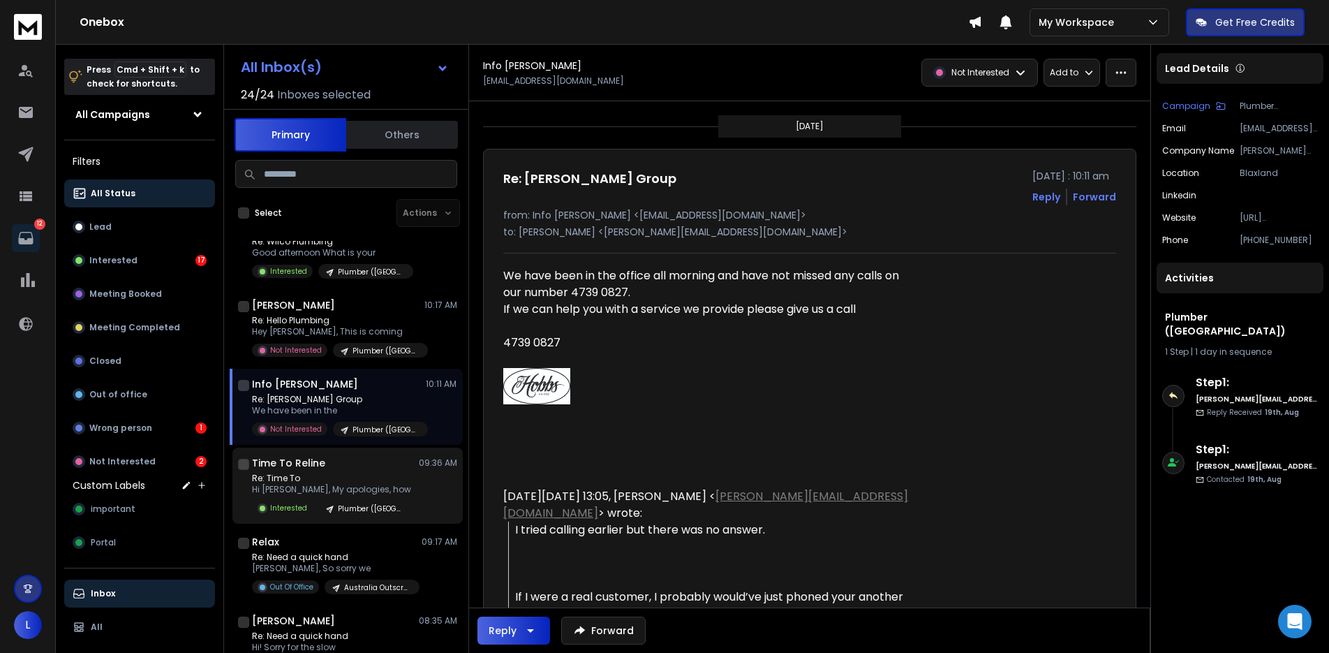
click at [420, 456] on div "Time To Reline 09:36 AM" at bounding box center [354, 463] width 205 height 14
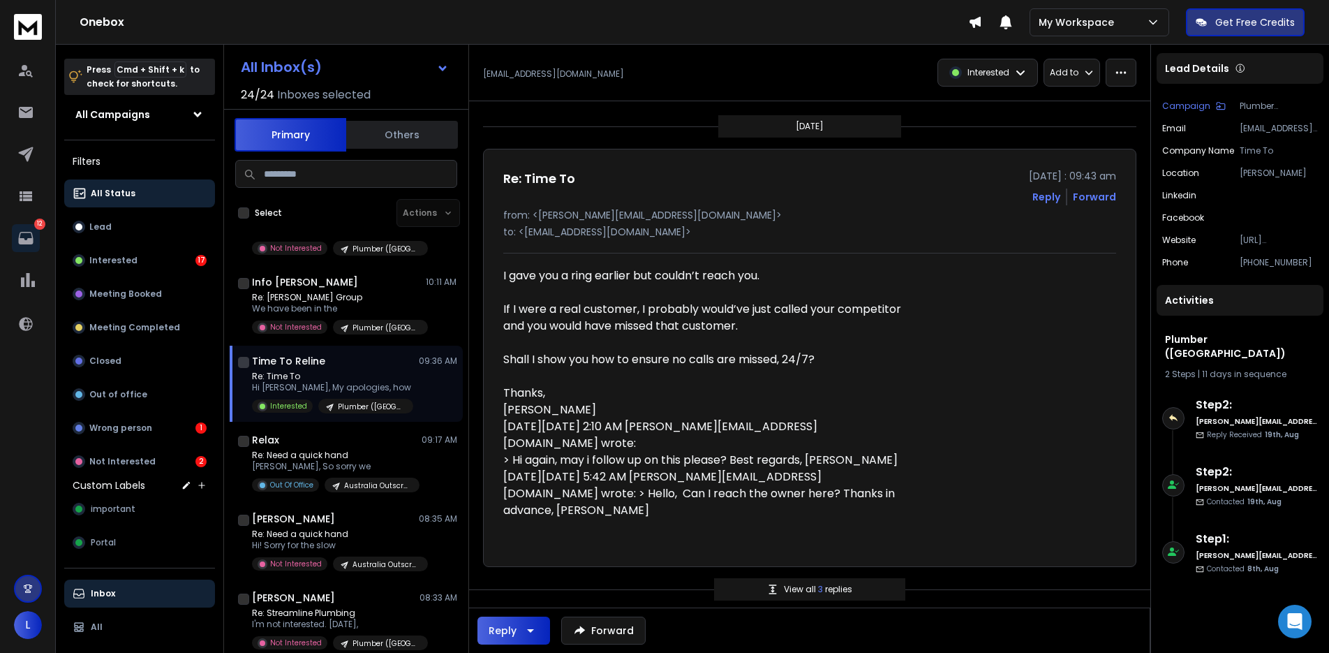
scroll to position [1460, 0]
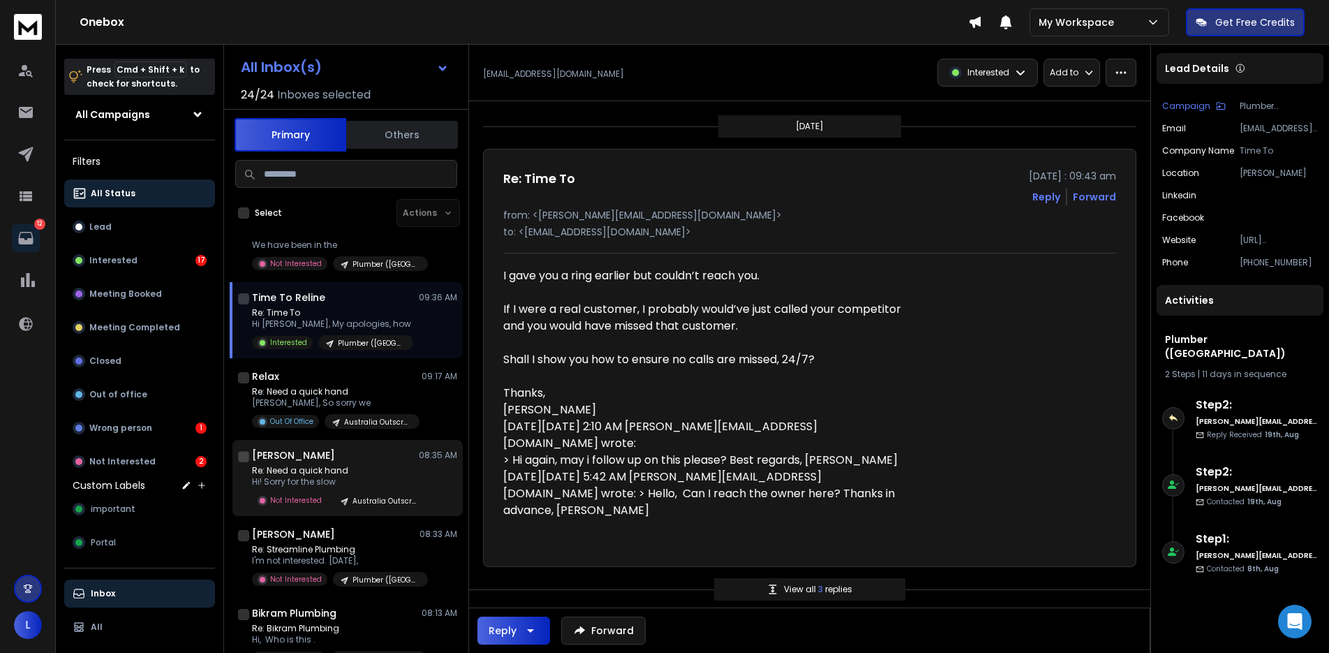
click at [420, 456] on p "08:35 AM" at bounding box center [438, 455] width 38 height 11
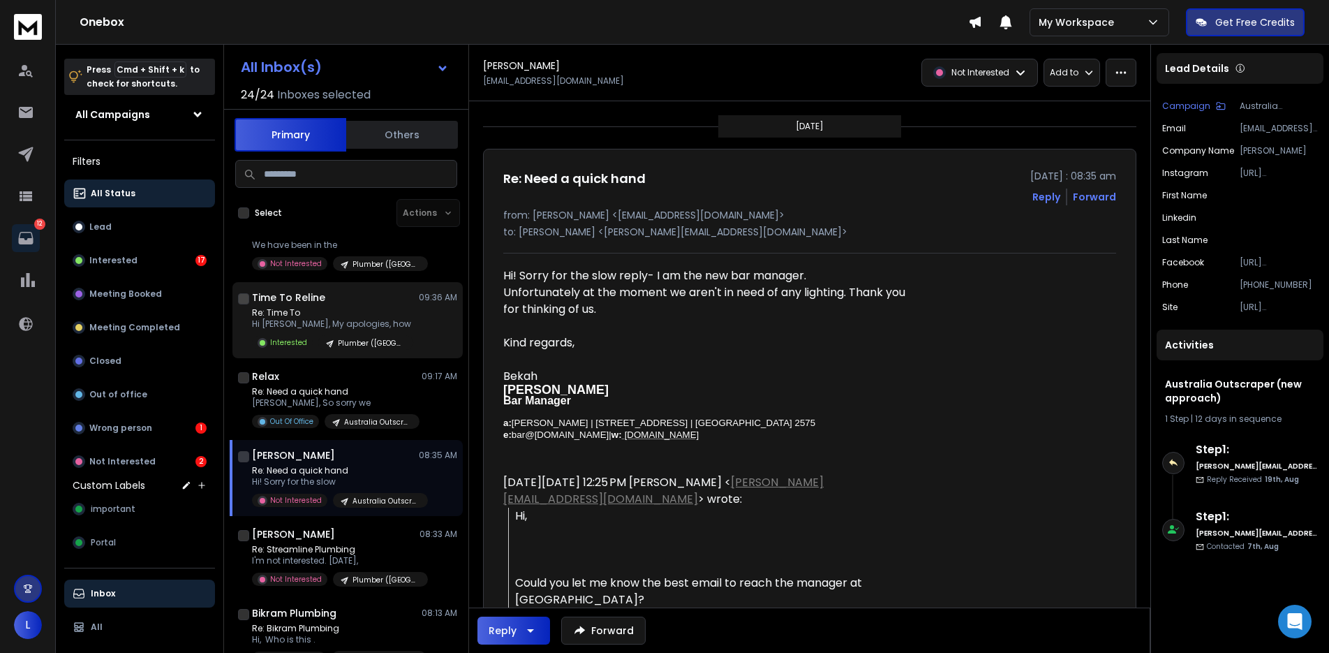
click at [408, 342] on div "Re: Time To Hi lutz, My apologies, how Interested Plumber (NSW)" at bounding box center [354, 328] width 205 height 43
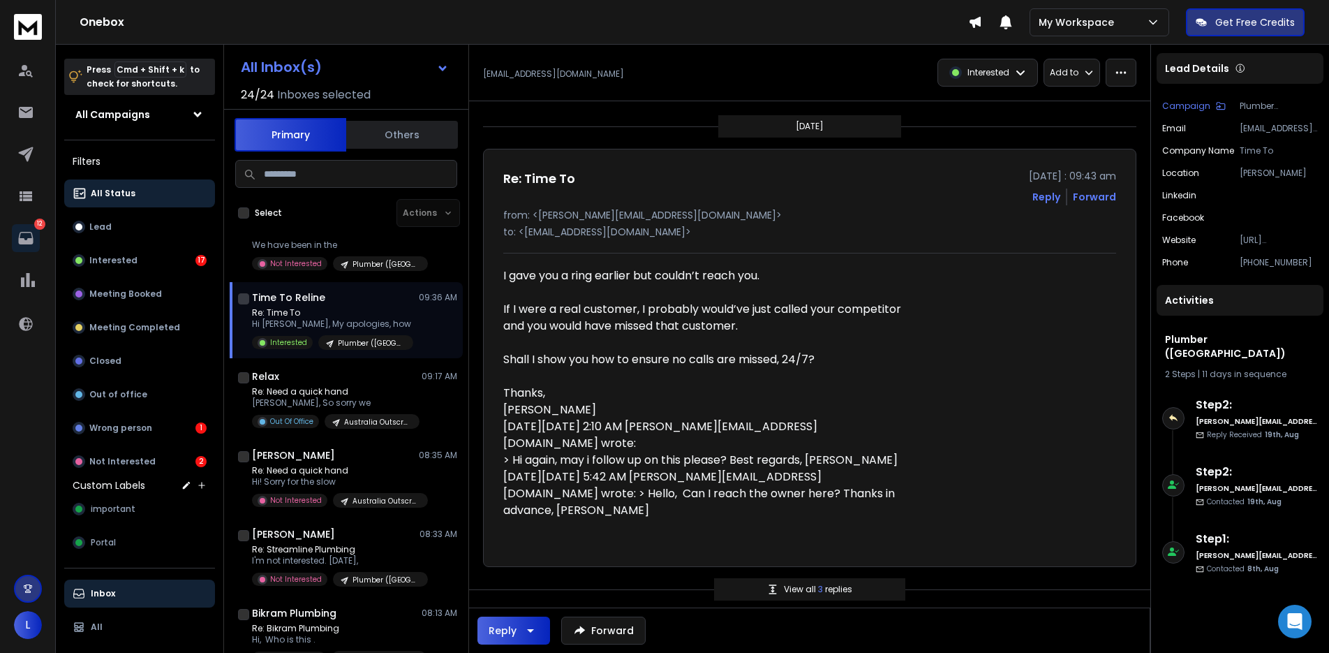
click at [818, 583] on span "3" at bounding box center [821, 589] width 7 height 12
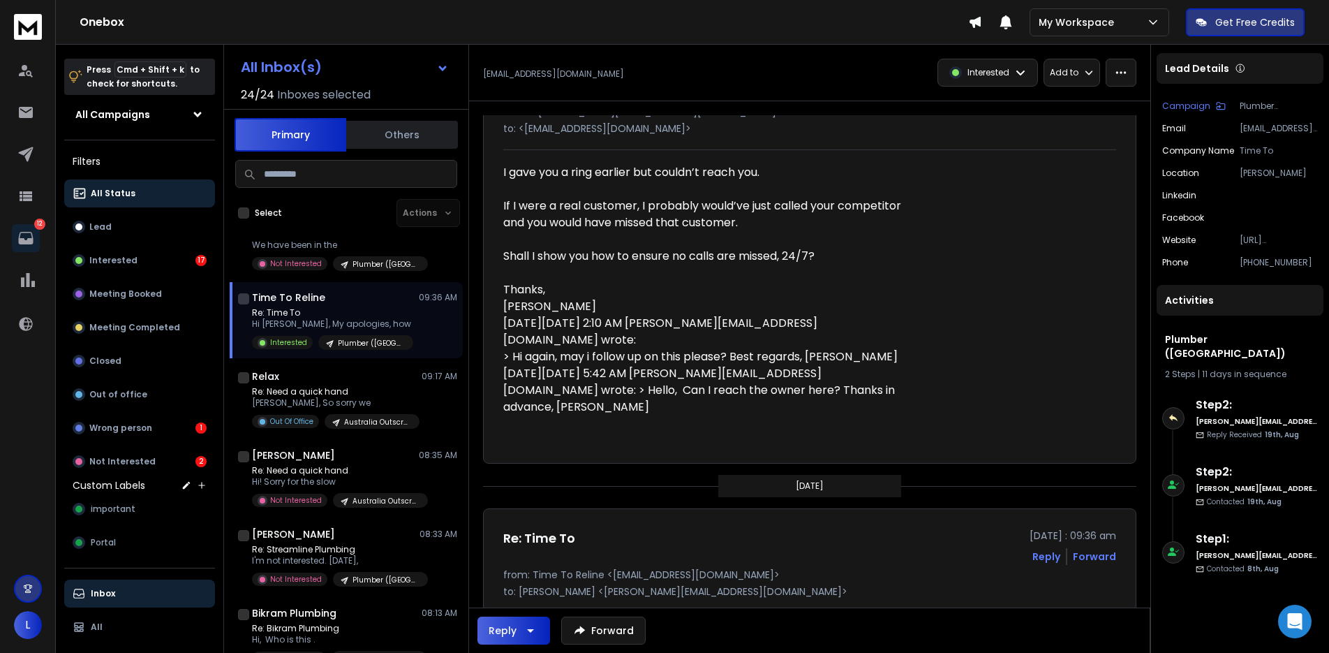
scroll to position [191, 0]
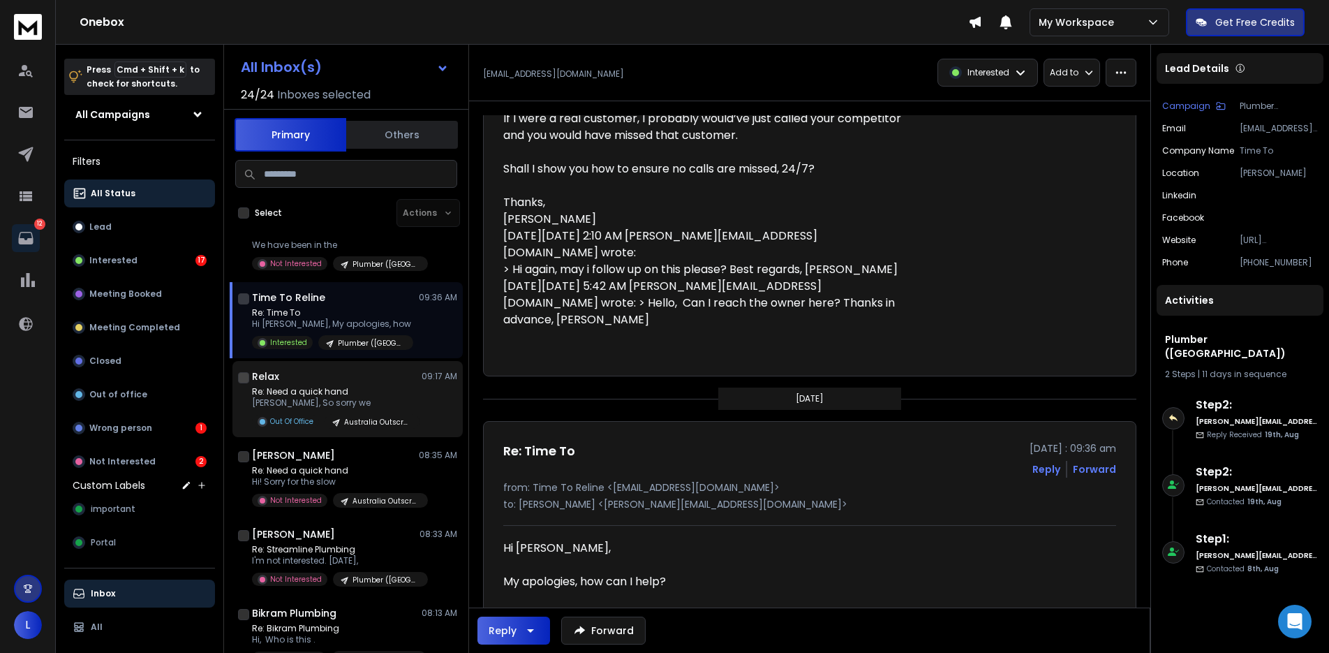
click at [310, 399] on p "Ciao Lutz, So sorry we" at bounding box center [336, 402] width 168 height 11
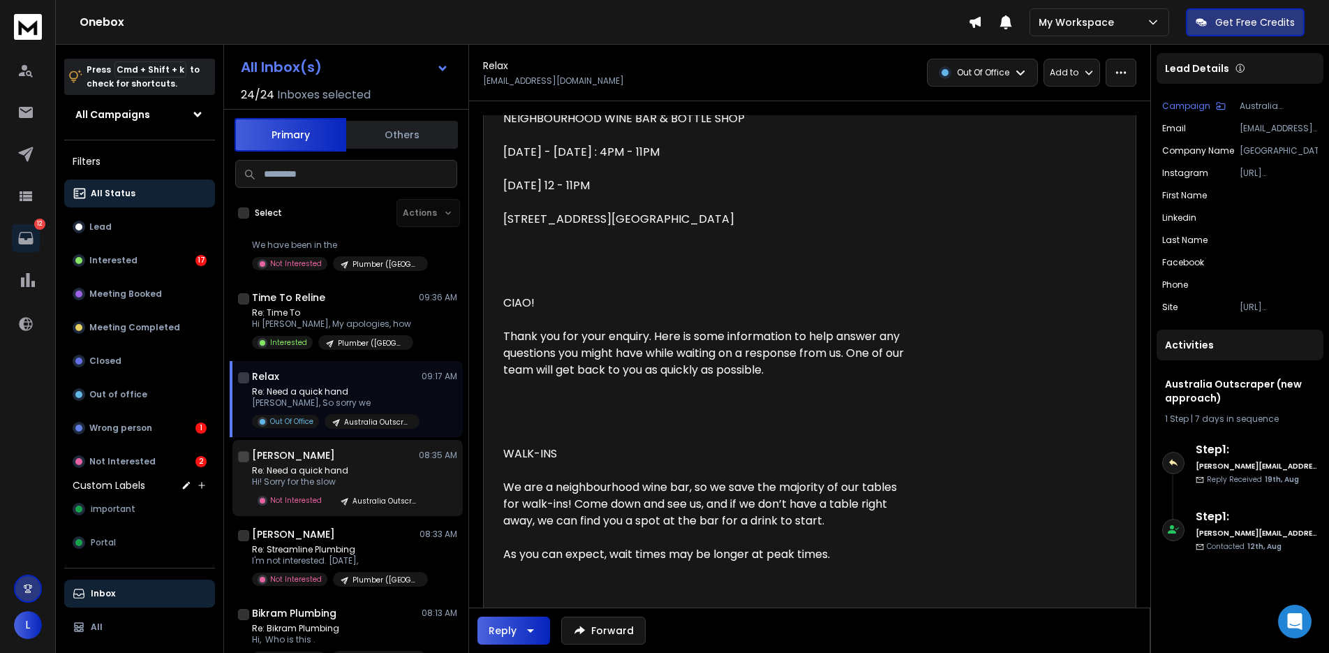
click at [368, 449] on div "Eden Brewery 08:35 AM" at bounding box center [354, 455] width 205 height 14
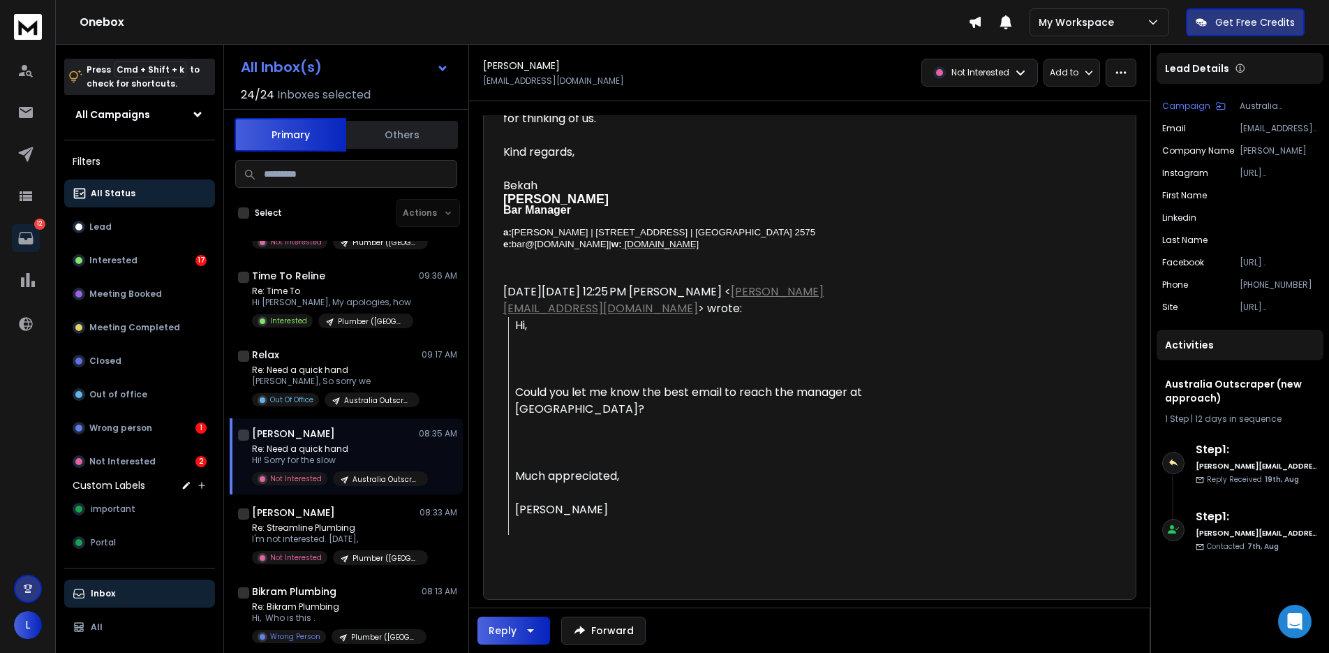
scroll to position [1518, 0]
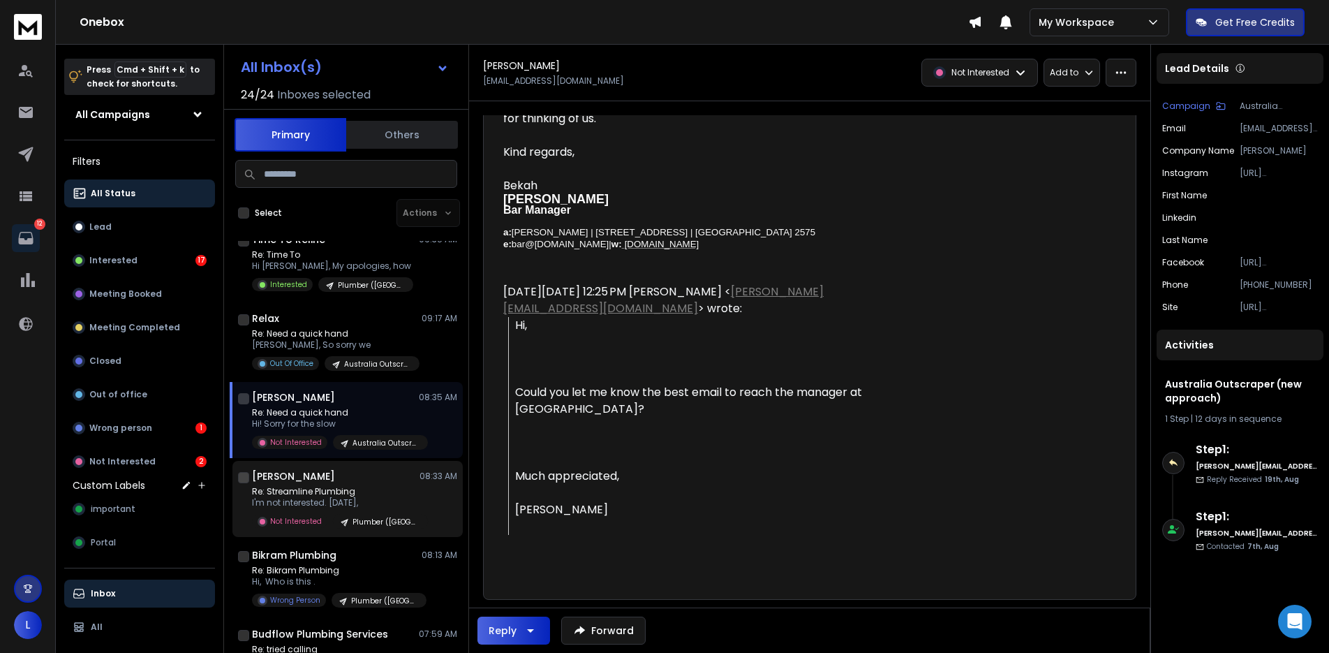
click at [384, 485] on div "Jackson Keir 08:33 AM Re: Streamline Plumbing I'm not interested. On Tue, Not I…" at bounding box center [354, 498] width 205 height 59
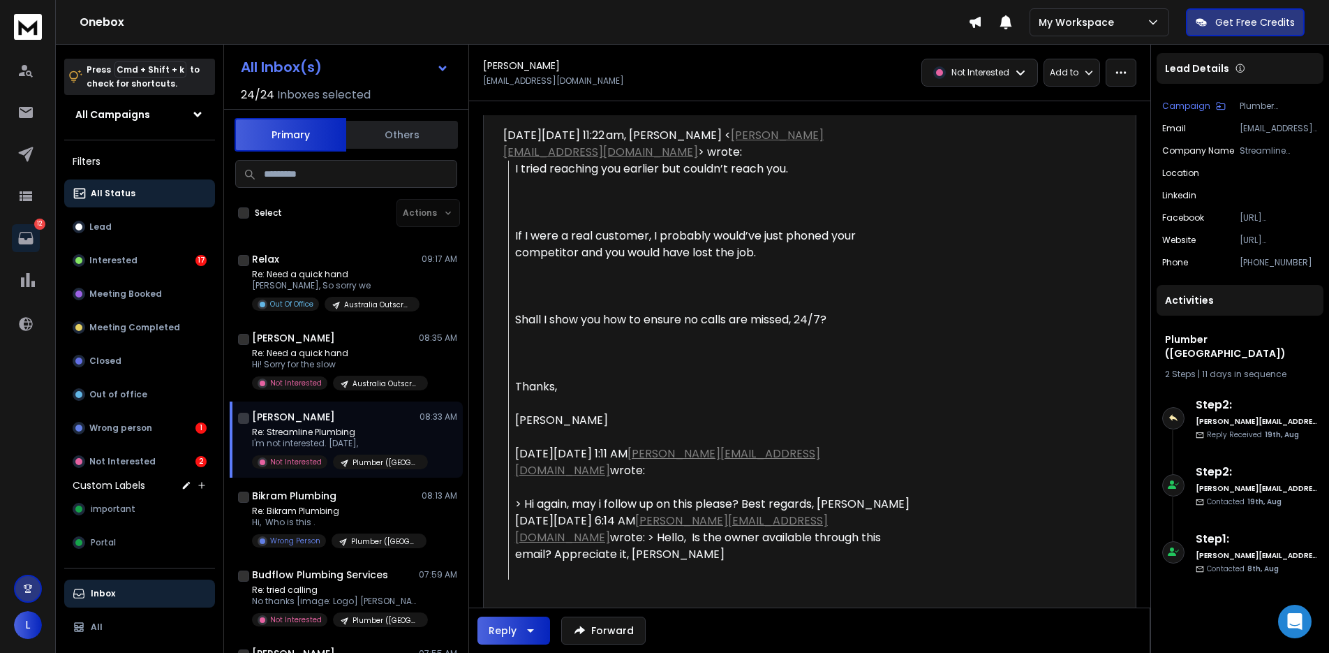
scroll to position [0, 0]
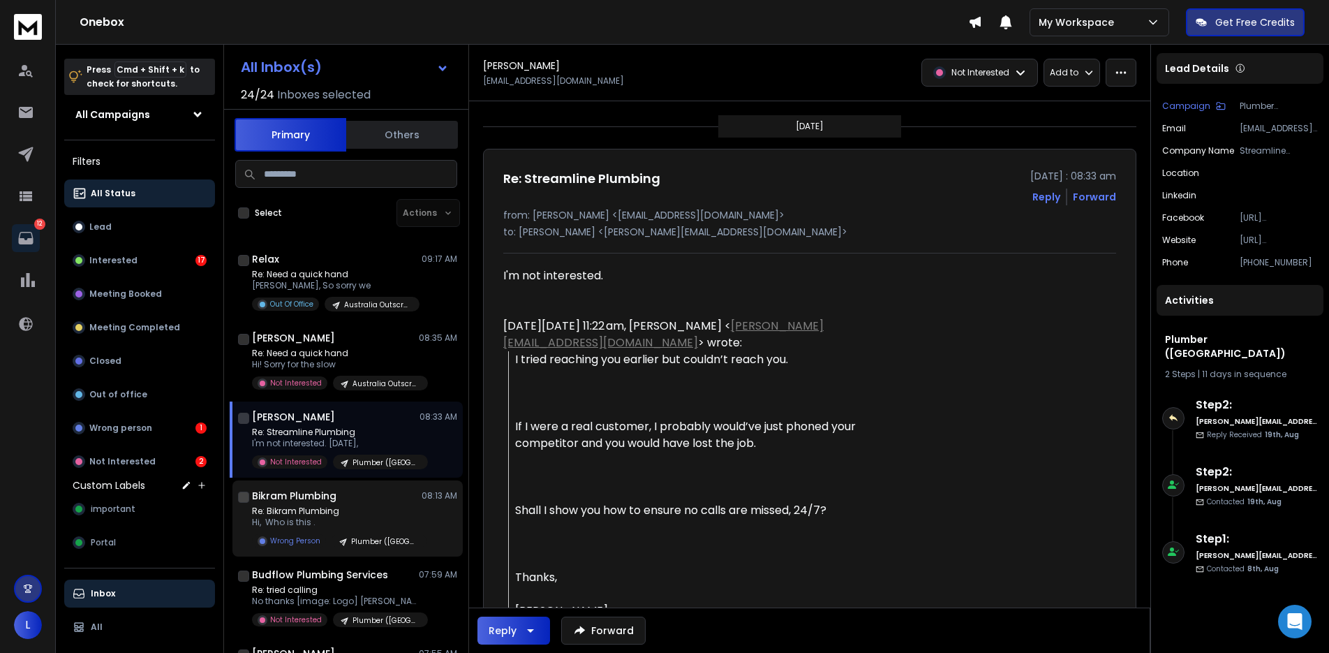
click at [355, 483] on div "Bikram Plumbing 08:13 AM Re: Bikram Plumbing Hi, Who is this . Wrong Person Plu…" at bounding box center [347, 518] width 230 height 76
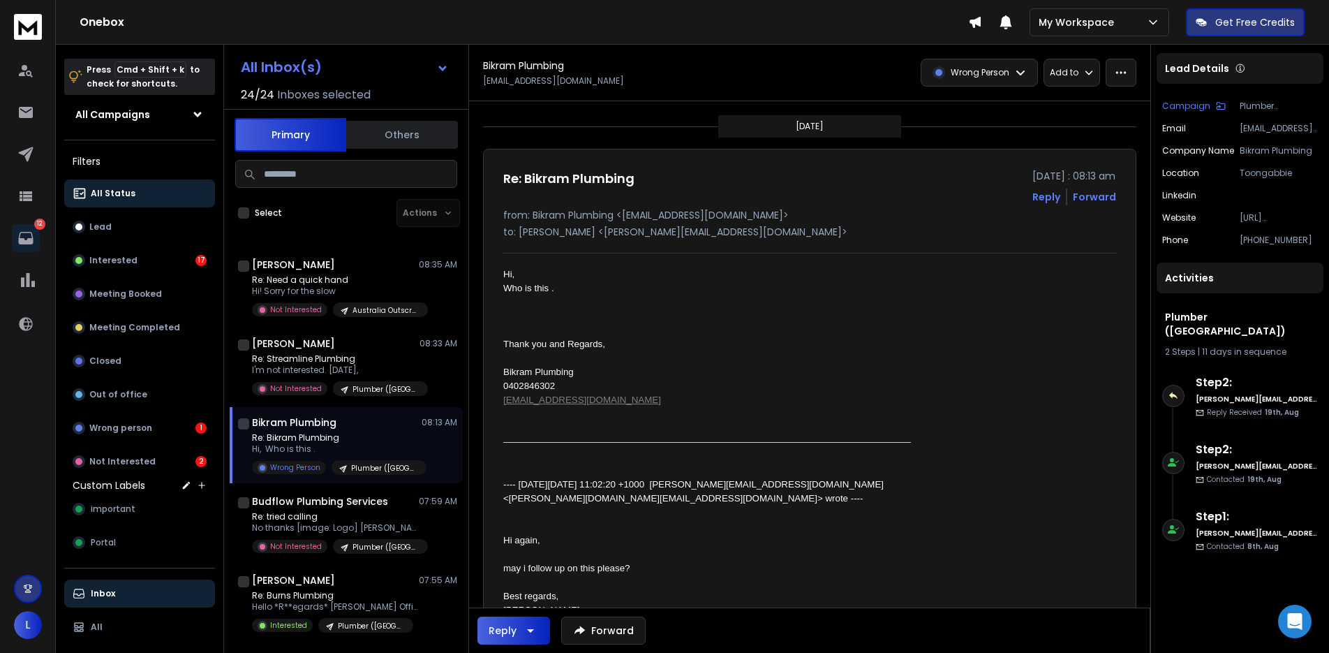
scroll to position [1711, 0]
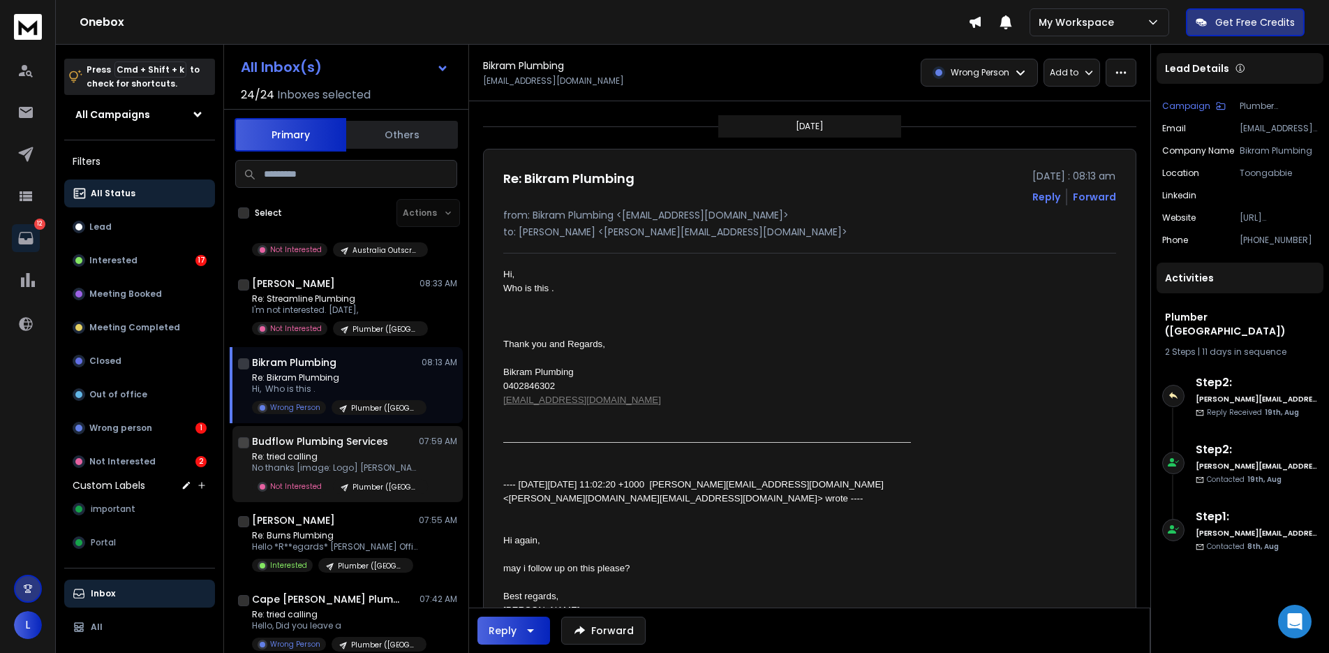
click at [378, 454] on p "Re: tried calling" at bounding box center [336, 456] width 168 height 11
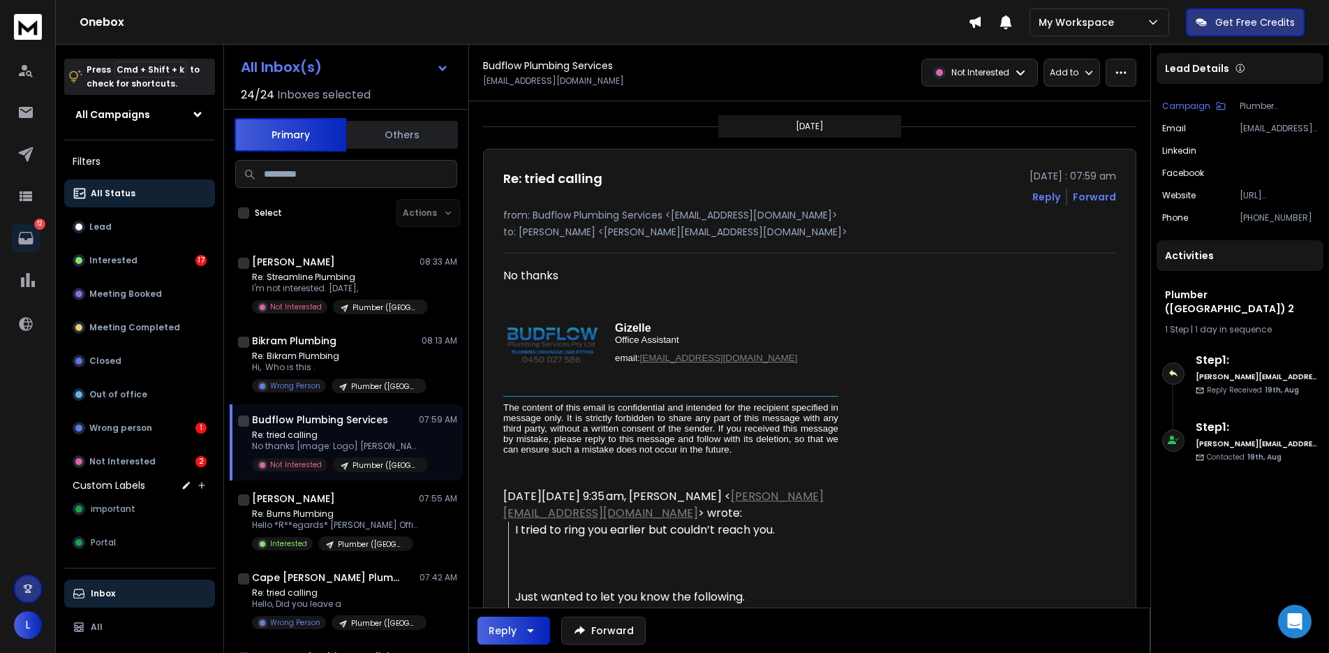
scroll to position [1763, 0]
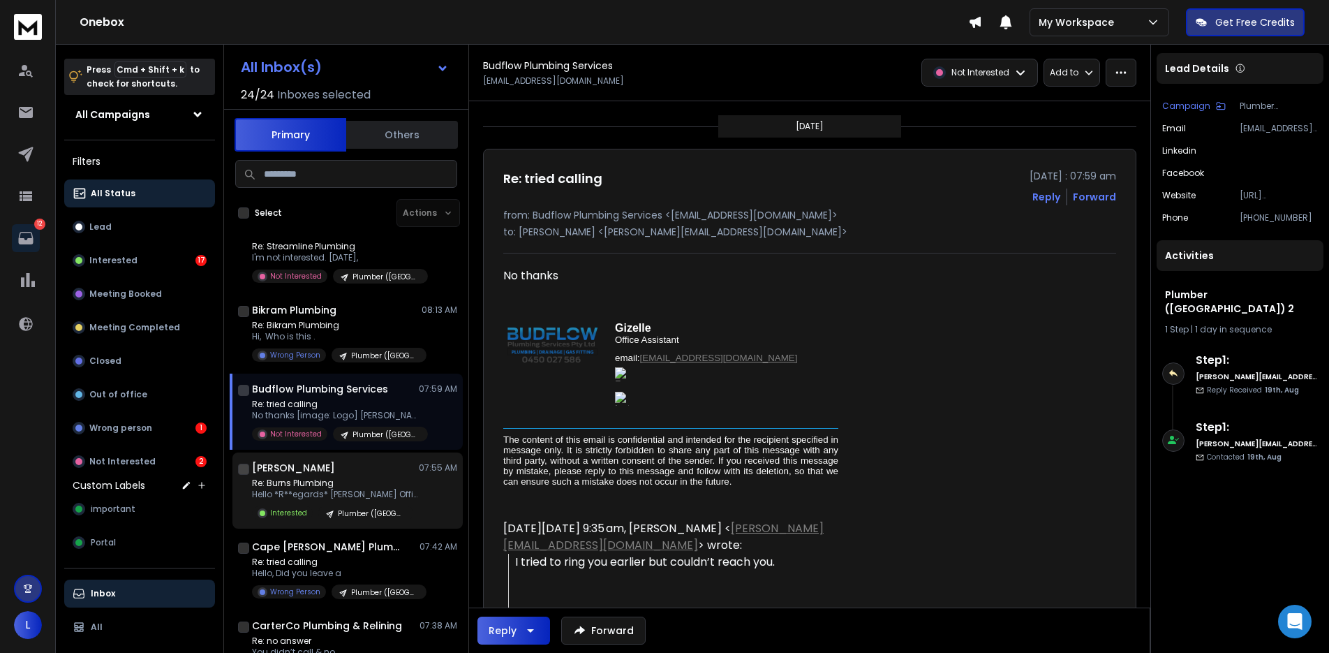
click at [385, 489] on p "Hello *R**egards* Jamie Burns Office:" at bounding box center [336, 494] width 168 height 11
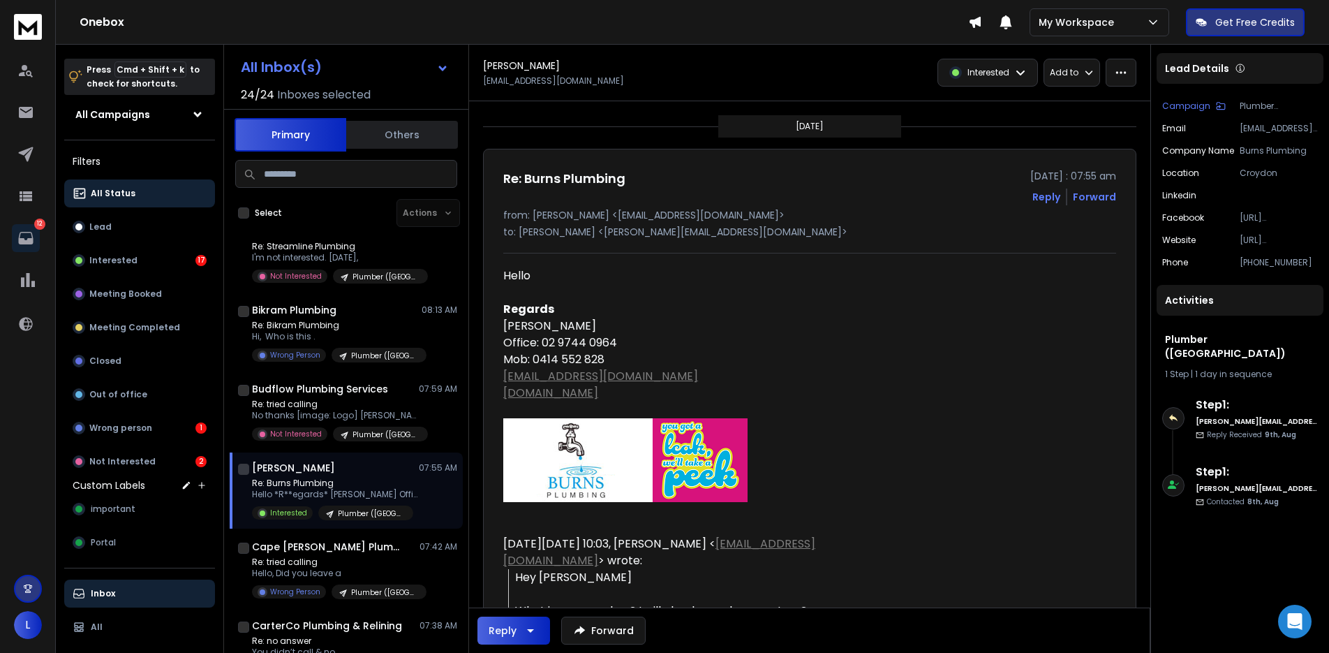
click at [410, 521] on div "Jamieson Burns 07:55 AM Re: Burns Plumbing Hello *R**egards* Jamie Burns Office…" at bounding box center [347, 490] width 230 height 76
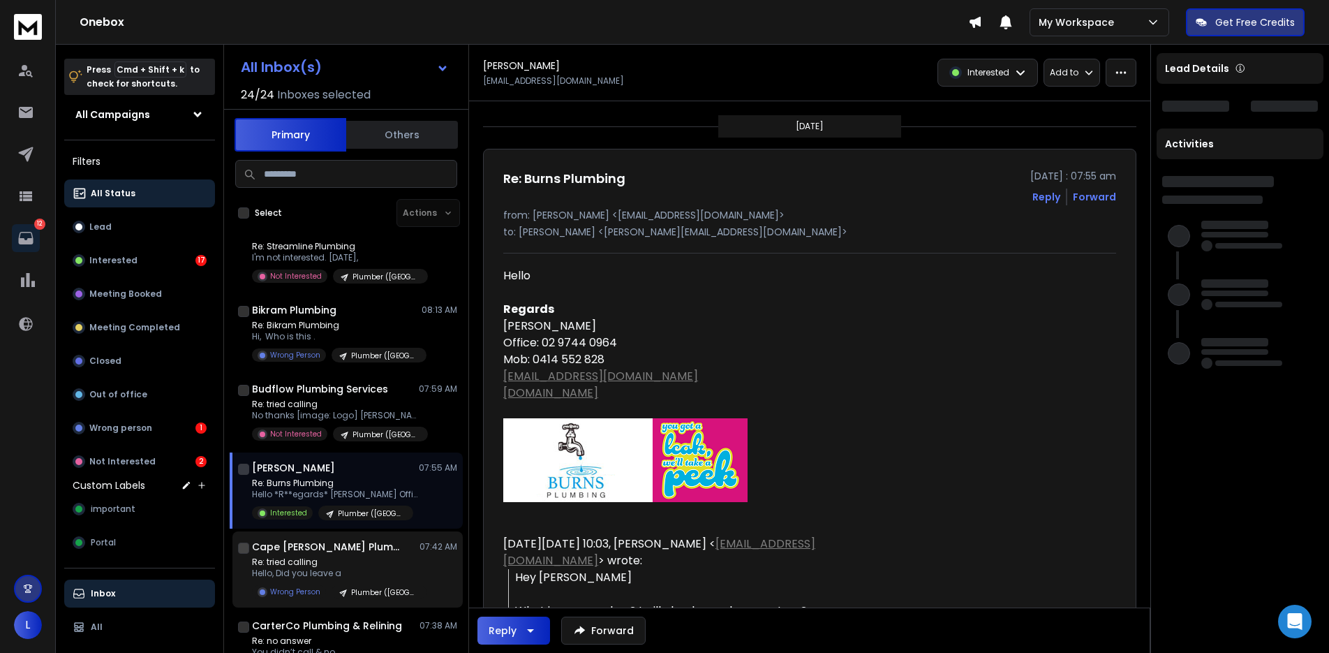
click at [420, 542] on p "07:42 AM" at bounding box center [439, 546] width 38 height 11
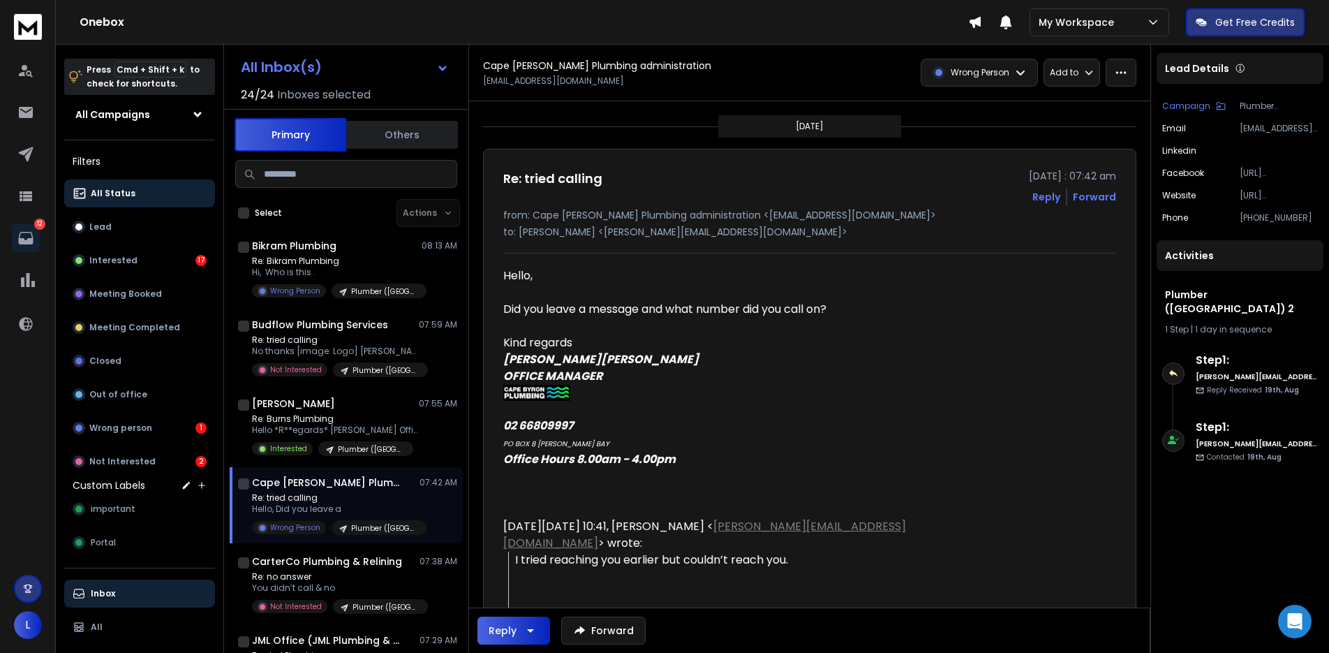
scroll to position [1879, 0]
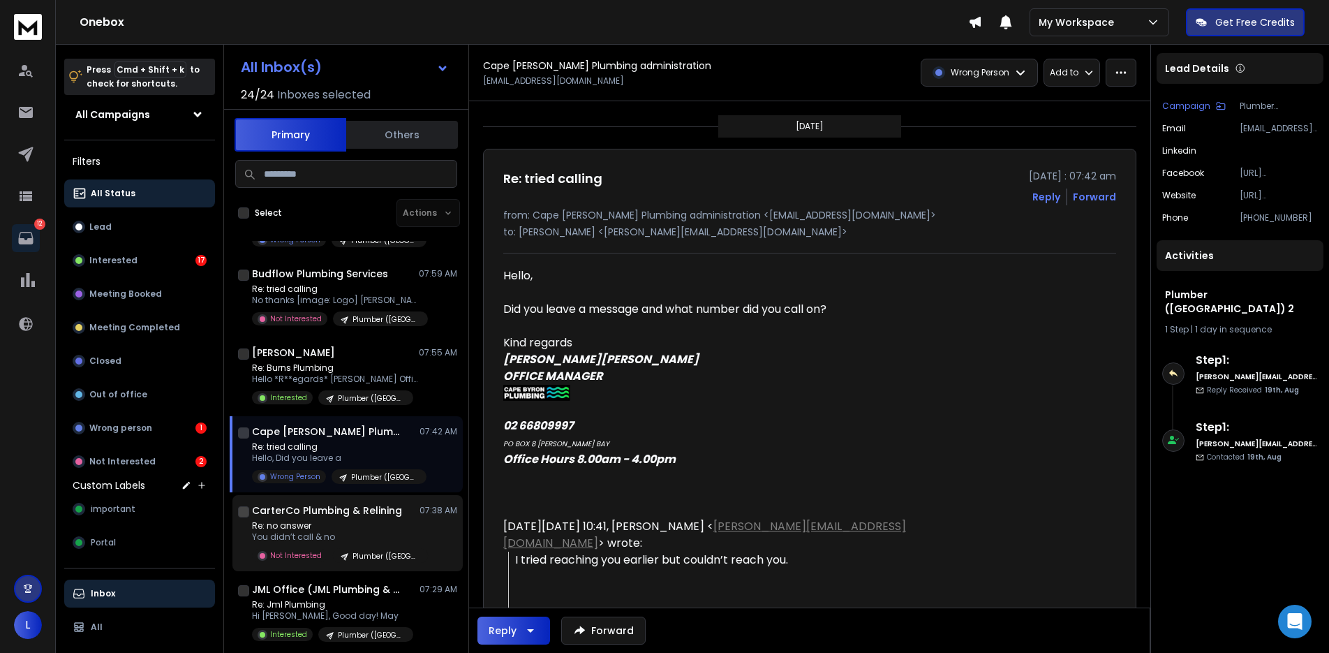
click at [415, 548] on div "Not Interested Plumber (NSW) 2" at bounding box center [340, 555] width 176 height 15
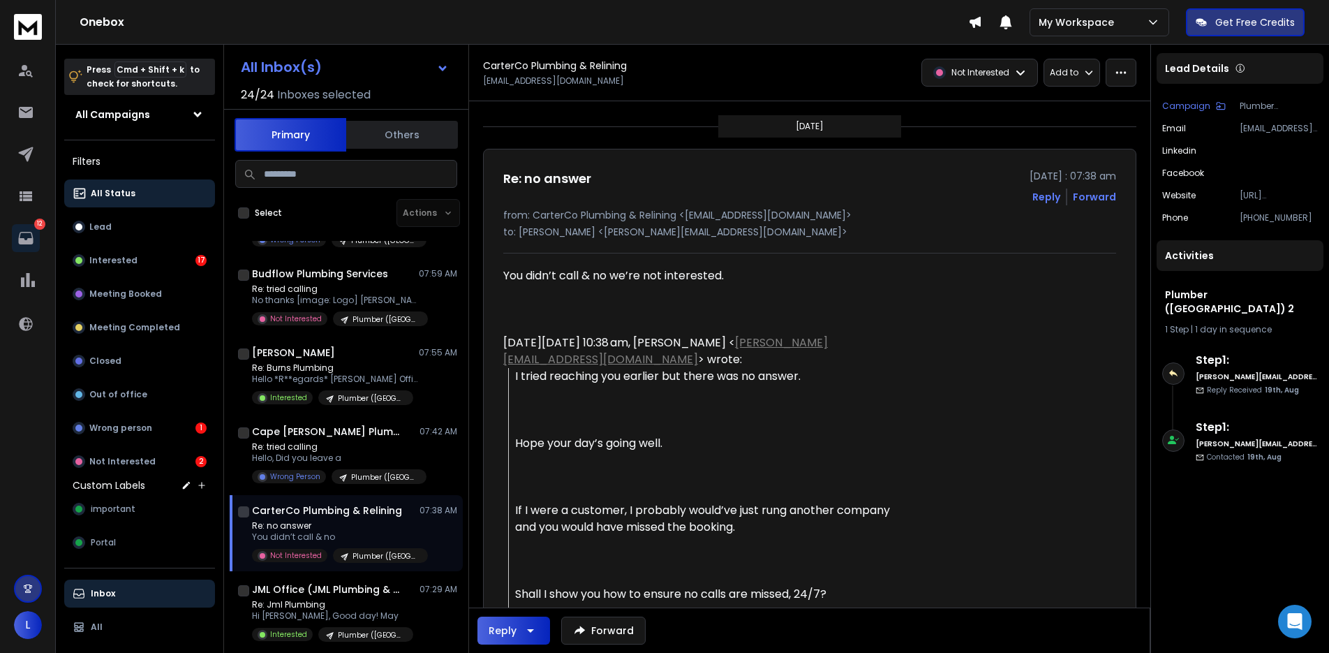
scroll to position [1981, 0]
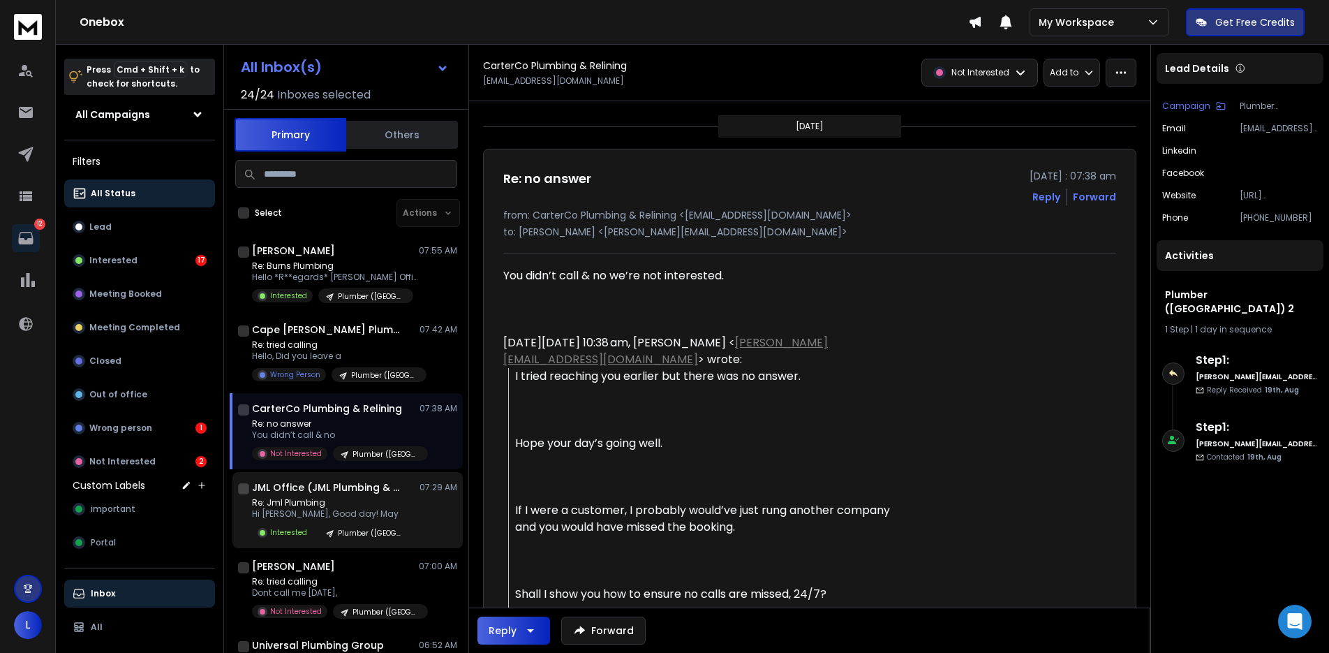
click at [410, 521] on div "Re: Jml Plumbing Hi Lutz, Good day! May Interested Plumber (NSW)" at bounding box center [354, 518] width 205 height 43
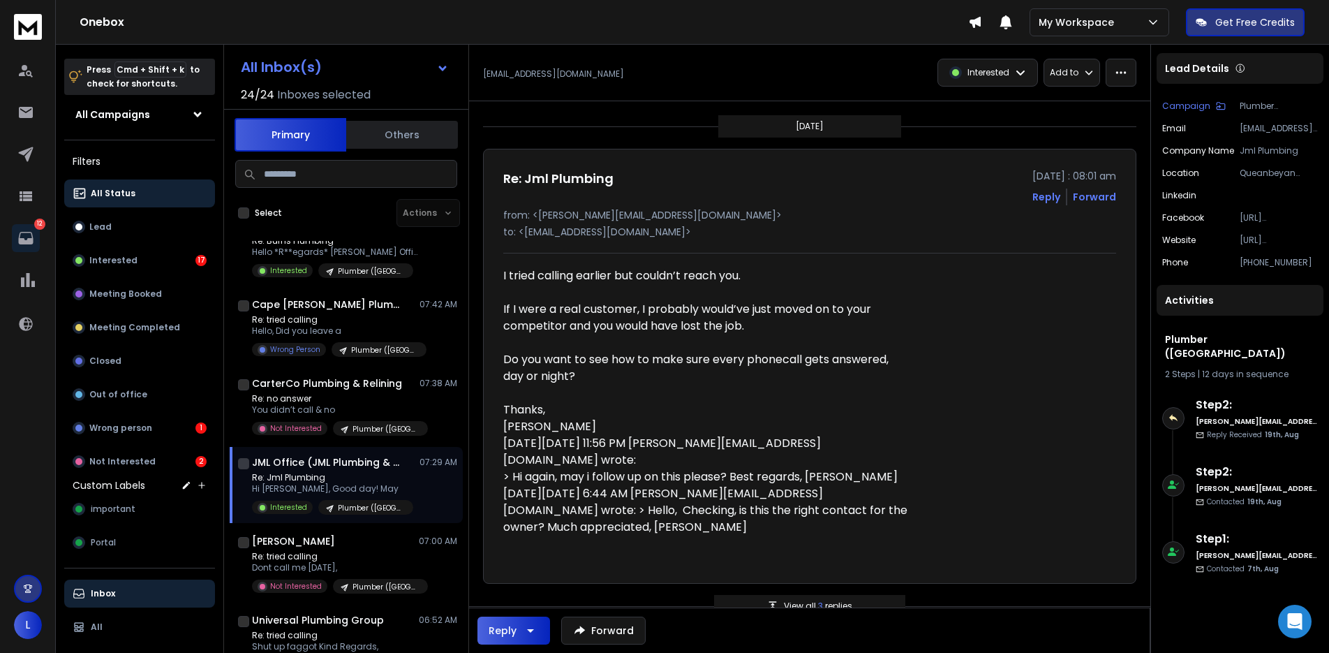
scroll to position [2056, 0]
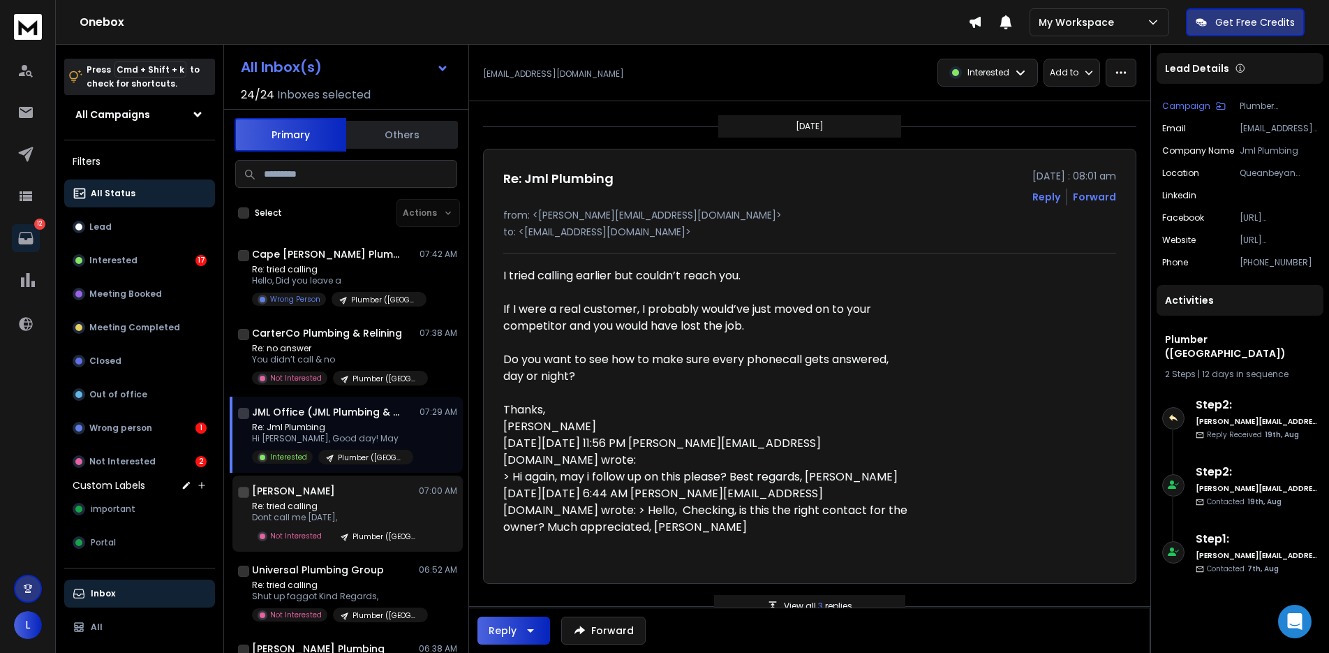
click at [400, 504] on p "Re: tried calling" at bounding box center [336, 506] width 168 height 11
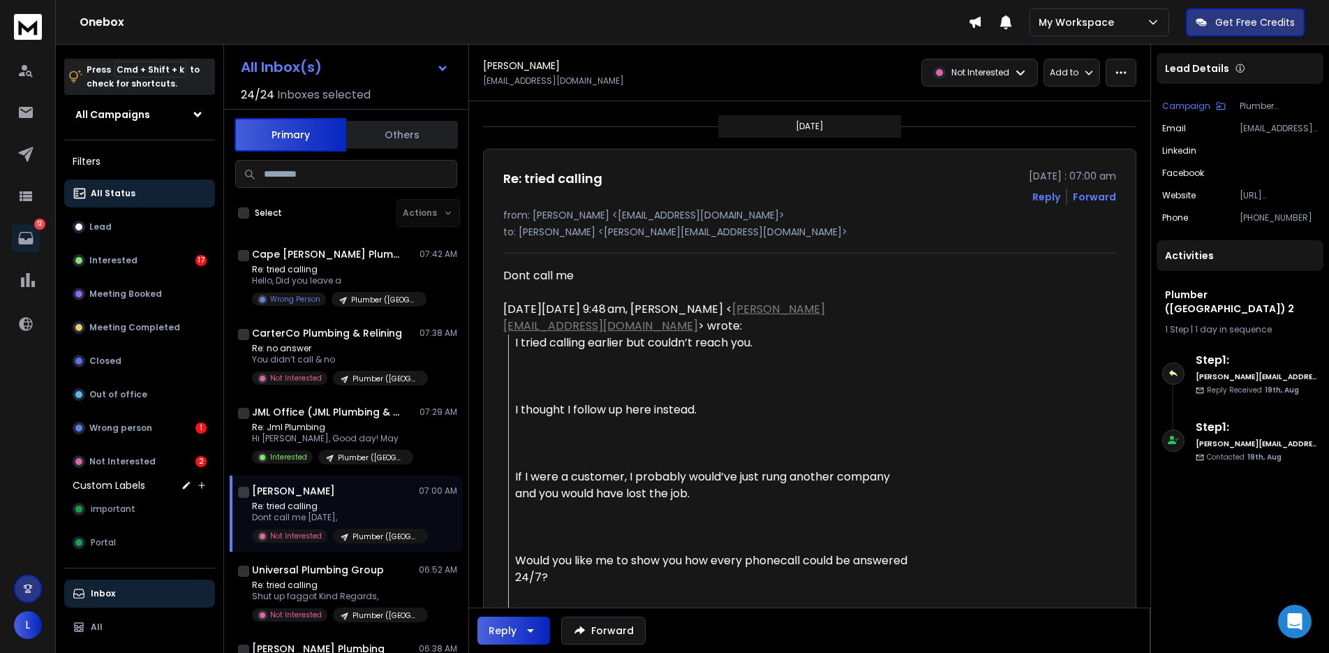
scroll to position [2126, 0]
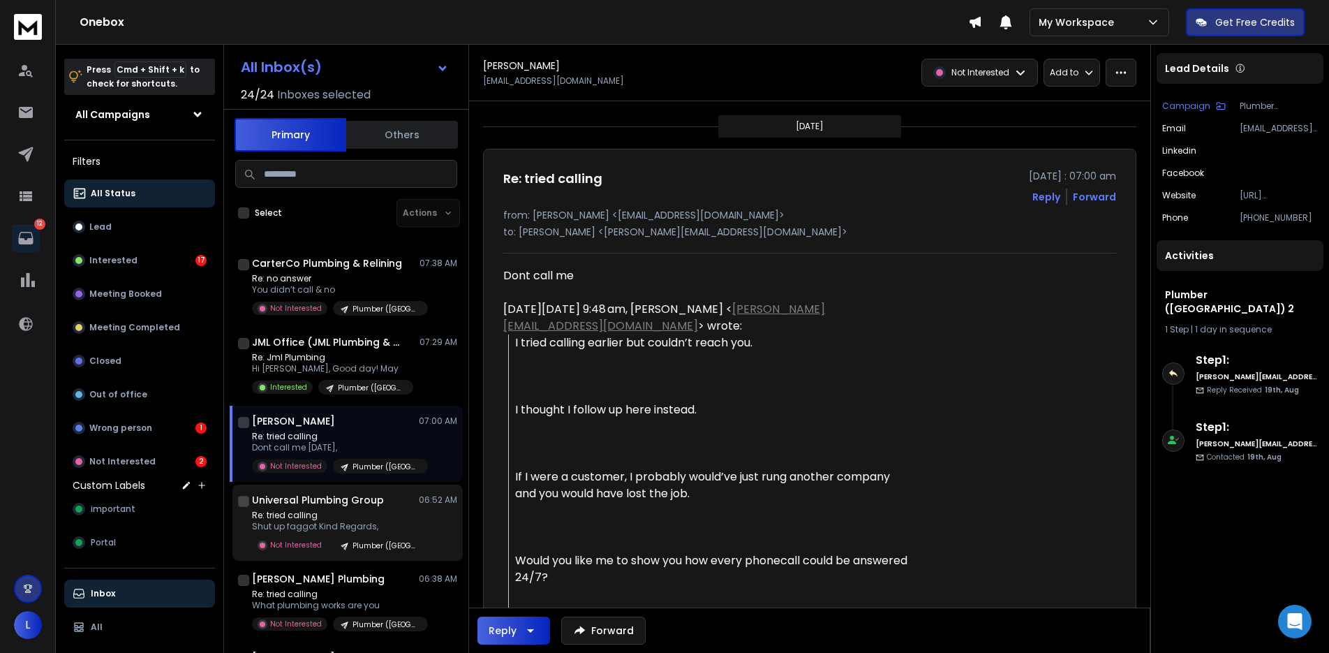
click at [400, 504] on div "Universal Plumbing Group 06:52 AM" at bounding box center [354, 500] width 205 height 14
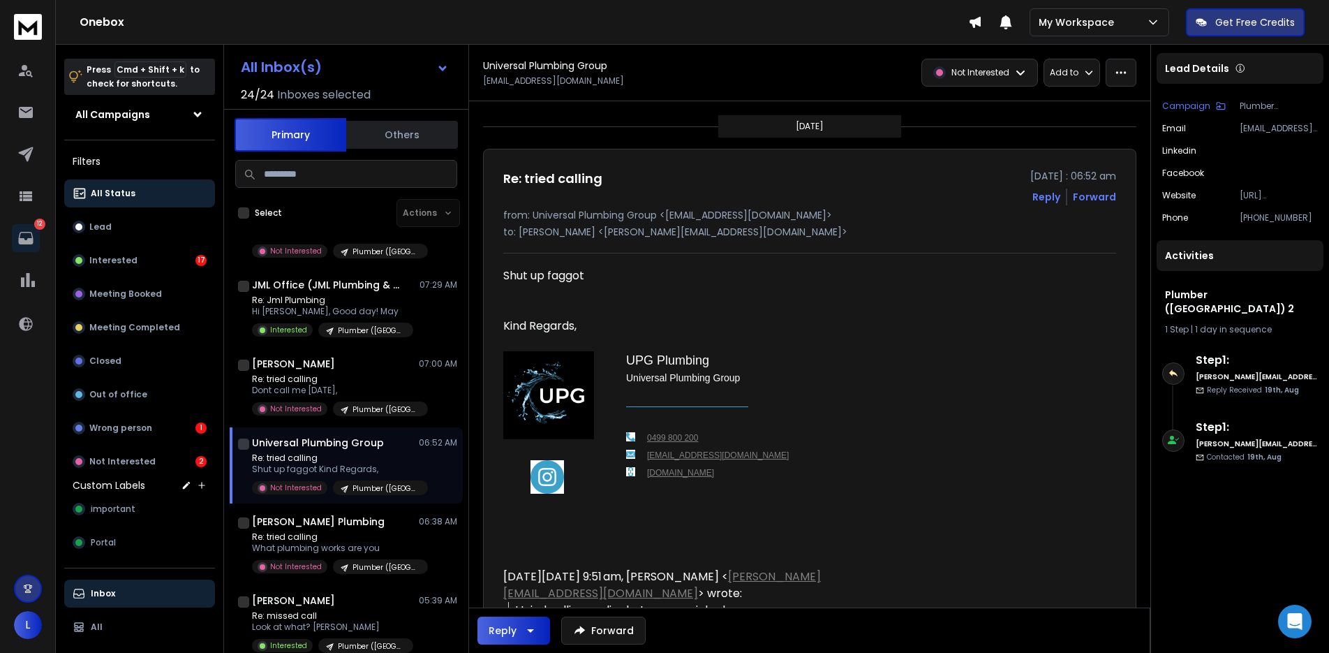
scroll to position [2228, 0]
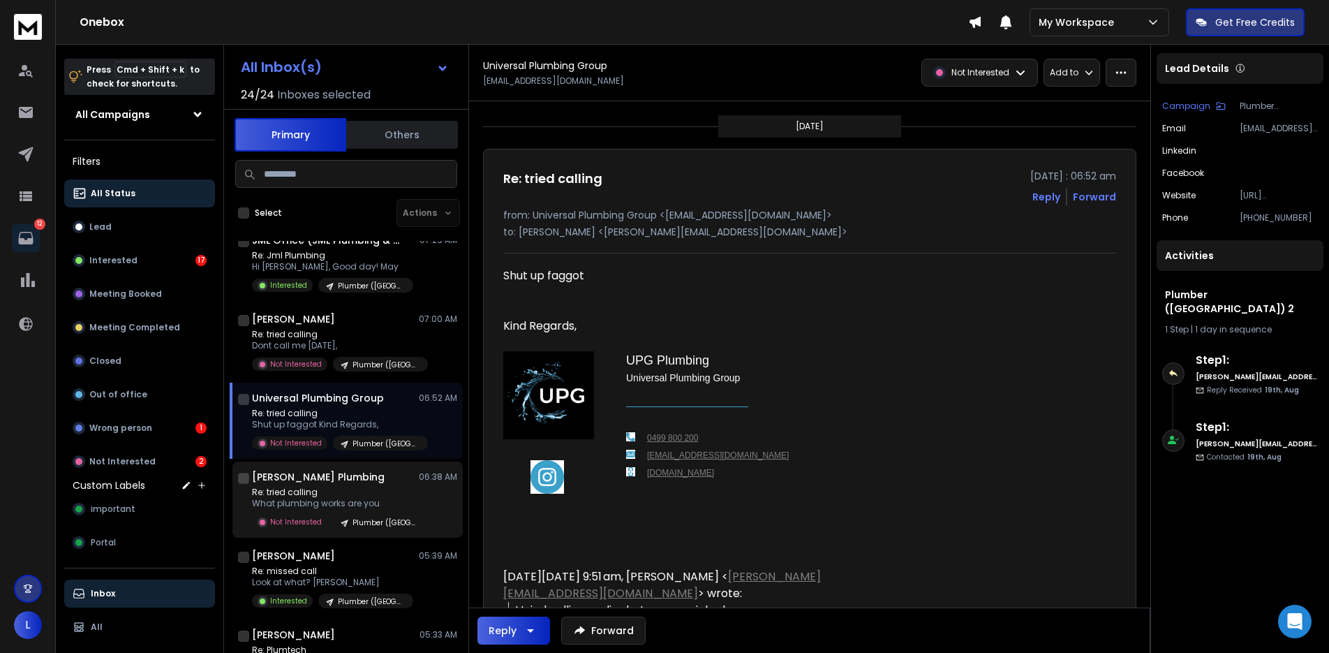
click at [399, 490] on p "Re: tried calling" at bounding box center [336, 492] width 168 height 11
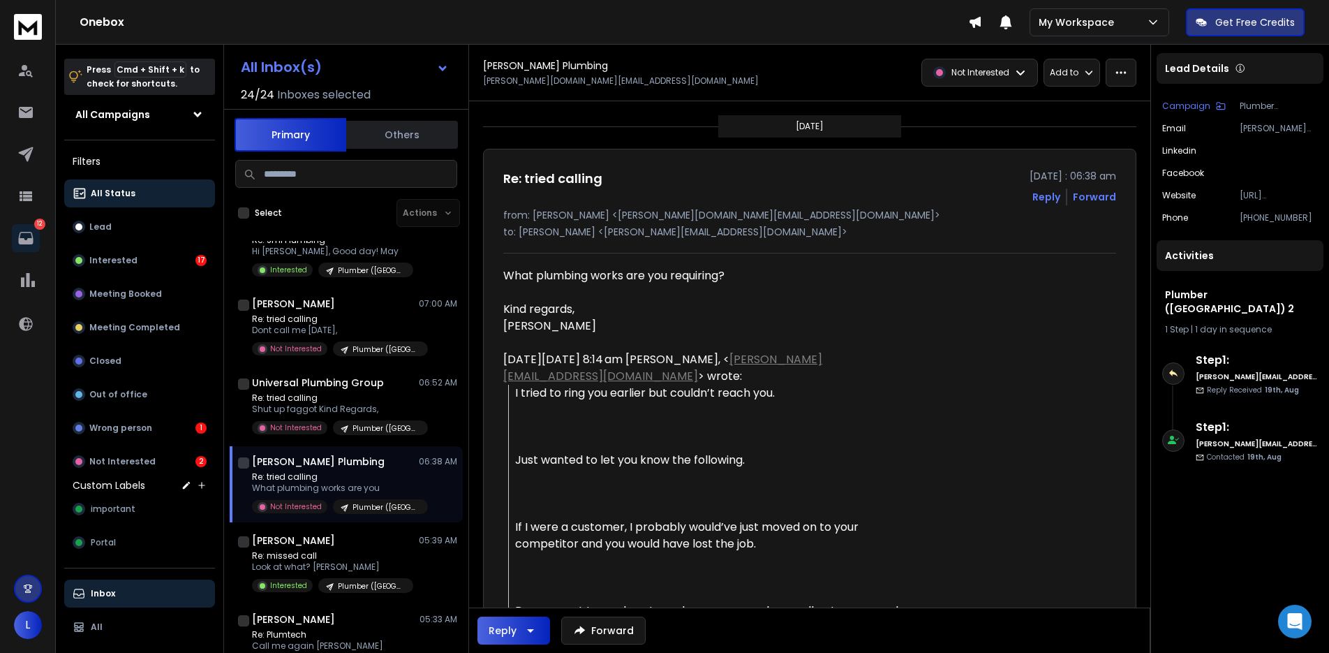
scroll to position [2268, 0]
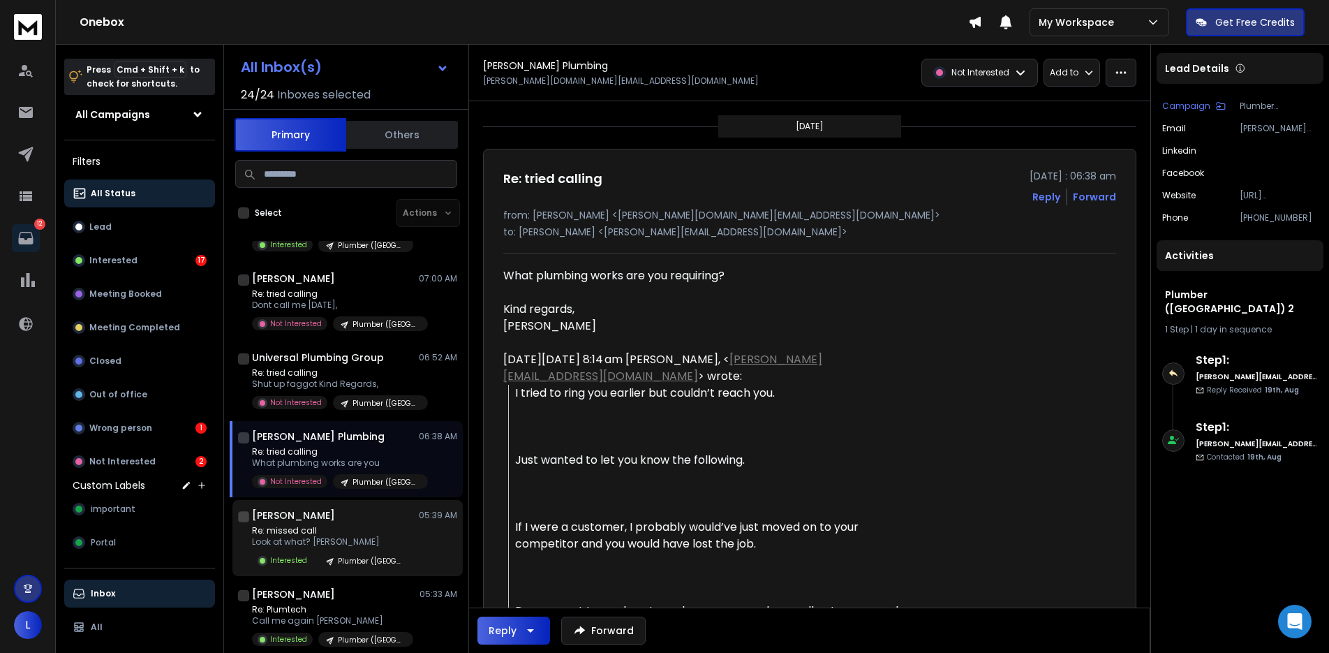
click at [412, 517] on div "Paige Webster 05:39 AM" at bounding box center [354, 515] width 205 height 14
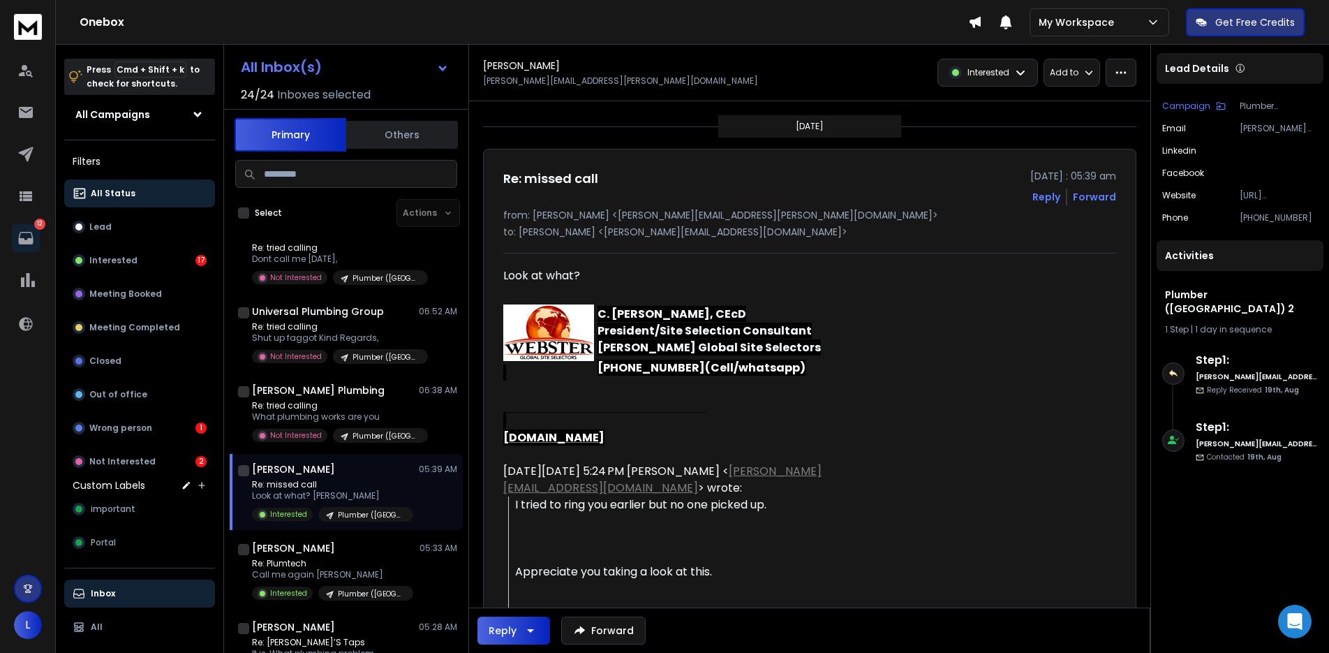
scroll to position [2332, 0]
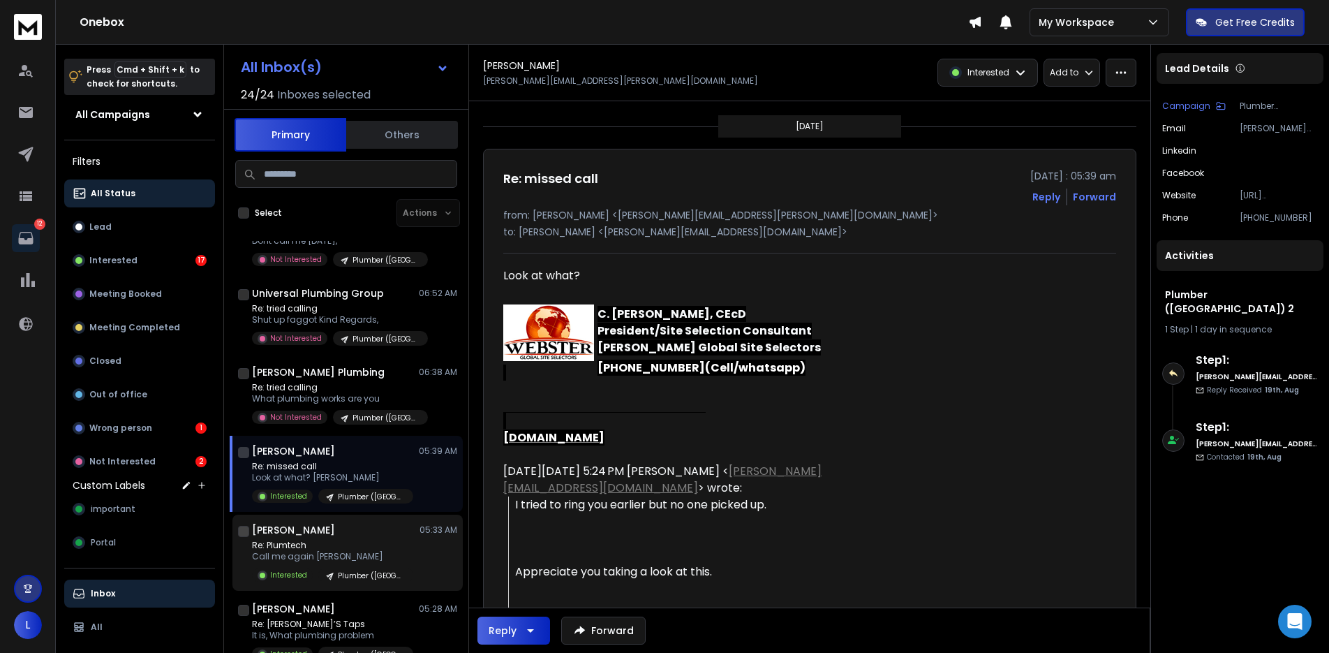
click at [412, 517] on div "Patrick 05:33 AM Re: Plumtech Call me again Patrick Plumtech Interested Plumber…" at bounding box center [347, 553] width 230 height 76
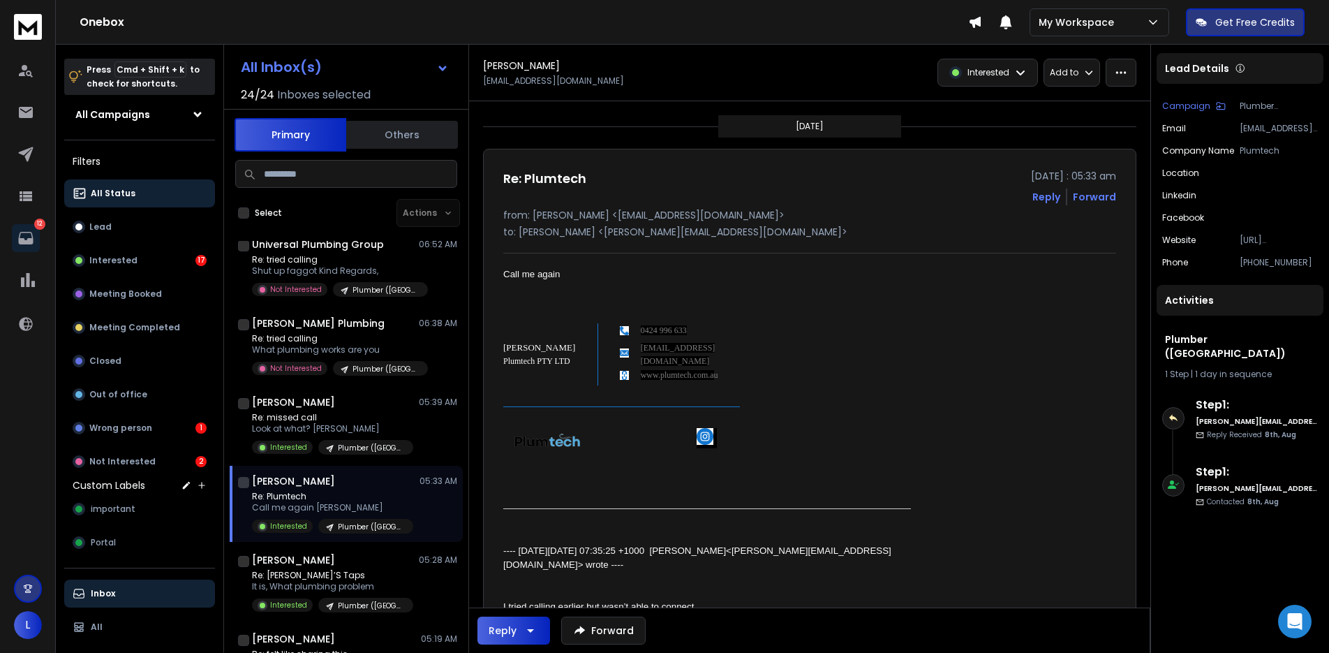
scroll to position [2422, 0]
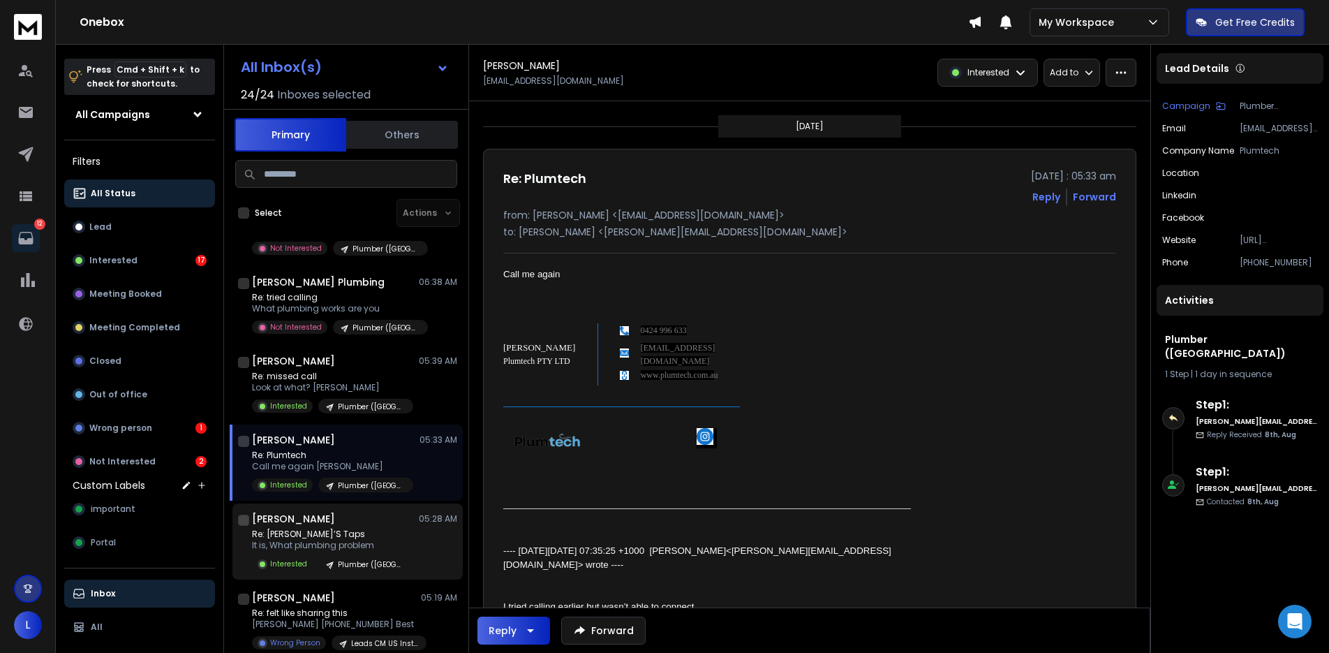
click at [419, 530] on div "Re: Matt’S Taps It is, What plumbing problem Interested Plumber (NSW)" at bounding box center [354, 549] width 205 height 43
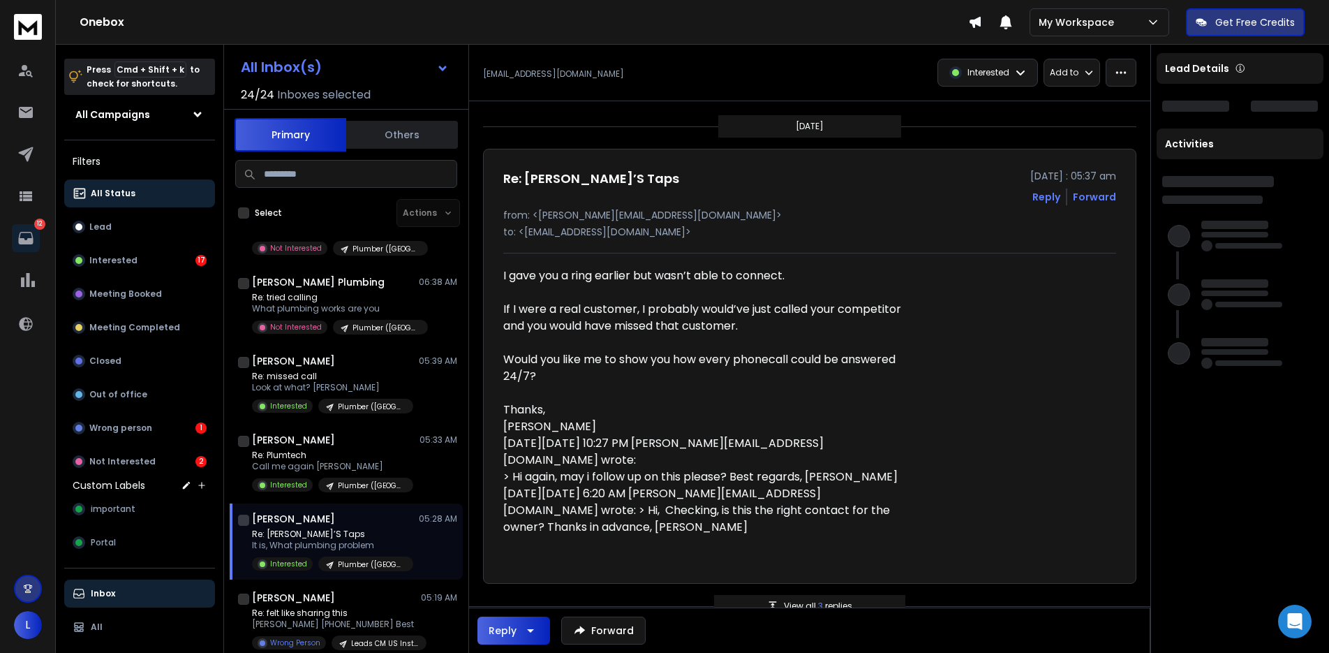
scroll to position [2555, 0]
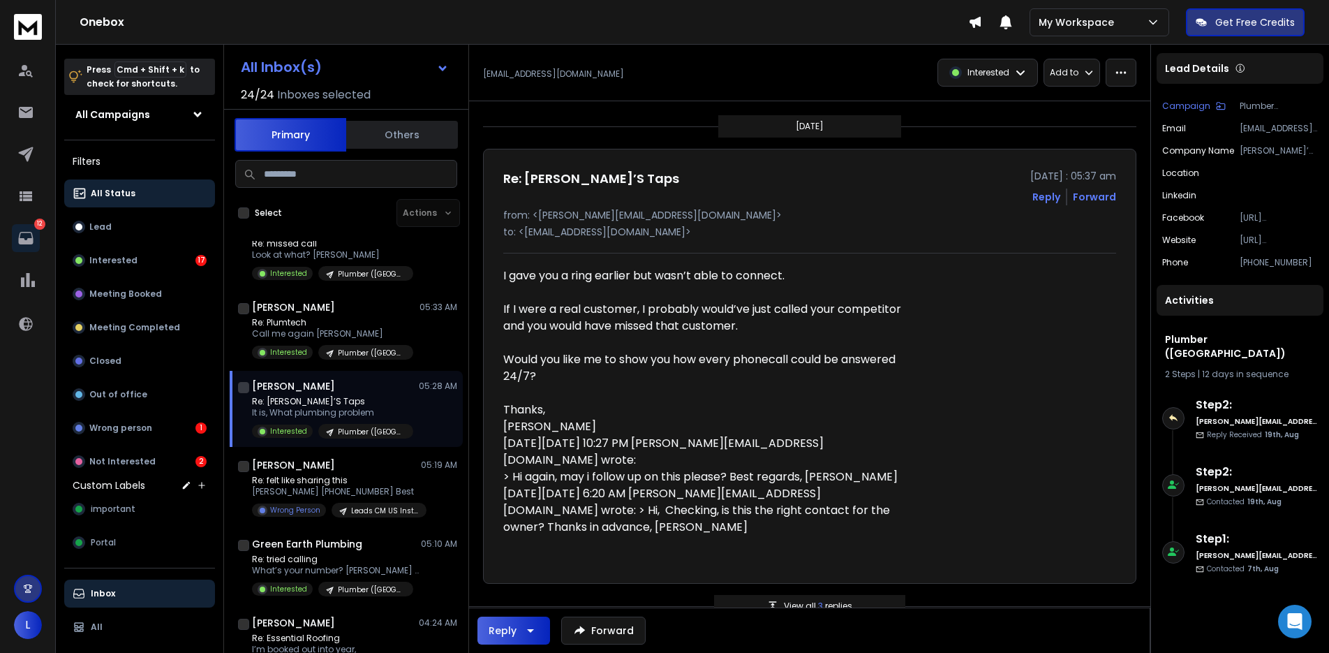
click at [861, 595] on div "View all 3 replies" at bounding box center [809, 606] width 191 height 22
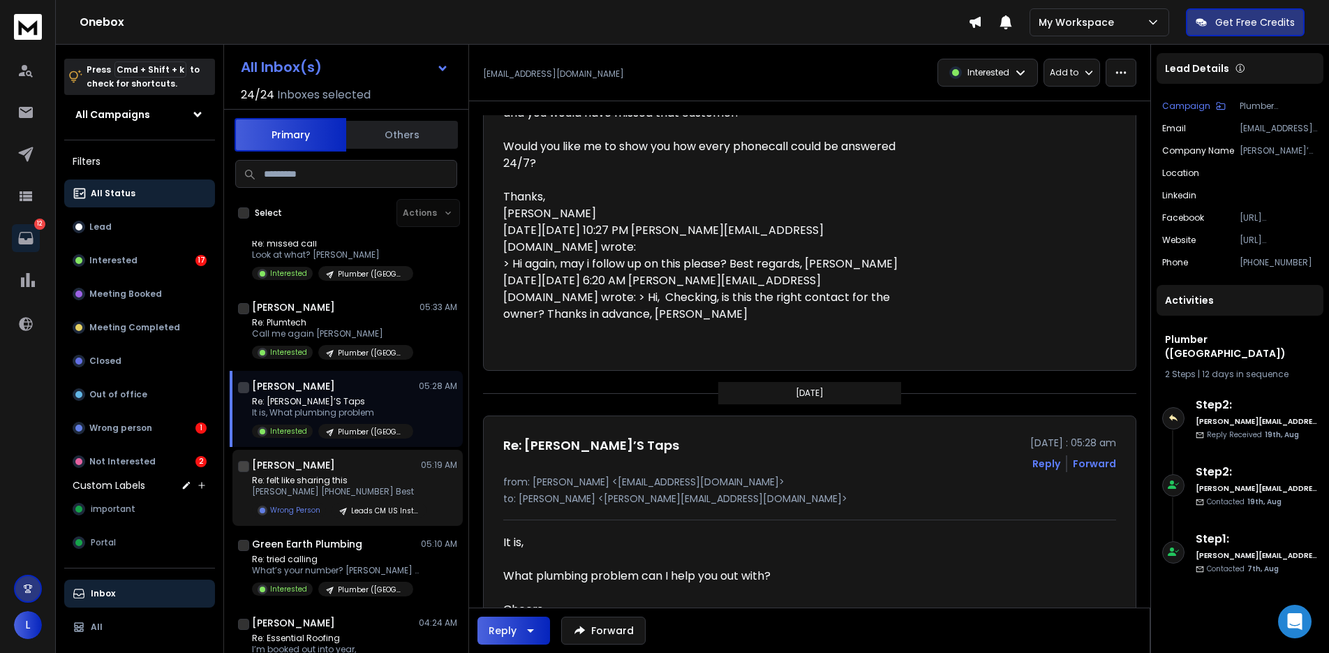
click at [345, 496] on p "Eddie Mateus 347 8765606 Best" at bounding box center [336, 491] width 168 height 11
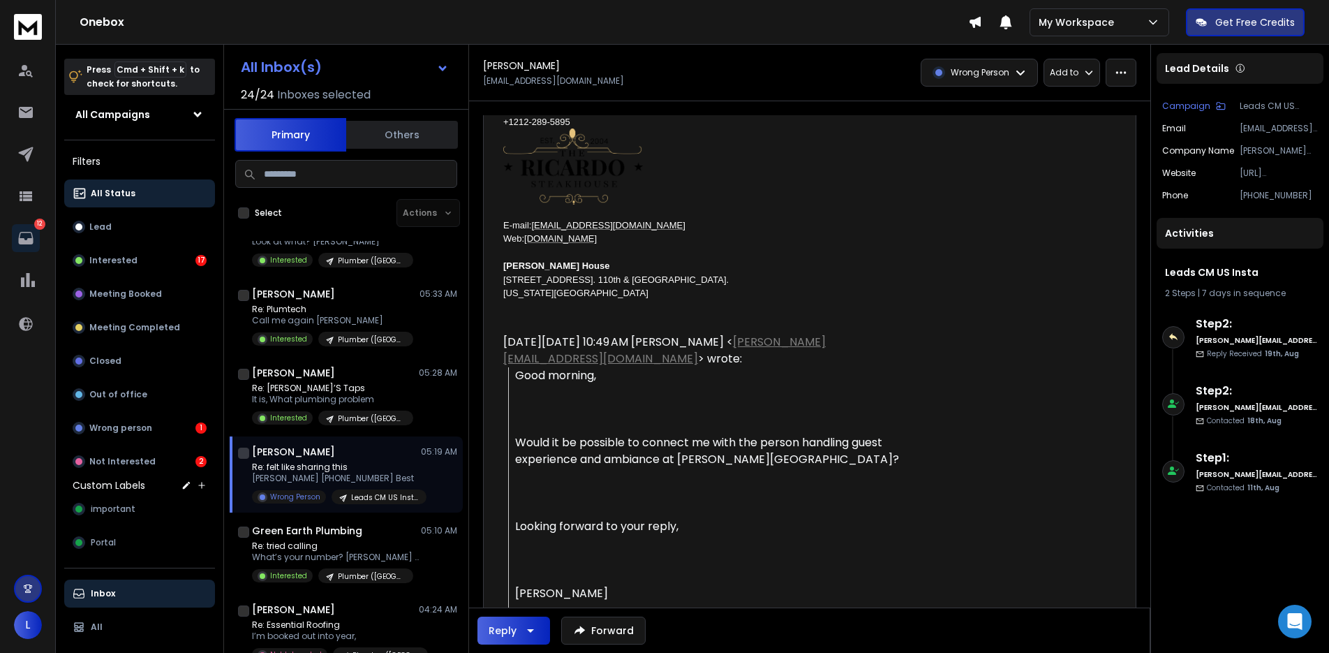
scroll to position [2568, 0]
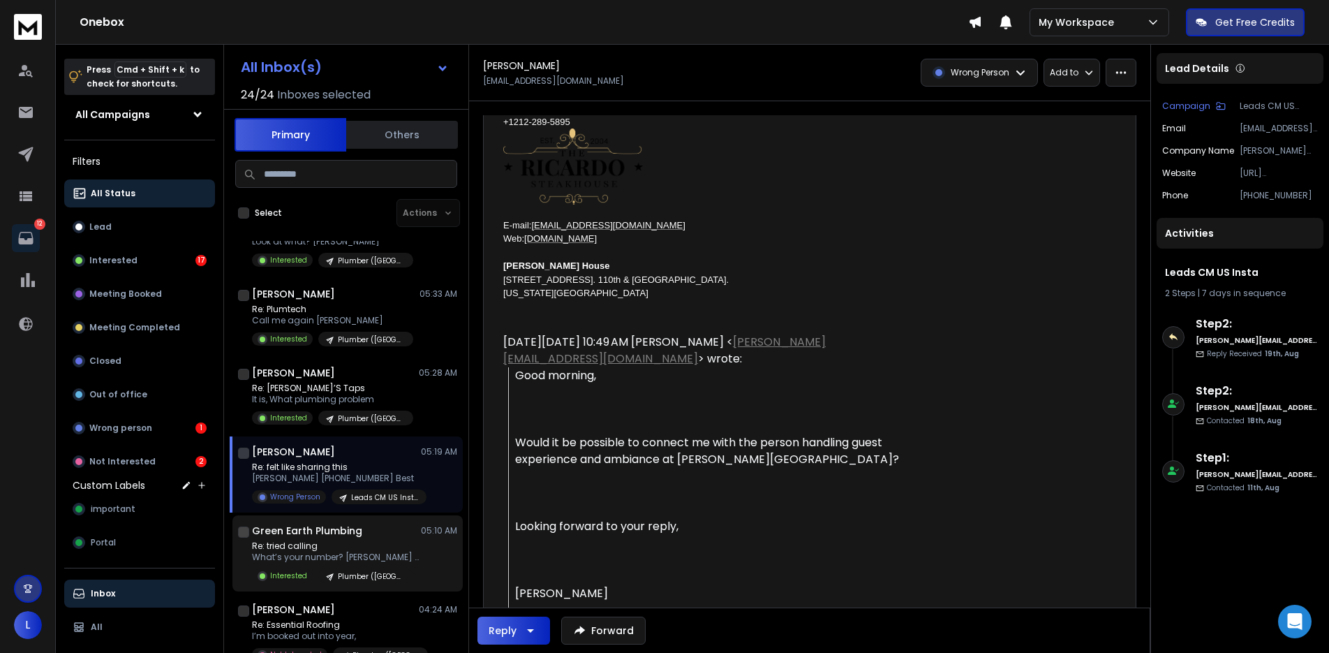
click at [367, 521] on div "Green Earth Plumbing 05:10 AM Re: tried calling What’s your number? Fraser Brad…" at bounding box center [347, 553] width 230 height 76
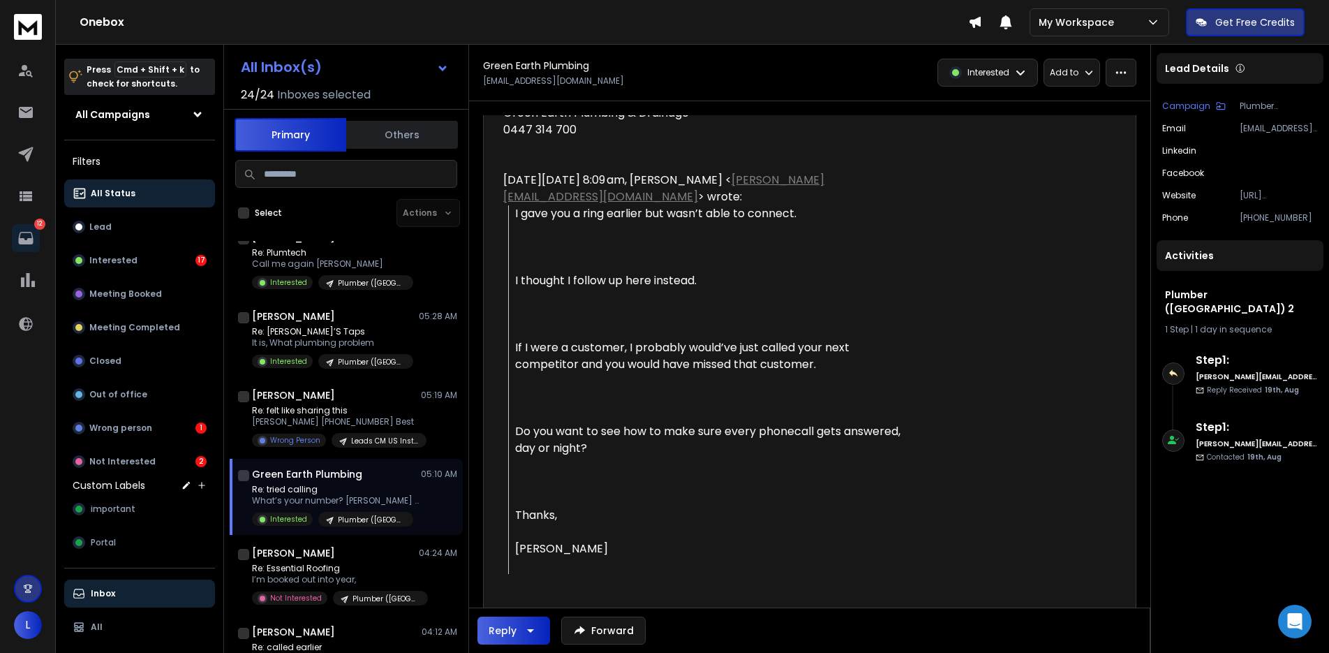
scroll to position [2645, 0]
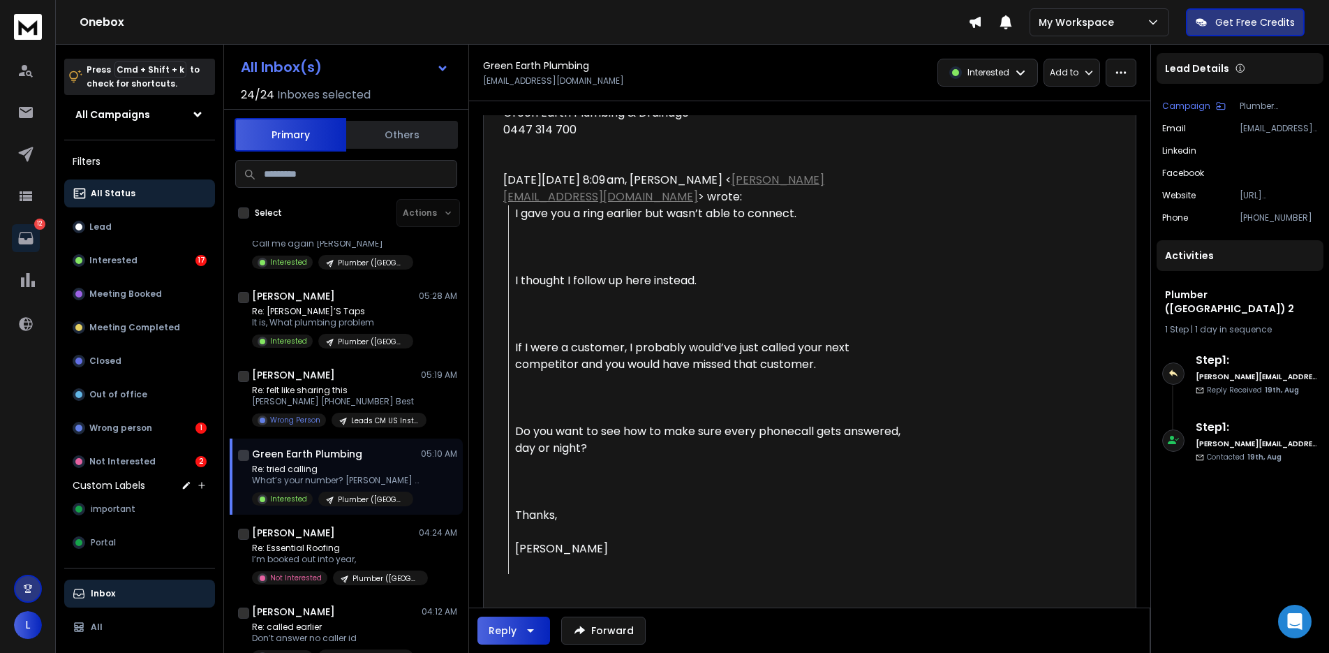
click at [364, 485] on p "What’s your number? Fraser Bradbury" at bounding box center [336, 480] width 168 height 11
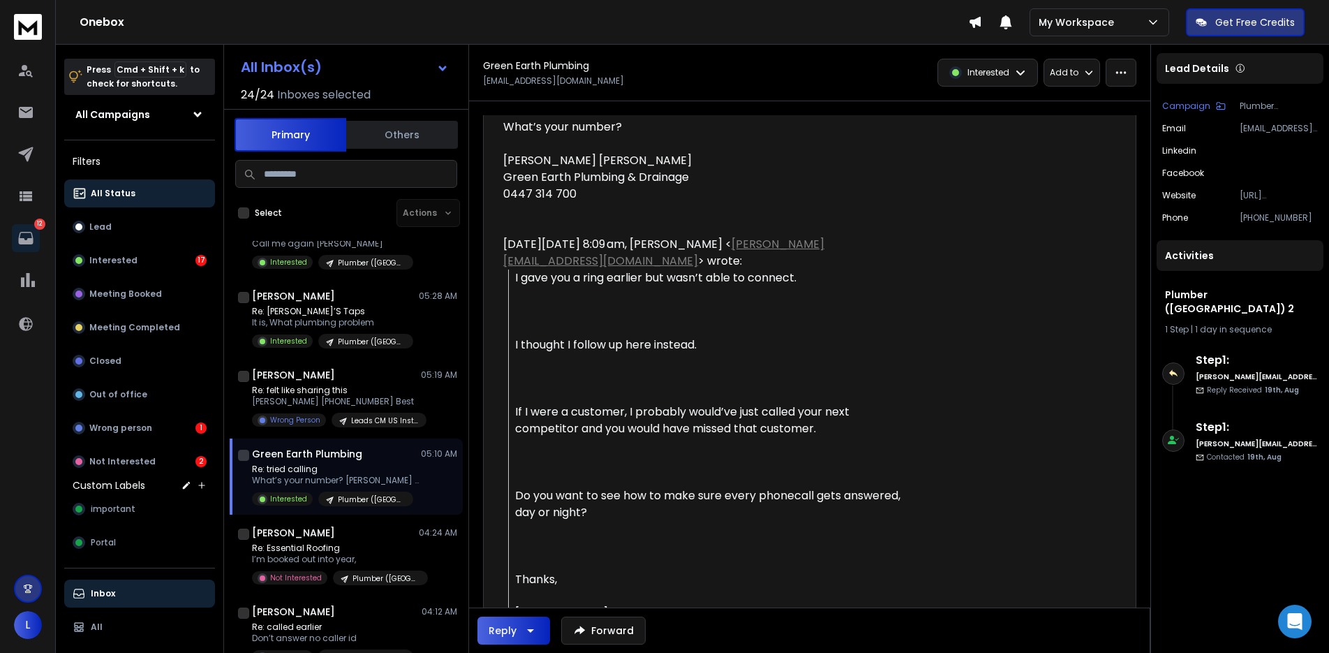
scroll to position [0, 0]
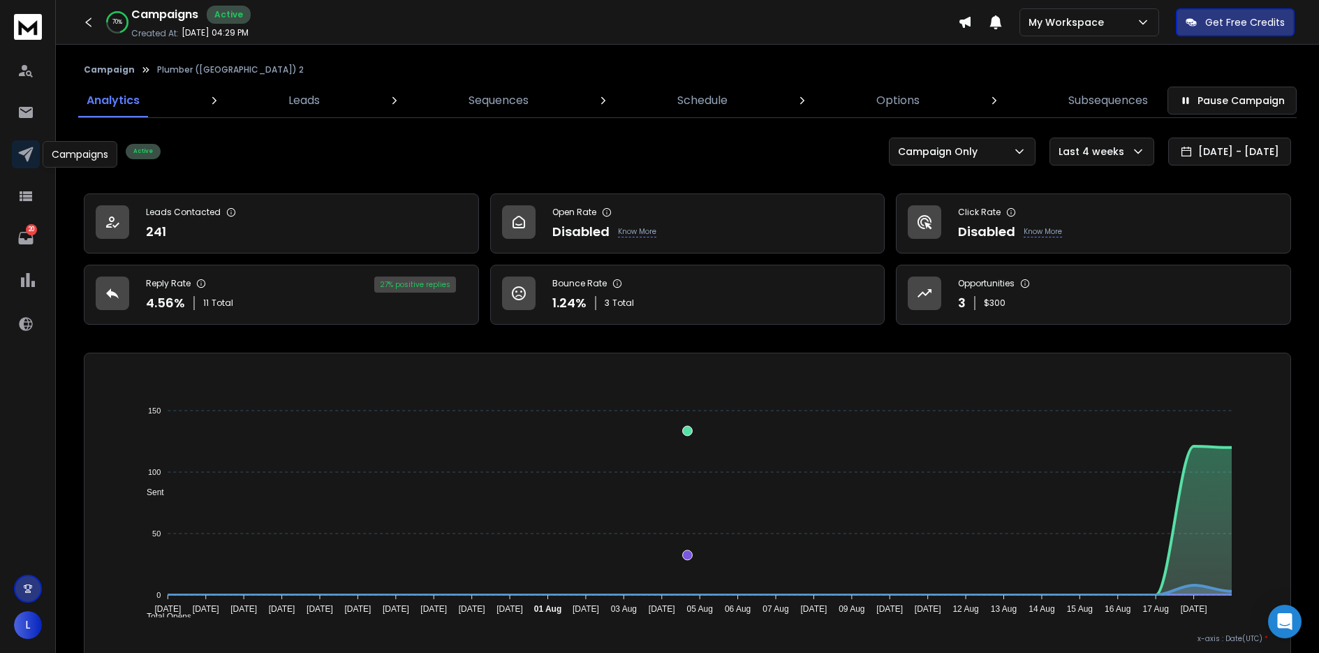
click at [38, 150] on link at bounding box center [26, 154] width 28 height 28
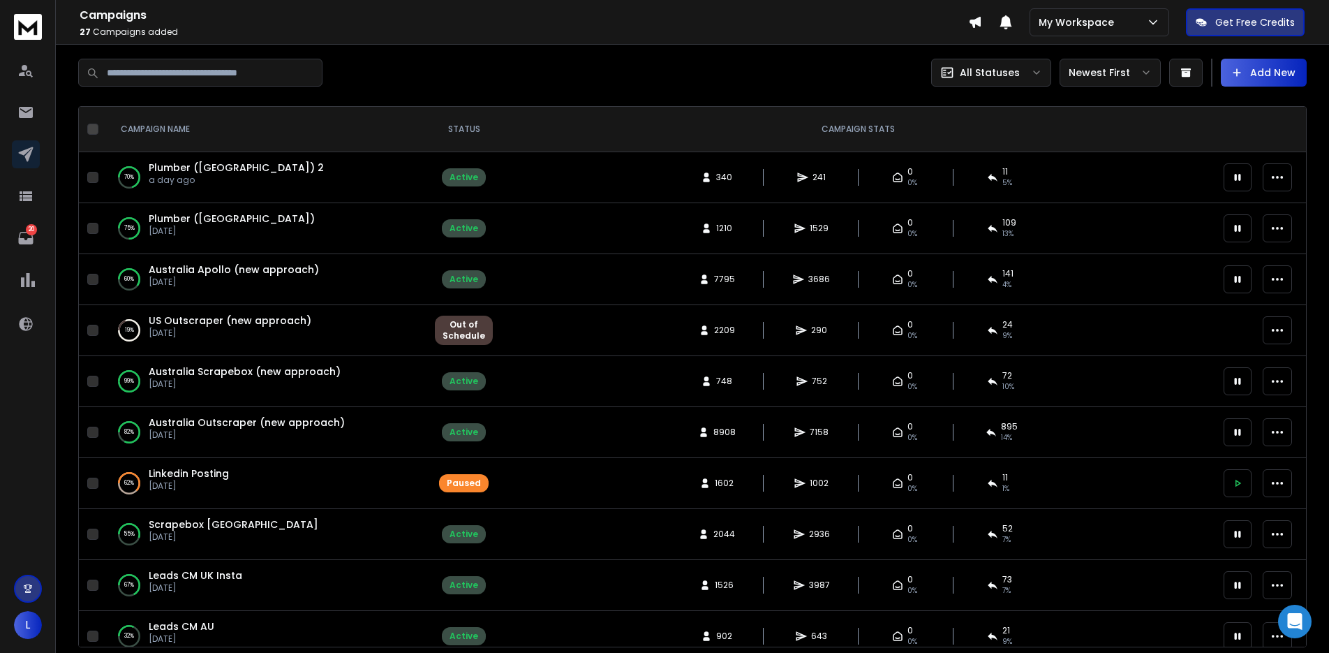
click at [203, 219] on span "Plumber ([GEOGRAPHIC_DATA])" at bounding box center [232, 219] width 166 height 14
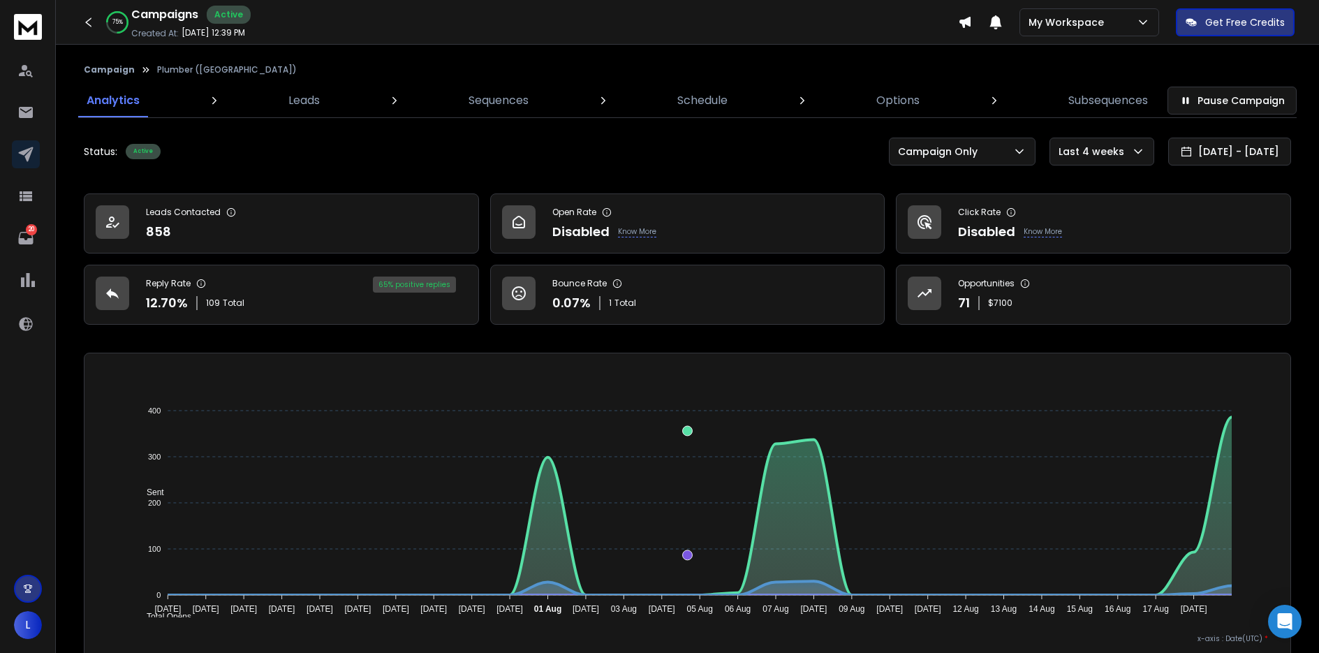
click at [367, 175] on div "Status: Active Pause Campaign Campaign Only Last 4 weeks 22 Jul 2025 - 19 Aug 2…" at bounding box center [687, 525] width 1207 height 775
click at [283, 103] on link "Leads" at bounding box center [304, 101] width 48 height 34
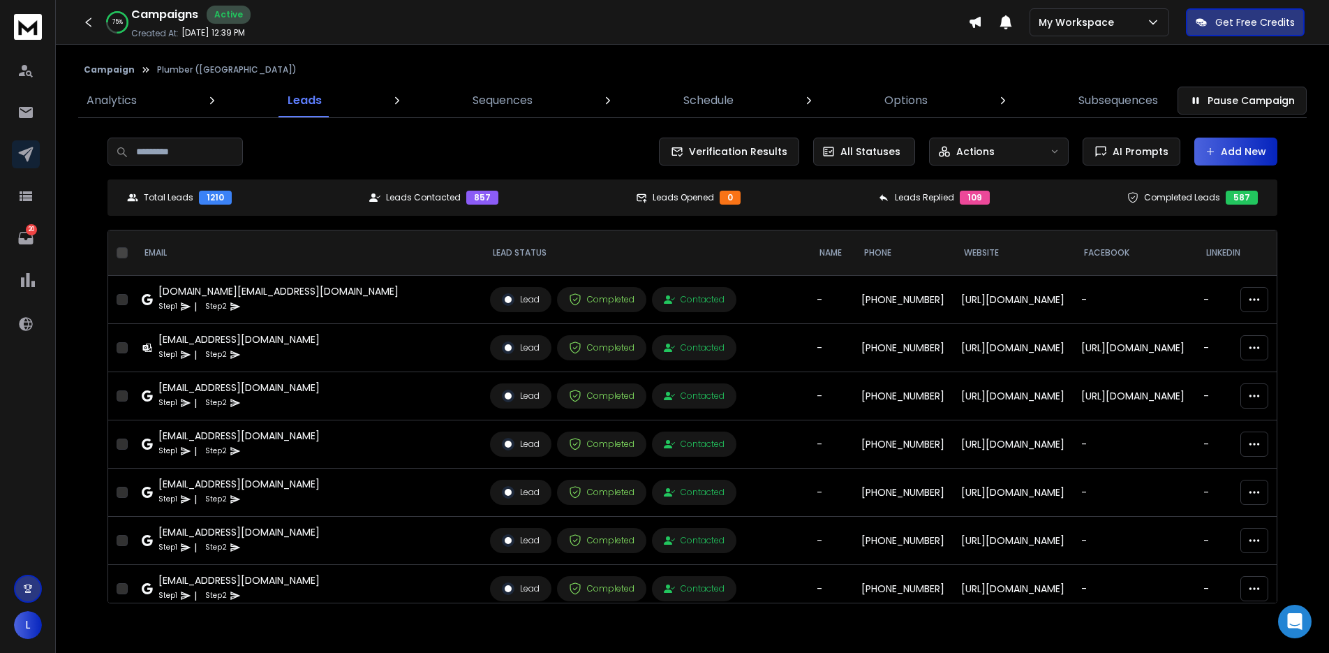
click at [101, 215] on div "Verification Results All Statuses Actions AI Prompts Add New Total Leads 1210 L…" at bounding box center [692, 364] width 1217 height 452
click at [91, 29] on button at bounding box center [89, 22] width 18 height 28
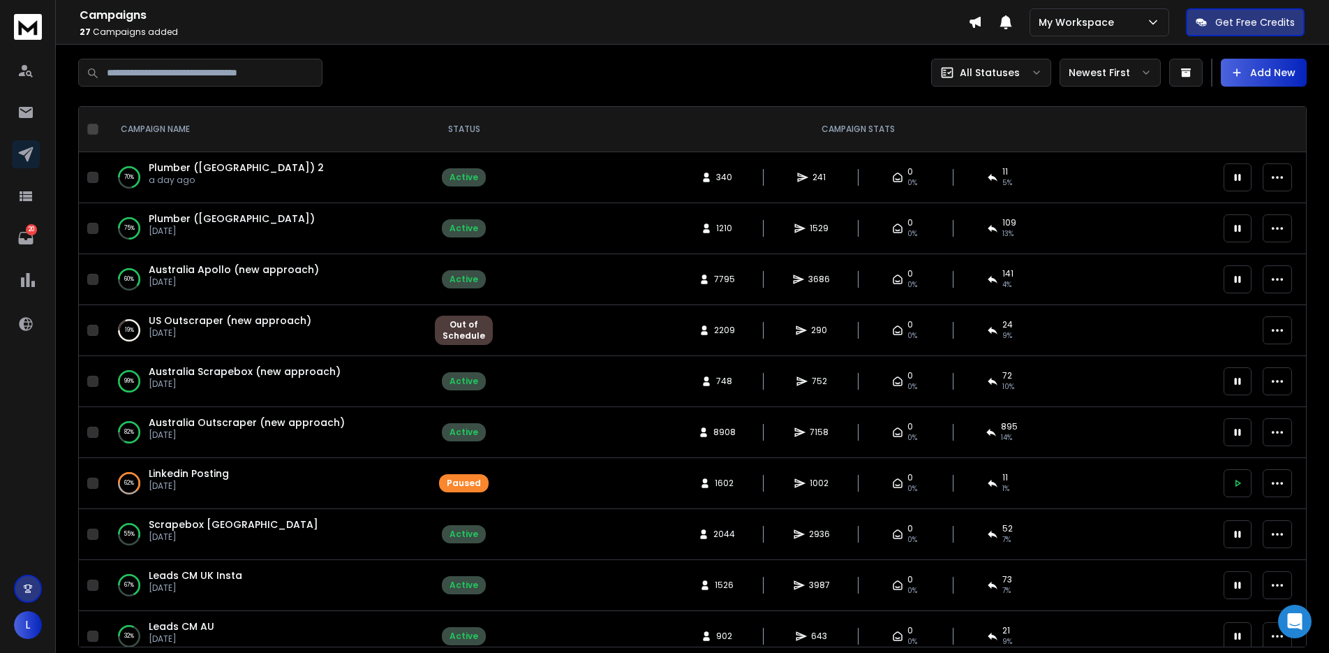
click at [183, 217] on span "Plumber ([GEOGRAPHIC_DATA])" at bounding box center [232, 219] width 166 height 14
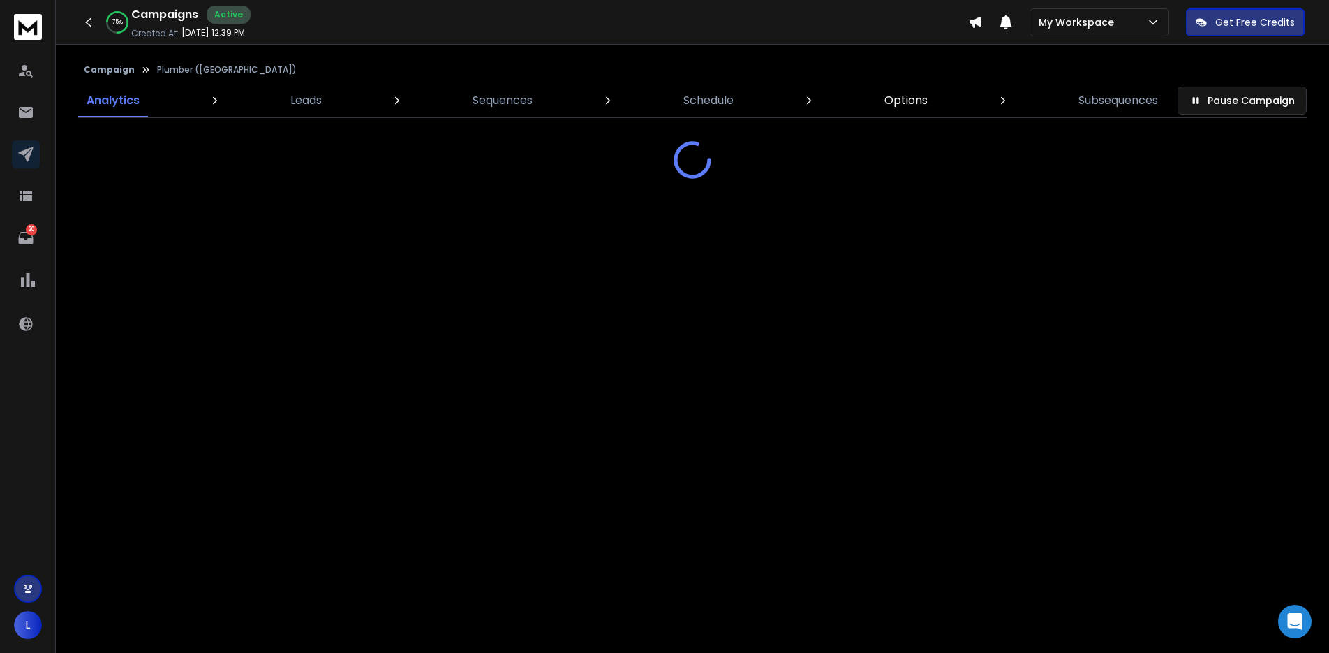
click at [893, 107] on p "Options" at bounding box center [905, 100] width 43 height 17
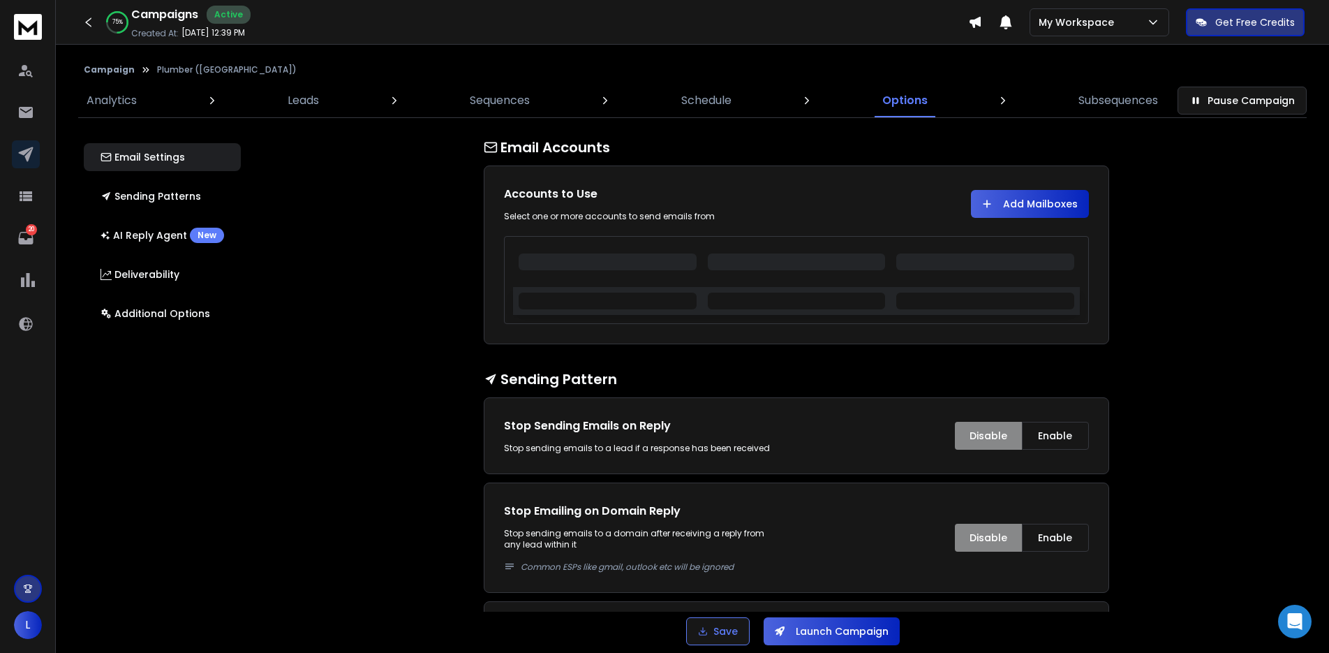
select select "*"
type input "***"
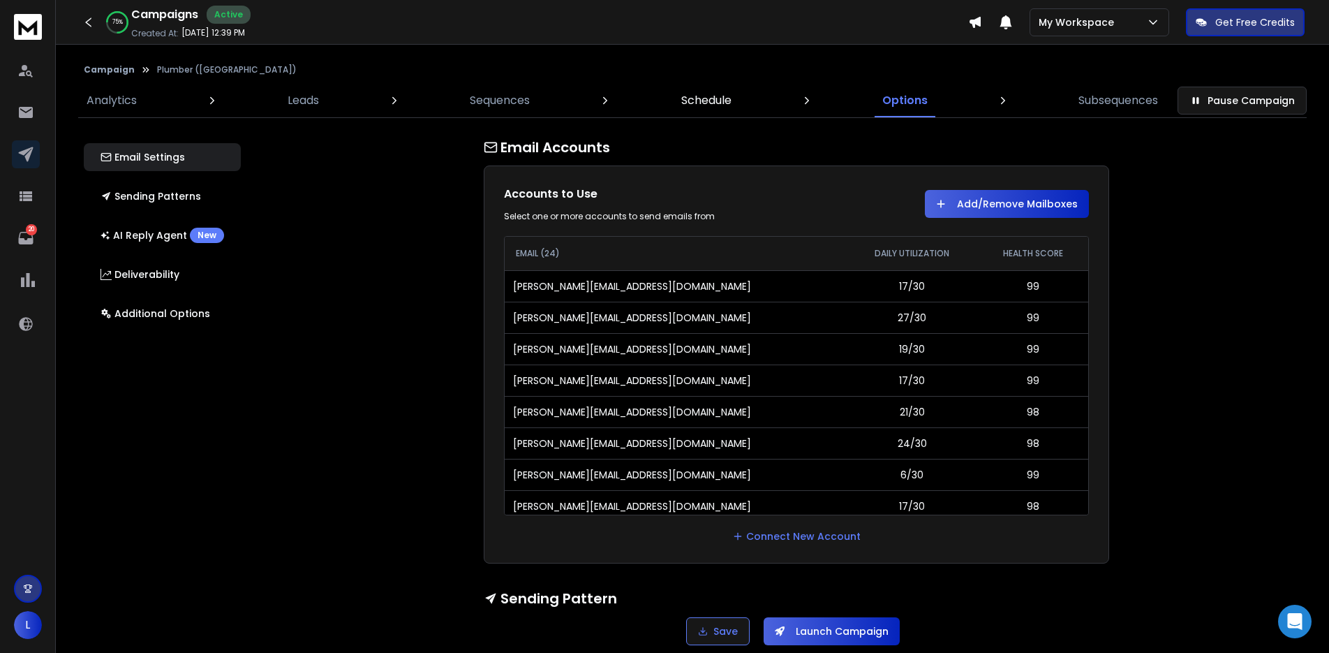
click at [710, 108] on p "Schedule" at bounding box center [706, 100] width 50 height 17
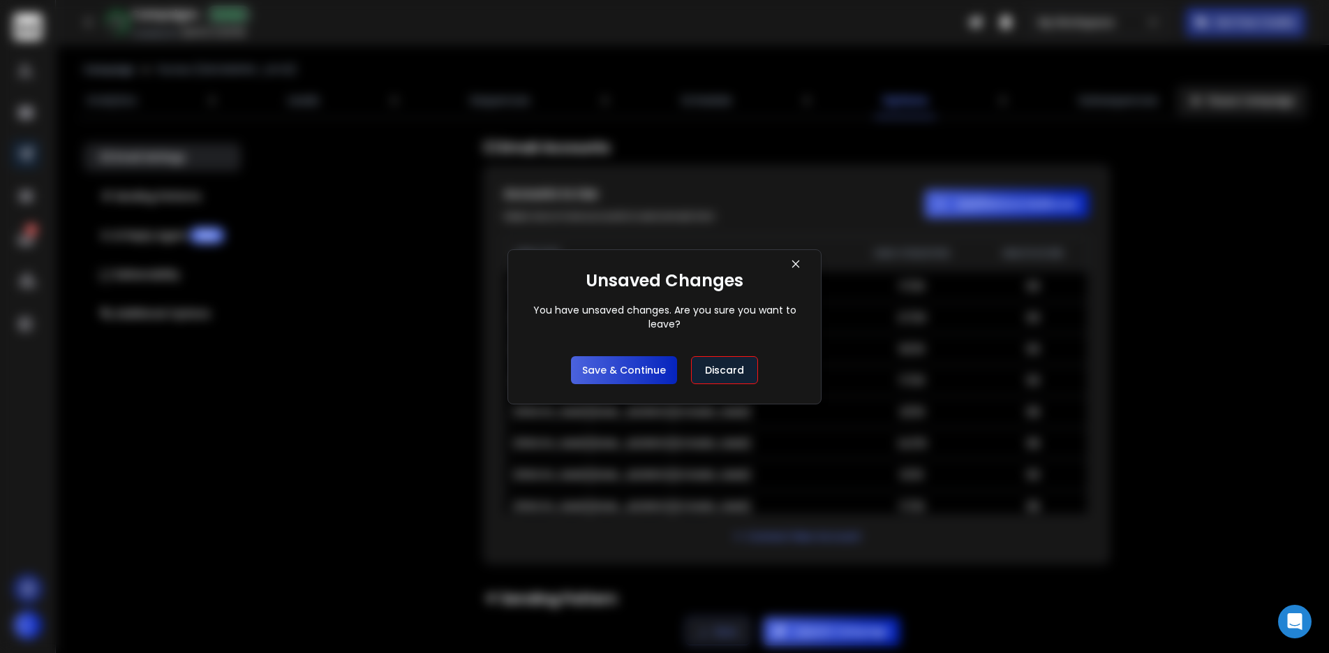
click at [800, 262] on icon at bounding box center [795, 263] width 11 height 11
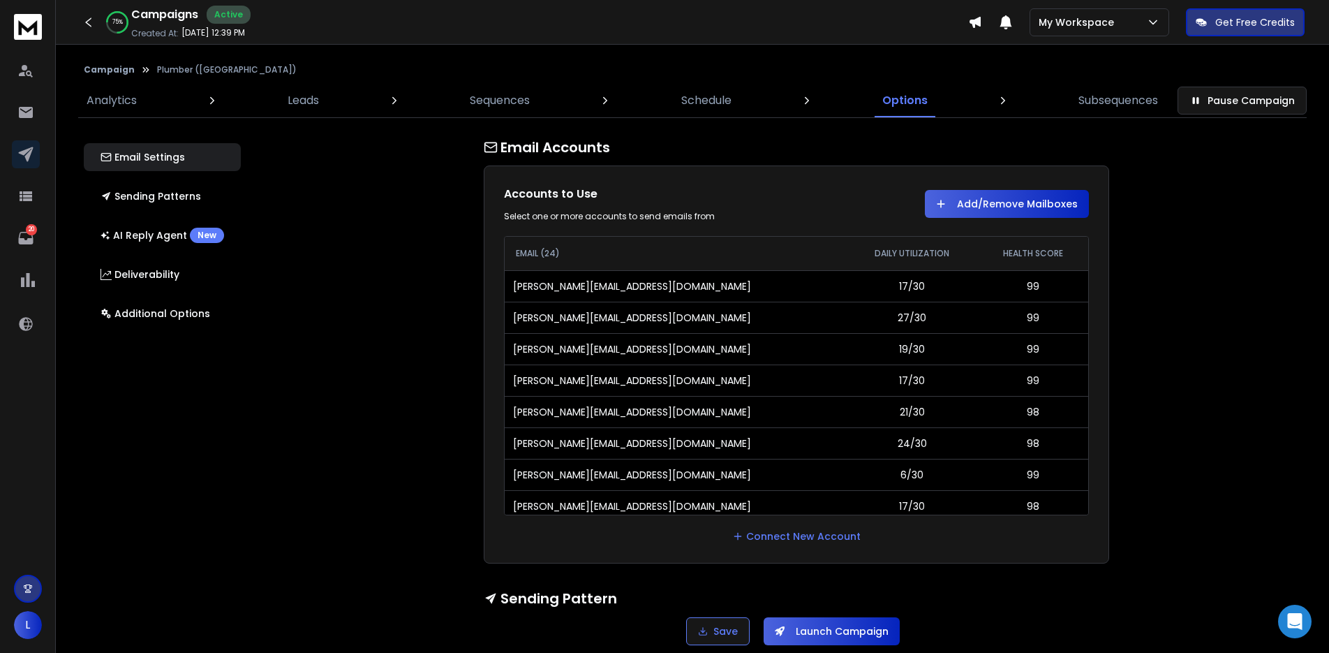
click at [906, 111] on link "Options" at bounding box center [905, 101] width 62 height 34
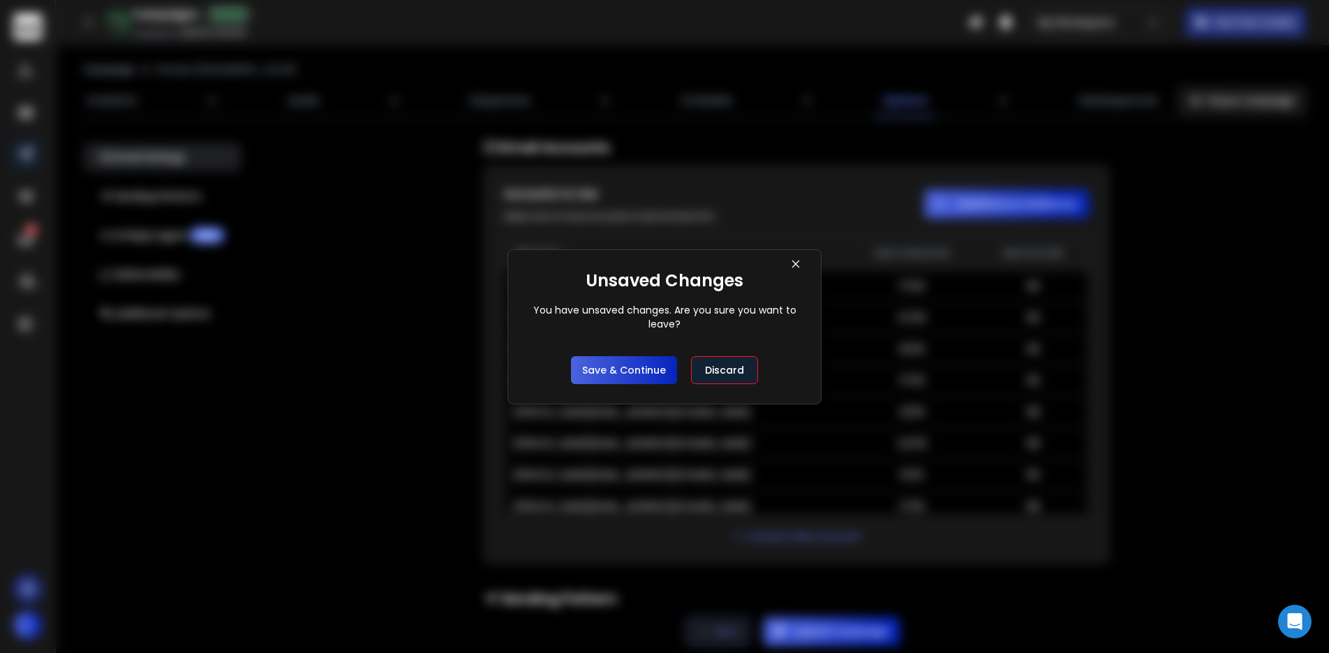
click at [720, 372] on button "Discard" at bounding box center [724, 370] width 67 height 28
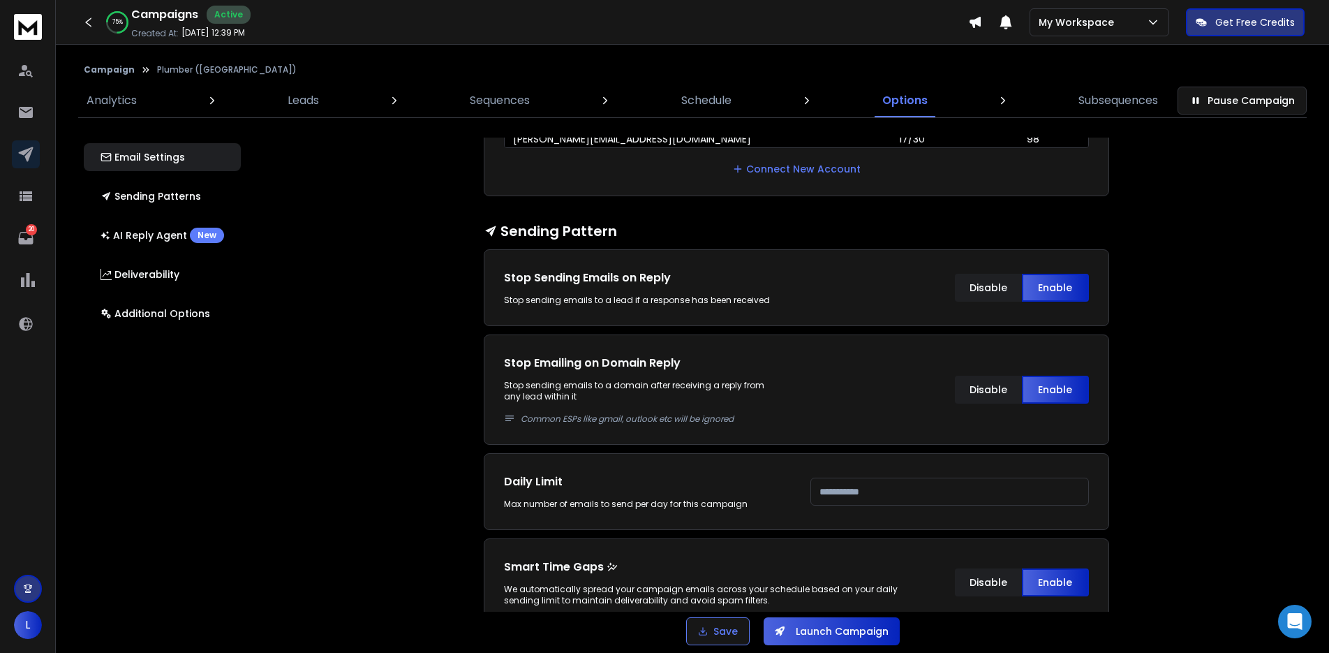
scroll to position [510, 0]
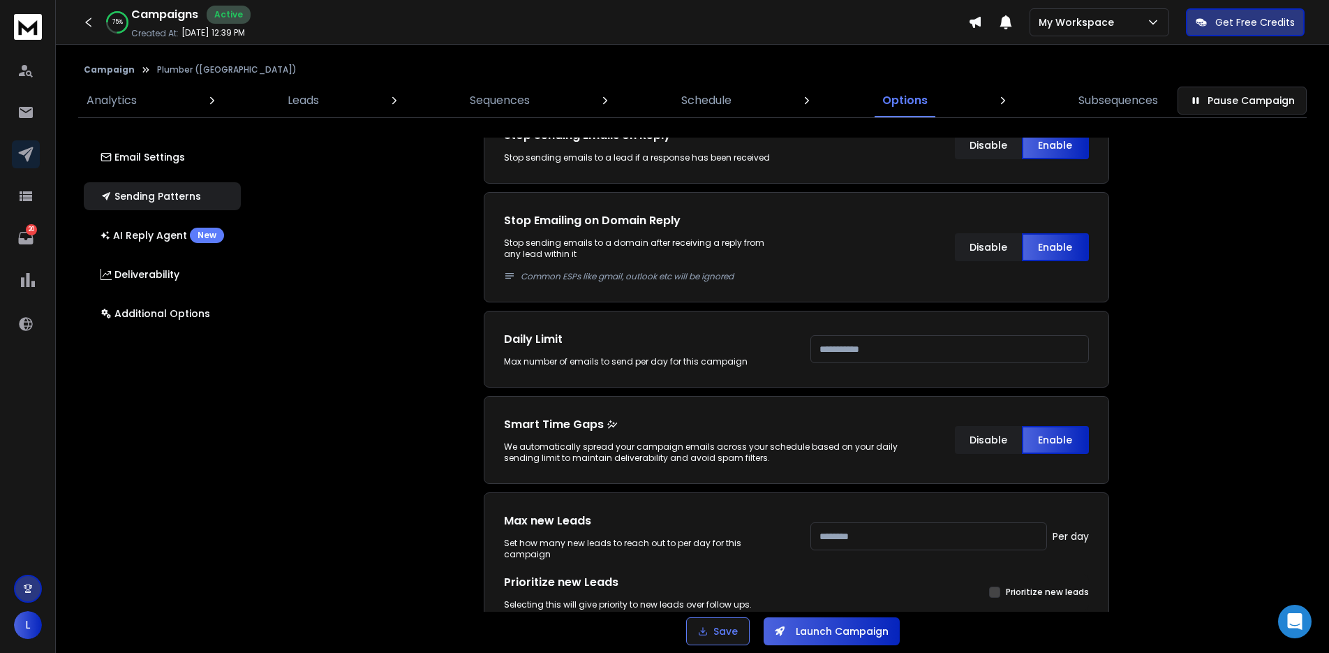
click at [870, 540] on input "***" at bounding box center [928, 536] width 237 height 28
type input "***"
click at [716, 630] on button "Save" at bounding box center [718, 631] width 64 height 28
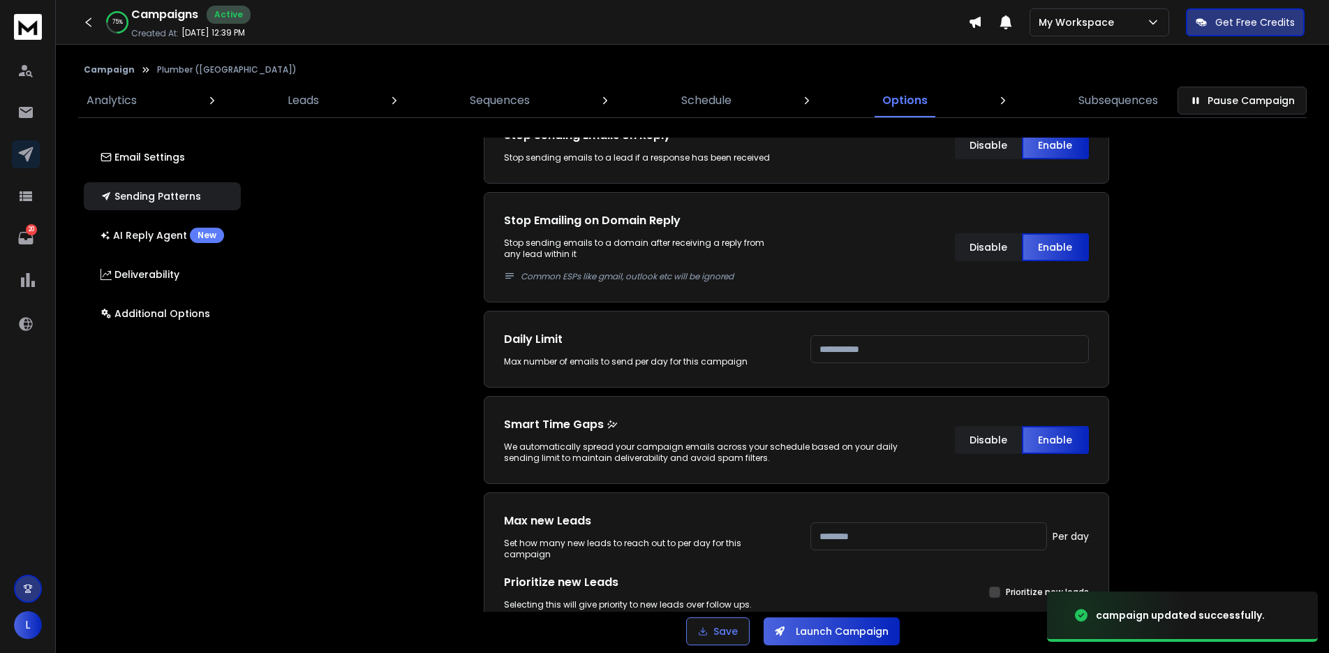
scroll to position [0, 0]
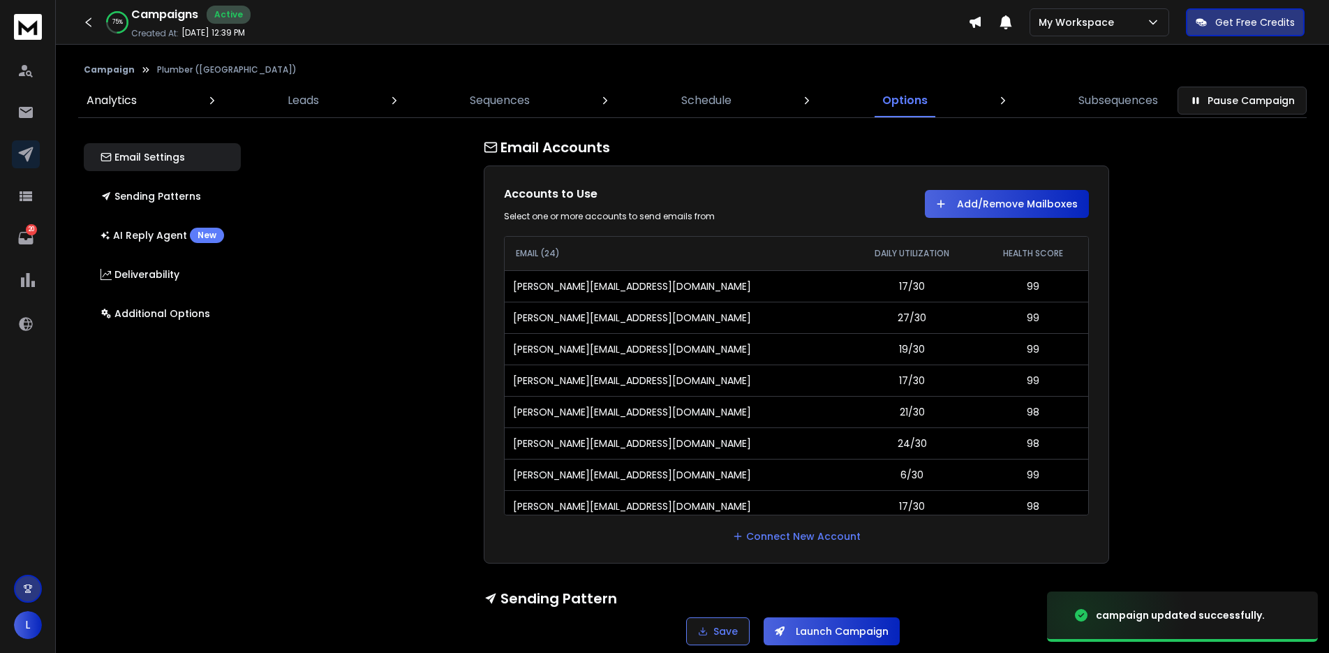
click at [123, 107] on p "Analytics" at bounding box center [112, 100] width 50 height 17
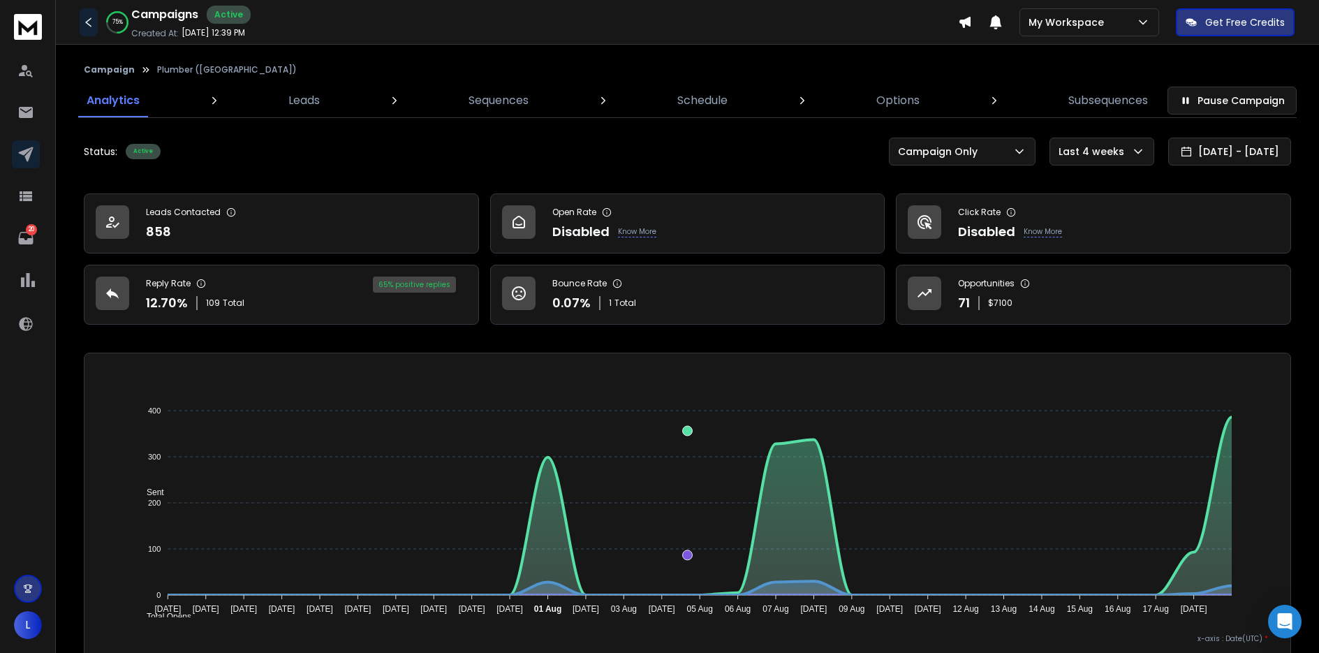
click at [92, 20] on icon at bounding box center [88, 22] width 13 height 13
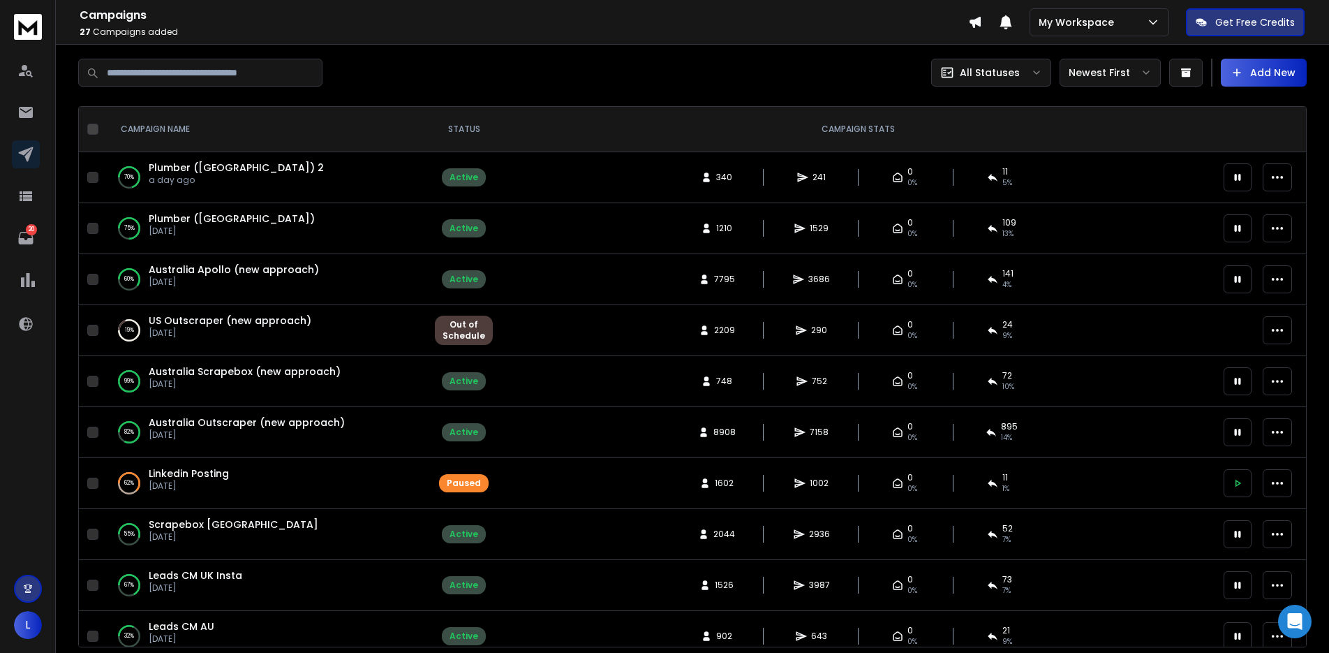
click at [205, 214] on span "Plumber ([GEOGRAPHIC_DATA])" at bounding box center [232, 219] width 166 height 14
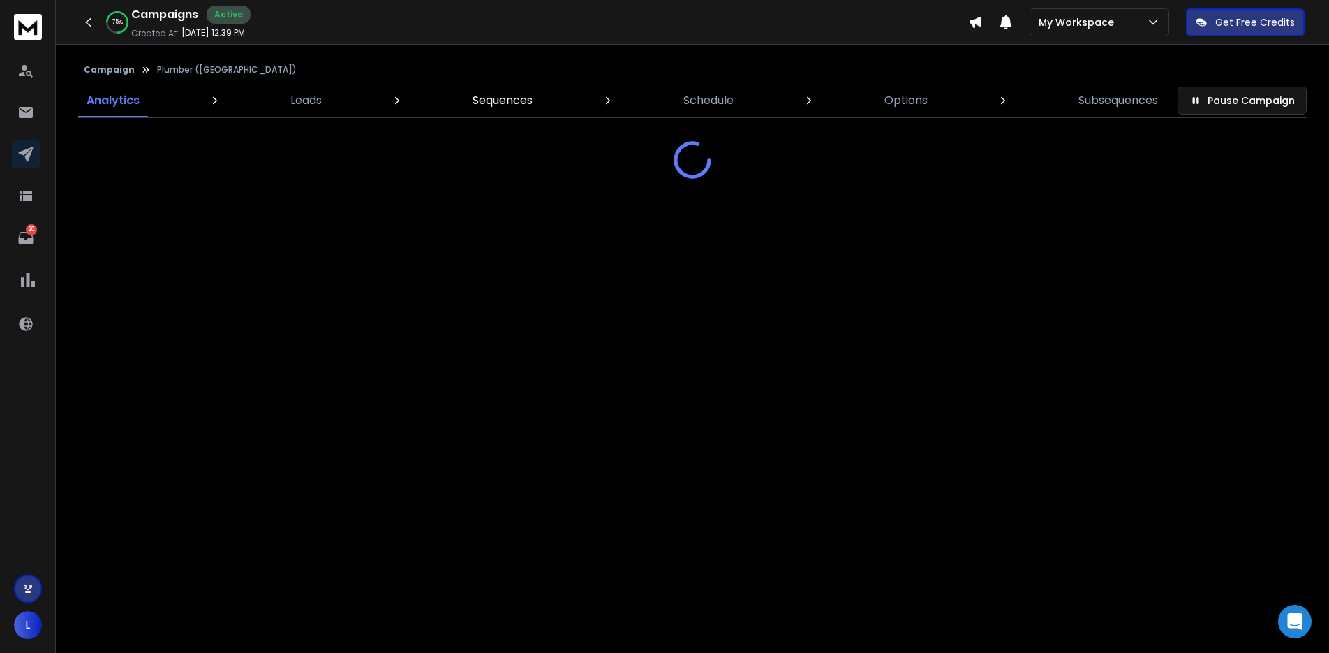
click at [527, 101] on p "Sequences" at bounding box center [503, 100] width 60 height 17
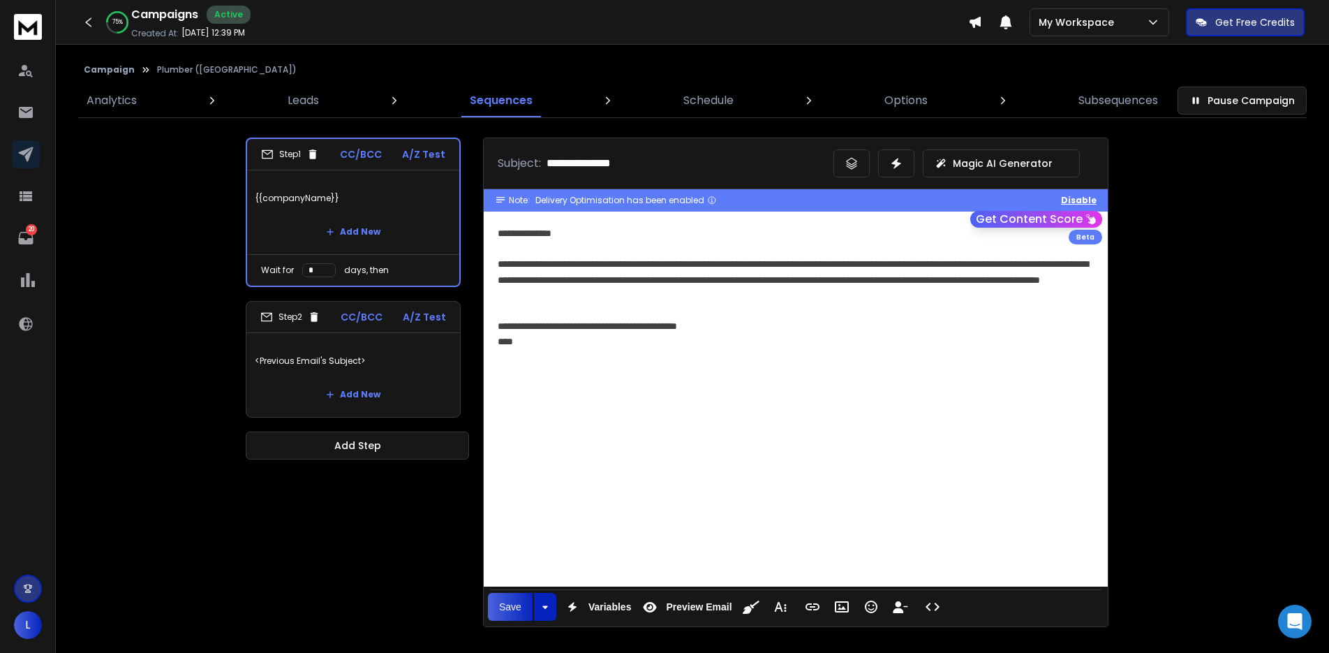
click at [408, 348] on p "<Previous Email's Subject>" at bounding box center [353, 360] width 197 height 39
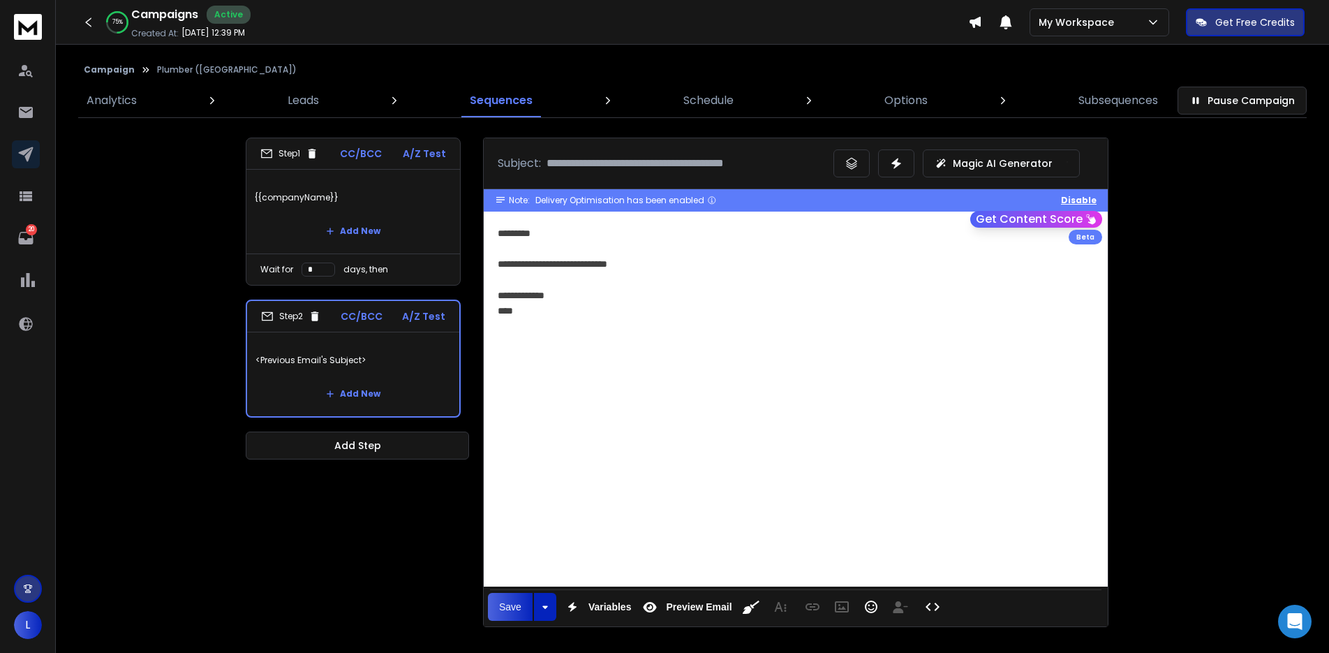
click at [394, 208] on p "{{companyName}}" at bounding box center [353, 197] width 197 height 39
type input "**********"
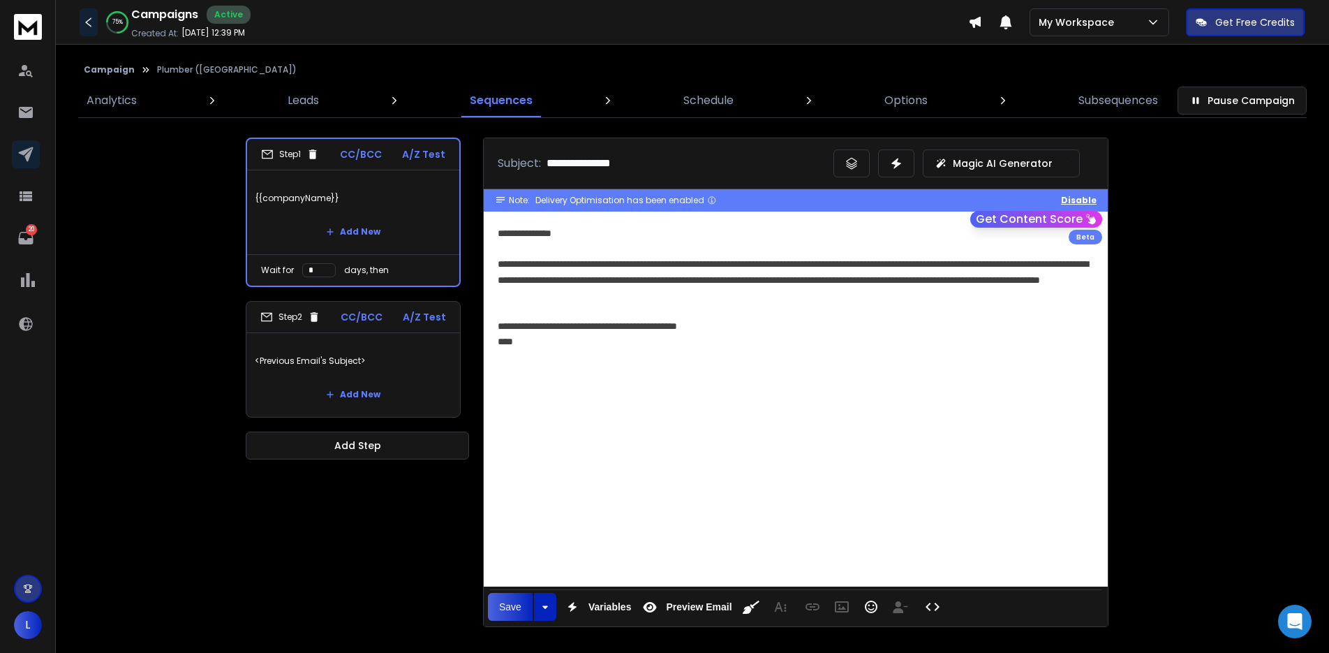
click at [94, 25] on icon at bounding box center [88, 22] width 13 height 13
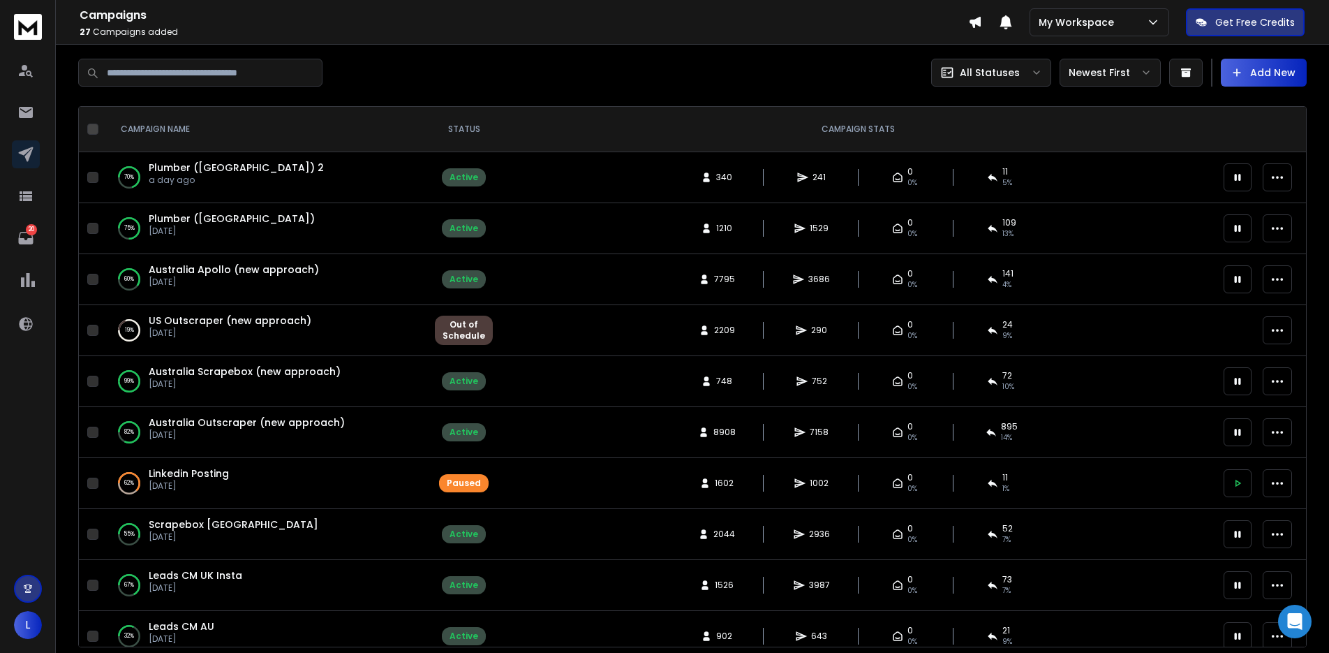
click at [201, 207] on td "75 % Plumber ([GEOGRAPHIC_DATA]) [DATE]" at bounding box center [265, 228] width 323 height 51
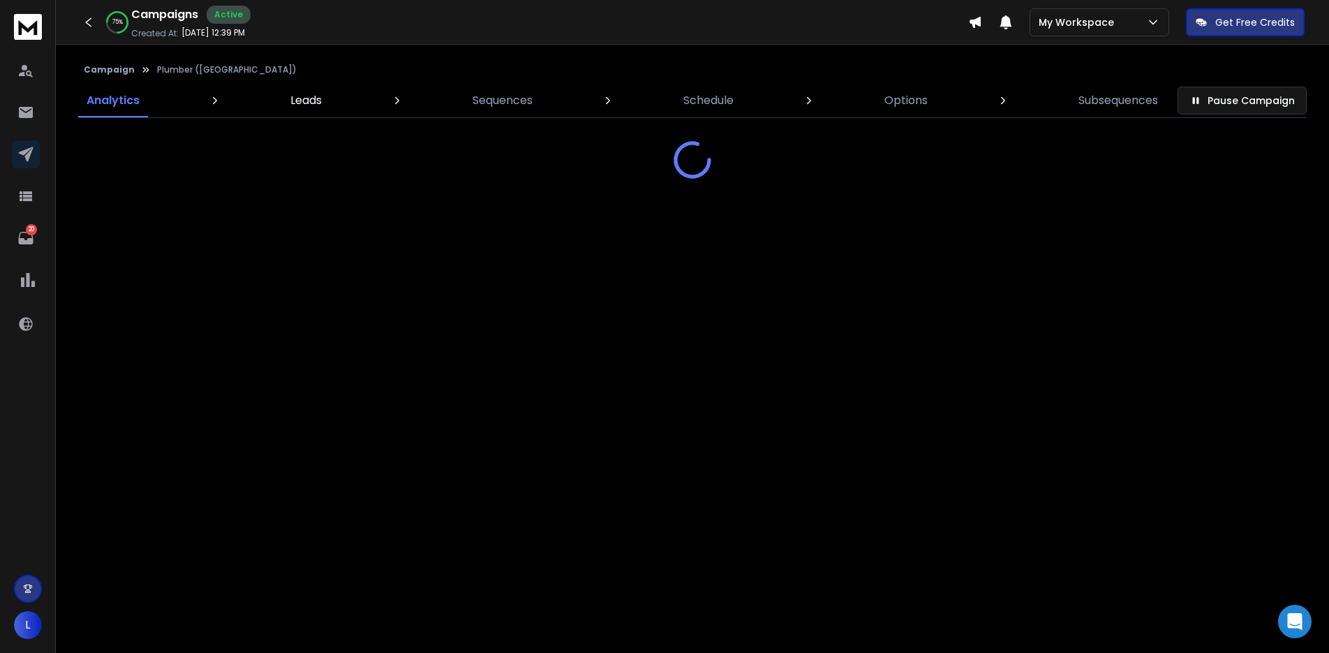
click at [317, 100] on p "Leads" at bounding box center [305, 100] width 31 height 17
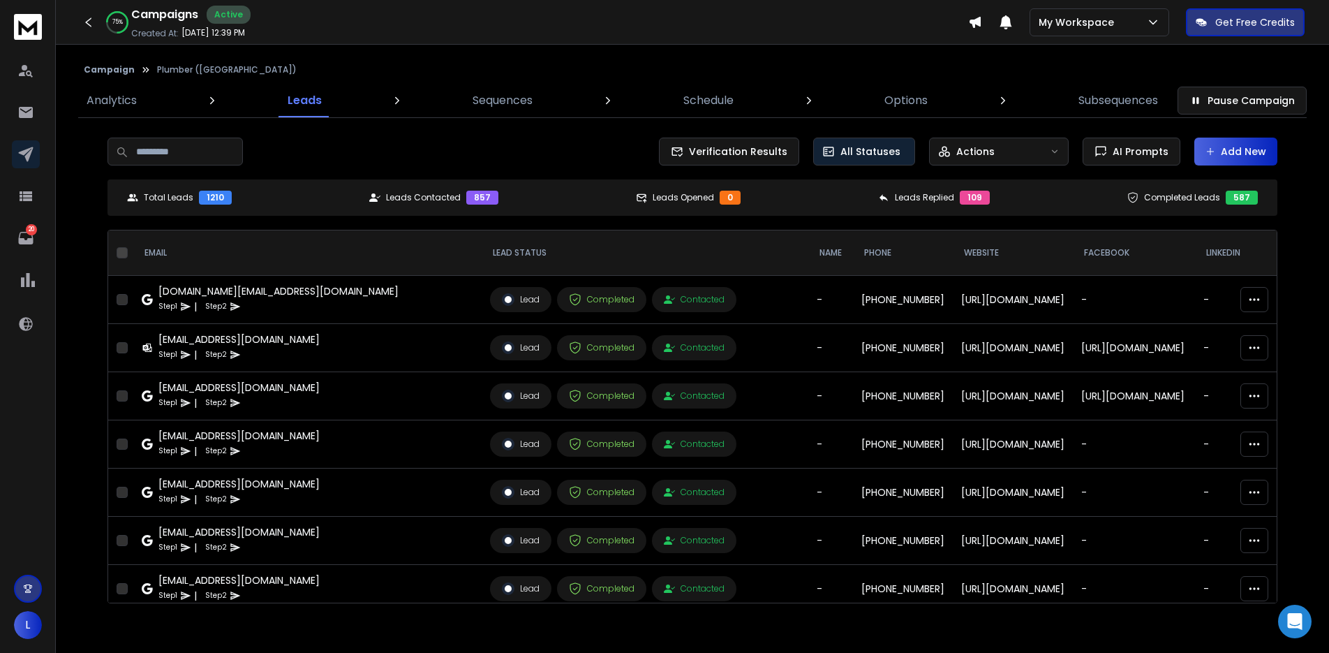
click at [910, 154] on button "All Statuses" at bounding box center [864, 152] width 102 height 28
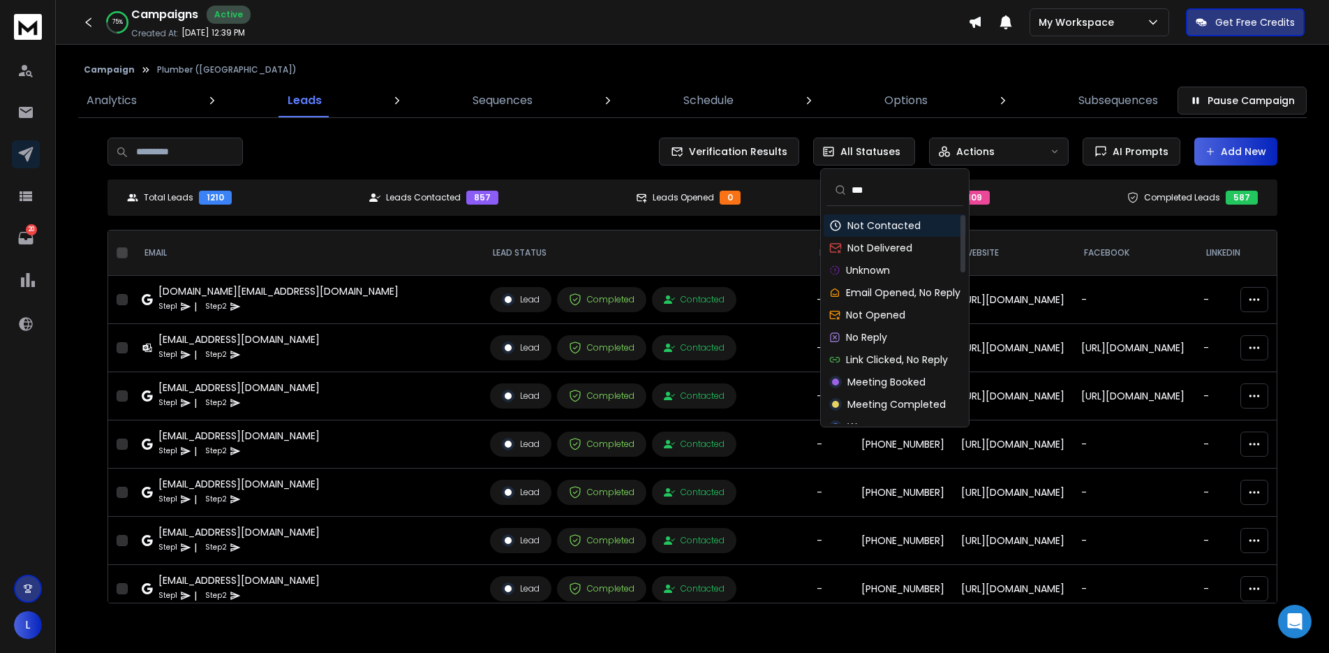
type input "***"
click at [896, 225] on p "Not Contacted" at bounding box center [883, 226] width 73 height 14
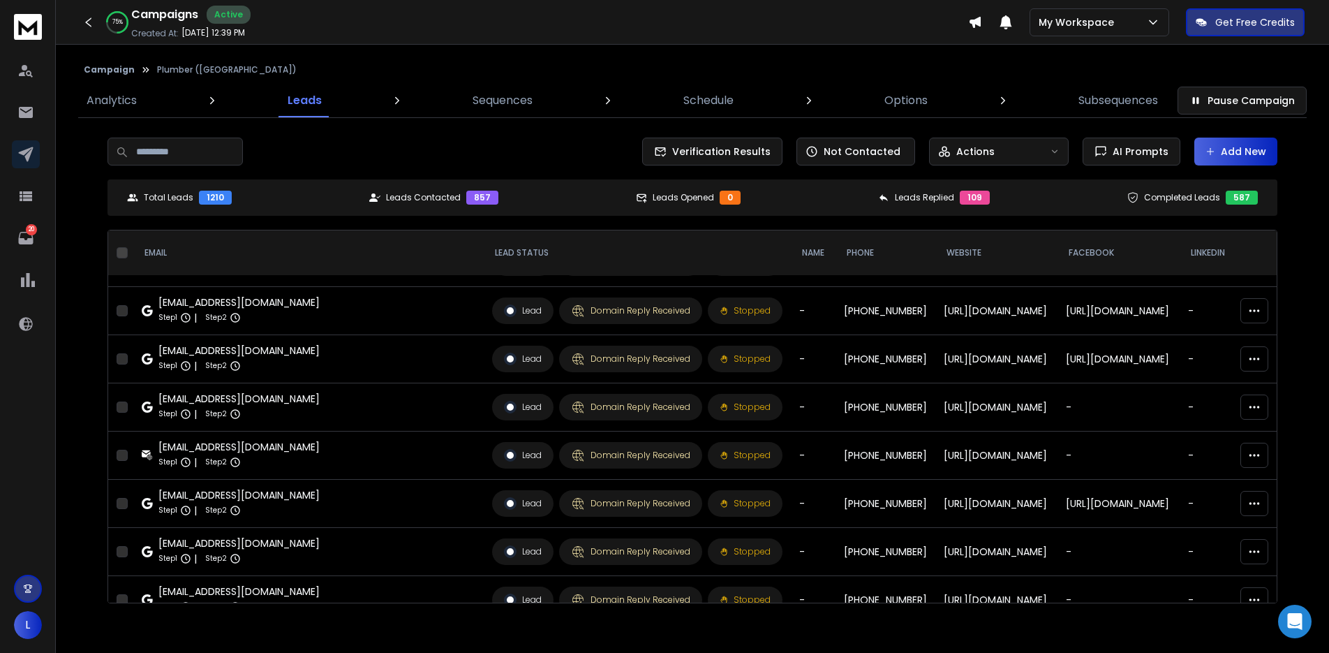
scroll to position [4511, 0]
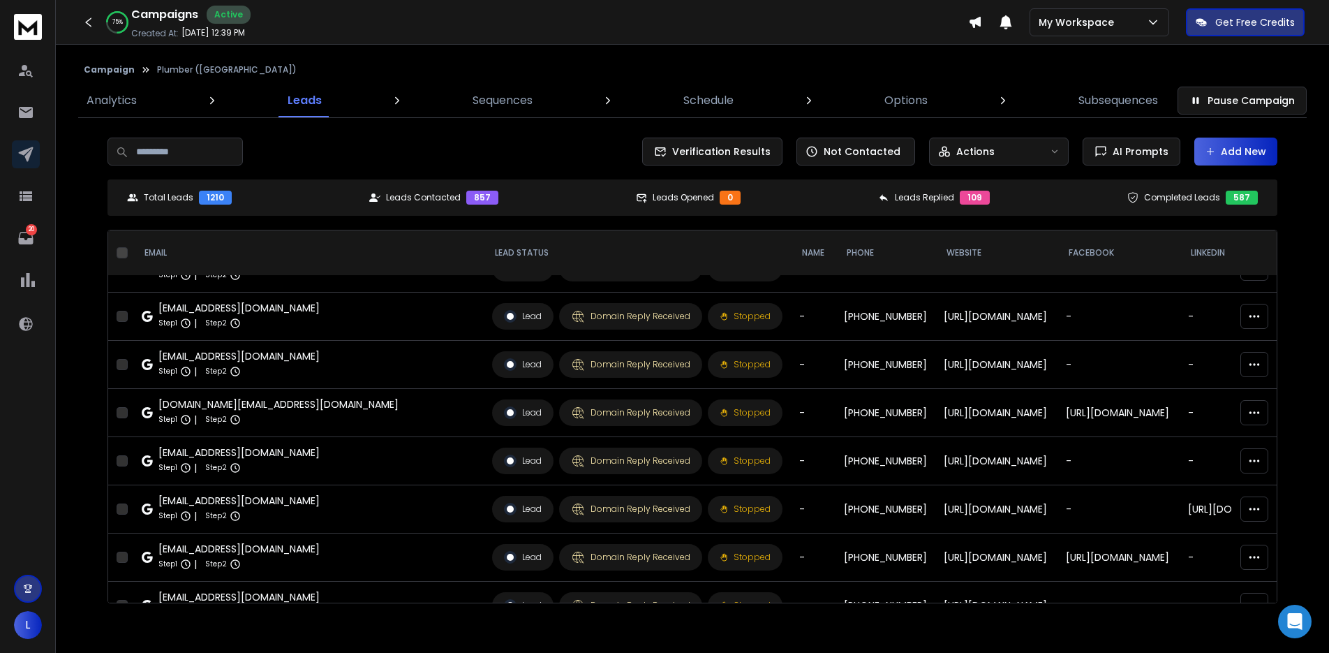
click at [128, 253] on div at bounding box center [125, 252] width 17 height 11
click at [124, 253] on button "button" at bounding box center [122, 252] width 11 height 11
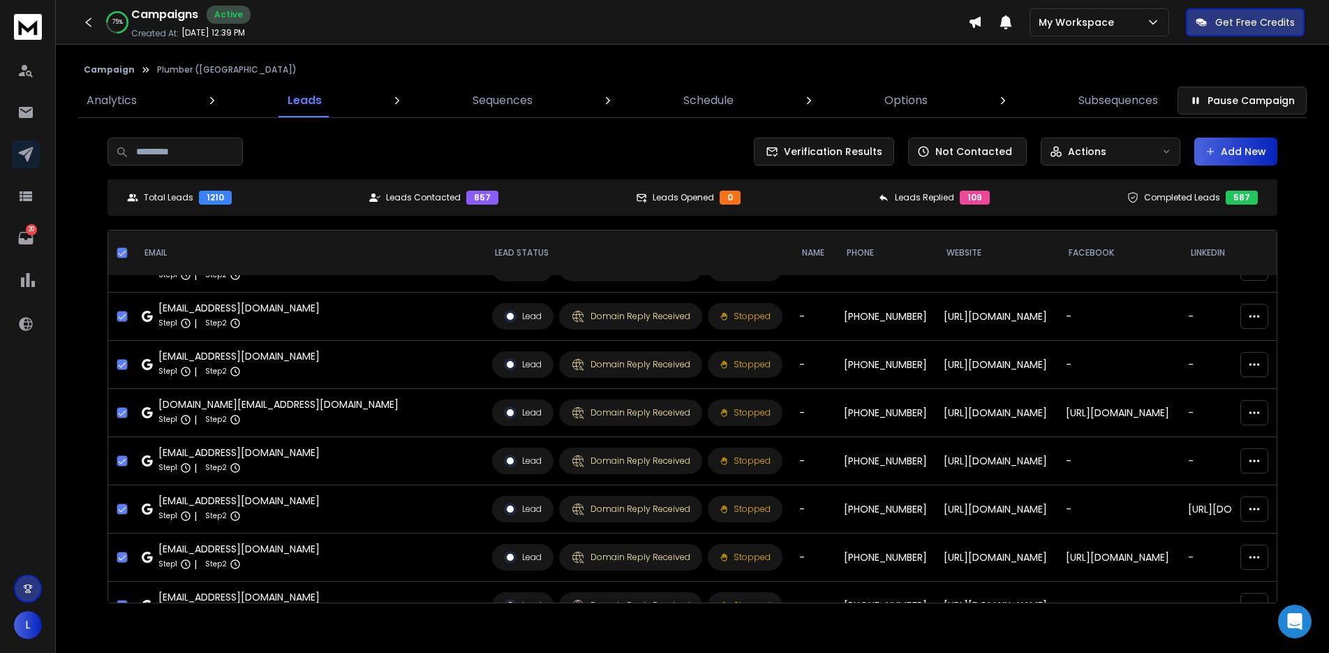
click at [120, 248] on button "Select this Page" at bounding box center [122, 252] width 11 height 11
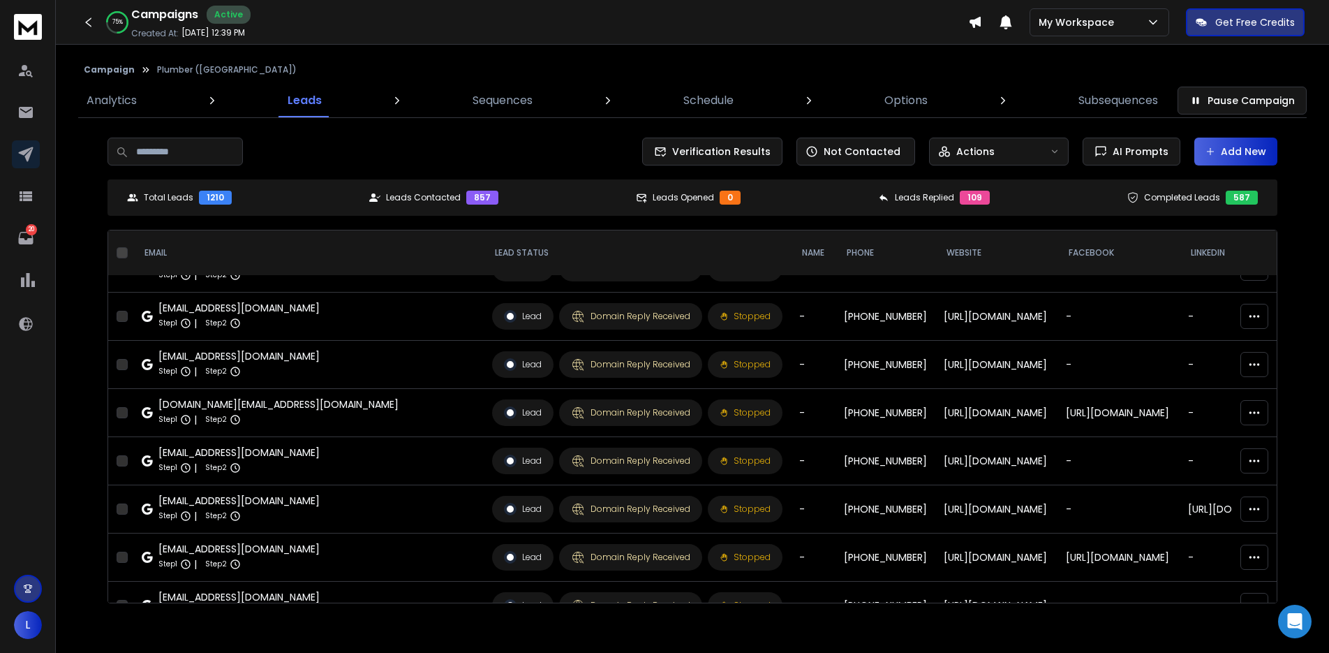
click at [123, 253] on button "Select this Page" at bounding box center [122, 252] width 11 height 11
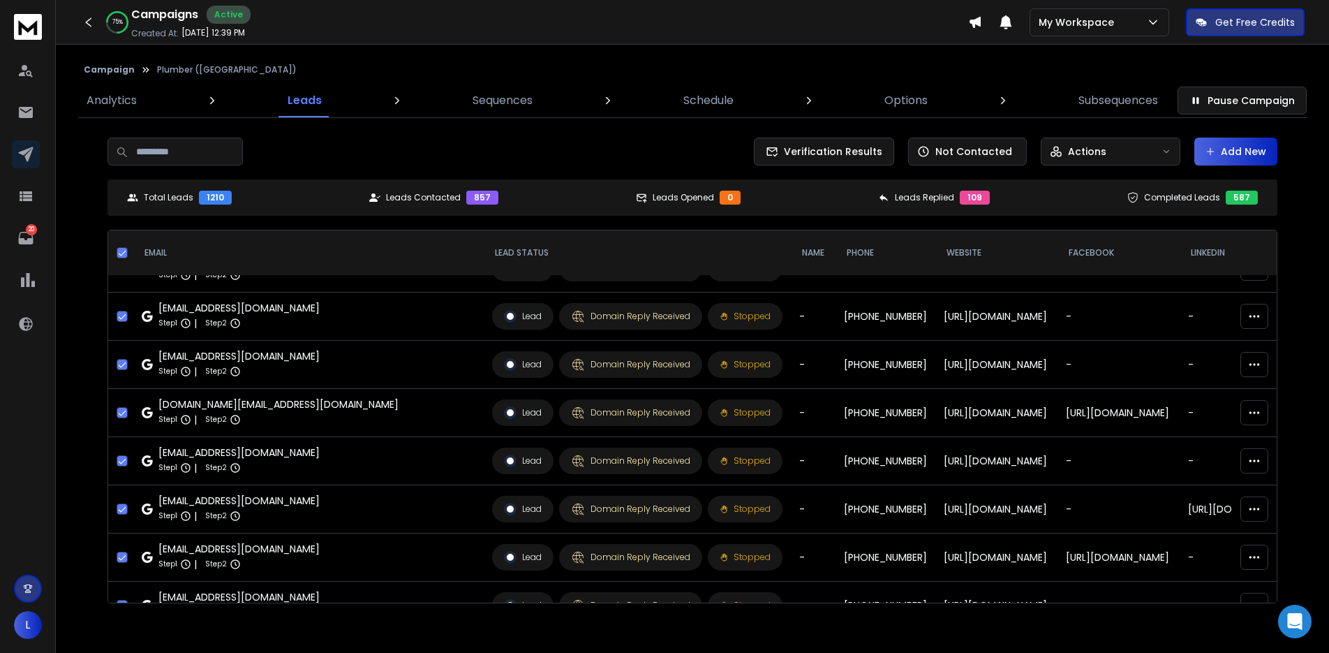
click at [122, 252] on button "button" at bounding box center [122, 252] width 11 height 11
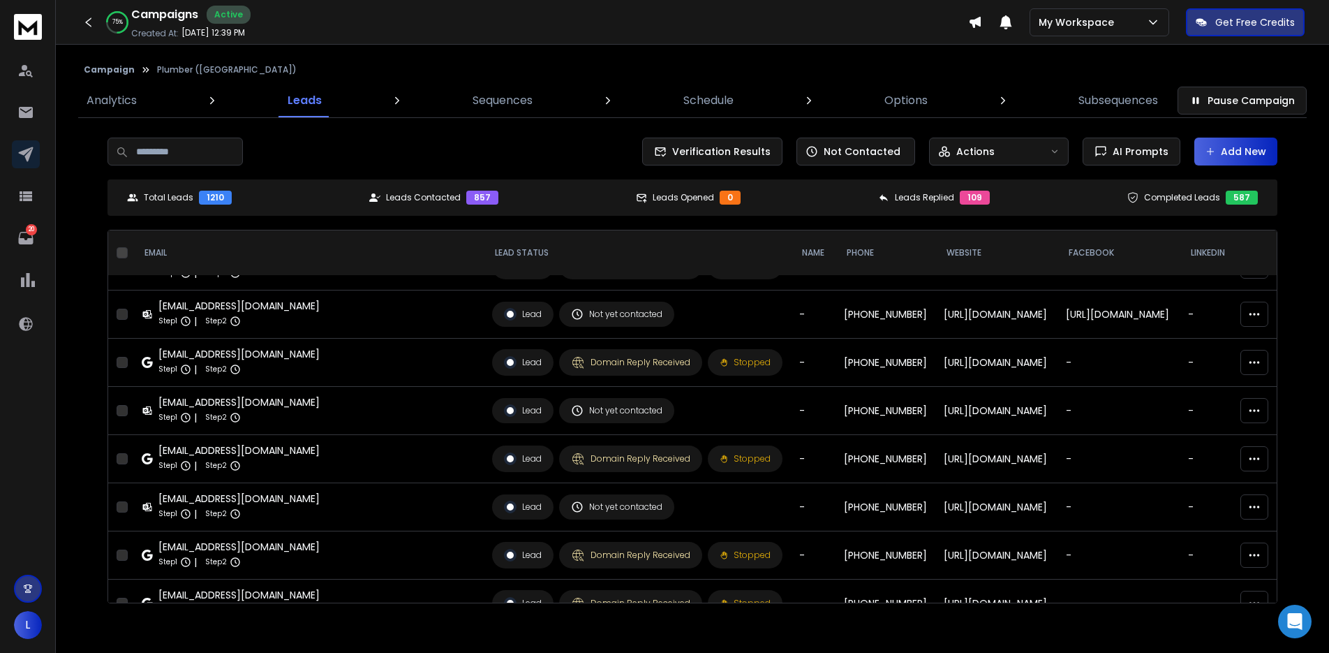
scroll to position [8255, 0]
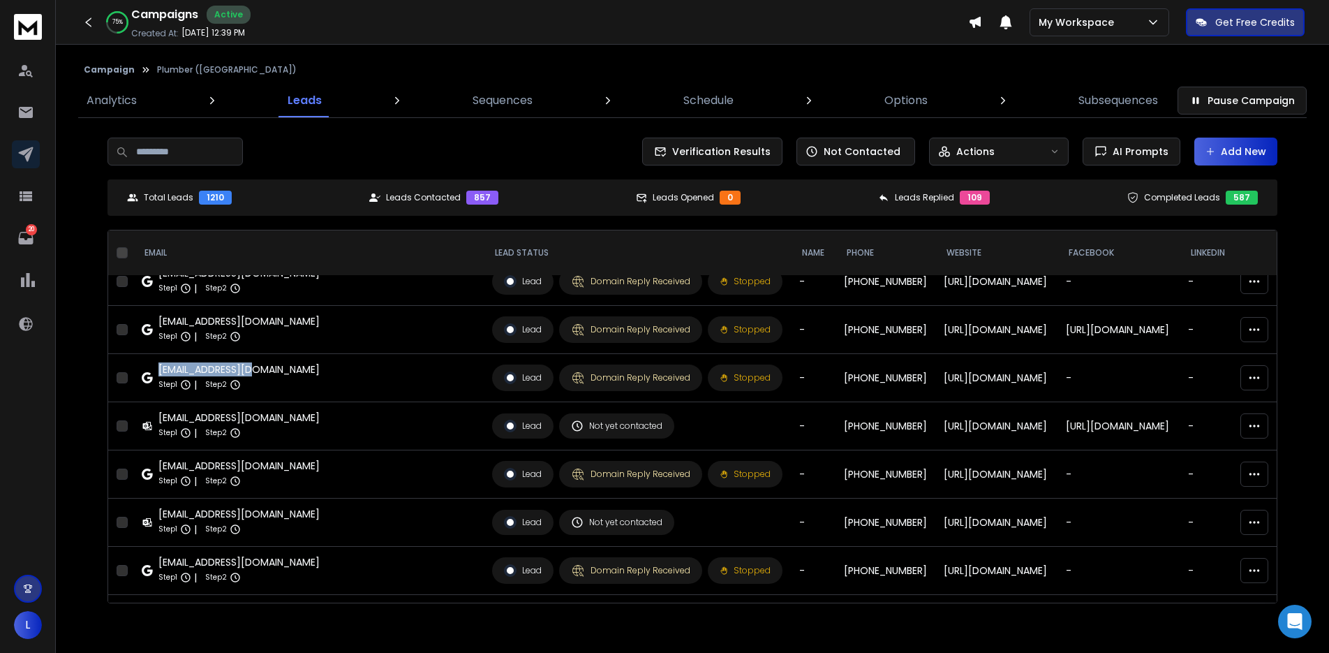
drag, startPoint x: 265, startPoint y: 369, endPoint x: 141, endPoint y: 363, distance: 124.4
click at [141, 363] on td "rsh.fnq@gmail.com Step 1 | Step 2" at bounding box center [308, 378] width 350 height 48
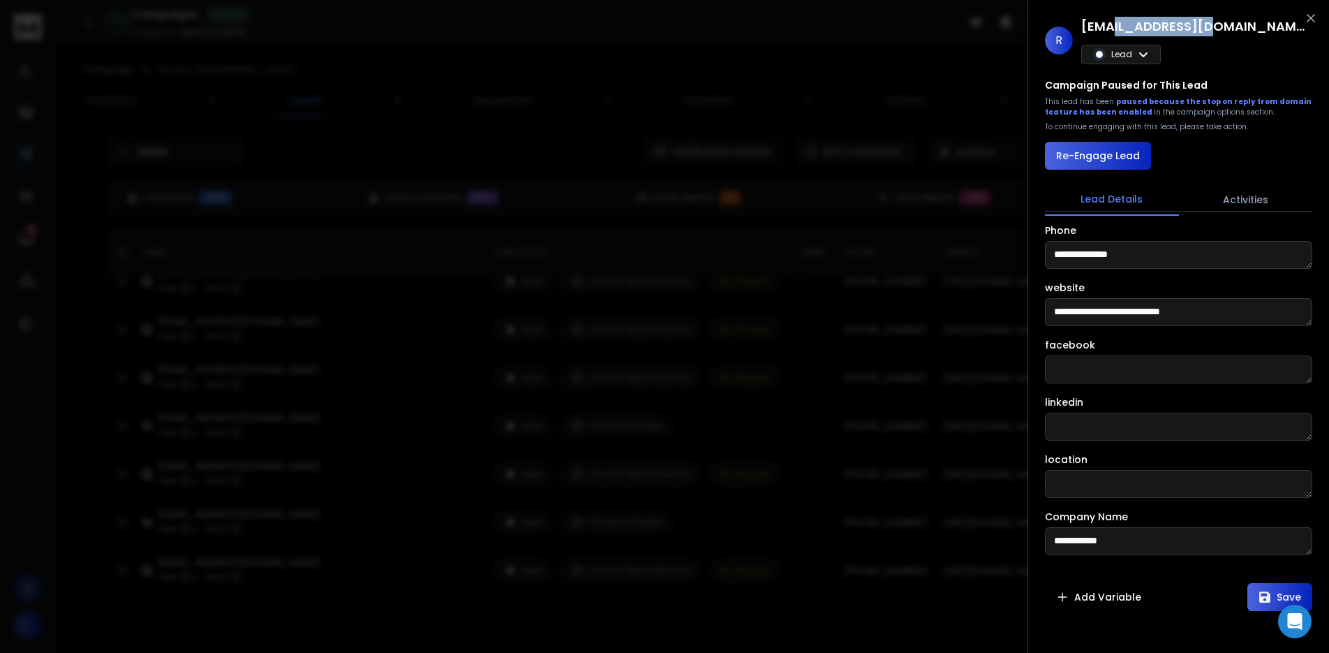
drag, startPoint x: 1203, startPoint y: 24, endPoint x: 1105, endPoint y: 17, distance: 98.0
click at [1105, 17] on h1 "rsh.fnq@gmail.com" at bounding box center [1192, 27] width 223 height 20
click at [1176, 28] on h1 "rsh.fnq@gmail.com" at bounding box center [1192, 27] width 223 height 20
drag, startPoint x: 1215, startPoint y: 24, endPoint x: 1079, endPoint y: 25, distance: 135.4
click at [1081, 24] on div "R rsh.fnq@gmail.com Lead" at bounding box center [1178, 40] width 267 height 47
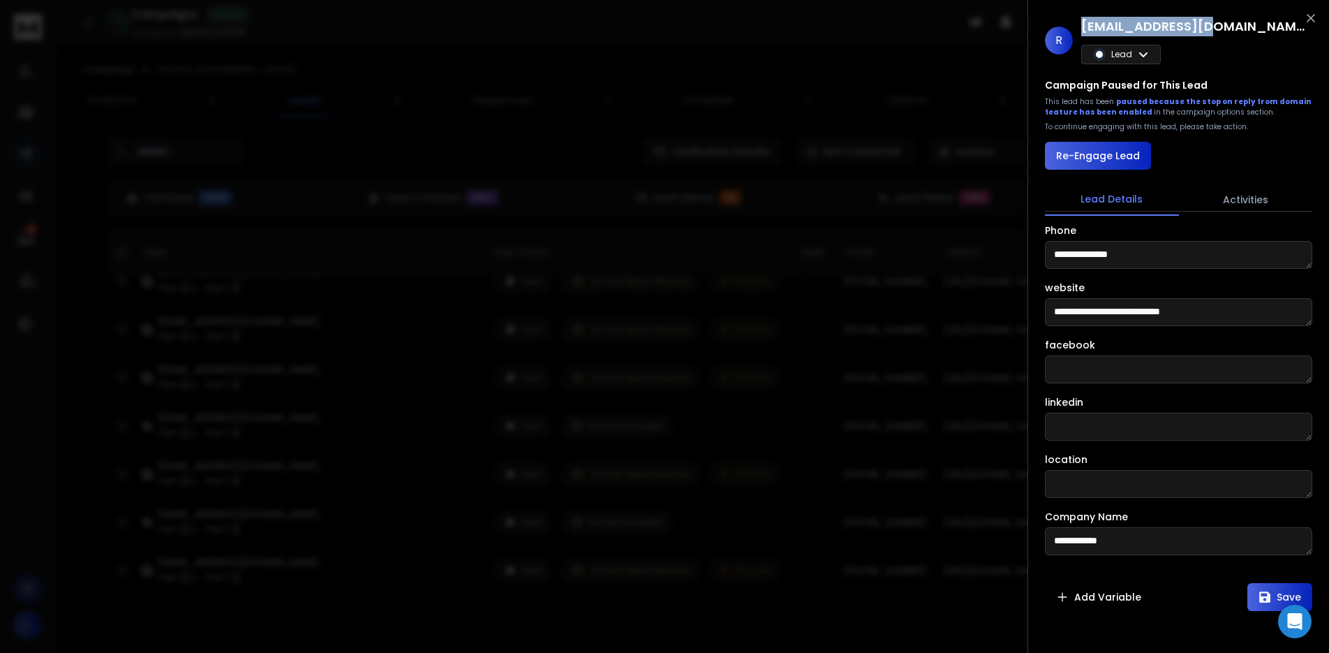
click at [947, 74] on div at bounding box center [664, 326] width 1329 height 653
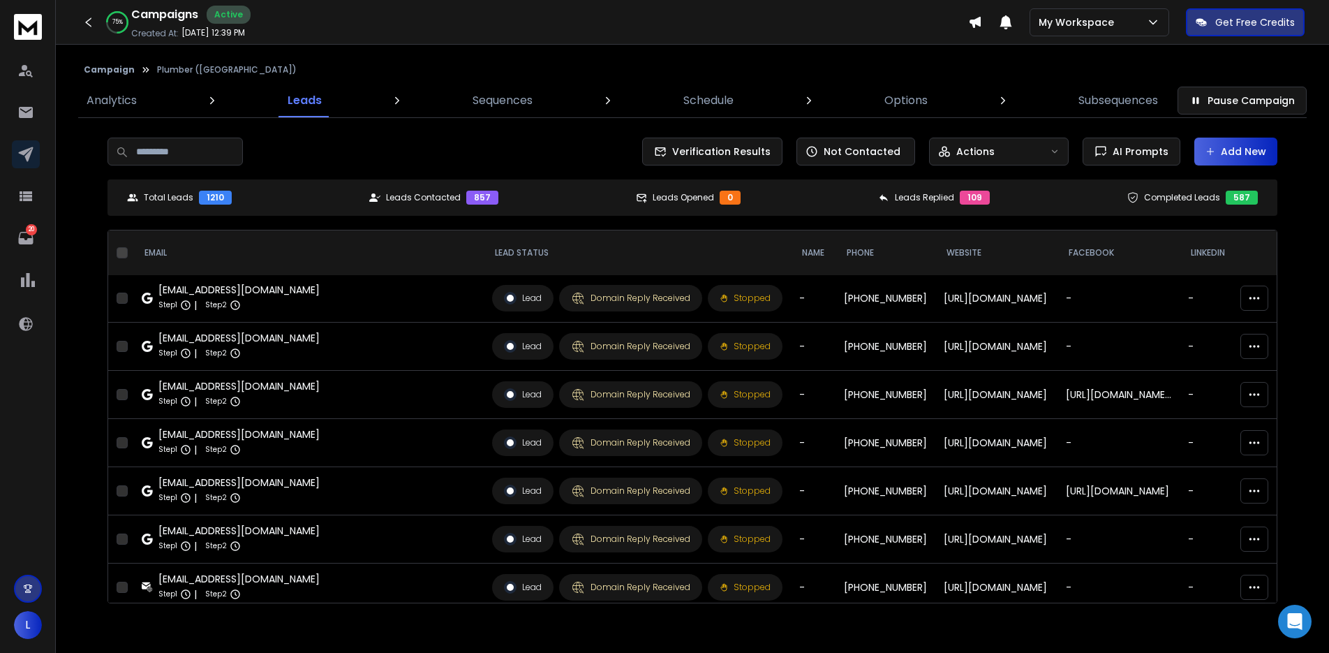
scroll to position [1409, 0]
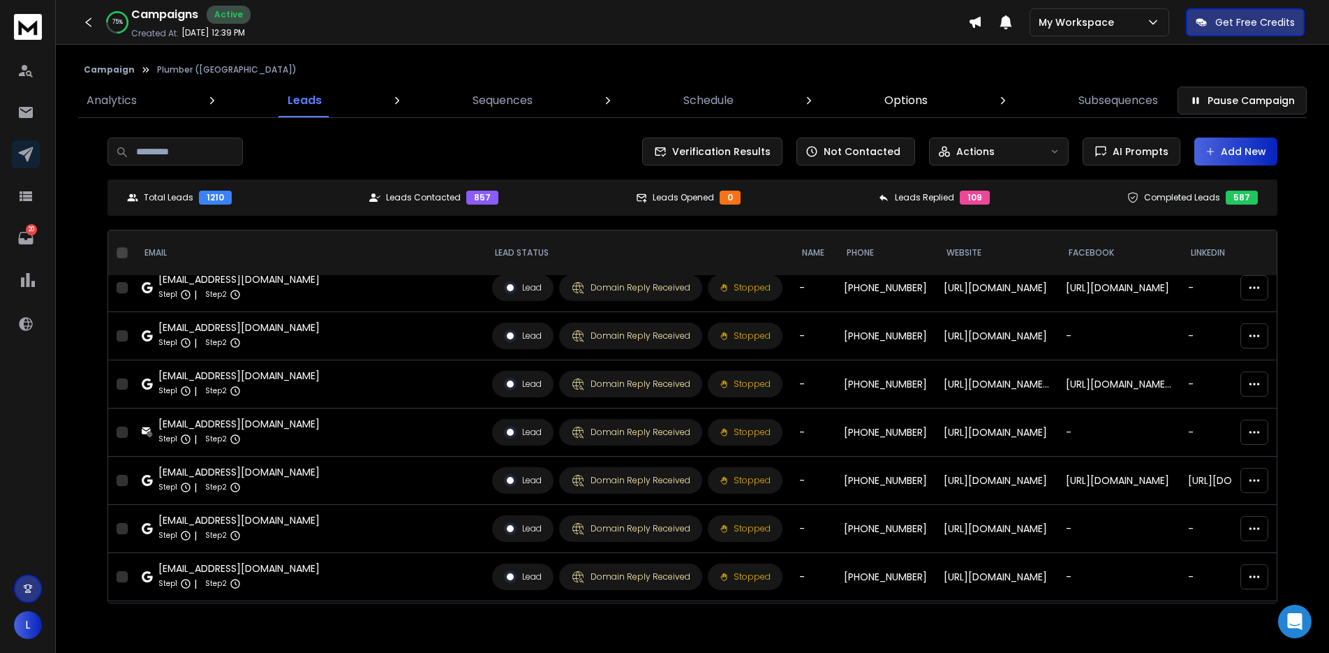
click at [903, 102] on p "Options" at bounding box center [905, 100] width 43 height 17
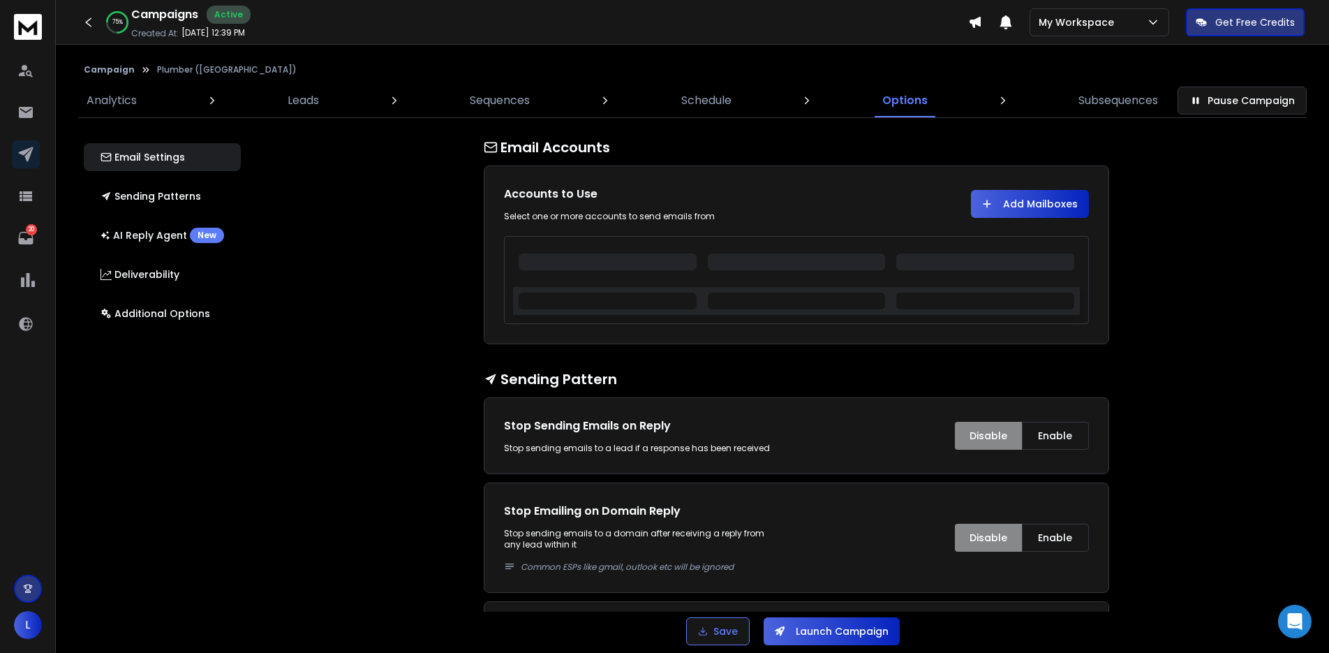
select select "*"
type input "***"
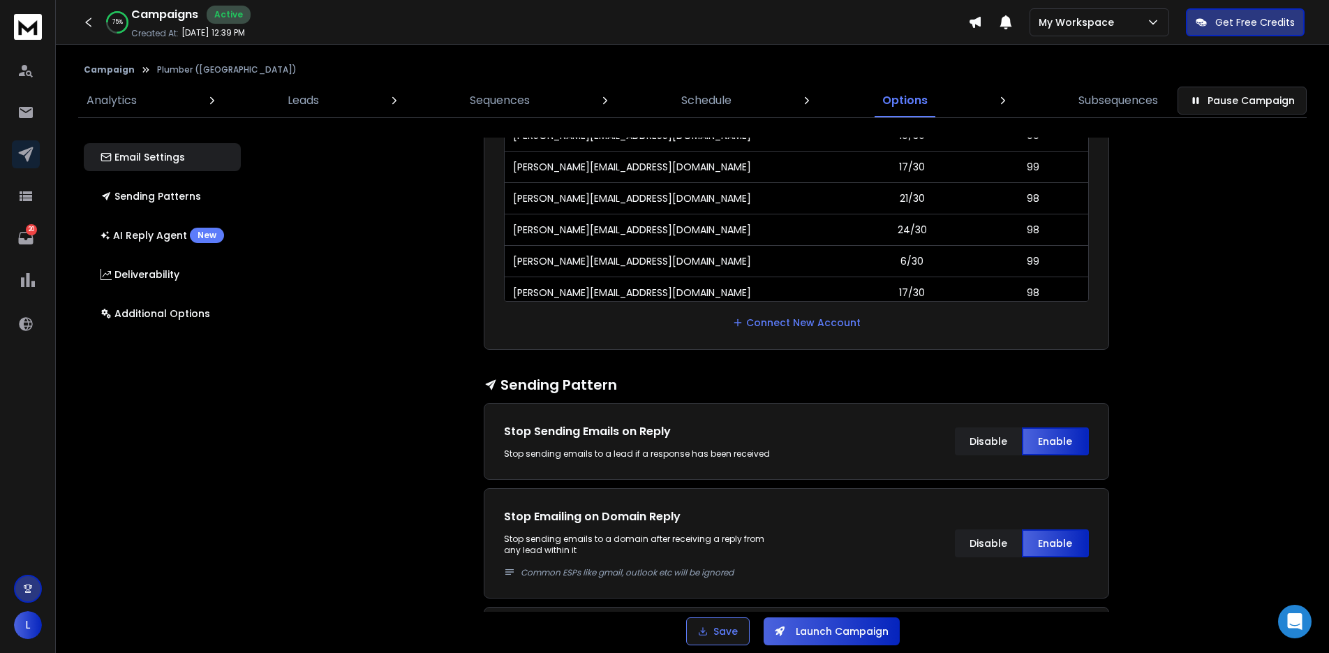
scroll to position [320, 0]
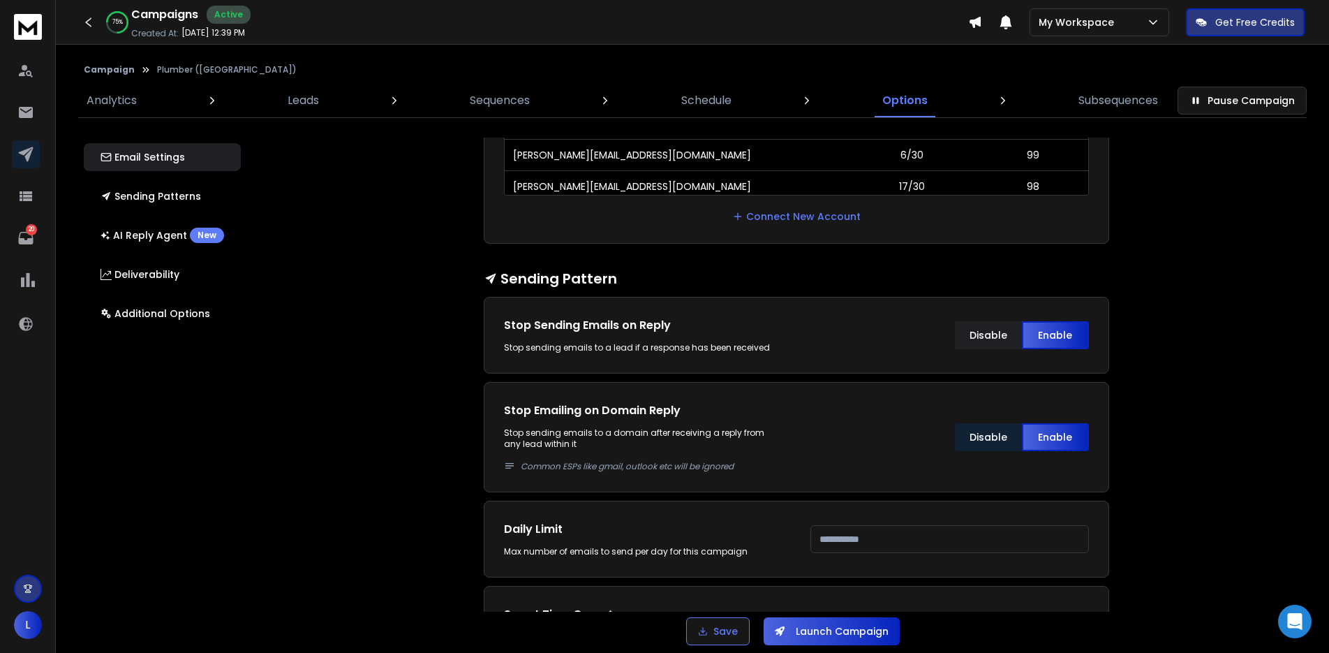
click at [980, 438] on button "Disable" at bounding box center [988, 437] width 67 height 28
click at [980, 437] on button "Disable" at bounding box center [988, 437] width 67 height 28
click at [635, 468] on p "Common ESPs like gmail, outlook etc will be ignored" at bounding box center [652, 466] width 262 height 11
click at [635, 473] on div "Stop Emailing on Domain Reply Stop sending emails to a domain after receiving a…" at bounding box center [797, 437] width 626 height 110
click at [682, 472] on div "Stop Emailing on Domain Reply Stop sending emails to a domain after receiving a…" at bounding box center [797, 437] width 626 height 110
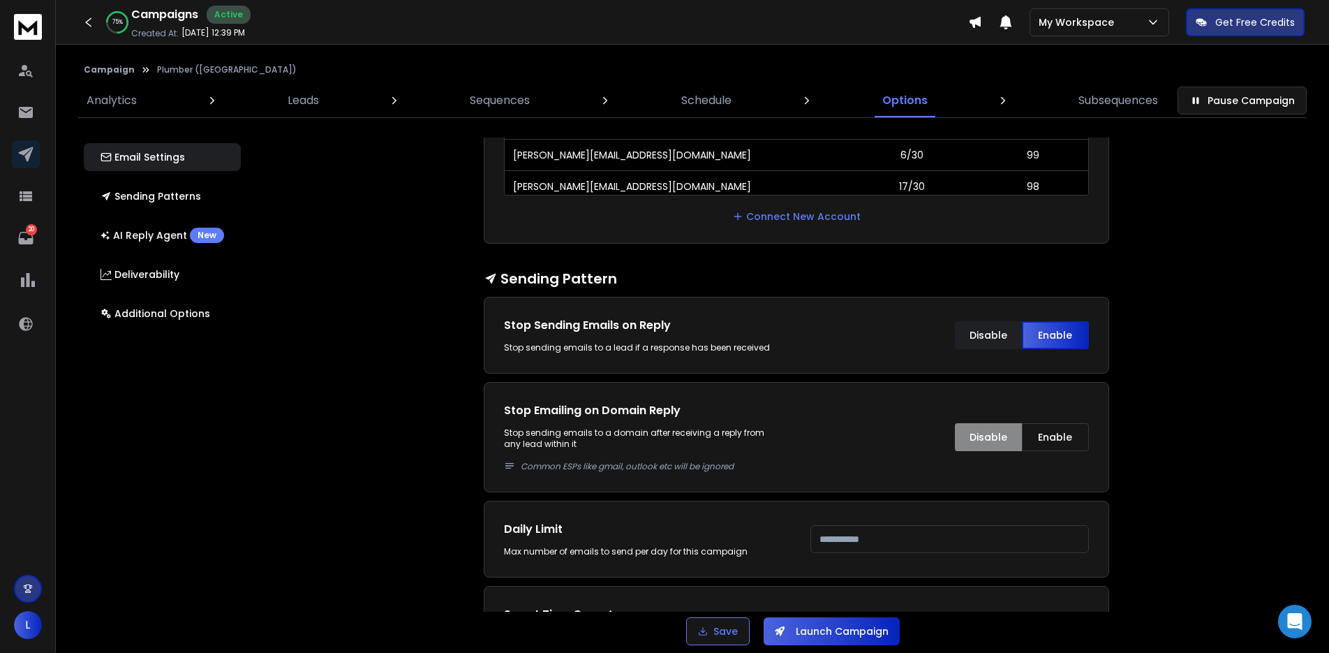
click at [552, 473] on div "Stop Emailing on Domain Reply Stop sending emails to a domain after receiving a…" at bounding box center [797, 437] width 626 height 110
click at [1052, 434] on button "Enable" at bounding box center [1055, 437] width 67 height 28
click at [89, 21] on icon at bounding box center [88, 22] width 13 height 13
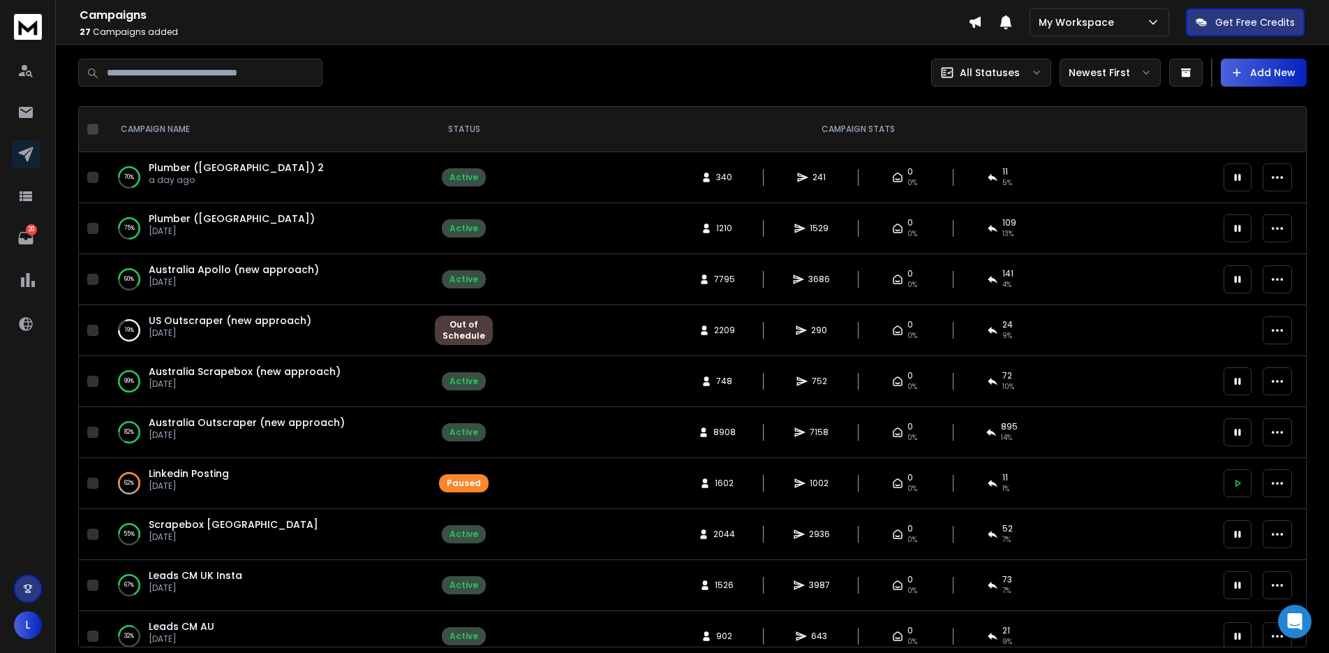
click at [193, 216] on span "Plumber ([GEOGRAPHIC_DATA])" at bounding box center [232, 219] width 166 height 14
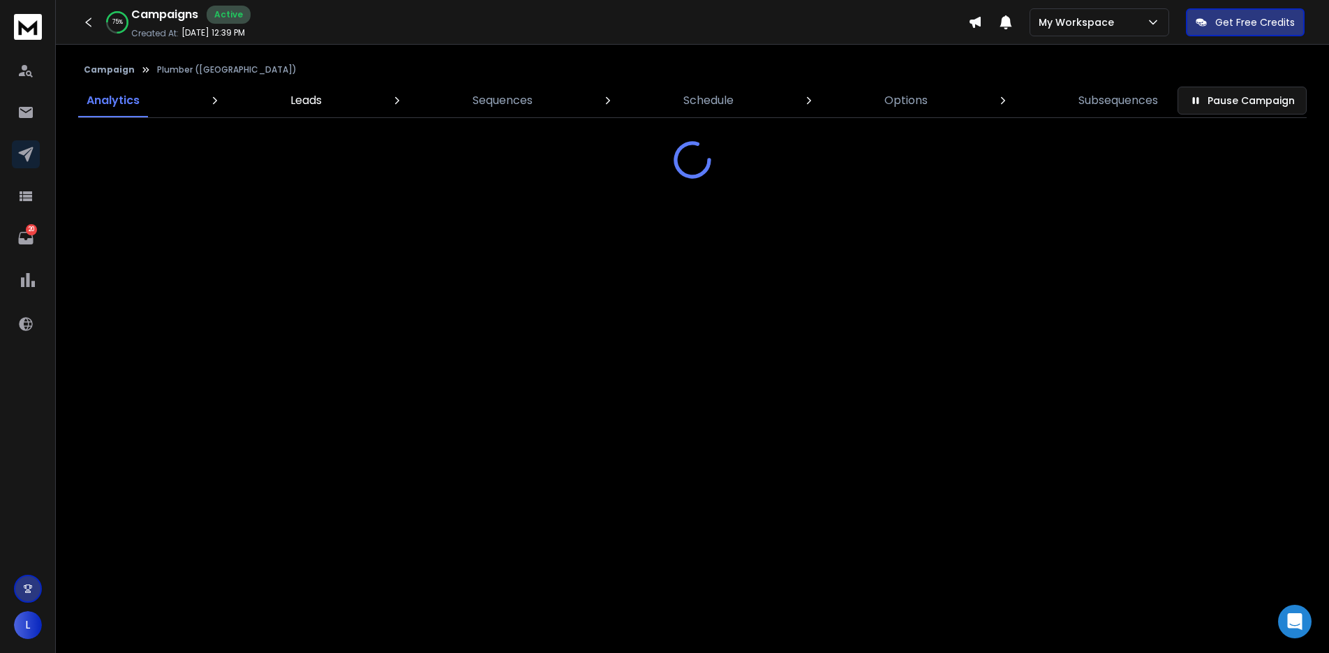
click at [317, 96] on p "Leads" at bounding box center [305, 100] width 31 height 17
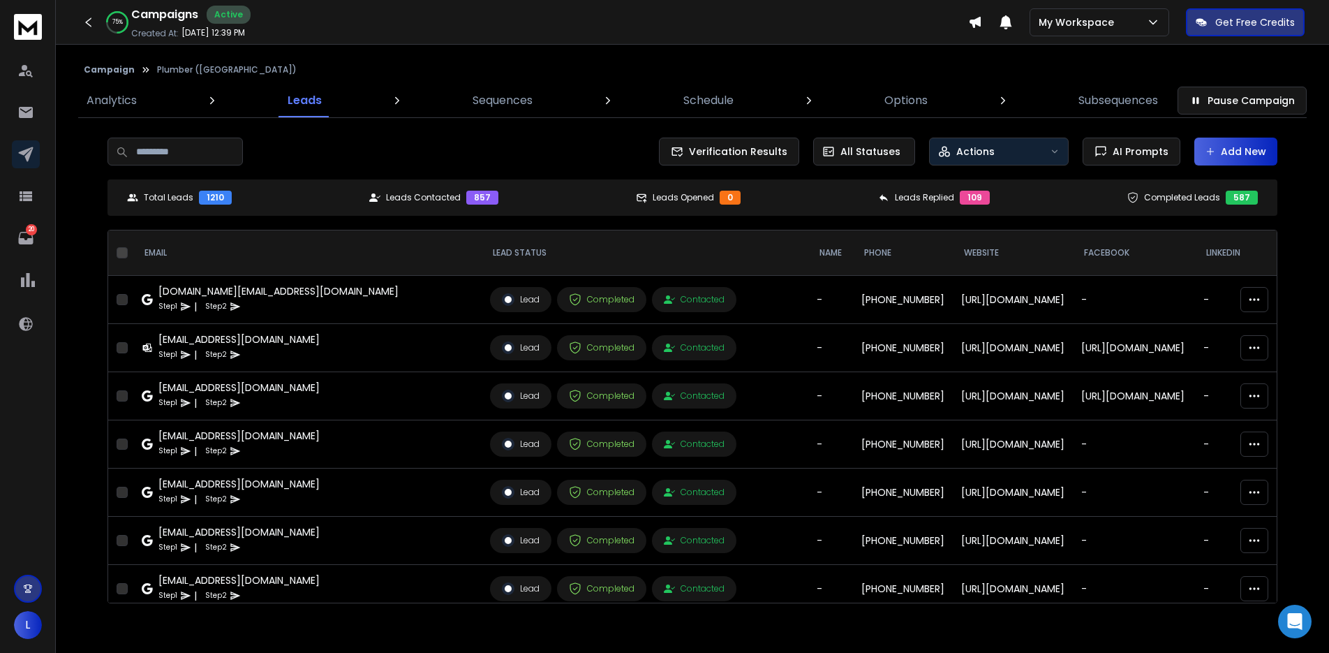
click at [970, 149] on p "Actions" at bounding box center [975, 152] width 38 height 14
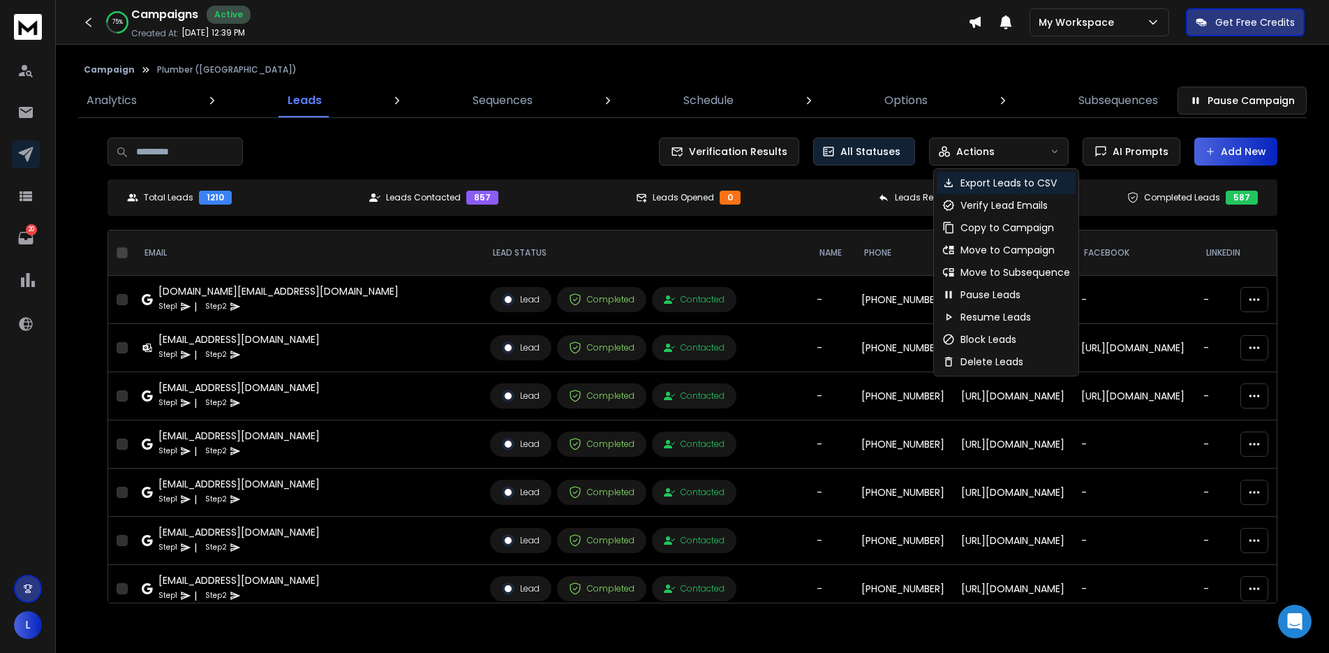
click at [871, 149] on p "All Statuses" at bounding box center [871, 152] width 60 height 14
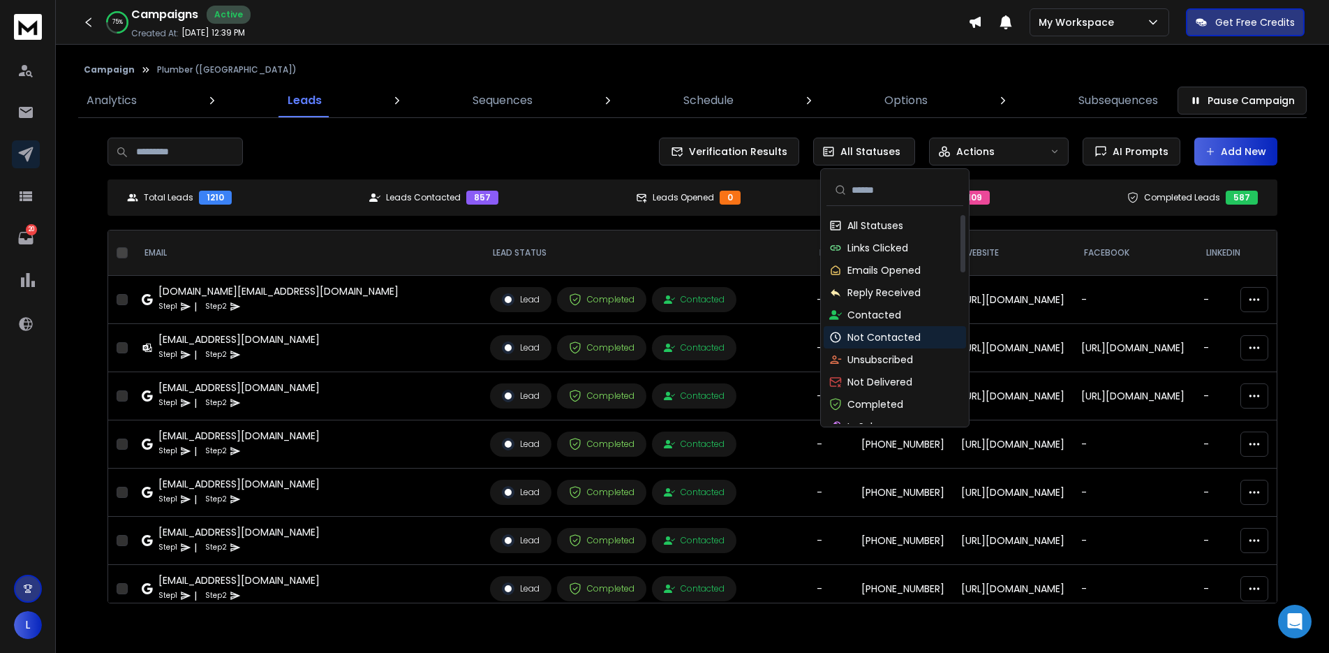
click at [924, 339] on div "Not Contacted" at bounding box center [895, 337] width 142 height 22
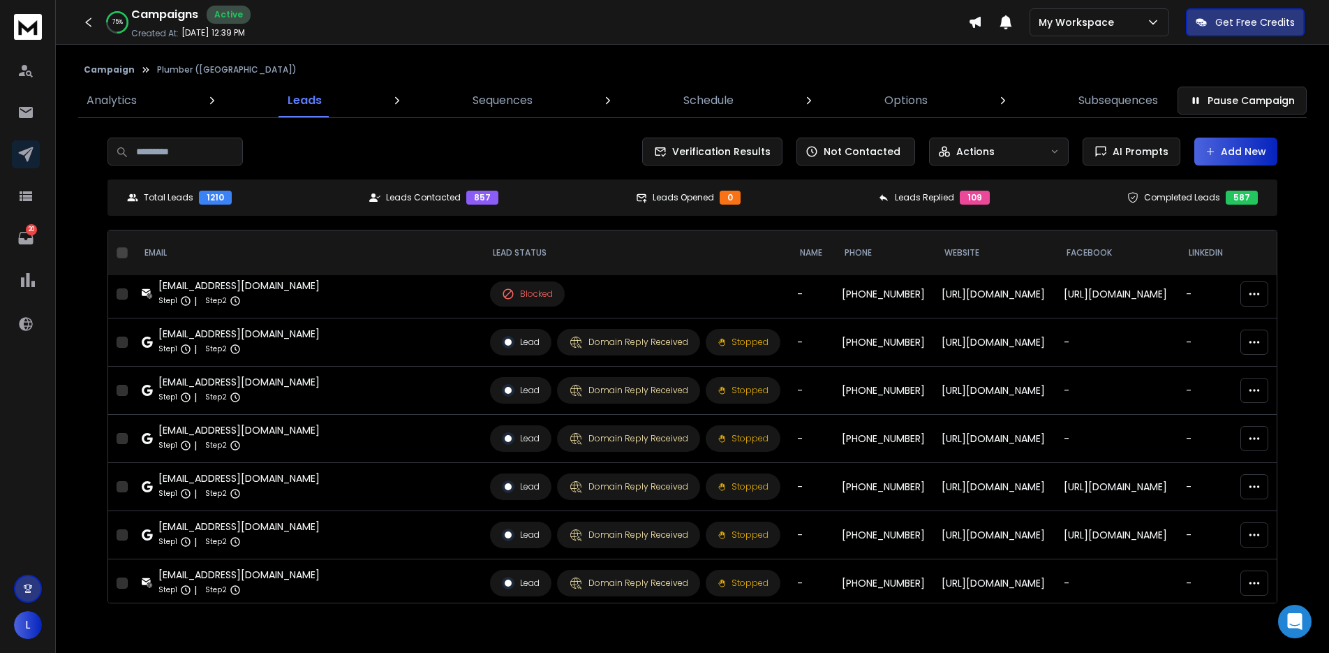
scroll to position [9, 0]
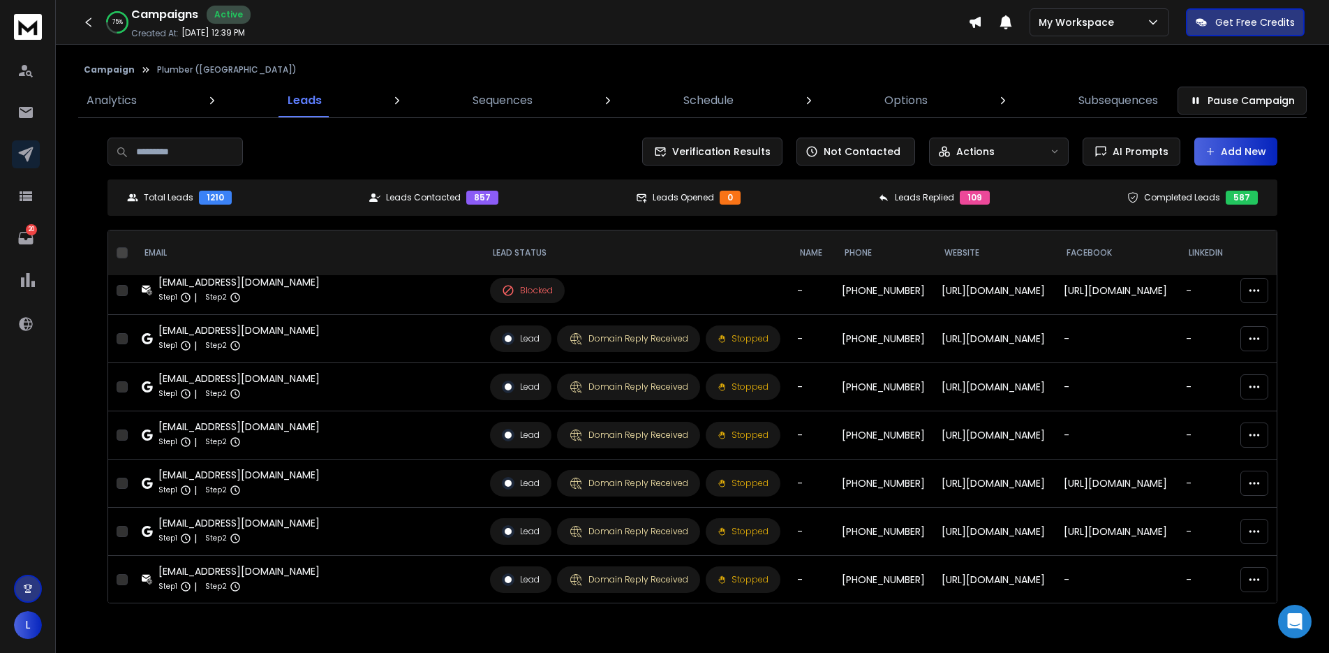
click at [867, 106] on div "Analytics Leads Sequences Schedule Options Subsequences" at bounding box center [622, 101] width 1088 height 34
click at [899, 101] on p "Options" at bounding box center [905, 100] width 43 height 17
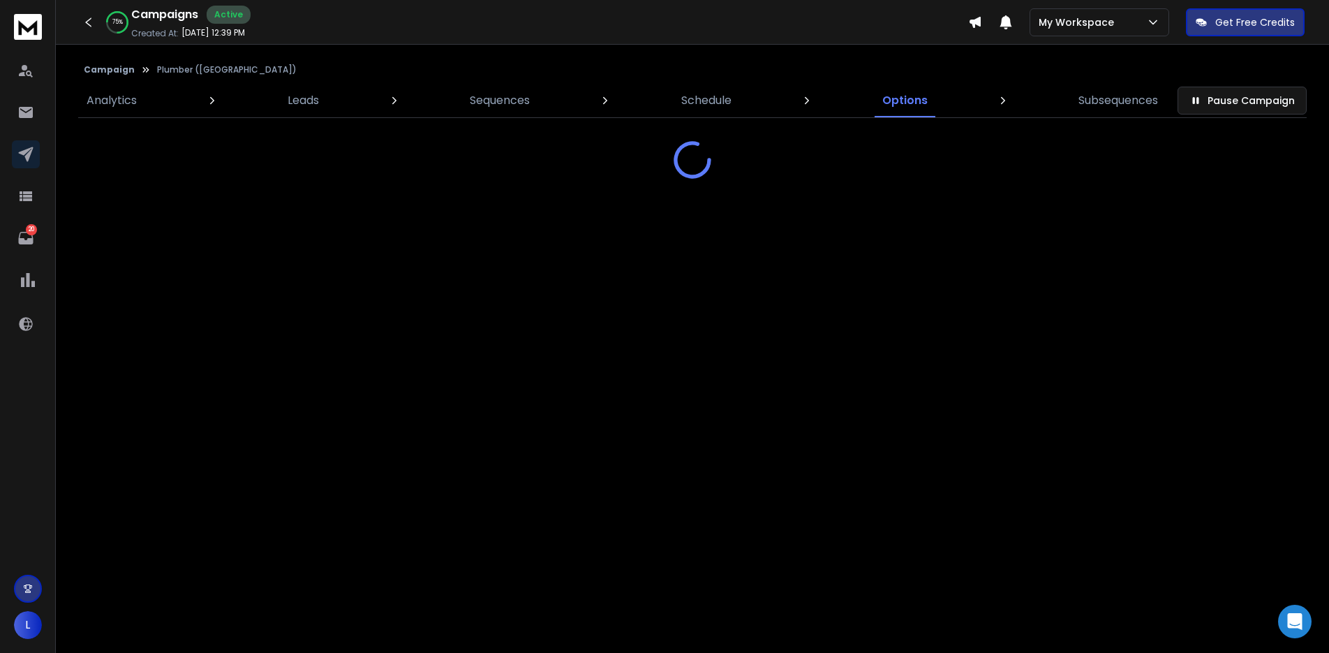
select select "*"
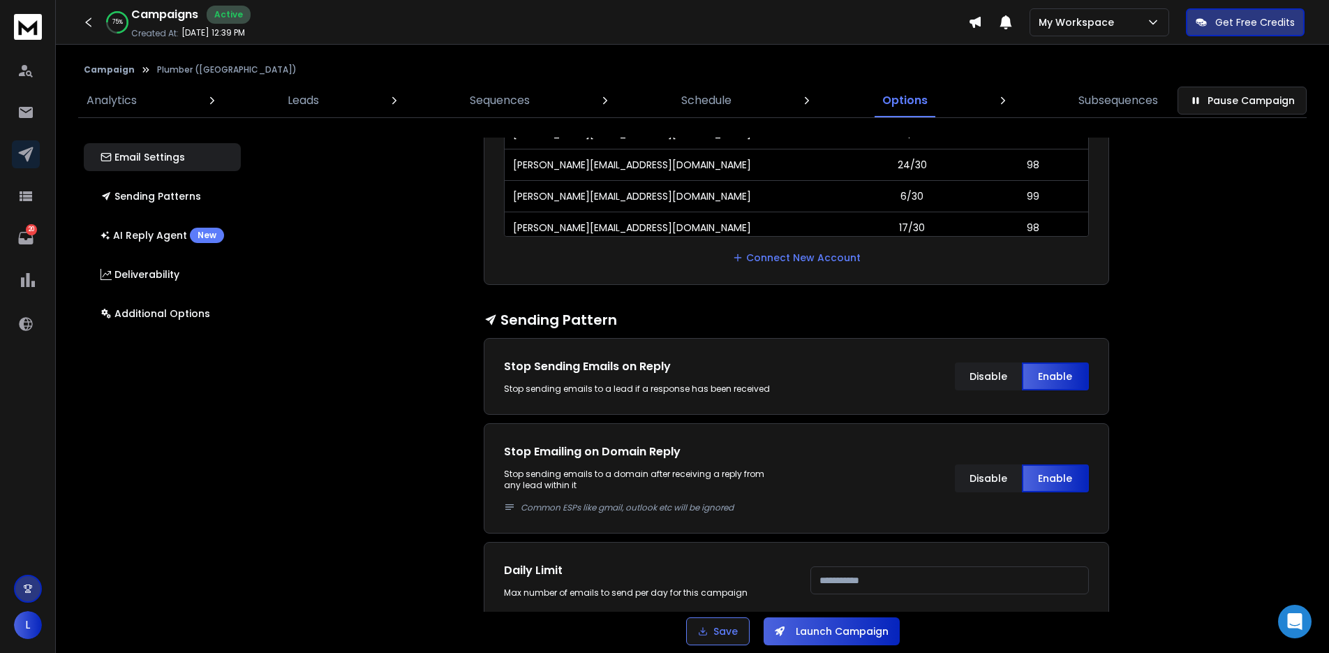
scroll to position [295, 0]
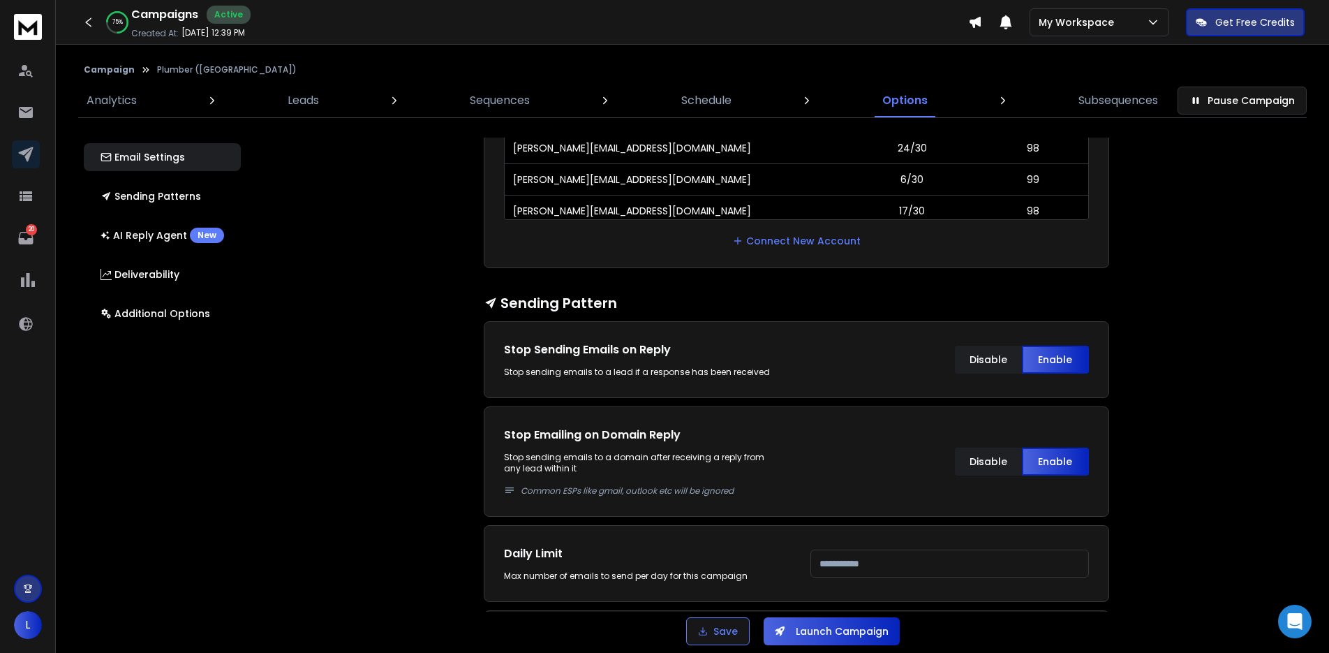
click at [1297, 595] on div "Email Accounts Accounts to Use Select one or more accounts to send emails from …" at bounding box center [804, 375] width 1083 height 474
click at [1297, 612] on div "Open Intercom Messenger" at bounding box center [1295, 621] width 37 height 37
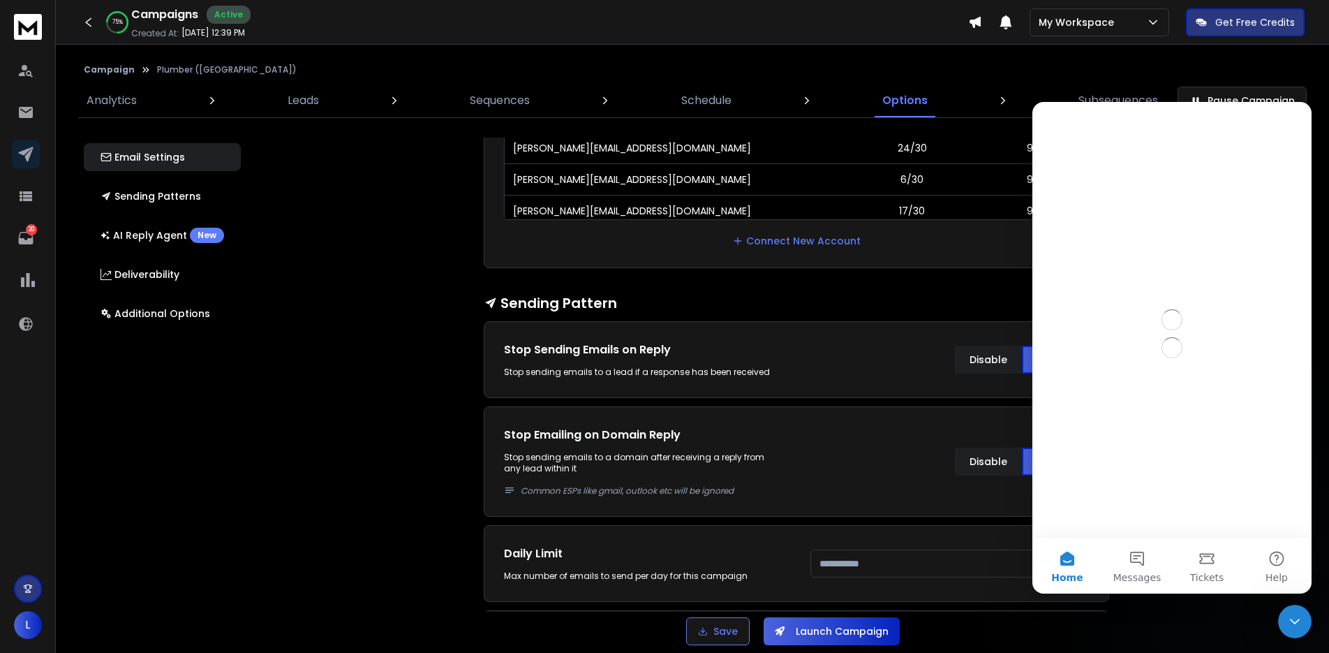
scroll to position [0, 0]
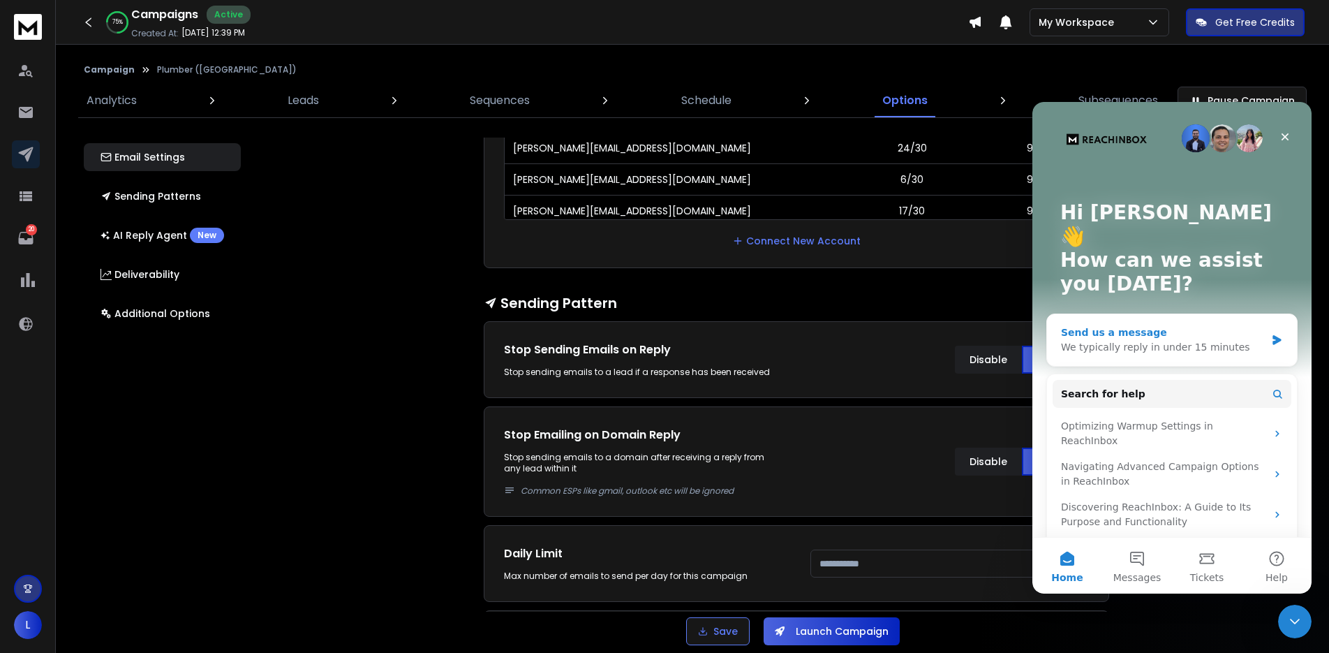
click at [1150, 340] on div "We typically reply in under 15 minutes" at bounding box center [1163, 347] width 205 height 15
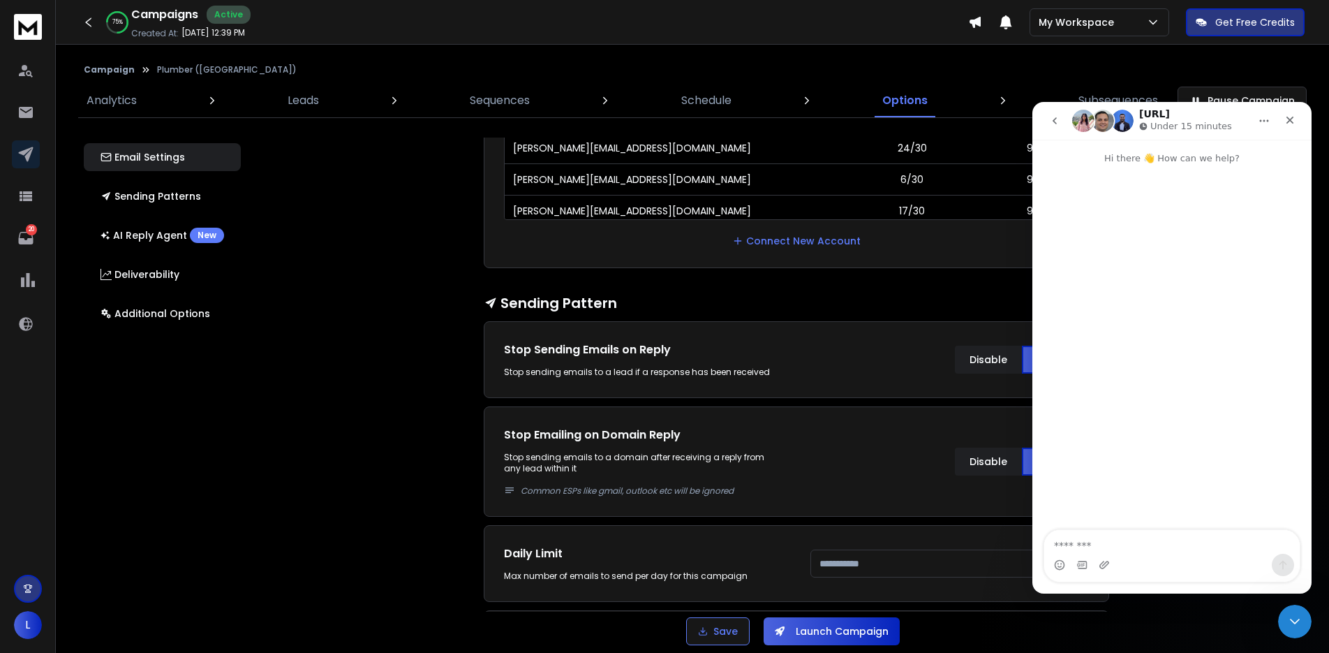
click at [1110, 568] on div "Intercom messenger" at bounding box center [1172, 565] width 256 height 22
click at [1104, 565] on icon "Upload attachment" at bounding box center [1104, 564] width 11 height 11
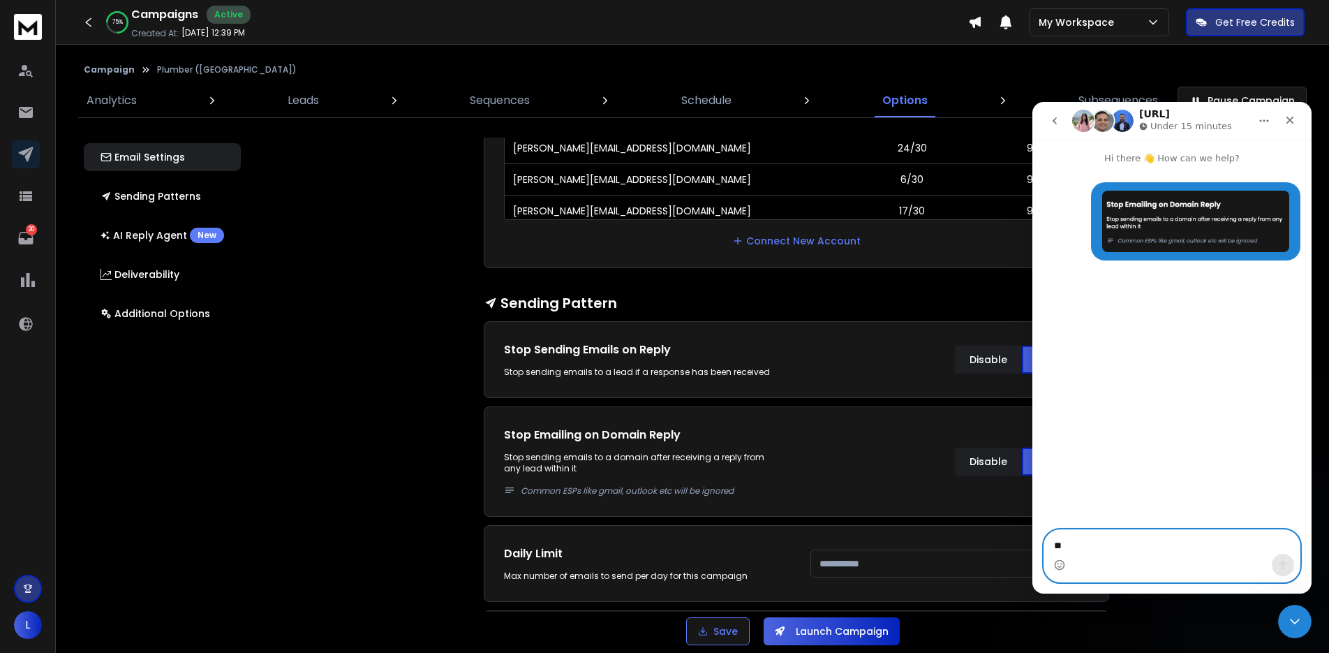
type textarea "*"
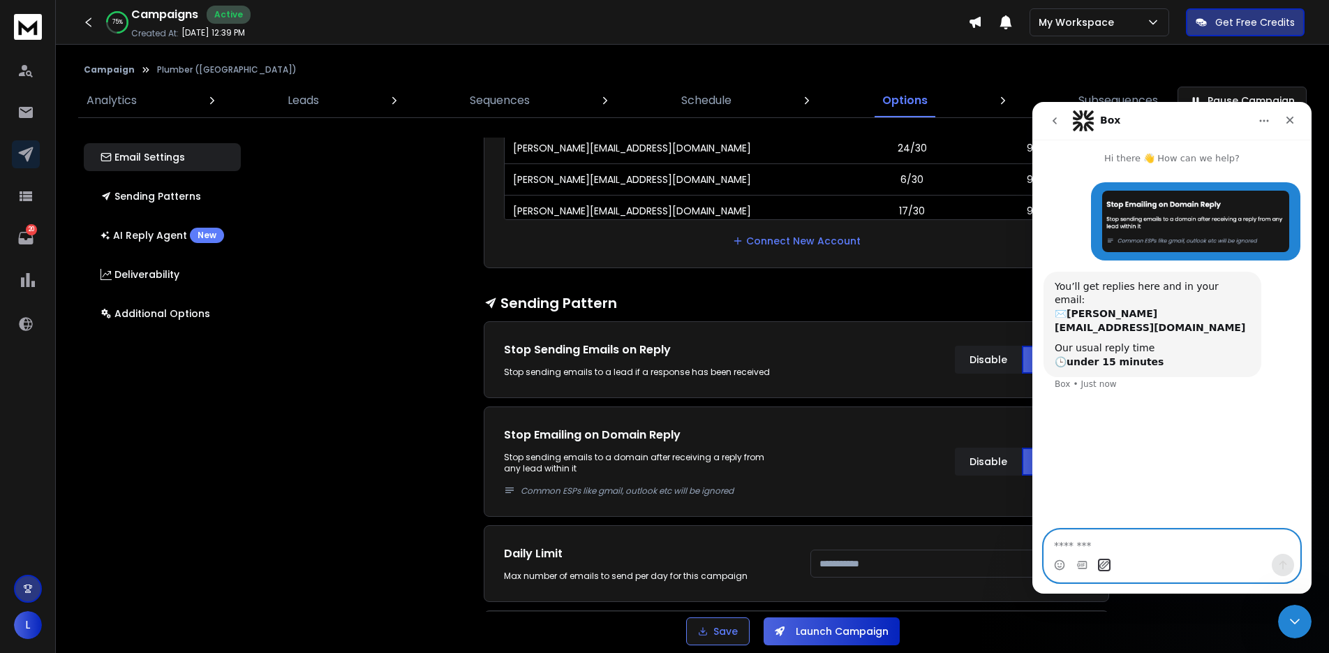
click at [1105, 563] on icon "Upload attachment" at bounding box center [1105, 565] width 10 height 8
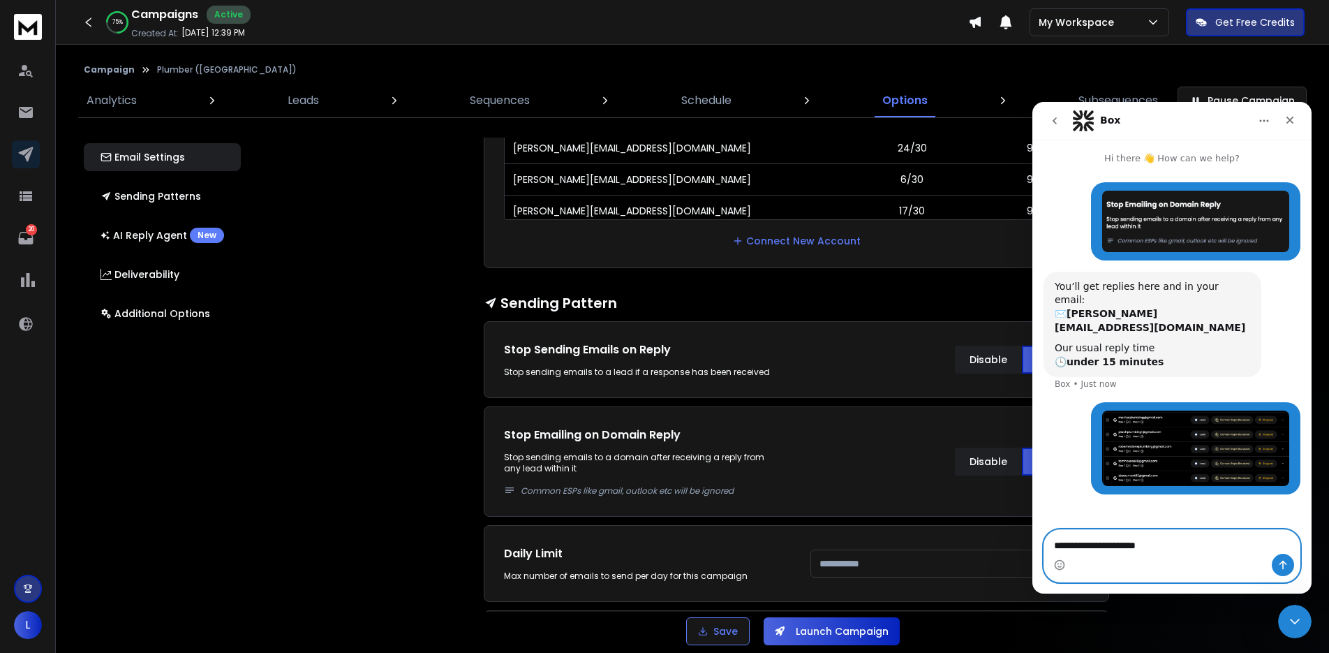
type textarea "**********"
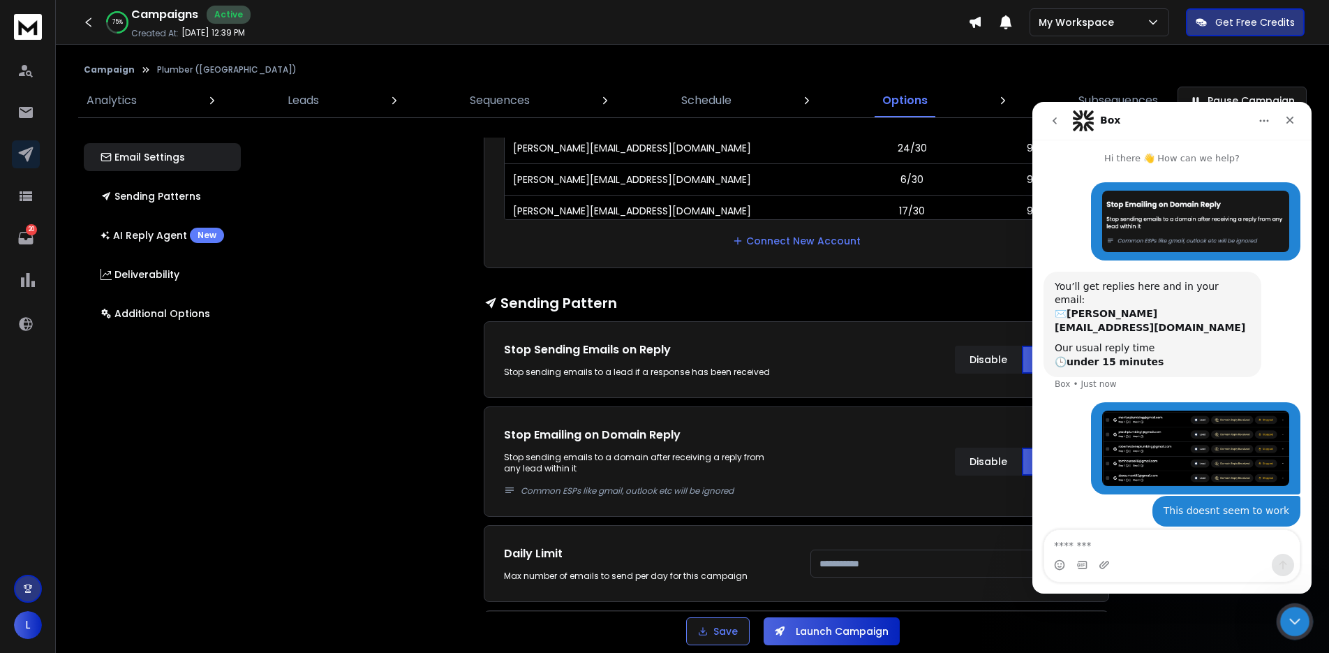
drag, startPoint x: 1294, startPoint y: 621, endPoint x: 2542, endPoint y: 1221, distance: 1385.1
click at [1294, 621] on icon "Close Intercom Messenger" at bounding box center [1293, 619] width 10 height 6
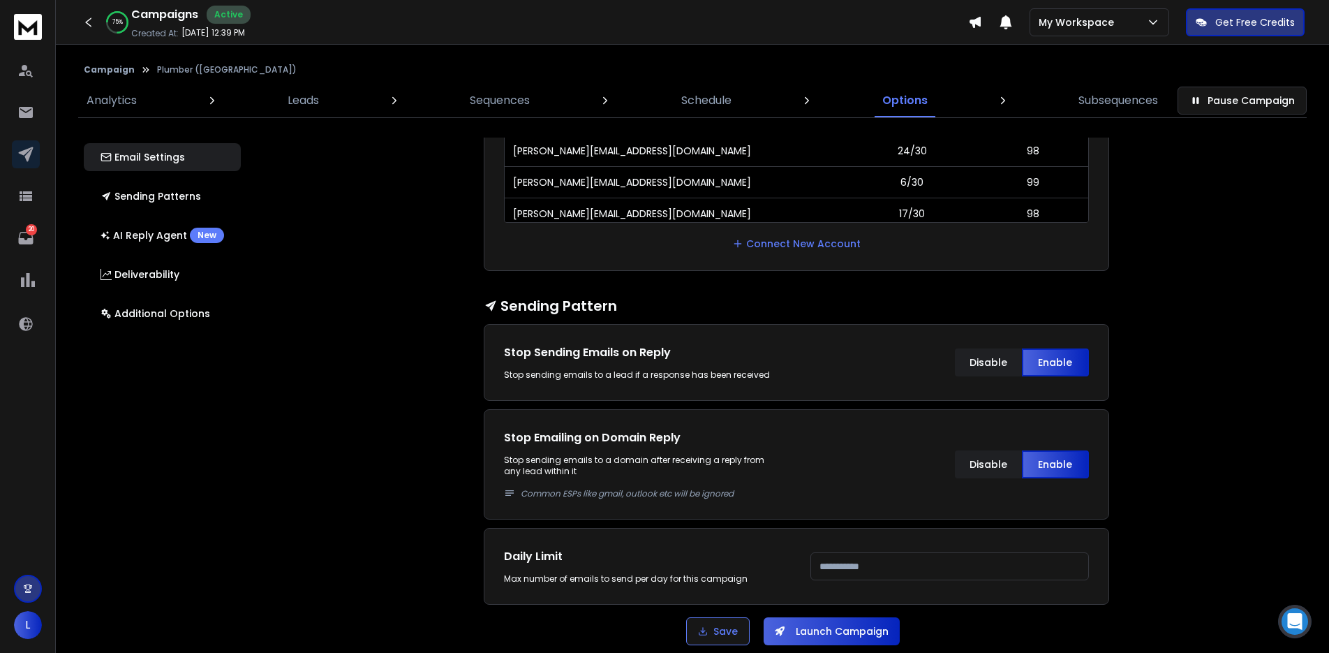
scroll to position [653, 0]
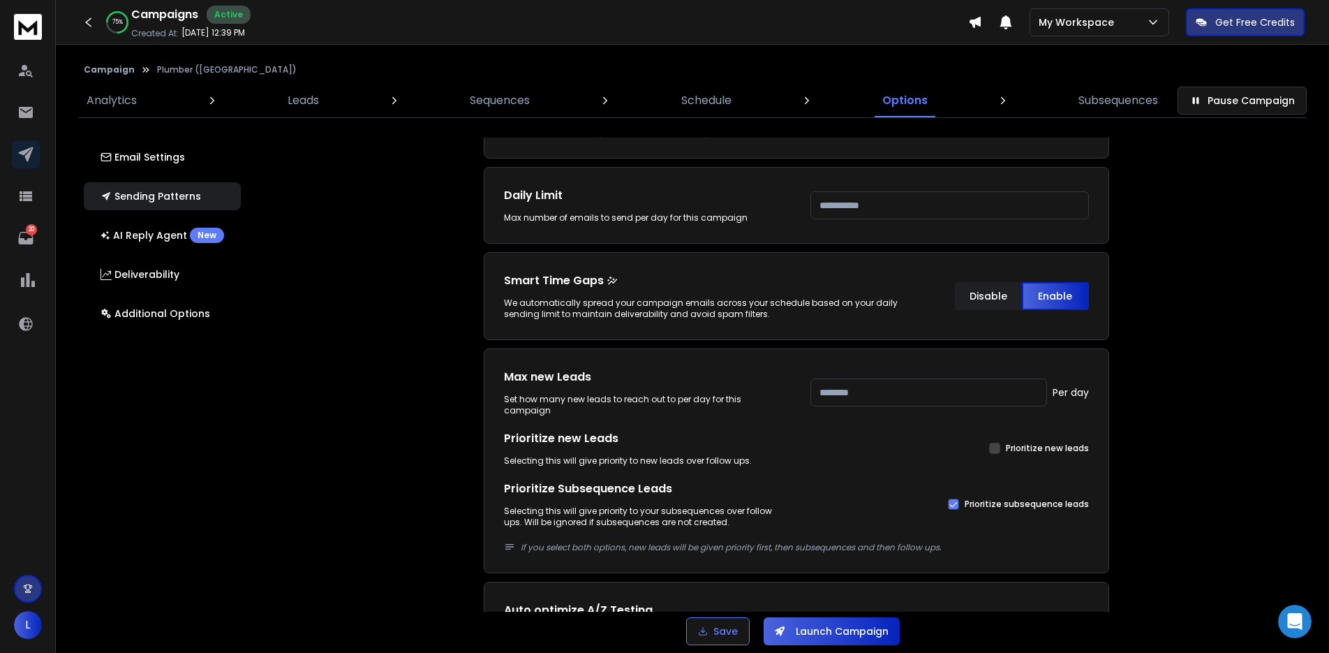
click at [31, 155] on icon at bounding box center [25, 154] width 17 height 17
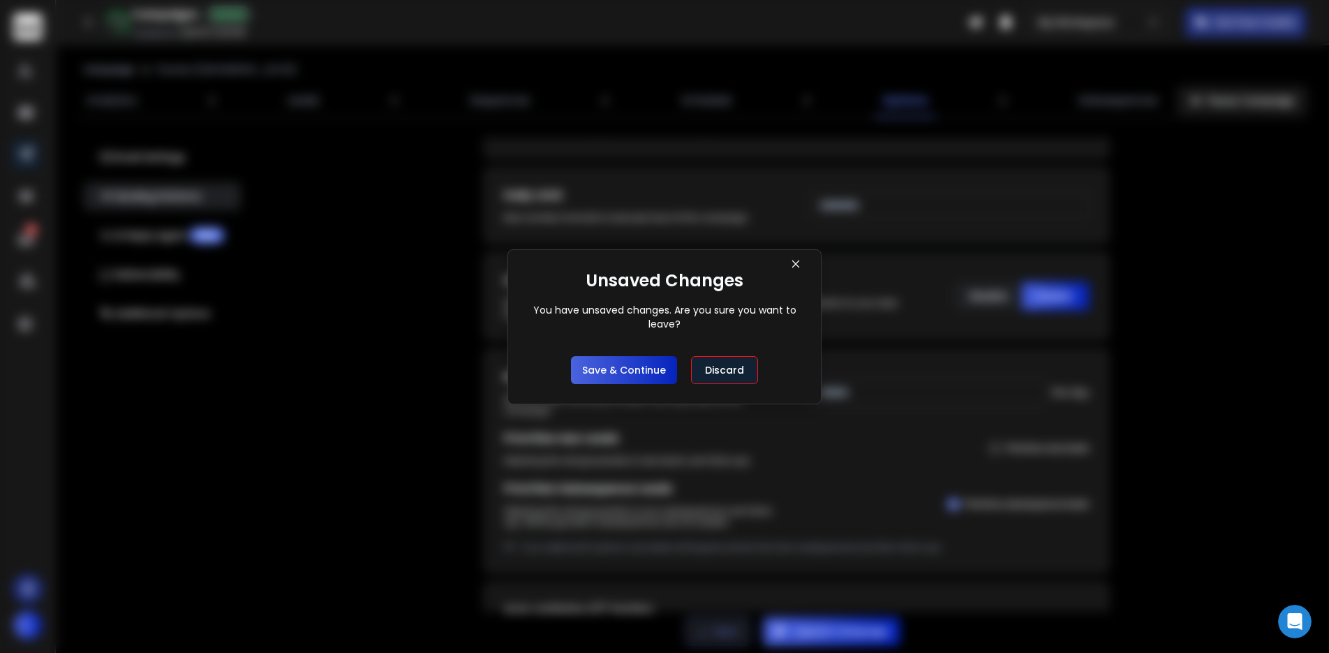
click at [721, 372] on button "Discard" at bounding box center [724, 370] width 67 height 28
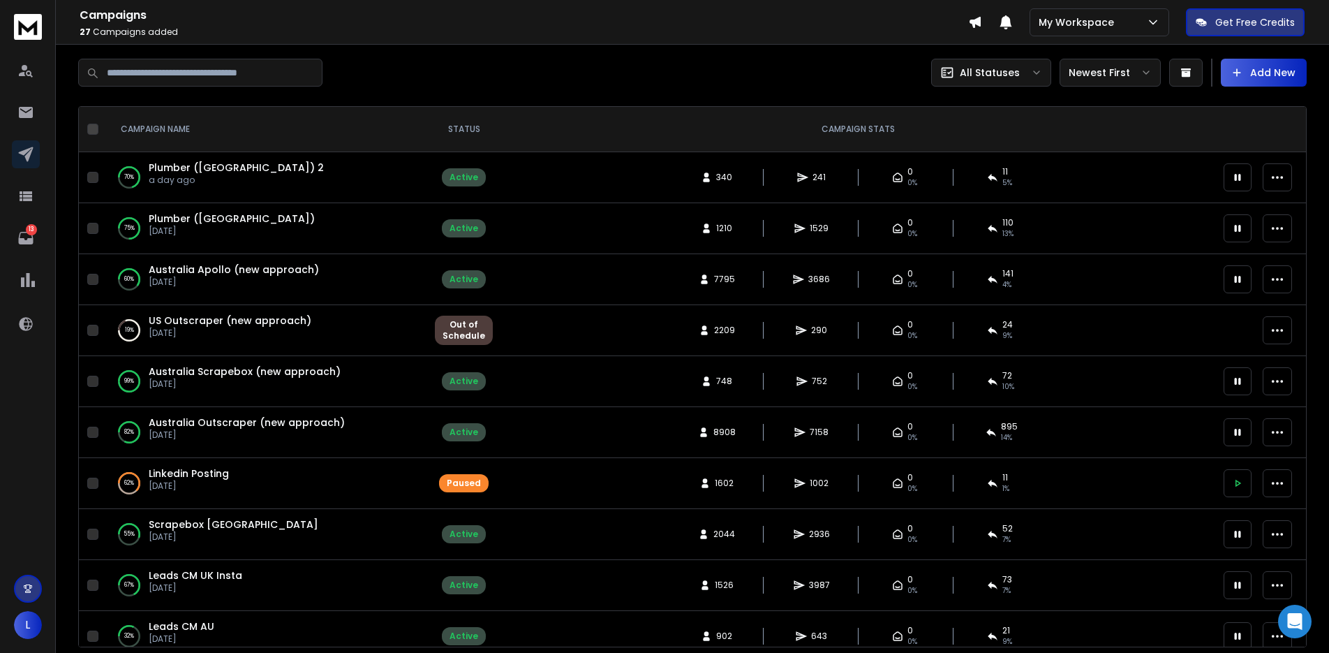
click at [209, 162] on span "Plumber ([GEOGRAPHIC_DATA]) 2" at bounding box center [236, 168] width 175 height 14
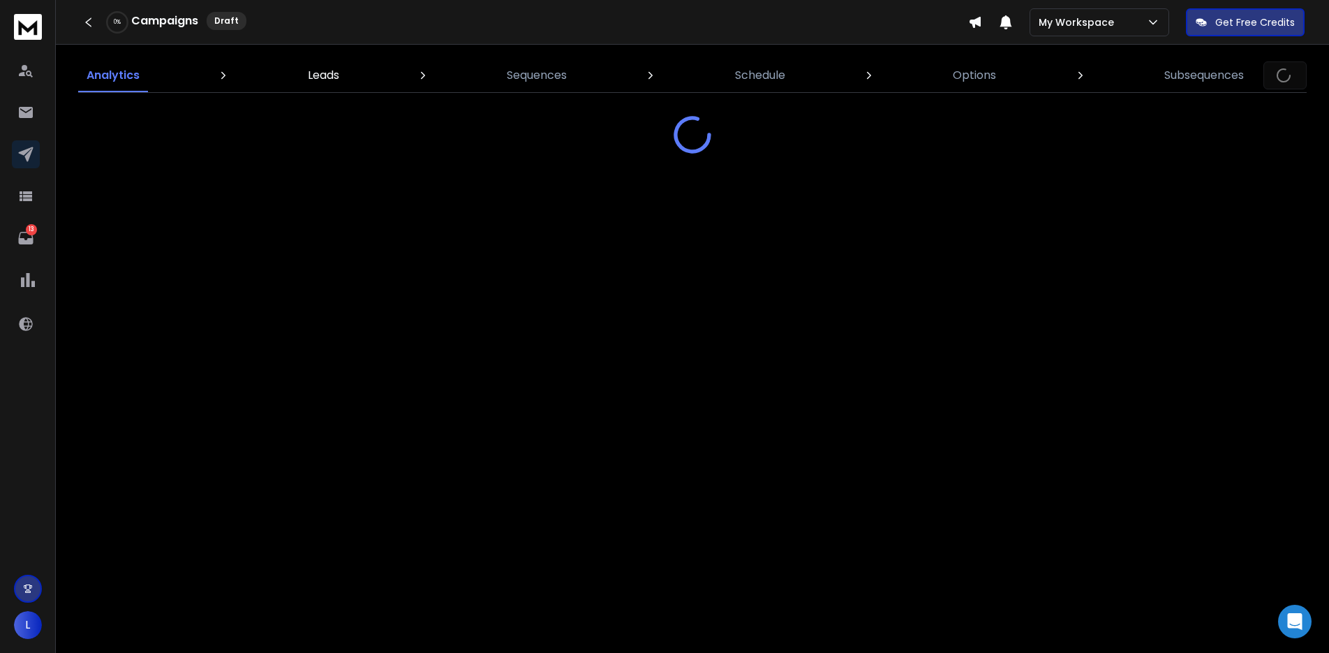
click at [324, 69] on p "Leads" at bounding box center [323, 75] width 31 height 17
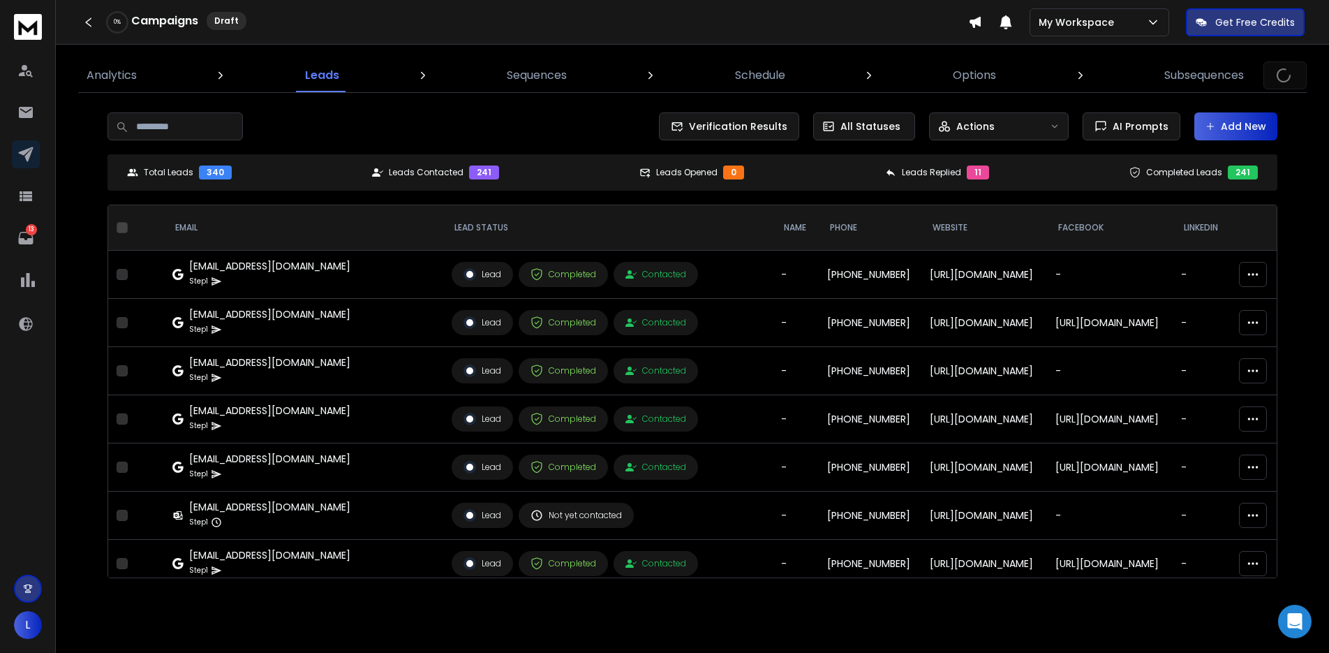
click at [309, 76] on p "Leads" at bounding box center [322, 75] width 34 height 17
click at [984, 128] on p "Actions" at bounding box center [975, 126] width 38 height 14
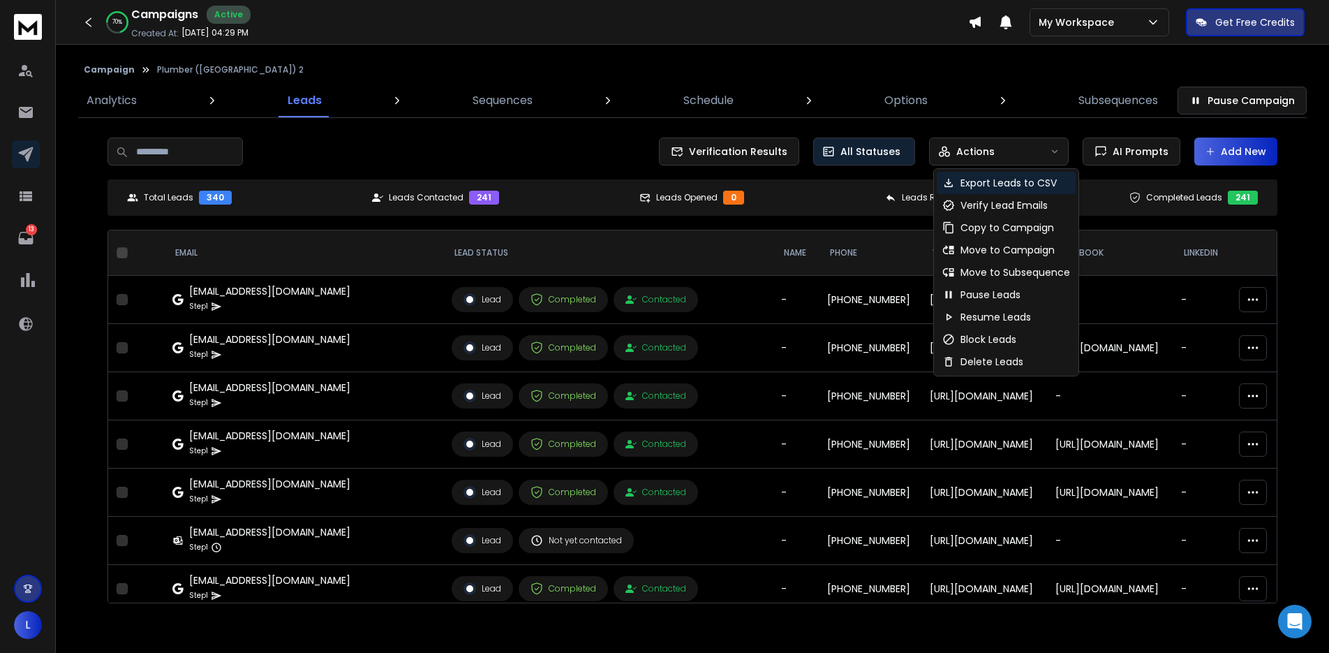
click at [887, 151] on p "All Statuses" at bounding box center [871, 152] width 60 height 14
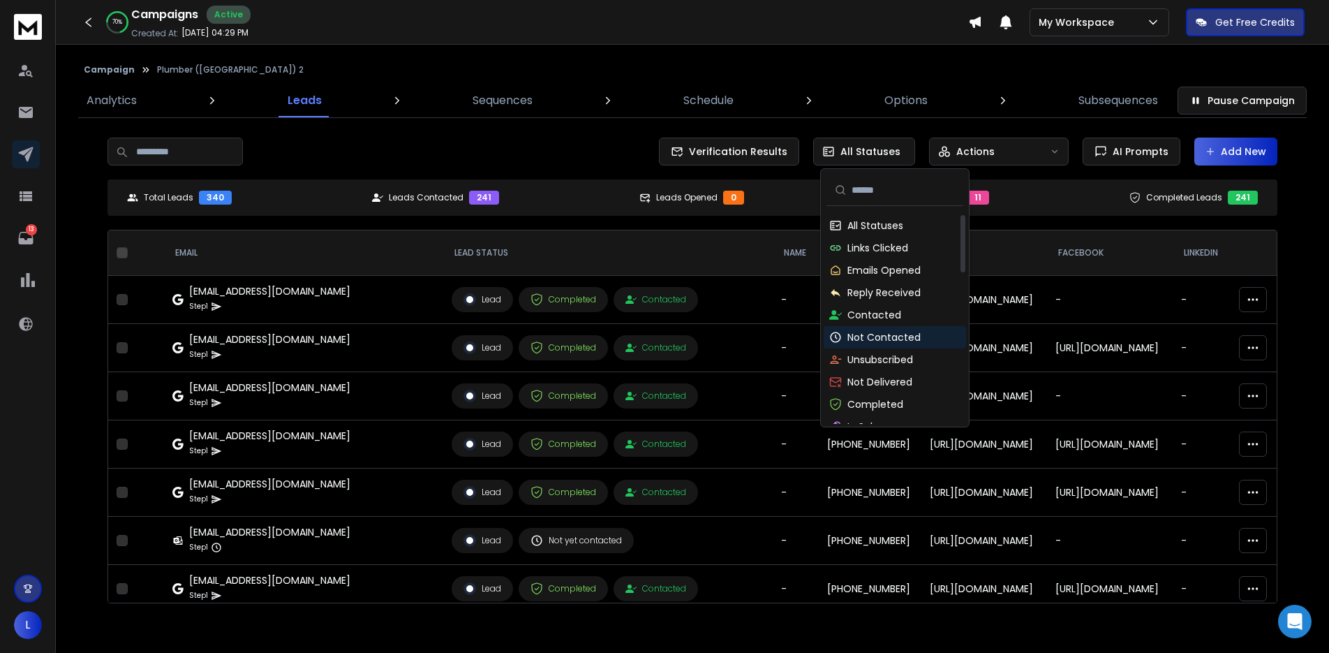
click at [889, 332] on p "Not Contacted" at bounding box center [883, 337] width 73 height 14
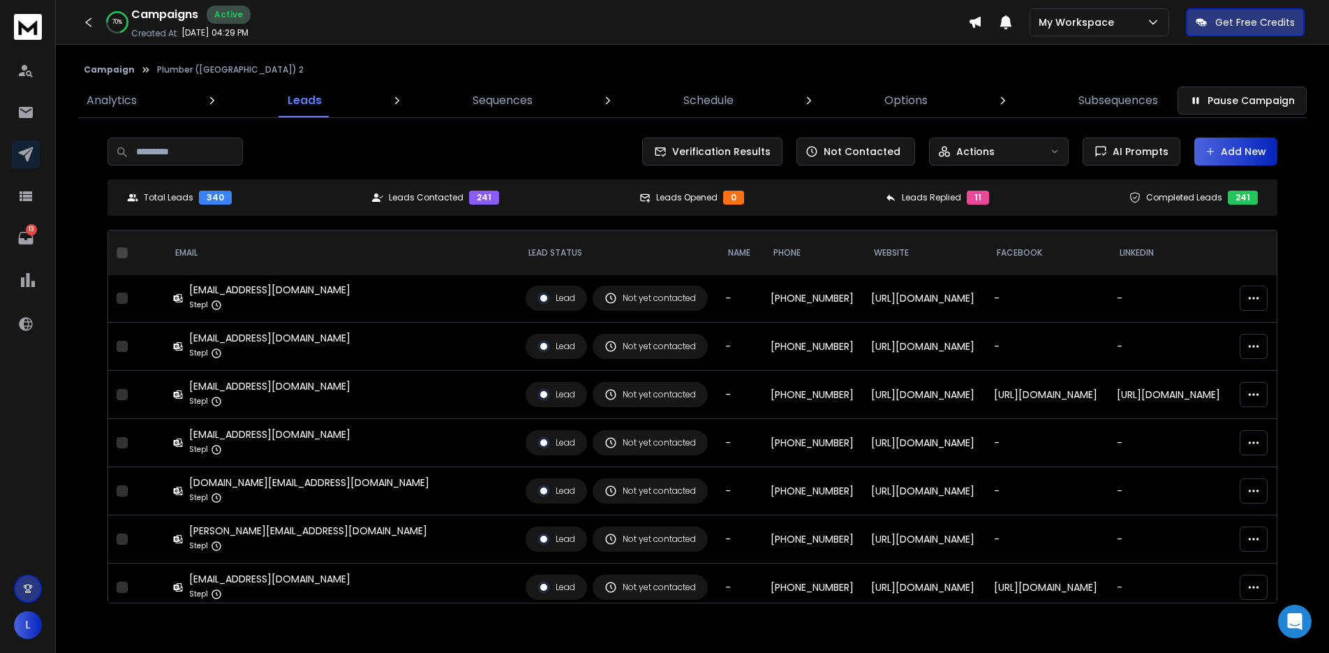
scroll to position [4453, 0]
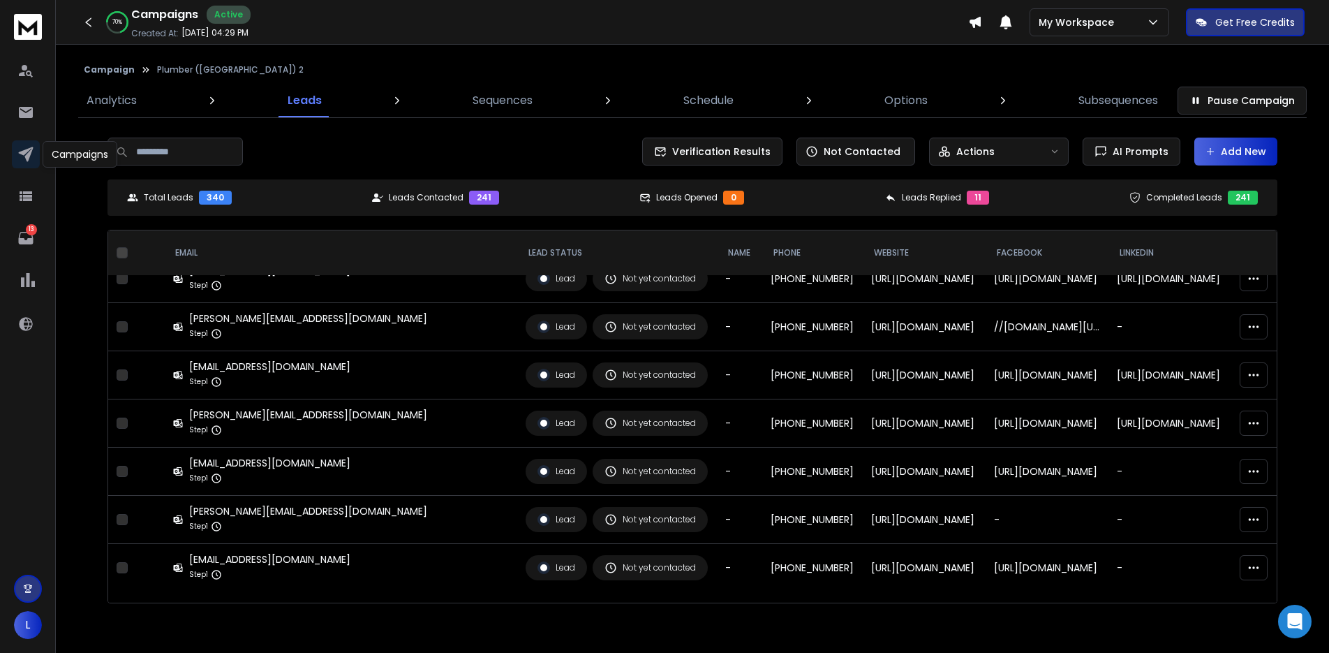
click at [36, 158] on link at bounding box center [26, 154] width 28 height 28
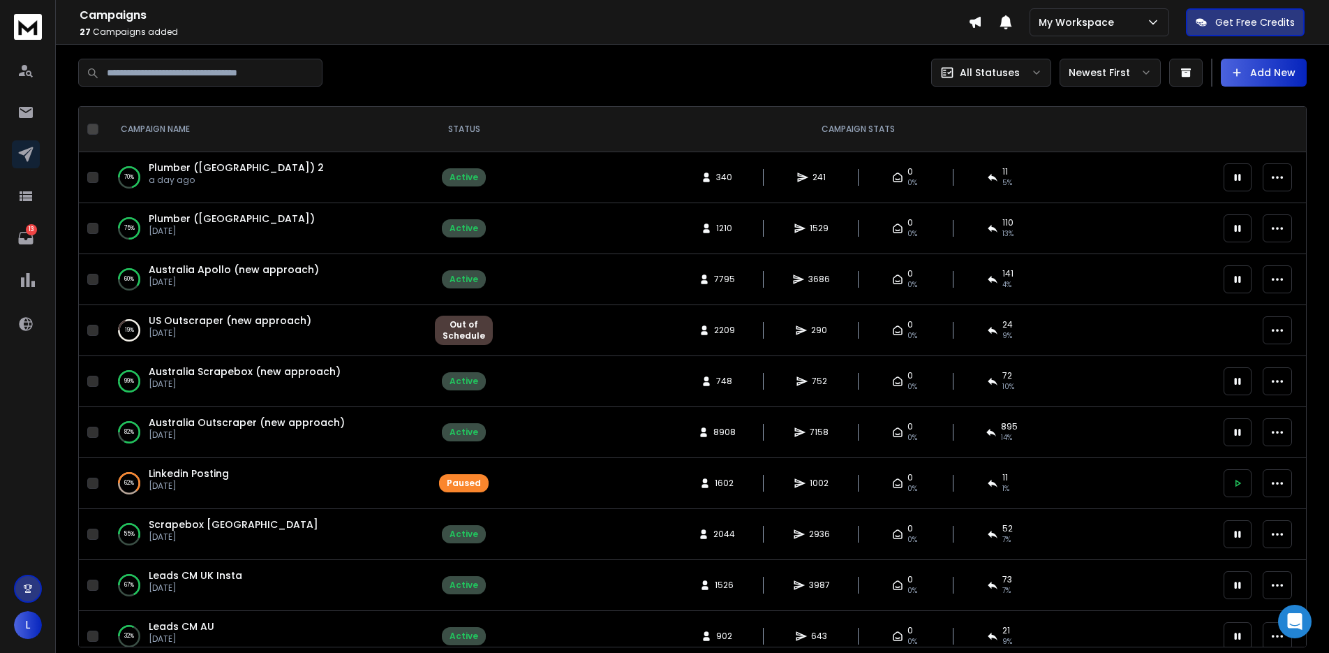
click at [205, 225] on p "[DATE]" at bounding box center [232, 230] width 166 height 11
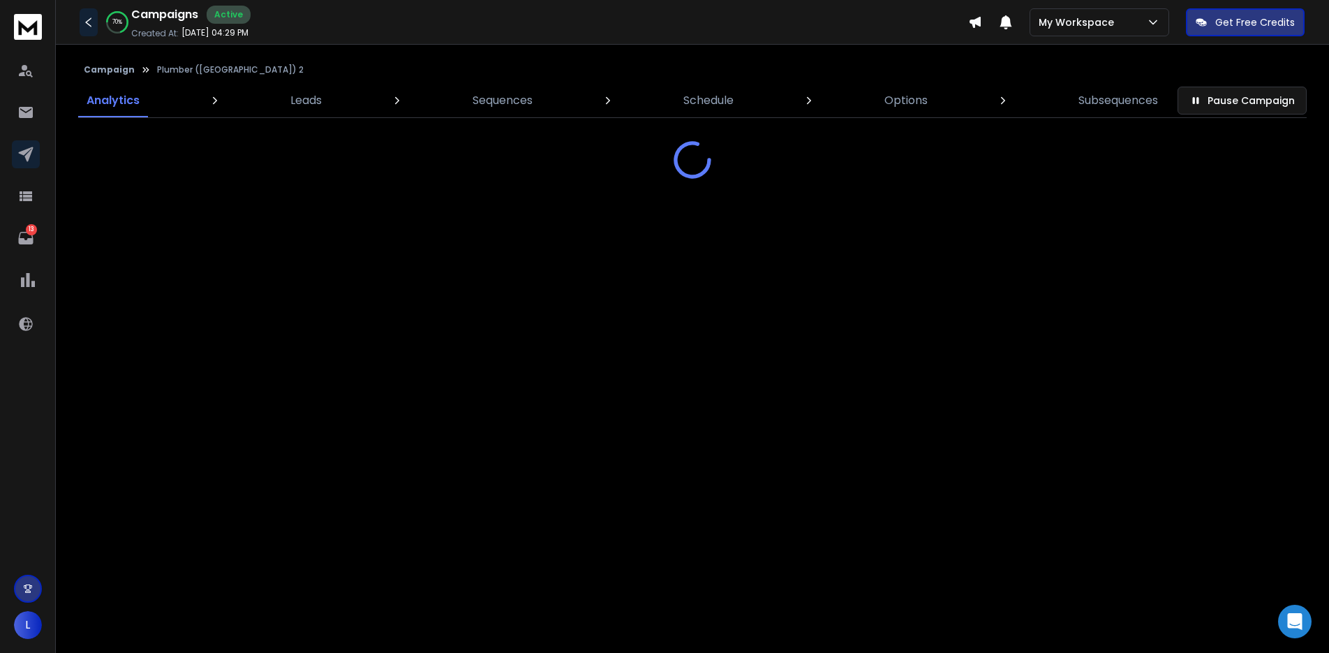
click at [89, 20] on icon at bounding box center [88, 21] width 6 height 9
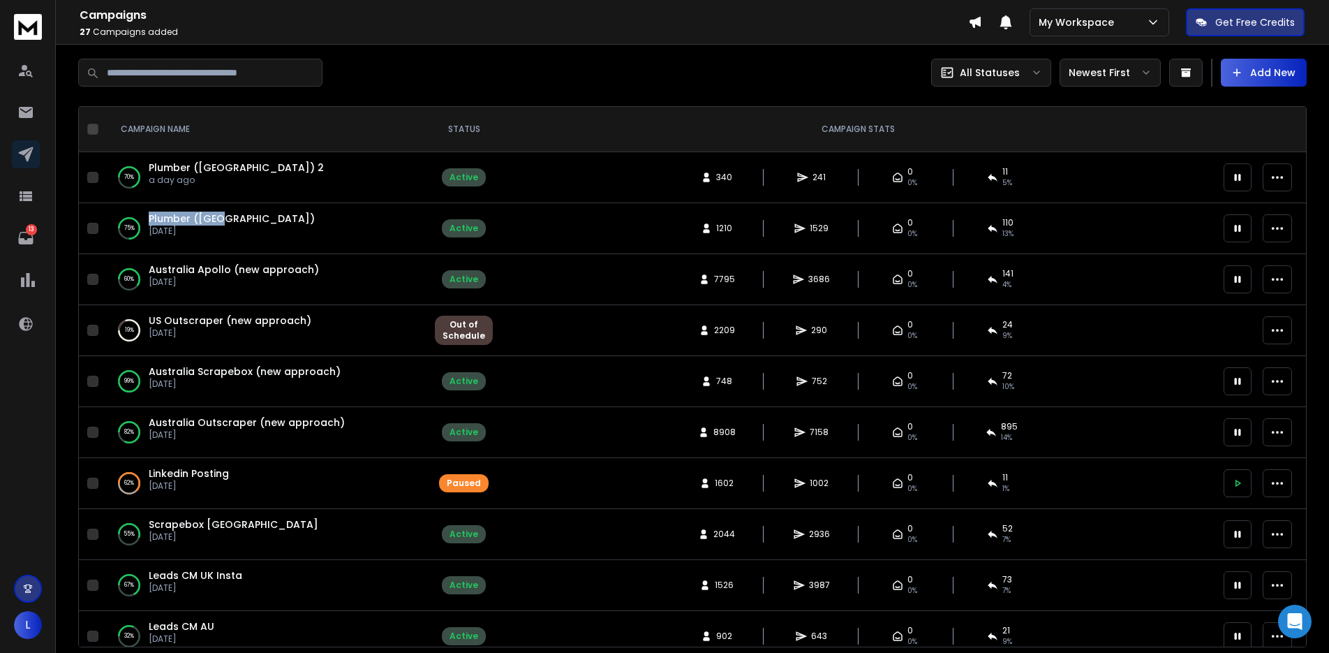
drag, startPoint x: 242, startPoint y: 214, endPoint x: 149, endPoint y: 215, distance: 93.6
click at [149, 215] on div "75 % Plumber ([GEOGRAPHIC_DATA]) [DATE]" at bounding box center [265, 229] width 295 height 34
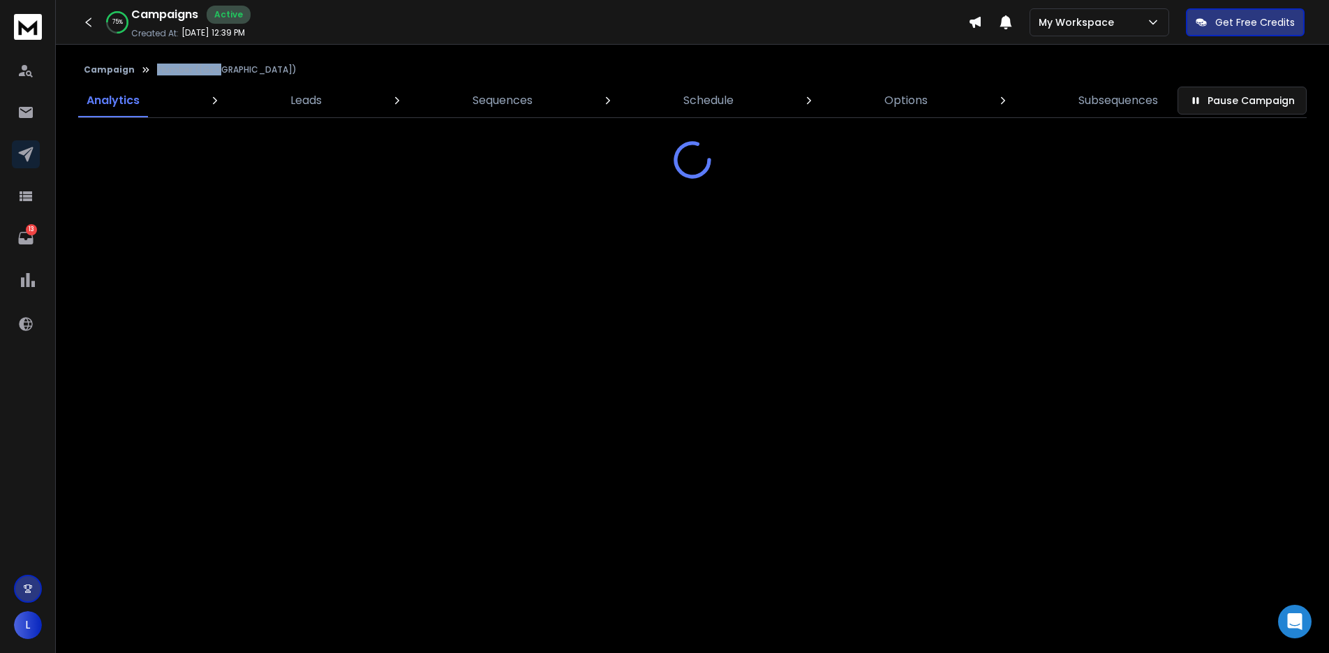
drag, startPoint x: 161, startPoint y: 70, endPoint x: 154, endPoint y: 68, distance: 7.8
click at [154, 68] on div "Campaign Plumber ([GEOGRAPHIC_DATA])" at bounding box center [692, 70] width 1229 height 22
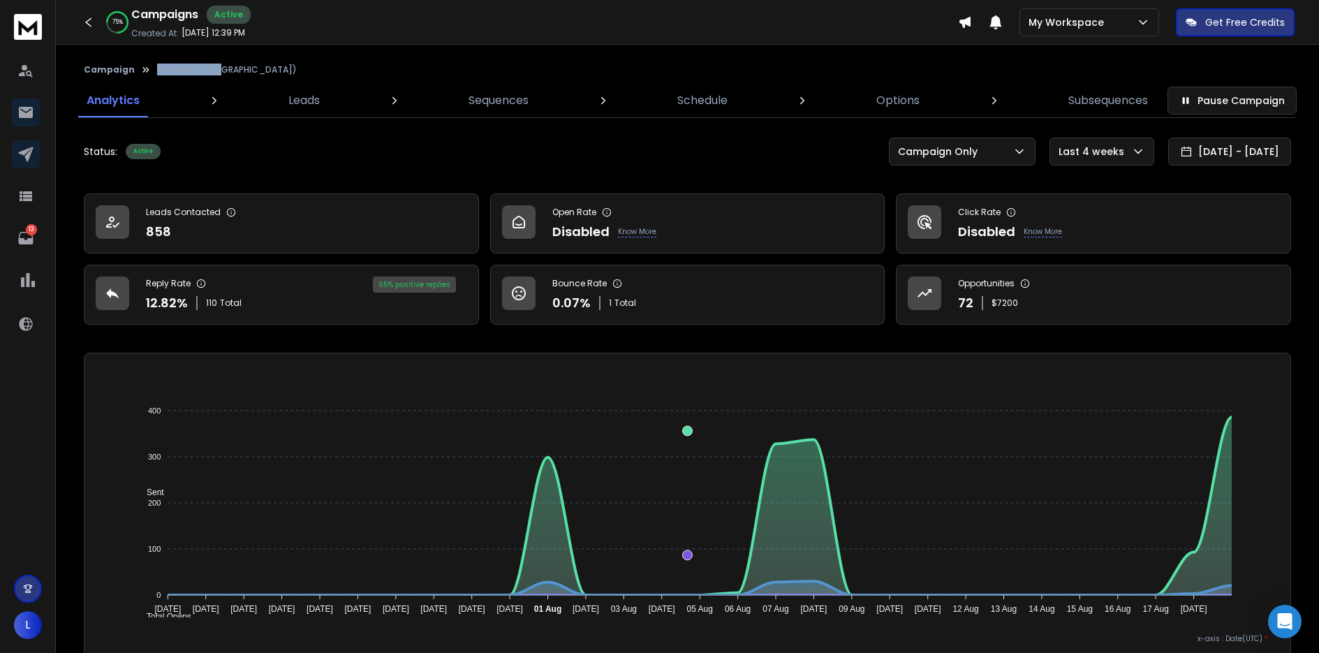
click at [29, 110] on icon at bounding box center [26, 112] width 14 height 11
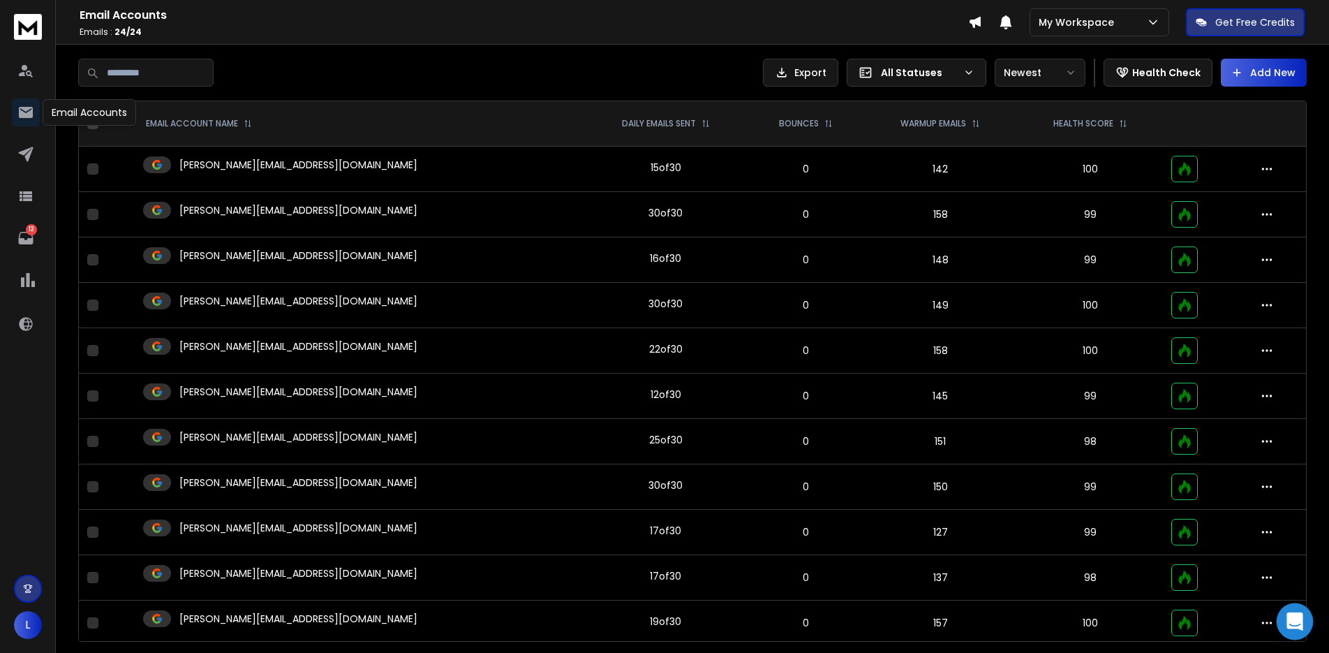
click at [1291, 621] on icon "Open Intercom Messenger" at bounding box center [1295, 621] width 16 height 18
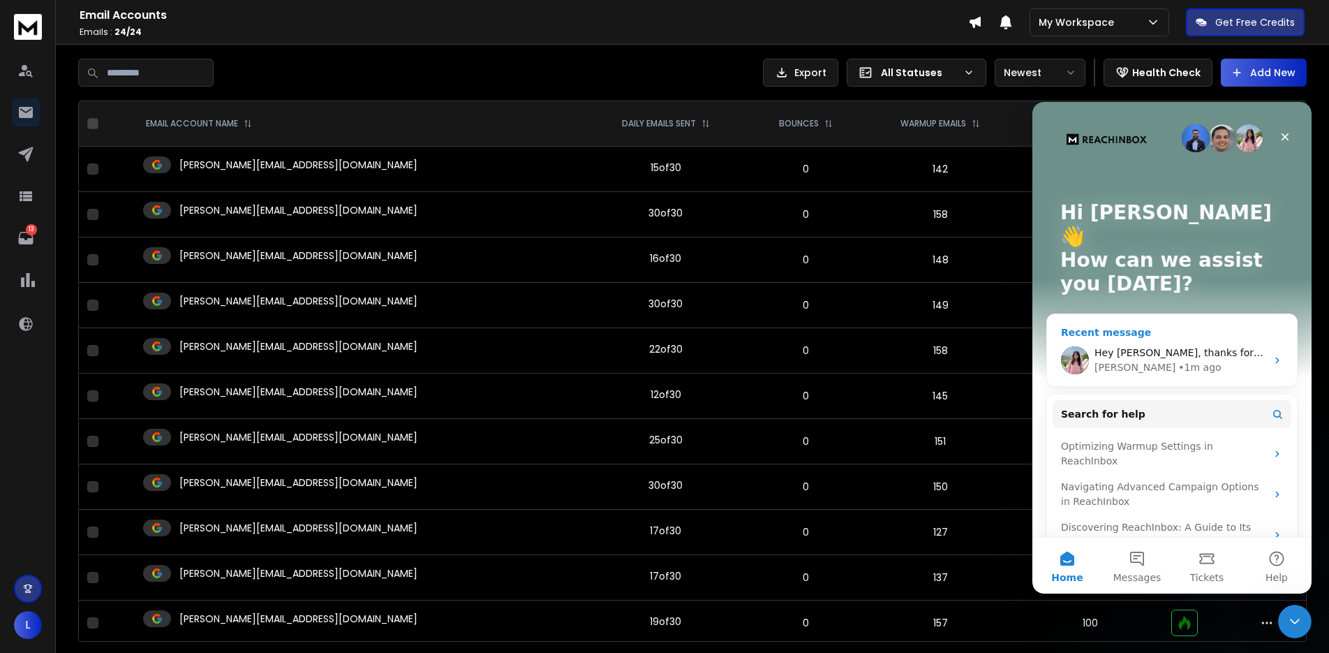
click at [1178, 360] on div "• 1m ago" at bounding box center [1199, 367] width 43 height 15
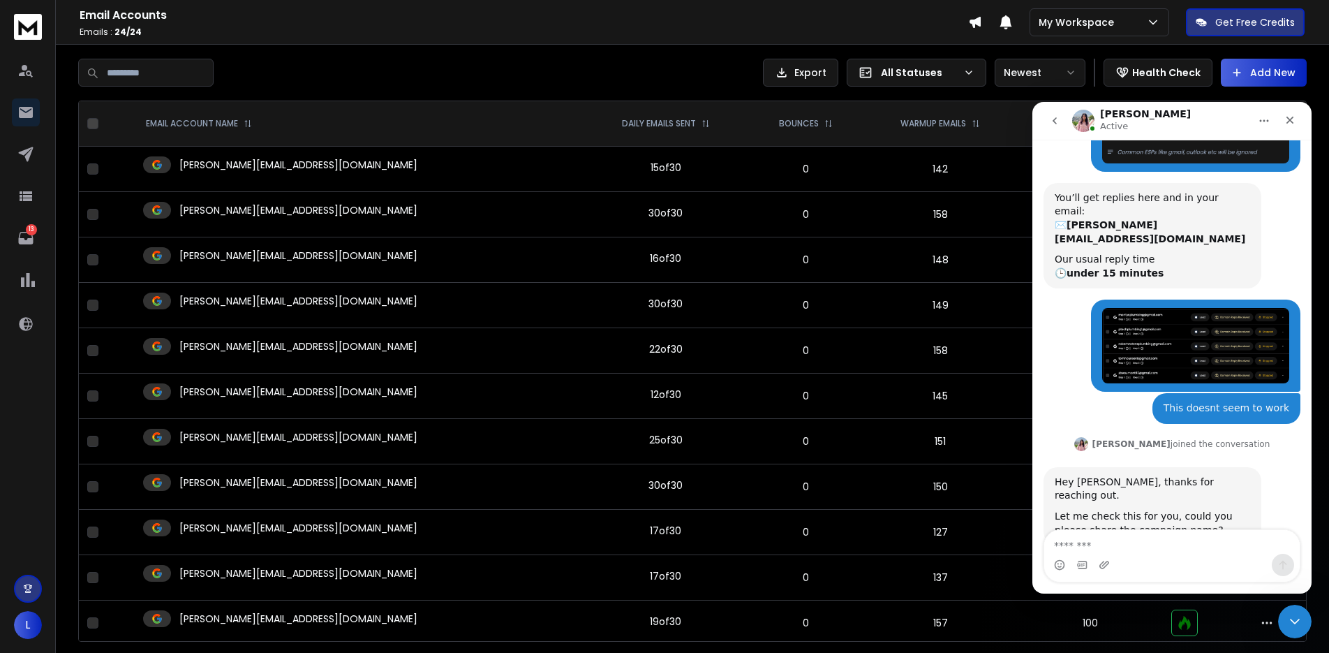
scroll to position [89, 0]
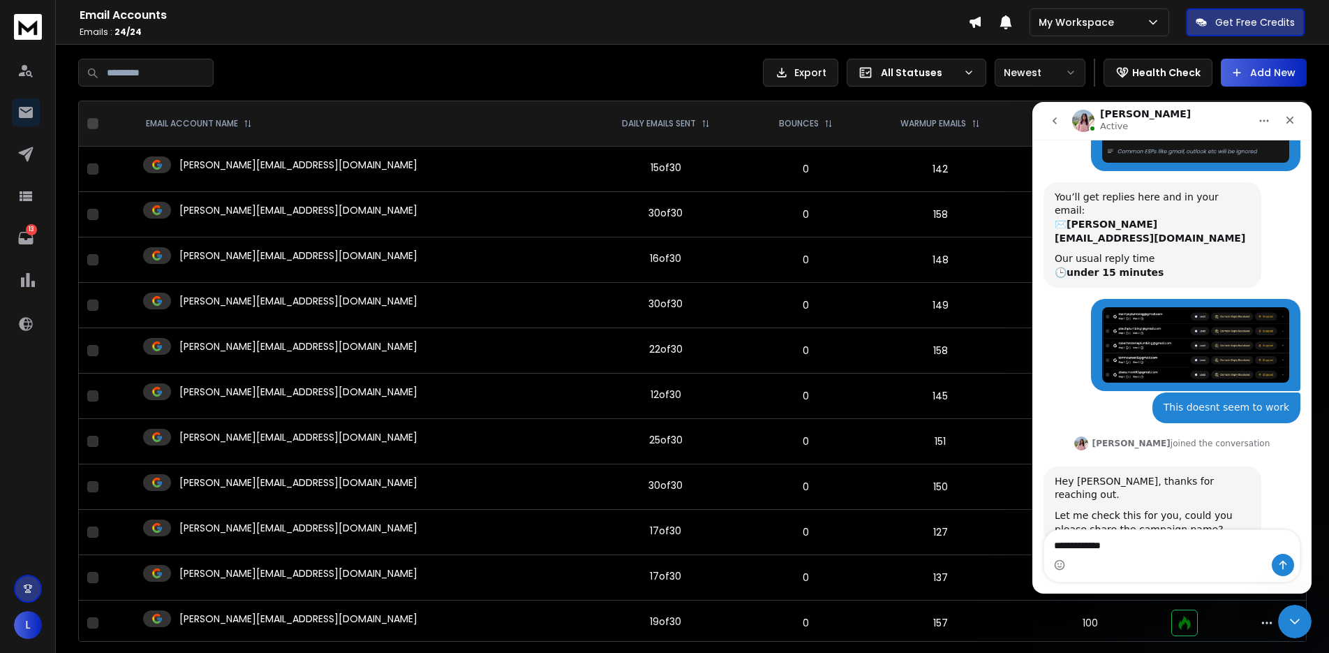
type textarea "**********"
click at [1274, 562] on button "Send a message…" at bounding box center [1283, 565] width 22 height 22
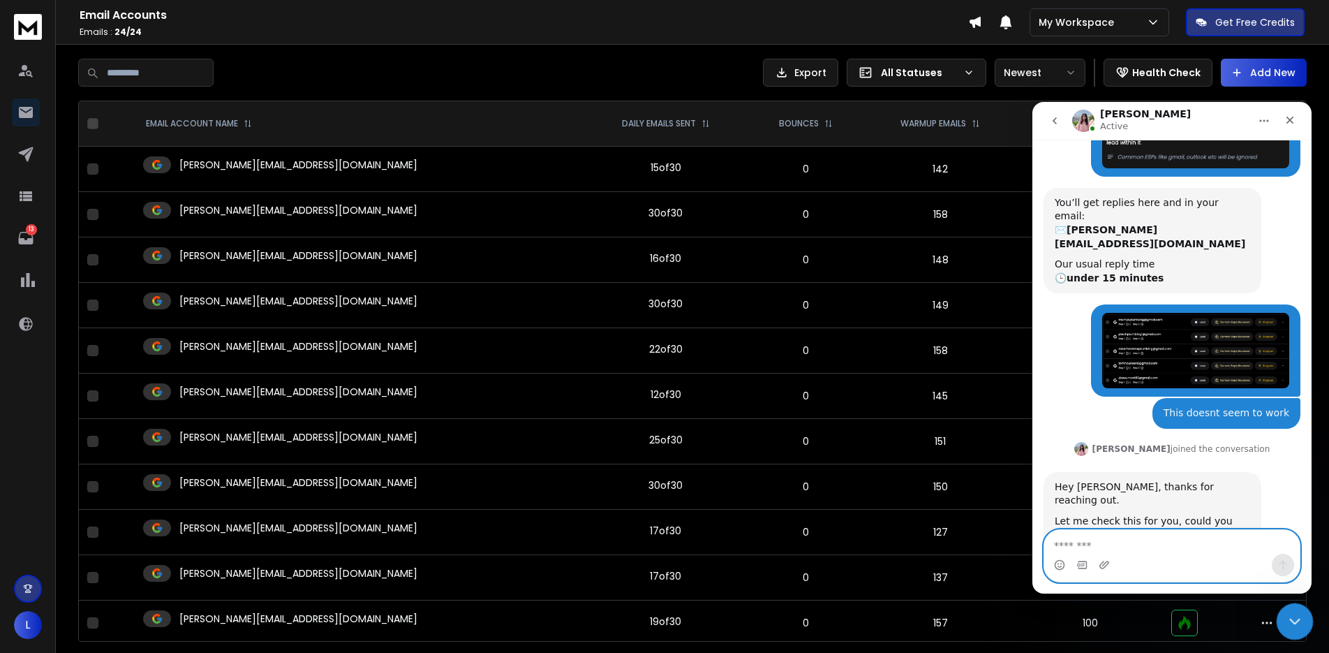
scroll to position [131, 0]
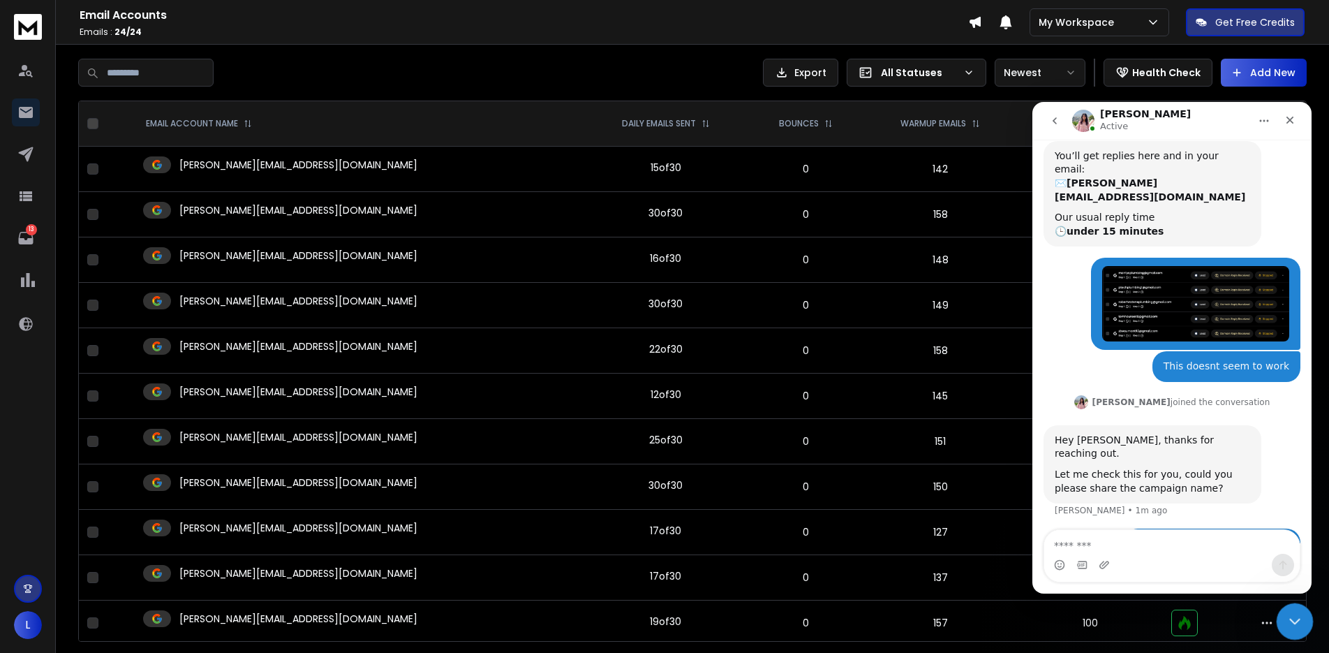
click at [1291, 614] on icon "Close Intercom Messenger" at bounding box center [1293, 619] width 17 height 17
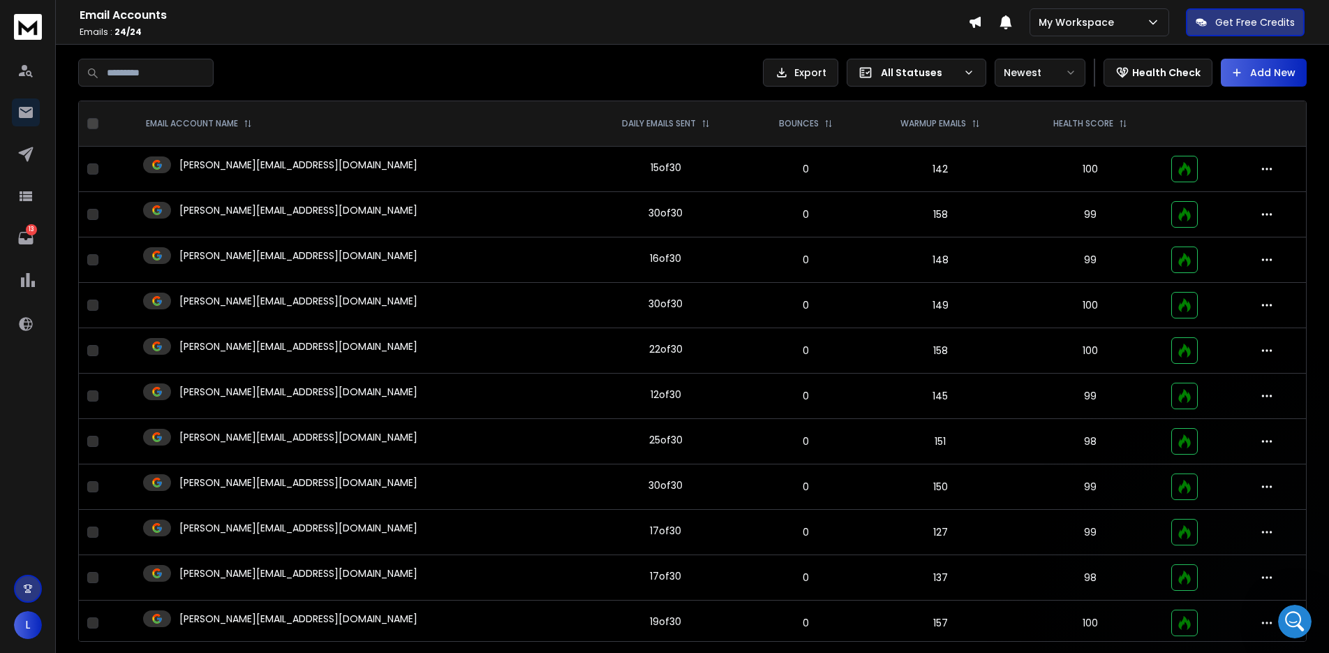
scroll to position [0, 0]
